Goal: Task Accomplishment & Management: Manage account settings

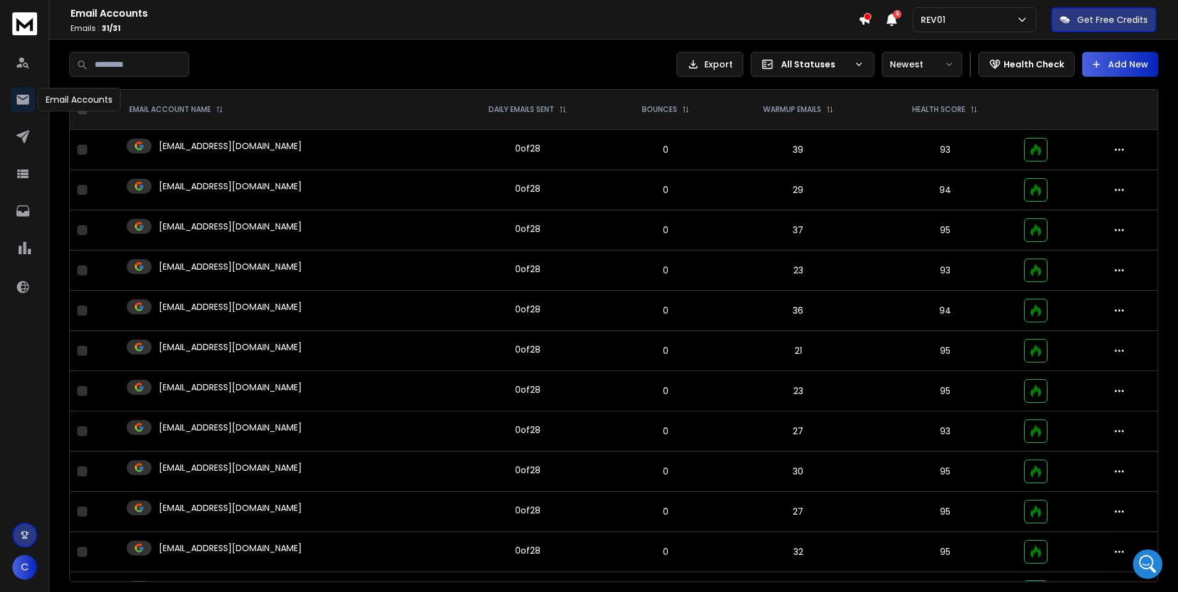
scroll to position [11315, 0]
click at [970, 25] on div "REV01" at bounding box center [975, 20] width 108 height 12
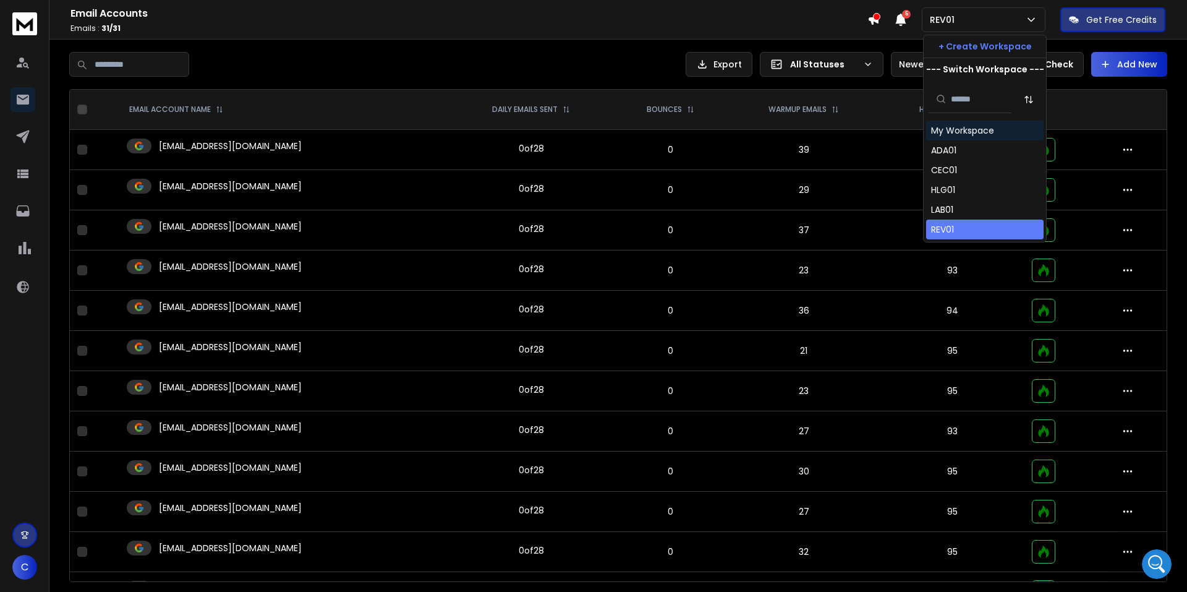
click at [968, 135] on div "My Workspace" at bounding box center [962, 130] width 63 height 12
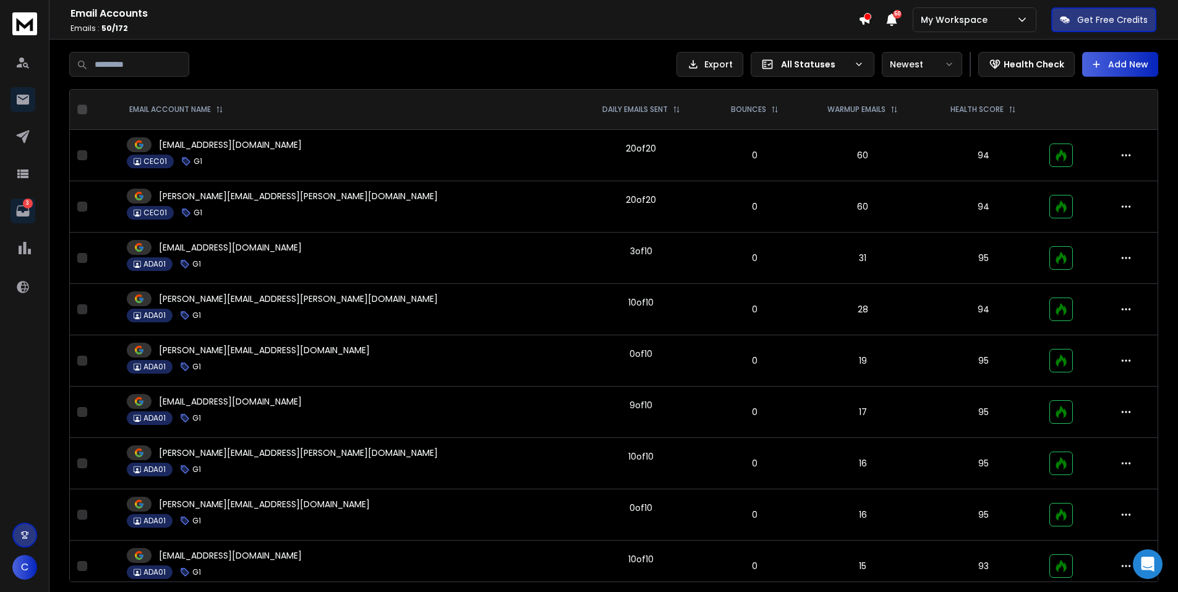
click at [22, 208] on icon at bounding box center [22, 210] width 15 height 15
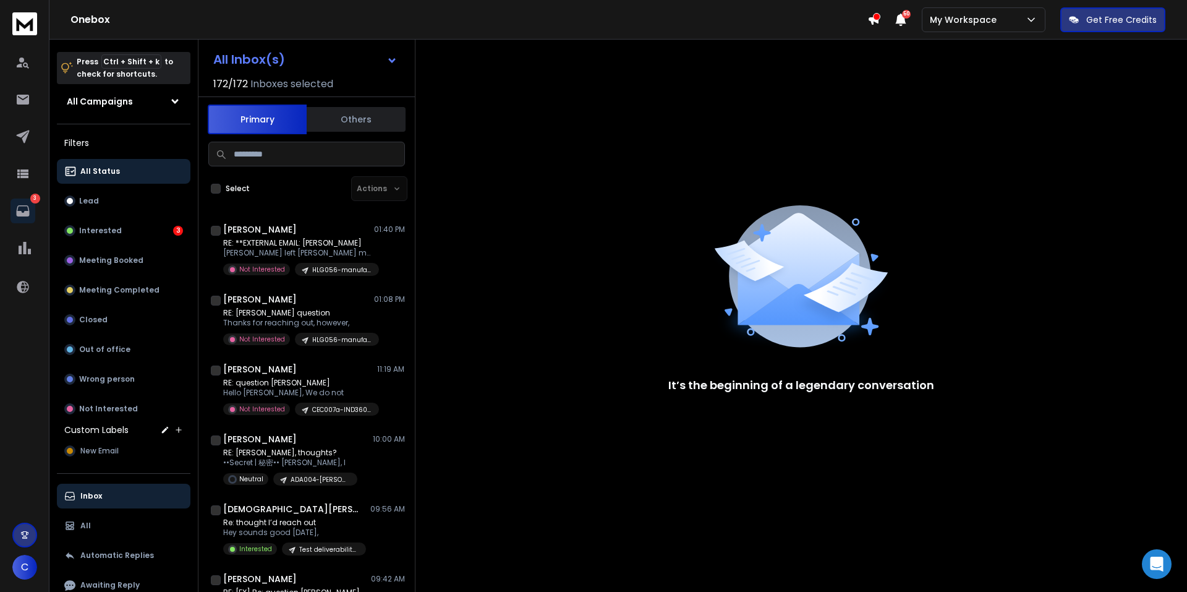
click at [351, 120] on button "Others" at bounding box center [356, 119] width 99 height 27
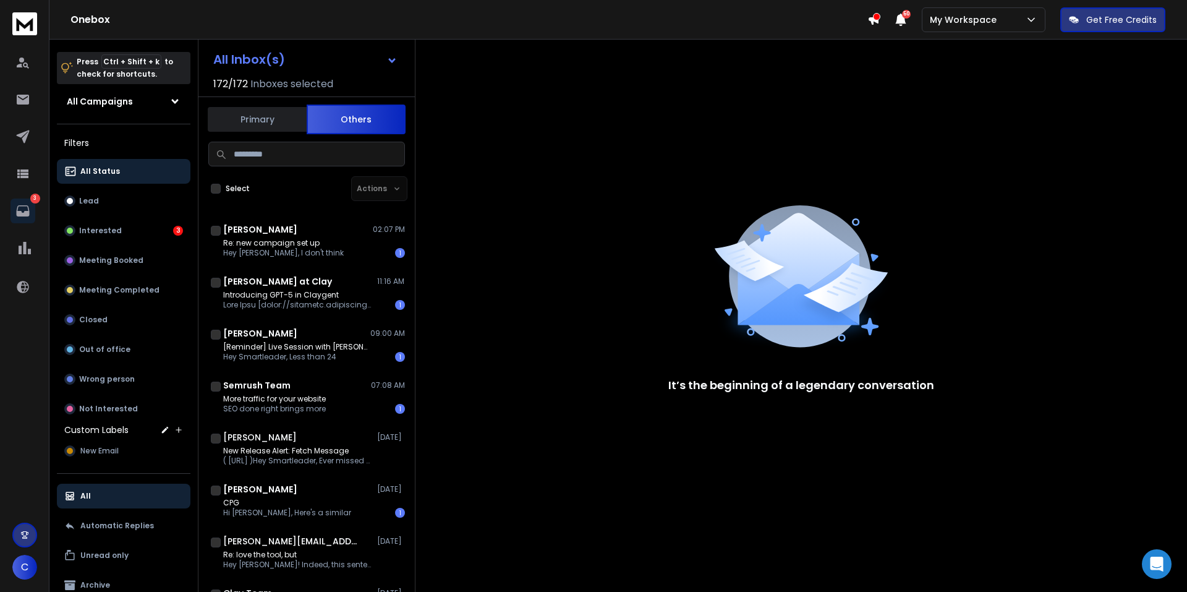
click at [270, 121] on button "Primary" at bounding box center [257, 119] width 99 height 27
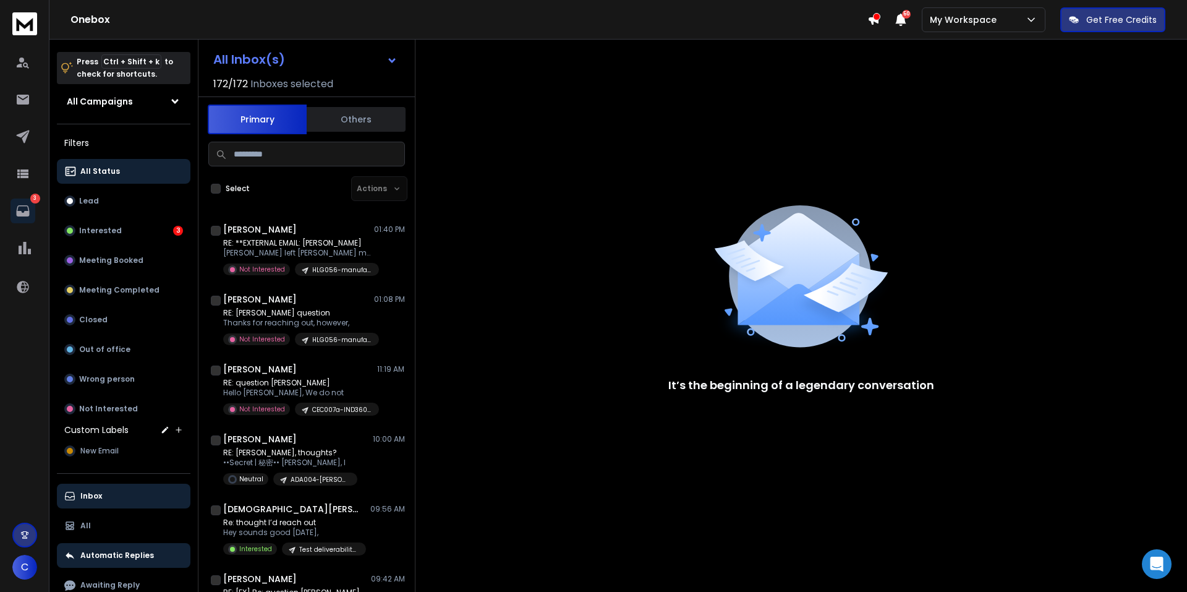
click at [106, 557] on p "Automatic Replies" at bounding box center [117, 555] width 74 height 10
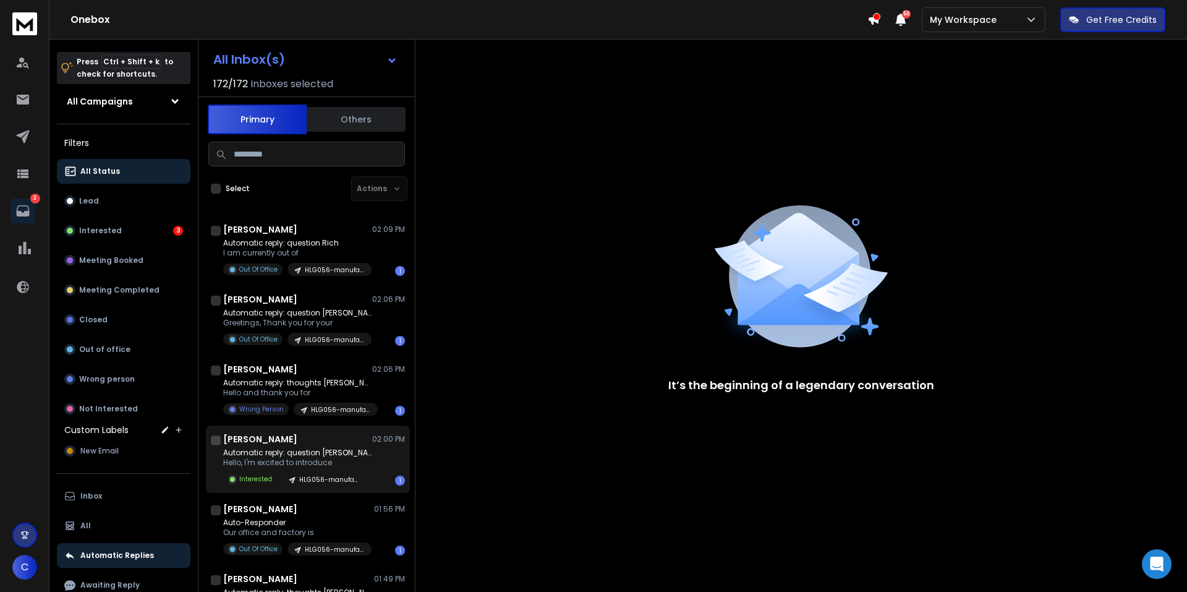
click at [293, 447] on div "Nick Creanza 02:00 PM Automatic reply: question Nick Hello, I'm excited to intr…" at bounding box center [314, 459] width 182 height 53
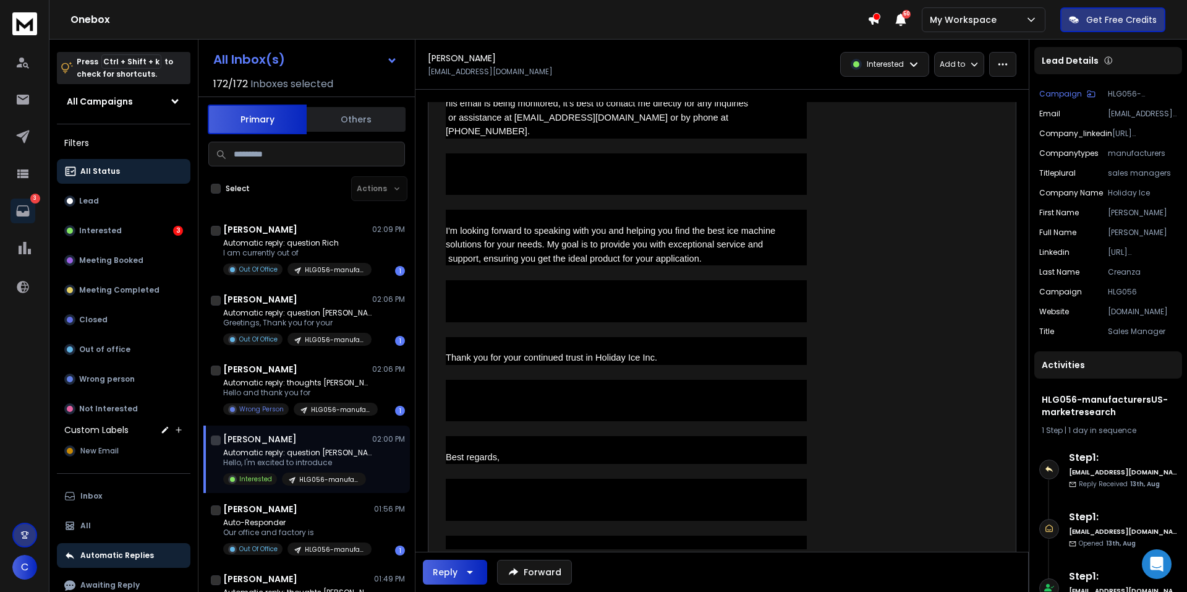
scroll to position [433, 0]
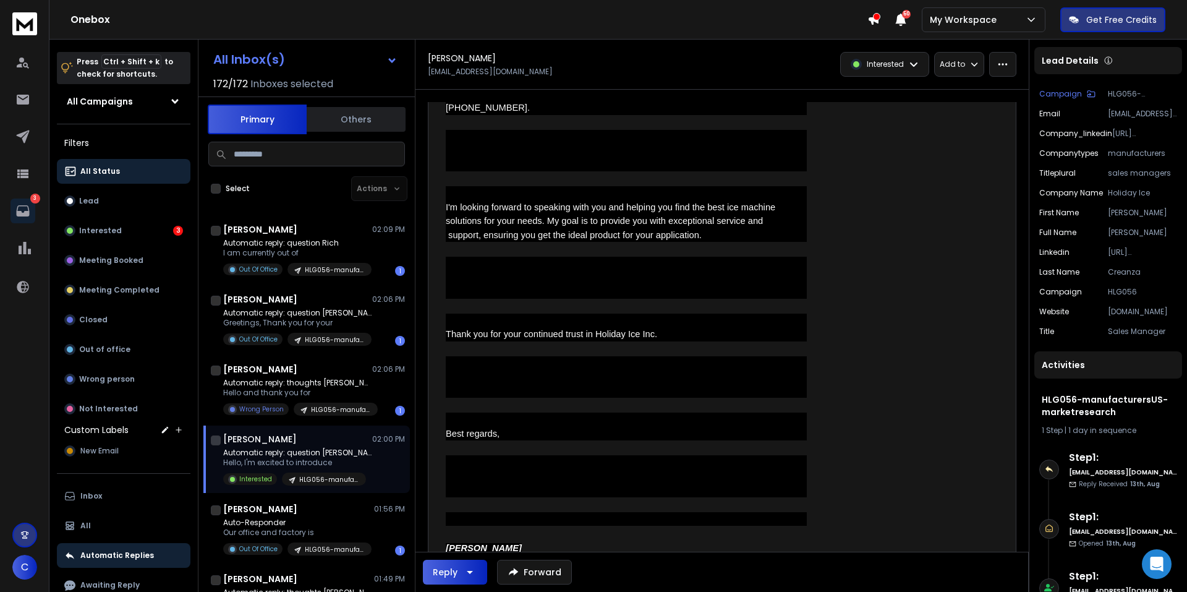
click at [919, 64] on icon at bounding box center [914, 64] width 10 height 10
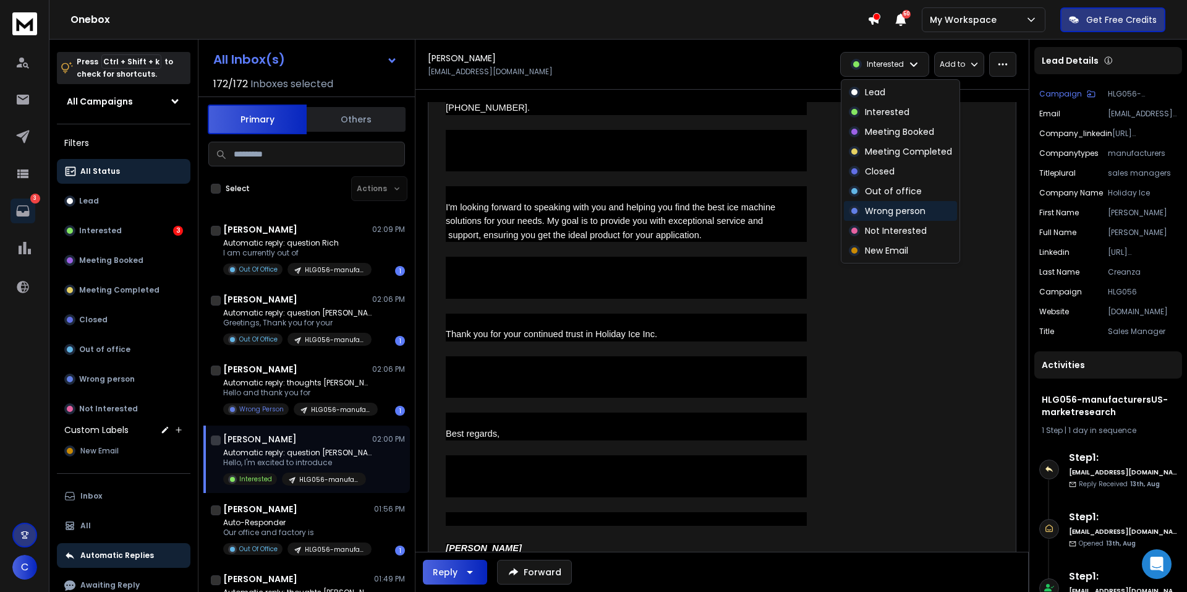
click at [895, 204] on div "Wrong person" at bounding box center [900, 211] width 113 height 20
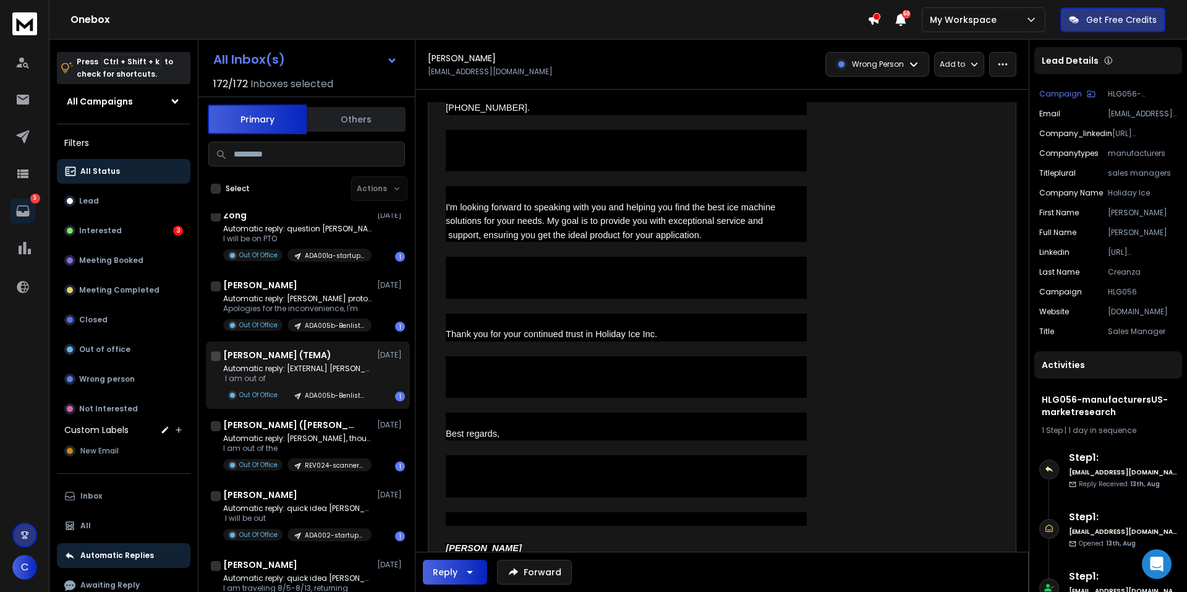
scroll to position [1360, 0]
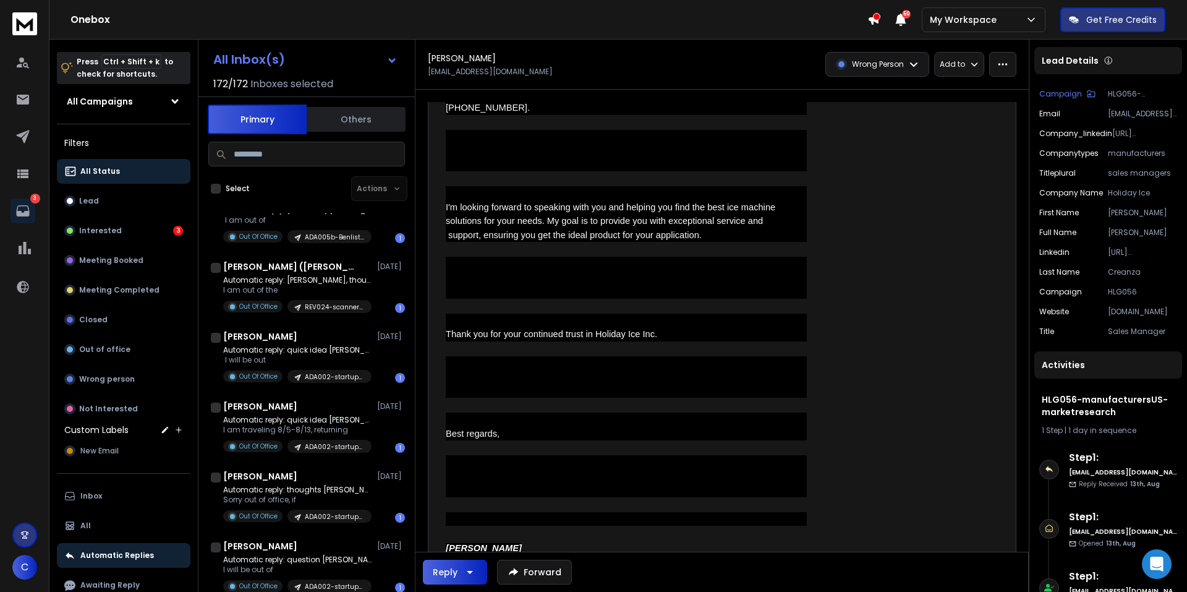
click at [161, 233] on button "Interested 3" at bounding box center [124, 230] width 134 height 25
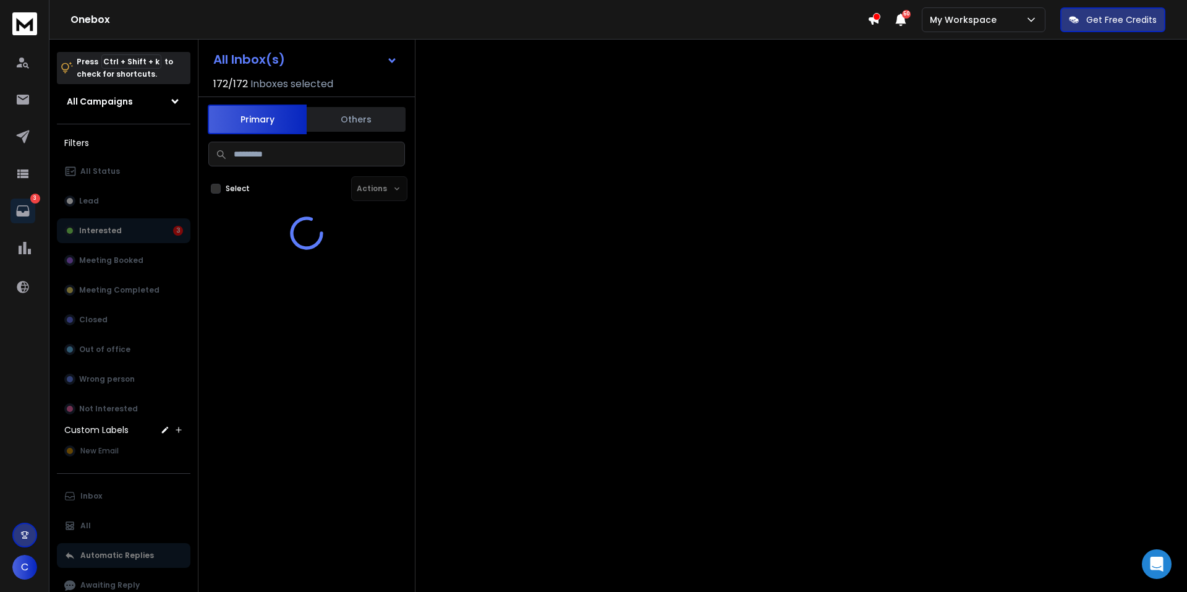
scroll to position [0, 0]
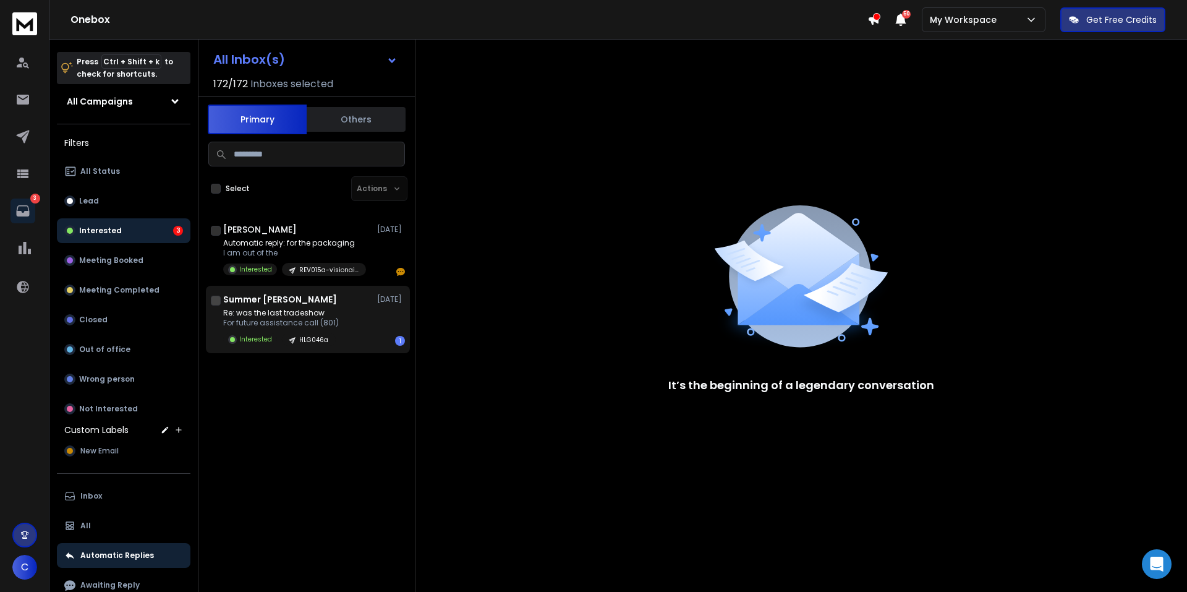
click at [341, 320] on div "Re: was the last tradeshow For future assistance call (801) Interested HLG046a 1" at bounding box center [314, 327] width 182 height 38
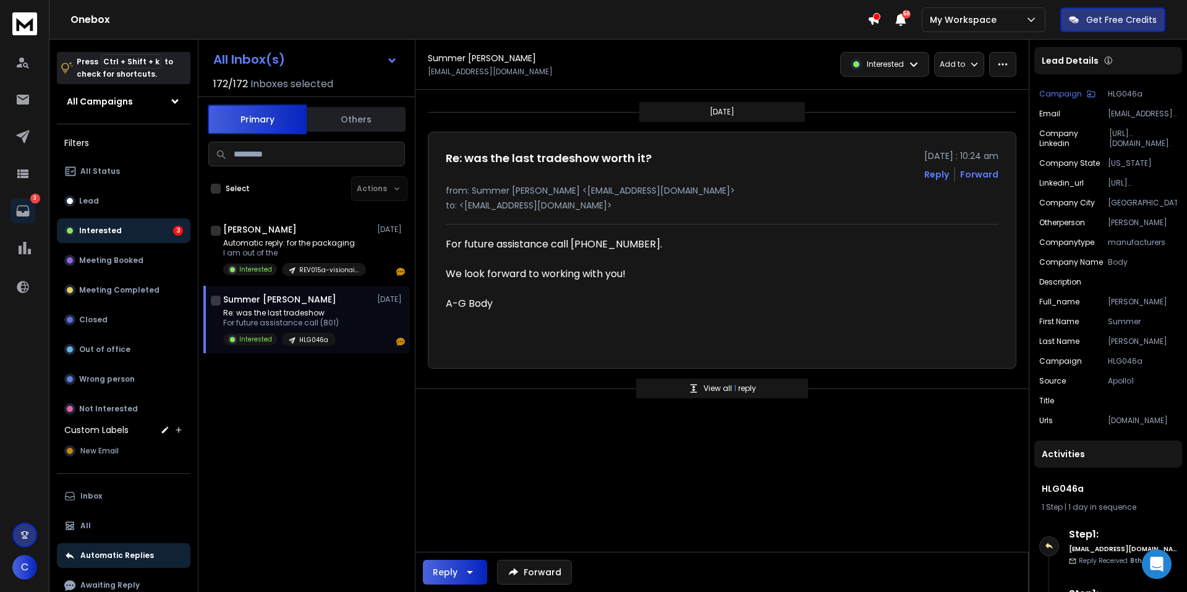
click at [878, 67] on p "Interested" at bounding box center [885, 64] width 37 height 10
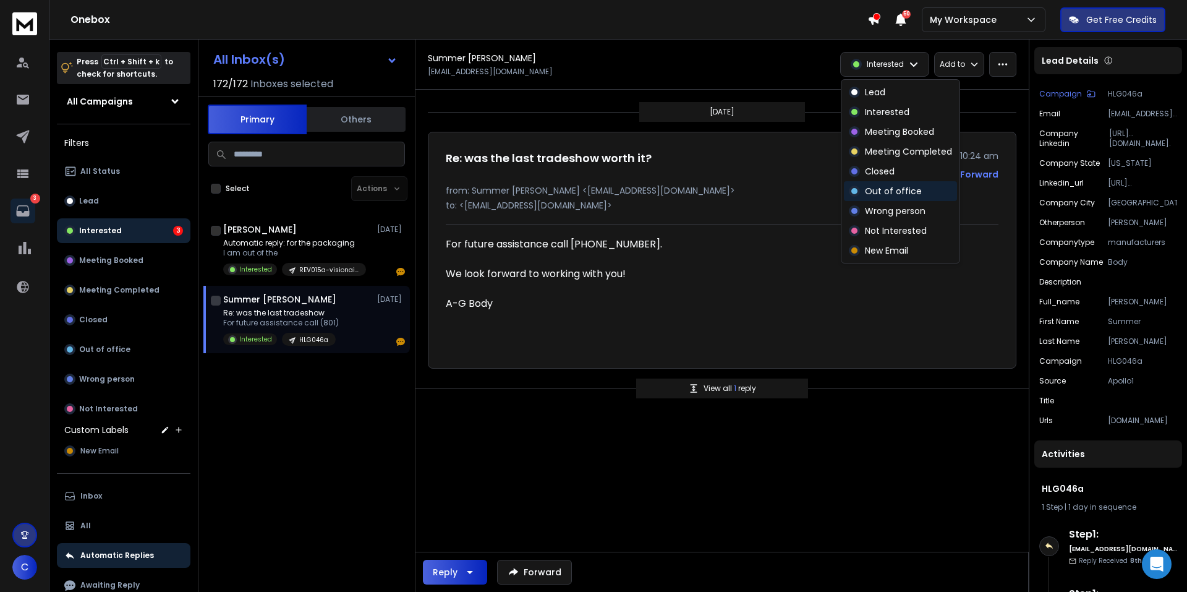
click at [886, 195] on p "Out of office" at bounding box center [893, 191] width 57 height 12
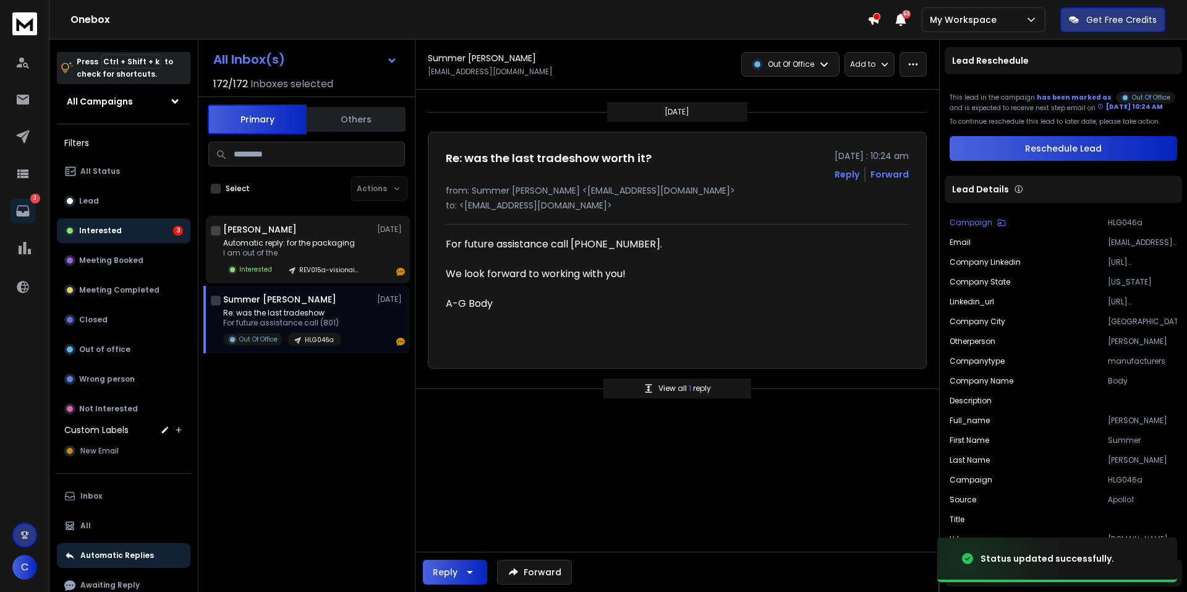
click at [322, 234] on div "Justin Hathorn 04 Jun" at bounding box center [314, 229] width 182 height 12
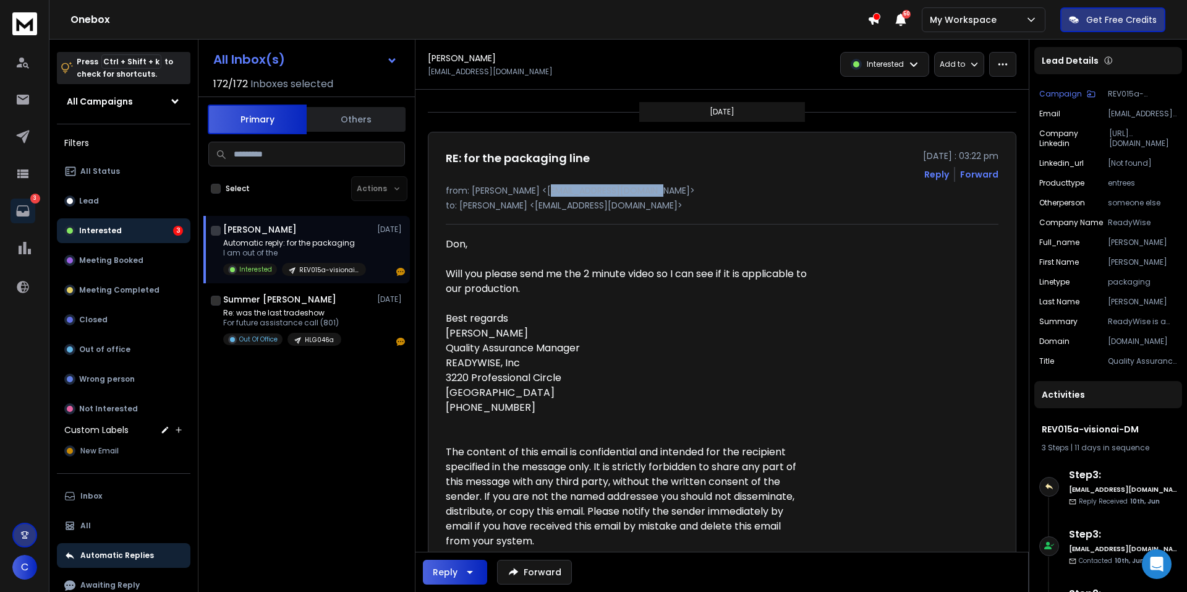
drag, startPoint x: 649, startPoint y: 193, endPoint x: 540, endPoint y: 192, distance: 108.8
click at [540, 192] on p "from: Justin Hathorn <jhathorn@readywise.com>" at bounding box center [722, 190] width 553 height 12
copy p "jhathorn@readywise.com"
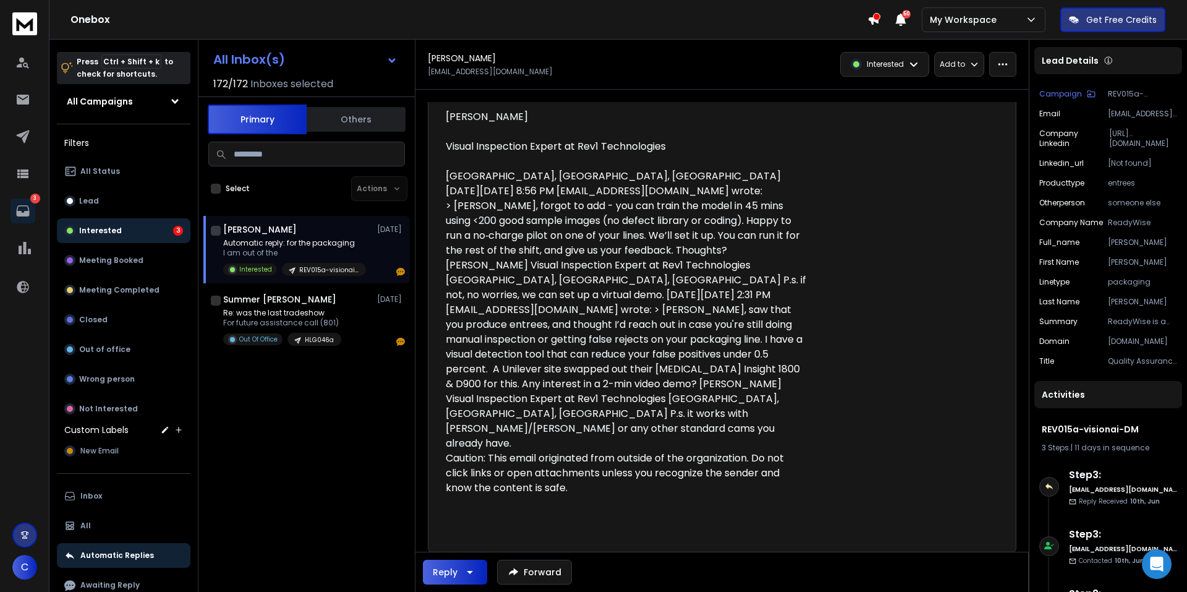
scroll to position [722, 0]
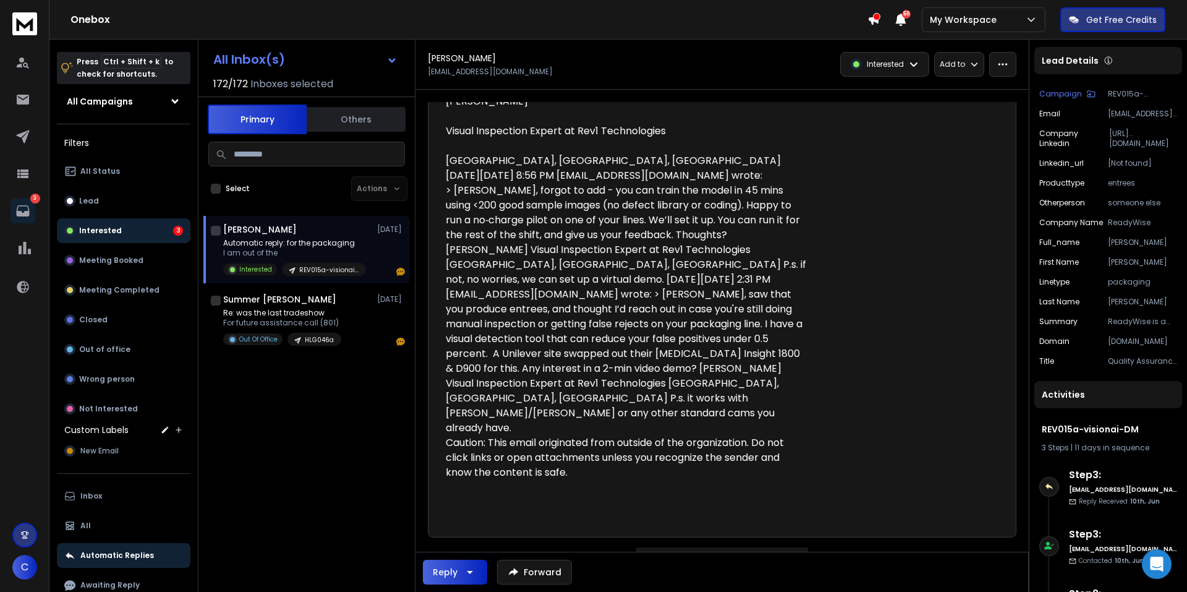
click at [773, 547] on div "View all 4 replies" at bounding box center [722, 557] width 172 height 20
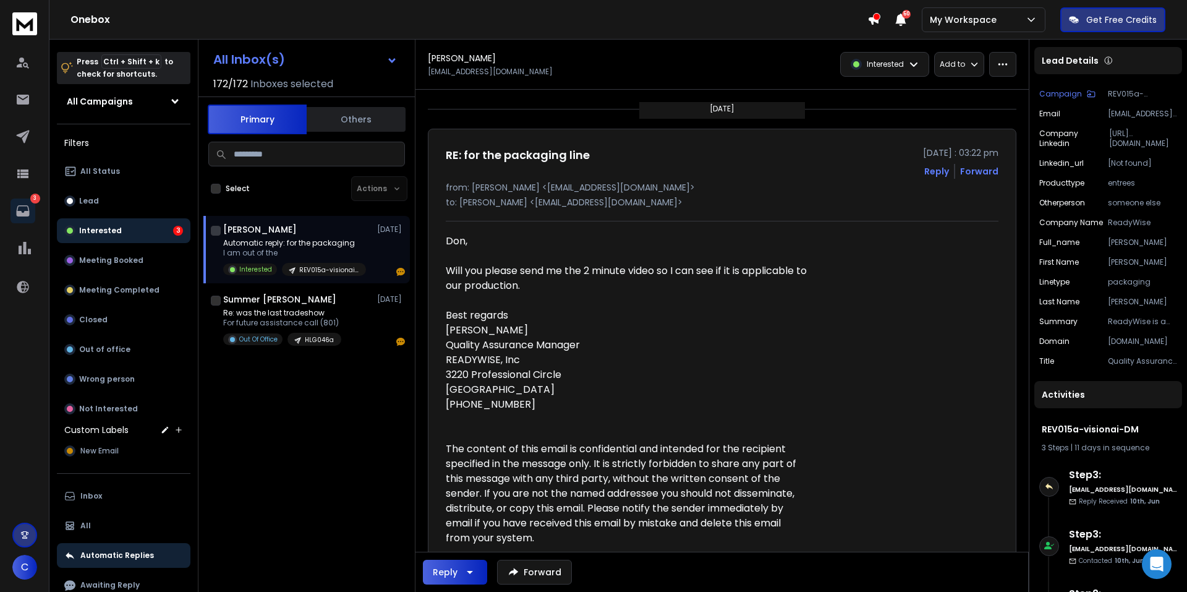
scroll to position [0, 0]
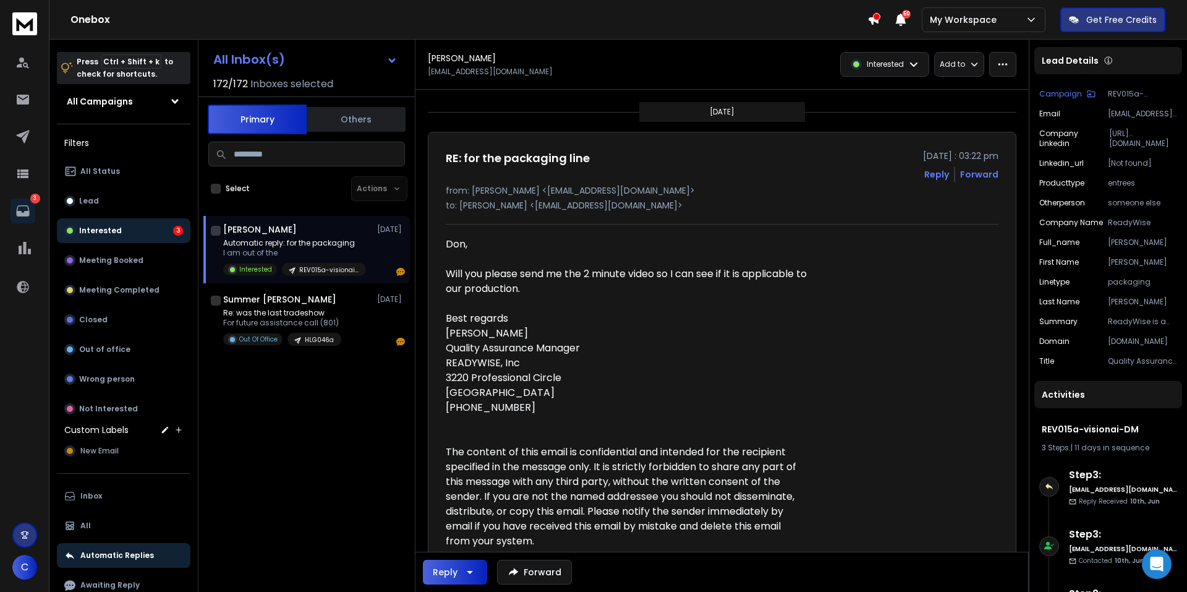
drag, startPoint x: 1127, startPoint y: 117, endPoint x: 1139, endPoint y: 115, distance: 11.9
click at [1139, 115] on p "jhathorn@readywise.com" at bounding box center [1142, 114] width 69 height 10
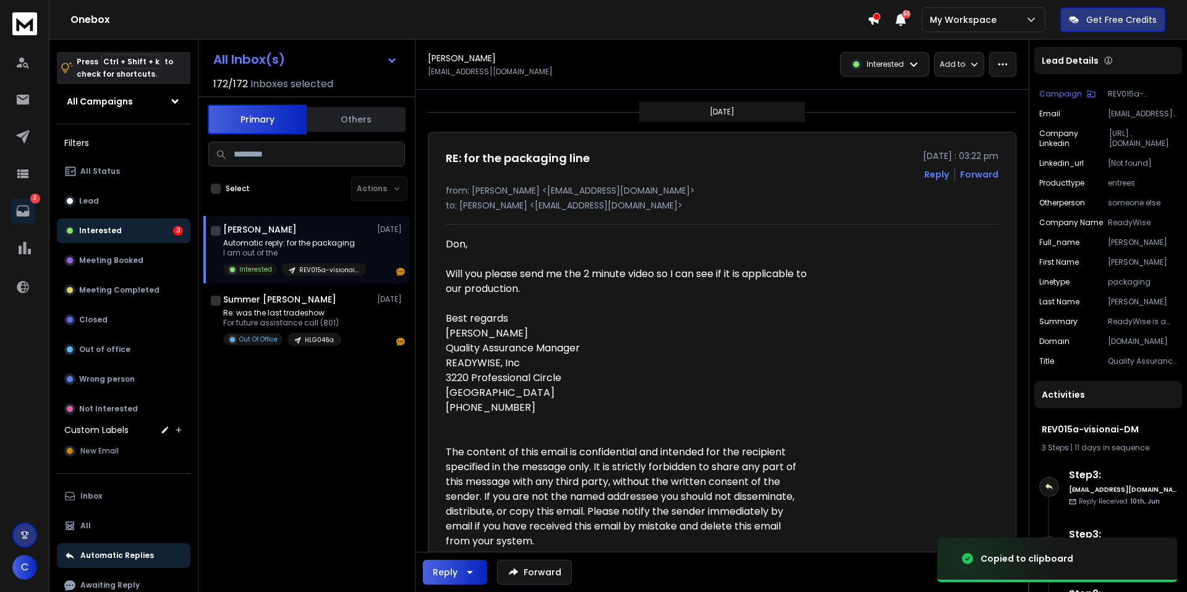
click at [1006, 81] on div "Justin Hathorn Justin Hathorn jhathorn@readywise.com Interested Add to Interest…" at bounding box center [722, 65] width 613 height 50
click at [1002, 69] on button "button" at bounding box center [1002, 64] width 27 height 25
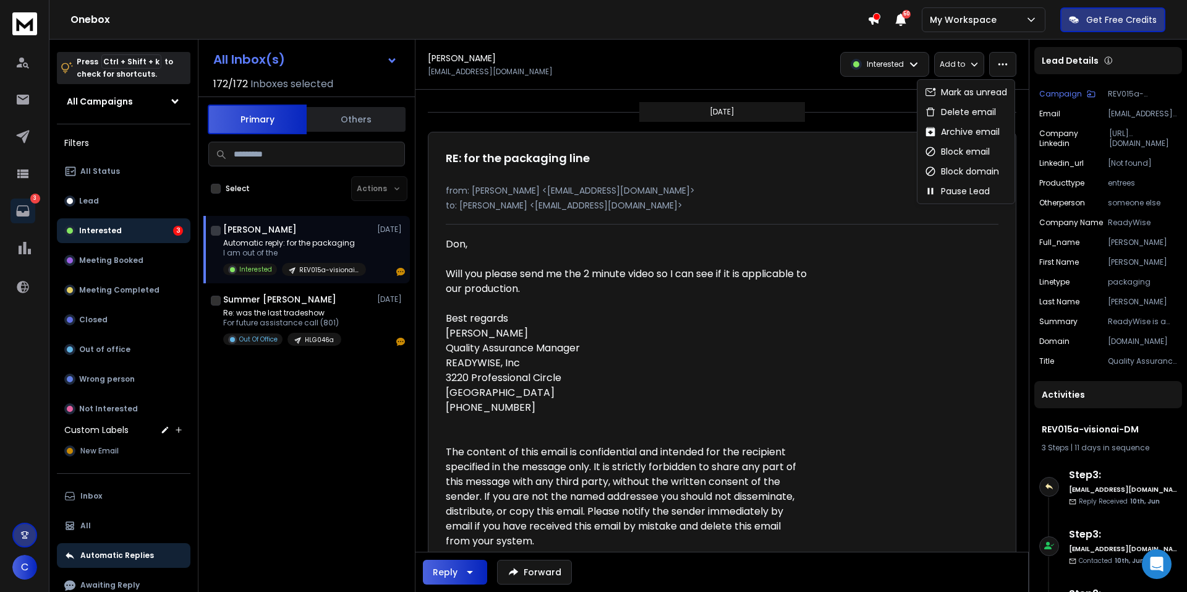
click at [378, 241] on div "Automatic reply: for the packaging I am out of the Interested REV015a-visionai-…" at bounding box center [314, 257] width 182 height 38
drag, startPoint x: 377, startPoint y: 242, endPoint x: 861, endPoint y: 340, distance: 494.0
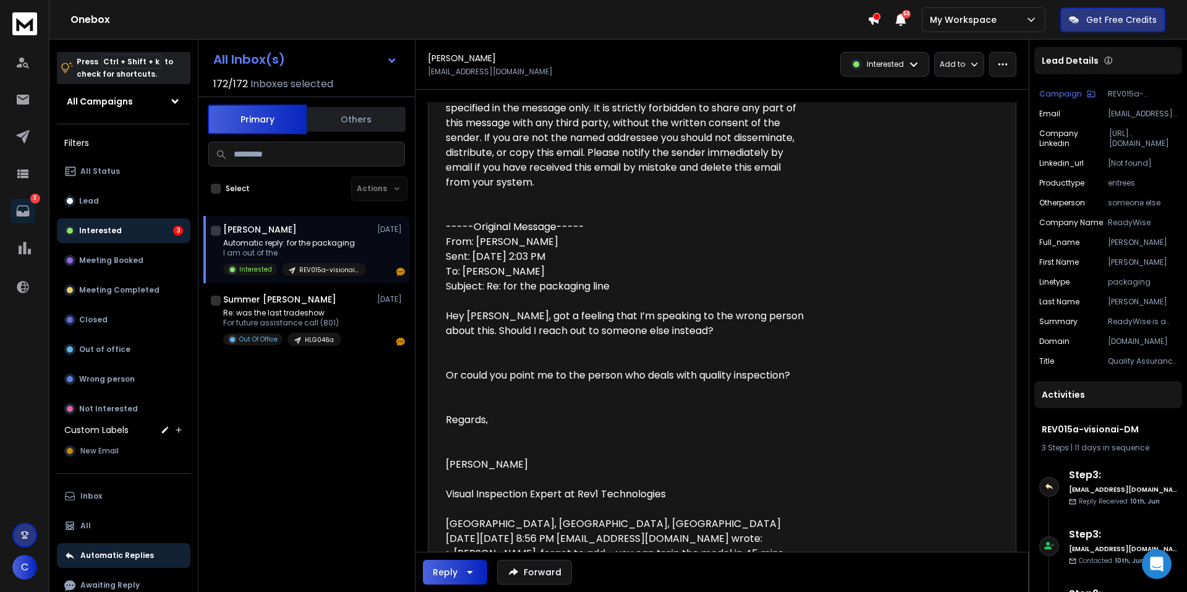
scroll to position [371, 0]
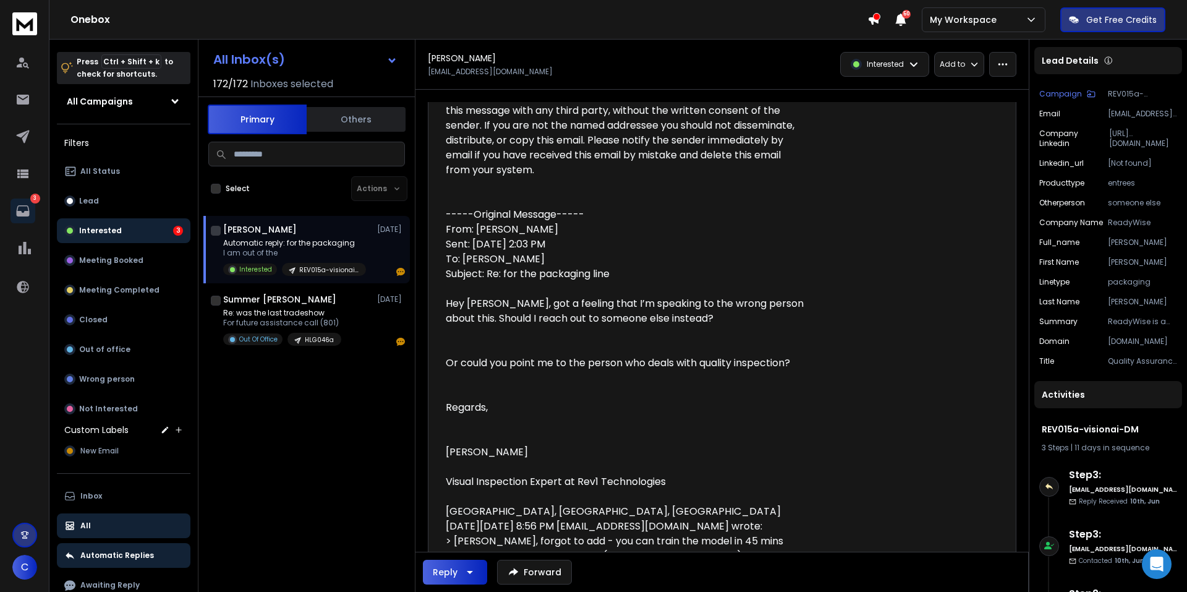
click at [115, 524] on button "All" at bounding box center [124, 525] width 134 height 25
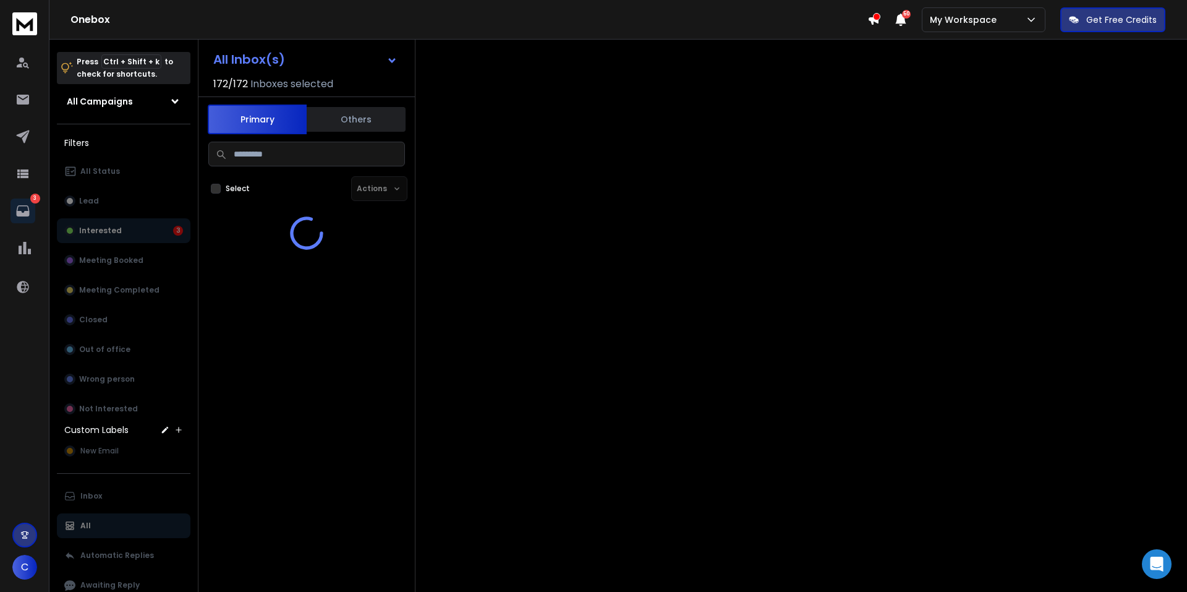
scroll to position [0, 0]
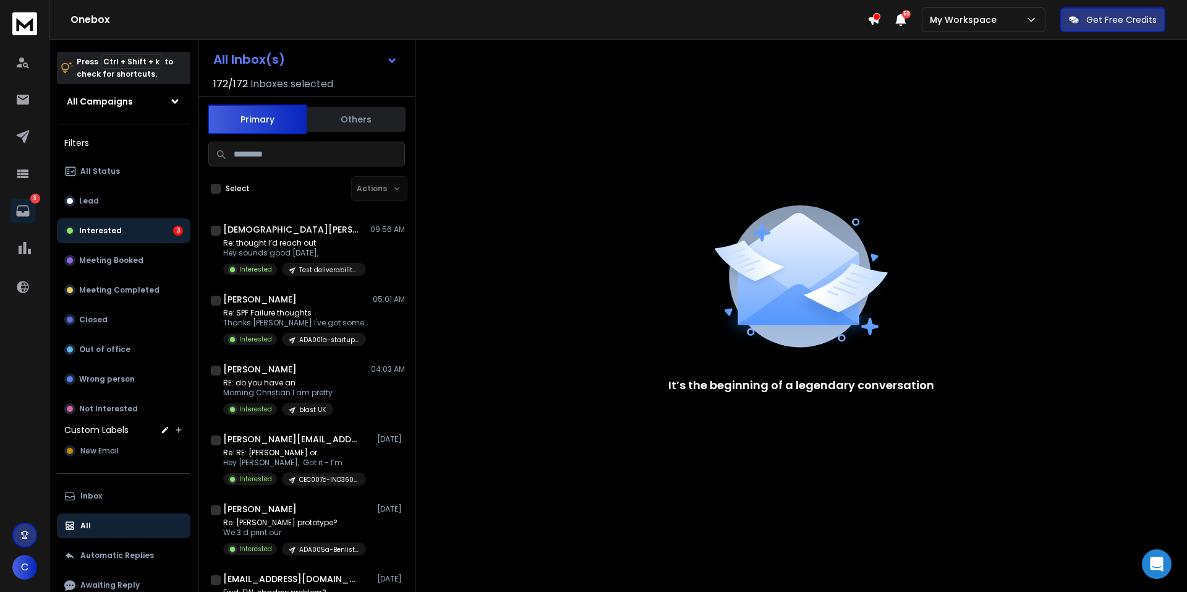
click at [268, 152] on input at bounding box center [306, 154] width 197 height 25
paste input "**********"
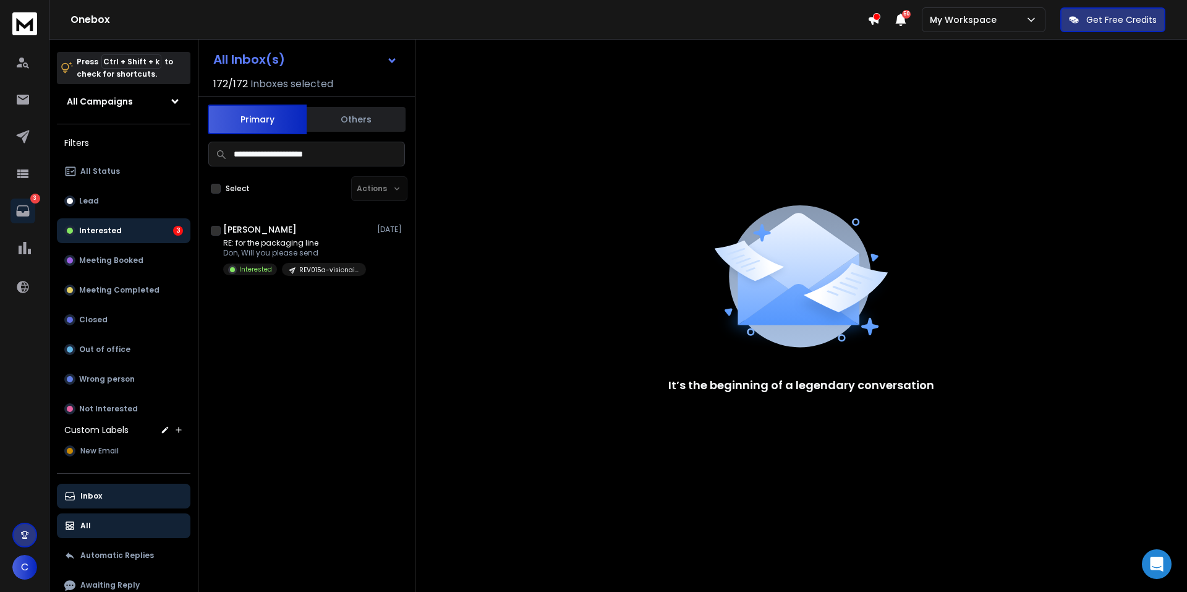
type input "**********"
click at [87, 496] on p "Inbox" at bounding box center [91, 496] width 22 height 10
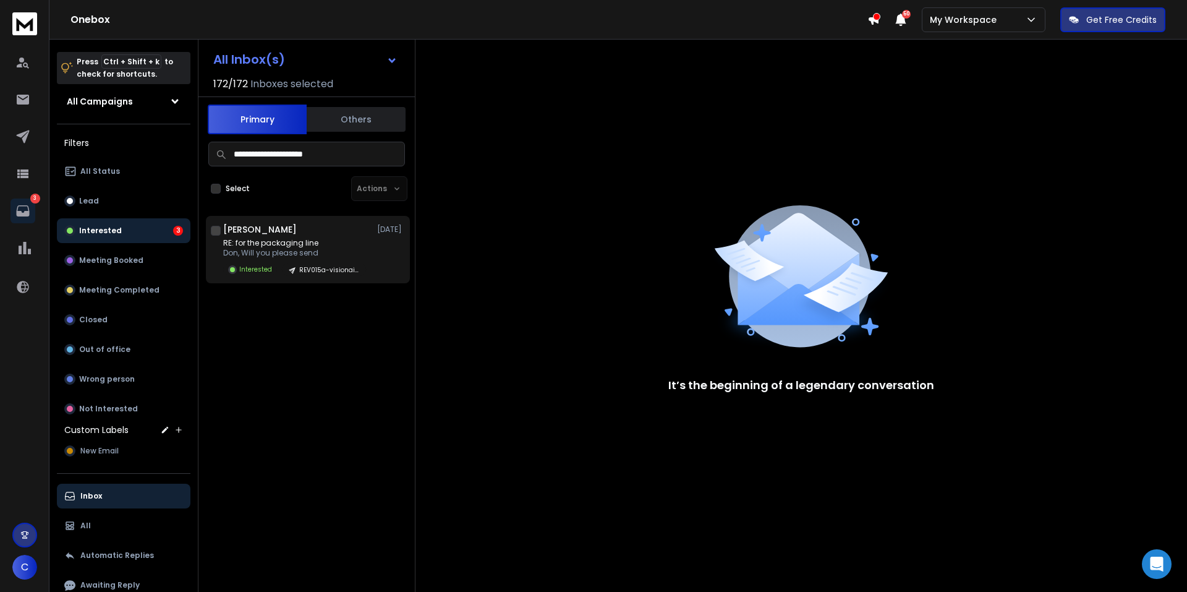
click at [307, 243] on p "RE: for the packaging line" at bounding box center [294, 243] width 143 height 10
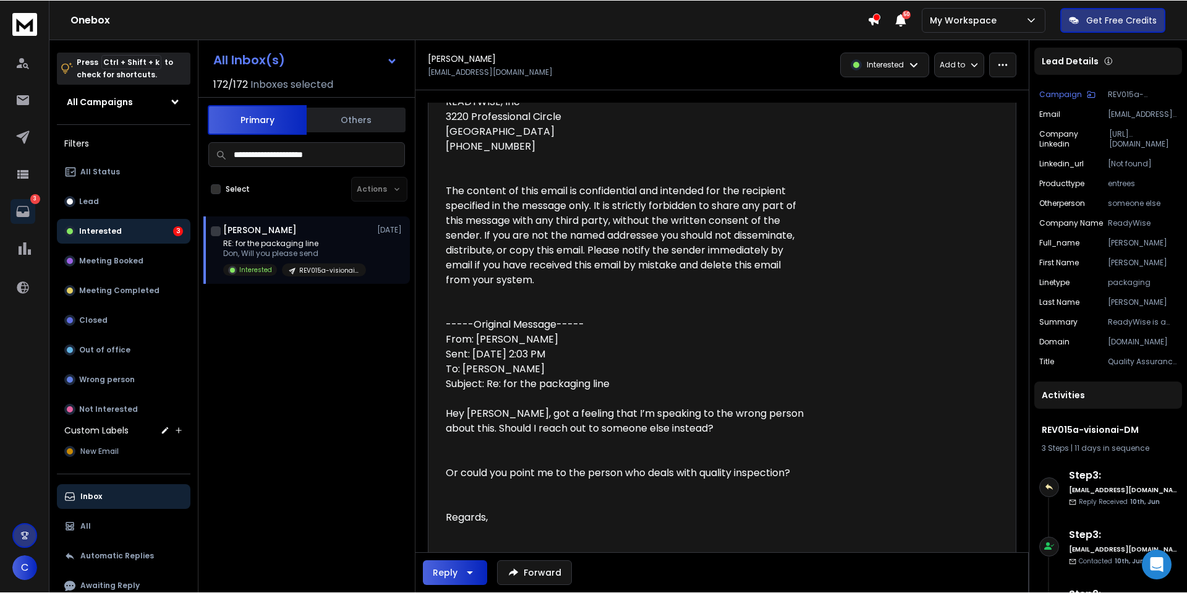
scroll to position [309, 0]
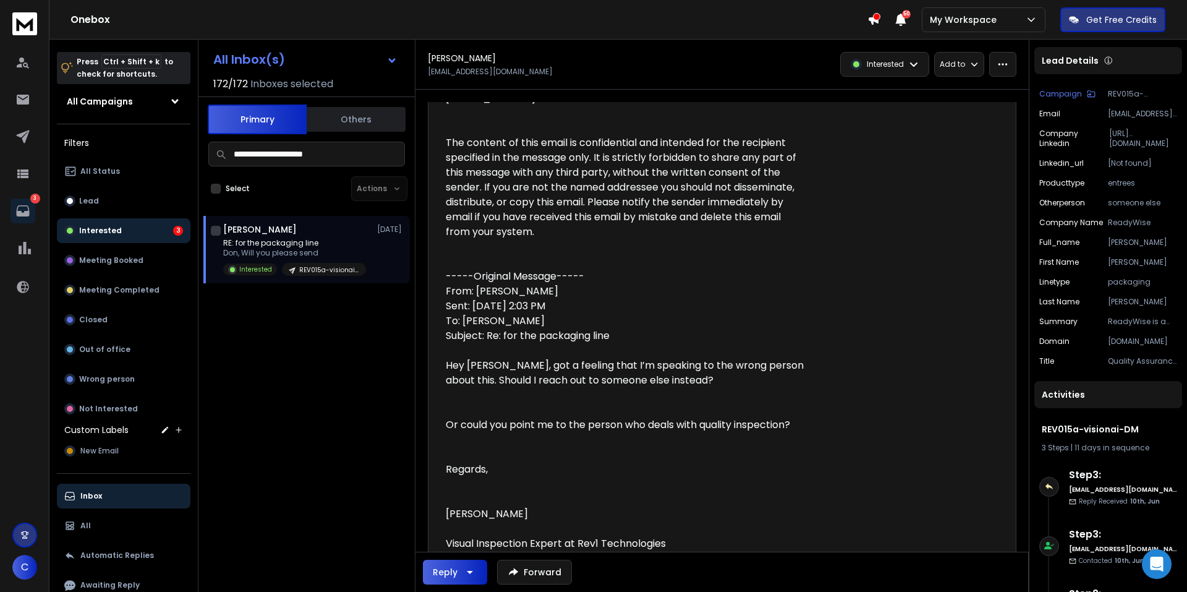
drag, startPoint x: 349, startPoint y: 153, endPoint x: 213, endPoint y: 153, distance: 136.0
click at [213, 153] on input "**********" at bounding box center [306, 154] width 197 height 25
copy p "REV015a"
drag, startPoint x: 1133, startPoint y: 94, endPoint x: 1099, endPoint y: 93, distance: 34.0
click at [1099, 93] on div "Campaign REV015a-visionai-DM" at bounding box center [1109, 94] width 138 height 10
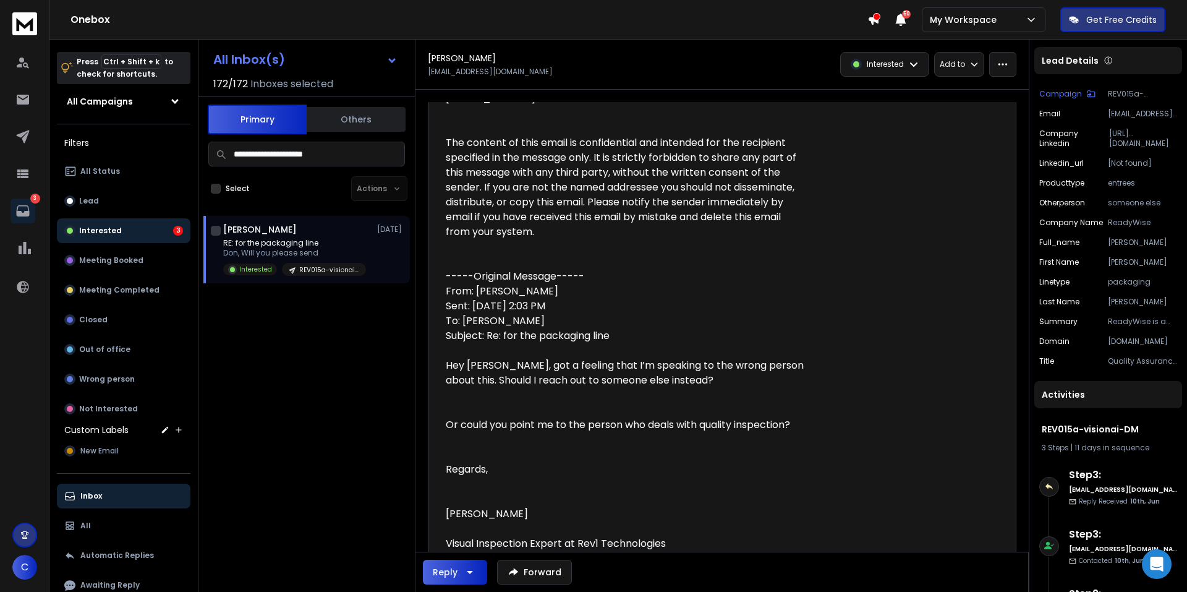
click at [1131, 243] on p "Justin Hathorn" at bounding box center [1142, 242] width 69 height 10
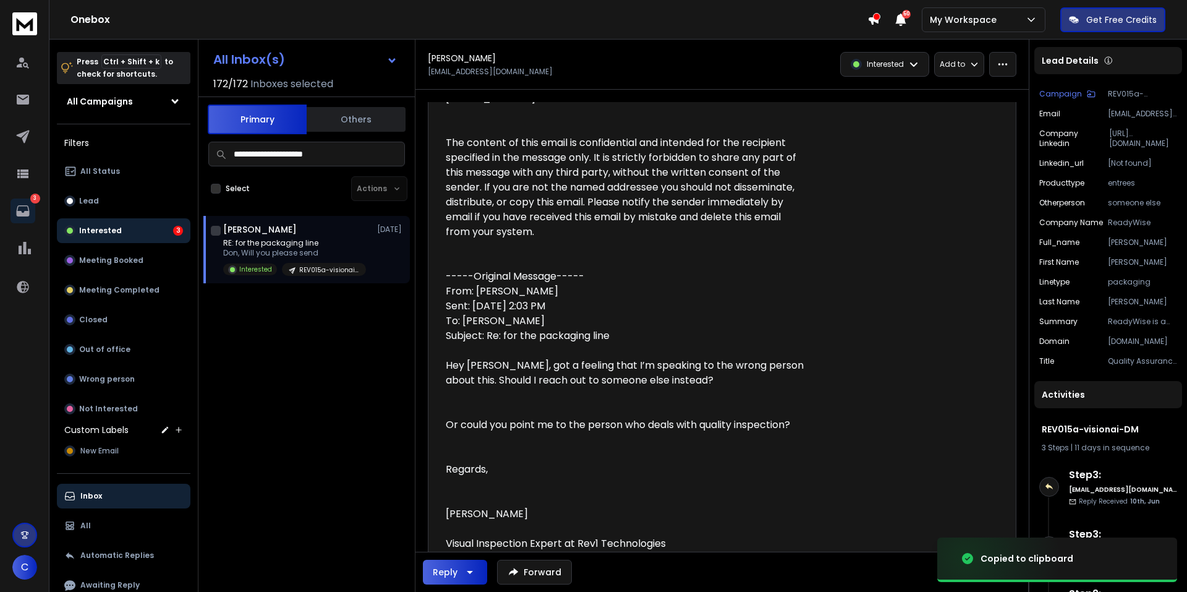
click at [1125, 217] on div "Campaign REV015a-visionai-DM Email jhathorn@readywise.com company linkedin http…" at bounding box center [1109, 227] width 148 height 307
click at [1122, 220] on p "ReadyWise" at bounding box center [1142, 223] width 69 height 10
click at [1127, 362] on p "Quality Assurance Manager" at bounding box center [1142, 361] width 69 height 10
click at [1127, 341] on p "readywise.com" at bounding box center [1142, 341] width 69 height 10
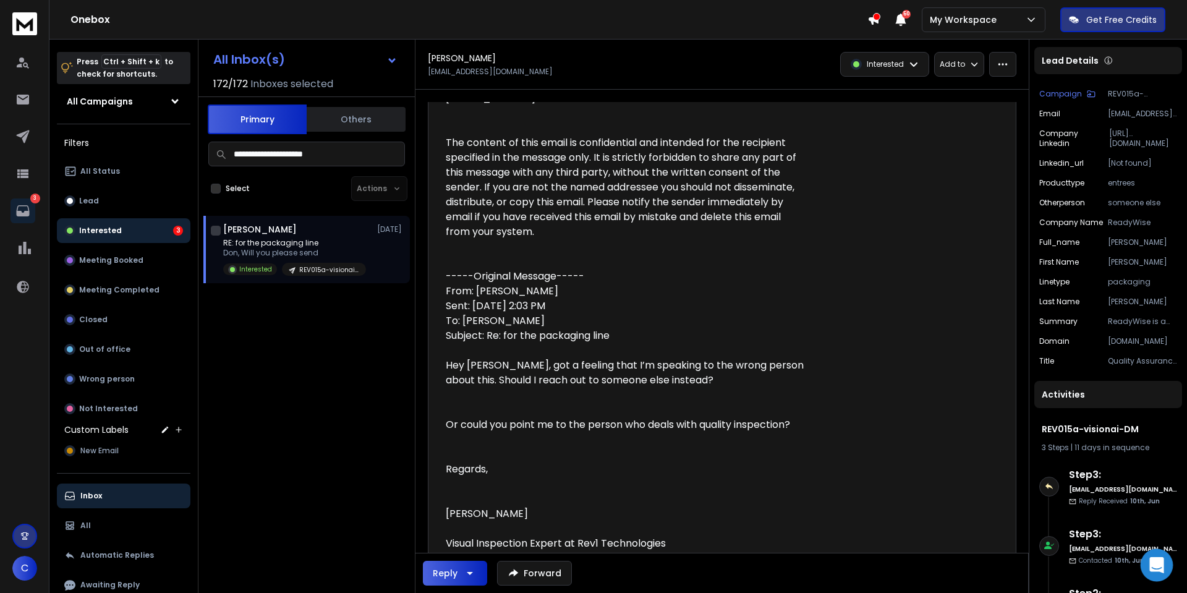
click at [1156, 569] on icon "Open Intercom Messenger" at bounding box center [1157, 565] width 16 height 16
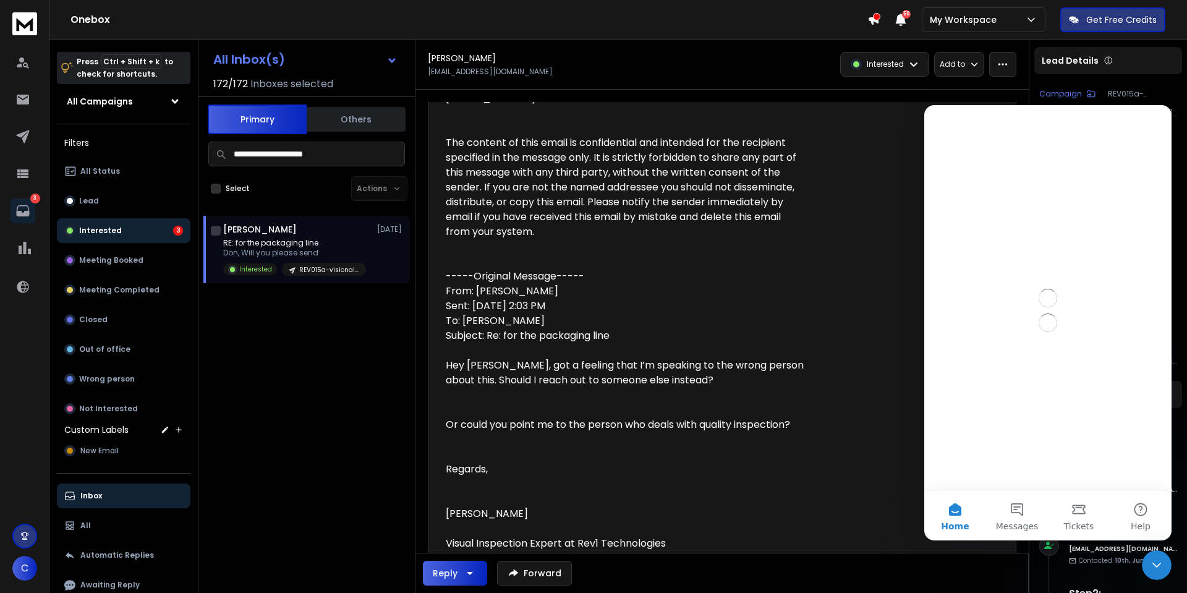
scroll to position [0, 0]
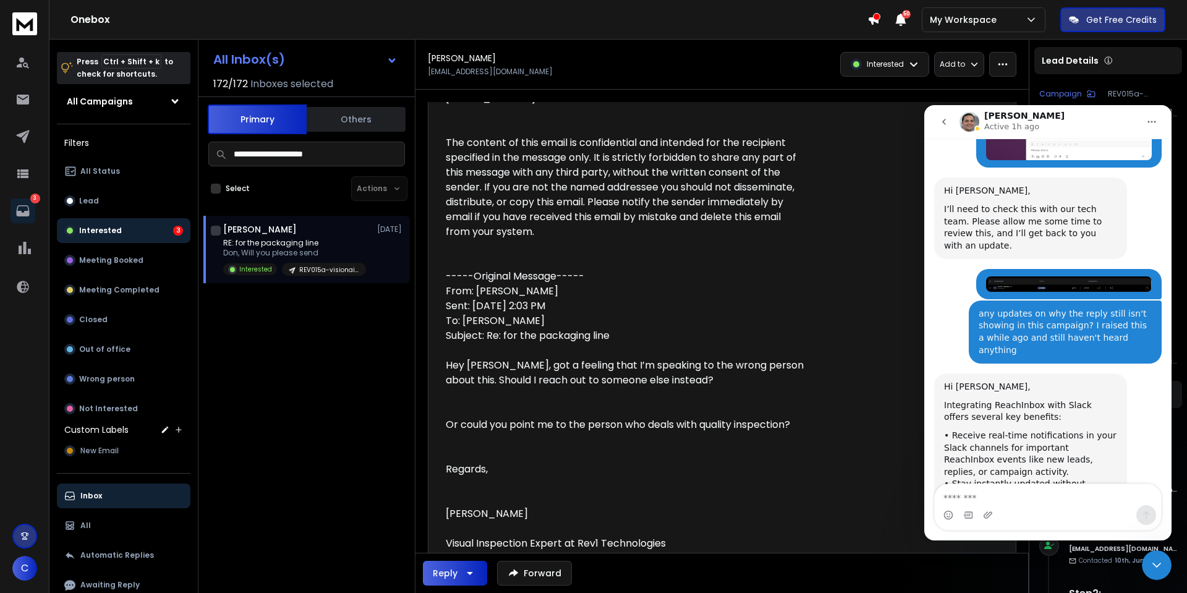
scroll to position [11315, 0]
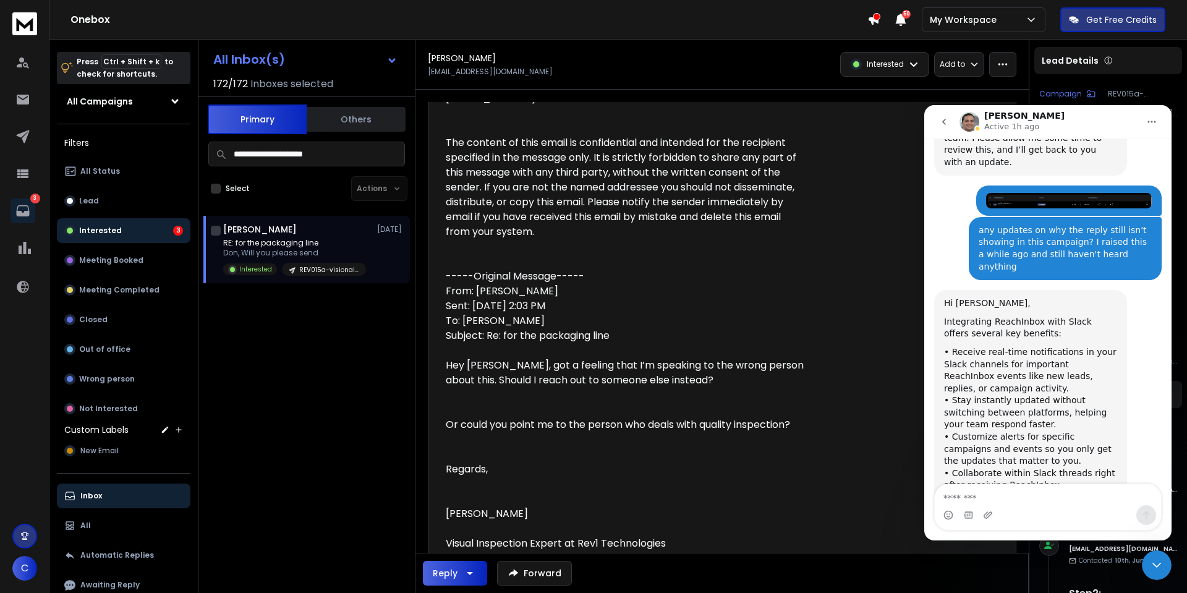
click at [1018, 499] on textarea "Message…" at bounding box center [1048, 494] width 226 height 21
drag, startPoint x: 1154, startPoint y: 570, endPoint x: 2260, endPoint y: 1117, distance: 1234.3
click at [1154, 570] on icon "Close Intercom Messenger" at bounding box center [1157, 565] width 15 height 15
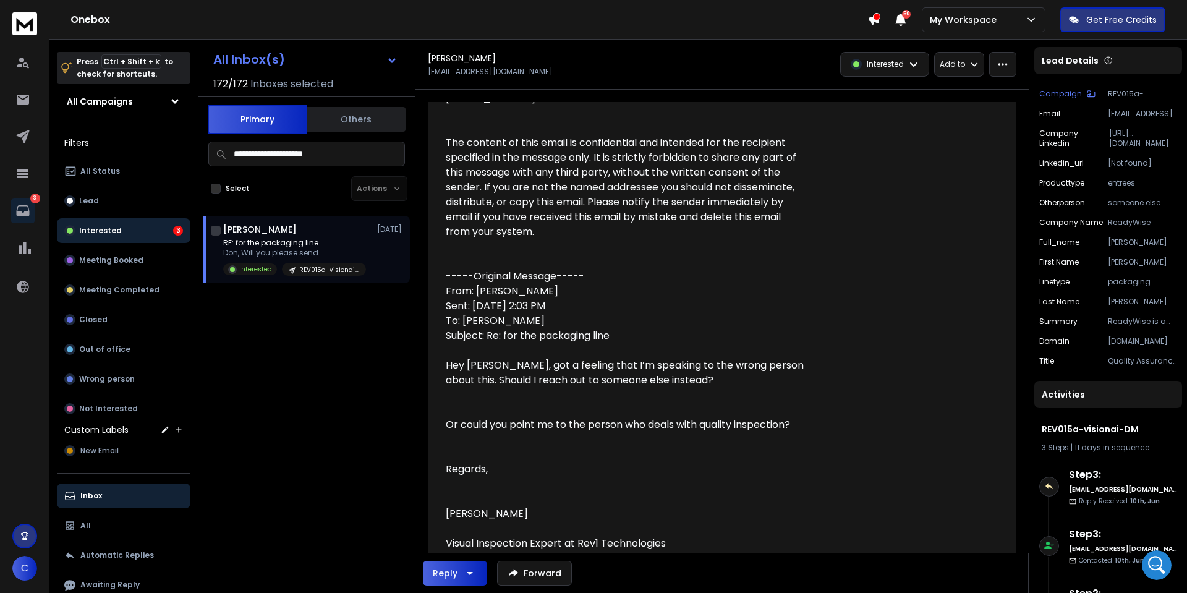
drag, startPoint x: 299, startPoint y: 149, endPoint x: 87, endPoint y: 150, distance: 211.5
click at [91, 149] on div "**********" at bounding box center [618, 336] width 1138 height 593
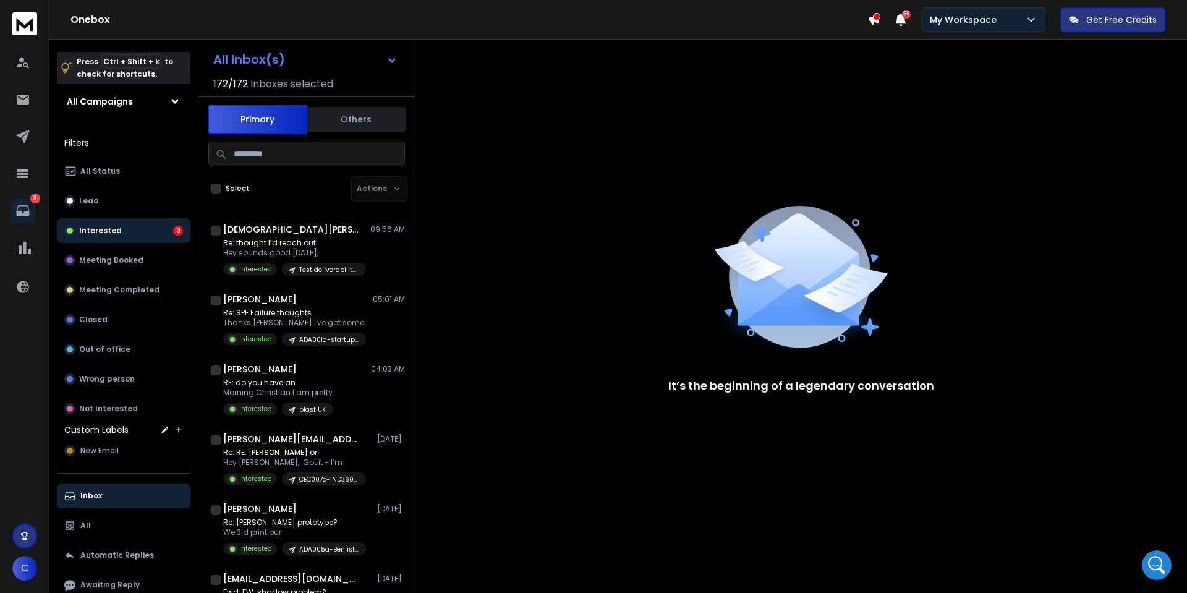
click at [977, 17] on p "My Workspace" at bounding box center [966, 20] width 72 height 12
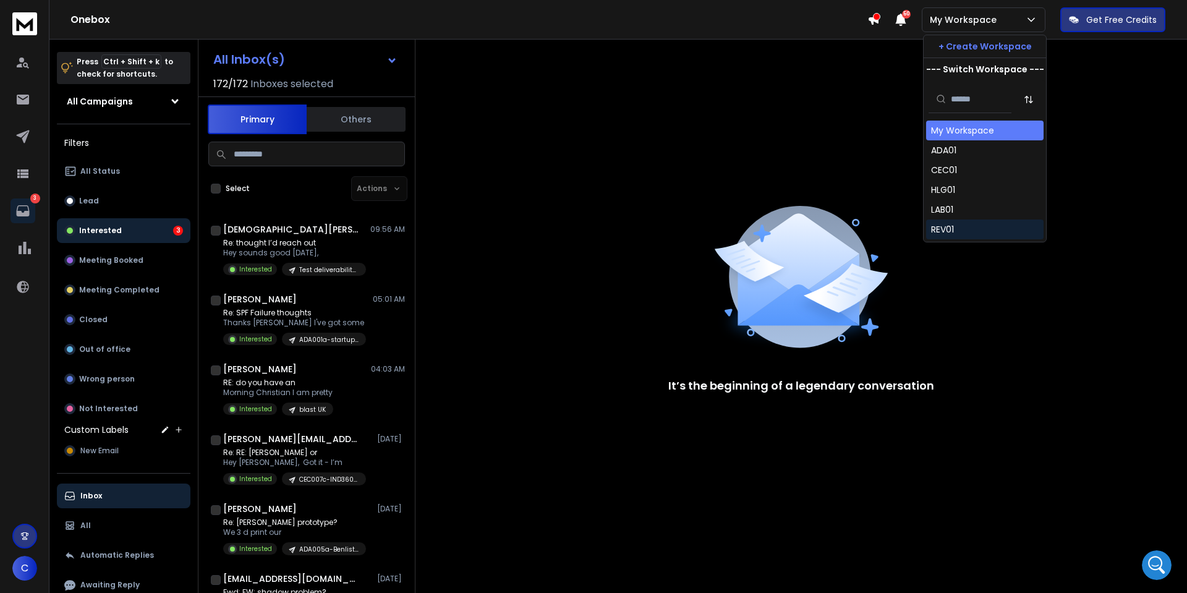
click at [953, 227] on div "REV01" at bounding box center [942, 229] width 23 height 12
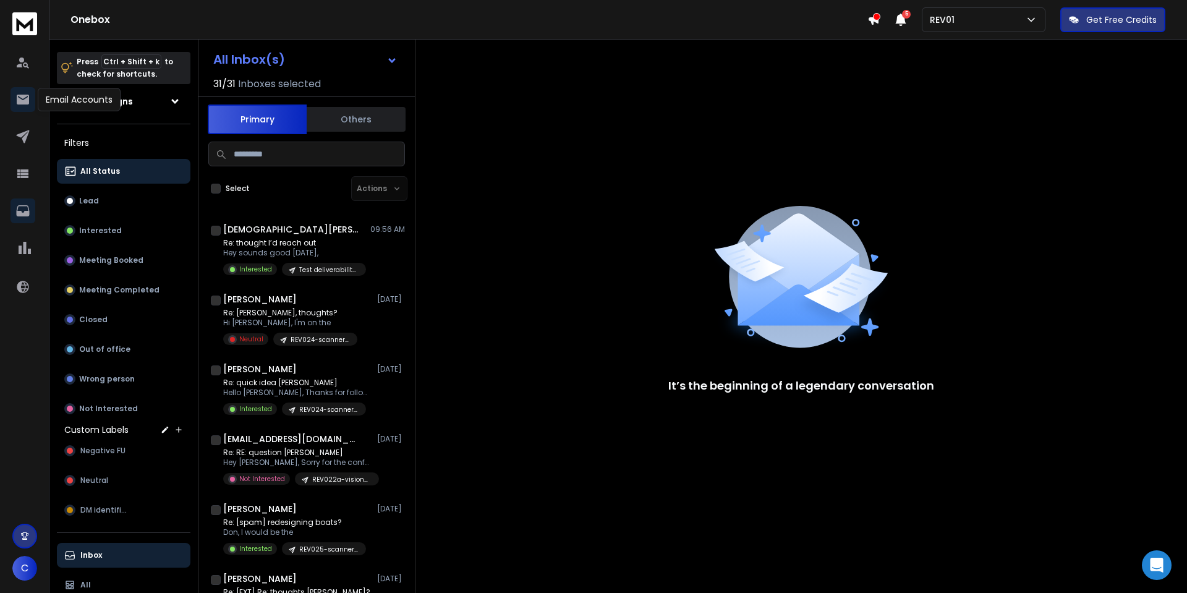
click at [23, 103] on icon at bounding box center [23, 100] width 12 height 10
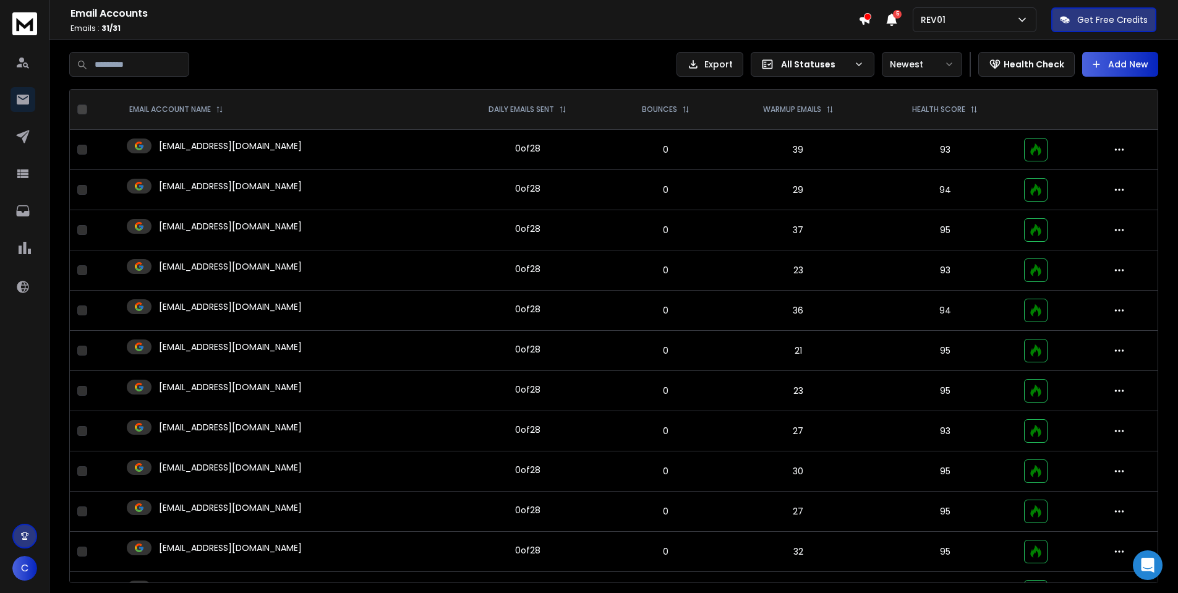
click at [83, 149] on button "button" at bounding box center [82, 150] width 10 height 10
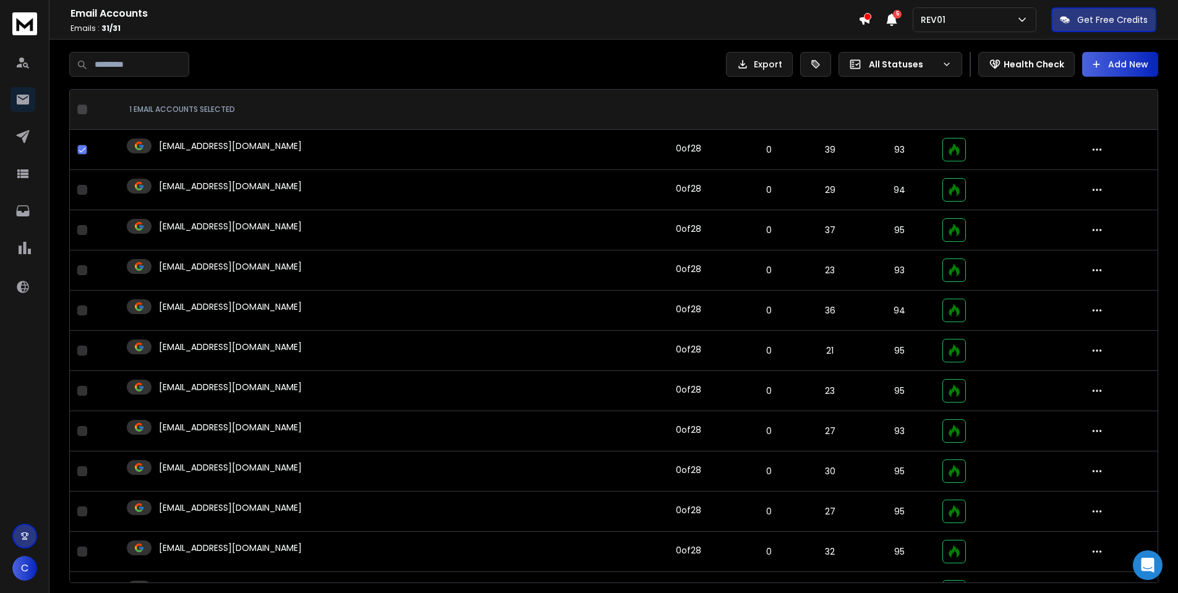
click at [82, 193] on button "button" at bounding box center [82, 190] width 10 height 10
click at [84, 224] on td at bounding box center [94, 230] width 49 height 40
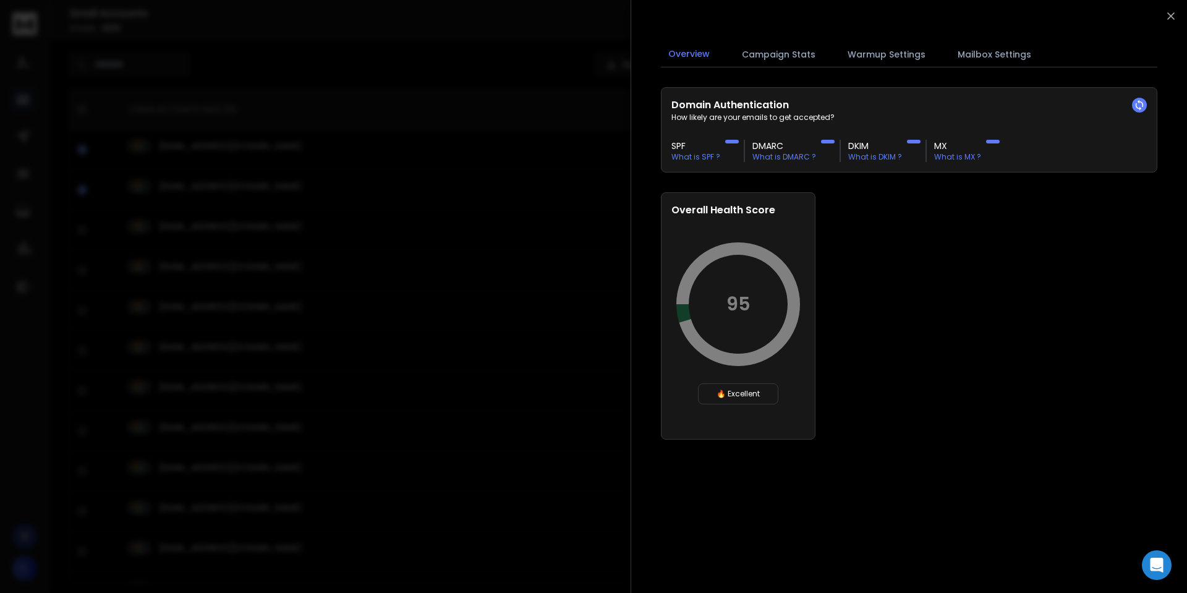
click at [314, 113] on div at bounding box center [593, 296] width 1187 height 593
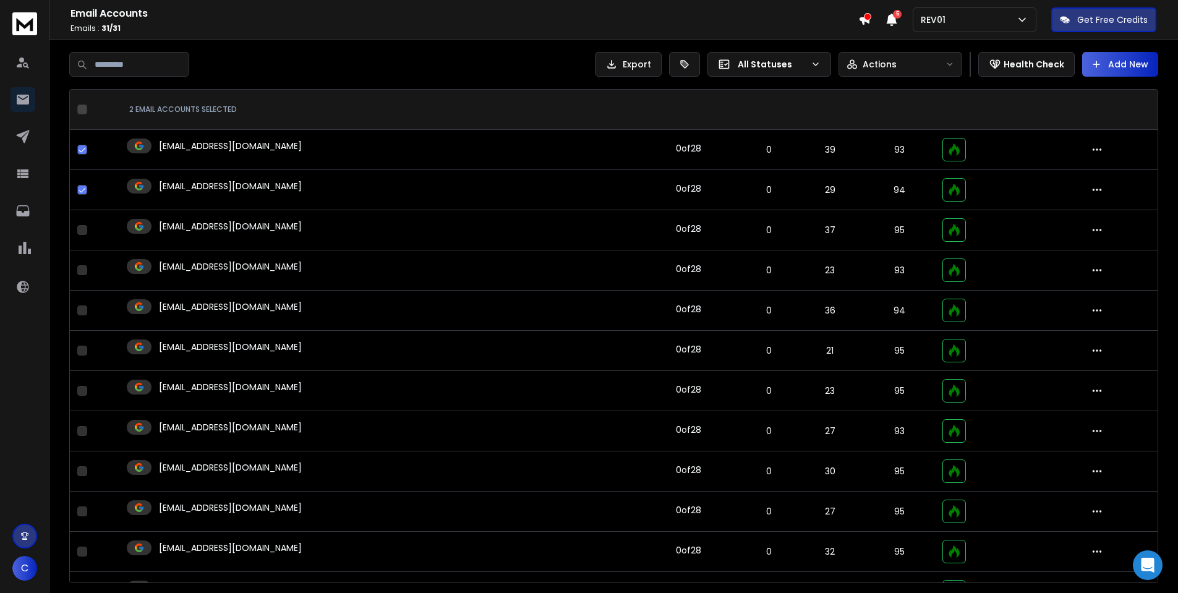
click at [79, 230] on button "button" at bounding box center [82, 230] width 10 height 10
click at [83, 268] on button "button" at bounding box center [82, 270] width 10 height 10
click at [83, 310] on button "button" at bounding box center [82, 310] width 10 height 10
click at [82, 352] on button "button" at bounding box center [82, 351] width 10 height 10
click at [85, 391] on button "button" at bounding box center [82, 391] width 10 height 10
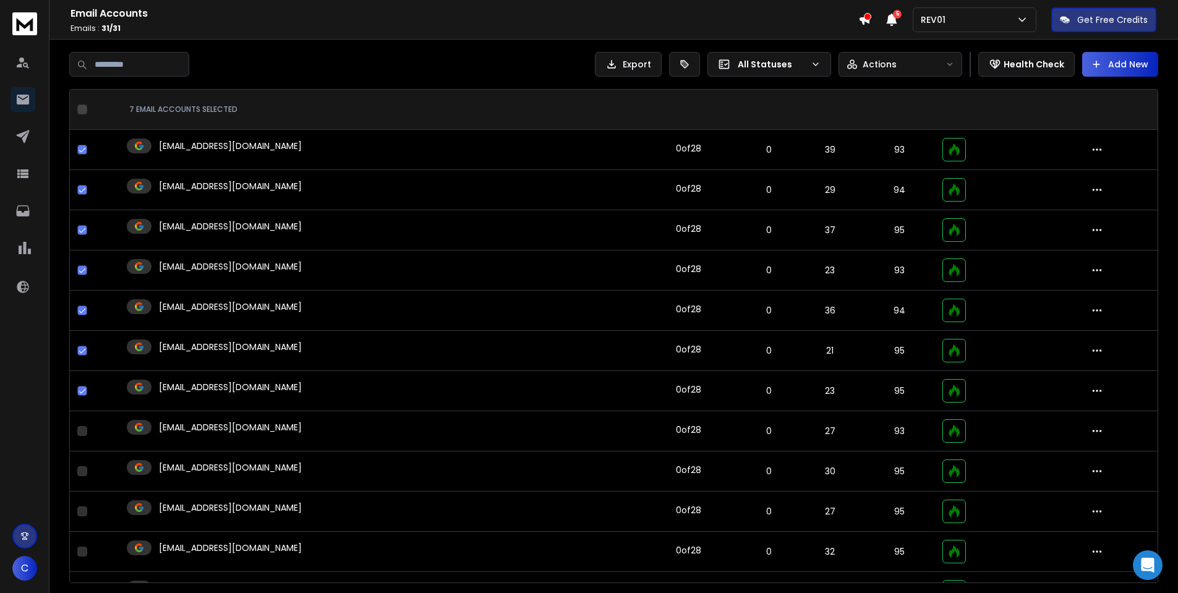
click at [84, 430] on button "button" at bounding box center [82, 431] width 10 height 10
click at [81, 471] on button "button" at bounding box center [82, 471] width 10 height 10
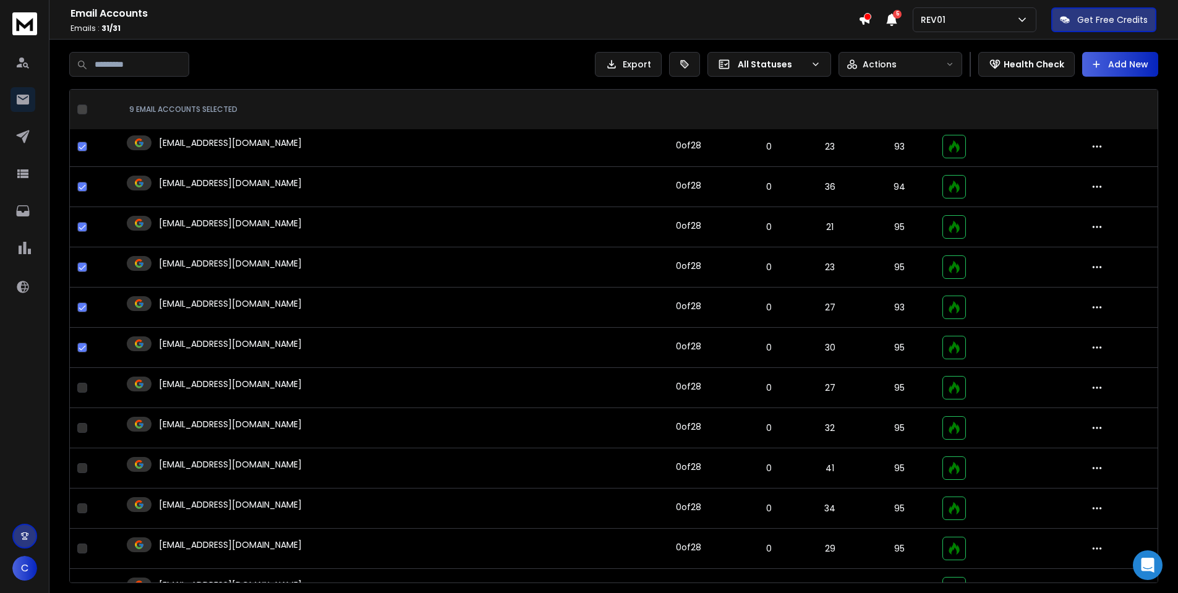
click at [83, 386] on button "button" at bounding box center [82, 388] width 10 height 10
click at [693, 69] on button at bounding box center [684, 64] width 31 height 25
click at [740, 108] on p "+ Create Tag" at bounding box center [756, 109] width 59 height 12
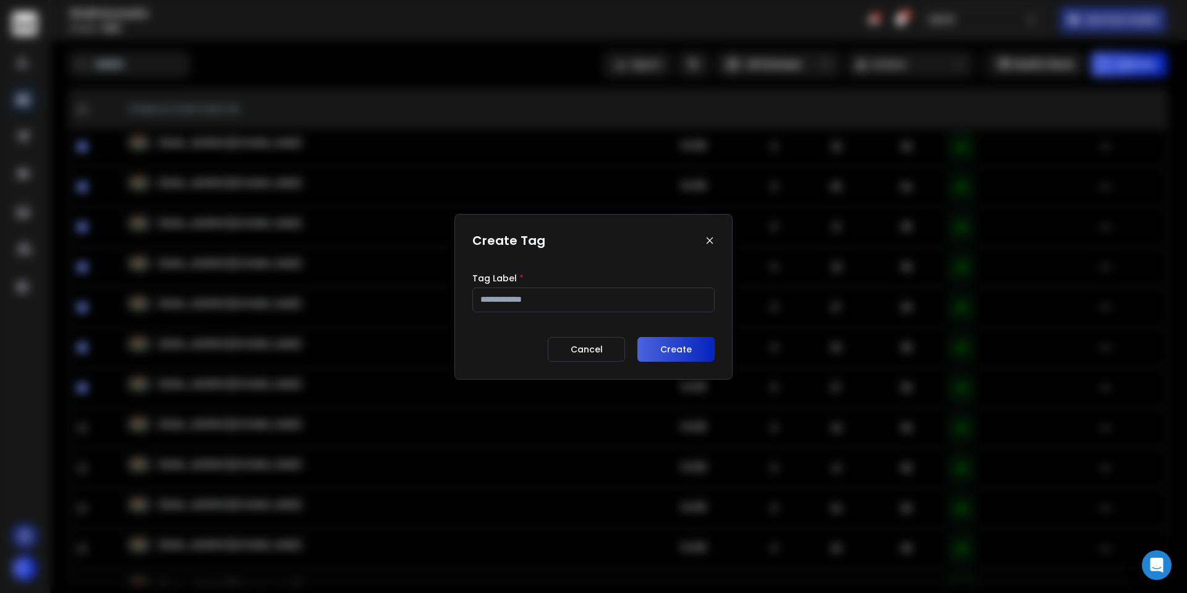
click at [482, 307] on input "text" at bounding box center [593, 300] width 242 height 25
type input "**"
click at [688, 346] on button "Create" at bounding box center [676, 349] width 77 height 25
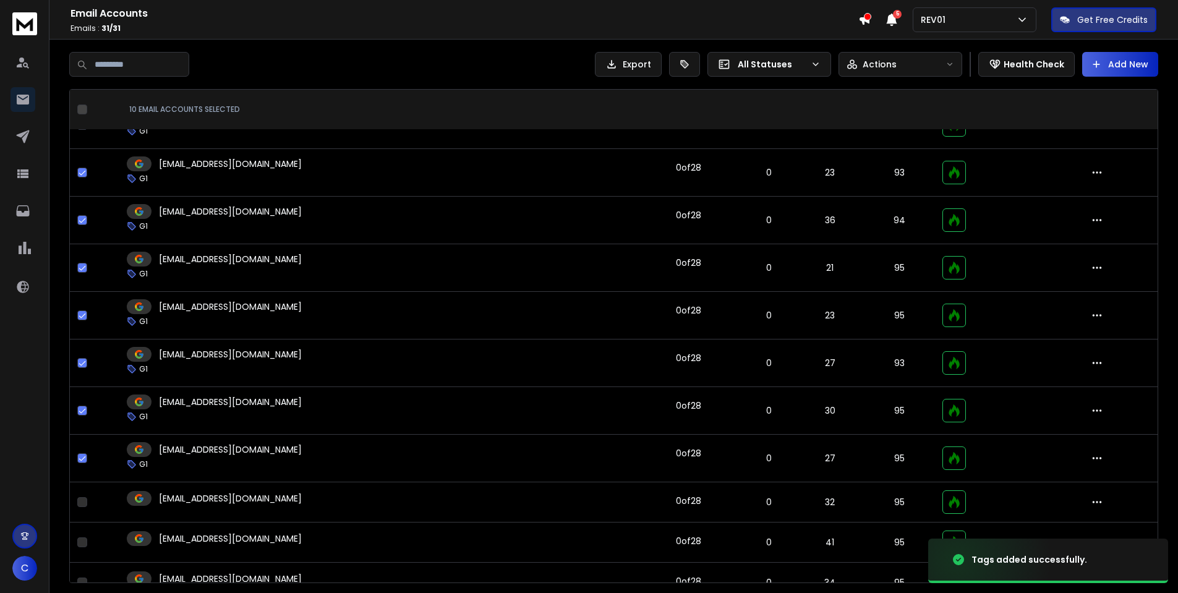
scroll to position [142, 0]
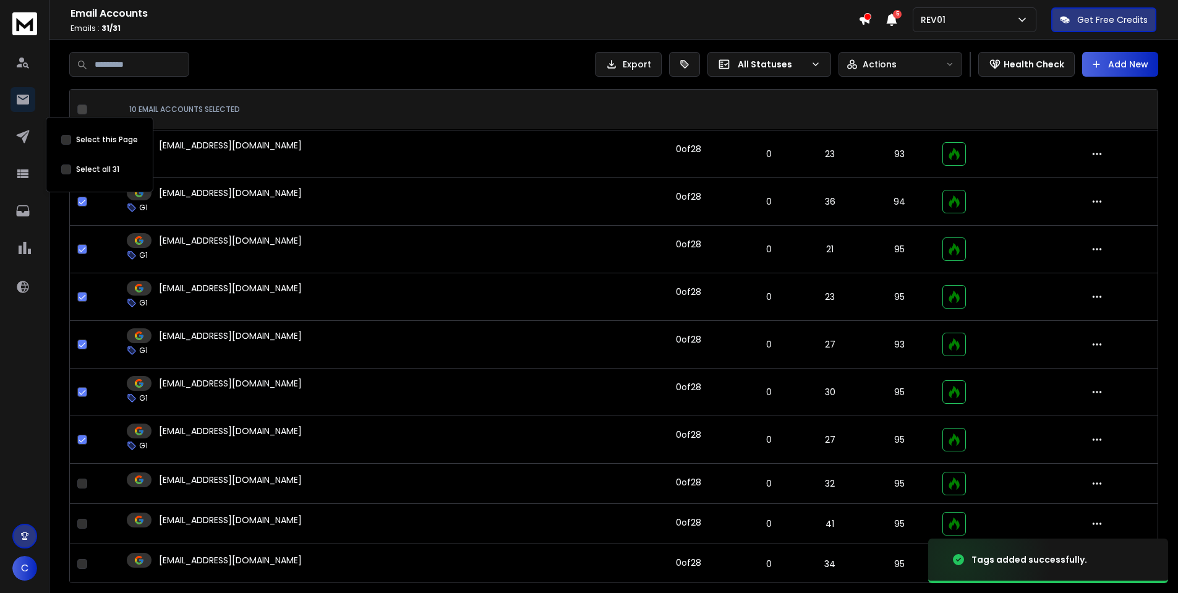
click at [83, 111] on button "Select this Page" at bounding box center [82, 110] width 10 height 10
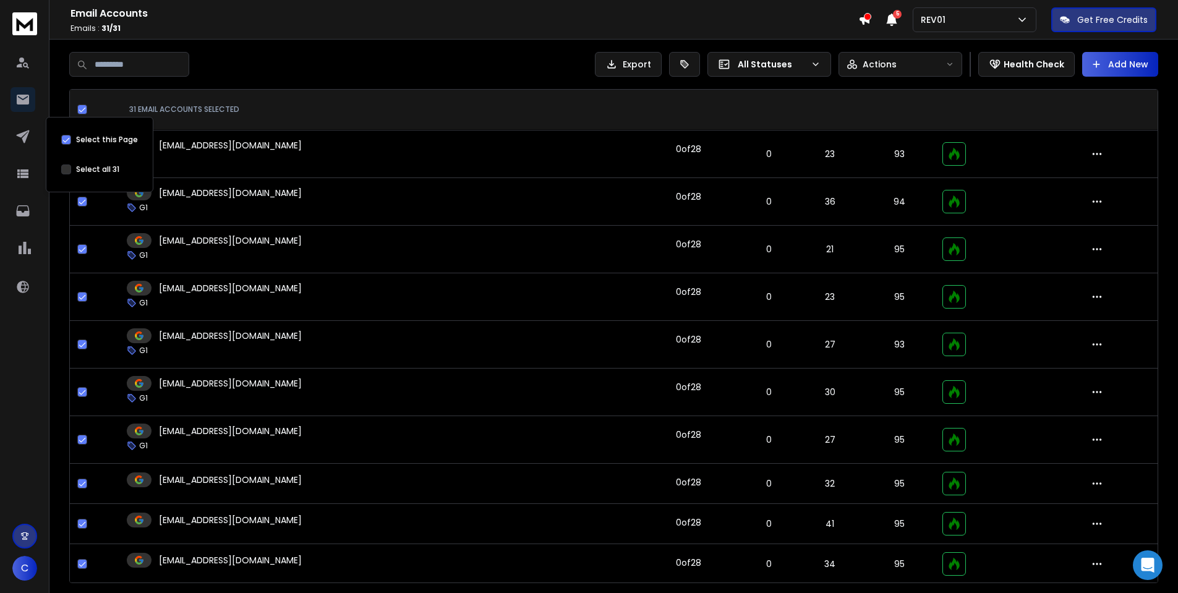
click at [65, 140] on button "Select this Page" at bounding box center [66, 140] width 10 height 10
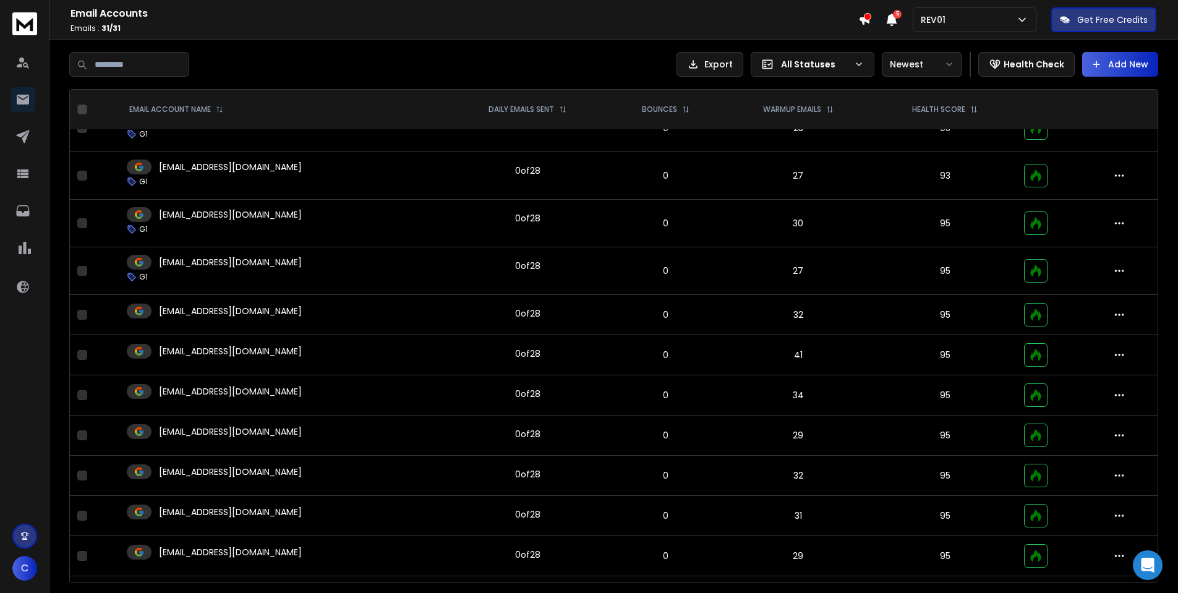
scroll to position [328, 0]
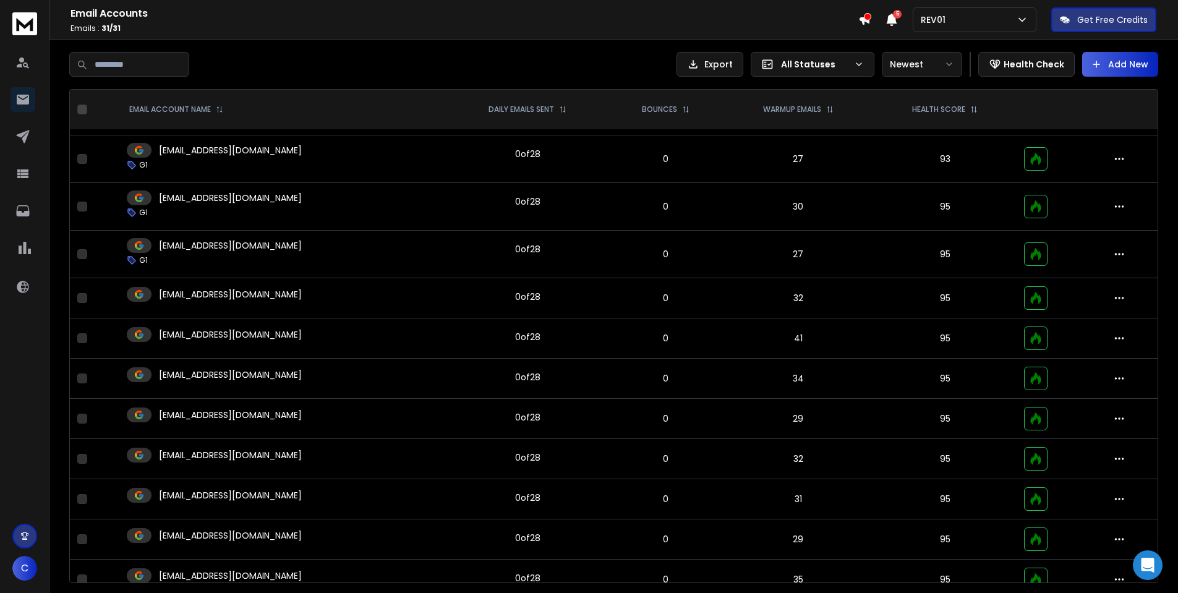
click at [83, 299] on button "button" at bounding box center [82, 298] width 10 height 10
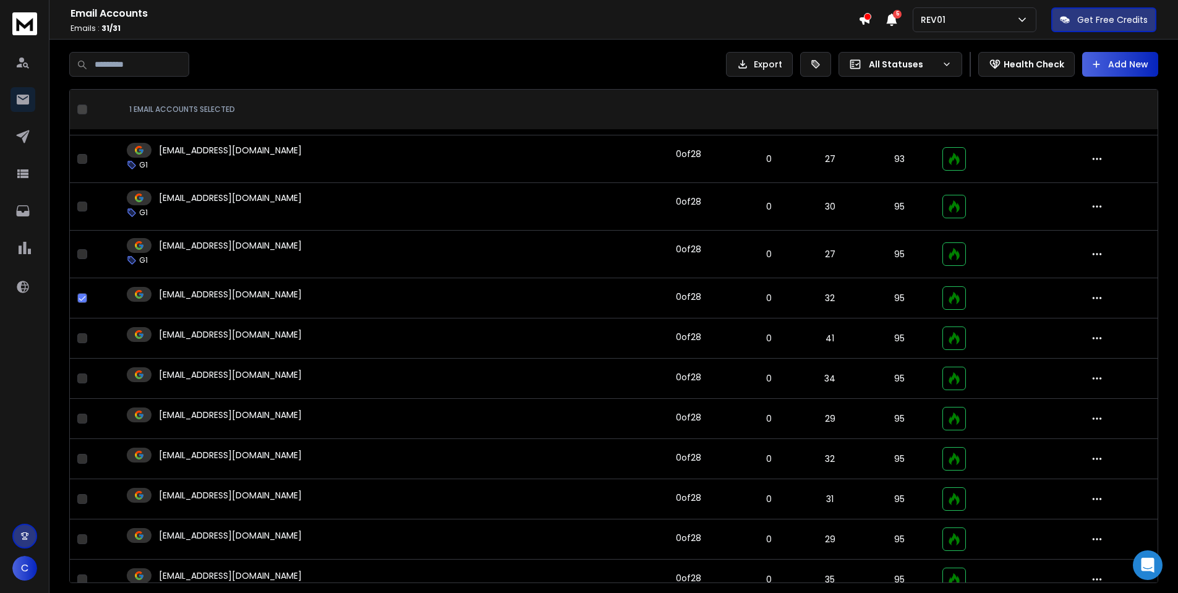
click at [80, 337] on button "button" at bounding box center [82, 338] width 10 height 10
click at [81, 378] on button "button" at bounding box center [82, 379] width 10 height 10
click at [81, 420] on button "button" at bounding box center [82, 419] width 10 height 10
click at [82, 459] on button "button" at bounding box center [82, 459] width 10 height 10
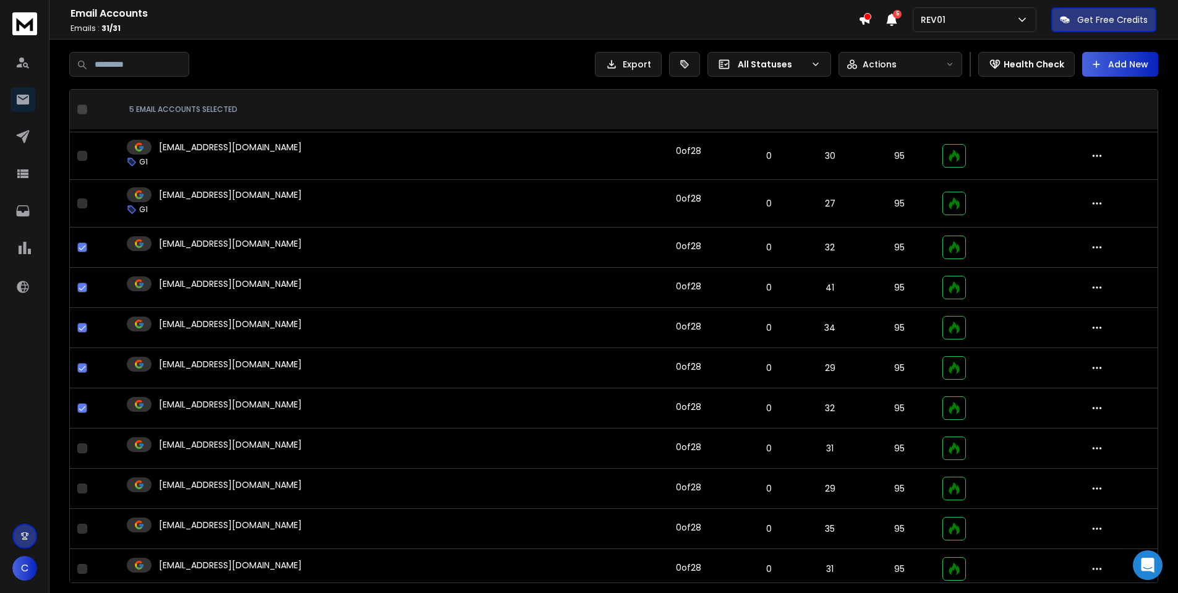
scroll to position [513, 0]
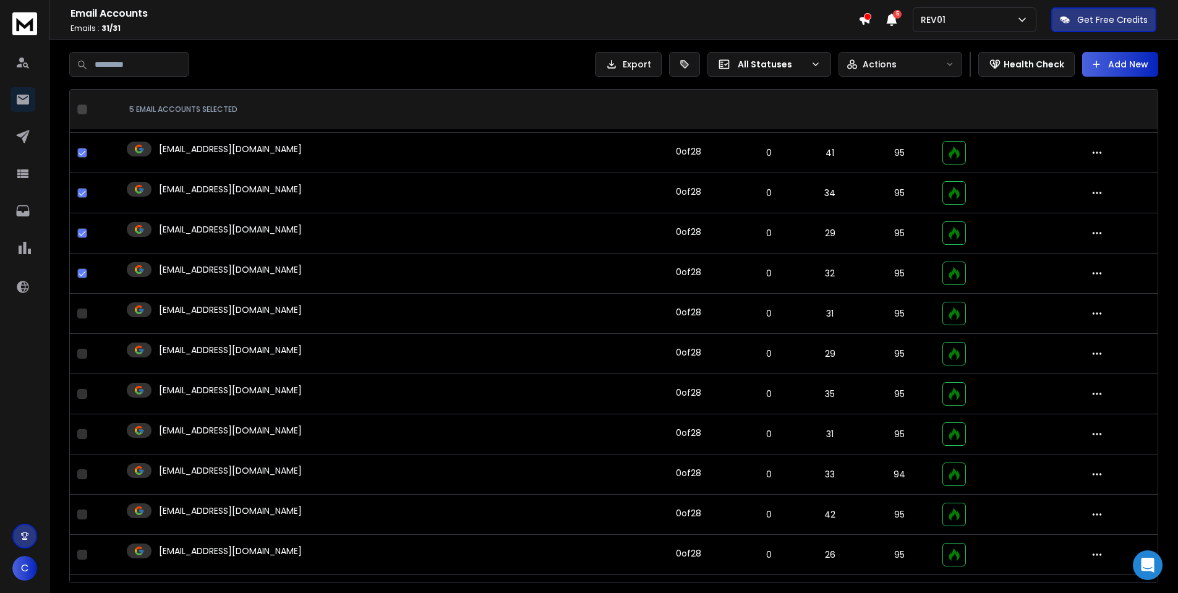
click at [82, 314] on button "button" at bounding box center [82, 314] width 10 height 10
click at [82, 353] on button "button" at bounding box center [82, 354] width 10 height 10
click at [83, 393] on button "button" at bounding box center [82, 394] width 10 height 10
click at [83, 435] on button "button" at bounding box center [82, 434] width 10 height 10
drag, startPoint x: 83, startPoint y: 474, endPoint x: 78, endPoint y: 478, distance: 6.6
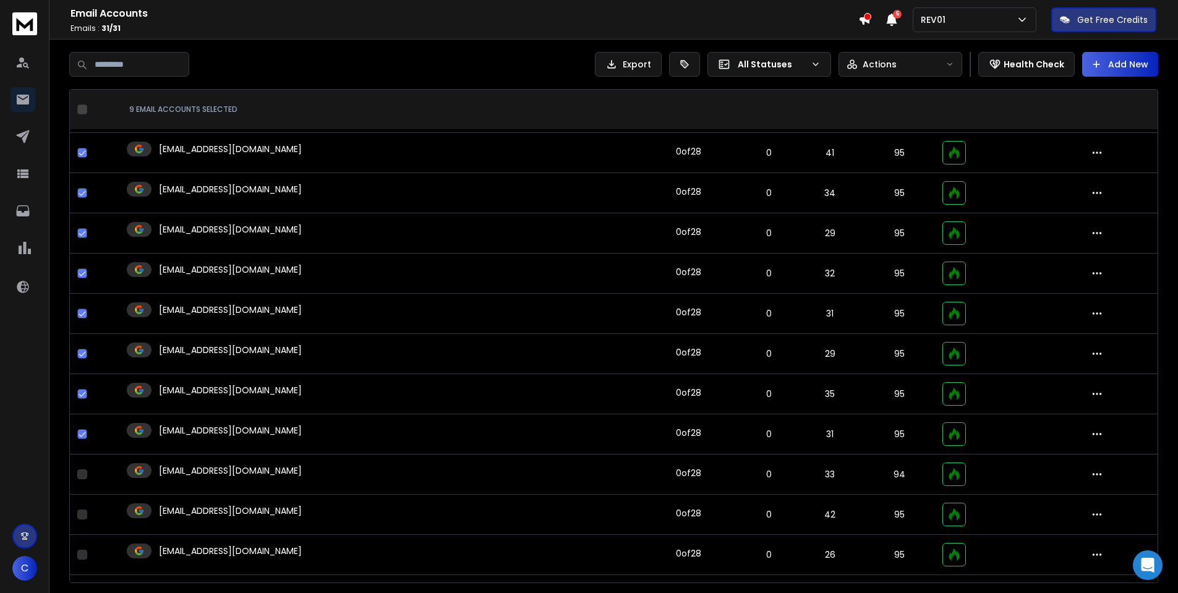
click at [83, 474] on button "button" at bounding box center [82, 474] width 10 height 10
click at [688, 64] on icon at bounding box center [684, 64] width 8 height 8
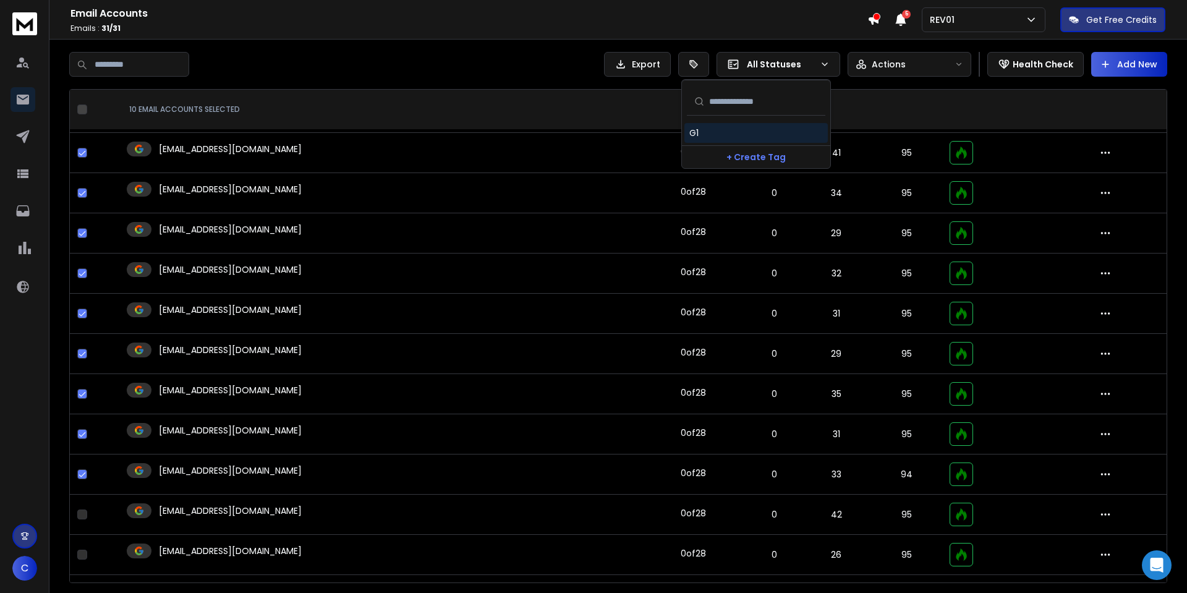
click at [742, 155] on p "+ Create Tag" at bounding box center [756, 157] width 59 height 12
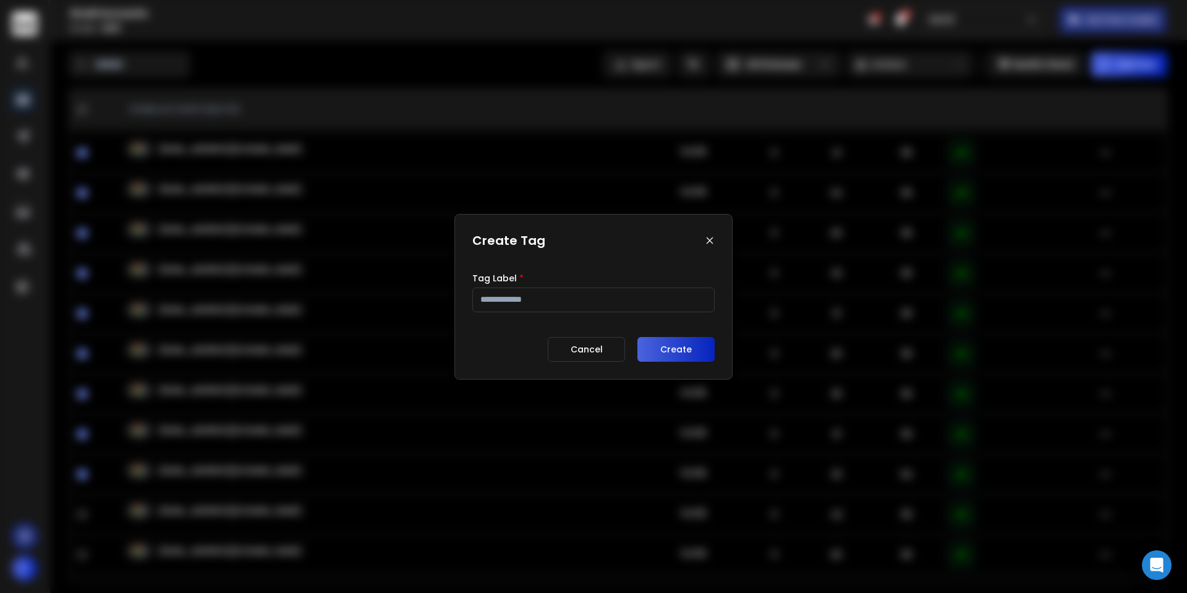
click at [597, 305] on input "text" at bounding box center [593, 300] width 242 height 25
type input "**"
click at [638, 337] on button "Create" at bounding box center [676, 349] width 77 height 25
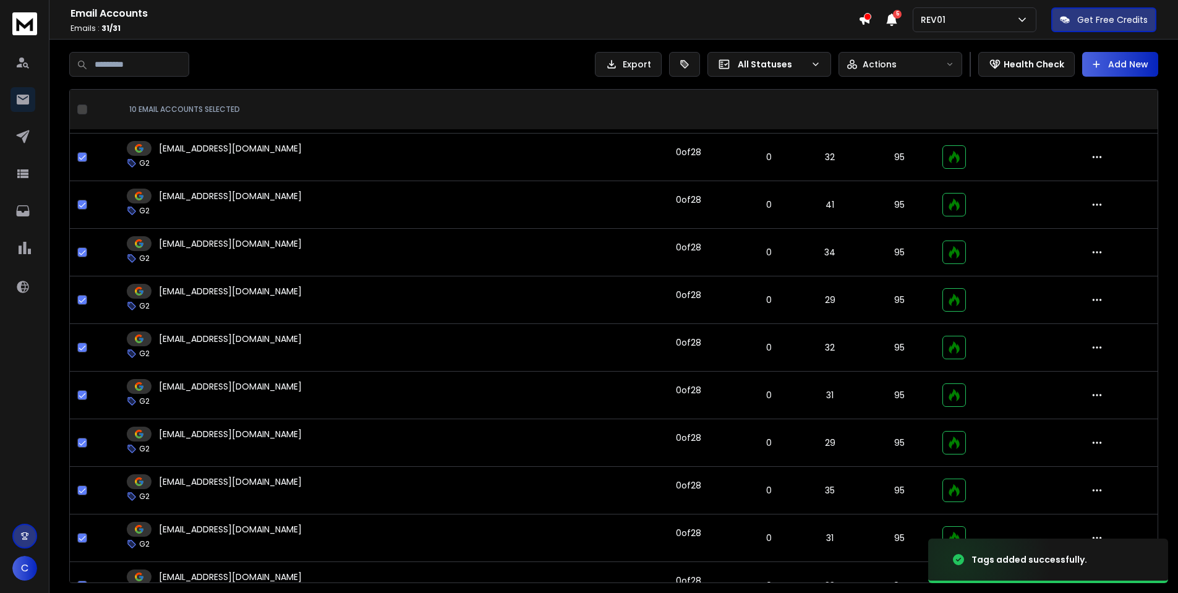
scroll to position [451, 0]
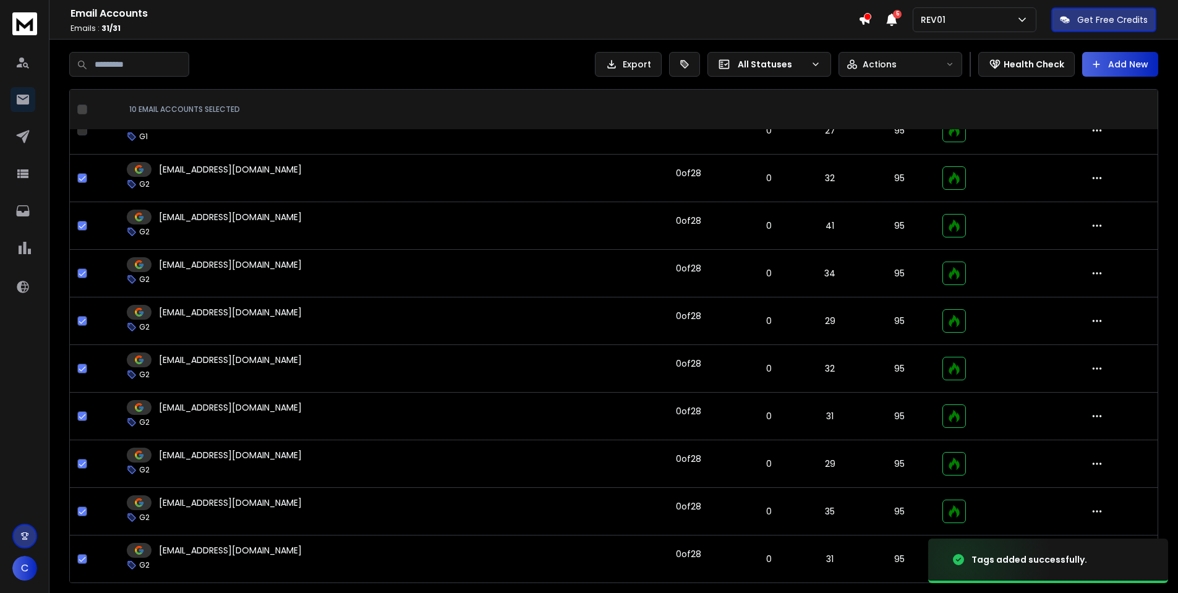
click at [83, 181] on button "button" at bounding box center [82, 178] width 10 height 10
click at [84, 224] on button "button" at bounding box center [82, 226] width 10 height 10
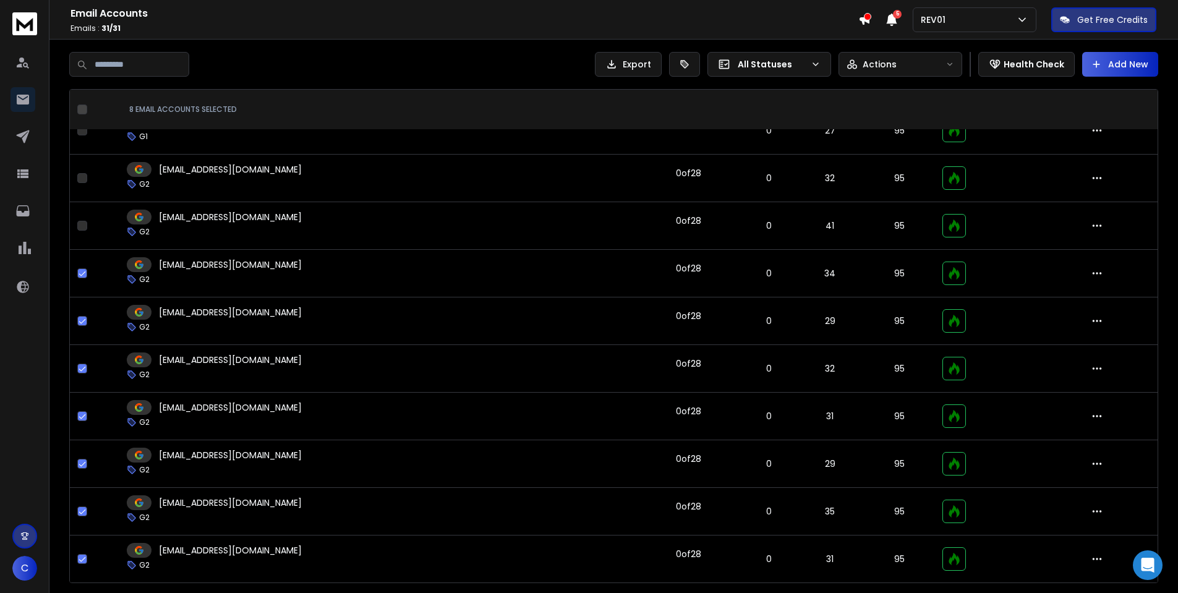
click at [81, 268] on button "button" at bounding box center [82, 273] width 10 height 10
click at [82, 320] on button "button" at bounding box center [82, 321] width 10 height 10
click at [81, 370] on button "button" at bounding box center [82, 369] width 10 height 10
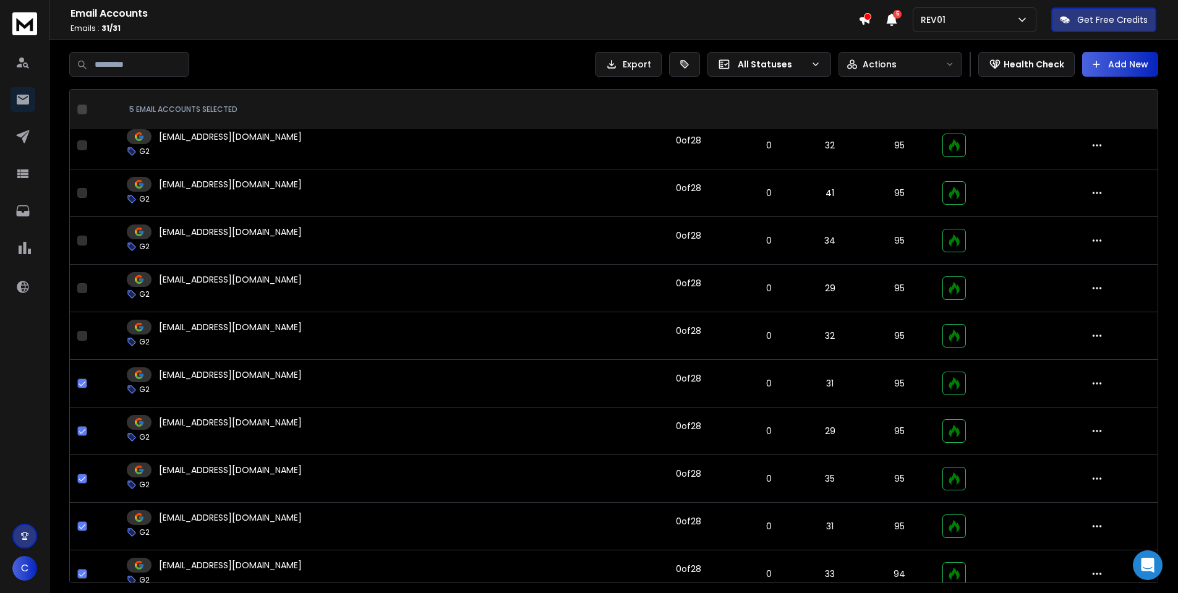
scroll to position [513, 0]
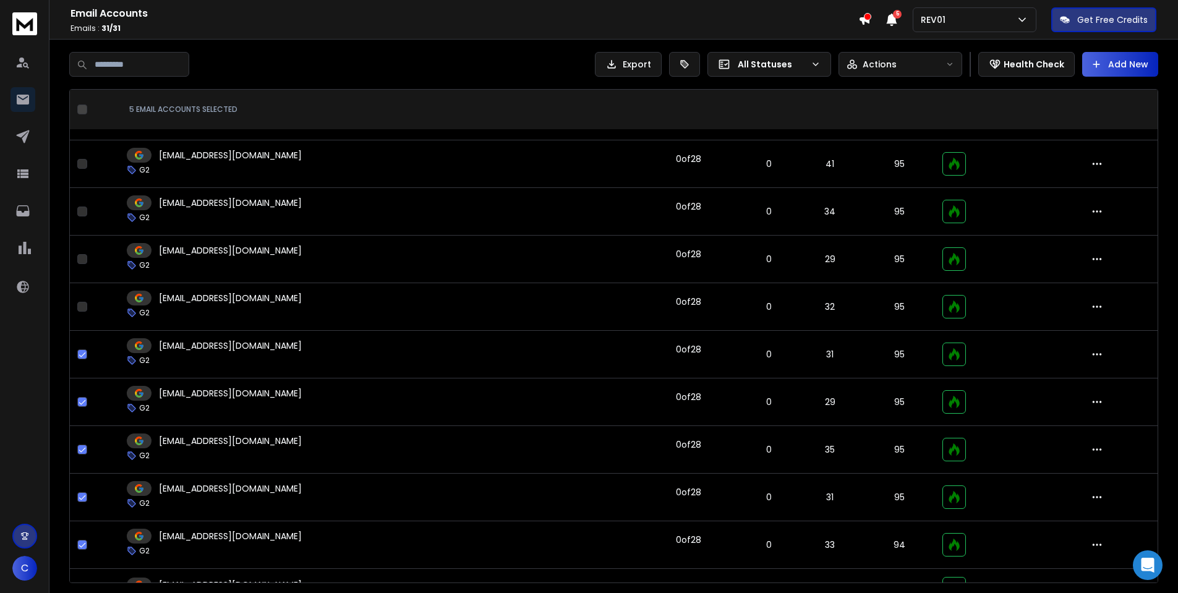
click at [82, 353] on button "button" at bounding box center [82, 354] width 10 height 10
click at [85, 403] on button "button" at bounding box center [82, 402] width 10 height 10
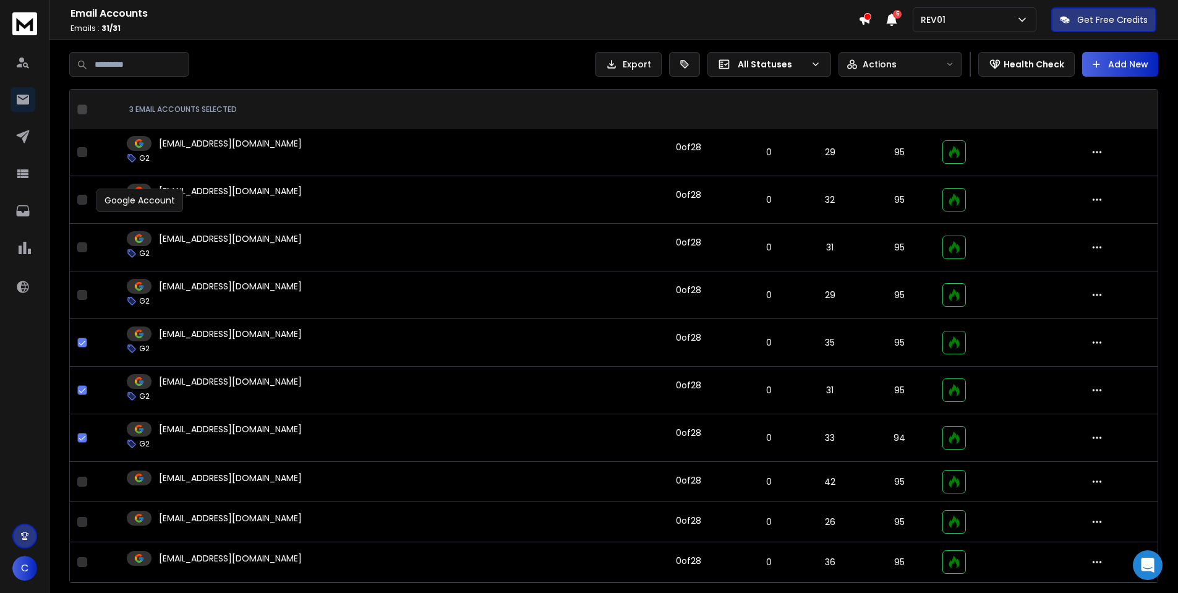
scroll to position [637, 0]
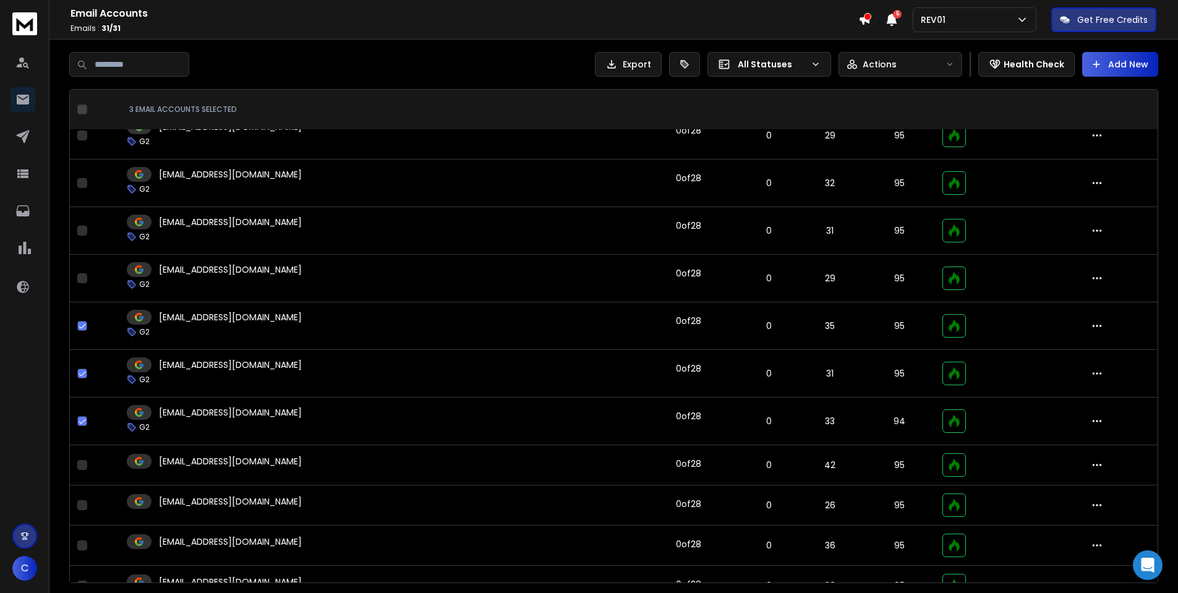
click at [82, 328] on button "button" at bounding box center [82, 326] width 10 height 10
click at [83, 375] on button "button" at bounding box center [82, 374] width 10 height 10
click at [82, 419] on button "button" at bounding box center [82, 421] width 10 height 10
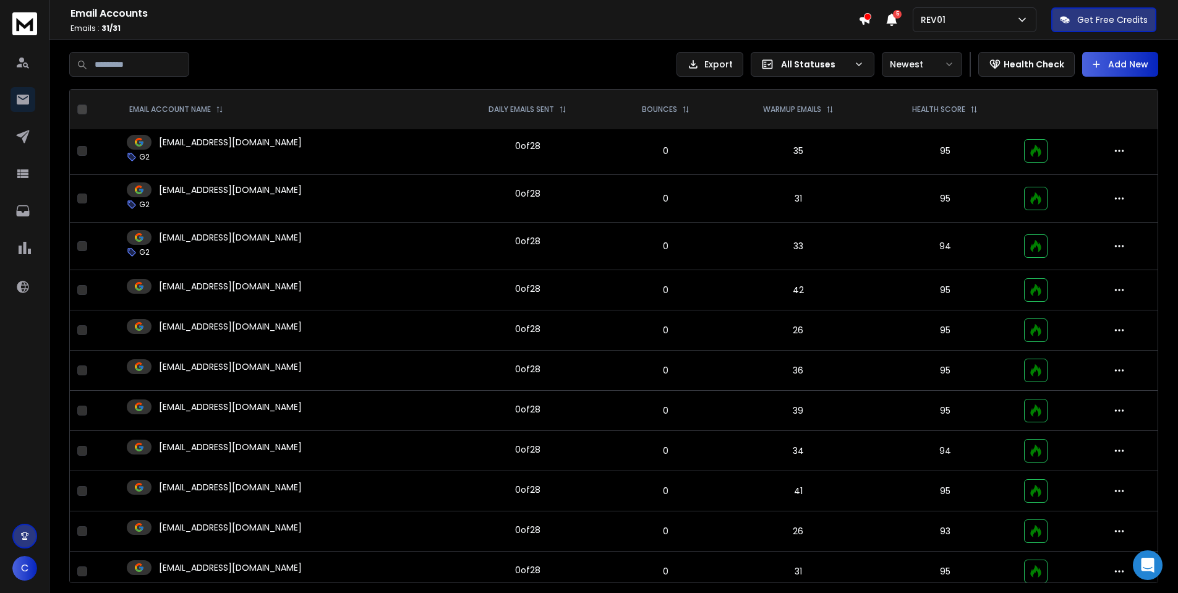
scroll to position [822, 0]
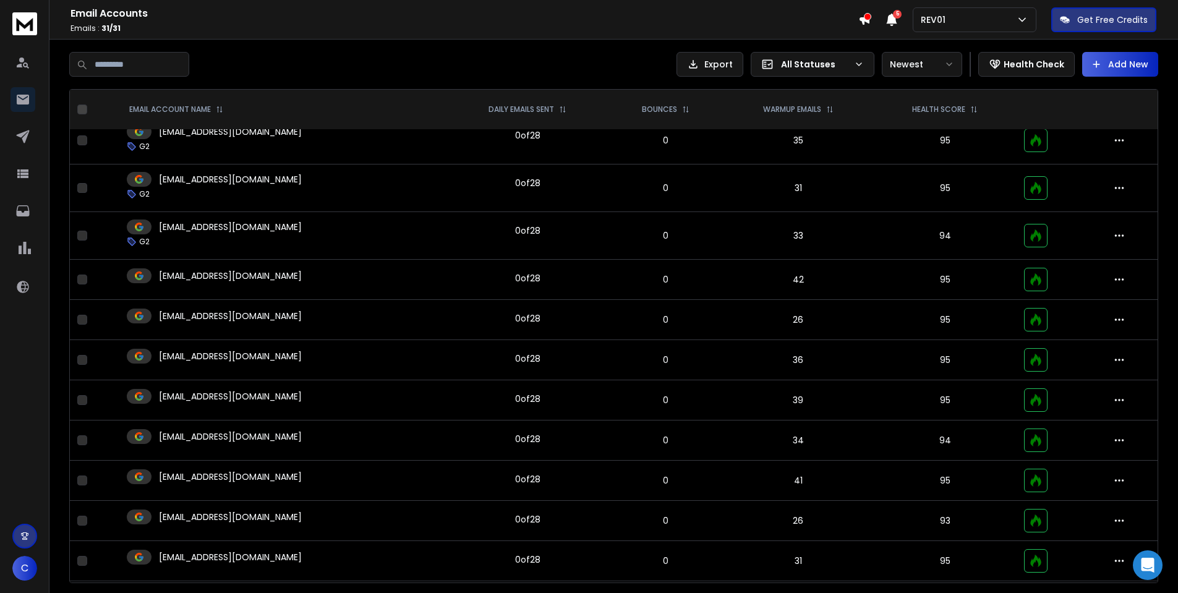
click at [82, 275] on button "button" at bounding box center [82, 280] width 10 height 10
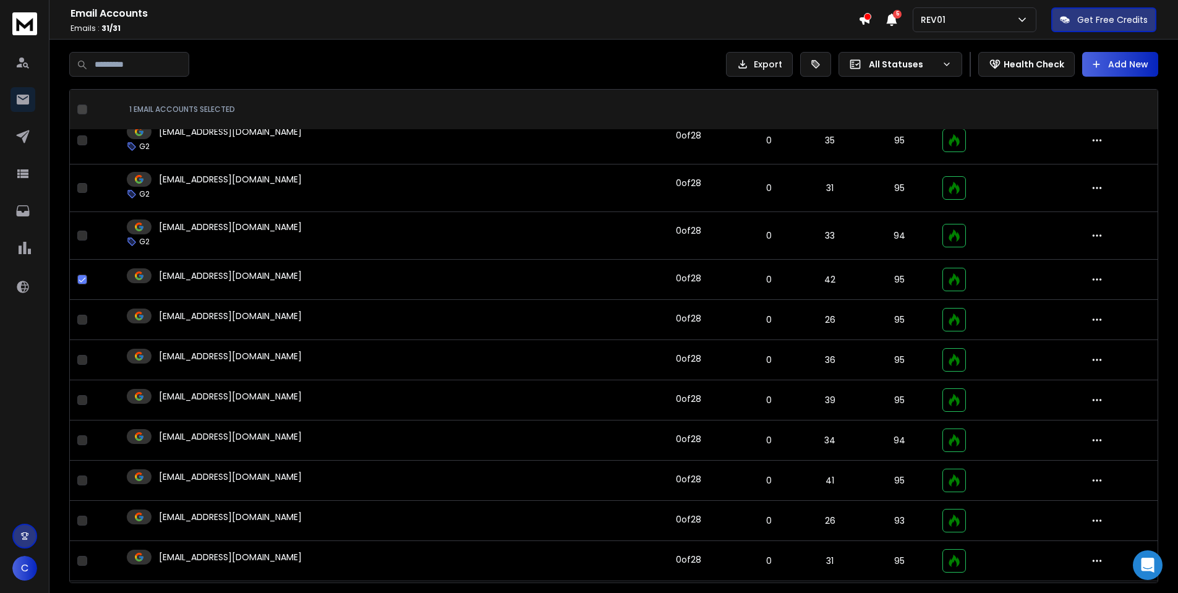
click at [82, 318] on button "button" at bounding box center [82, 320] width 10 height 10
click at [80, 361] on button "button" at bounding box center [82, 360] width 10 height 10
click at [82, 399] on button "button" at bounding box center [82, 400] width 10 height 10
click at [81, 440] on button "button" at bounding box center [82, 440] width 10 height 10
click at [81, 482] on button "button" at bounding box center [82, 481] width 10 height 10
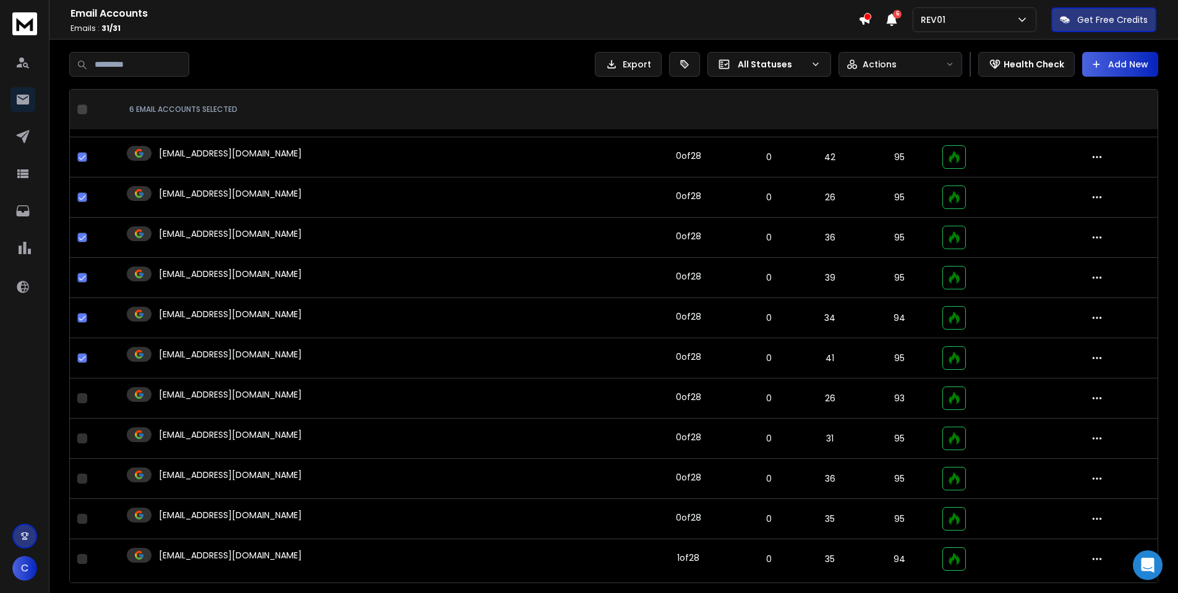
scroll to position [946, 0]
click at [80, 396] on button "button" at bounding box center [82, 397] width 10 height 10
click at [83, 436] on button "button" at bounding box center [82, 437] width 10 height 10
click at [83, 479] on button "button" at bounding box center [82, 477] width 10 height 10
click at [83, 514] on button "button" at bounding box center [82, 518] width 10 height 10
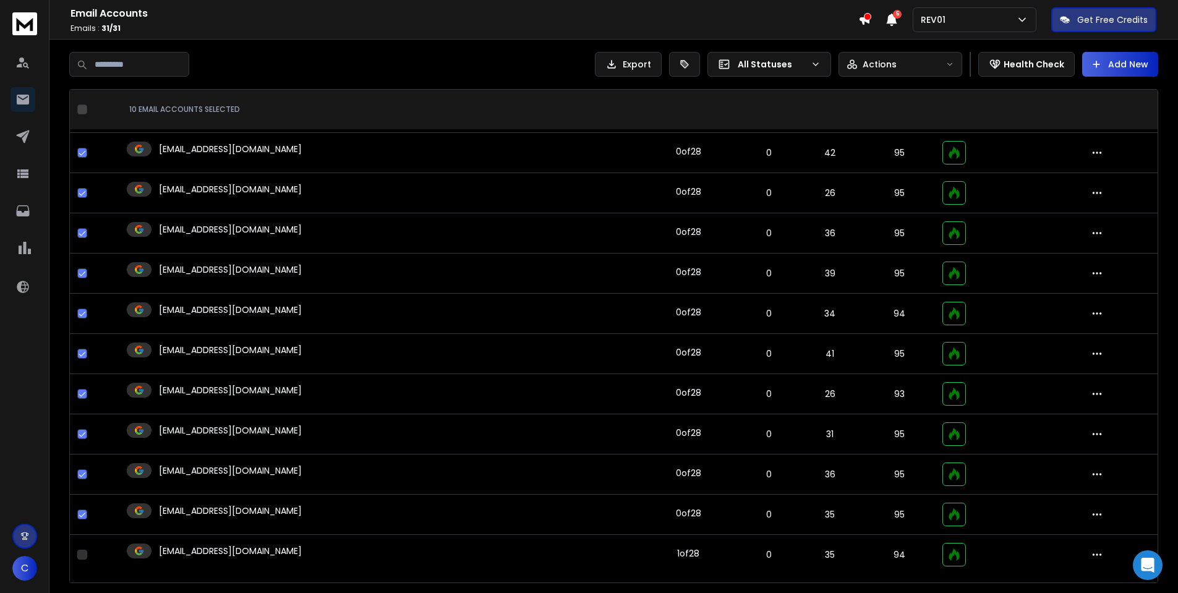
scroll to position [951, 0]
click at [683, 61] on icon at bounding box center [685, 64] width 10 height 10
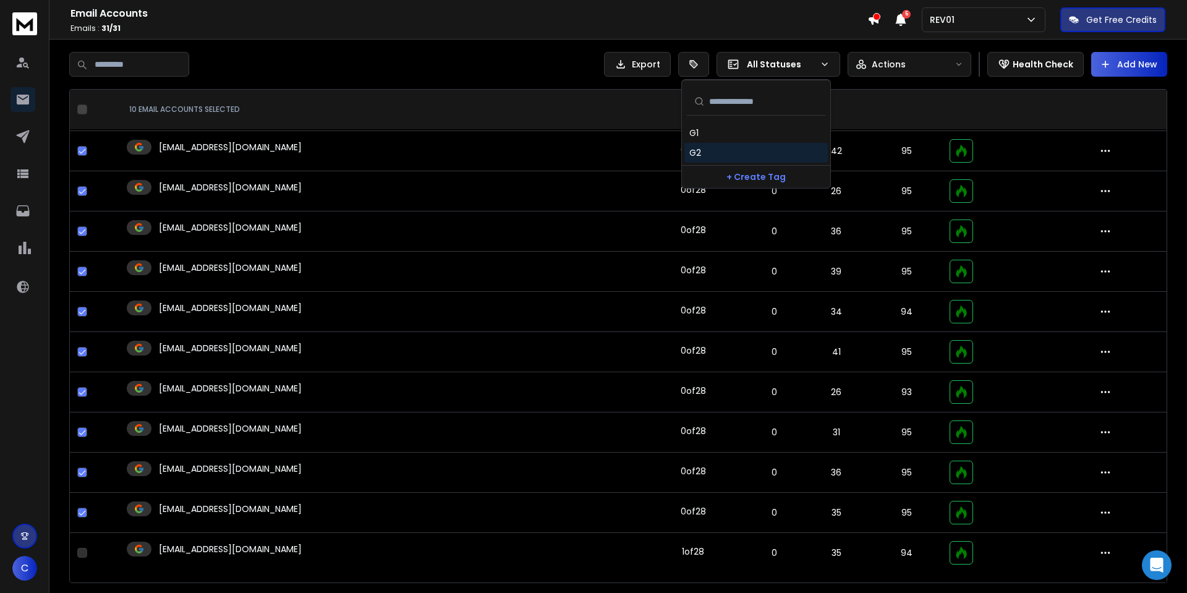
click at [743, 178] on p "+ Create Tag" at bounding box center [756, 177] width 59 height 12
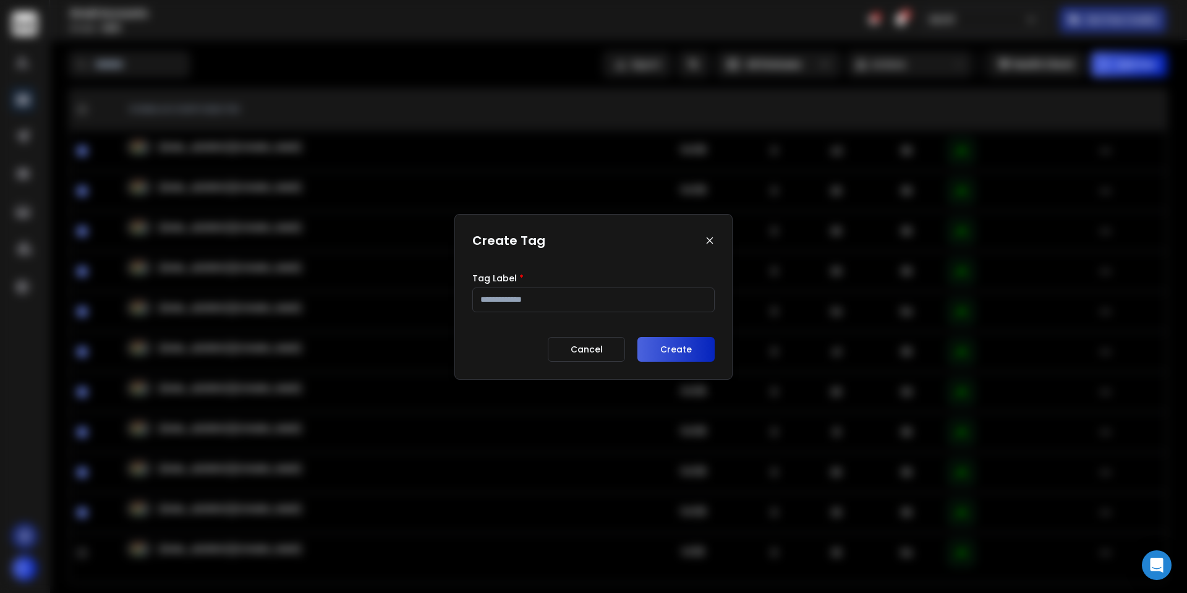
click at [583, 288] on input "text" at bounding box center [593, 300] width 242 height 25
type input "**"
click at [638, 337] on button "Create" at bounding box center [676, 349] width 77 height 25
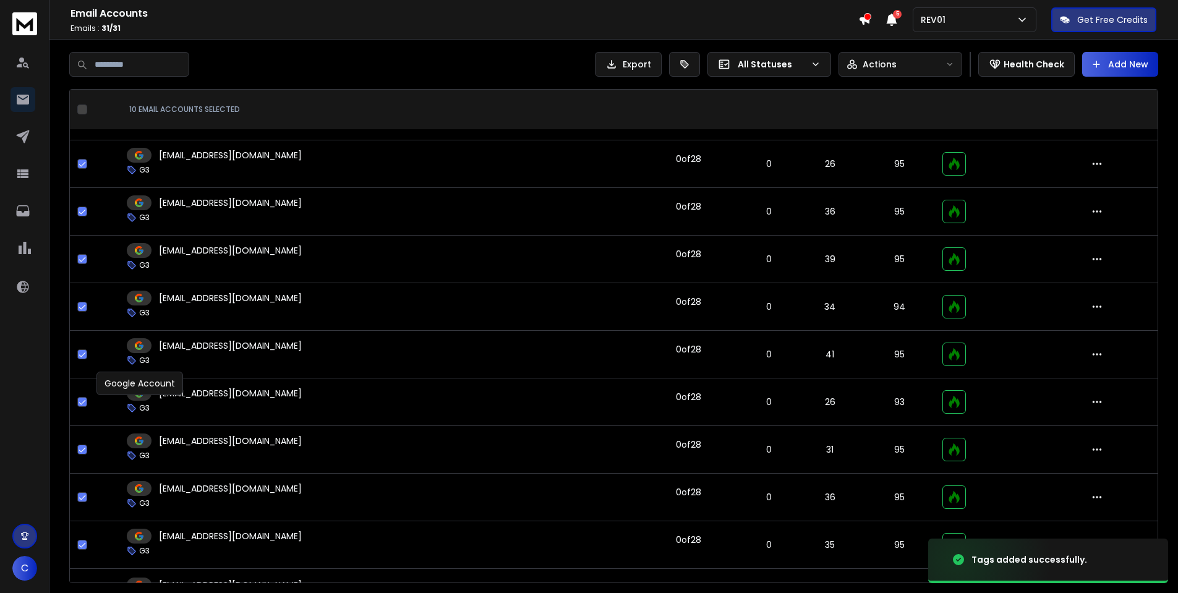
scroll to position [1025, 0]
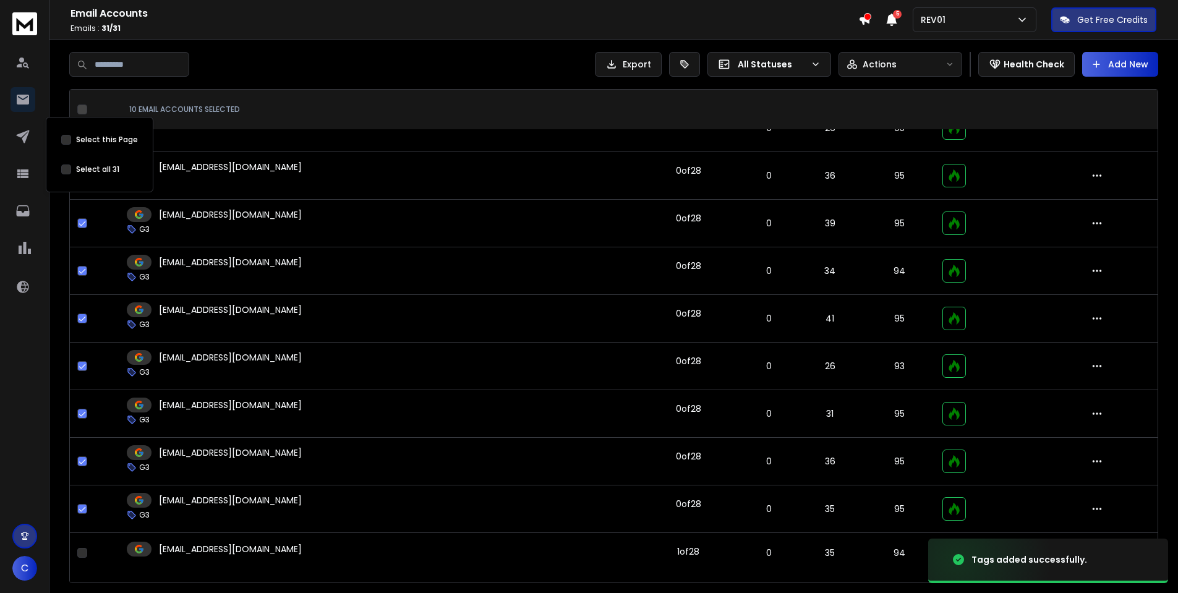
click at [65, 171] on button "Select this Page" at bounding box center [66, 169] width 10 height 10
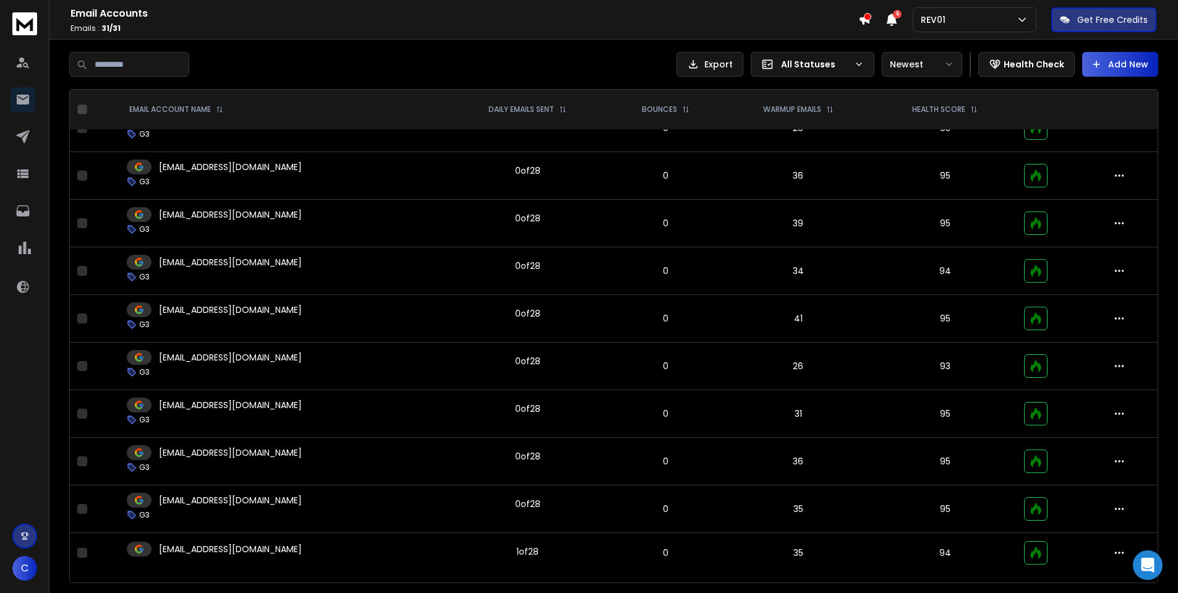
click at [82, 549] on button "button" at bounding box center [82, 553] width 10 height 10
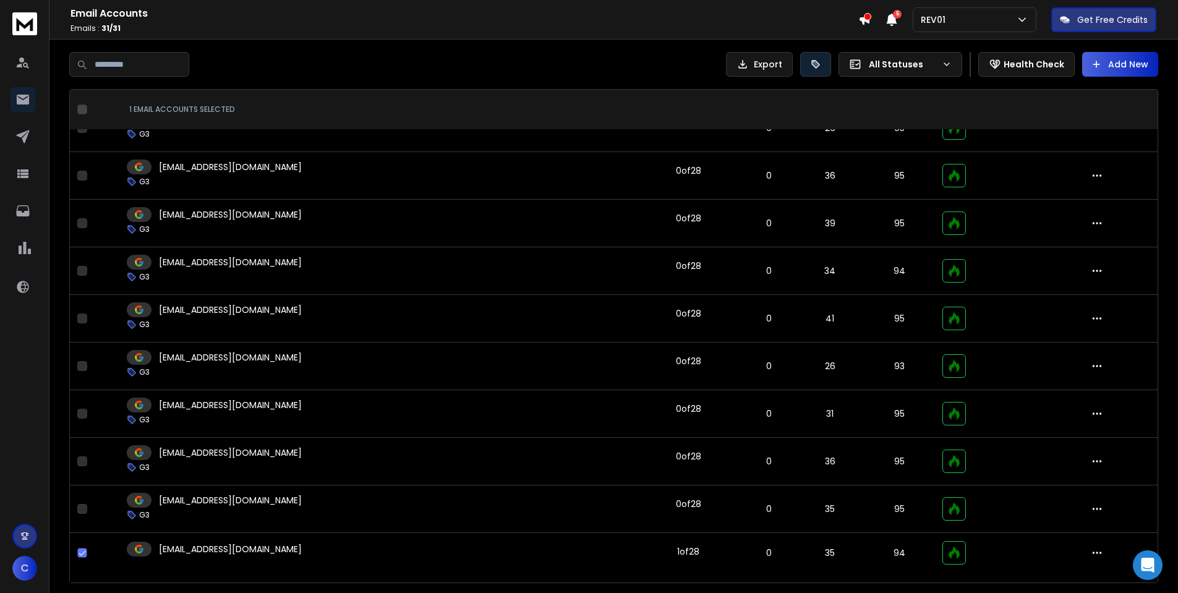
drag, startPoint x: 826, startPoint y: 58, endPoint x: 823, endPoint y: 70, distance: 13.2
click at [826, 57] on button at bounding box center [815, 64] width 31 height 25
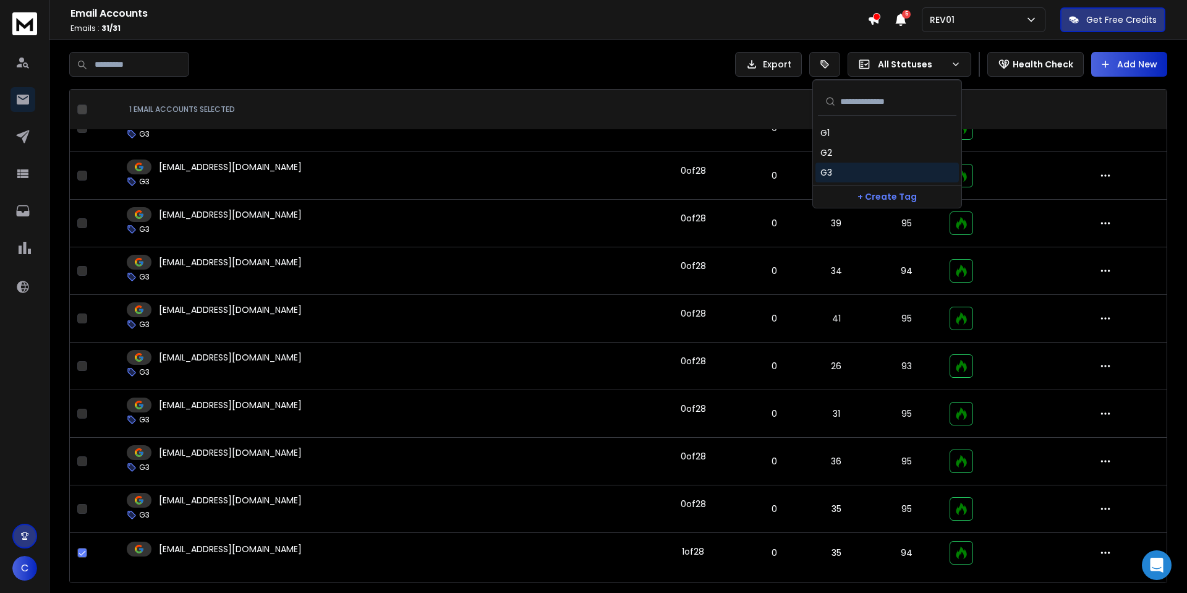
click at [878, 202] on p "+ Create Tag" at bounding box center [887, 196] width 59 height 12
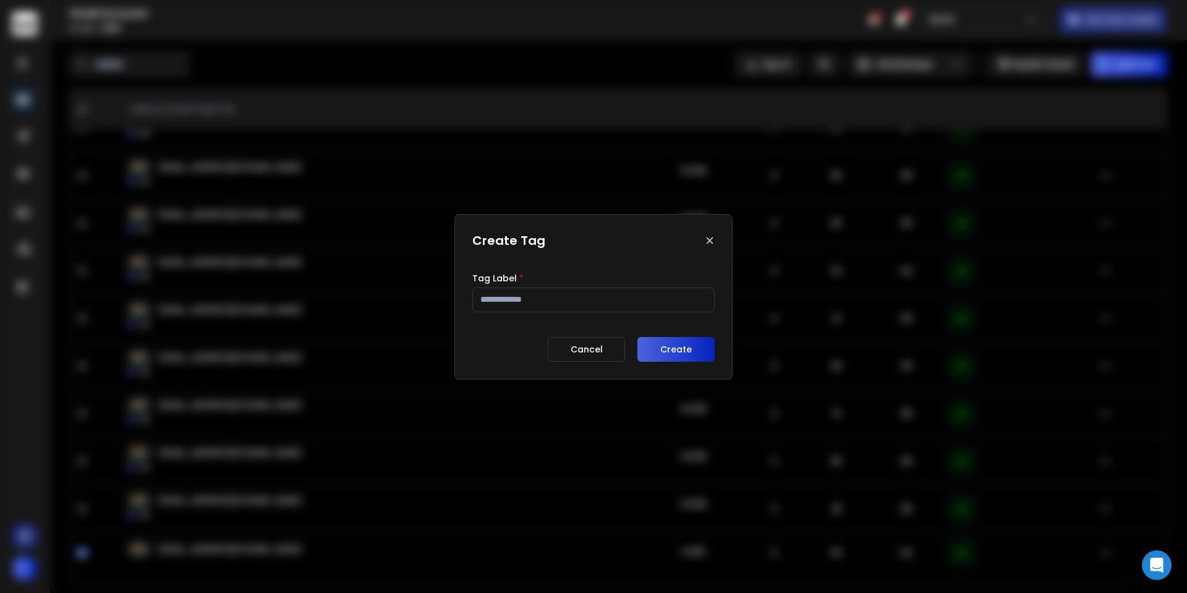
click at [579, 296] on input "text" at bounding box center [593, 300] width 242 height 25
type input "**"
click at [638, 337] on button "Create" at bounding box center [676, 349] width 77 height 25
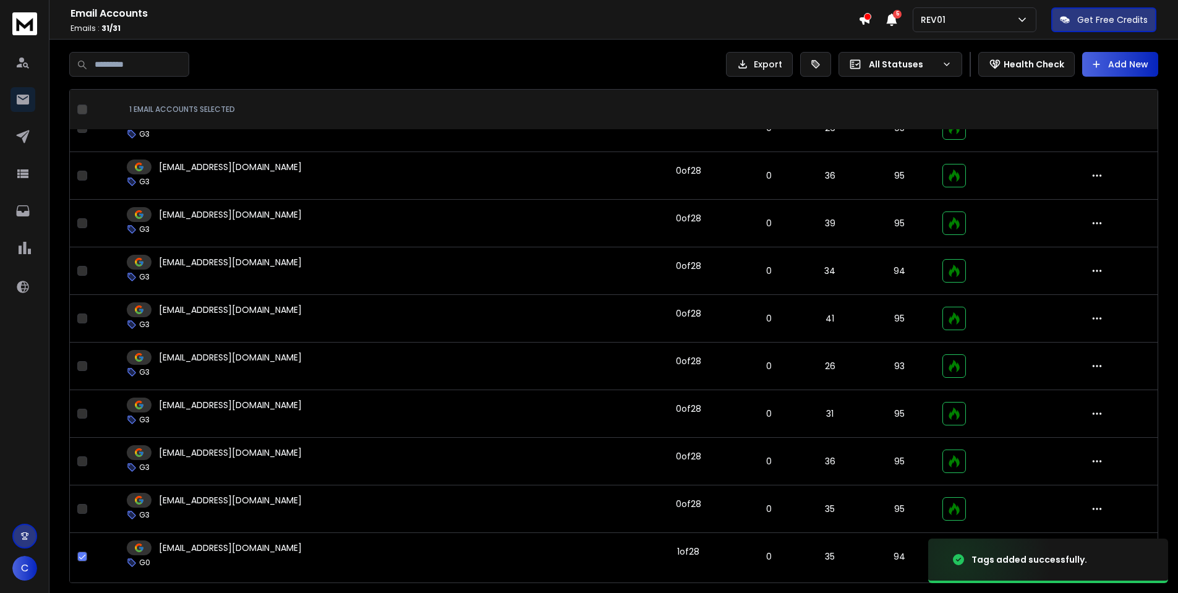
click at [322, 32] on p "Emails : 31 / 31" at bounding box center [464, 28] width 788 height 10
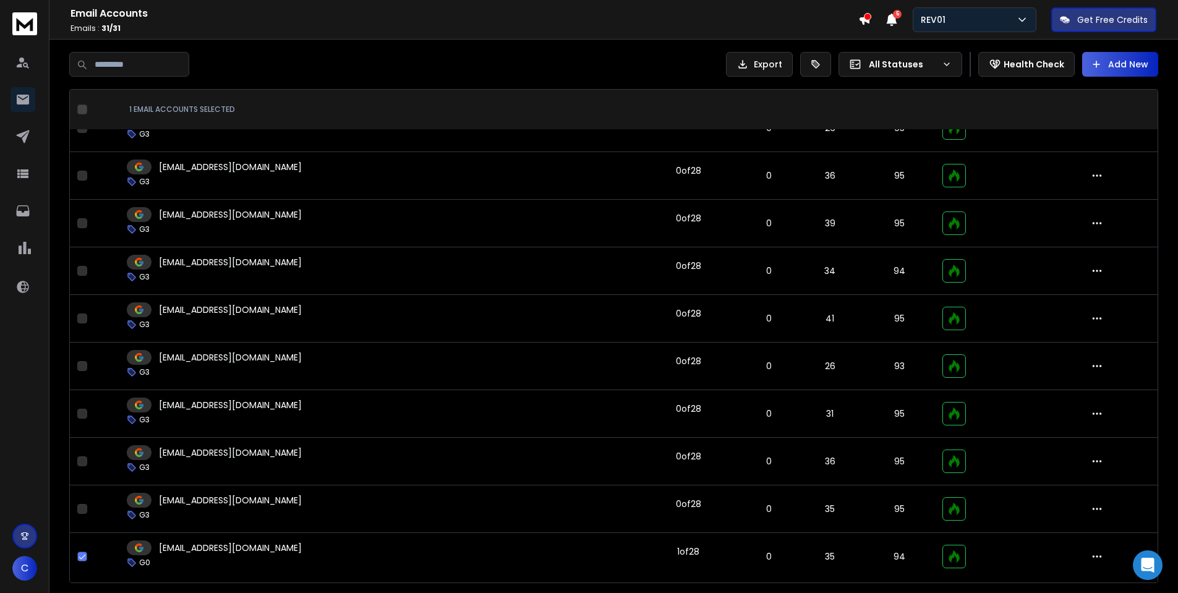
click at [966, 17] on div "REV01" at bounding box center [975, 20] width 108 height 12
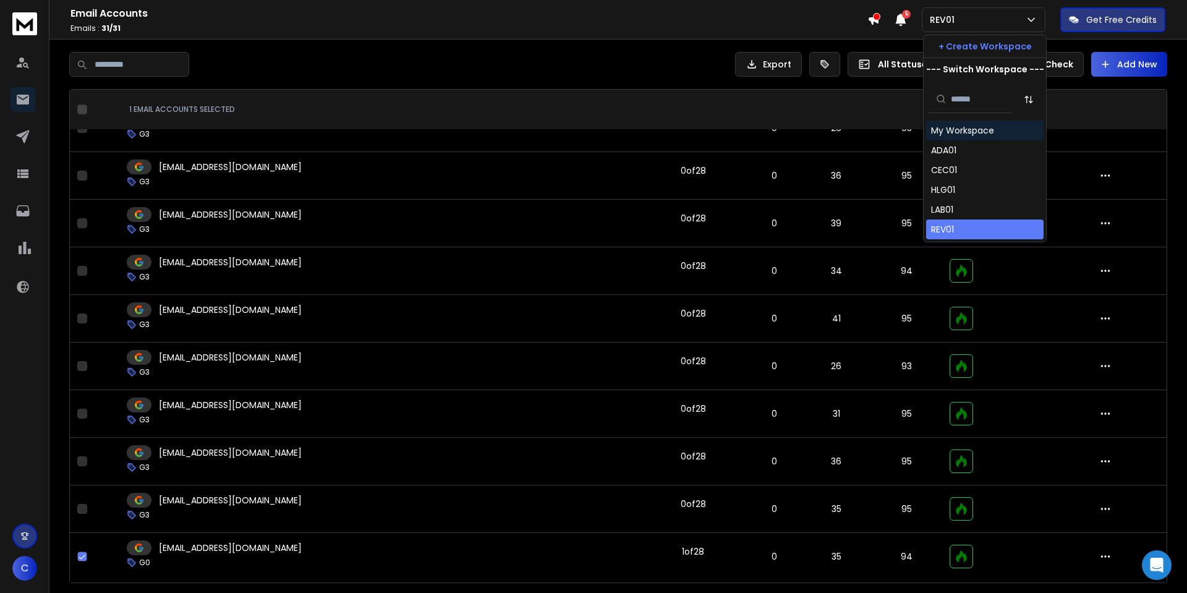
click at [969, 132] on div "My Workspace" at bounding box center [962, 130] width 63 height 12
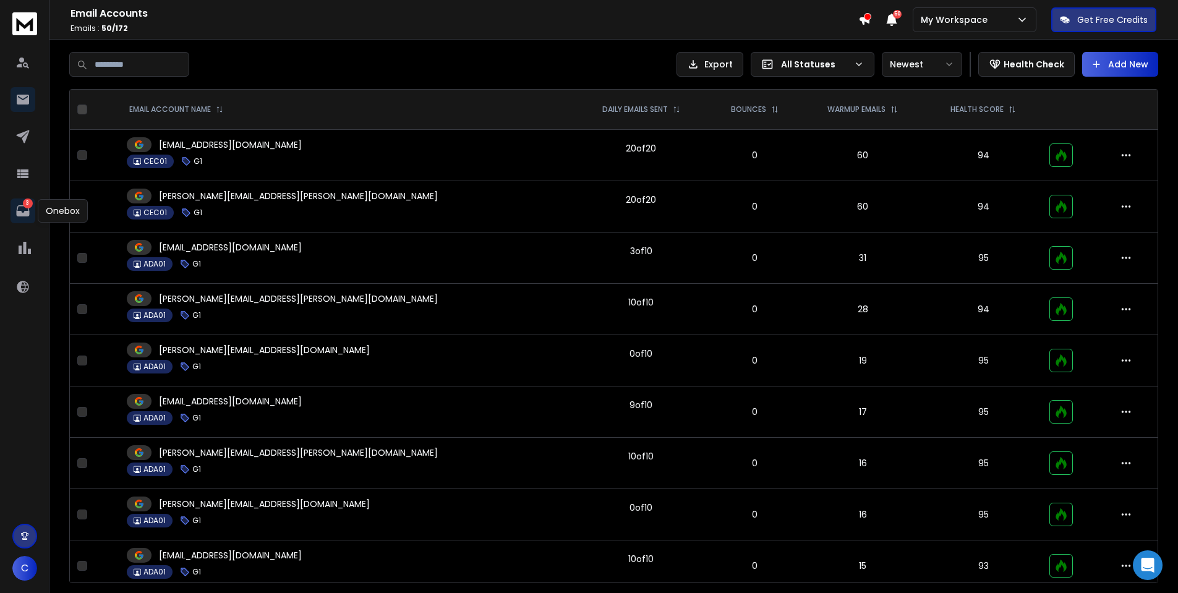
click at [22, 212] on icon at bounding box center [22, 210] width 15 height 15
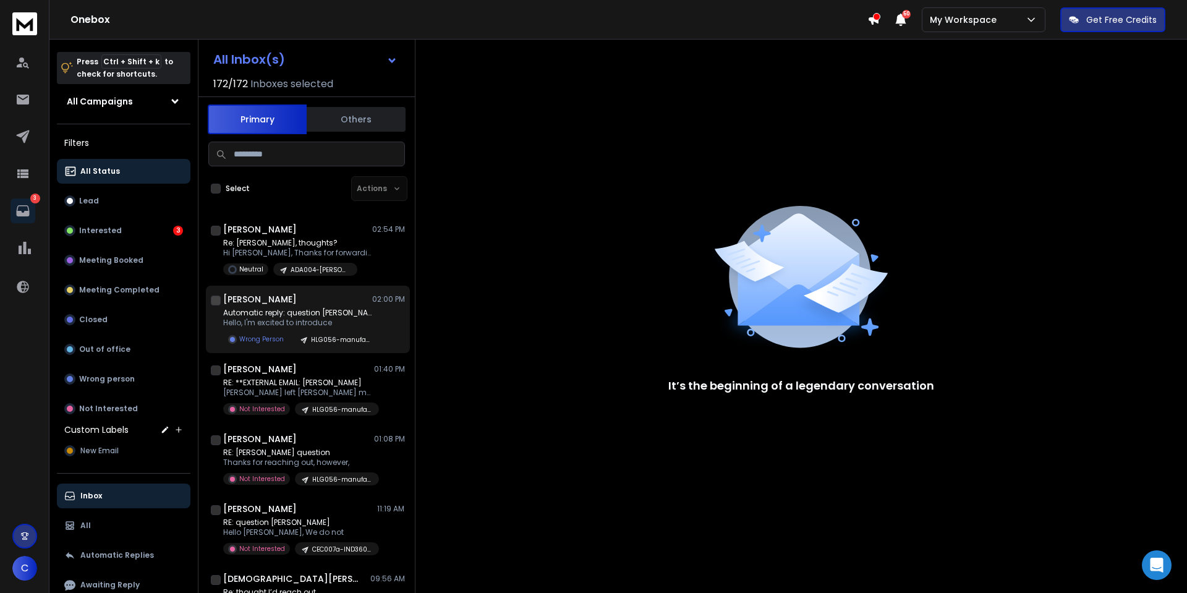
click at [331, 292] on div "[PERSON_NAME] 02:00 PM Automatic reply: question [PERSON_NAME] Hello, I'm excit…" at bounding box center [308, 319] width 204 height 67
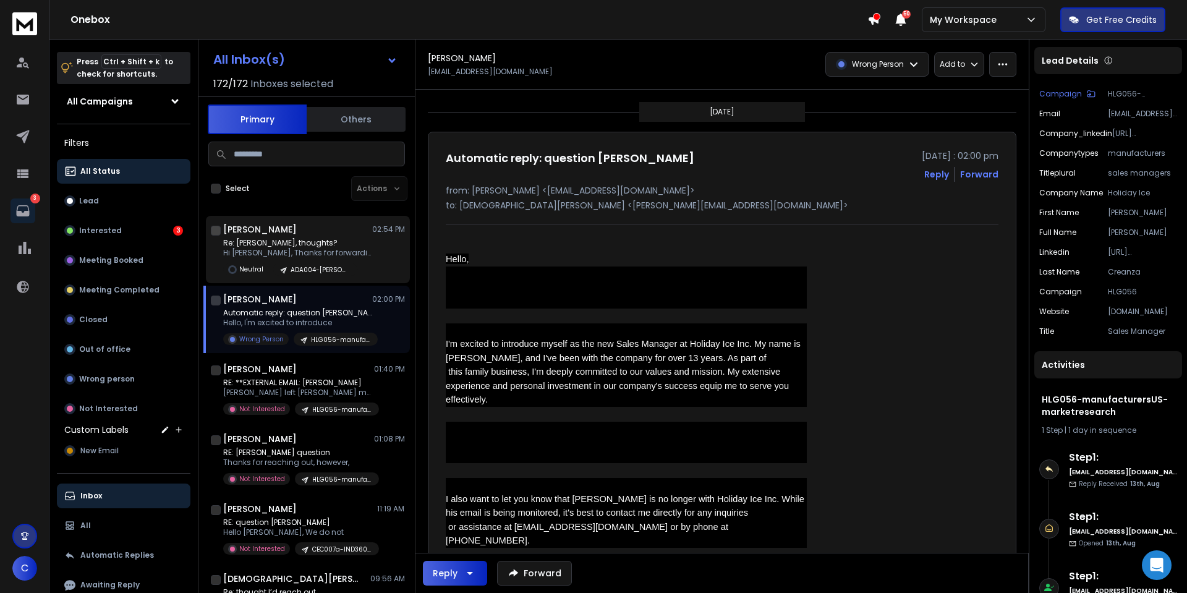
click at [333, 254] on p "Hi [PERSON_NAME], Thanks for forwarding" at bounding box center [297, 253] width 148 height 10
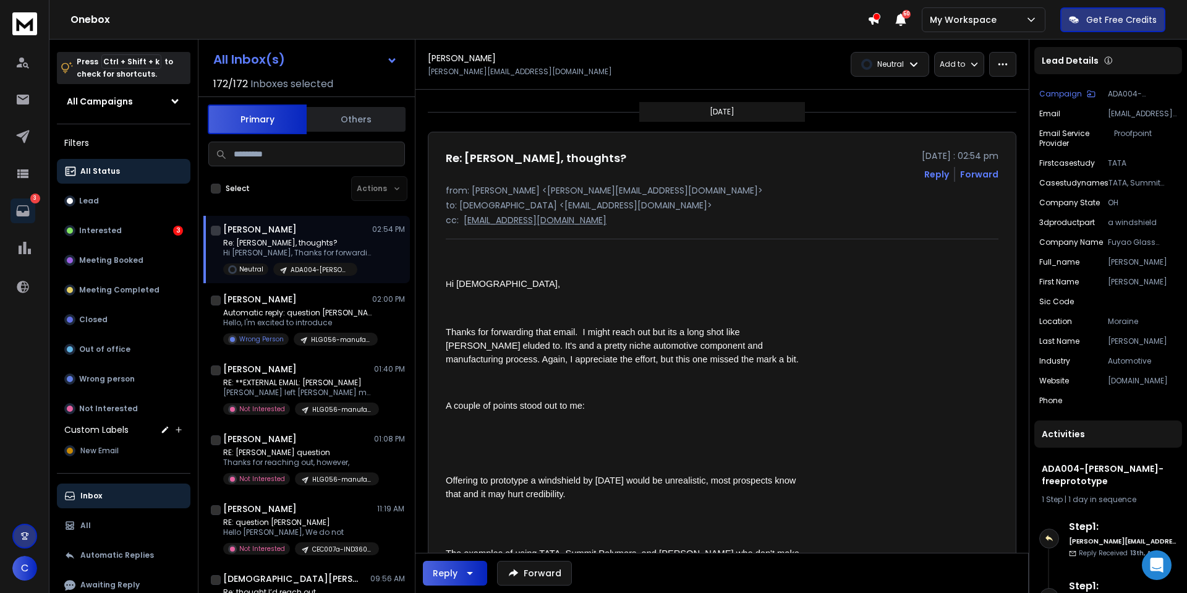
click at [349, 132] on button "Others" at bounding box center [356, 119] width 99 height 27
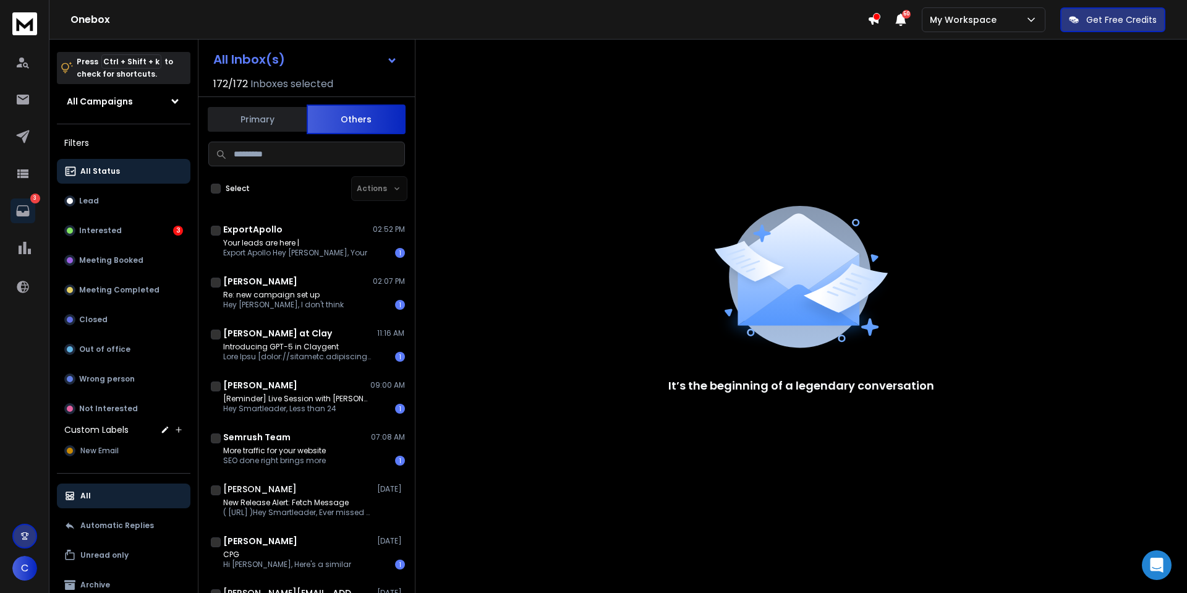
click at [282, 121] on button "Primary" at bounding box center [257, 119] width 99 height 27
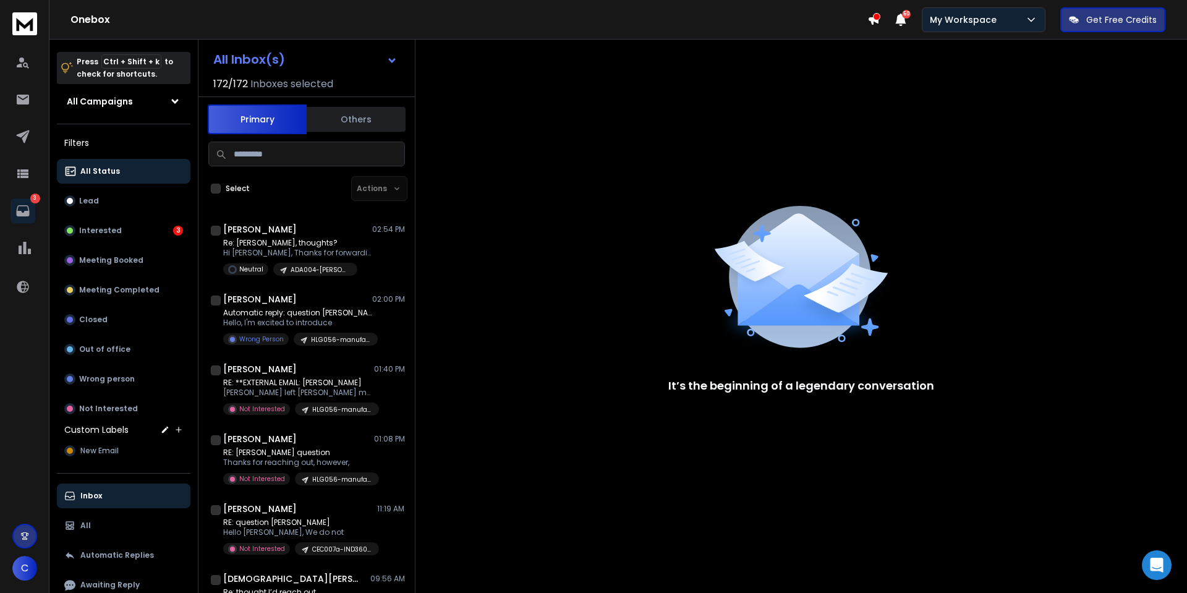
click at [973, 23] on p "My Workspace" at bounding box center [966, 20] width 72 height 12
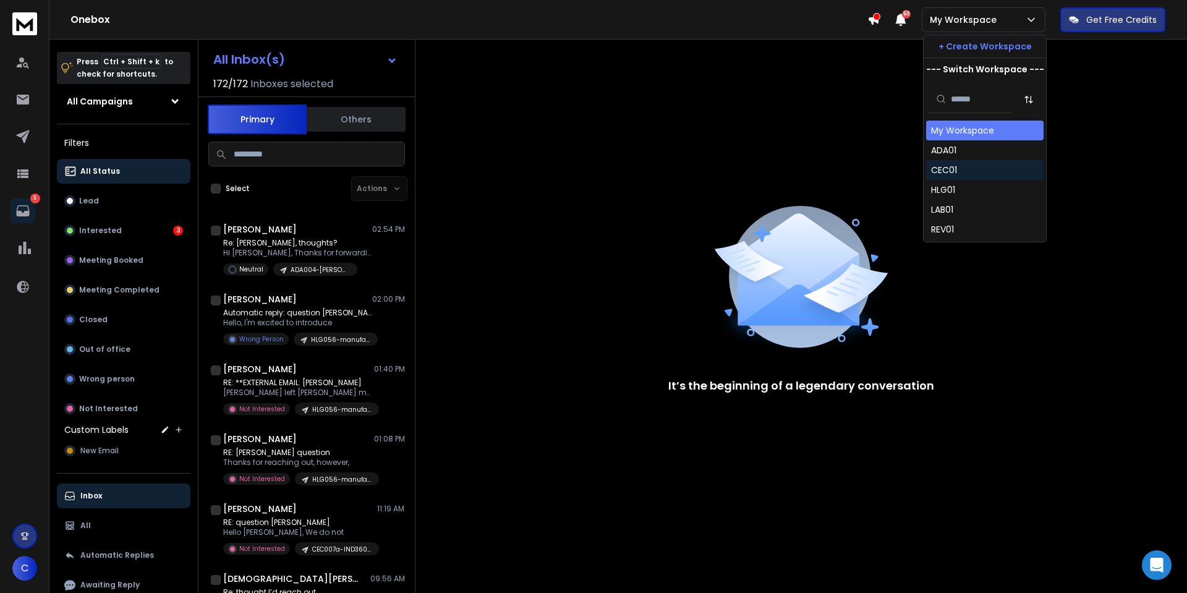
click at [959, 173] on div "CEC01" at bounding box center [984, 170] width 117 height 20
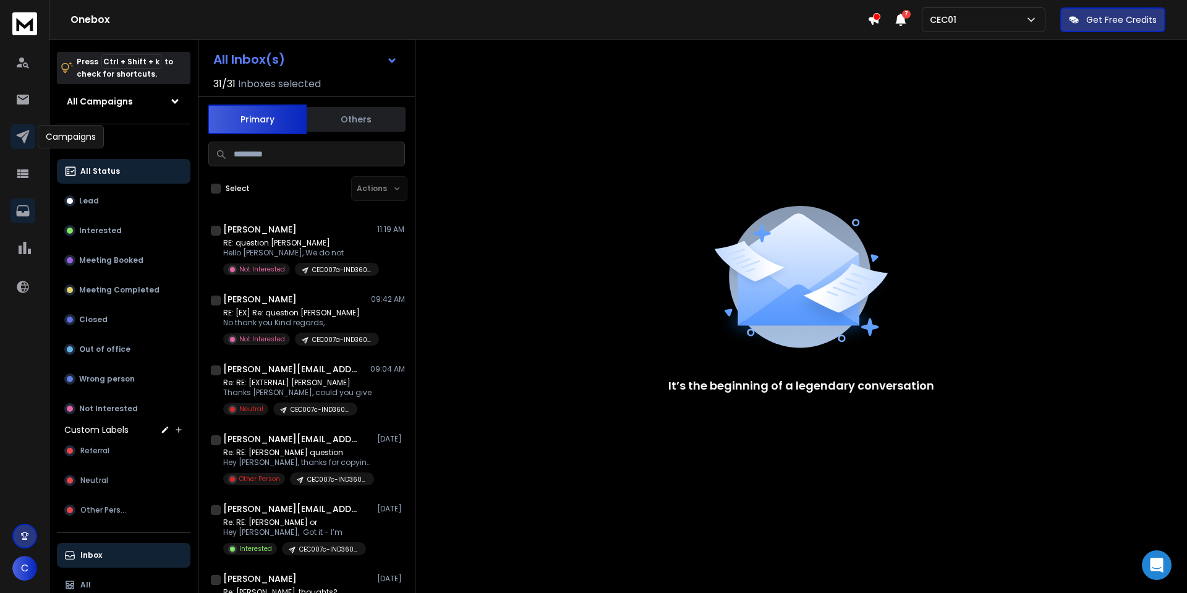
click at [27, 145] on link at bounding box center [23, 136] width 25 height 25
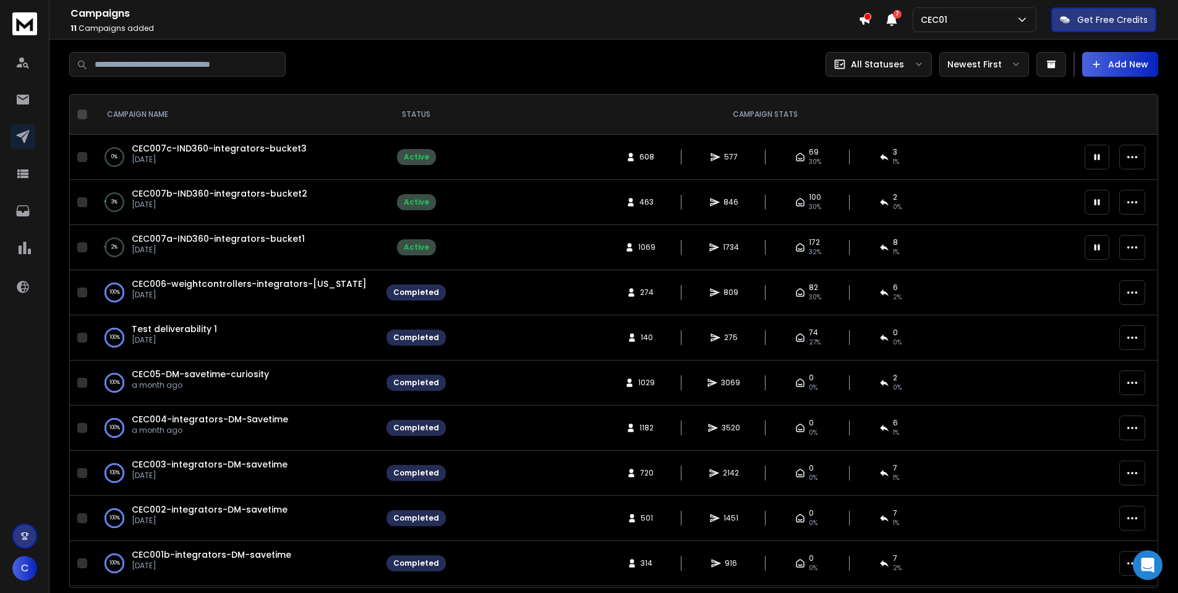
click at [202, 244] on span "CEC007a-IND360-integrators-bucket1" at bounding box center [218, 239] width 173 height 12
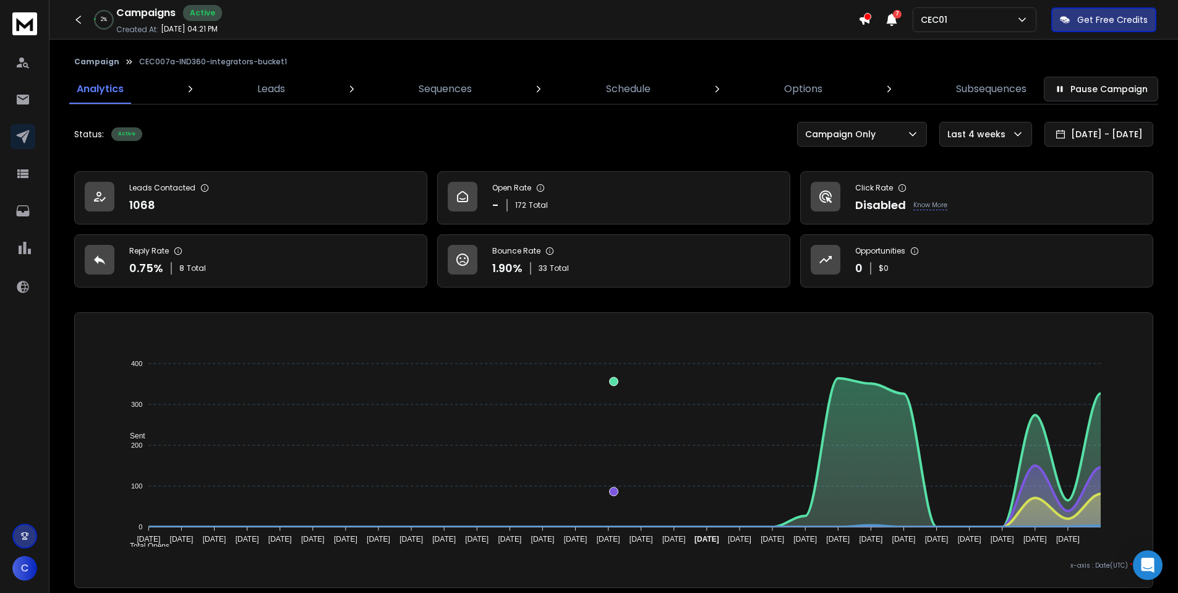
click at [77, 58] on button "Campaign" at bounding box center [96, 62] width 45 height 10
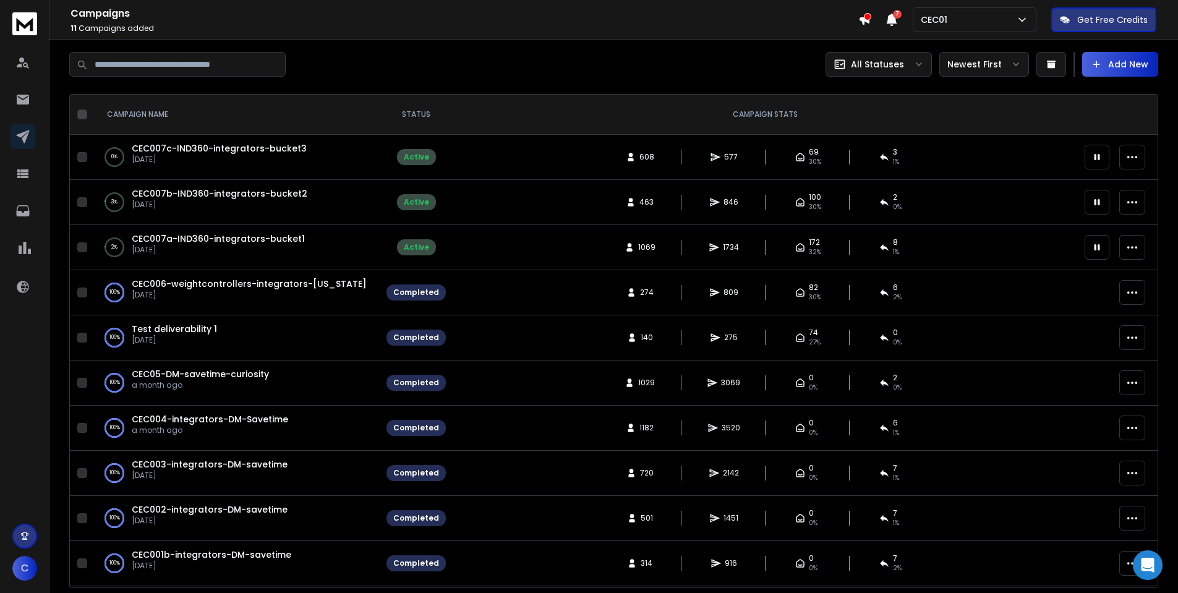
drag, startPoint x: 495, startPoint y: 65, endPoint x: 499, endPoint y: 58, distance: 8.6
click at [496, 62] on div at bounding box center [341, 64] width 545 height 25
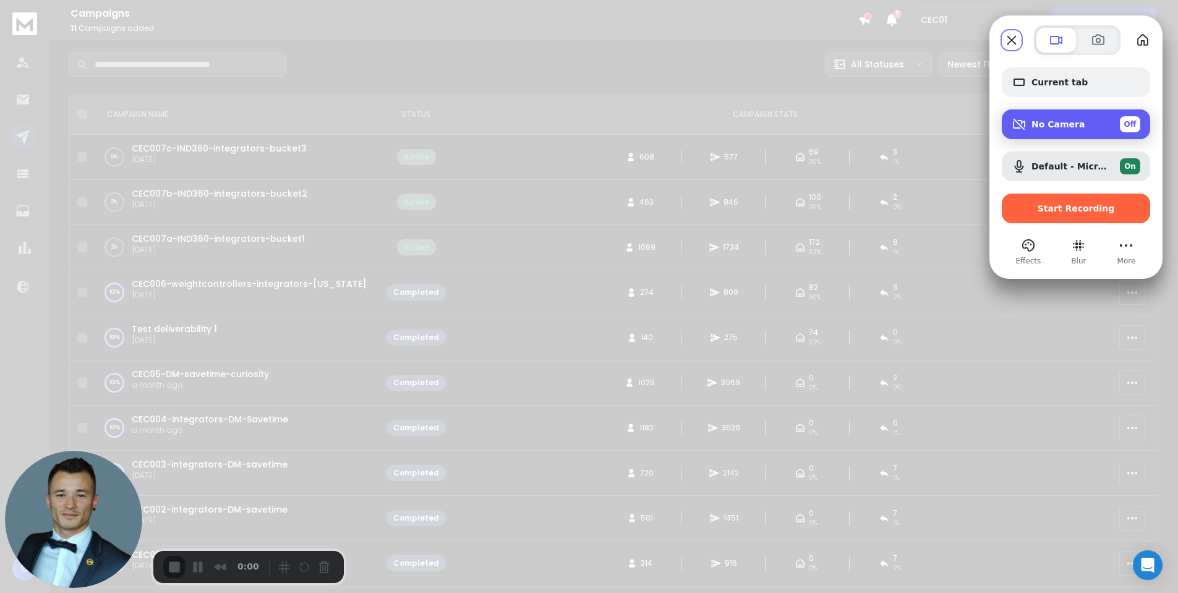
click at [1055, 125] on span "No Camera" at bounding box center [1057, 124] width 53 height 10
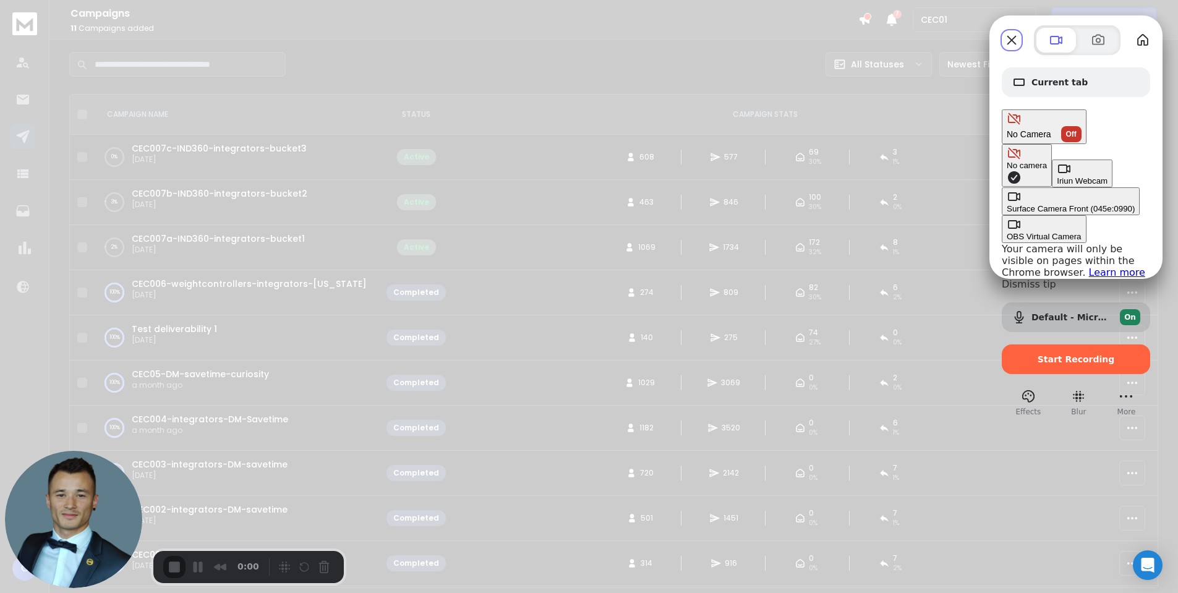
click at [1007, 204] on div "Surface Camera Front (045e:0990)" at bounding box center [1071, 208] width 128 height 9
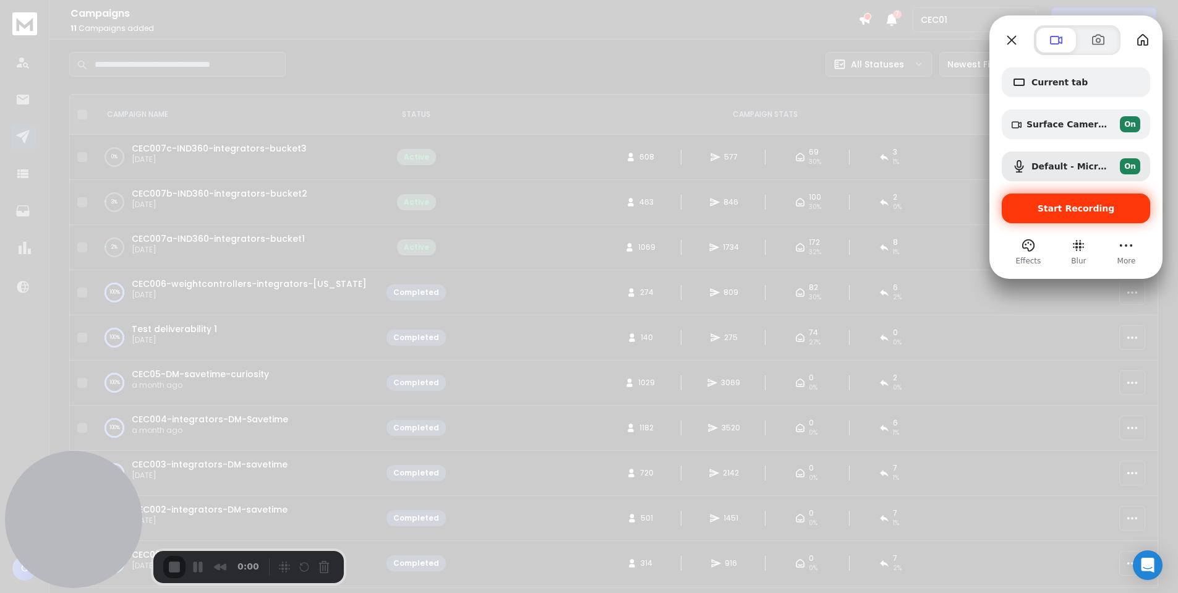
click at [1101, 210] on span "Start Recording" at bounding box center [1076, 208] width 77 height 10
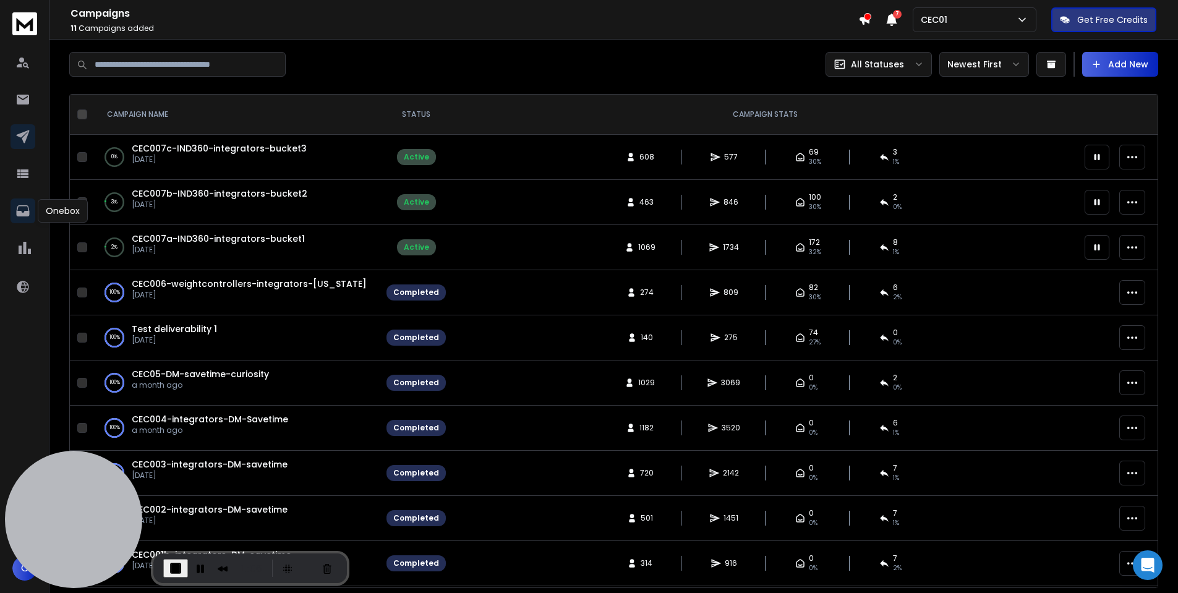
click at [27, 210] on icon at bounding box center [22, 210] width 15 height 15
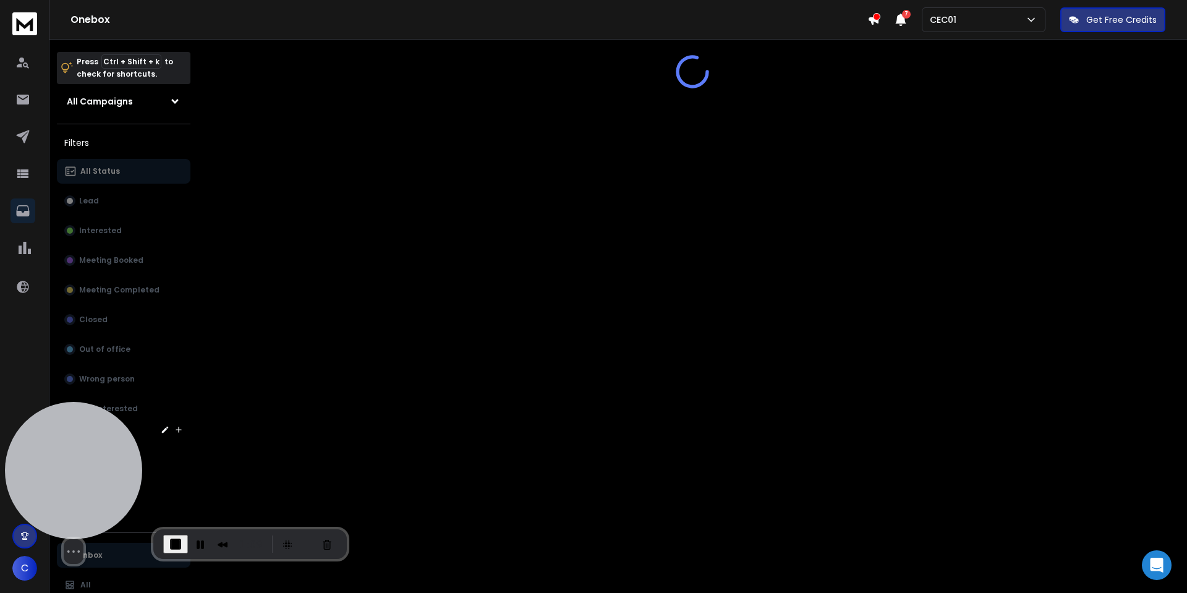
drag, startPoint x: 76, startPoint y: 525, endPoint x: 51, endPoint y: 502, distance: 34.6
click at [50, 502] on div at bounding box center [73, 470] width 137 height 137
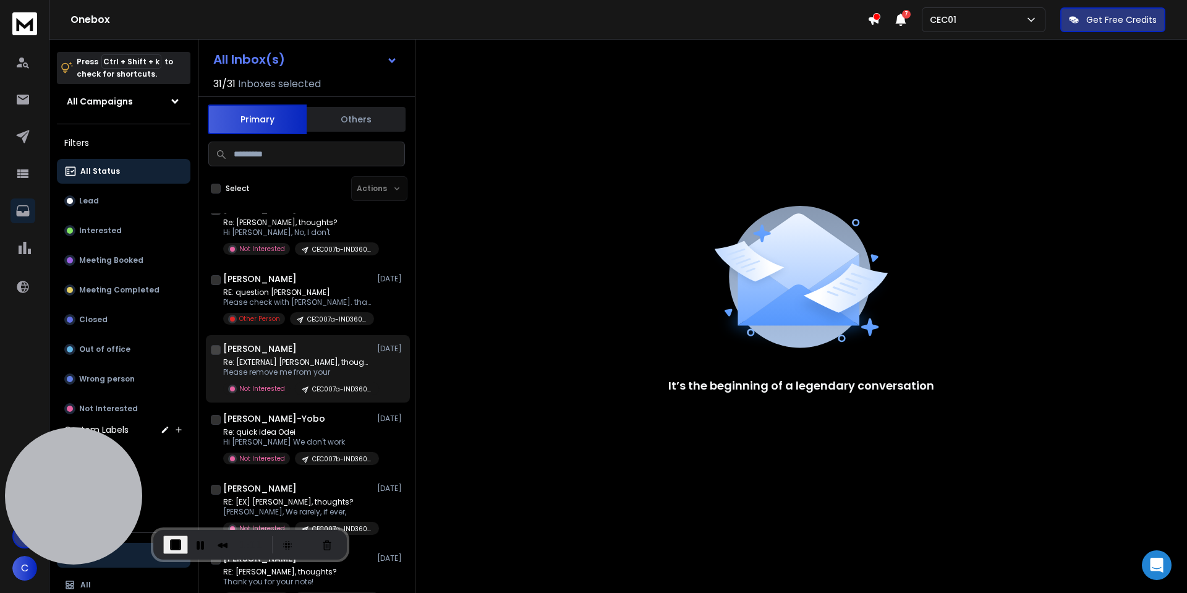
scroll to position [371, 0]
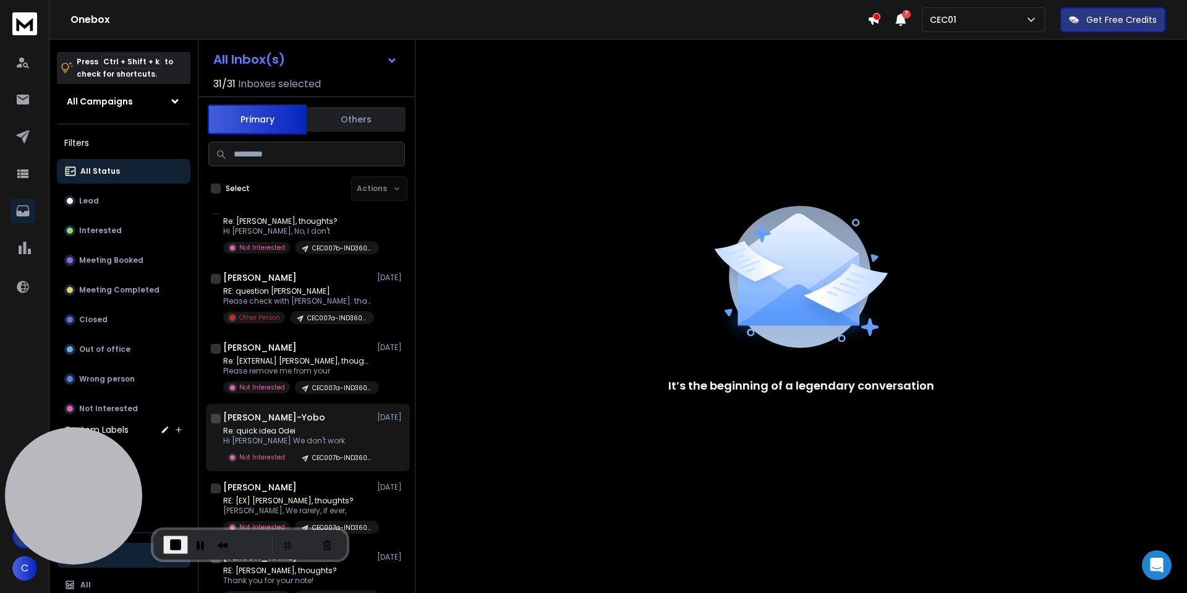
click at [300, 432] on p "Re: quick idea Odei" at bounding box center [297, 431] width 148 height 10
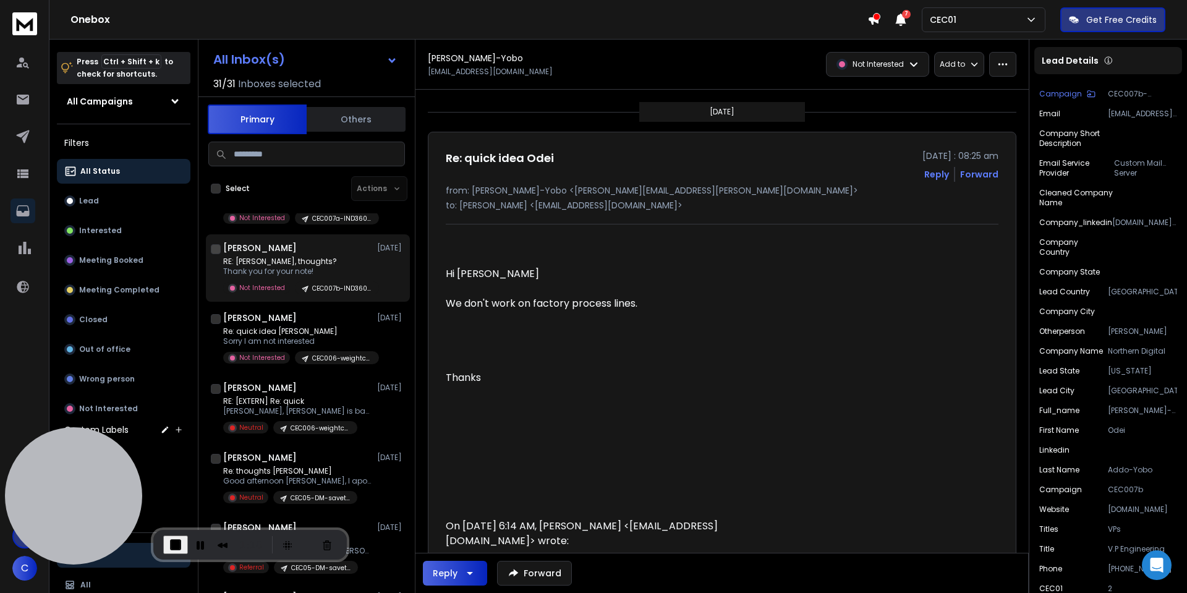
scroll to position [618, 0]
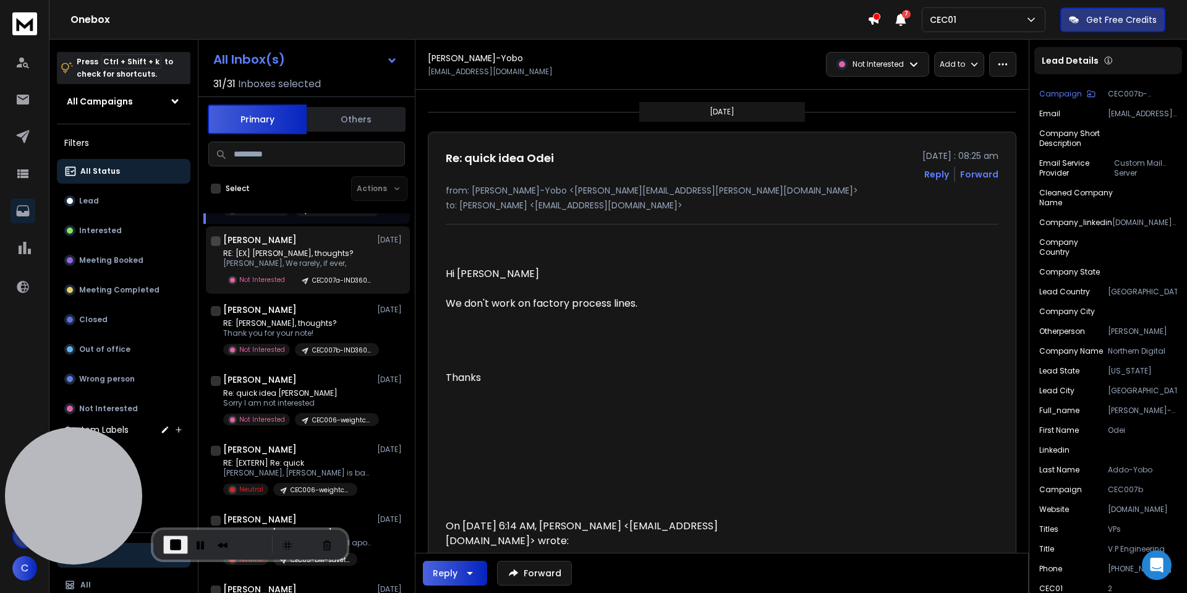
click at [298, 249] on p "RE: [EX] [PERSON_NAME], thoughts?" at bounding box center [297, 254] width 148 height 10
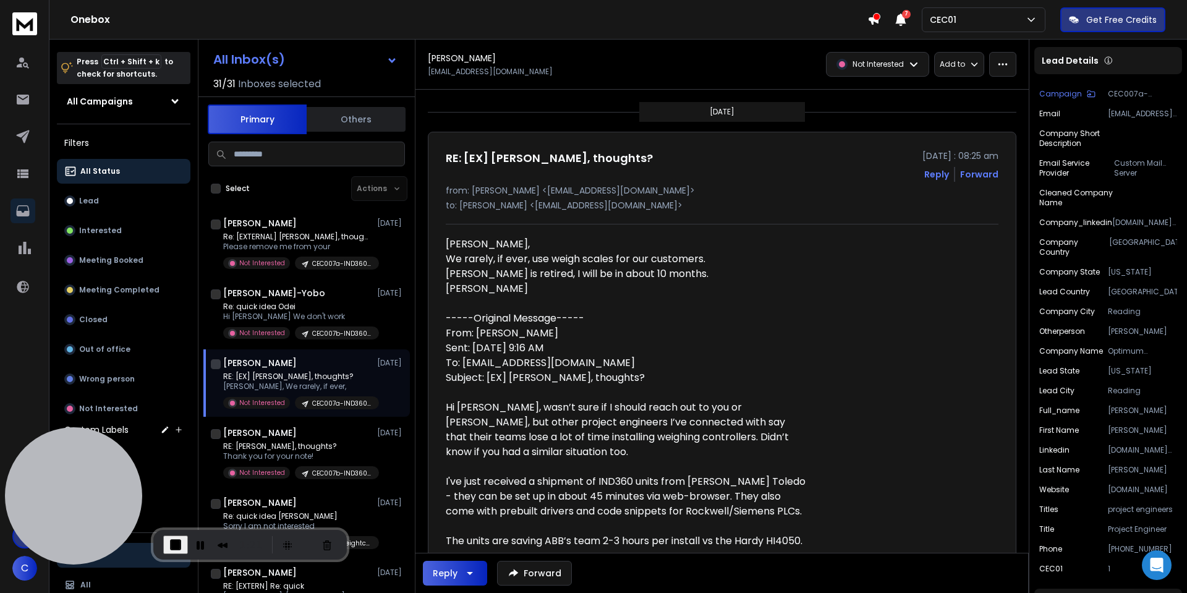
scroll to position [495, 0]
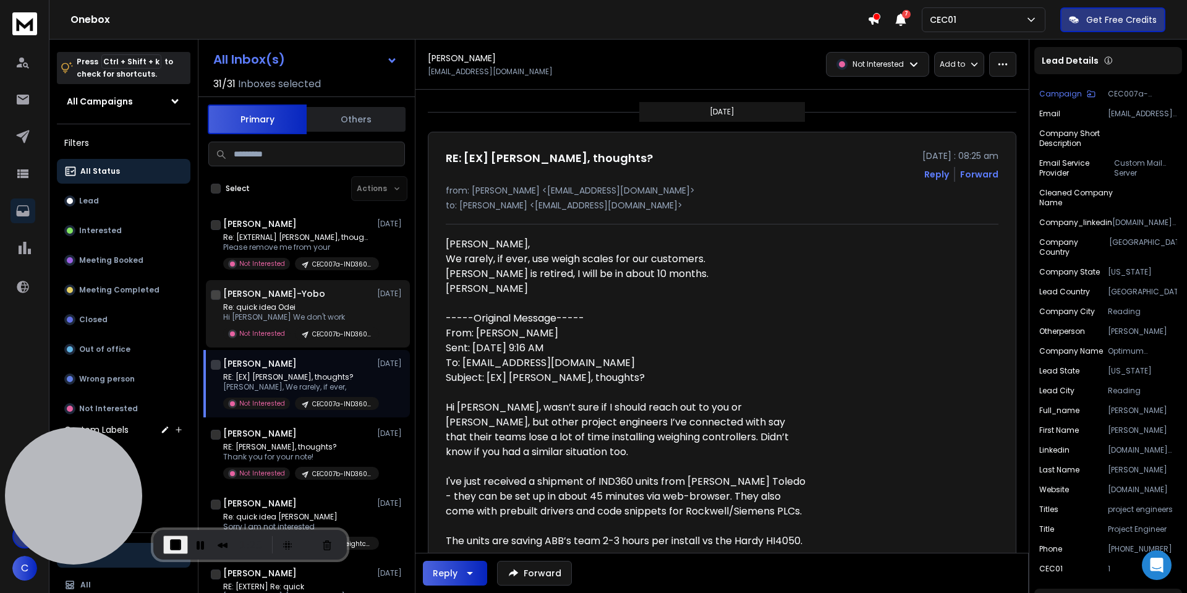
click at [307, 304] on p "Re: quick idea Odei" at bounding box center [297, 307] width 148 height 10
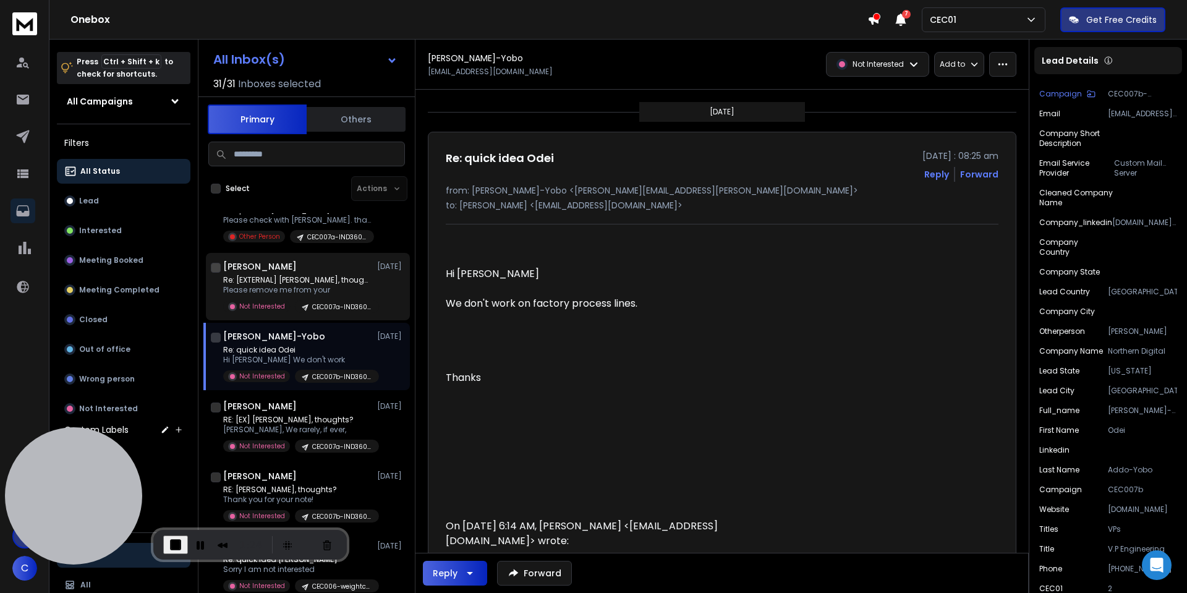
scroll to position [433, 0]
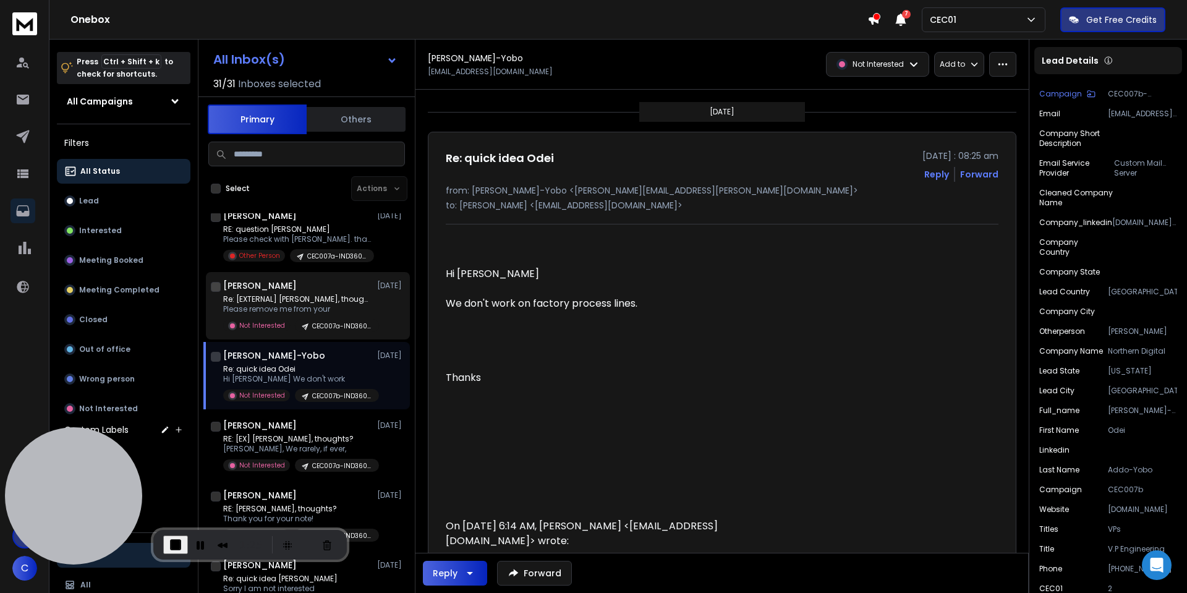
click at [309, 292] on div "Leslie Fry 06 Aug Re: [EXTERNAL] Leslie, thoughts? Please remove me from your N…" at bounding box center [314, 306] width 182 height 53
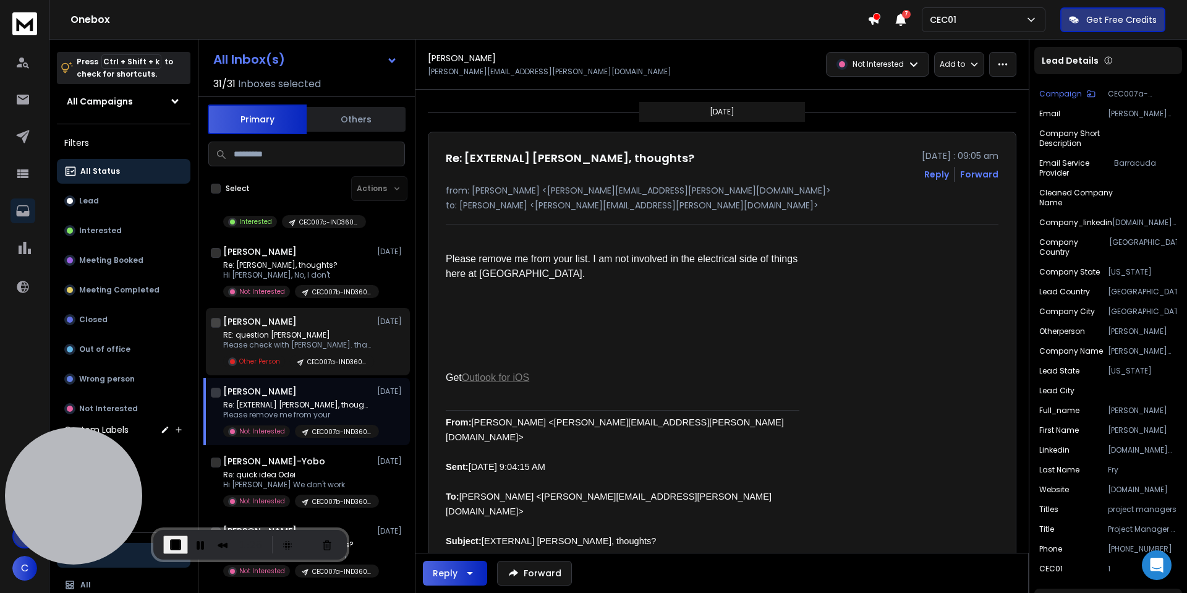
scroll to position [309, 0]
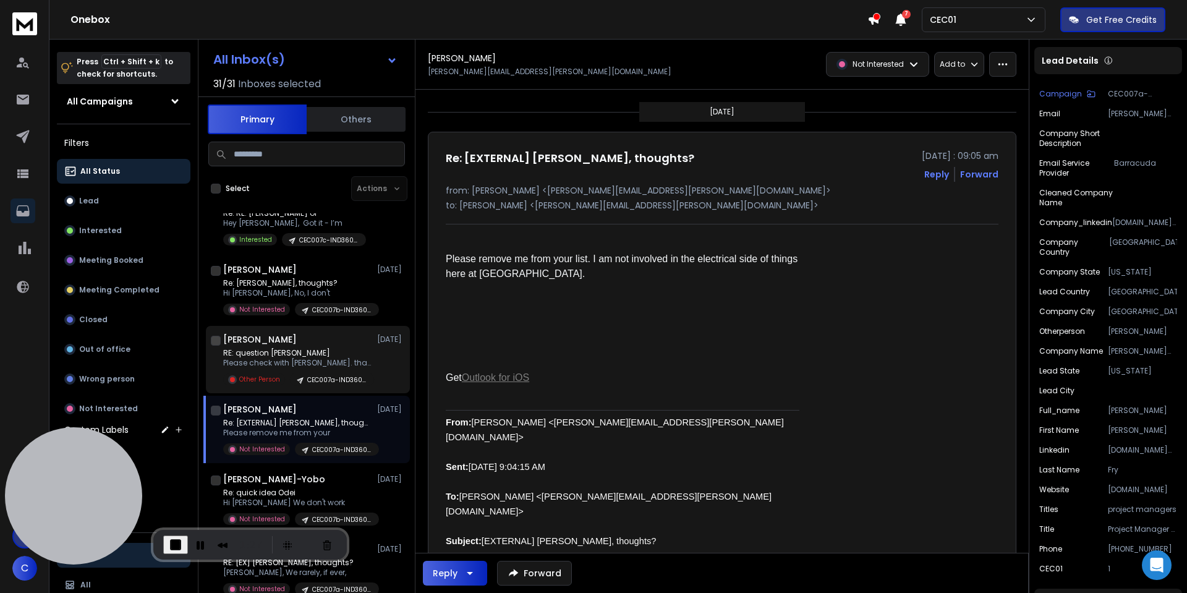
click at [304, 343] on div "Dale Peterson 06 Aug" at bounding box center [314, 339] width 182 height 12
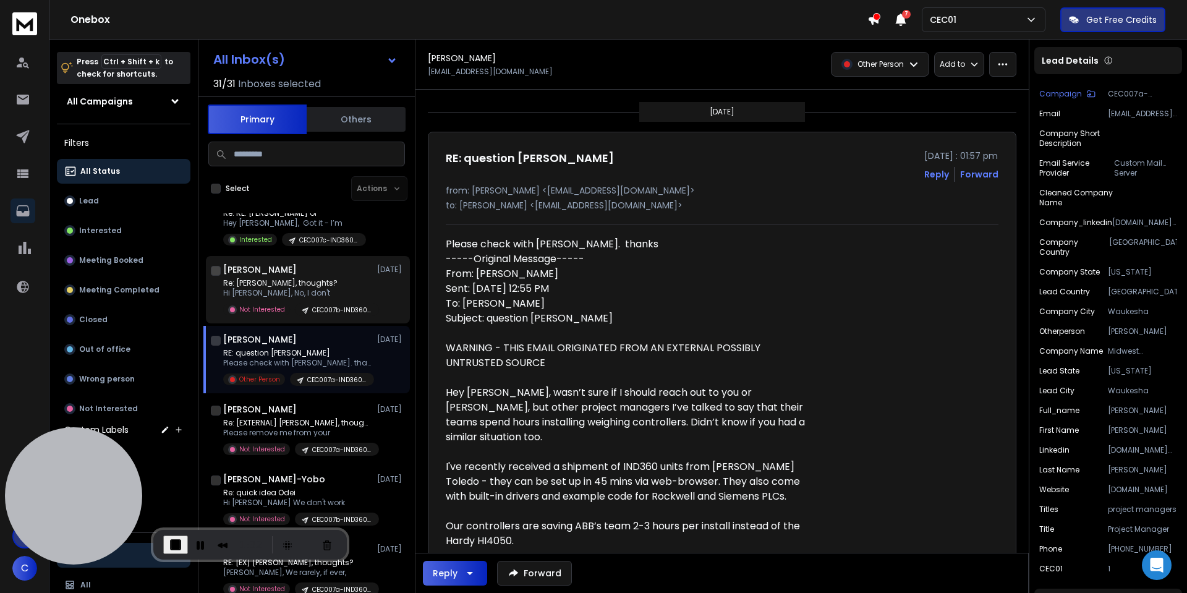
click at [297, 275] on h1 "[PERSON_NAME]" at bounding box center [260, 269] width 74 height 12
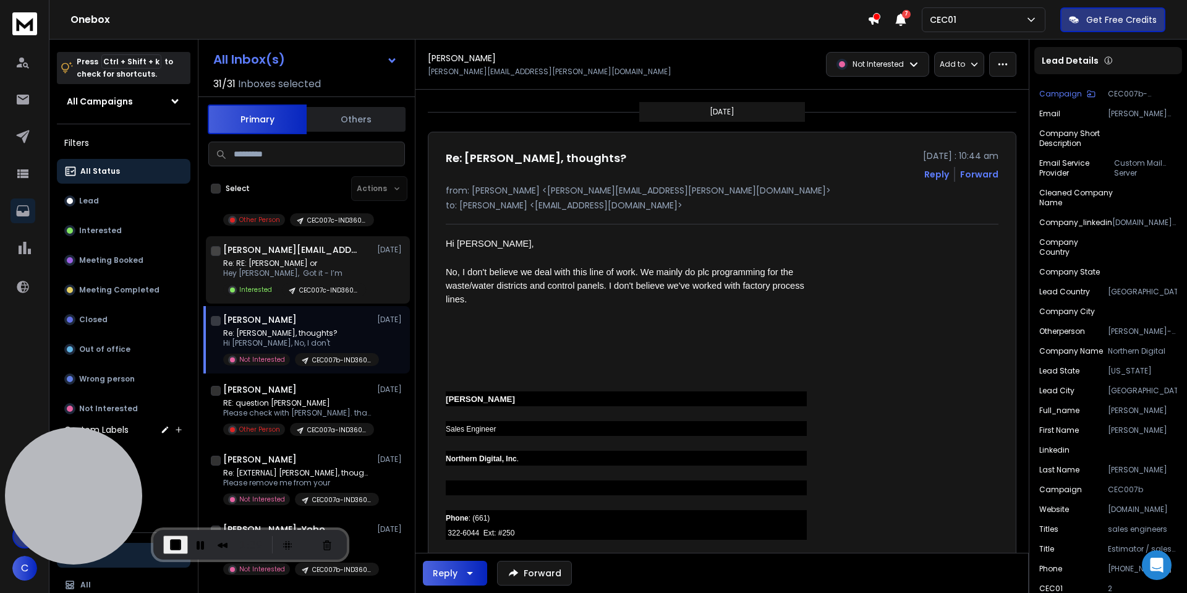
scroll to position [247, 0]
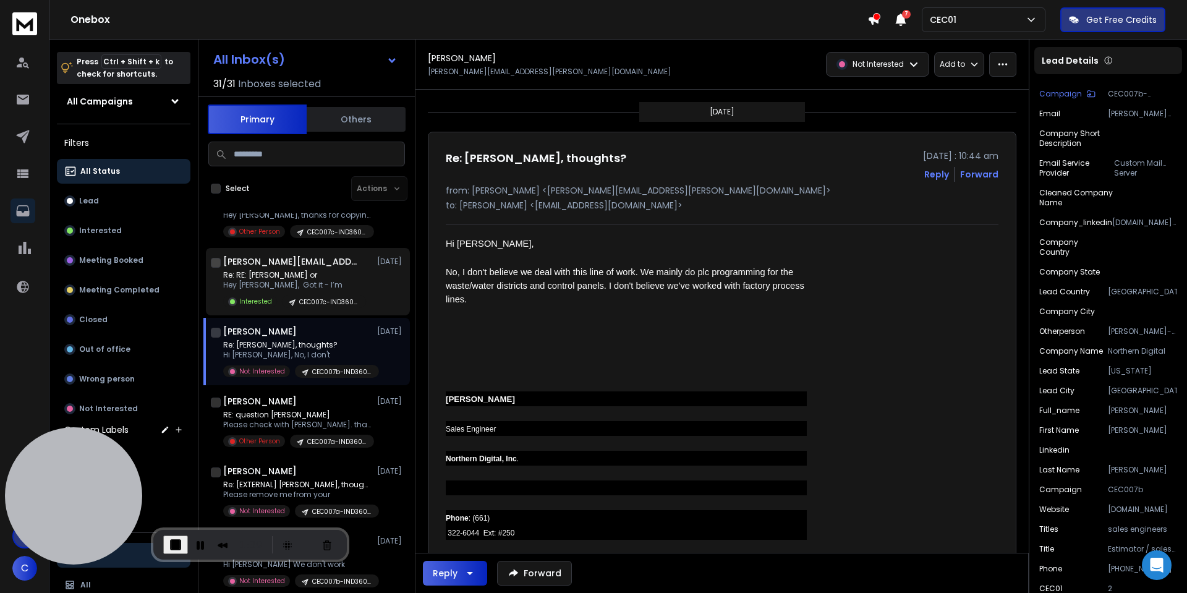
click at [298, 268] on div "JohnSimons@mwes.com 12 Aug Re: RE: Thomas Tanner or Hey John, Got it - I’m Inte…" at bounding box center [314, 281] width 182 height 53
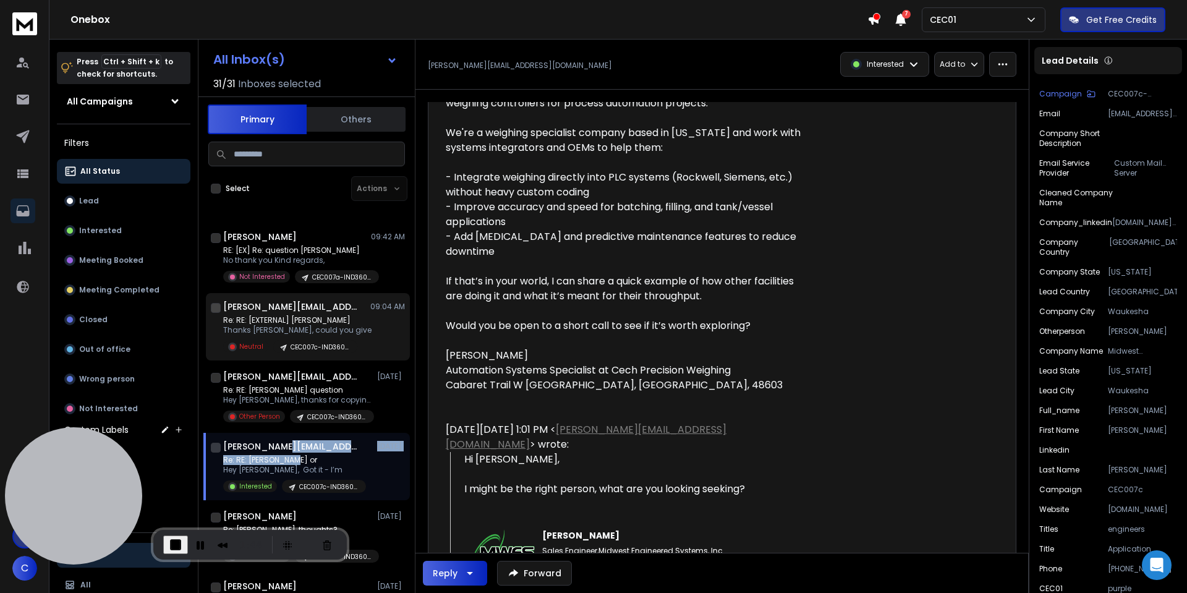
scroll to position [62, 0]
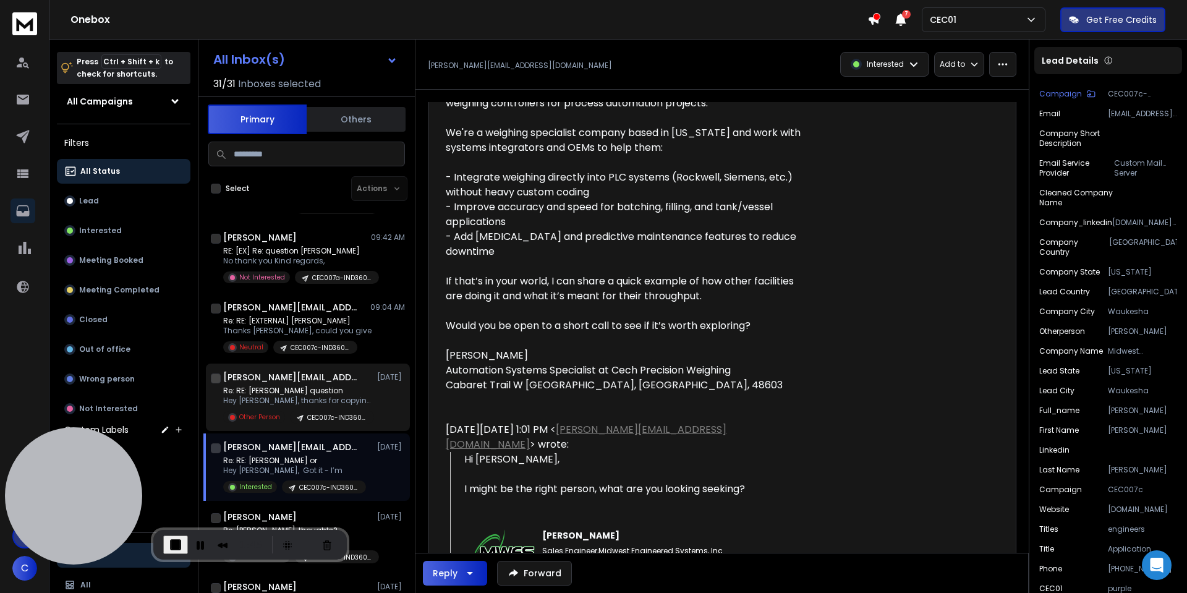
click at [340, 396] on p "Hey [PERSON_NAME], thanks for copying" at bounding box center [297, 401] width 148 height 10
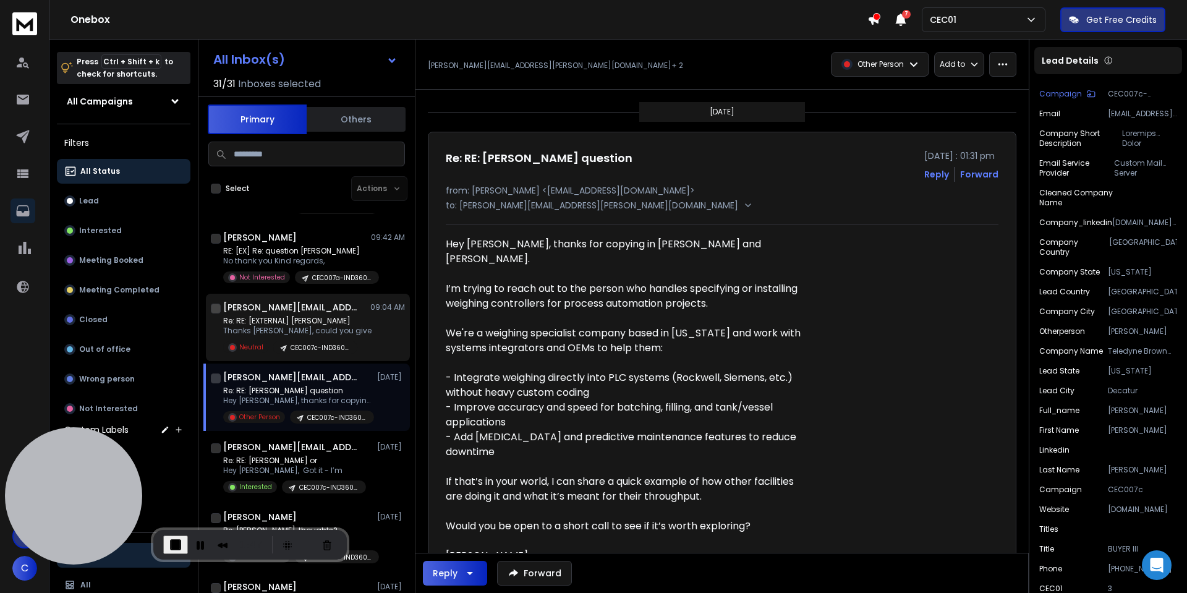
click at [317, 325] on p "Re: RE: [EXTERNAL] [PERSON_NAME]" at bounding box center [297, 321] width 148 height 10
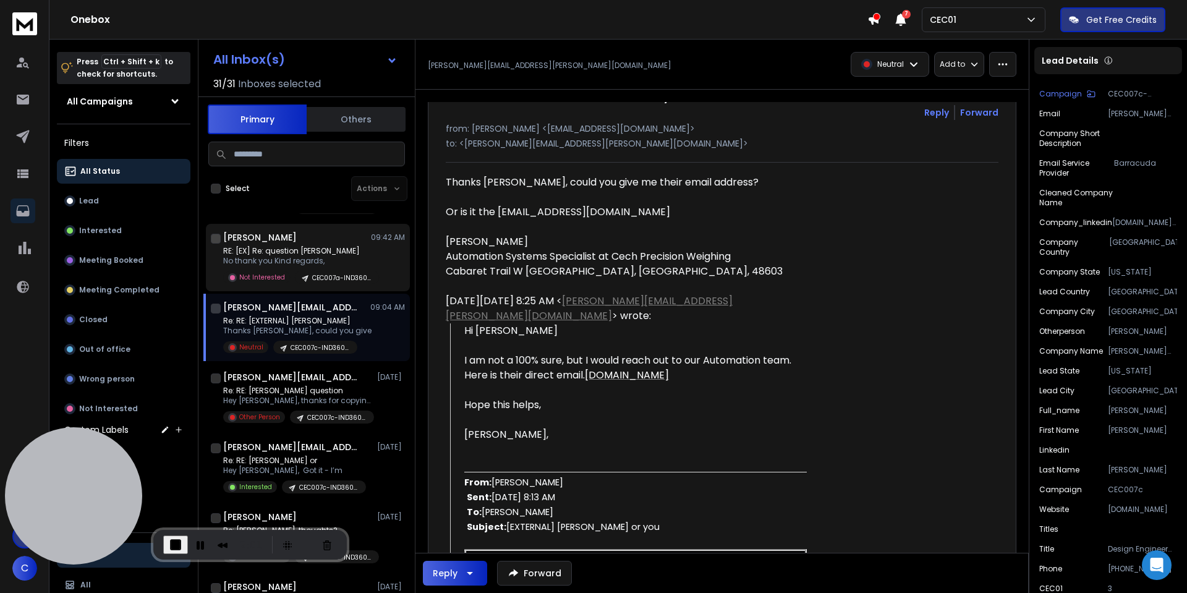
click at [322, 264] on p "No thank you Kind regards," at bounding box center [297, 261] width 148 height 10
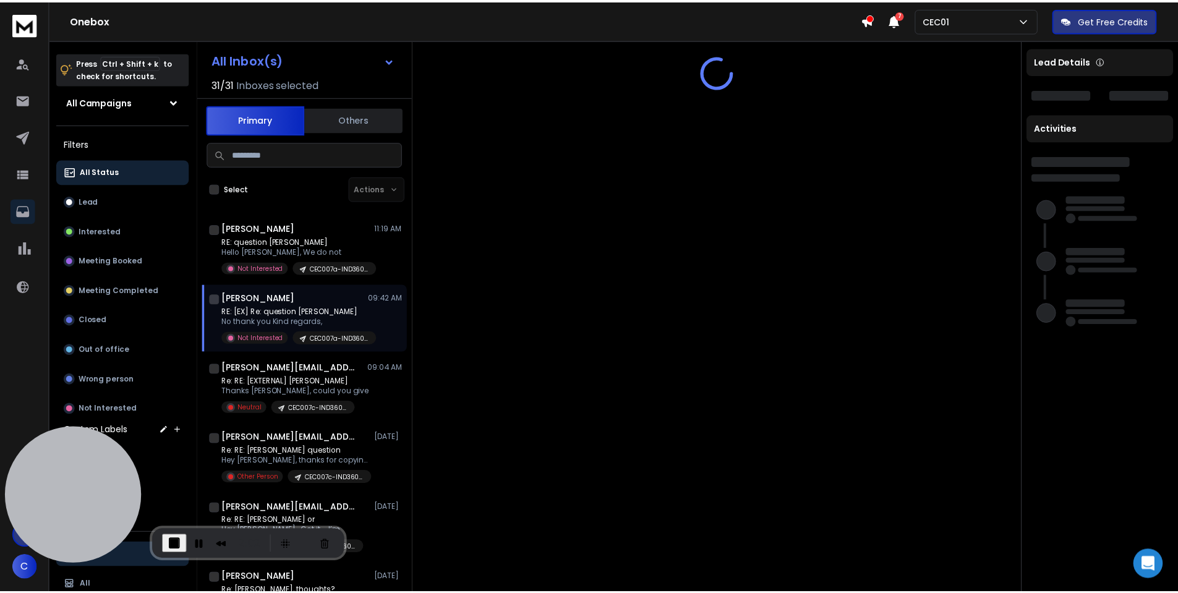
scroll to position [0, 0]
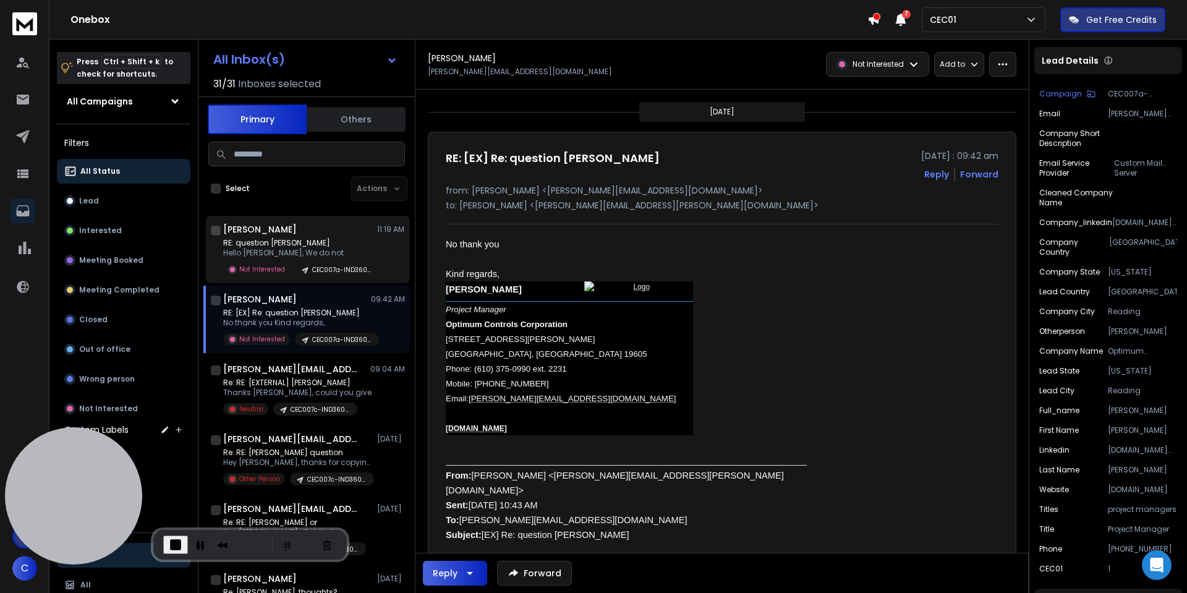
click at [332, 239] on p "RE: question [PERSON_NAME]" at bounding box center [297, 243] width 148 height 10
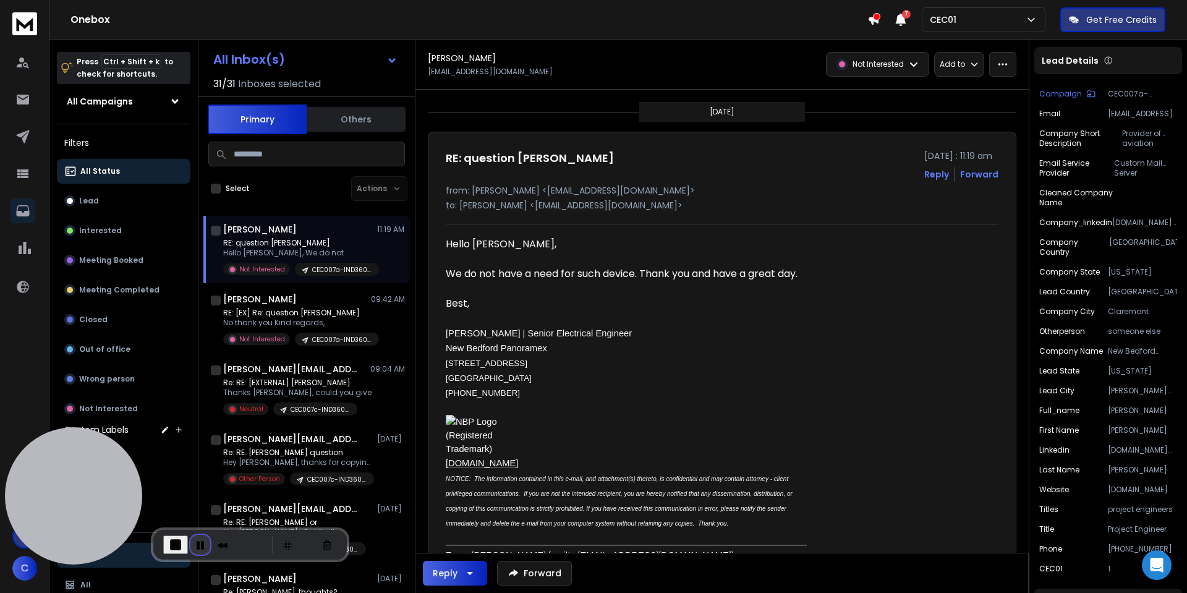
click at [197, 542] on button "Pause Recording" at bounding box center [200, 545] width 20 height 20
click at [324, 544] on button "Cancel Recording" at bounding box center [327, 545] width 20 height 20
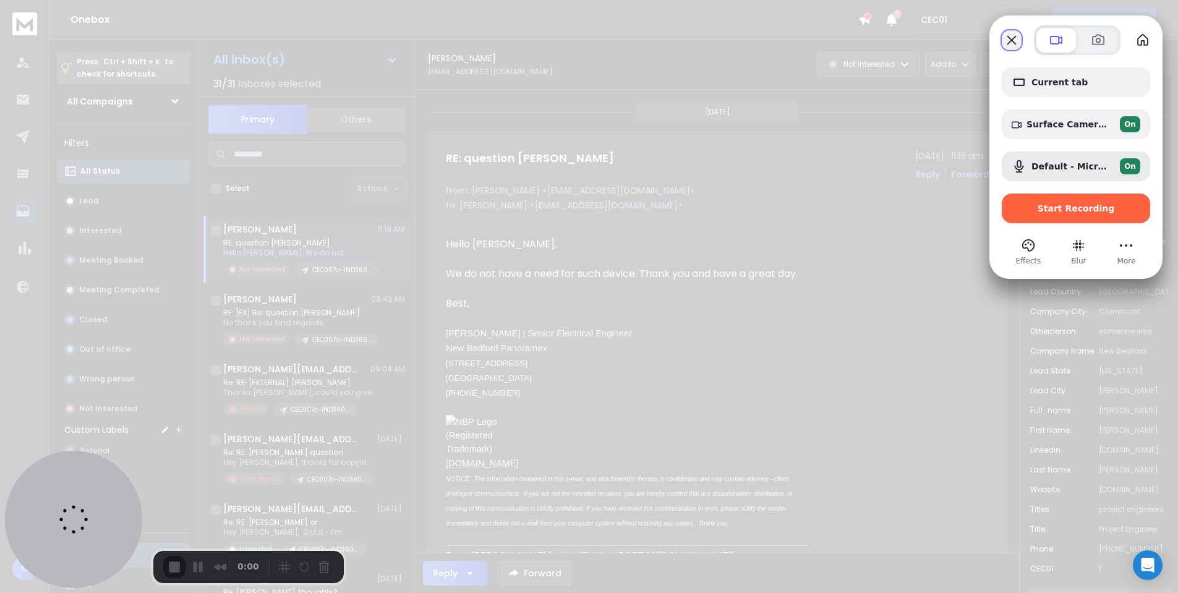
click at [1014, 43] on button "Close" at bounding box center [1012, 40] width 20 height 20
click at [1054, 207] on span "Start Recording" at bounding box center [1076, 208] width 77 height 10
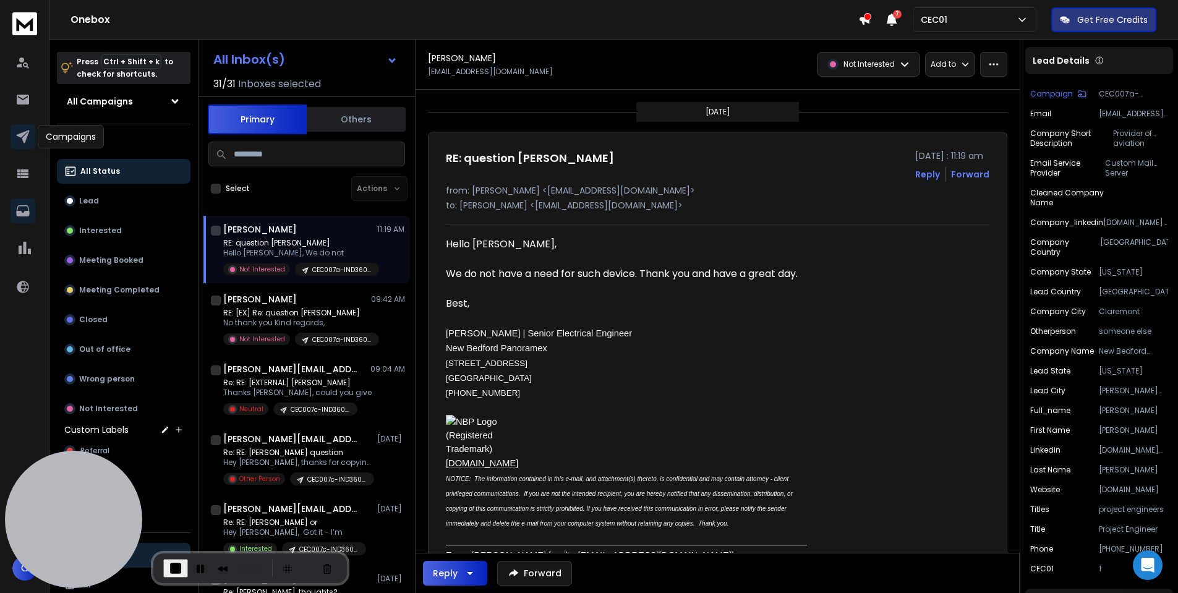
click at [25, 135] on icon at bounding box center [22, 136] width 13 height 13
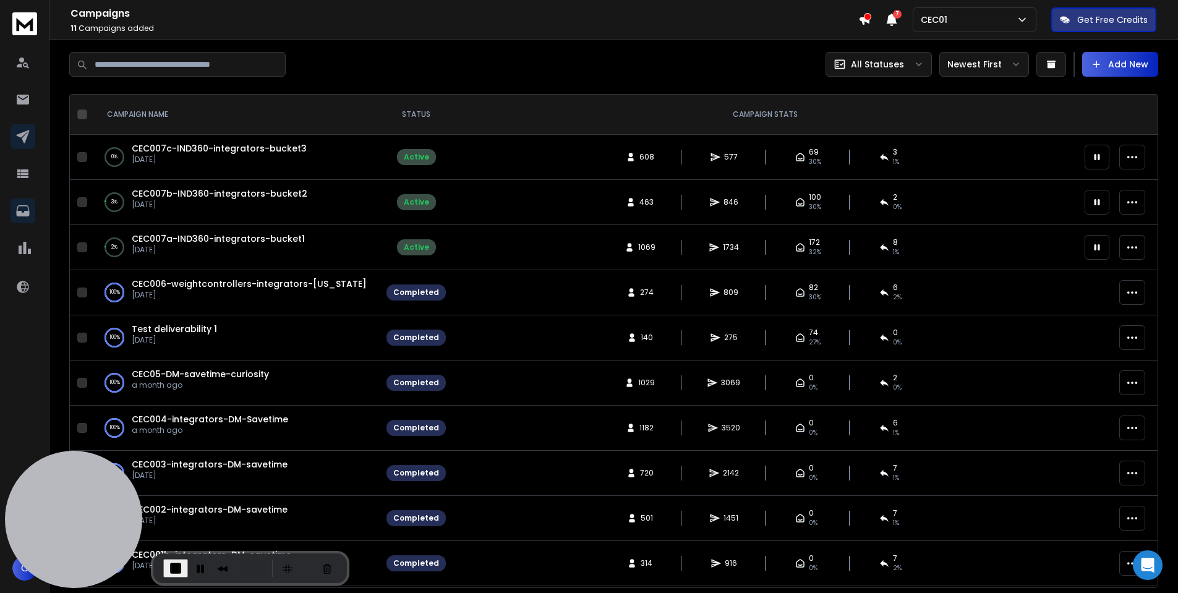
click at [22, 215] on icon at bounding box center [22, 210] width 13 height 11
click at [27, 210] on icon at bounding box center [22, 210] width 15 height 15
click at [77, 357] on body "Your warmest leads are on your site – Turn visits into conversations Reach Out …" at bounding box center [589, 296] width 1178 height 593
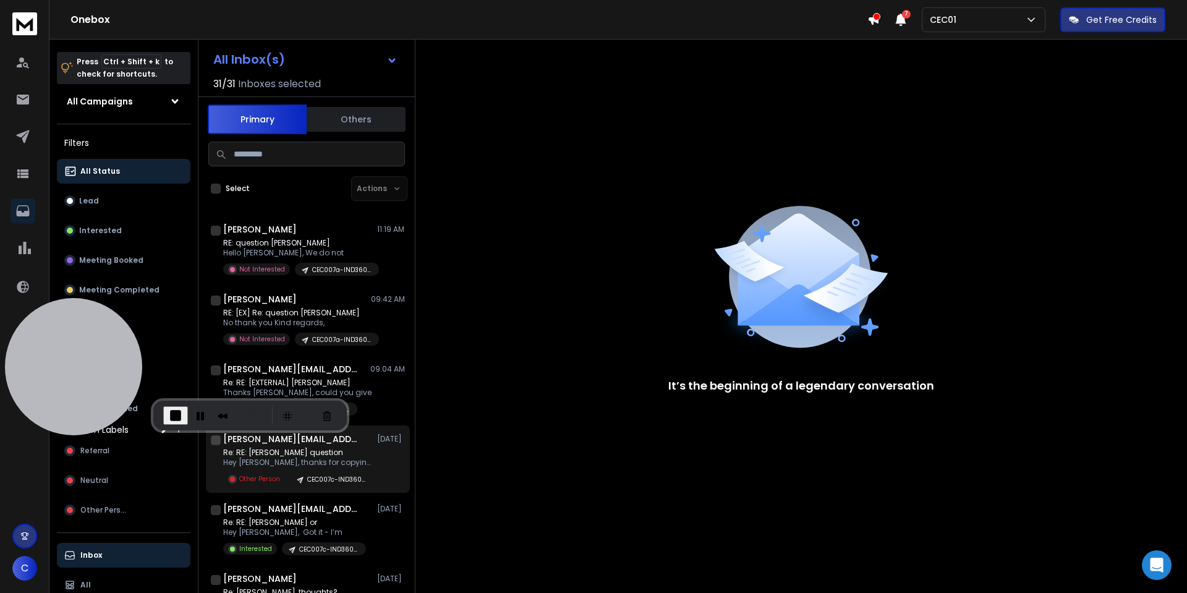
click at [83, 412] on div at bounding box center [73, 366] width 137 height 137
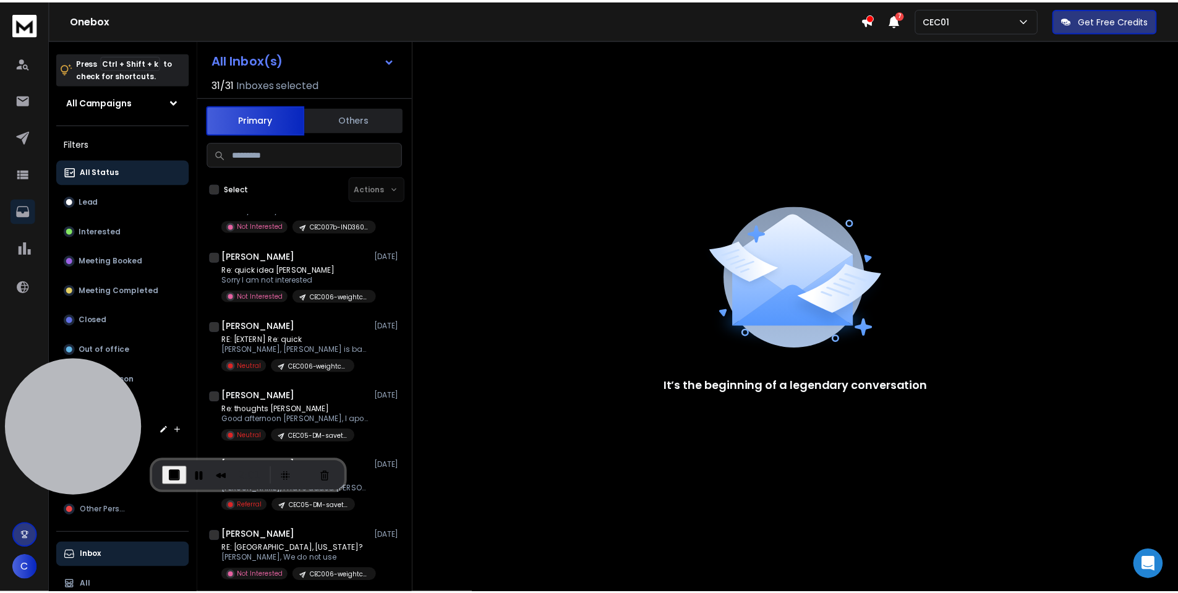
scroll to position [989, 0]
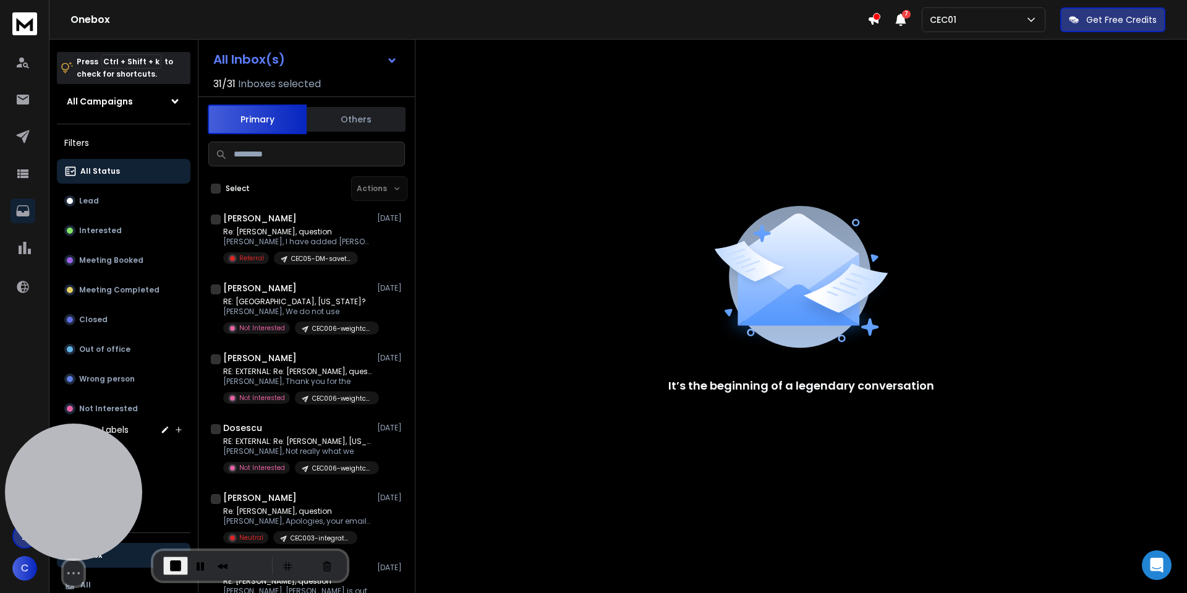
drag, startPoint x: 77, startPoint y: 526, endPoint x: 89, endPoint y: 502, distance: 27.1
click at [76, 543] on div at bounding box center [73, 492] width 137 height 137
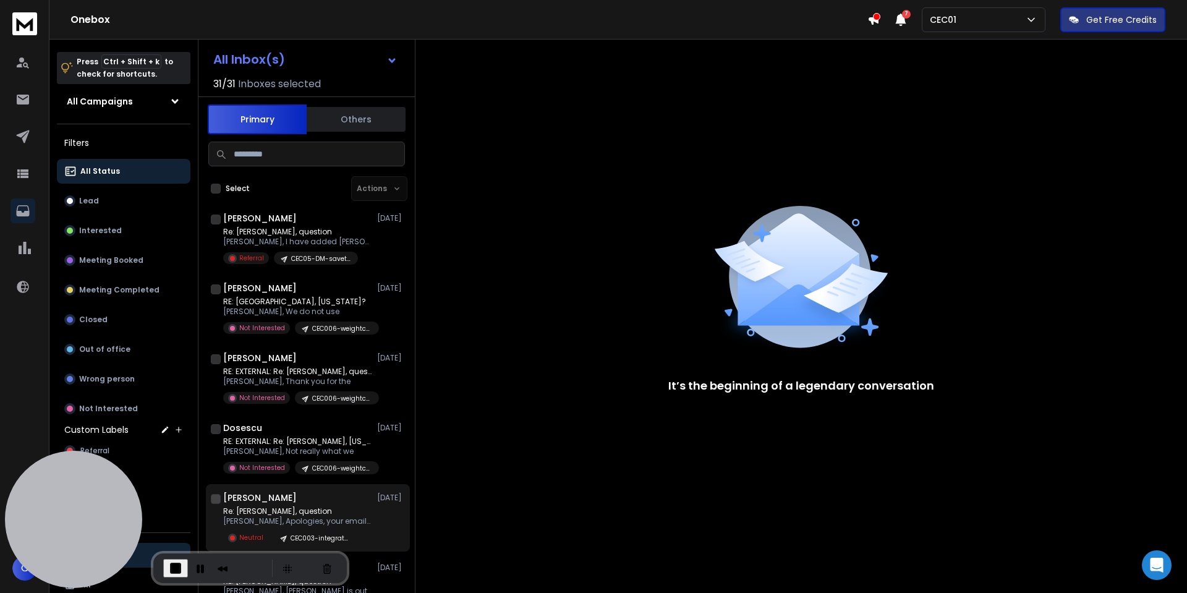
click at [304, 516] on div "Re: Gregg, question Josh, Apologies, your emails went Neutral CEC003-integrator…" at bounding box center [297, 525] width 148 height 38
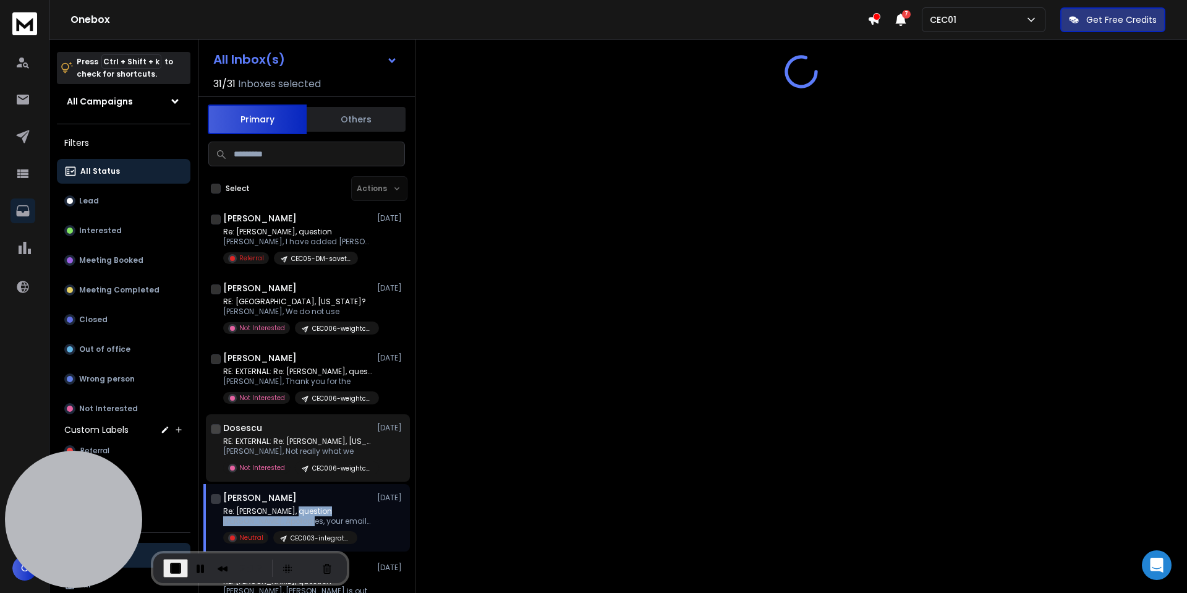
click at [289, 445] on p "RE: EXTERNAL: Re: [PERSON_NAME], [US_STATE]?" at bounding box center [297, 442] width 148 height 10
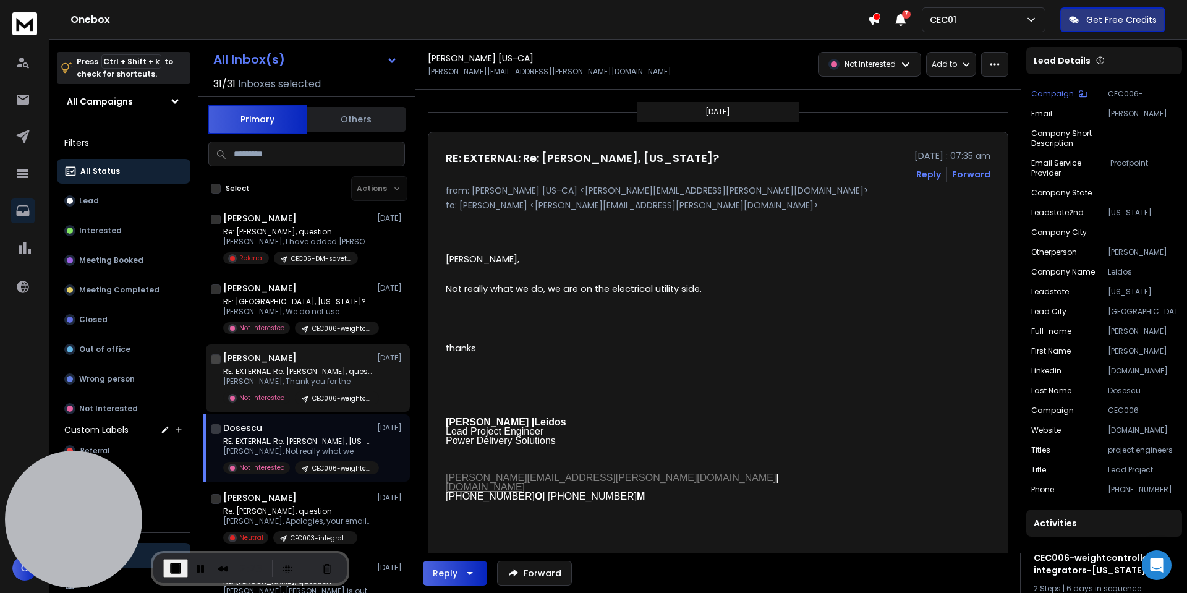
click at [302, 375] on p "RE: EXTERNAL: Re: [PERSON_NAME], question" at bounding box center [297, 372] width 148 height 10
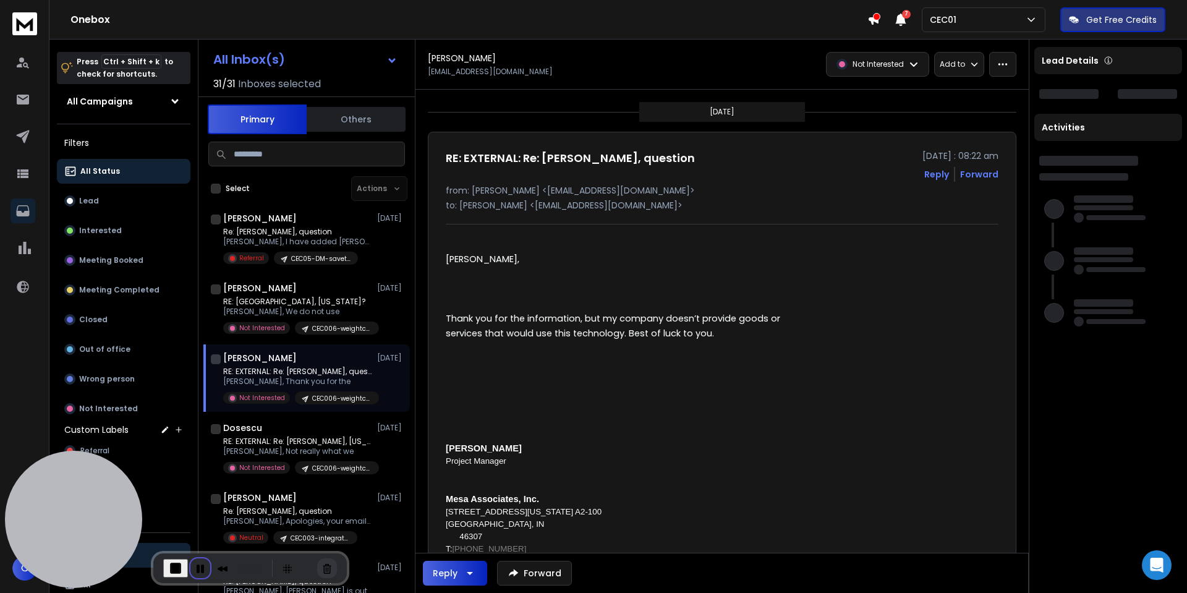
click at [201, 563] on button "Pause Recording" at bounding box center [200, 568] width 20 height 20
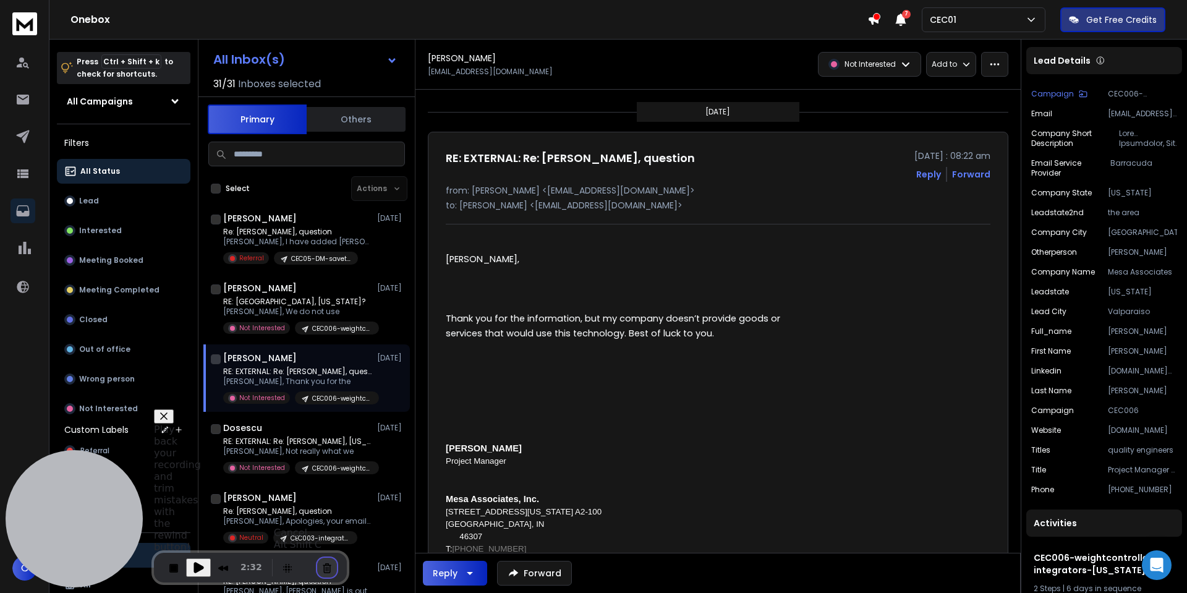
click at [320, 568] on button "Cancel Recording" at bounding box center [327, 568] width 20 height 20
click at [326, 569] on button "Cancel Recording" at bounding box center [327, 568] width 20 height 20
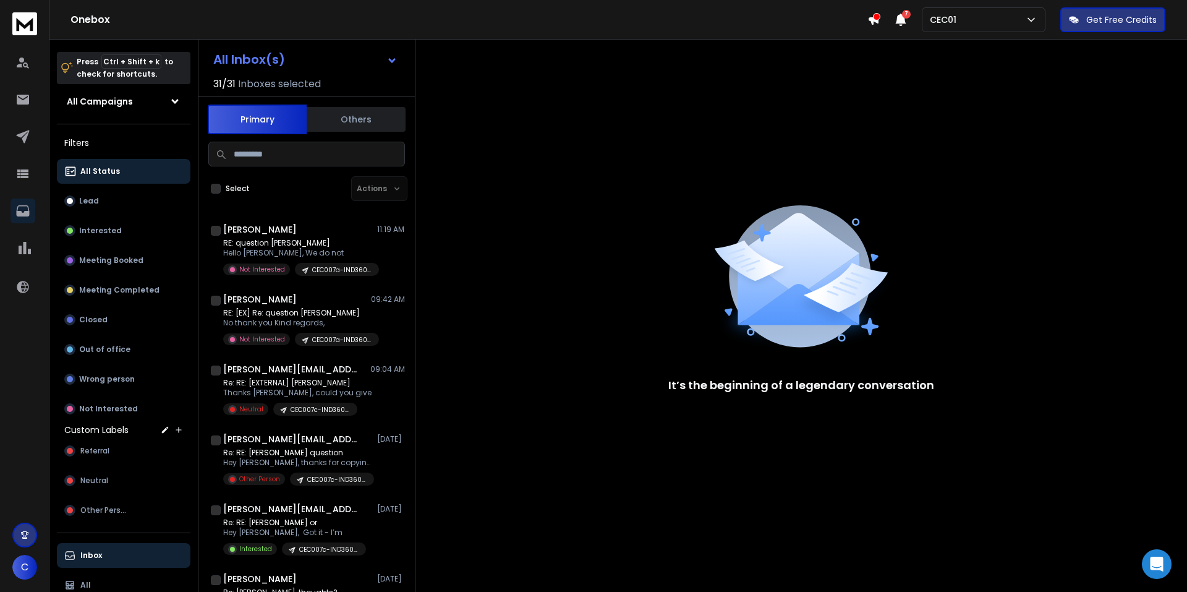
click at [358, 108] on button "Others" at bounding box center [356, 119] width 99 height 27
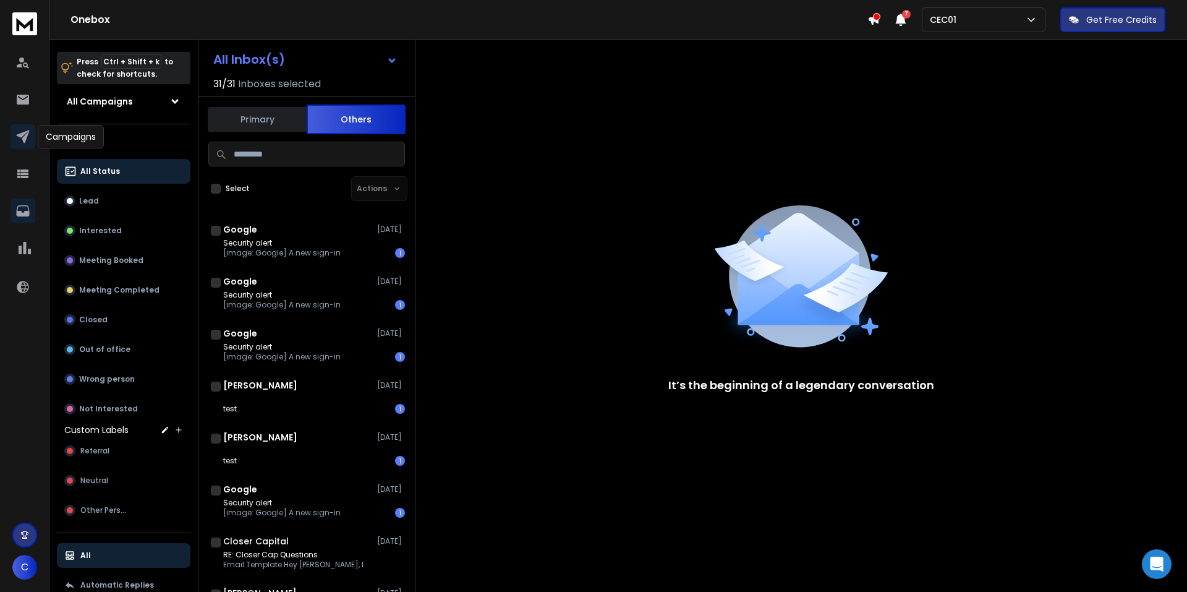
click at [25, 134] on icon at bounding box center [22, 136] width 15 height 15
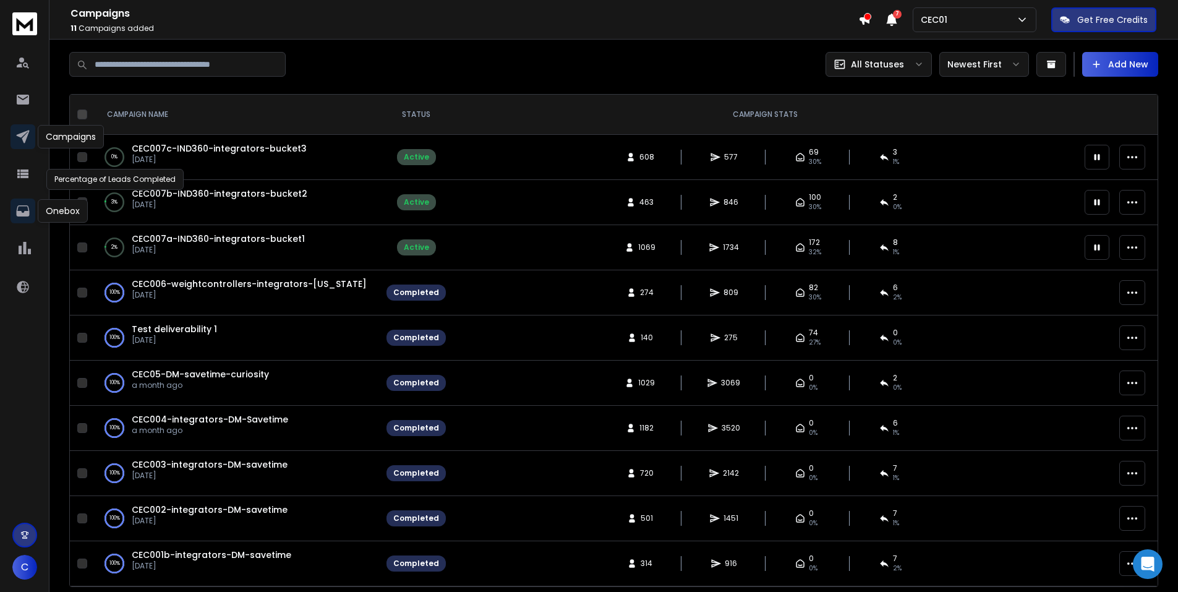
click at [26, 209] on icon at bounding box center [22, 210] width 15 height 15
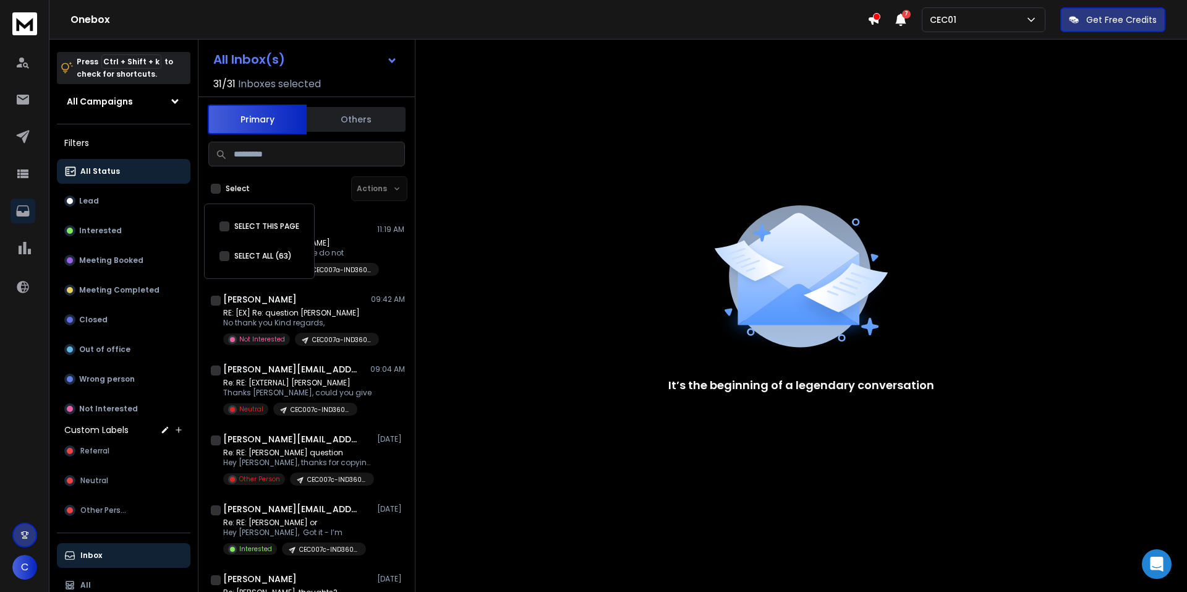
click at [215, 190] on button "SELECT THIS PAGE" at bounding box center [216, 189] width 10 height 10
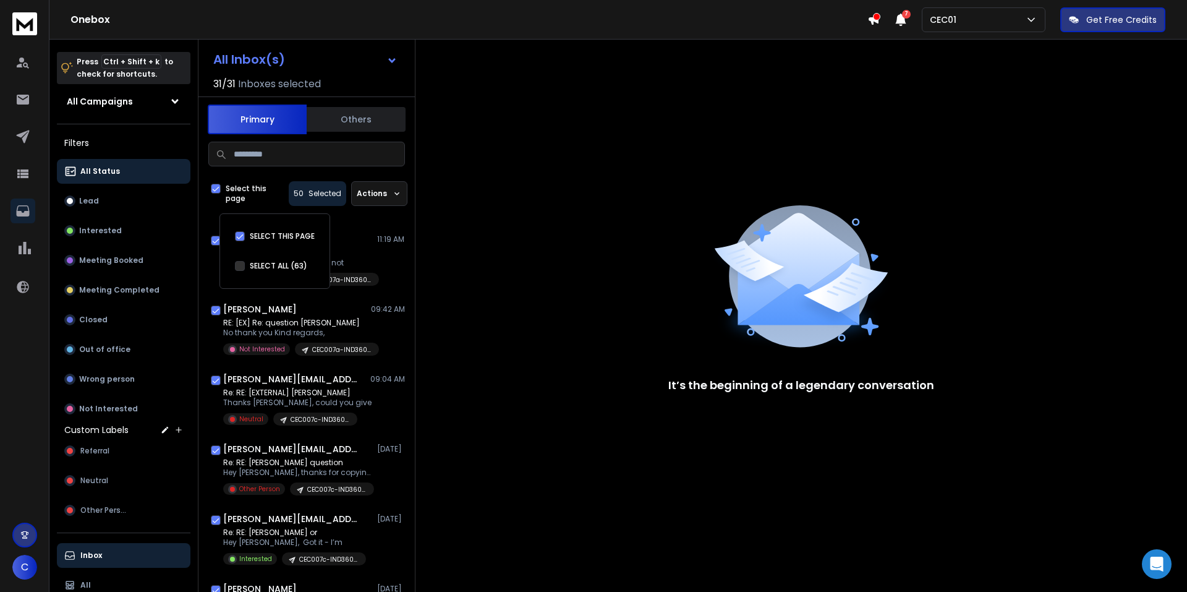
click at [238, 267] on button "SELECT THIS PAGE" at bounding box center [240, 266] width 10 height 10
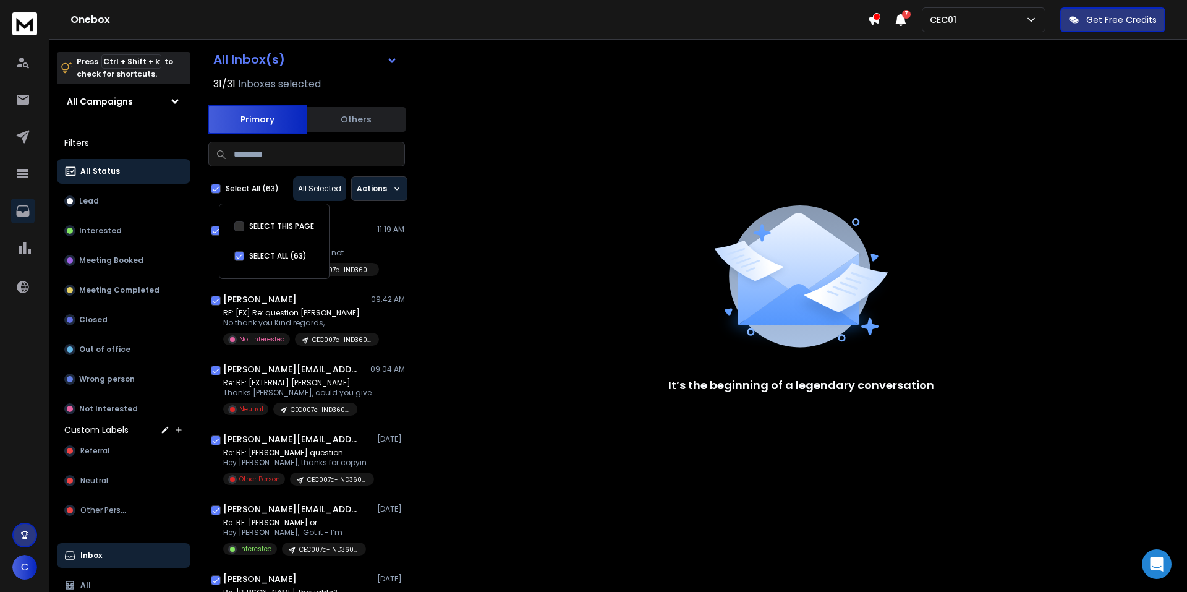
click at [375, 192] on button "Actions" at bounding box center [379, 188] width 56 height 25
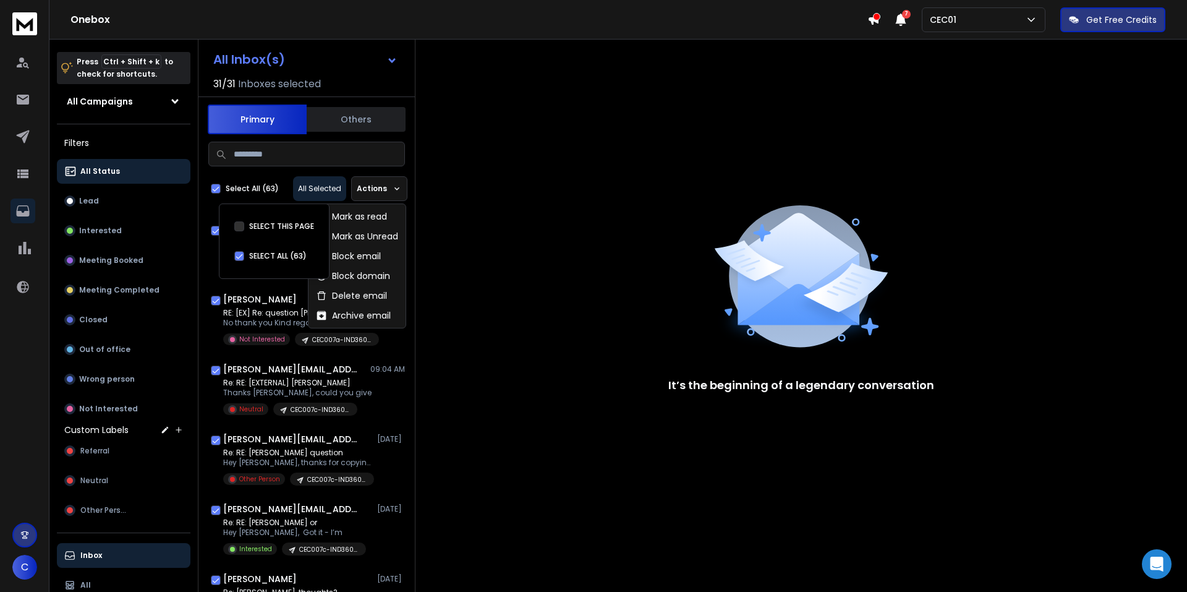
click at [215, 186] on button "SELECT THIS PAGE" at bounding box center [216, 189] width 10 height 10
click at [214, 188] on button "SELECT THIS PAGE" at bounding box center [216, 189] width 10 height 10
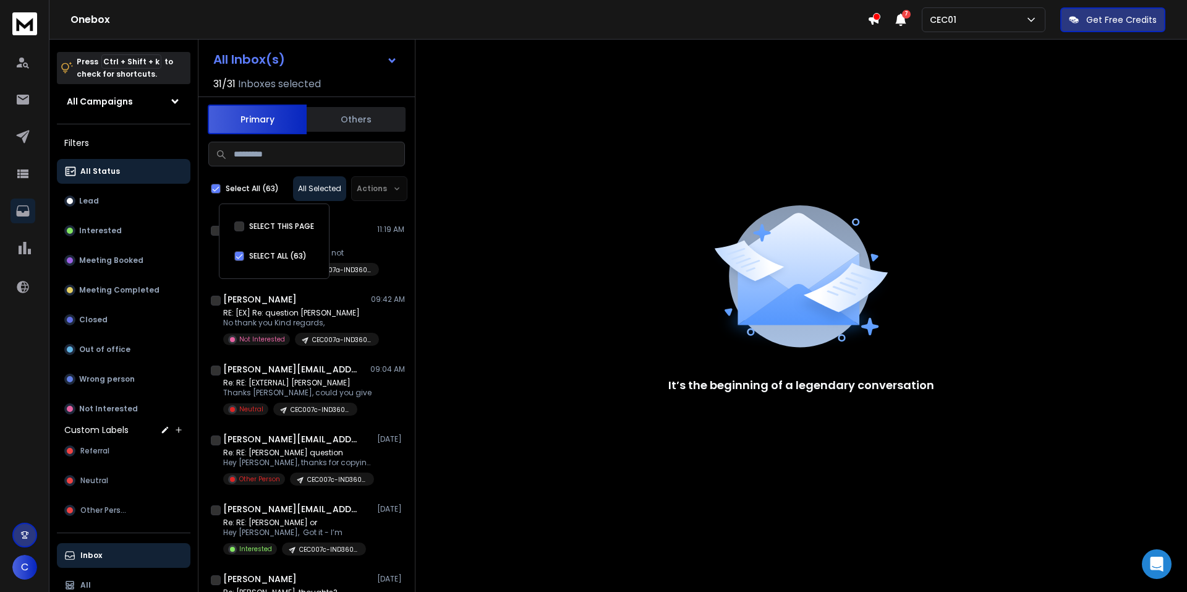
click at [239, 252] on button "SELECT THIS PAGE" at bounding box center [239, 256] width 10 height 10
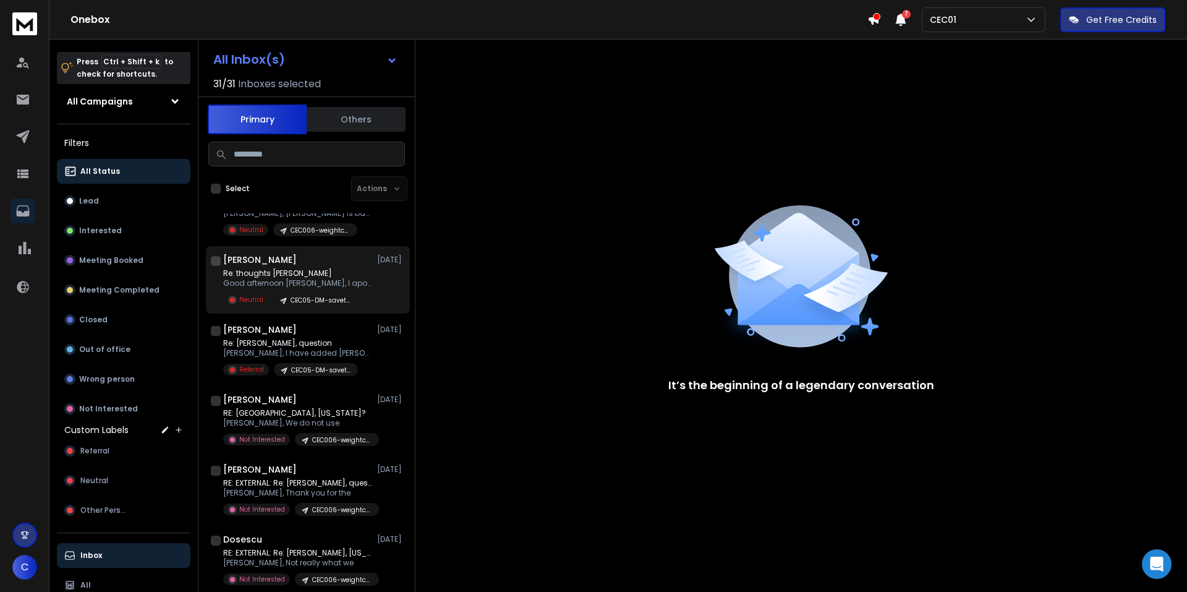
scroll to position [804, 0]
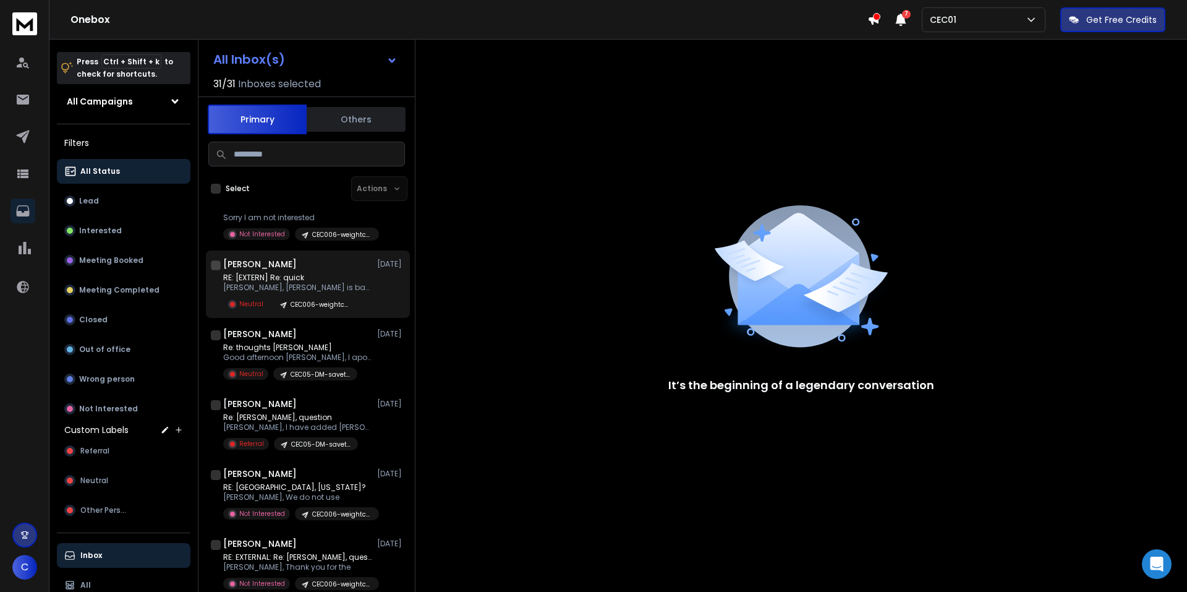
click at [310, 260] on div "[PERSON_NAME] [DATE]" at bounding box center [314, 264] width 182 height 12
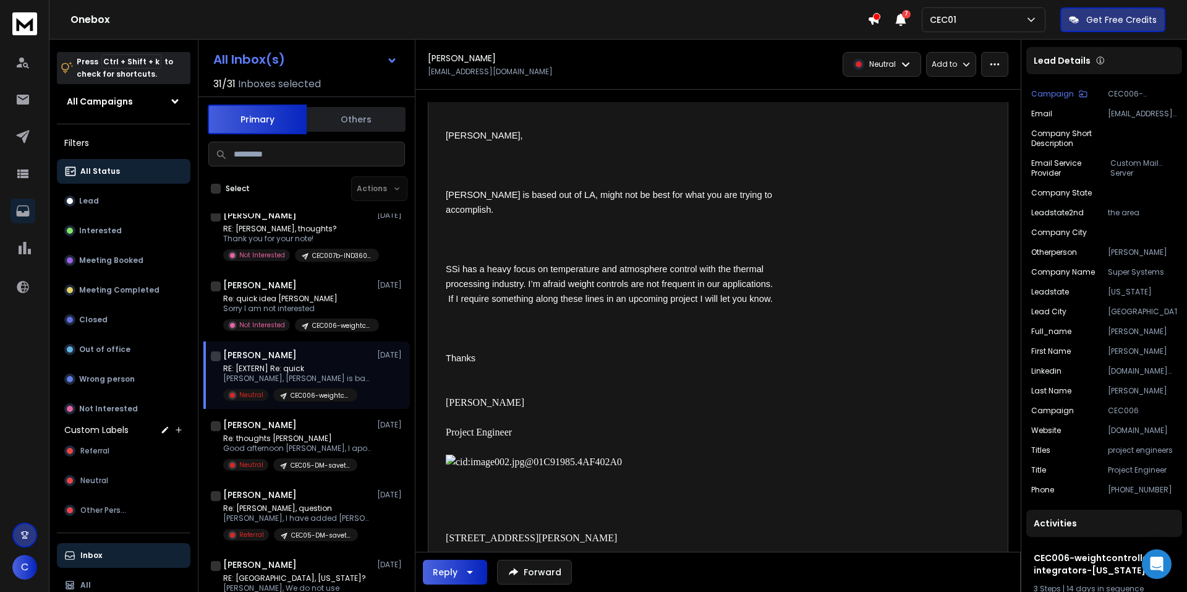
scroll to position [680, 0]
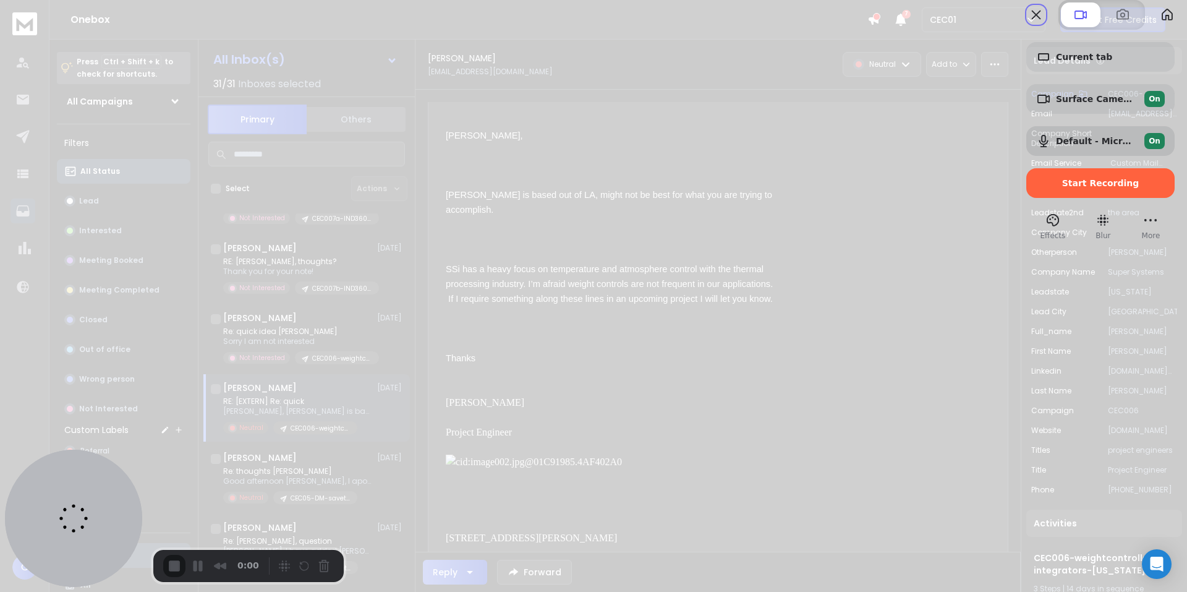
click at [1084, 198] on div "Start Recording" at bounding box center [1101, 183] width 148 height 30
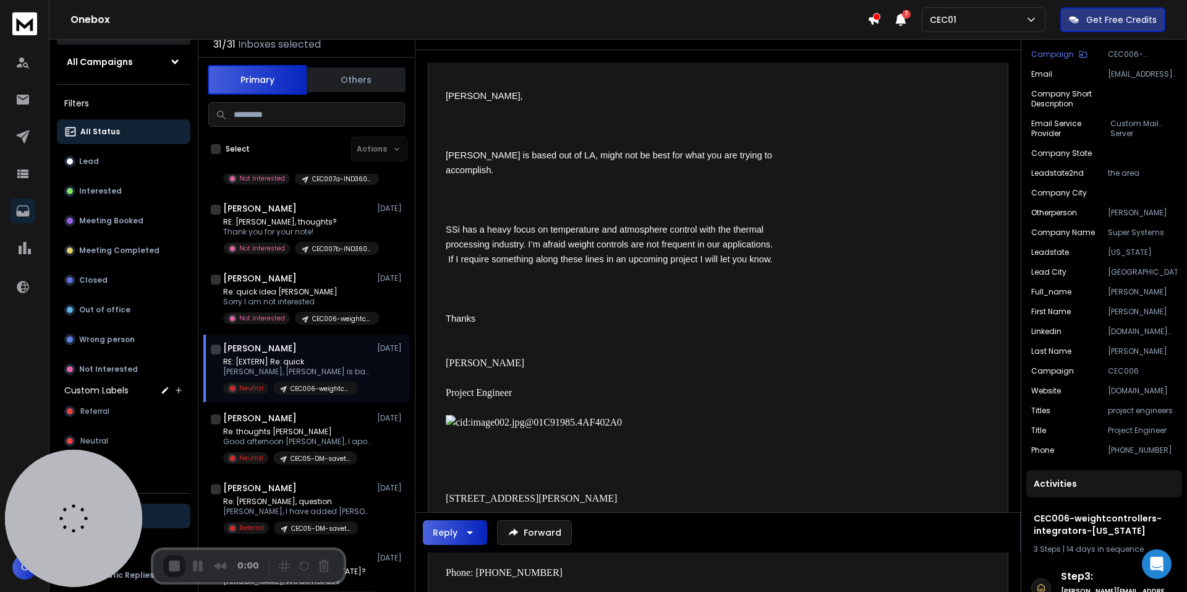
scroll to position [20, 0]
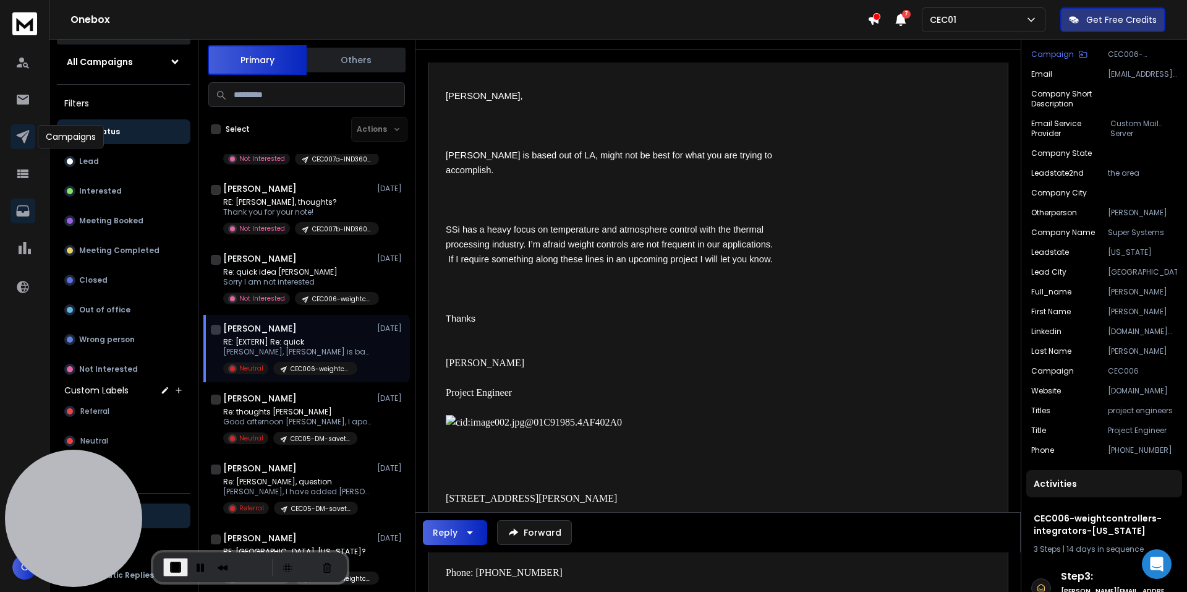
click at [24, 140] on icon at bounding box center [22, 136] width 13 height 13
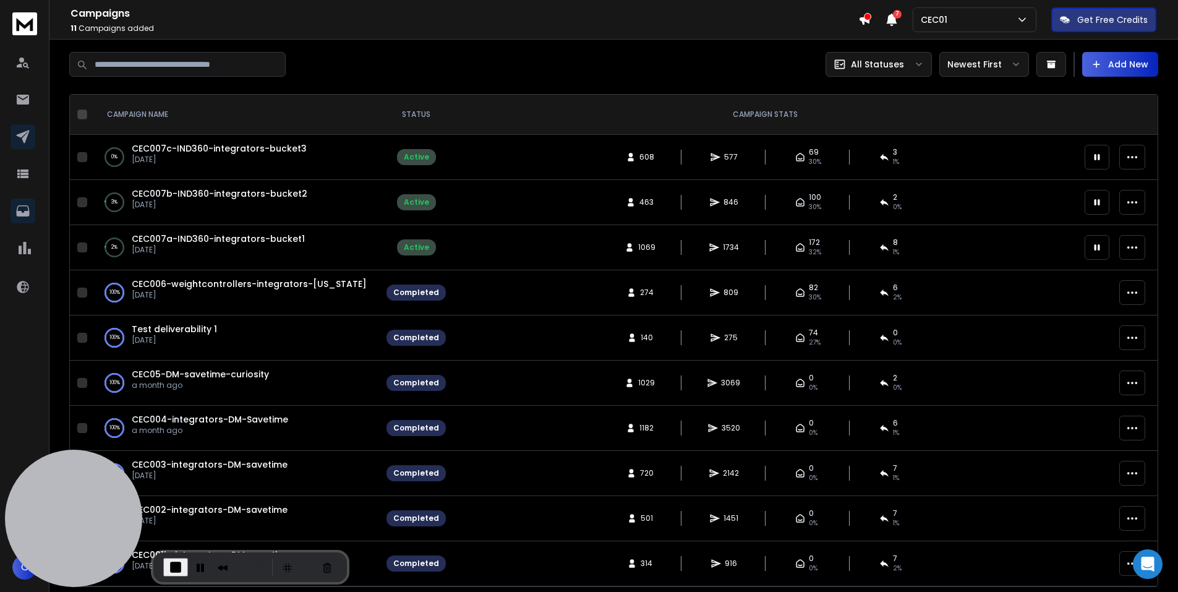
click at [23, 204] on icon at bounding box center [22, 210] width 15 height 15
click at [20, 211] on icon at bounding box center [22, 210] width 13 height 11
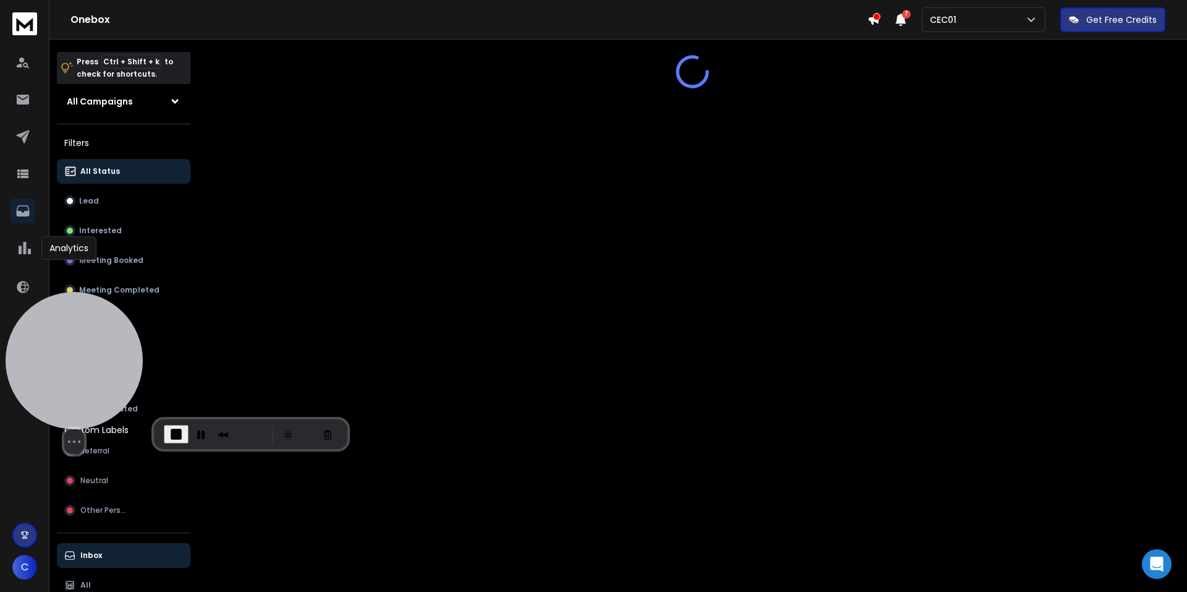
drag, startPoint x: 67, startPoint y: 380, endPoint x: 63, endPoint y: 375, distance: 6.6
click at [67, 375] on div at bounding box center [74, 360] width 137 height 137
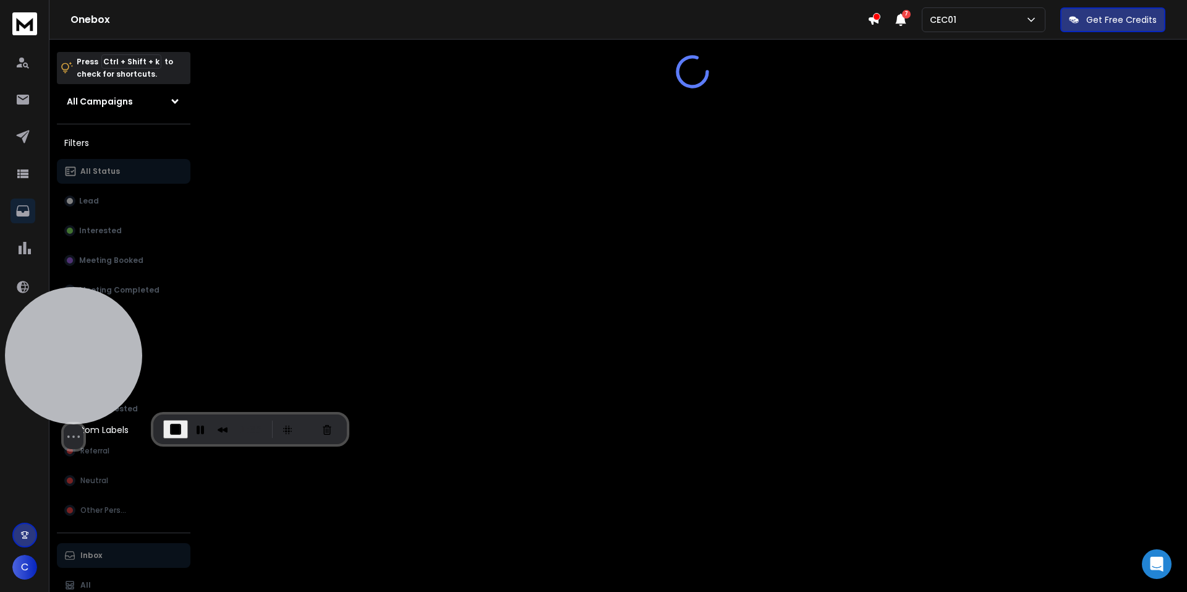
click at [74, 423] on div "Select video screen size" at bounding box center [73, 368] width 137 height 162
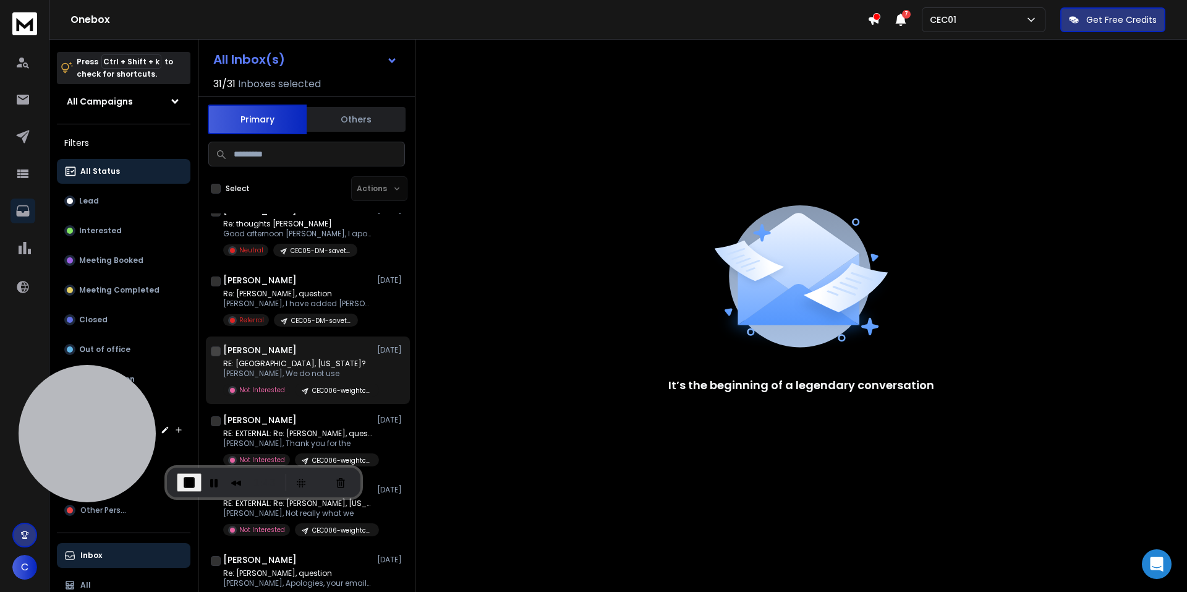
scroll to position [742, 0]
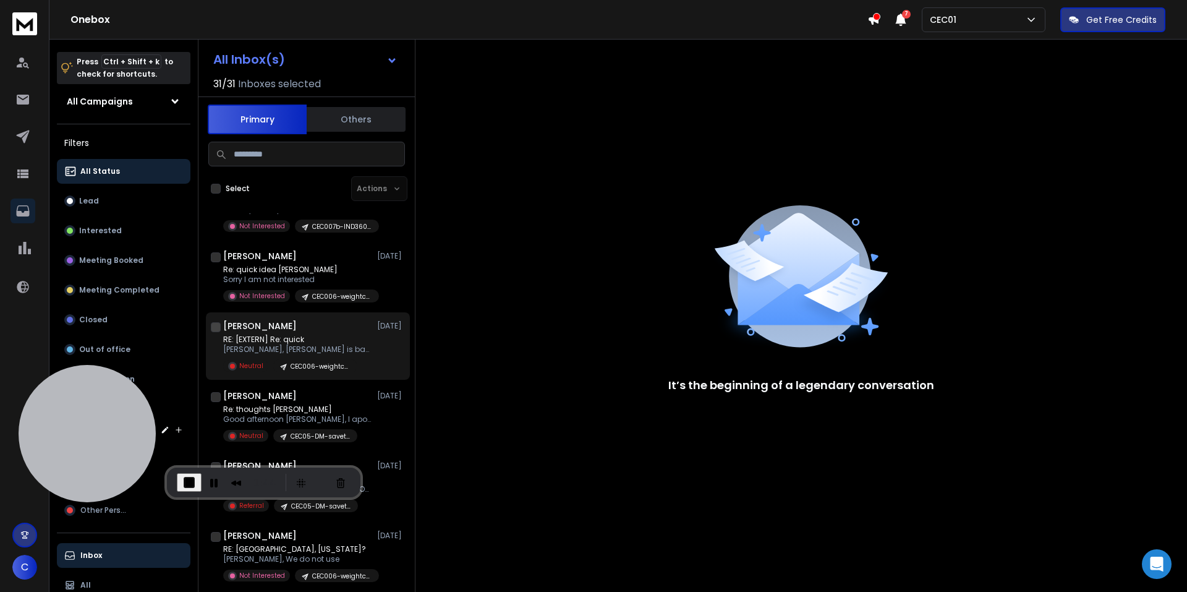
click at [294, 340] on p "RE: [EXTERN] Re: quick" at bounding box center [297, 340] width 148 height 10
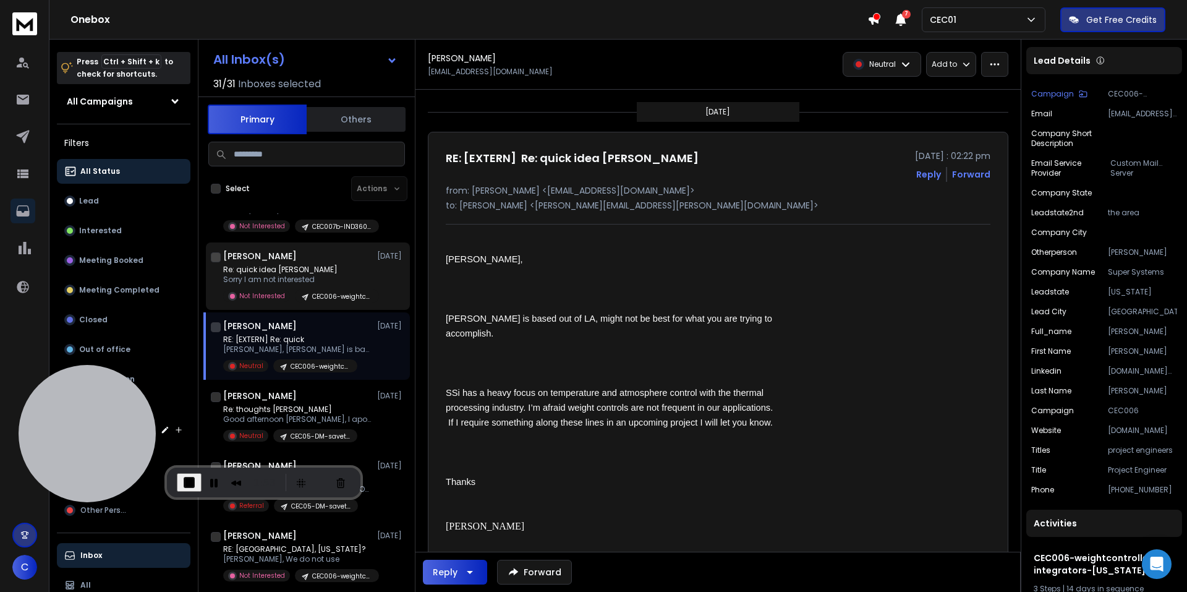
click at [326, 264] on div "Patrick Wyman 04 Aug Re: quick idea Patrick Sorry I am not interested Not Inter…" at bounding box center [314, 276] width 182 height 53
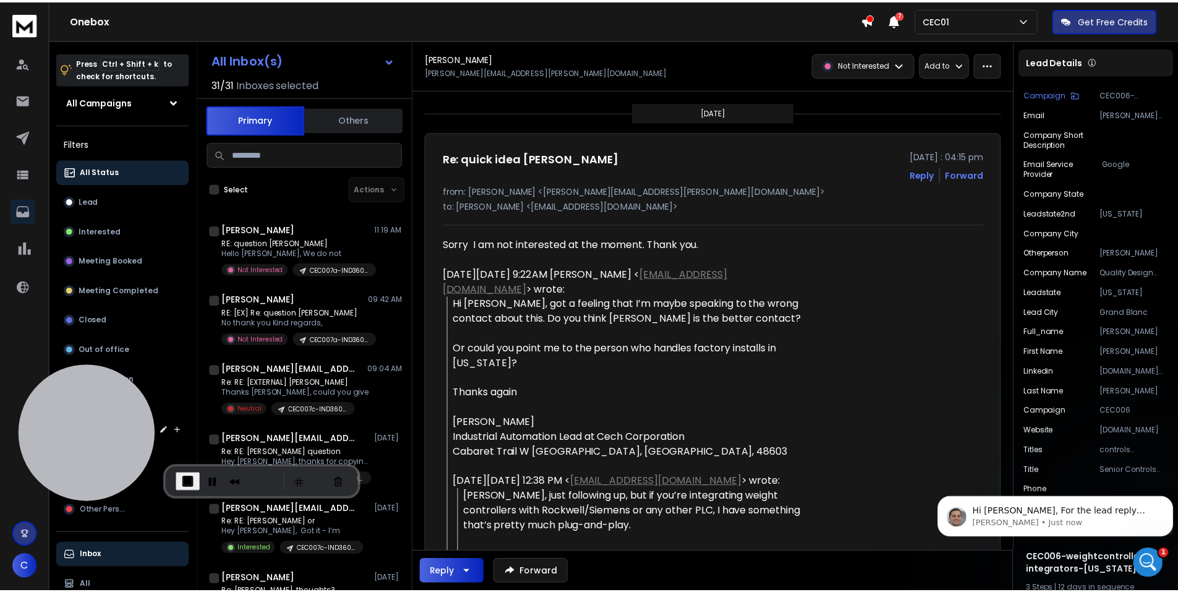
scroll to position [0, 0]
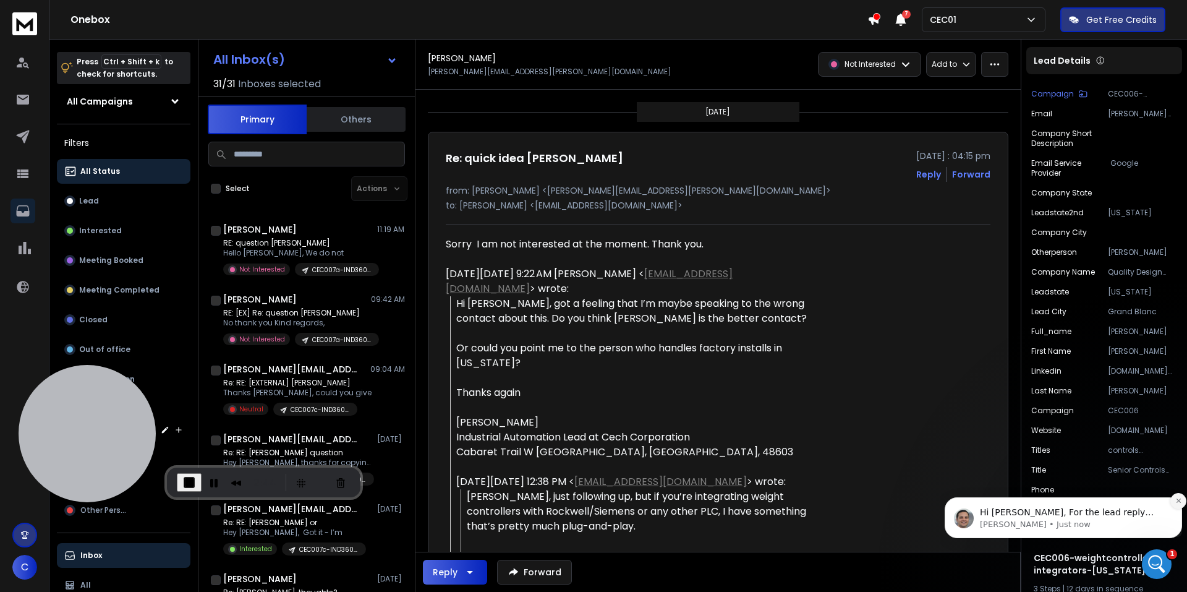
click at [1176, 502] on icon "Dismiss notification" at bounding box center [1179, 500] width 7 height 7
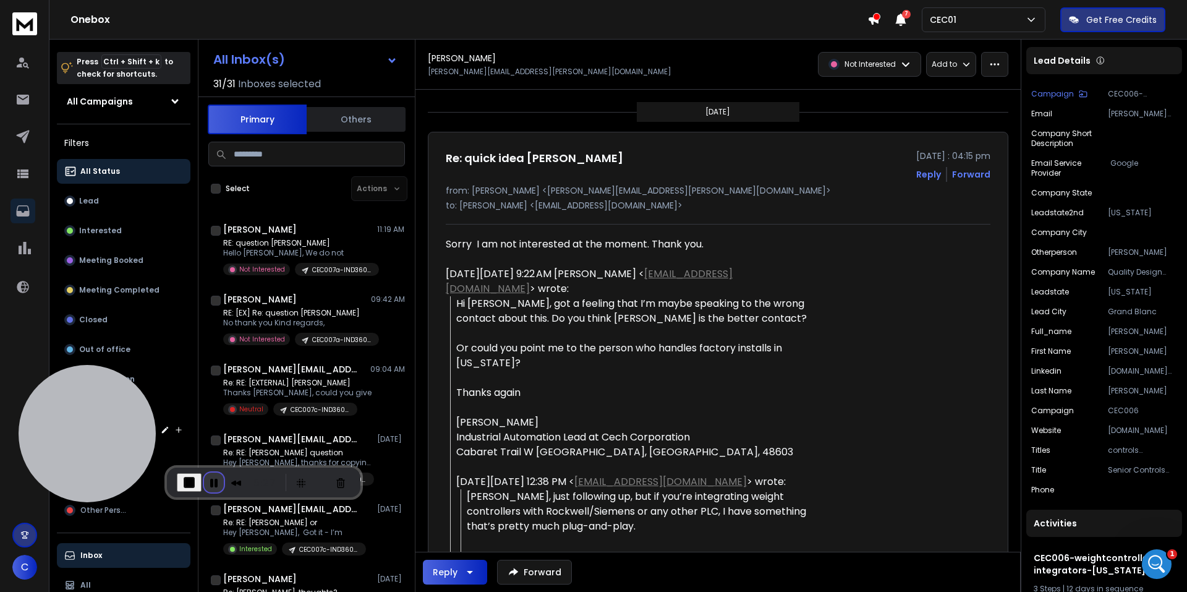
click at [213, 478] on button "Pause Recording" at bounding box center [214, 482] width 20 height 20
click at [335, 482] on button "Cancel Recording" at bounding box center [340, 482] width 20 height 20
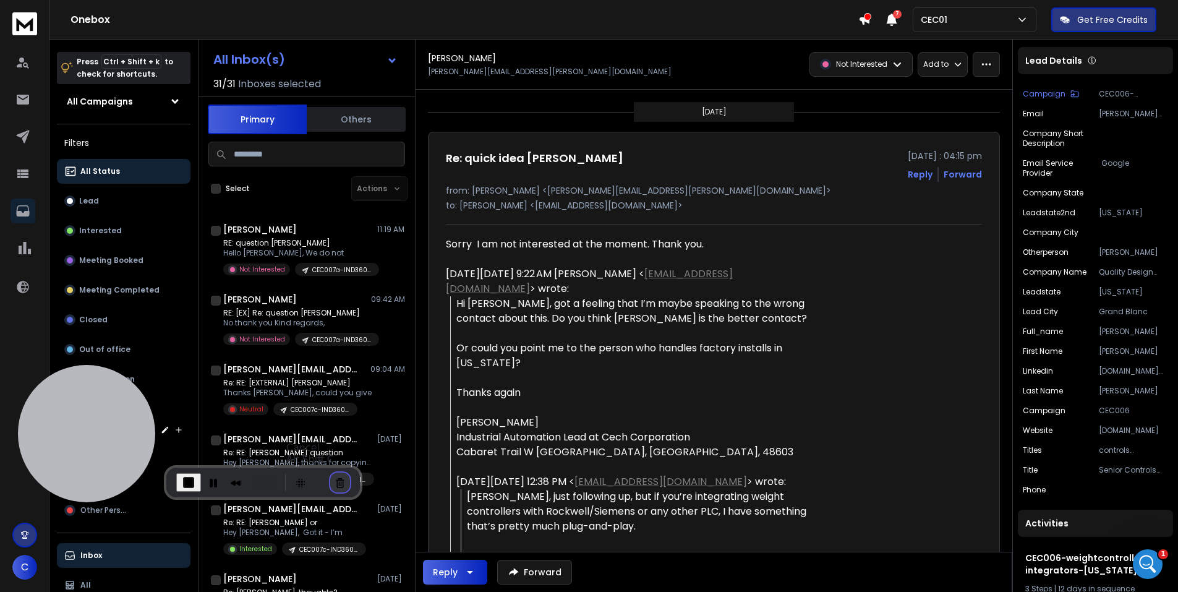
click at [335, 482] on button "Cancel Recording" at bounding box center [340, 482] width 20 height 20
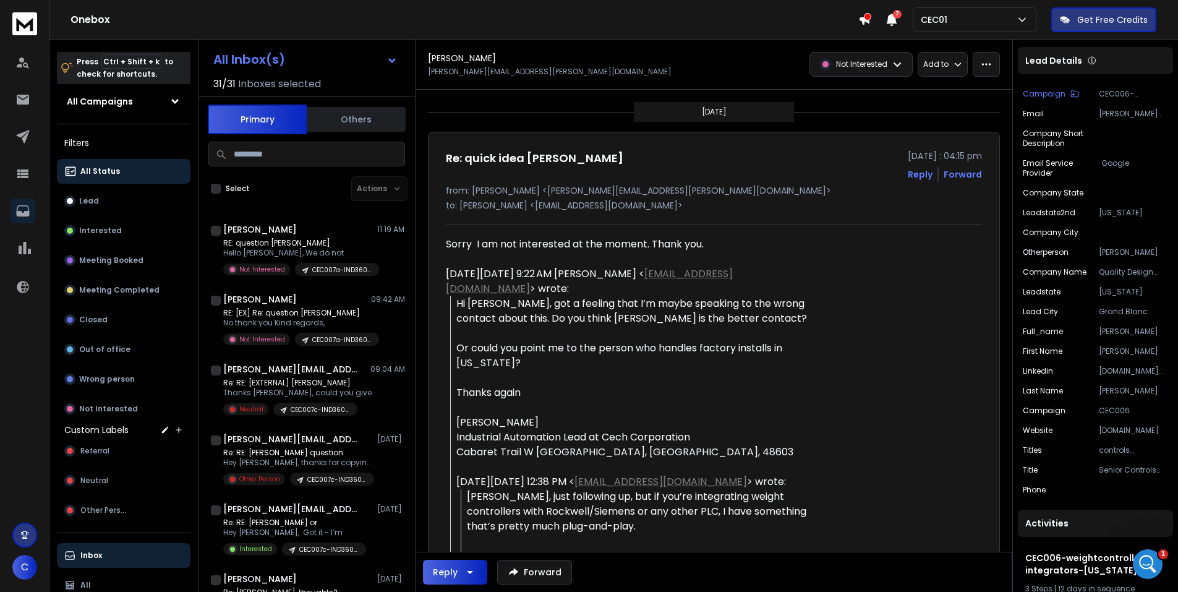
click at [1140, 568] on icon "Open Intercom Messenger" at bounding box center [1148, 564] width 20 height 20
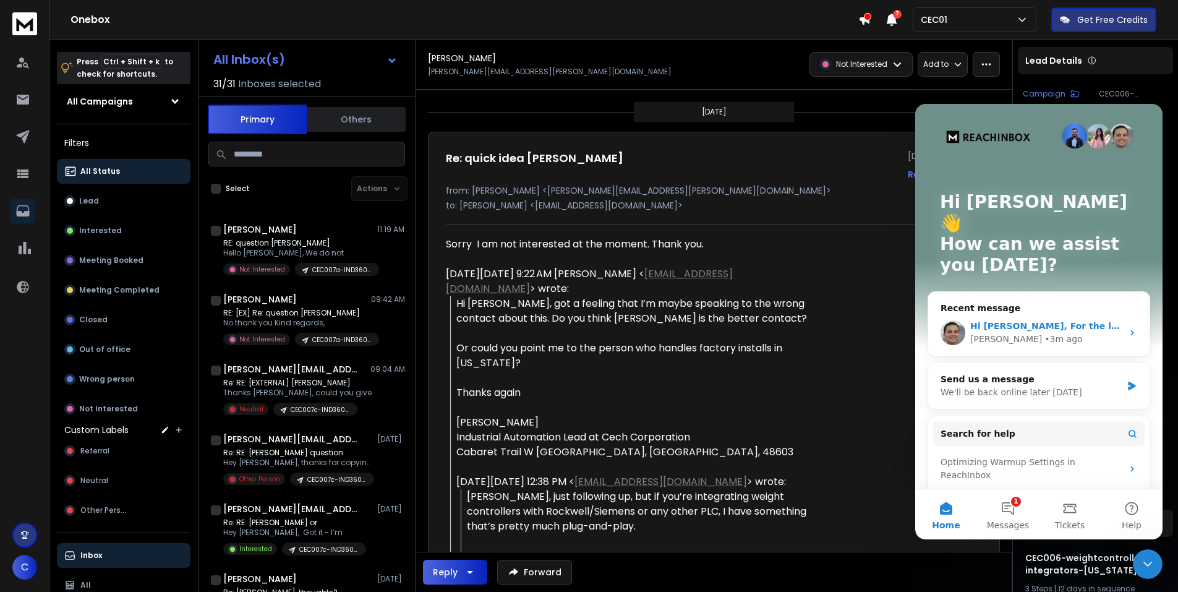
click at [1042, 333] on div "Raj • 3m ago" at bounding box center [1046, 339] width 152 height 13
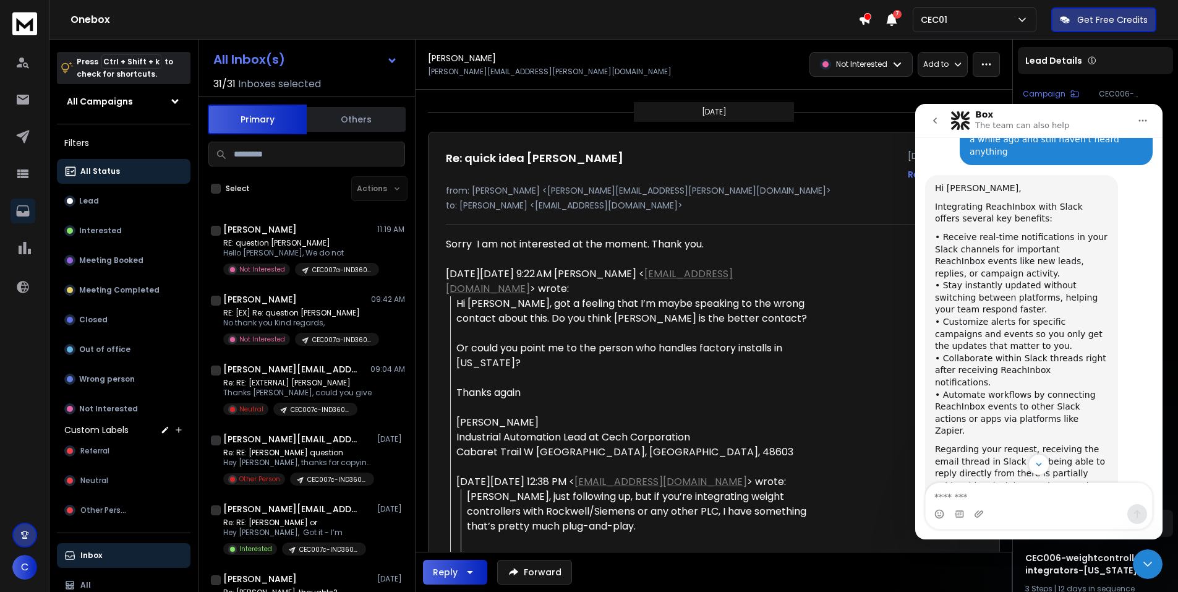
scroll to position [11500, 0]
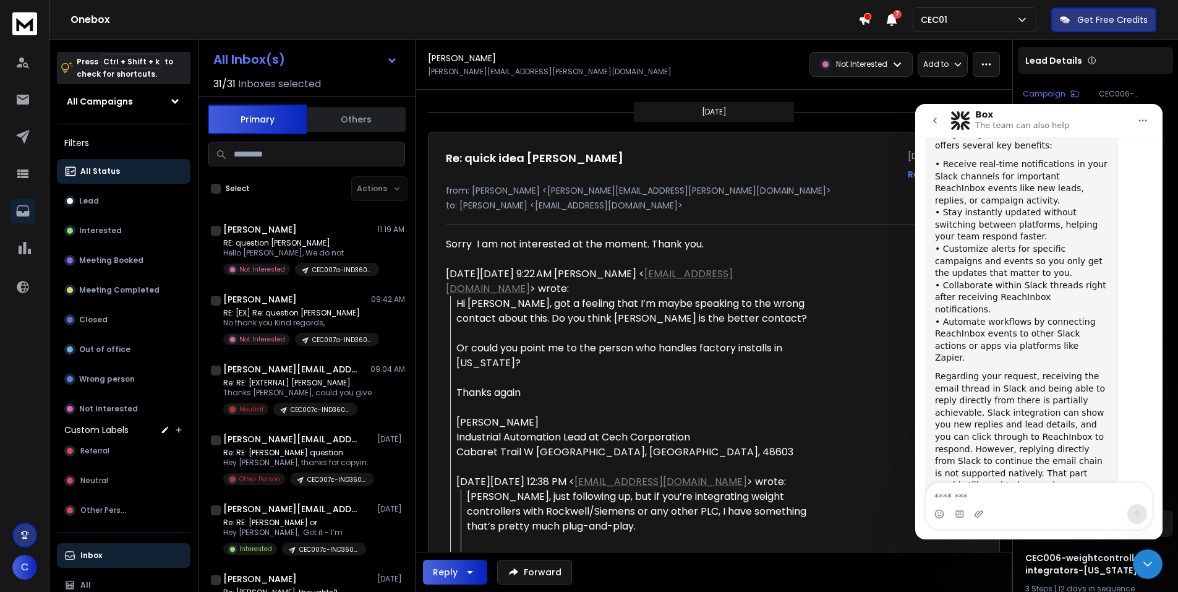
click at [991, 492] on textarea "Message…" at bounding box center [1039, 493] width 226 height 21
click at [1142, 561] on icon "Close Intercom Messenger" at bounding box center [1147, 564] width 15 height 15
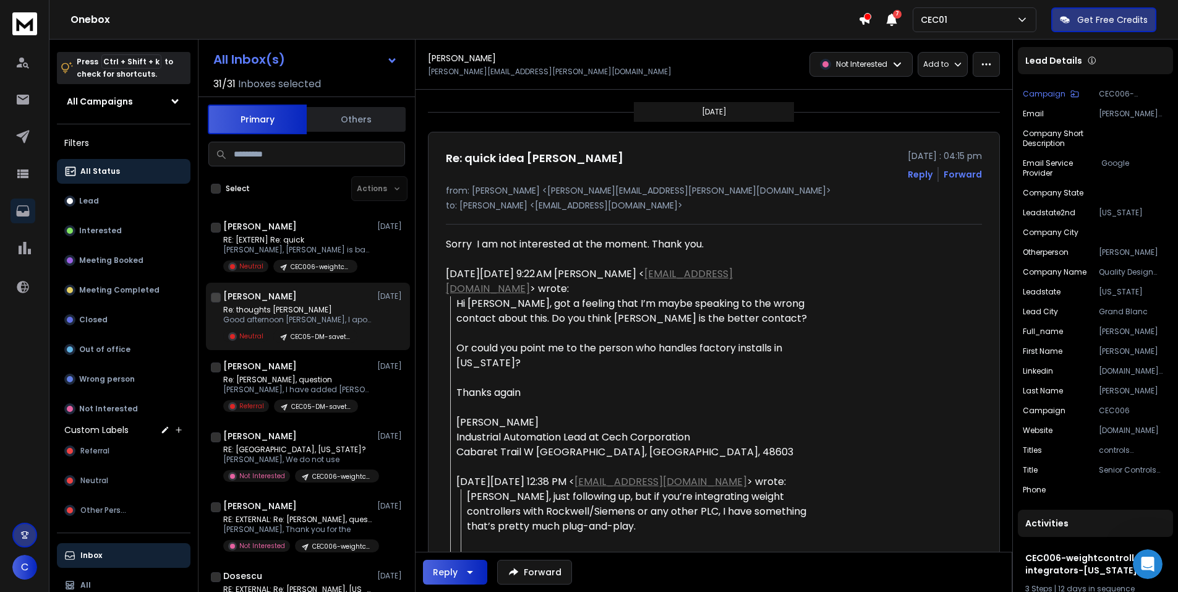
scroll to position [804, 0]
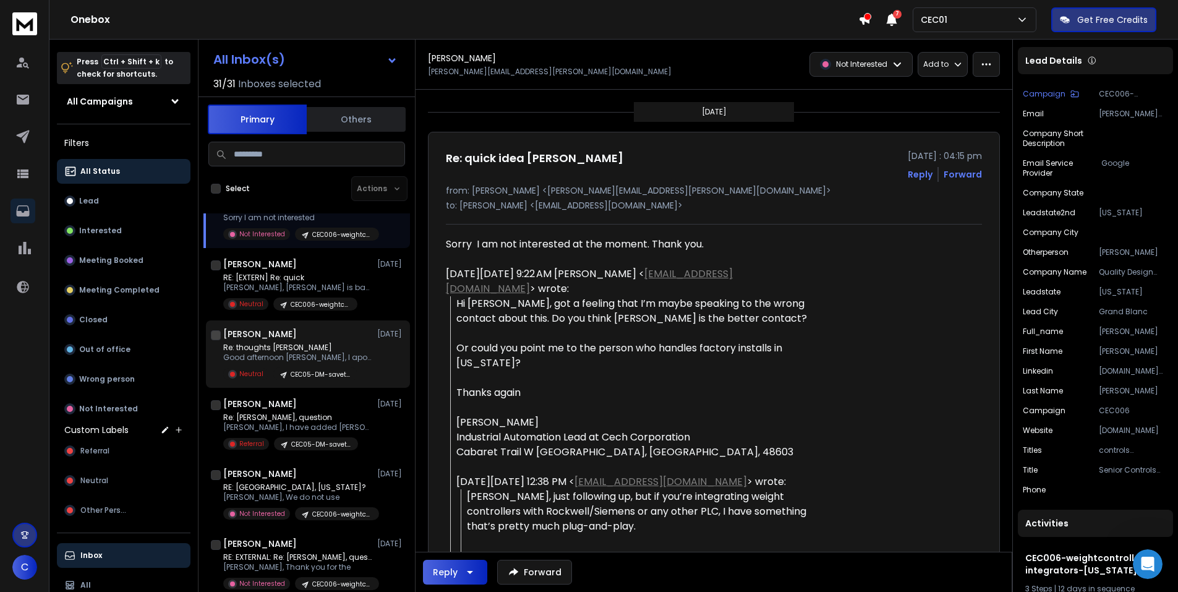
click at [330, 339] on div "Jordan Barlow 30 Jul" at bounding box center [314, 334] width 182 height 12
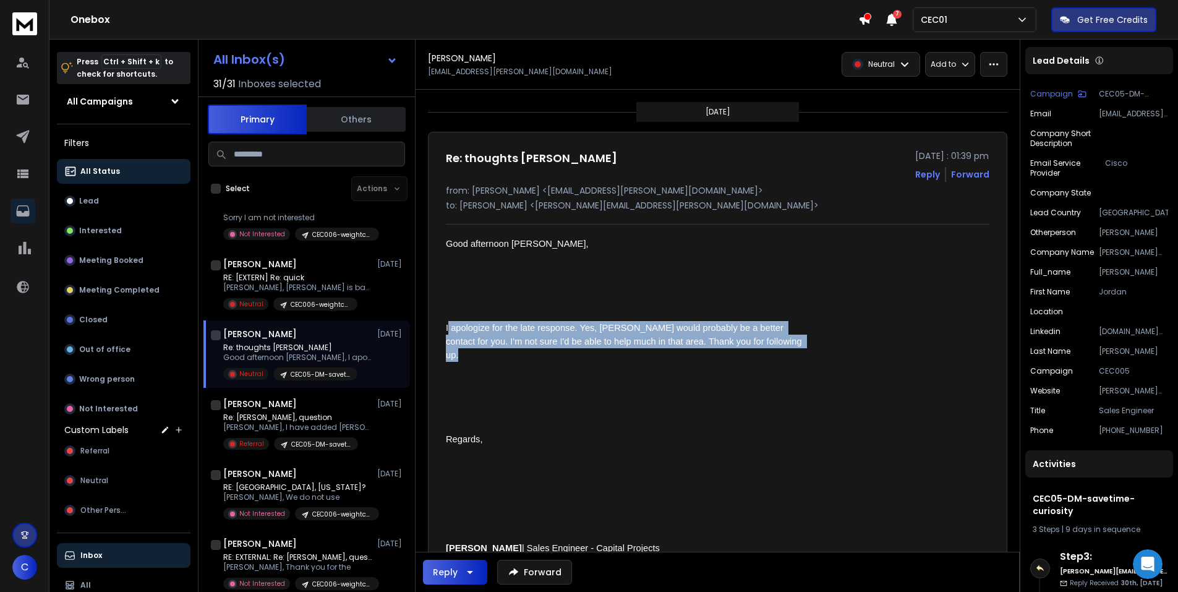
drag, startPoint x: 745, startPoint y: 366, endPoint x: 440, endPoint y: 357, distance: 304.4
copy div "I apologize for the late response. Yes, Nathan Bevan would probably be a better…"
click at [1121, 271] on p "Jordan Barlow" at bounding box center [1133, 272] width 69 height 10
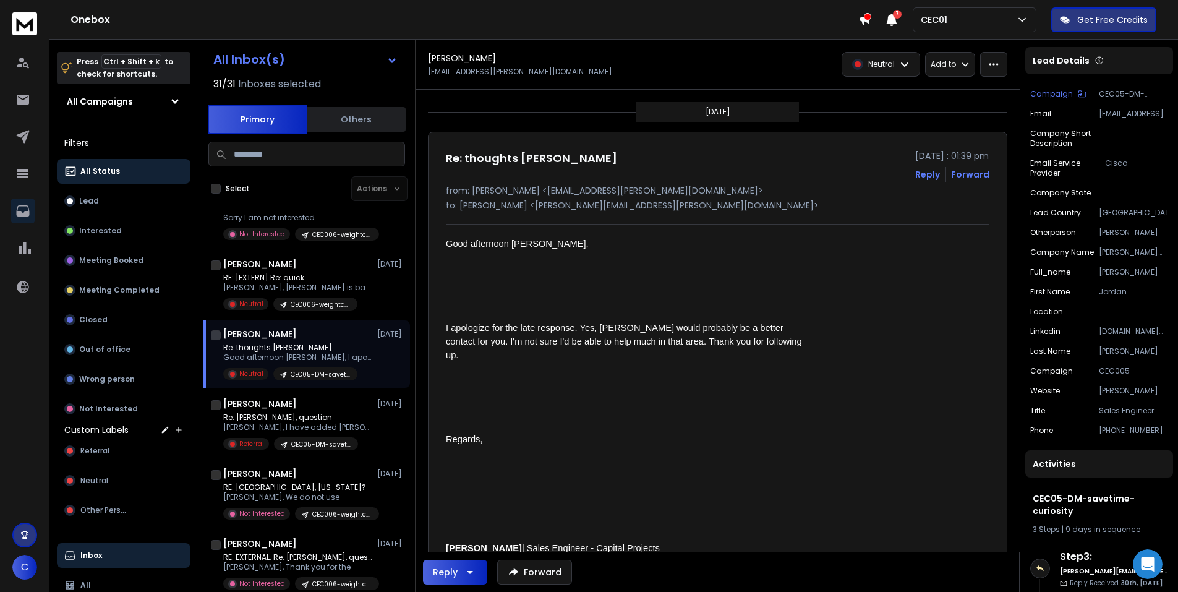
click at [1109, 393] on p "kice.com" at bounding box center [1133, 391] width 69 height 10
click at [1109, 255] on p "Kice Industries" at bounding box center [1133, 252] width 69 height 10
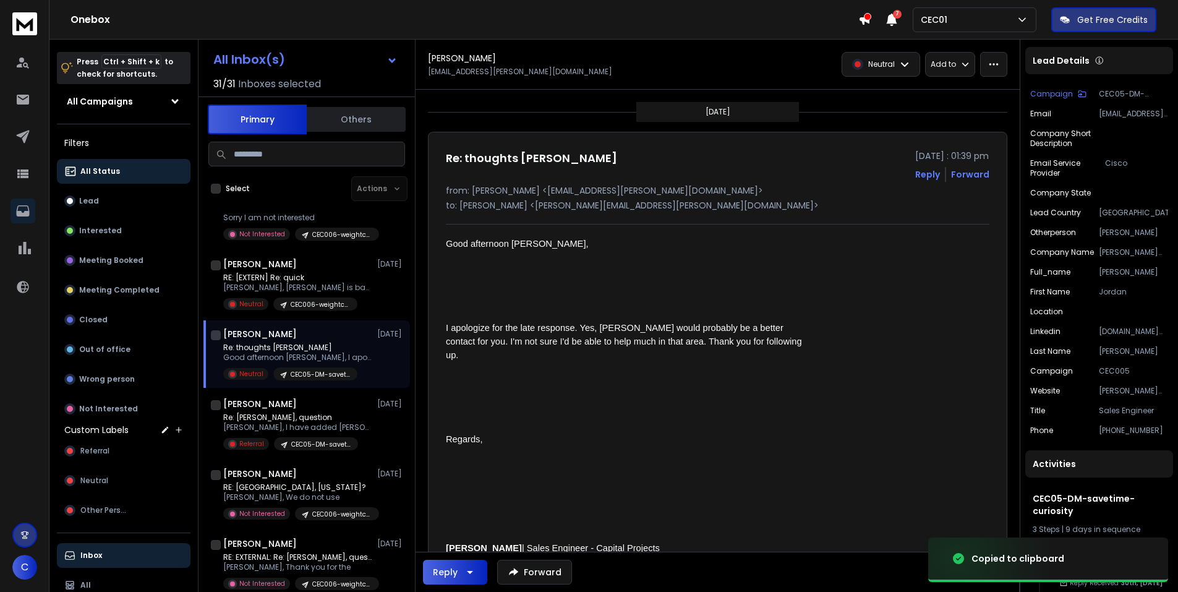
click at [1118, 409] on p "Sales Engineer" at bounding box center [1133, 411] width 69 height 10
drag, startPoint x: 618, startPoint y: 190, endPoint x: 580, endPoint y: 186, distance: 38.7
click at [577, 187] on p "from: Jordan Barlow <jbarlow@kice.com>" at bounding box center [718, 190] width 544 height 12
click at [1141, 116] on p "jbarlow@kice.com" at bounding box center [1133, 114] width 69 height 10
copy p "CEC05"
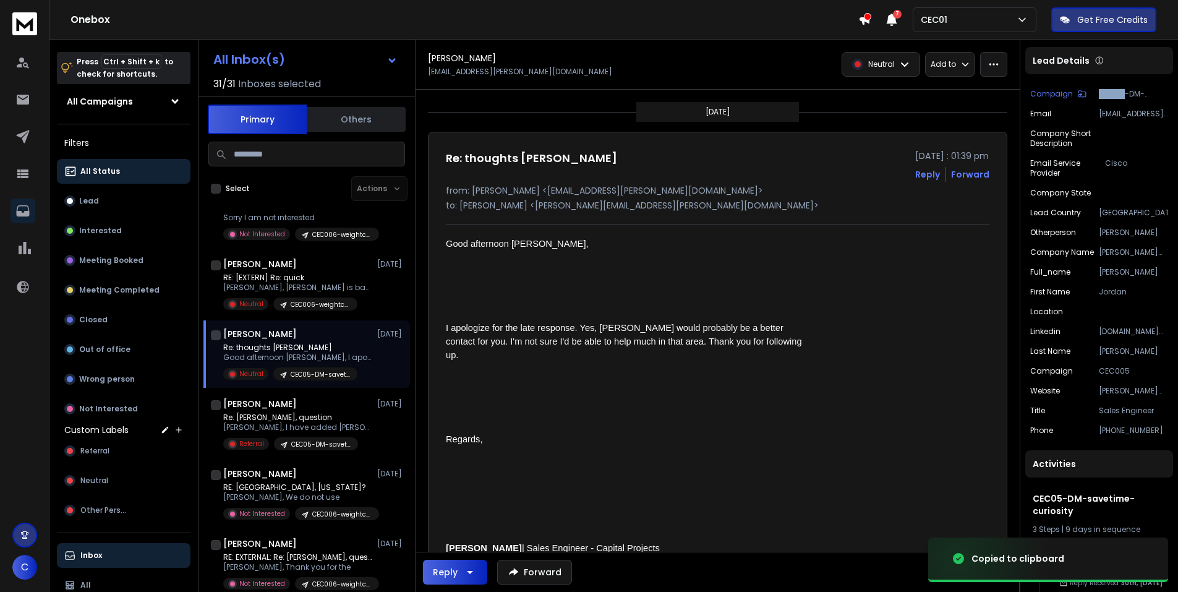
drag, startPoint x: 1120, startPoint y: 93, endPoint x: 1095, endPoint y: 93, distance: 24.7
click at [1099, 93] on p "CEC05-DM-savetime-curiosity" at bounding box center [1133, 94] width 69 height 10
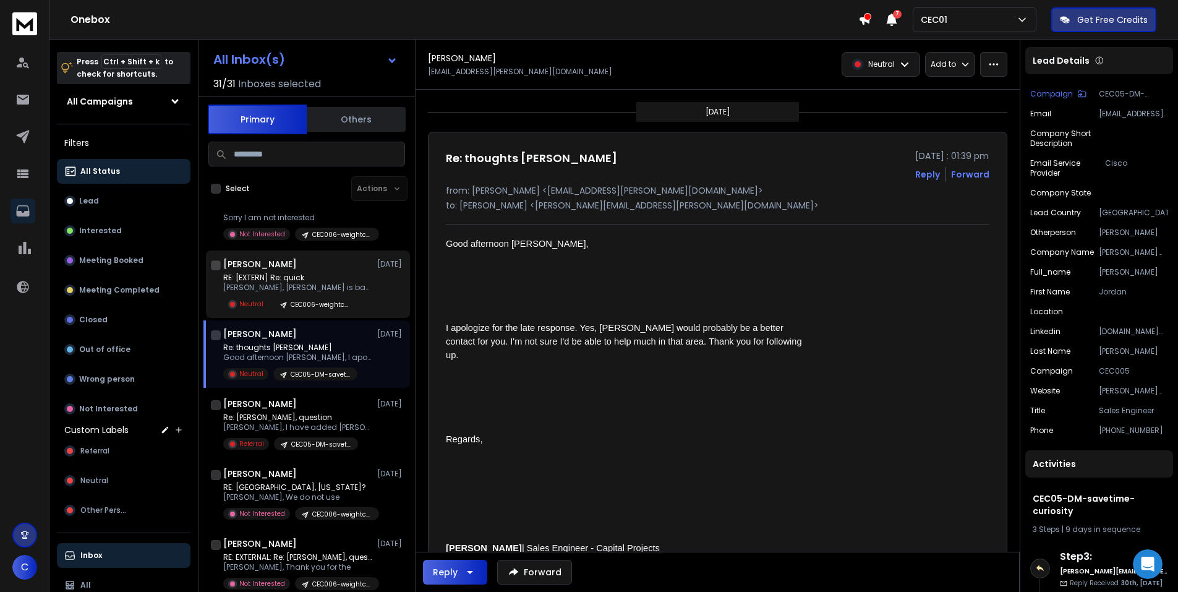
click at [308, 285] on p "[PERSON_NAME], [PERSON_NAME] is based out" at bounding box center [297, 288] width 148 height 10
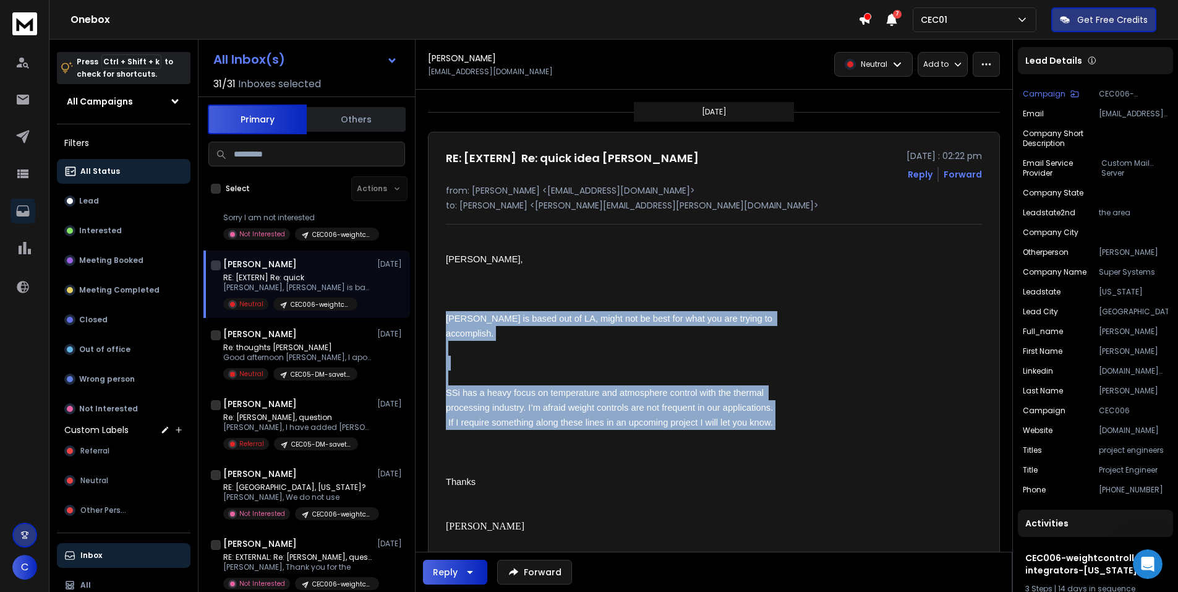
drag, startPoint x: 446, startPoint y: 318, endPoint x: 796, endPoint y: 415, distance: 363.8
copy div "Steven is based out of LA, might not be best for what you are trying to accompl…"
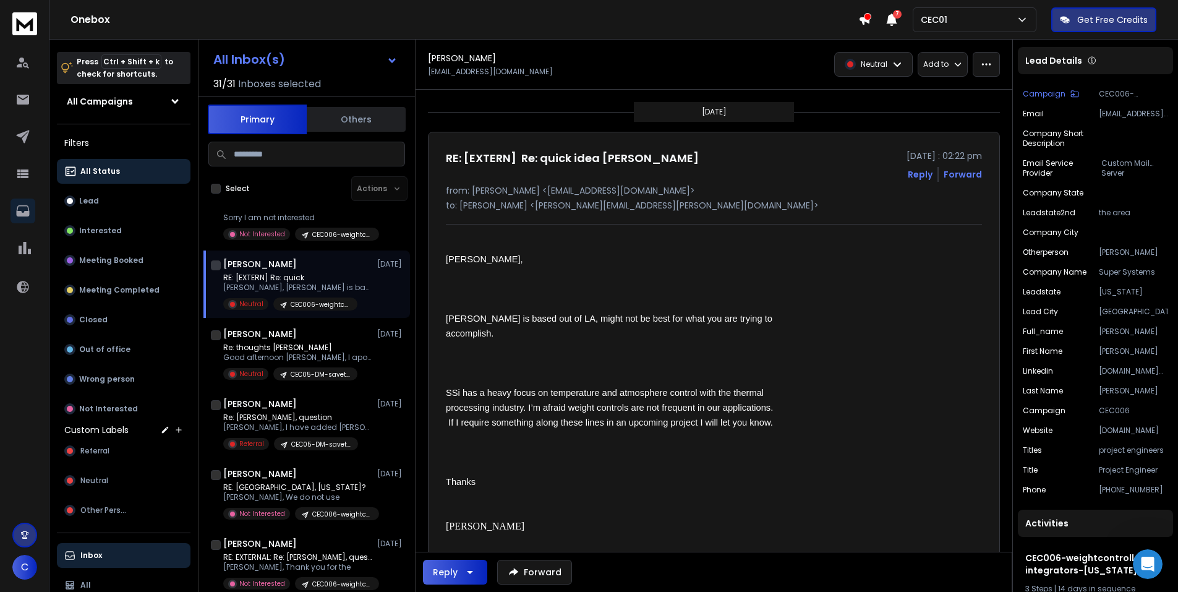
click at [1124, 270] on p "Super Systems" at bounding box center [1133, 272] width 69 height 10
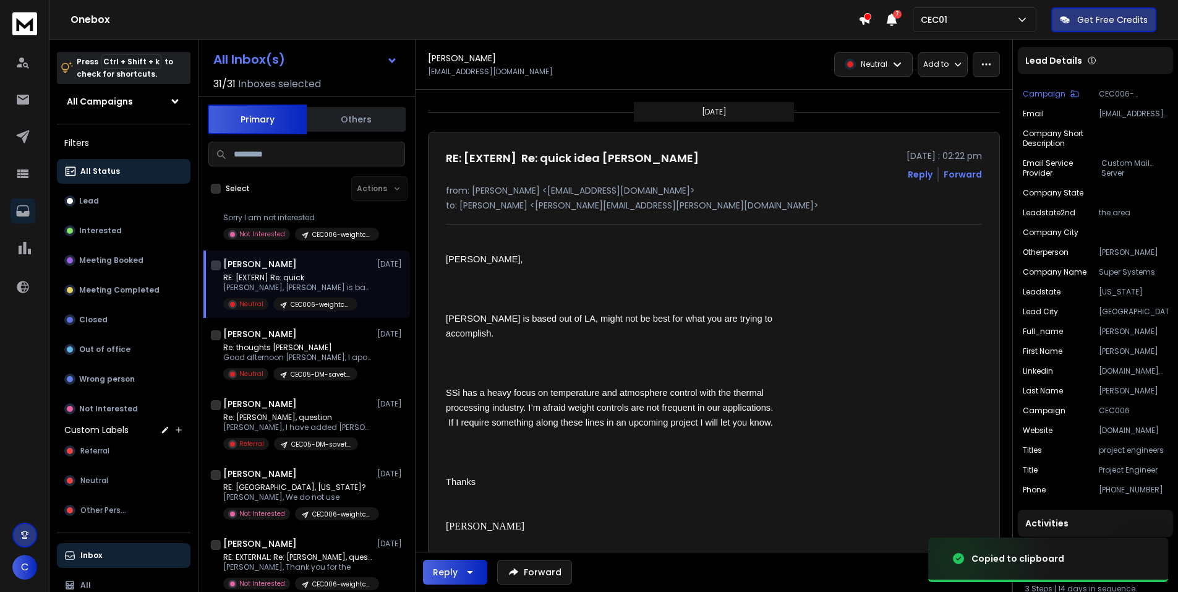
click at [1117, 474] on p "Project Engineer" at bounding box center [1133, 470] width 69 height 10
click at [1117, 331] on p "William Thompson" at bounding box center [1133, 332] width 69 height 10
drag, startPoint x: 1119, startPoint y: 113, endPoint x: 1009, endPoint y: 45, distance: 129.4
click at [1119, 113] on p "will.thompson@supersystems.com" at bounding box center [1133, 114] width 69 height 10
click at [1119, 429] on p "supersystems.com" at bounding box center [1133, 430] width 69 height 10
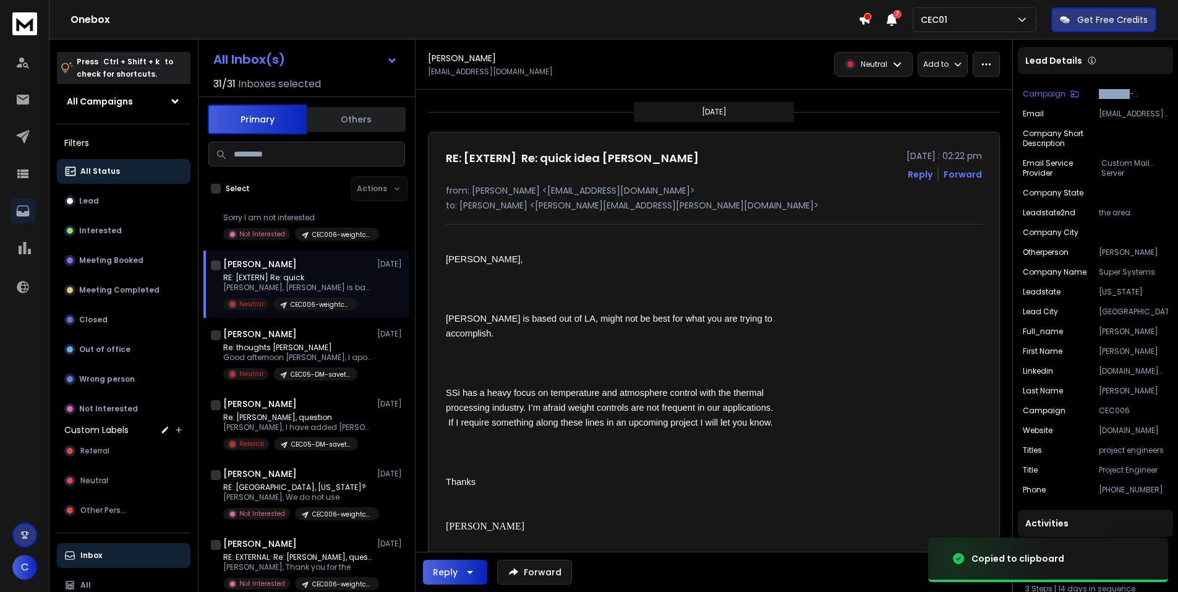
drag, startPoint x: 1124, startPoint y: 92, endPoint x: 1094, endPoint y: 93, distance: 30.3
click at [1094, 93] on div "Campaign CEC006-weightcontrollers-integrators-Michigan" at bounding box center [1095, 94] width 145 height 10
copy p "CEC006"
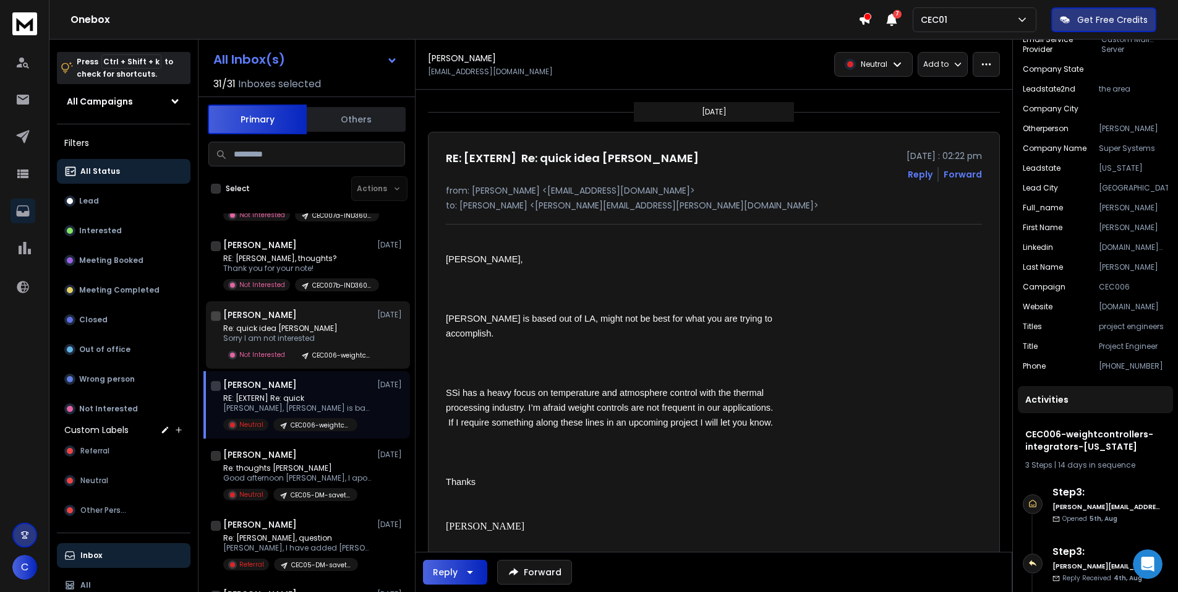
scroll to position [680, 0]
click at [331, 341] on p "Sorry I am not interested" at bounding box center [297, 341] width 148 height 10
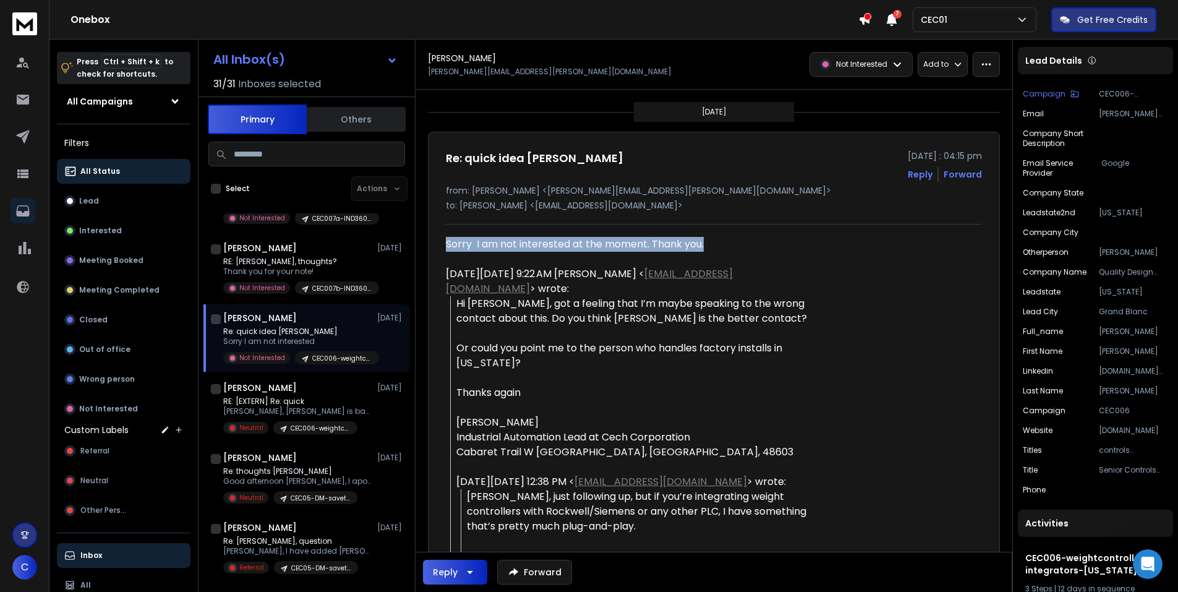
drag, startPoint x: 713, startPoint y: 243, endPoint x: 448, endPoint y: 244, distance: 264.7
click at [448, 244] on div "Sorry I am not interested at the moment. Thank you." at bounding box center [626, 244] width 361 height 15
copy div "Sorry I am not interested at the moment. Thank you."
click at [1111, 330] on p "[PERSON_NAME]" at bounding box center [1133, 332] width 69 height 10
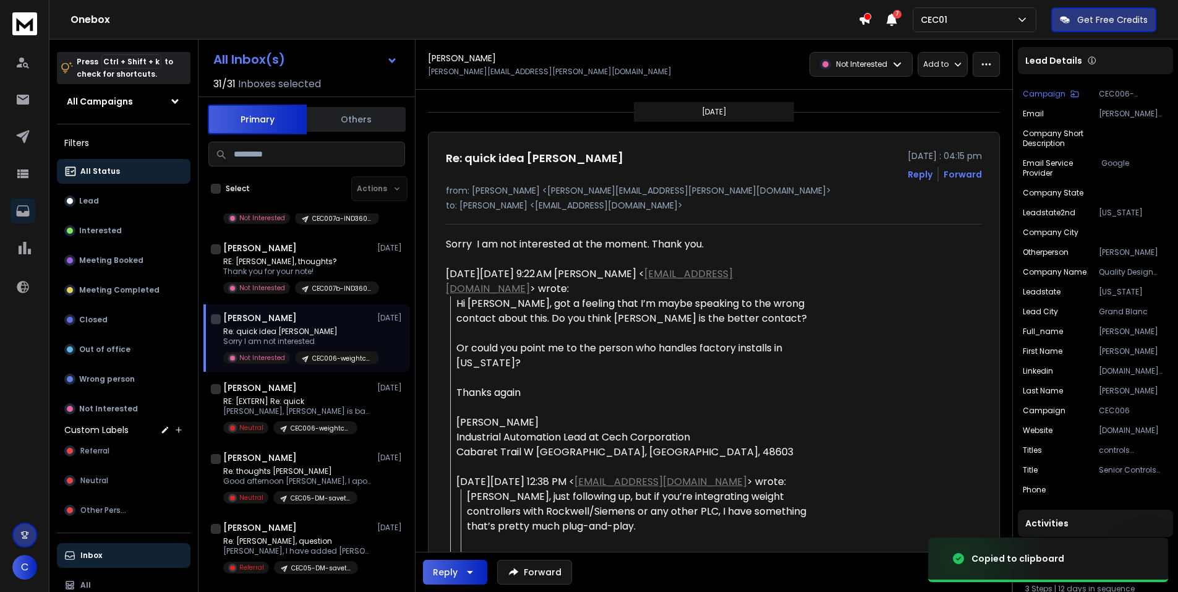
click at [1121, 451] on p "controls engineers" at bounding box center [1133, 450] width 69 height 10
click at [1135, 471] on p "Senior Controls Project Engineer" at bounding box center [1133, 470] width 69 height 10
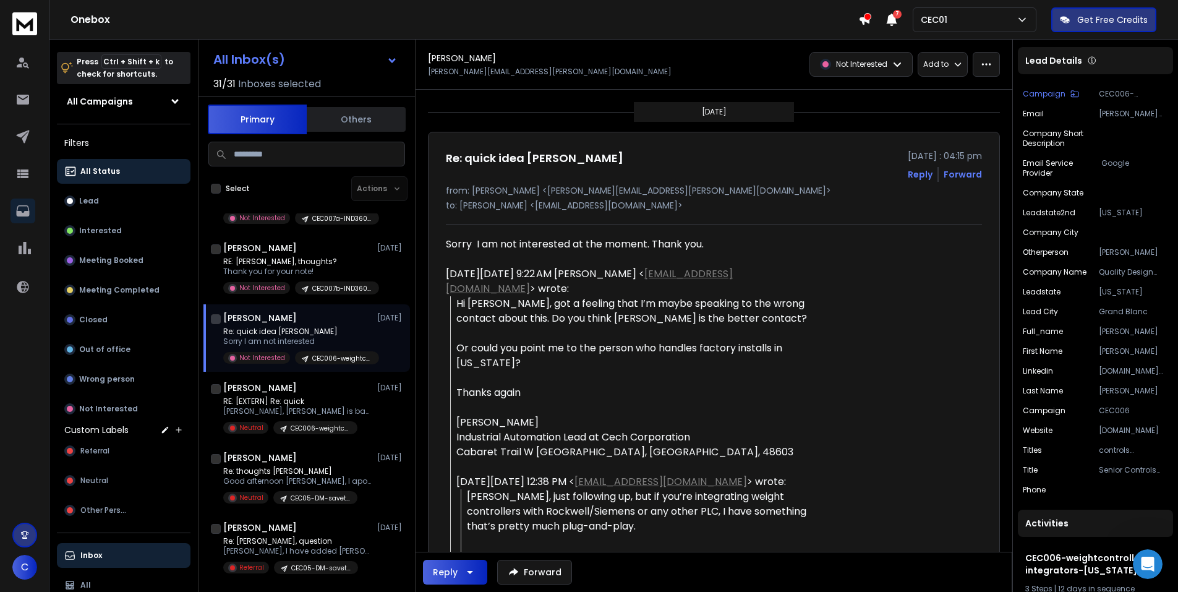
click at [1115, 412] on p "CEC006" at bounding box center [1133, 411] width 69 height 10
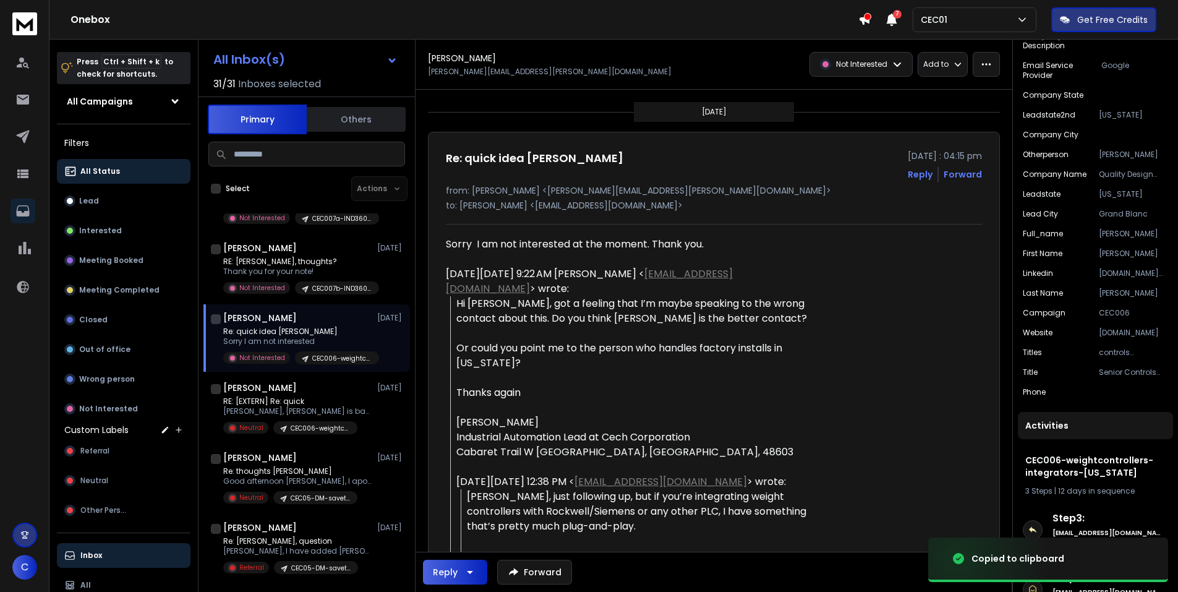
scroll to position [0, 0]
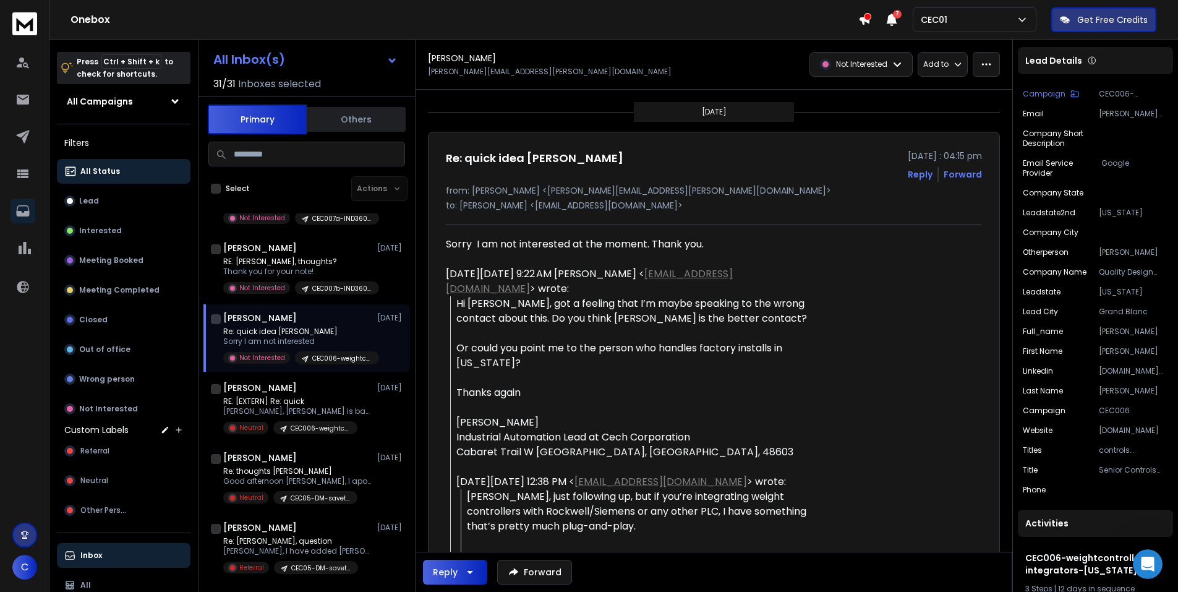
click at [1118, 432] on p "qdsautomation.com" at bounding box center [1133, 430] width 69 height 10
click at [1110, 274] on p "Quality Design Services" at bounding box center [1133, 272] width 69 height 10
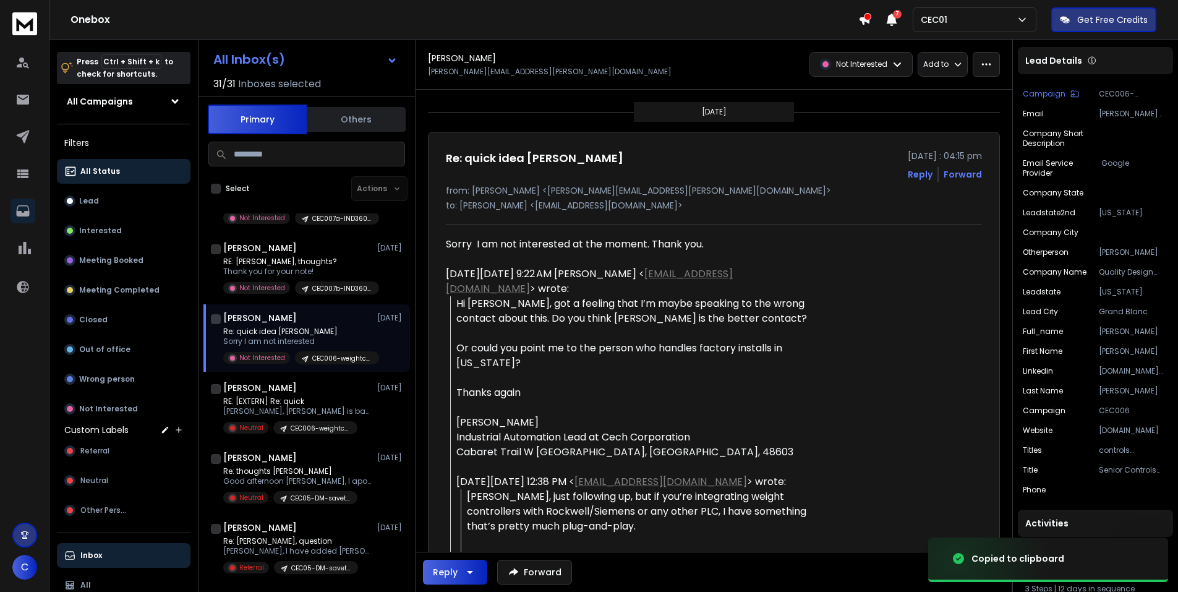
click at [1137, 119] on div "Campaign CEC006-weightcontrollers-integrators-Michigan Email patrick.wyman@qdsa…" at bounding box center [1095, 291] width 155 height 435
click at [1136, 112] on p "patrick.wyman@qdsautomation.com" at bounding box center [1133, 114] width 69 height 10
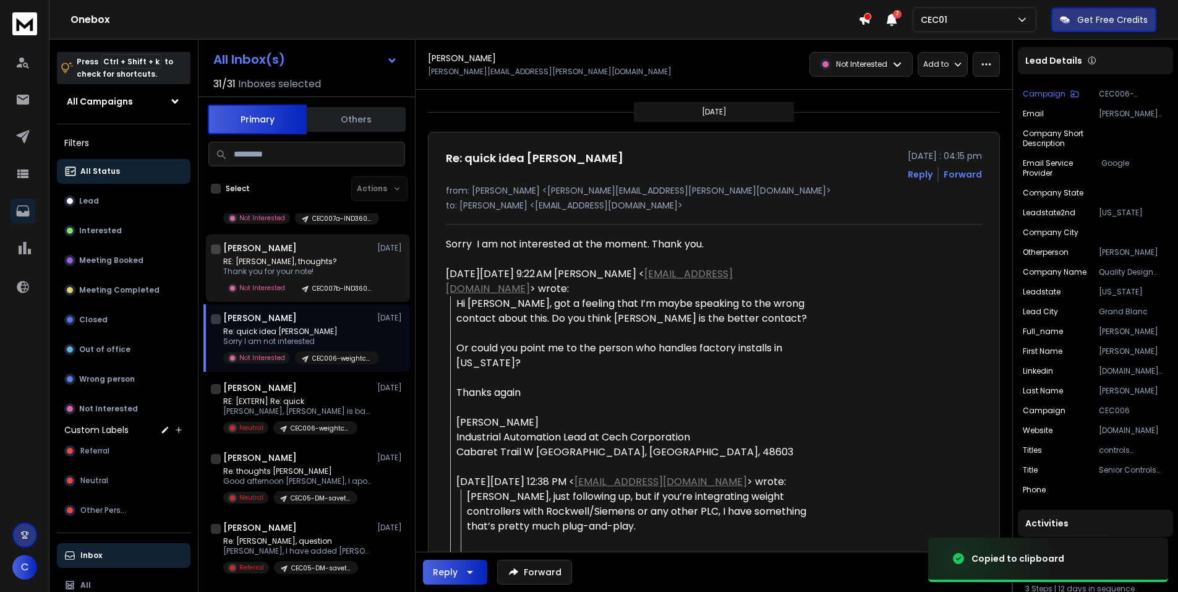
click at [325, 258] on p "RE: [PERSON_NAME], thoughts?" at bounding box center [297, 262] width 148 height 10
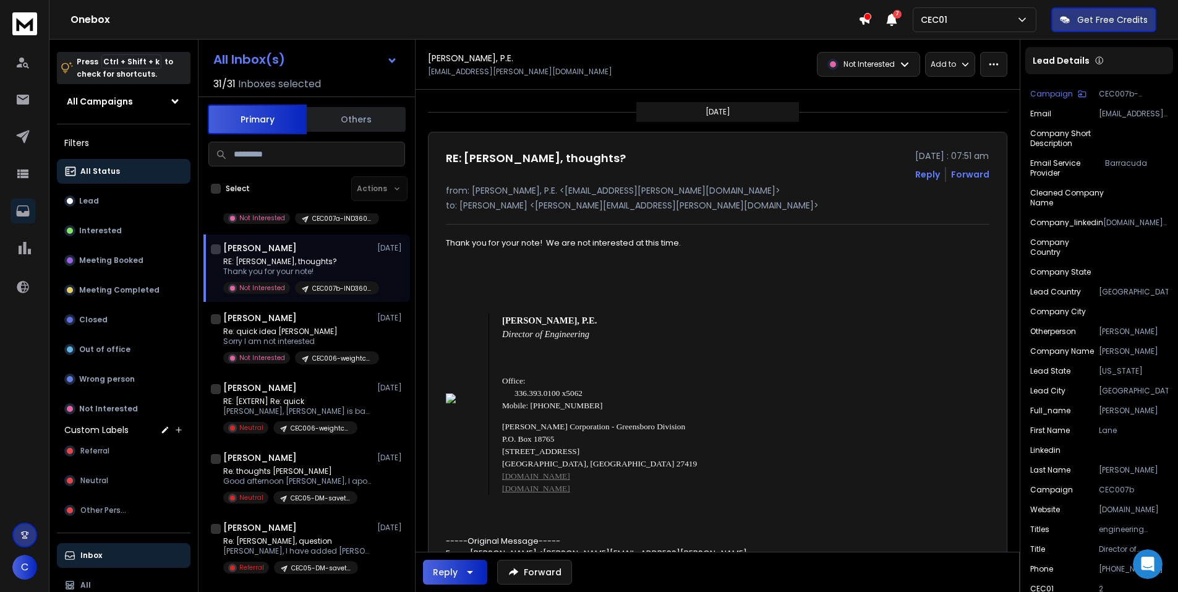
click at [1115, 409] on p "[PERSON_NAME]" at bounding box center [1133, 411] width 69 height 10
click at [1125, 505] on p "mgnewell.com" at bounding box center [1133, 510] width 69 height 10
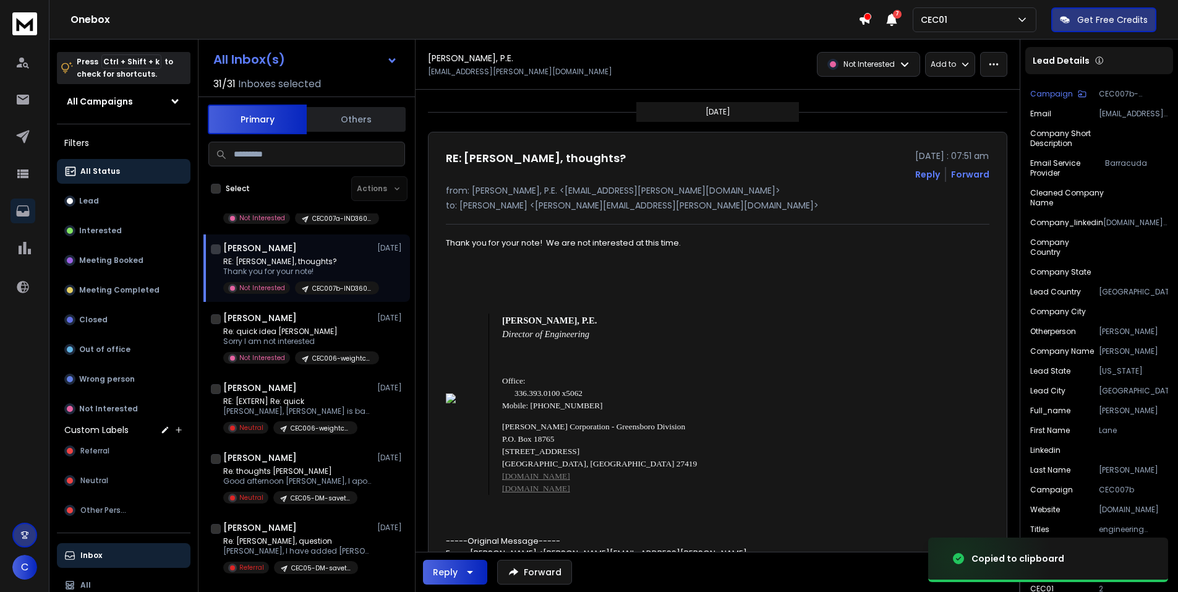
click at [1113, 489] on p "CEC007b" at bounding box center [1133, 490] width 69 height 10
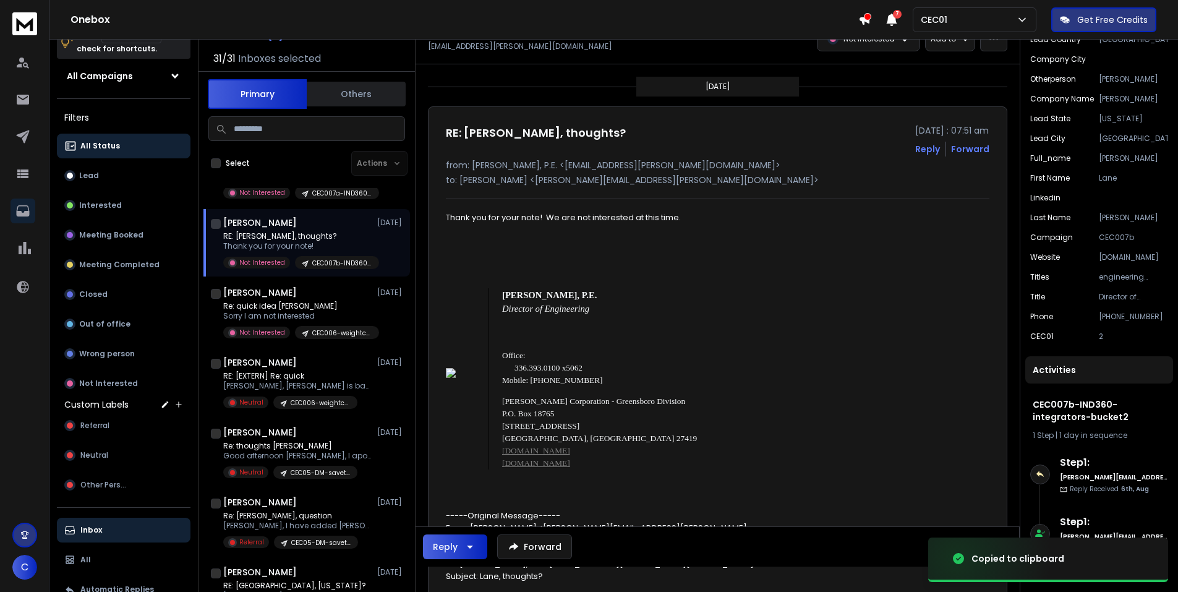
scroll to position [40, 0]
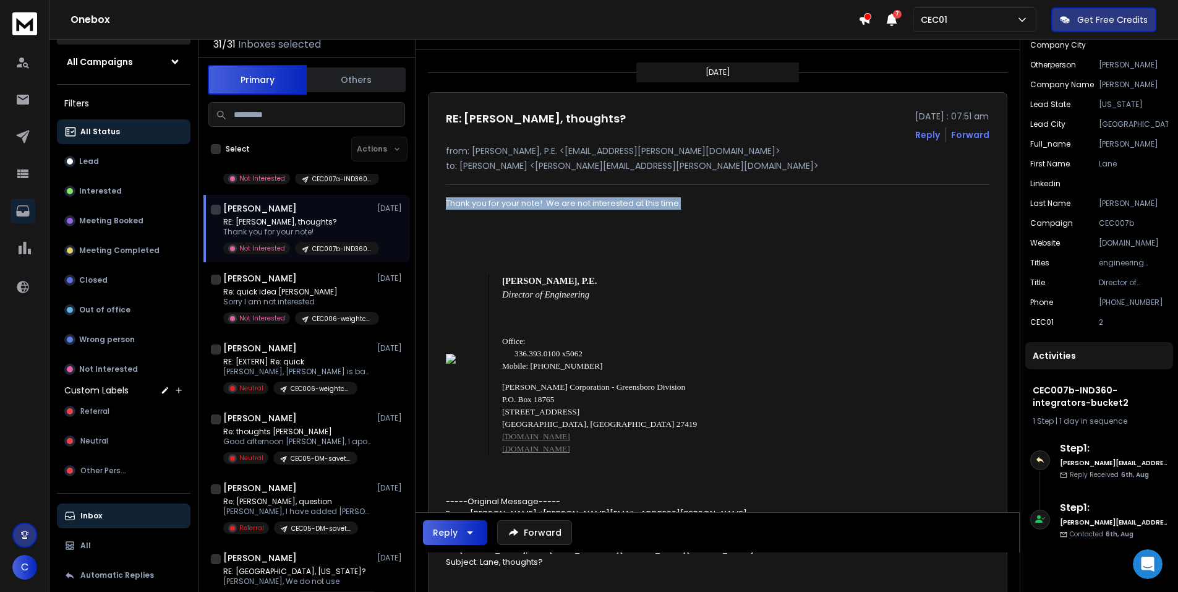
drag, startPoint x: 694, startPoint y: 202, endPoint x: 445, endPoint y: 200, distance: 249.2
click at [445, 200] on div "RE: Lane, thoughts? 6 August 2025 : 07:51 am Reply Forward from: Lane Daley, P.…" at bounding box center [717, 578] width 579 height 973
copy div "Thank you for your note! We are not interested at this time."
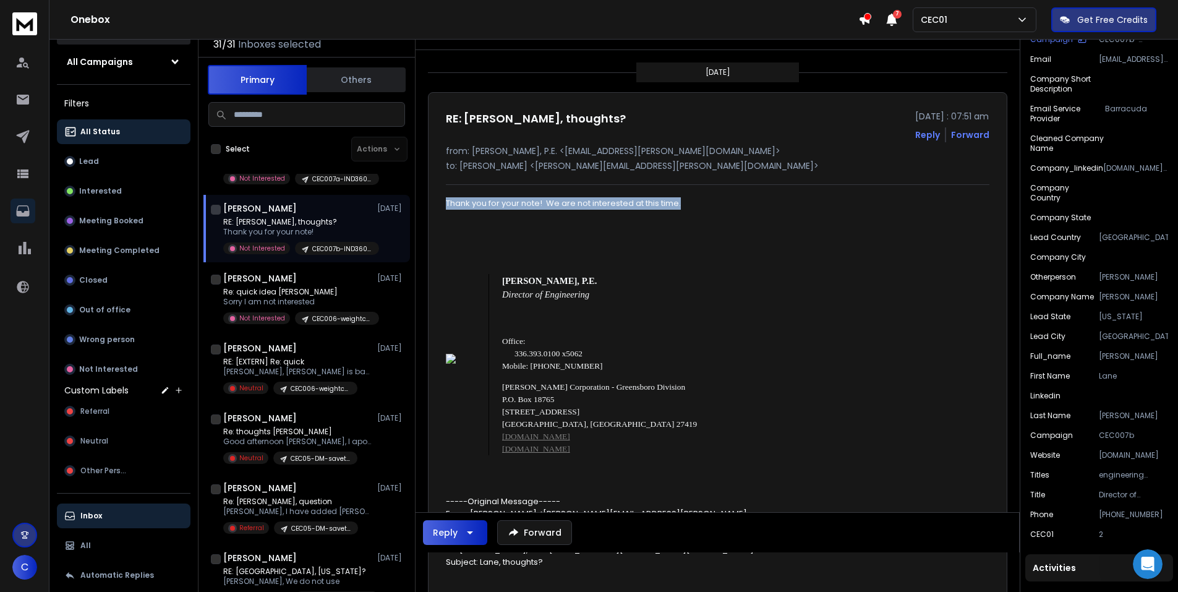
scroll to position [0, 0]
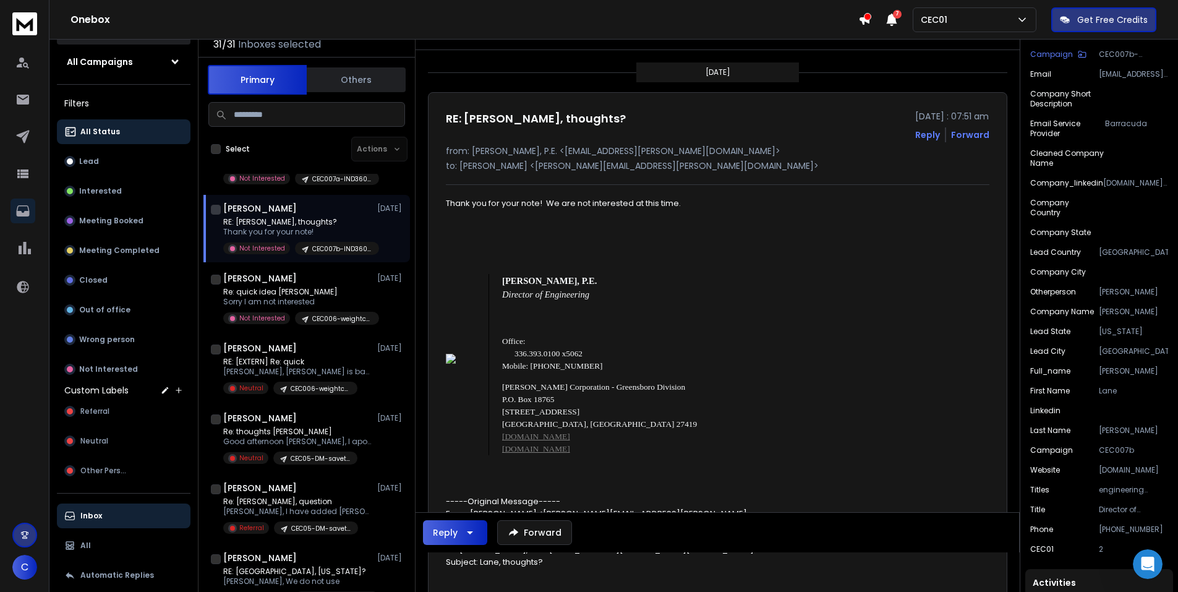
click at [1126, 69] on div "Campaign CEC007b-IND360-integrators-bucket2 Email lane.daley@mgnewell.com compa…" at bounding box center [1099, 302] width 148 height 534
click at [1110, 77] on p "lane.daley@mgnewell.com" at bounding box center [1133, 74] width 69 height 10
click at [1113, 510] on p "Director of Engineering" at bounding box center [1133, 510] width 69 height 10
drag, startPoint x: 1118, startPoint y: 312, endPoint x: 1104, endPoint y: 289, distance: 26.4
click at [1119, 310] on p "MG Newell" at bounding box center [1133, 312] width 69 height 10
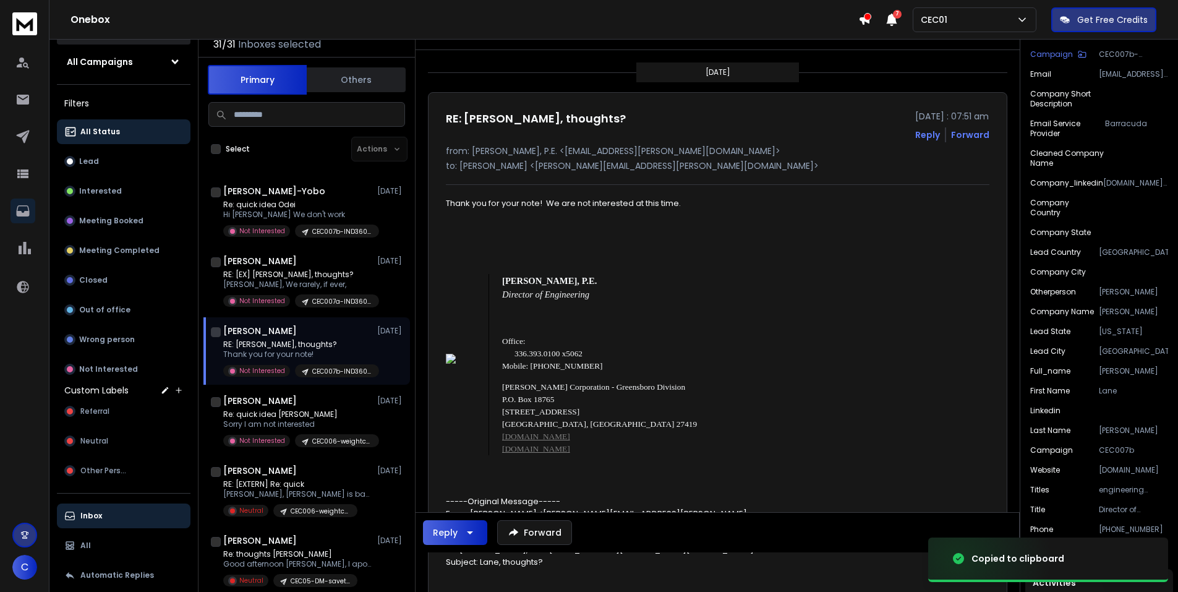
scroll to position [557, 0]
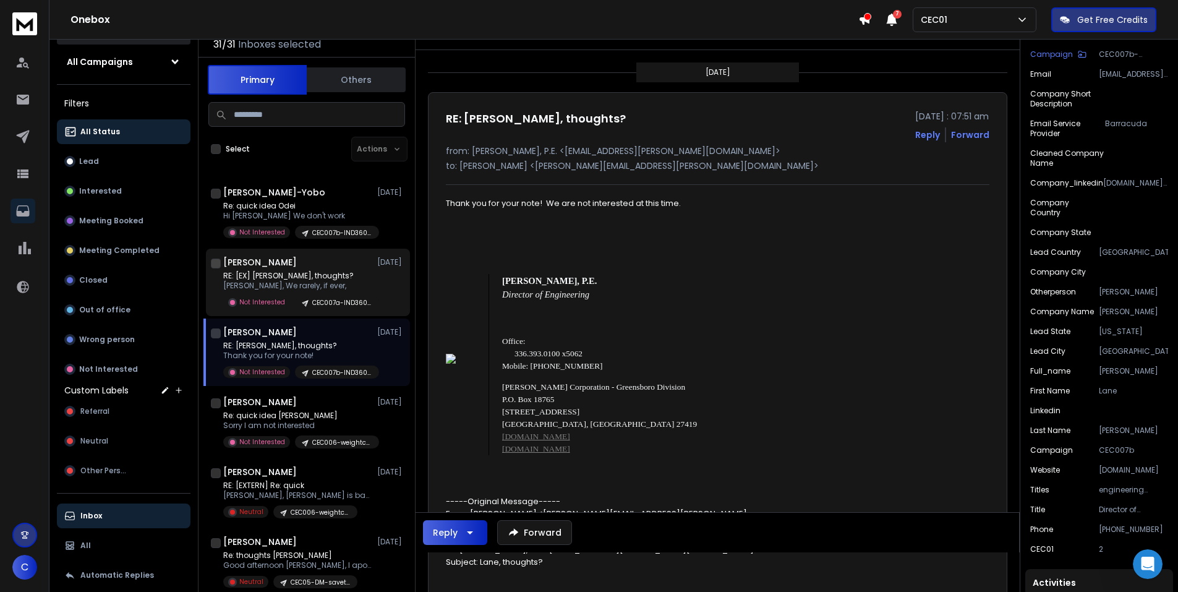
click at [313, 274] on p "RE: [EX] [PERSON_NAME], thoughts?" at bounding box center [297, 276] width 148 height 10
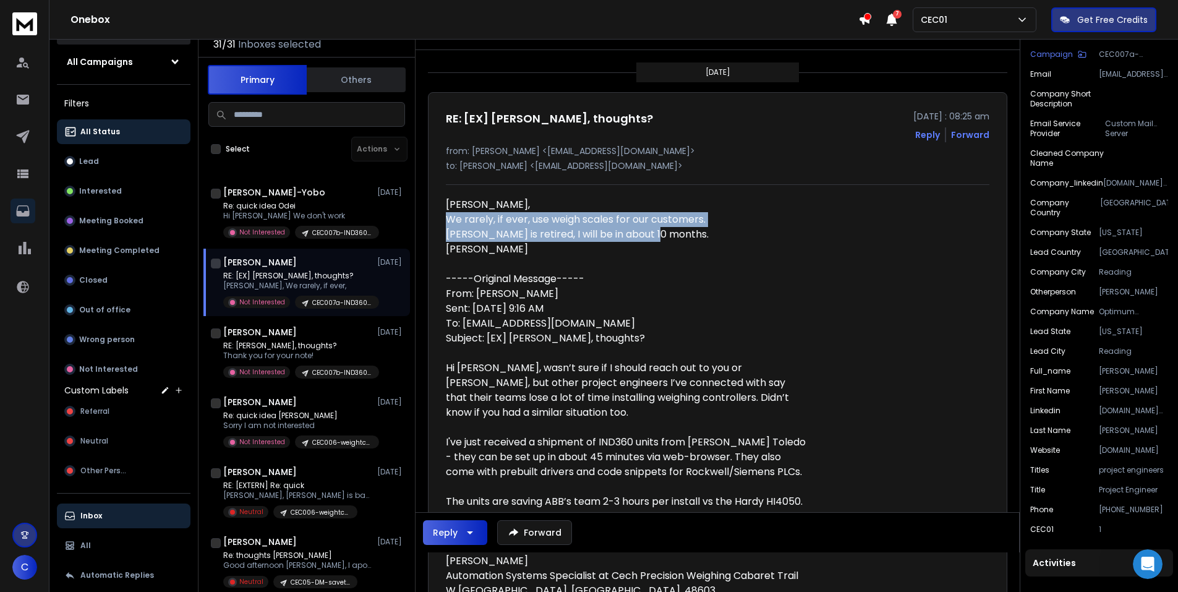
drag, startPoint x: 448, startPoint y: 218, endPoint x: 664, endPoint y: 229, distance: 216.1
click at [664, 229] on div "Josh, We rarely, if ever, use weigh scales for our customers. Pete is retired, …" at bounding box center [631, 454] width 371 height 515
copy div "We rarely, if ever, use weigh scales for our customers. Pete is retired, I will…"
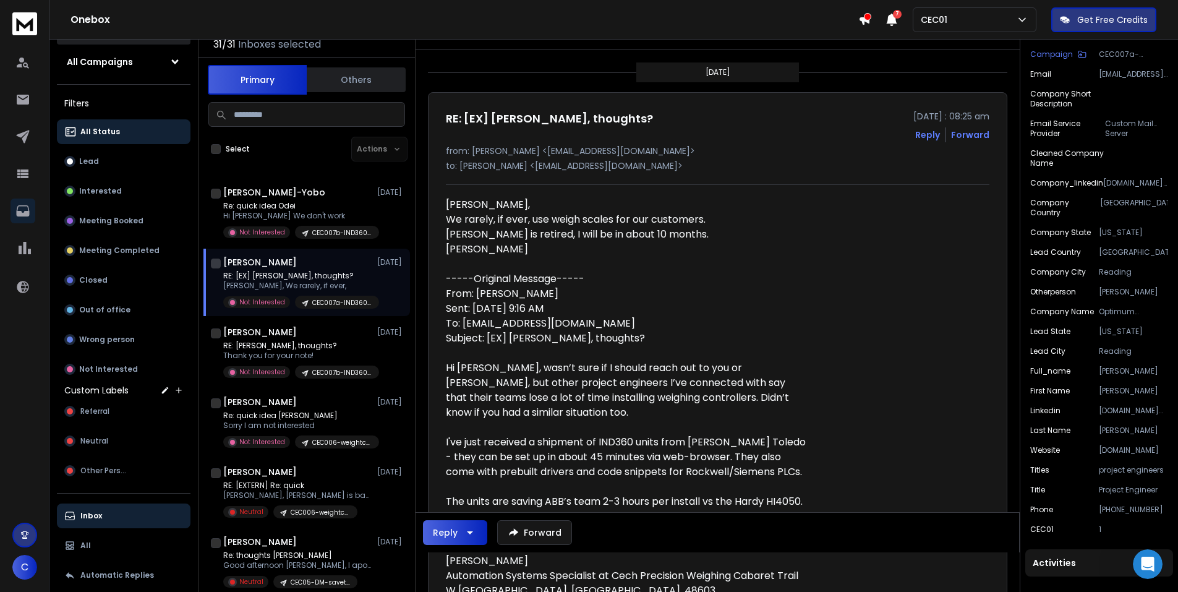
click at [1121, 486] on p "Project Engineer" at bounding box center [1133, 490] width 69 height 10
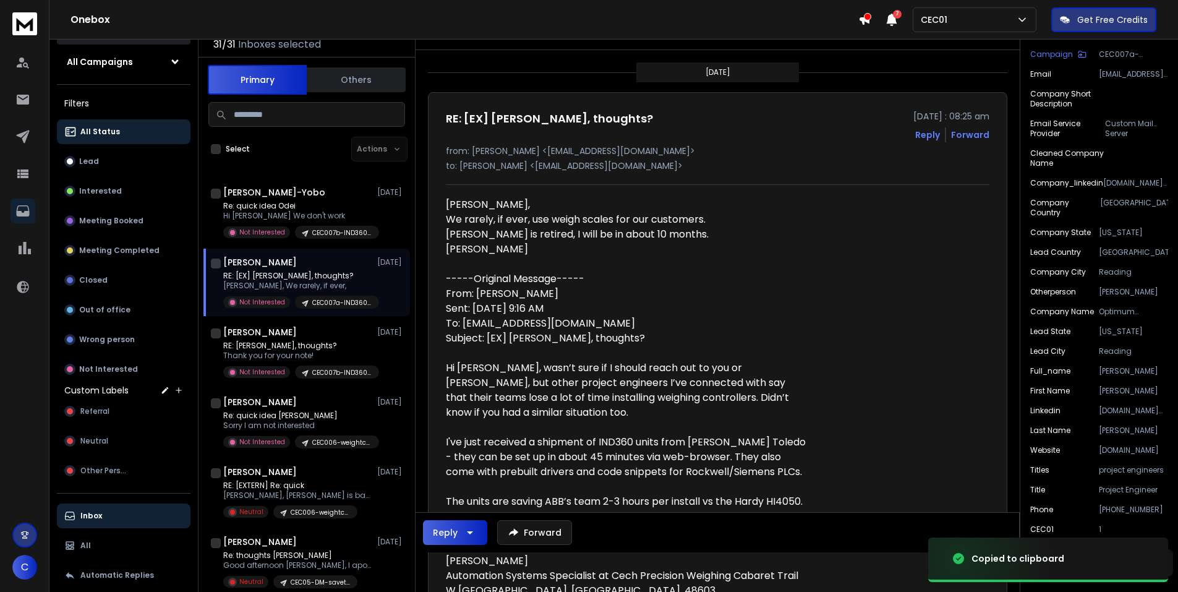
click at [1113, 372] on p "[PERSON_NAME]" at bounding box center [1133, 371] width 69 height 10
click at [1119, 312] on p "Optimum Controls" at bounding box center [1133, 312] width 69 height 10
click at [1114, 75] on p "re@optimumcontrols.com" at bounding box center [1133, 74] width 69 height 10
click at [1113, 77] on p "re@optimumcontrols.com" at bounding box center [1133, 74] width 69 height 10
click at [1118, 451] on p "optimumcontrols.com" at bounding box center [1133, 450] width 69 height 10
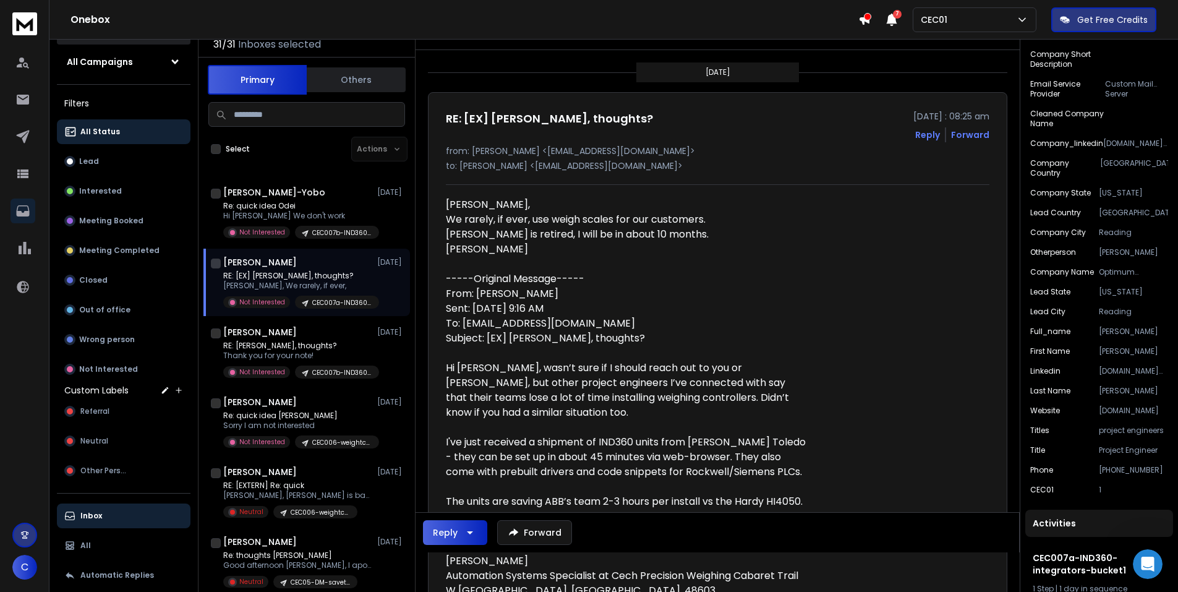
scroll to position [0, 0]
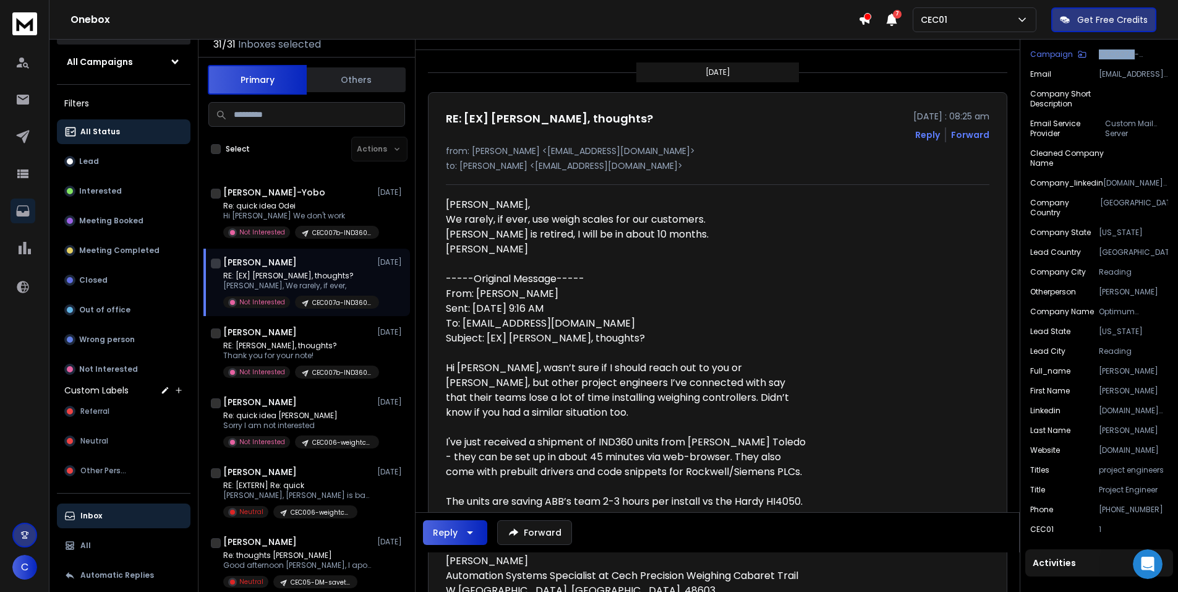
copy p "CEC007a"
drag, startPoint x: 1128, startPoint y: 52, endPoint x: 1095, endPoint y: 57, distance: 33.1
click at [1099, 57] on p "CEC007a-IND360-integrators-bucket1" at bounding box center [1133, 54] width 69 height 10
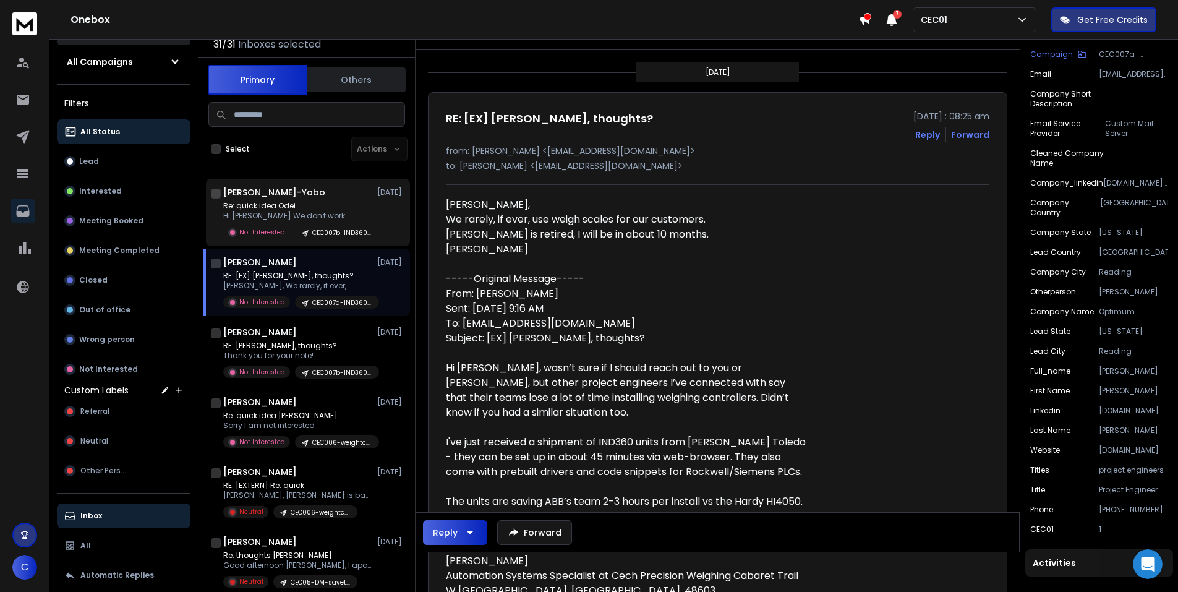
click at [330, 188] on div "Odei Addo-Yobo 06 Aug" at bounding box center [314, 192] width 182 height 12
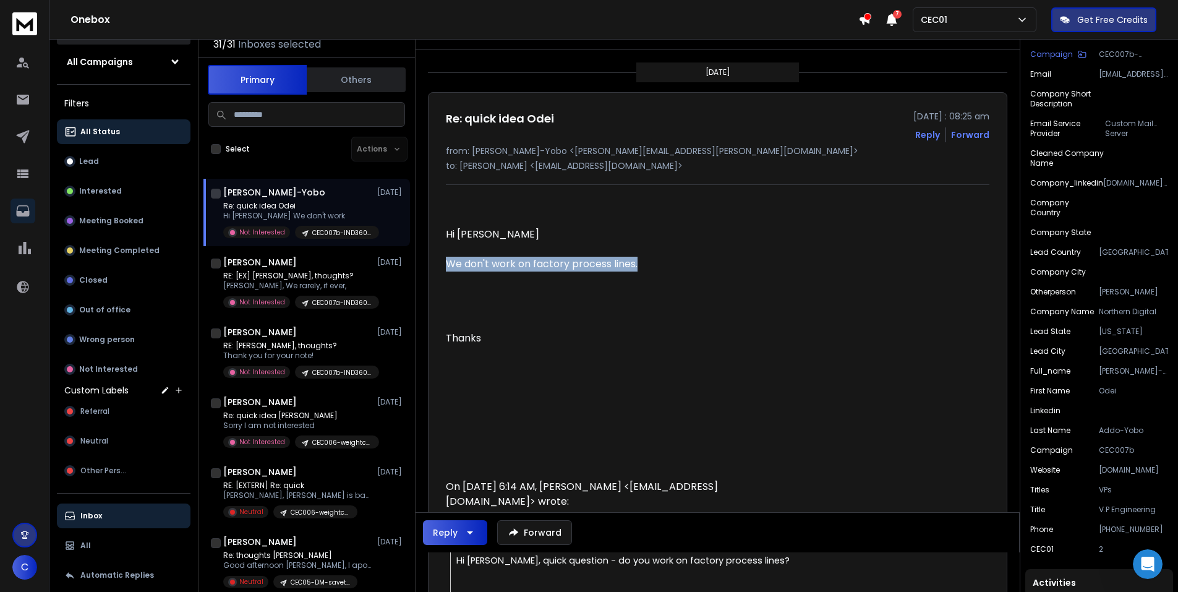
drag, startPoint x: 448, startPoint y: 261, endPoint x: 651, endPoint y: 262, distance: 203.5
click at [651, 262] on div "We don't work on factory process lines." at bounding box center [626, 264] width 361 height 15
copy div "We don't work on factory process lines."
click at [1116, 369] on p "[PERSON_NAME]-Yobo" at bounding box center [1133, 371] width 69 height 10
click at [1112, 314] on p "Northern Digital" at bounding box center [1133, 312] width 69 height 10
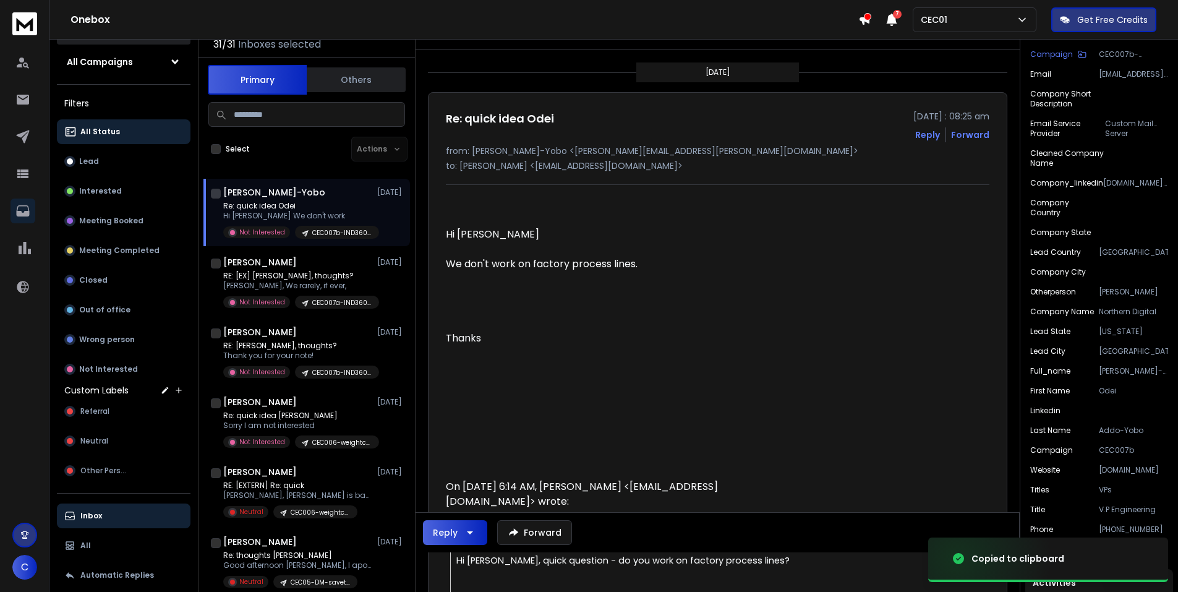
click at [1109, 511] on p "V.P Engineering" at bounding box center [1133, 510] width 69 height 10
click at [1107, 73] on p "odei.addo-yobo@ndi.us" at bounding box center [1133, 74] width 69 height 10
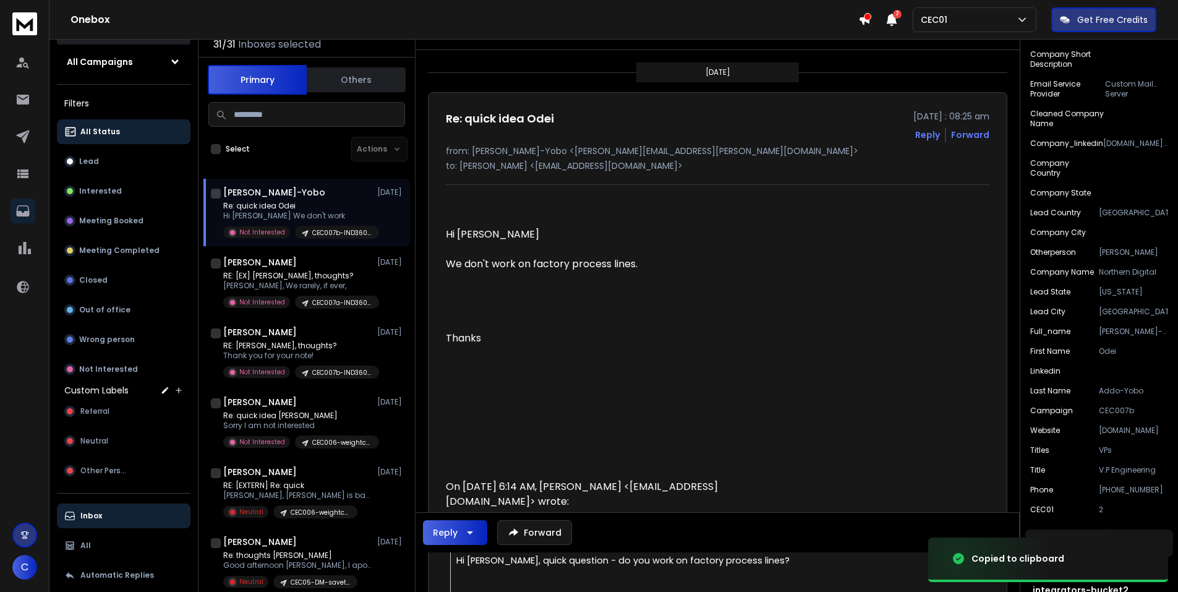
scroll to position [62, 0]
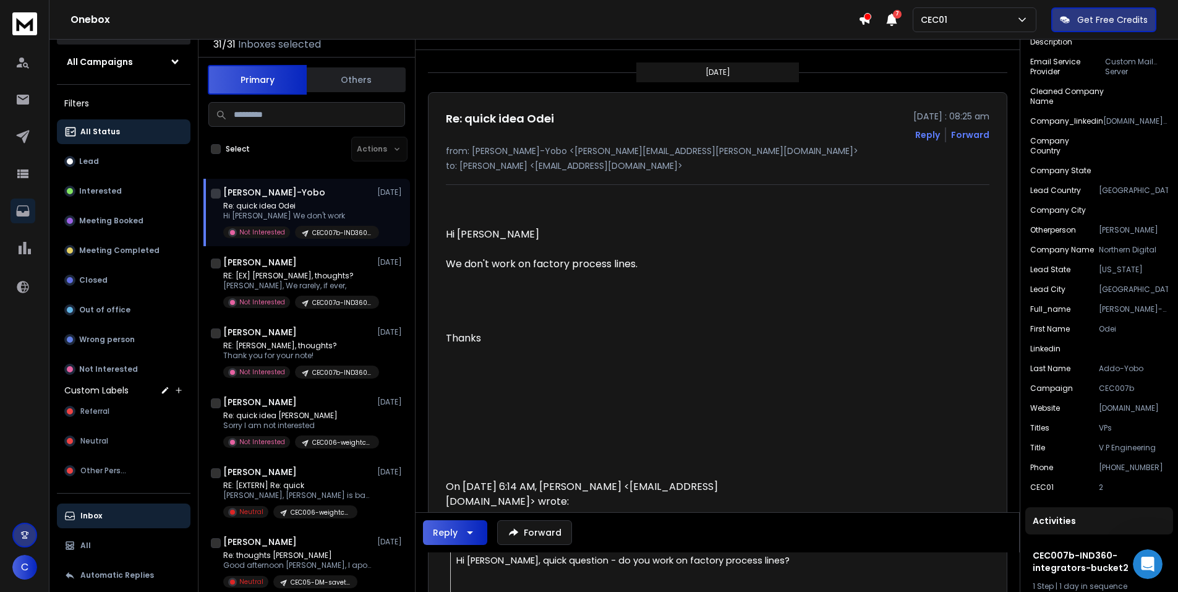
click at [1108, 407] on p "ndi.us" at bounding box center [1133, 408] width 69 height 10
click at [1112, 390] on p "CEC007b" at bounding box center [1133, 388] width 69 height 10
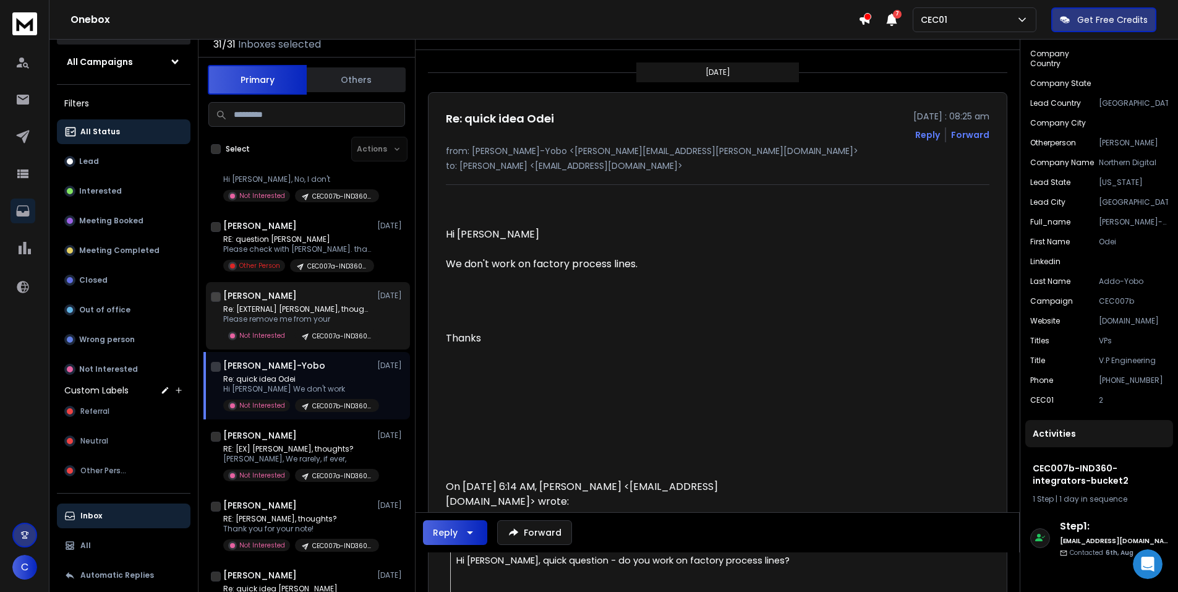
scroll to position [371, 0]
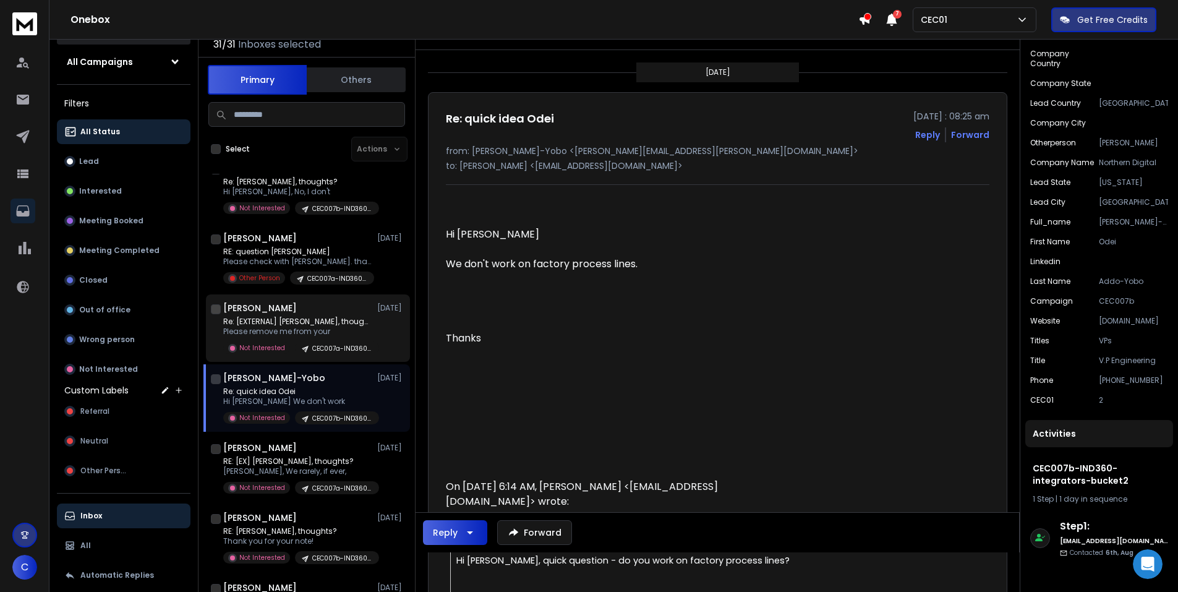
click at [313, 320] on p "Re: [EXTERNAL] [PERSON_NAME], thoughts?" at bounding box center [297, 322] width 148 height 10
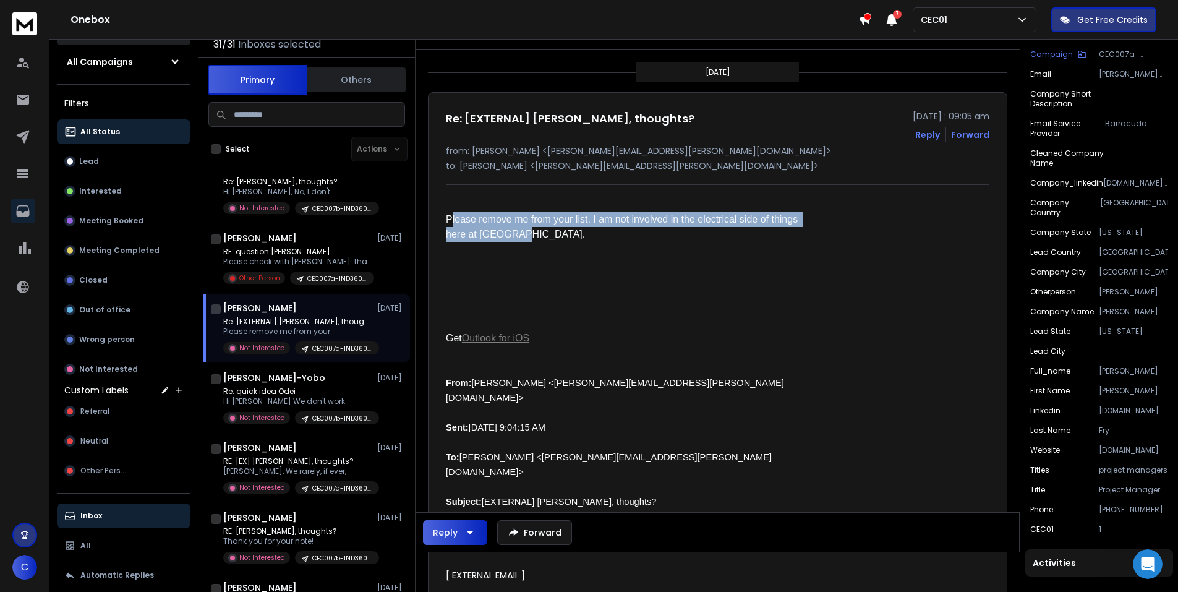
drag, startPoint x: 445, startPoint y: 233, endPoint x: 539, endPoint y: 255, distance: 95.9
click at [539, 255] on div "Re: [EXTERNAL] Leslie, thoughts? 6 August 2025 : 09:05 am Reply Forward from: L…" at bounding box center [717, 599] width 579 height 1014
copy div "Please remove me from your list. I am not involved in the electrical side of th…"
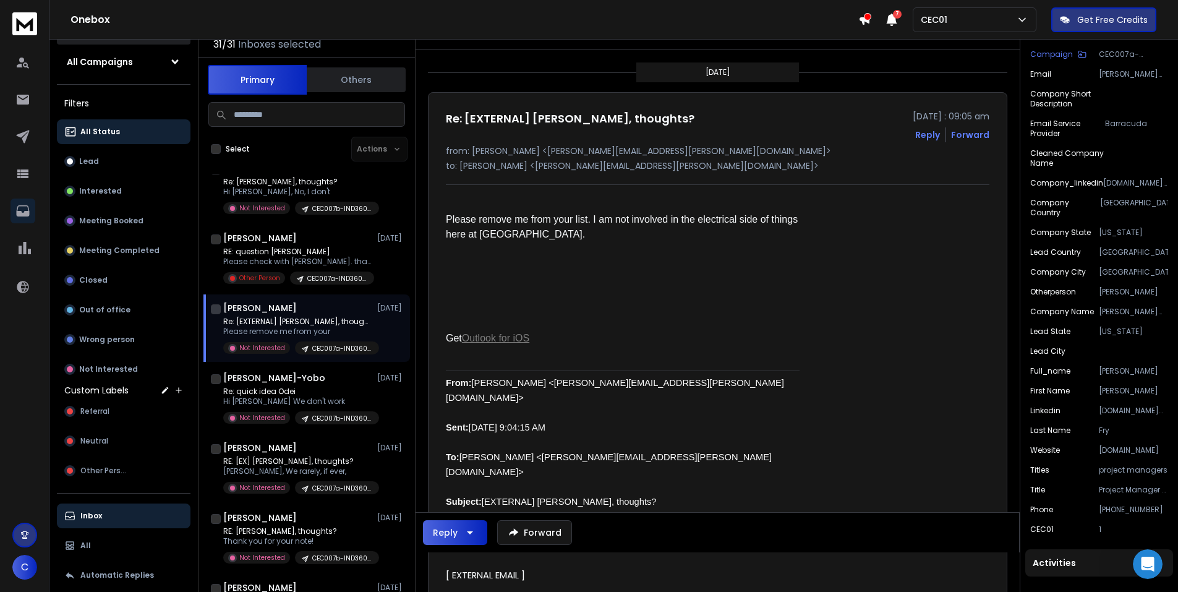
click at [1116, 315] on p "Pieper Electric" at bounding box center [1133, 312] width 69 height 10
click at [1109, 370] on p "[PERSON_NAME]" at bounding box center [1133, 371] width 69 height 10
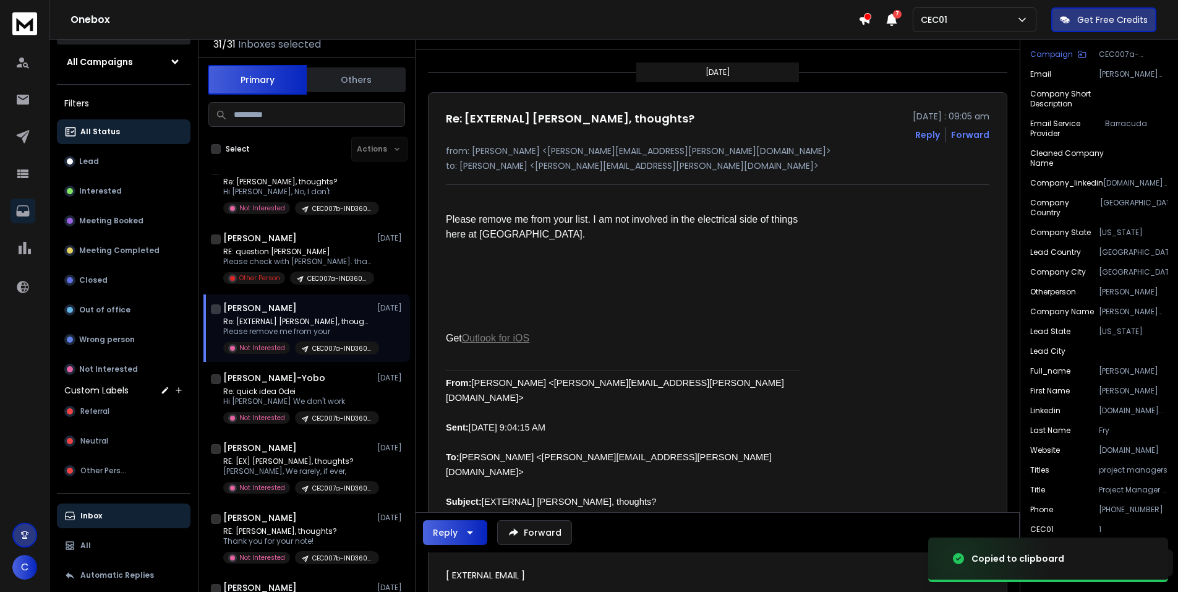
click at [1122, 490] on p "Project Manager / Project Engineer" at bounding box center [1133, 490] width 69 height 10
click at [1135, 73] on p "leslie.fry@pieperpower.com" at bounding box center [1133, 74] width 69 height 10
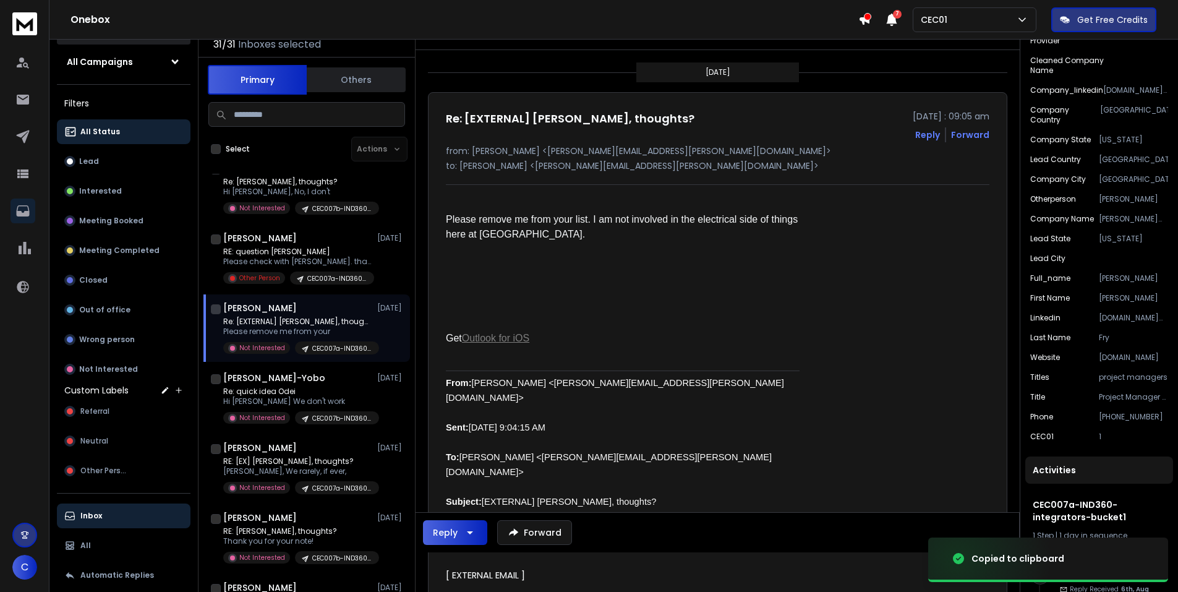
scroll to position [124, 0]
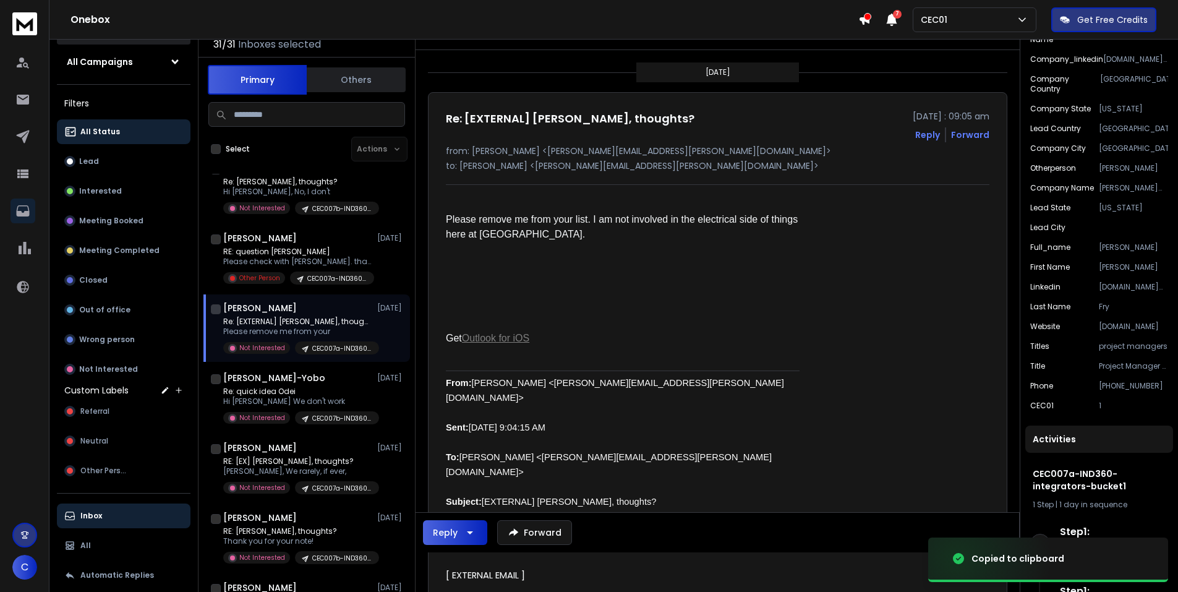
click at [1121, 325] on p "pieperpower.com" at bounding box center [1133, 327] width 69 height 10
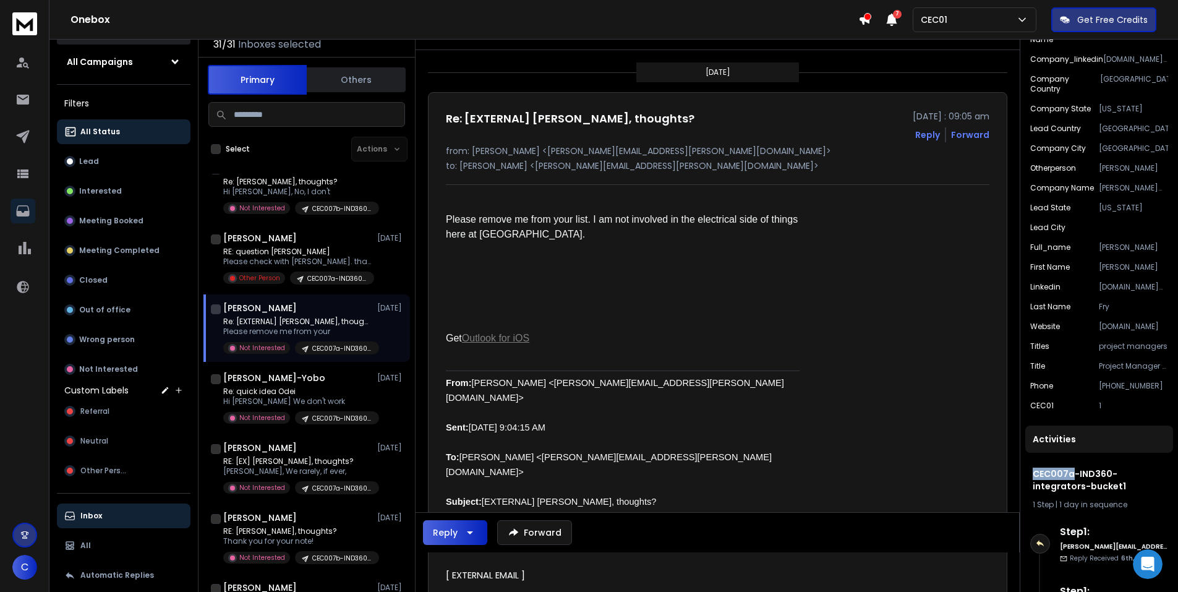
drag, startPoint x: 1074, startPoint y: 476, endPoint x: 1033, endPoint y: 474, distance: 40.9
click at [1025, 472] on div "CEC007a-IND360-integrators-bucket1 1 Step | 1 day in sequence" at bounding box center [1099, 489] width 148 height 42
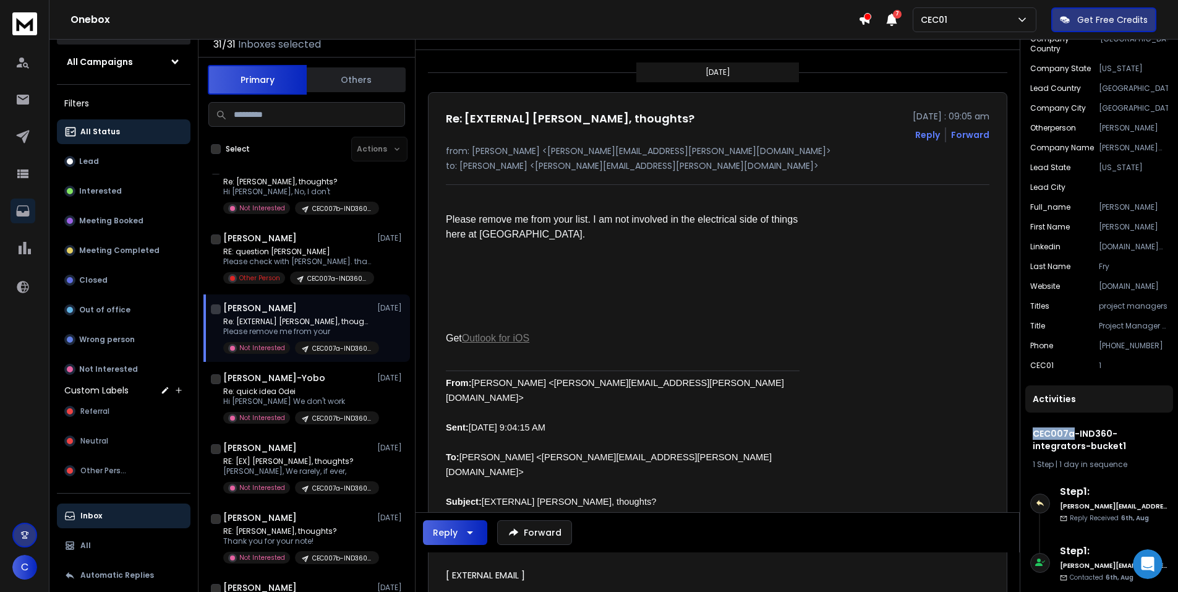
scroll to position [207, 0]
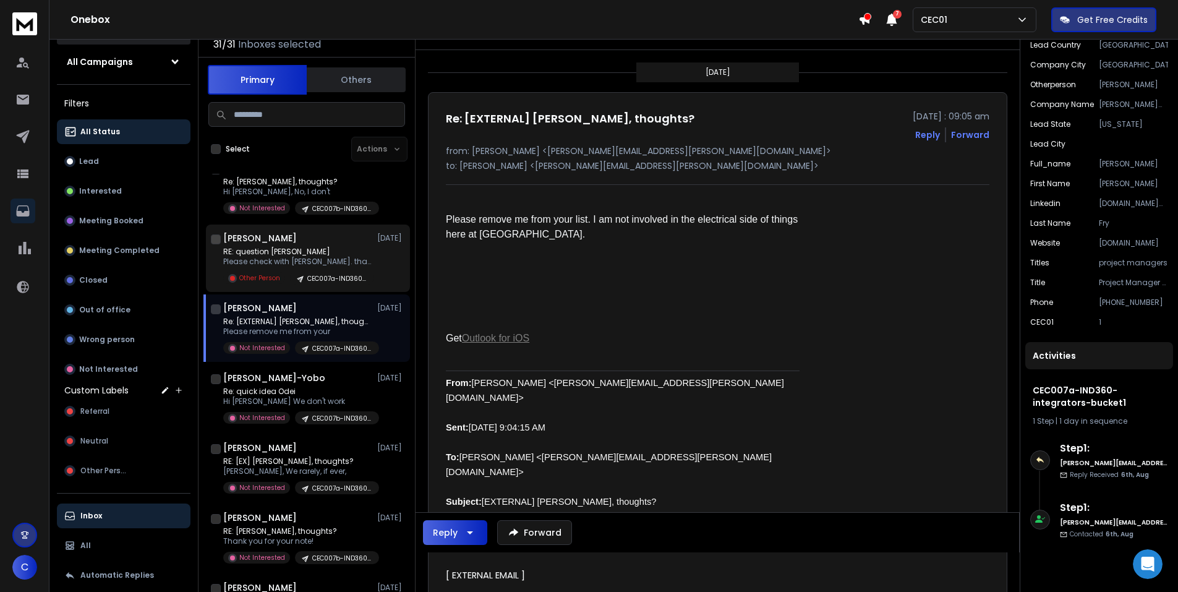
click at [322, 230] on div "Dale Peterson 06 Aug RE: question Dale Please check with Jon. thanks Other Pers…" at bounding box center [308, 257] width 204 height 67
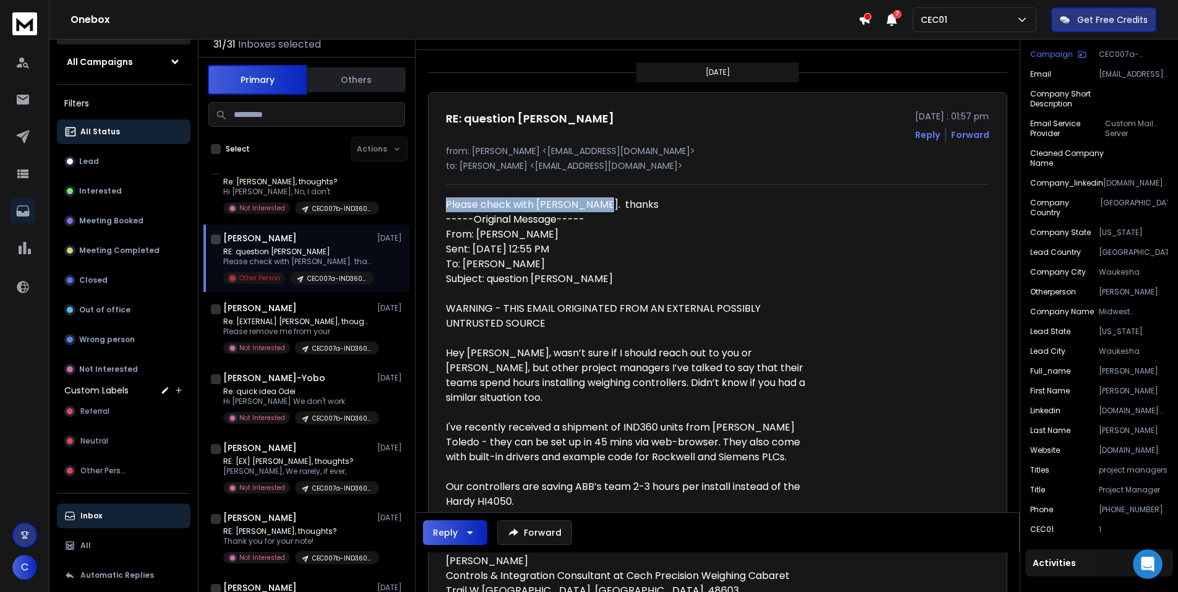
drag, startPoint x: 598, startPoint y: 203, endPoint x: 448, endPoint y: 205, distance: 150.3
click at [448, 205] on div "Please check with Jon. thanks -----Original Message----- From: Josh Davis Sent:…" at bounding box center [631, 447] width 371 height 500
click at [1108, 370] on p "[PERSON_NAME]" at bounding box center [1133, 371] width 69 height 10
click at [1107, 311] on p "Midwest Engineered Systems" at bounding box center [1133, 312] width 69 height 10
click at [1128, 489] on p "Project Manager" at bounding box center [1133, 490] width 69 height 10
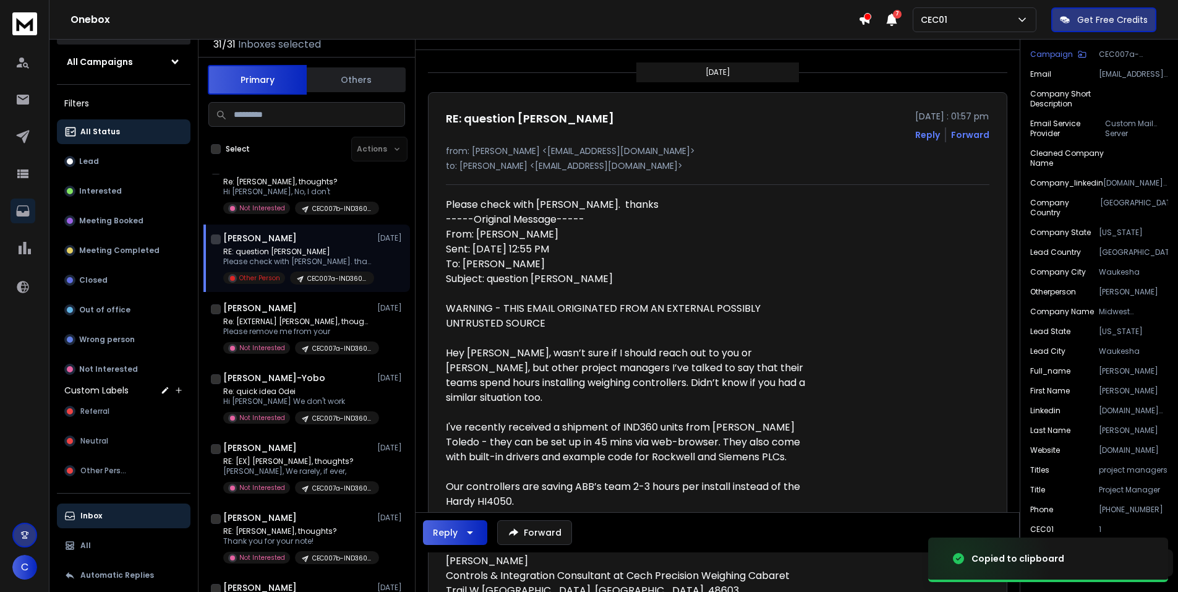
click at [1140, 75] on p "dalep@mwes.com" at bounding box center [1133, 74] width 69 height 10
click at [1109, 446] on p "mwes.com" at bounding box center [1133, 450] width 69 height 10
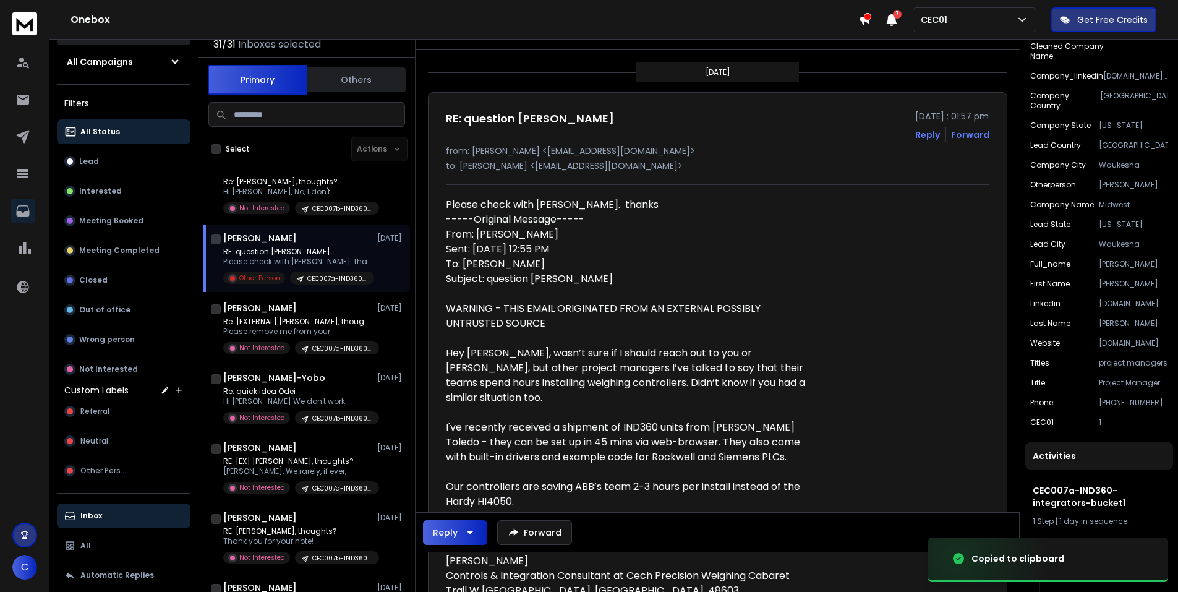
scroll to position [0, 0]
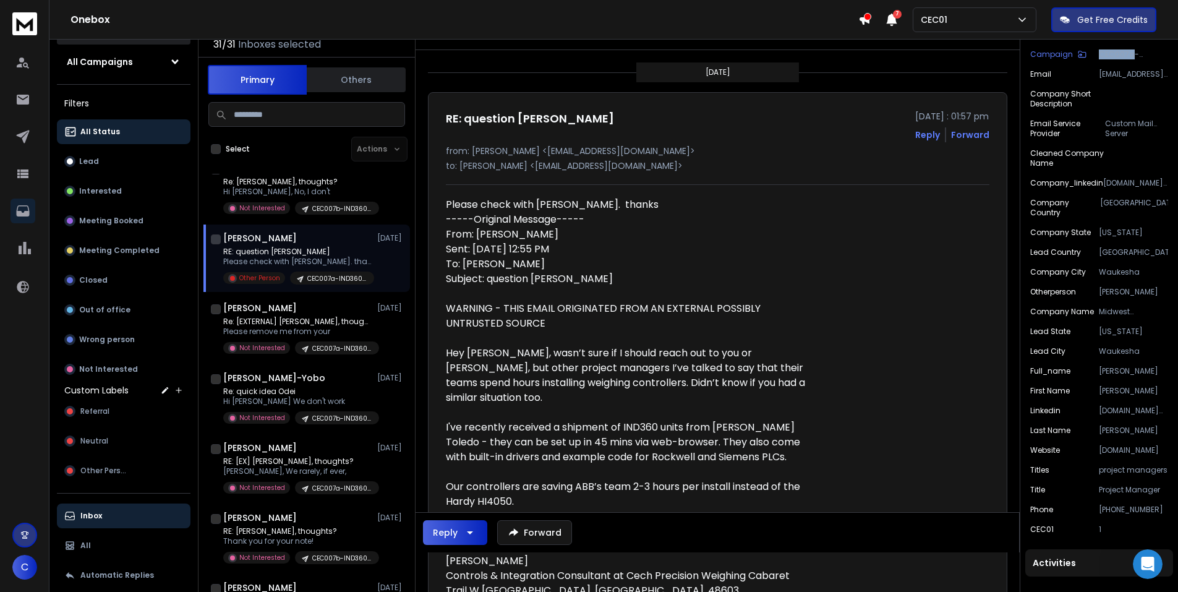
drag, startPoint x: 1129, startPoint y: 53, endPoint x: 1095, endPoint y: 54, distance: 34.0
click at [1095, 54] on div "Campaign CEC007a-IND360-integrators-bucket1" at bounding box center [1099, 54] width 138 height 10
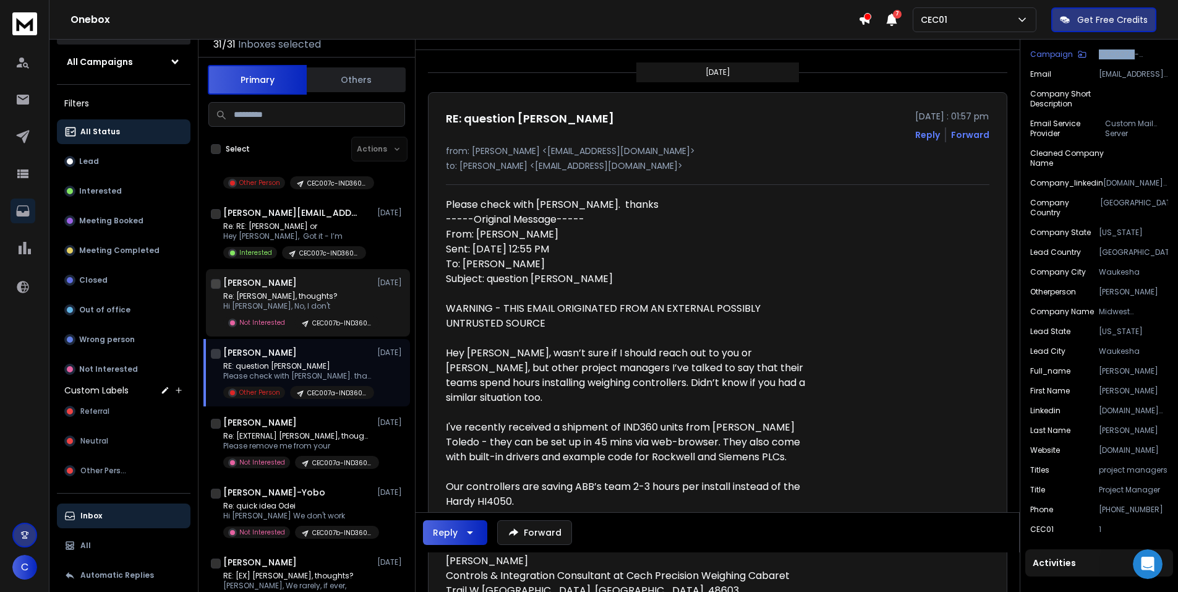
scroll to position [247, 0]
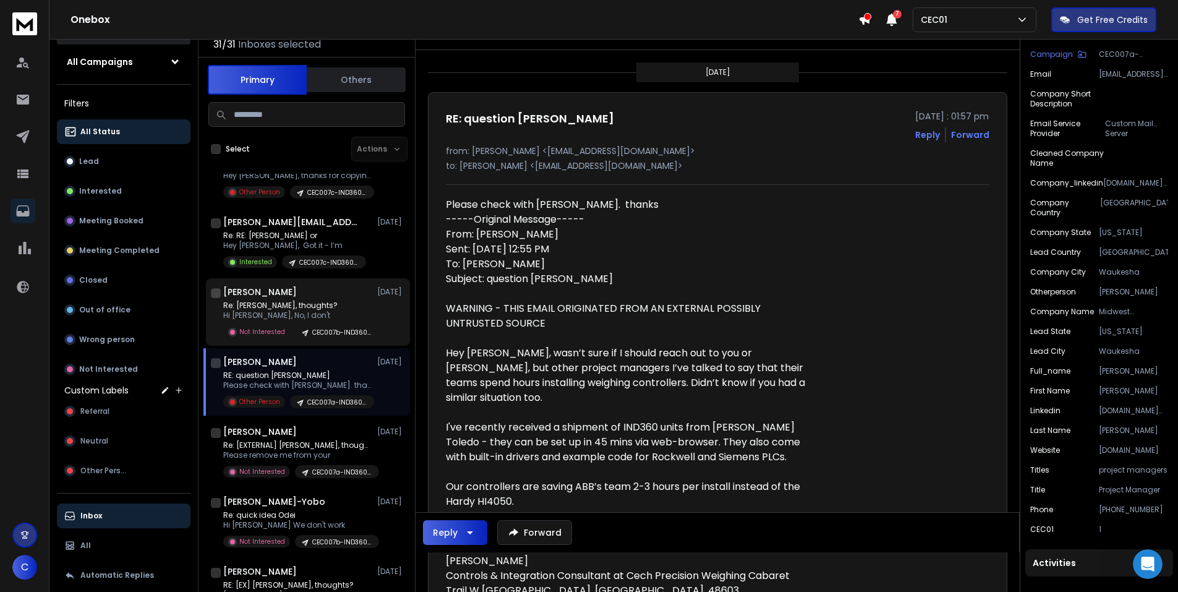
click at [308, 307] on p "Re: [PERSON_NAME], thoughts?" at bounding box center [297, 306] width 148 height 10
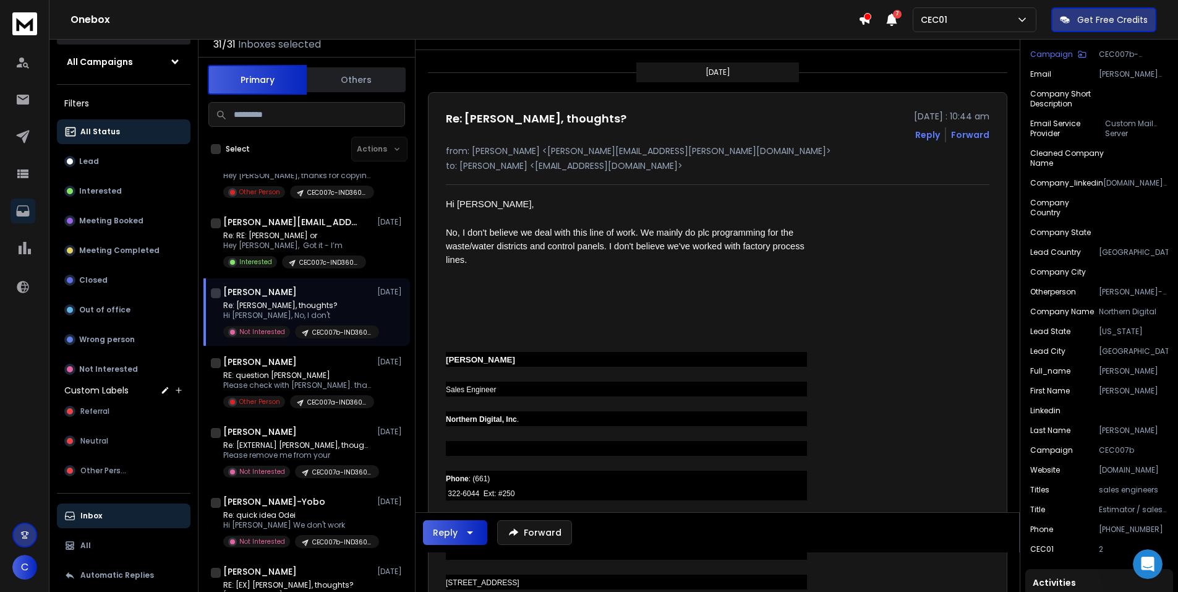
drag, startPoint x: 447, startPoint y: 260, endPoint x: 811, endPoint y: 276, distance: 364.6
click at [1116, 320] on div "Campaign CEC007b-IND360-integrators-bucket2 Email enrique.hernandez@ndi.us comp…" at bounding box center [1099, 302] width 148 height 534
click at [1122, 309] on p "Northern Digital" at bounding box center [1133, 312] width 69 height 10
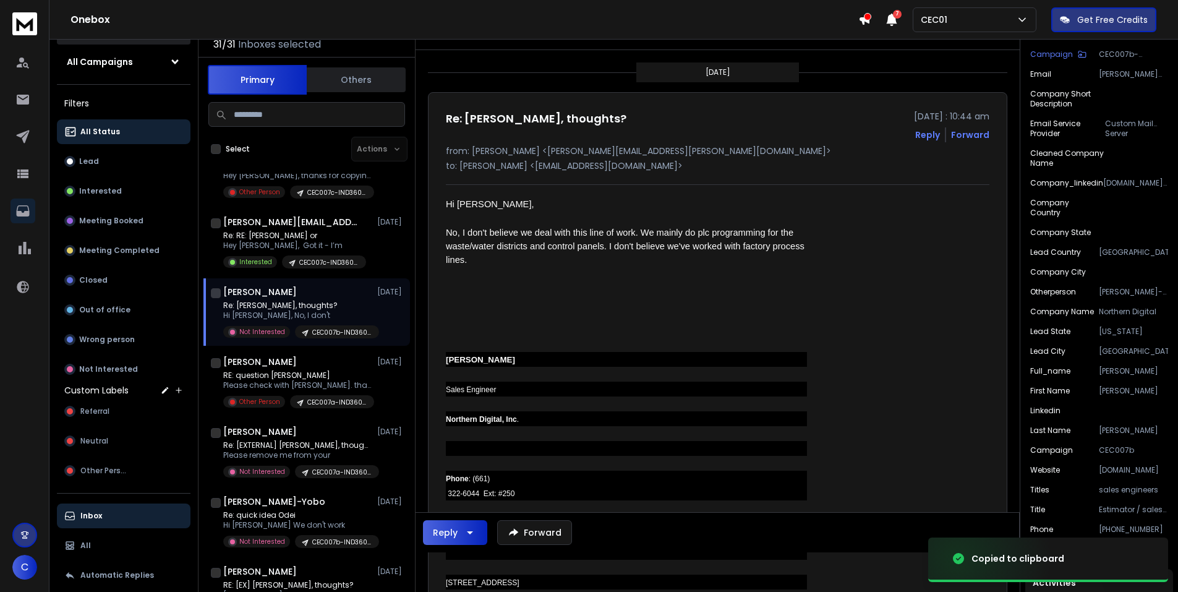
click at [309, 313] on p "Hi [PERSON_NAME], No, I don't" at bounding box center [297, 315] width 148 height 10
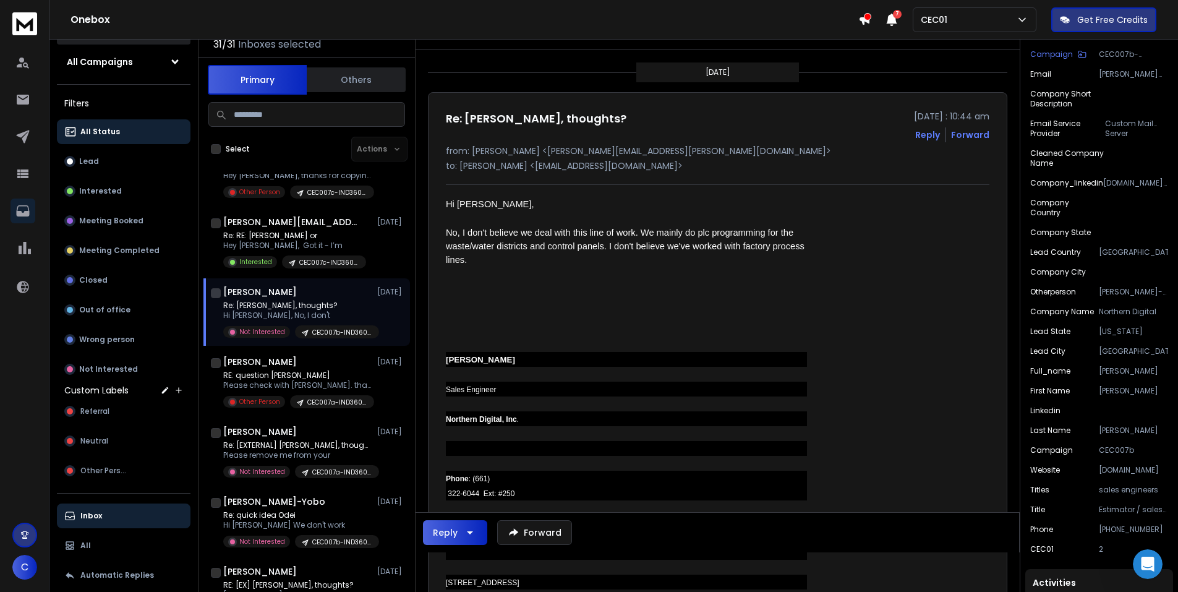
click at [1120, 311] on p "Northern Digital" at bounding box center [1133, 312] width 69 height 10
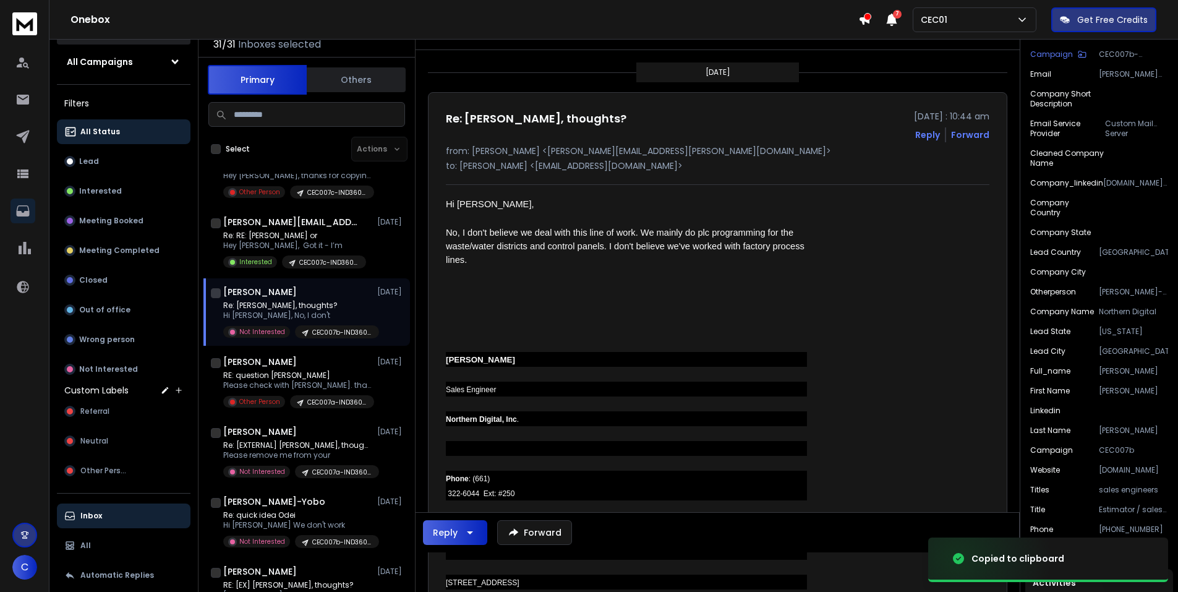
click at [1122, 72] on p "enrique.hernandez@ndi.us" at bounding box center [1133, 74] width 69 height 10
click at [1109, 370] on p "[PERSON_NAME]" at bounding box center [1133, 371] width 69 height 10
drag, startPoint x: 1124, startPoint y: 511, endPoint x: 1111, endPoint y: 502, distance: 16.0
click at [1124, 511] on p "Estimator / sales Engineer" at bounding box center [1133, 510] width 69 height 10
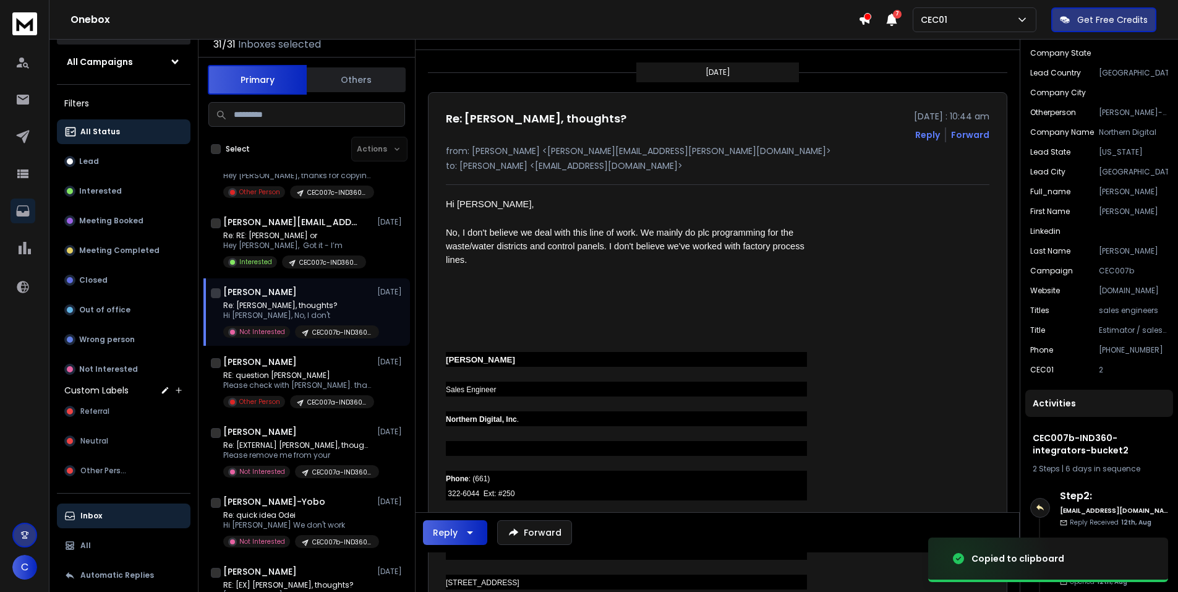
scroll to position [186, 0]
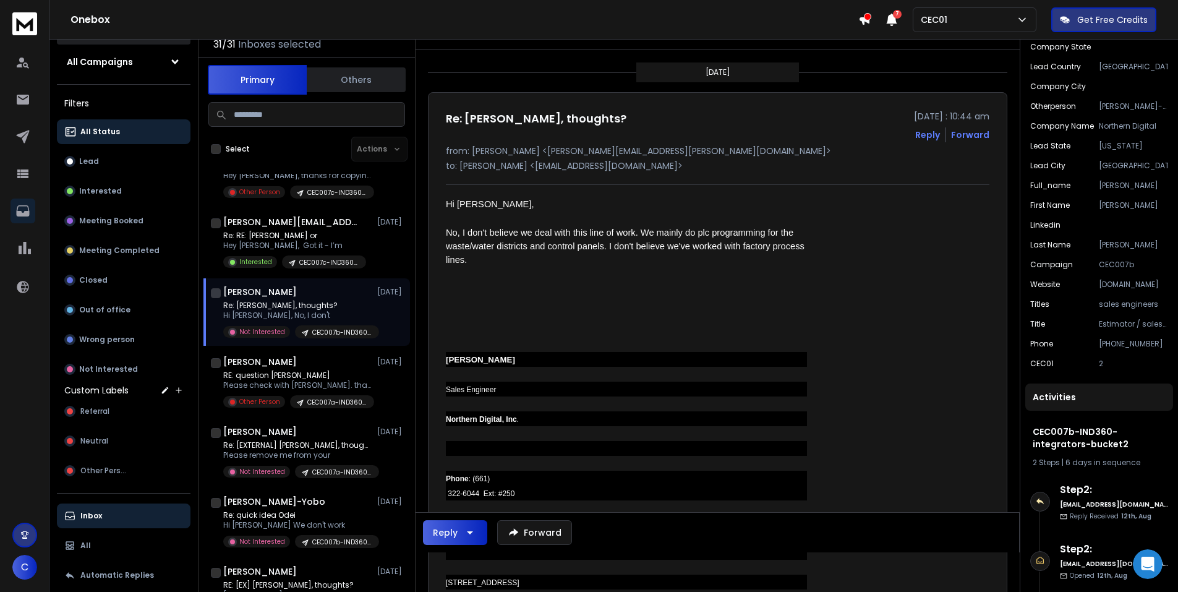
click at [1108, 287] on p "ndi.us" at bounding box center [1133, 285] width 69 height 10
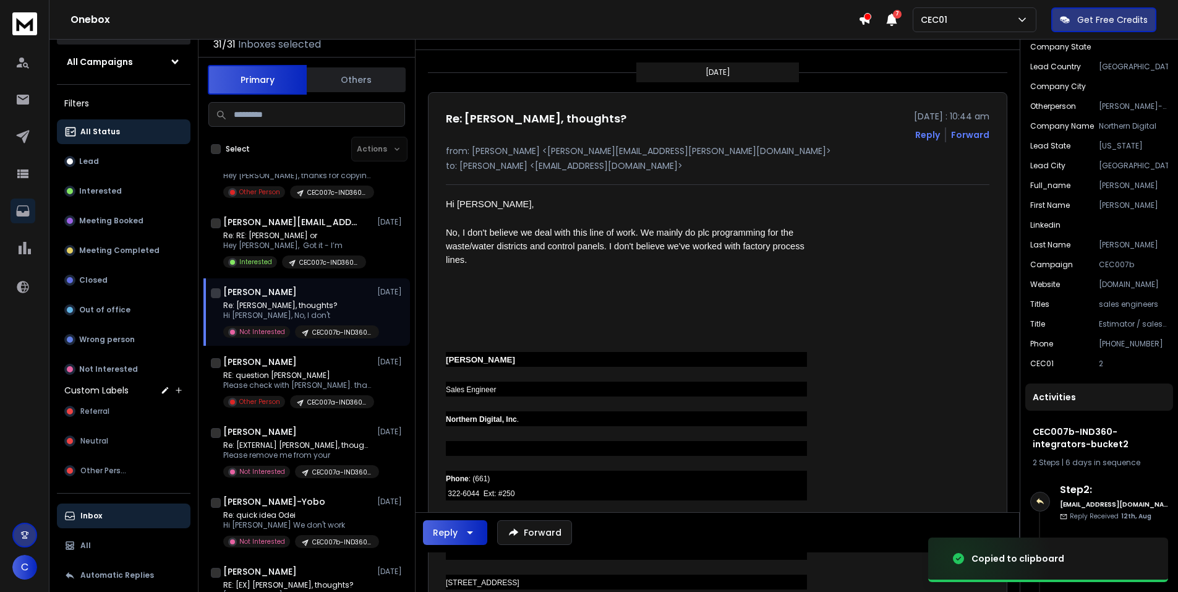
click at [1117, 262] on p "CEC007b" at bounding box center [1133, 265] width 69 height 10
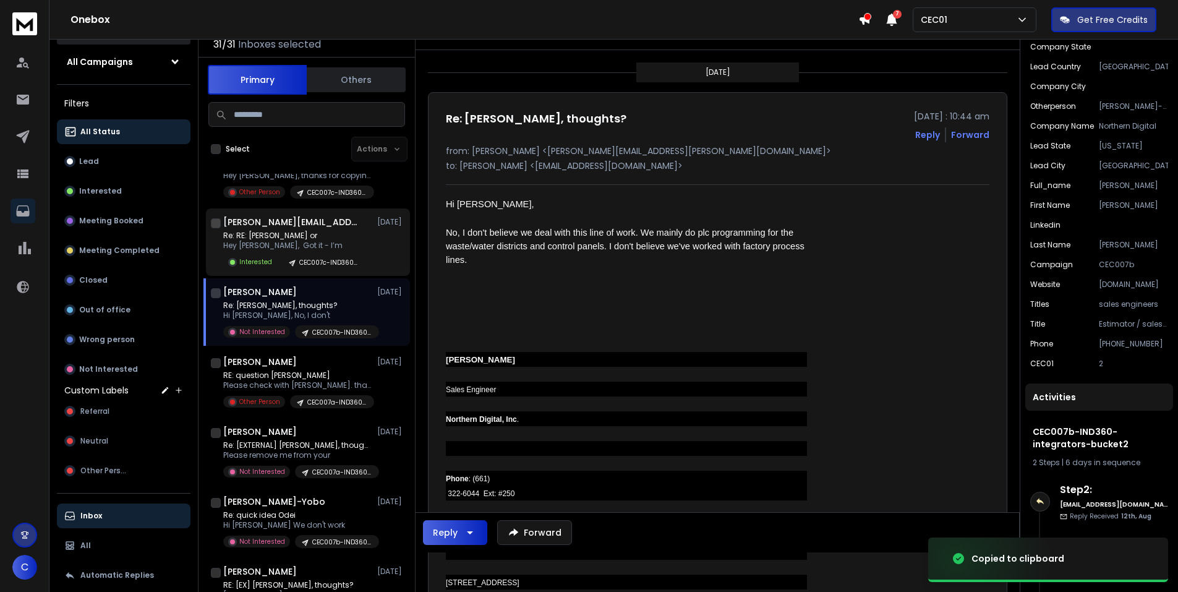
click at [314, 231] on p "Re: RE: [PERSON_NAME] or" at bounding box center [294, 236] width 143 height 10
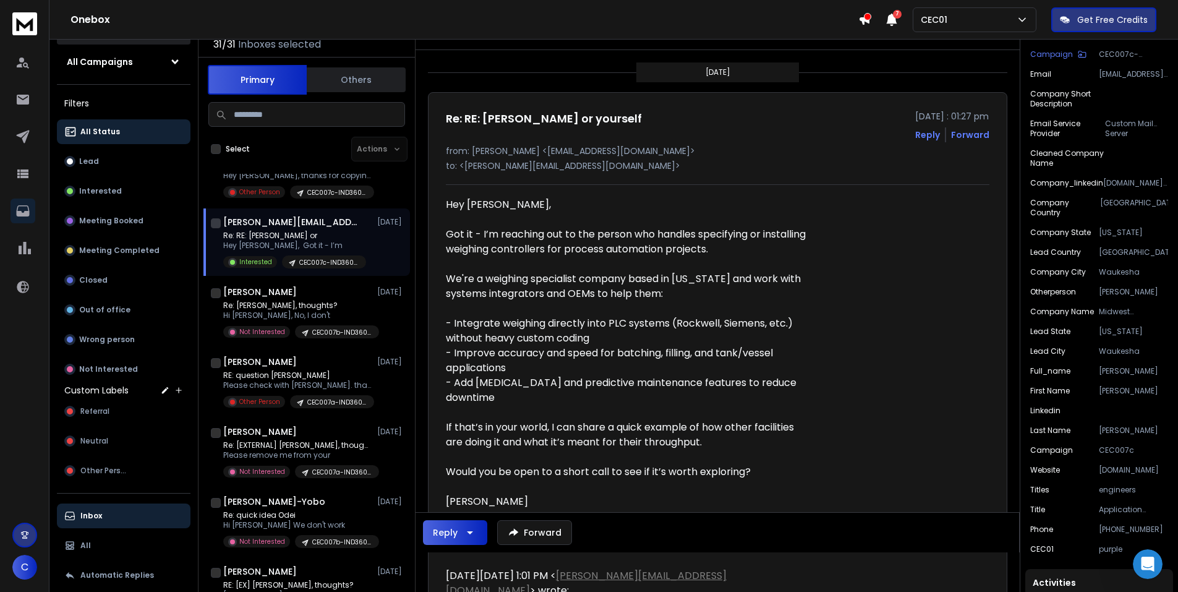
click at [1129, 72] on p "johnsimons@mwes.com" at bounding box center [1133, 74] width 69 height 10
click at [1104, 364] on div "Campaign CEC007c-IND360-integrators-bucket3 Email johnsimons@mwes.com company s…" at bounding box center [1099, 302] width 148 height 534
click at [1104, 368] on p "John Simons" at bounding box center [1133, 371] width 69 height 10
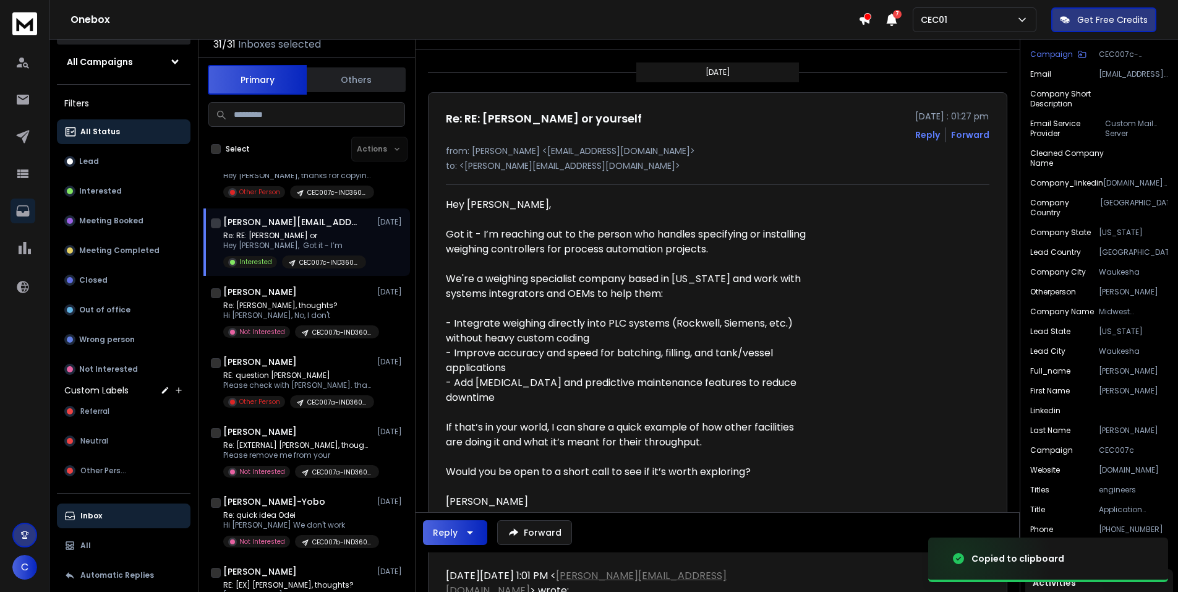
click at [1106, 315] on p "Midwest Engineered Systems" at bounding box center [1133, 312] width 69 height 10
click at [1104, 510] on p "Application Engineer" at bounding box center [1133, 510] width 69 height 10
click at [1119, 468] on p "mwes.com" at bounding box center [1133, 470] width 69 height 10
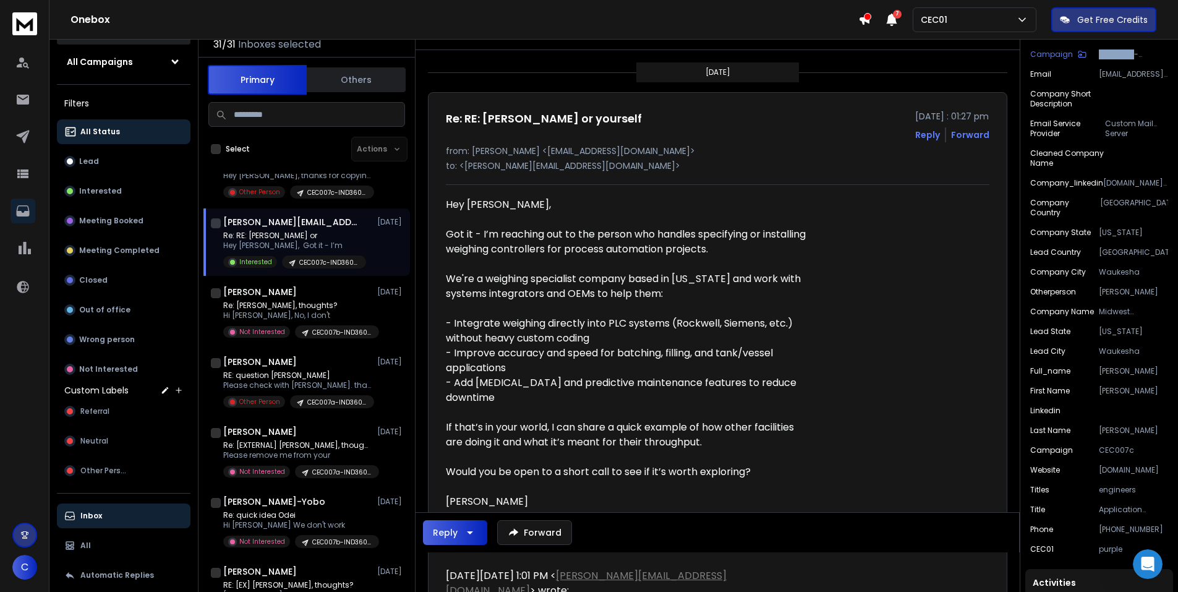
drag, startPoint x: 1128, startPoint y: 54, endPoint x: 1095, endPoint y: 57, distance: 32.9
click at [1099, 57] on p "CEC007c-IND360-integrators-bucket3" at bounding box center [1133, 54] width 69 height 10
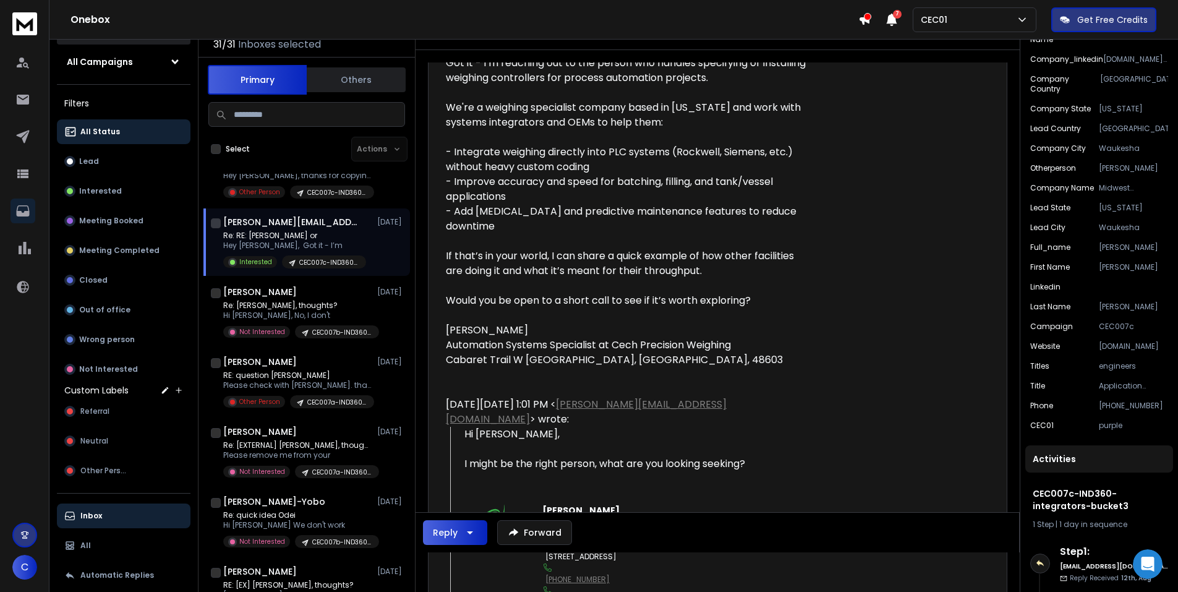
scroll to position [247, 0]
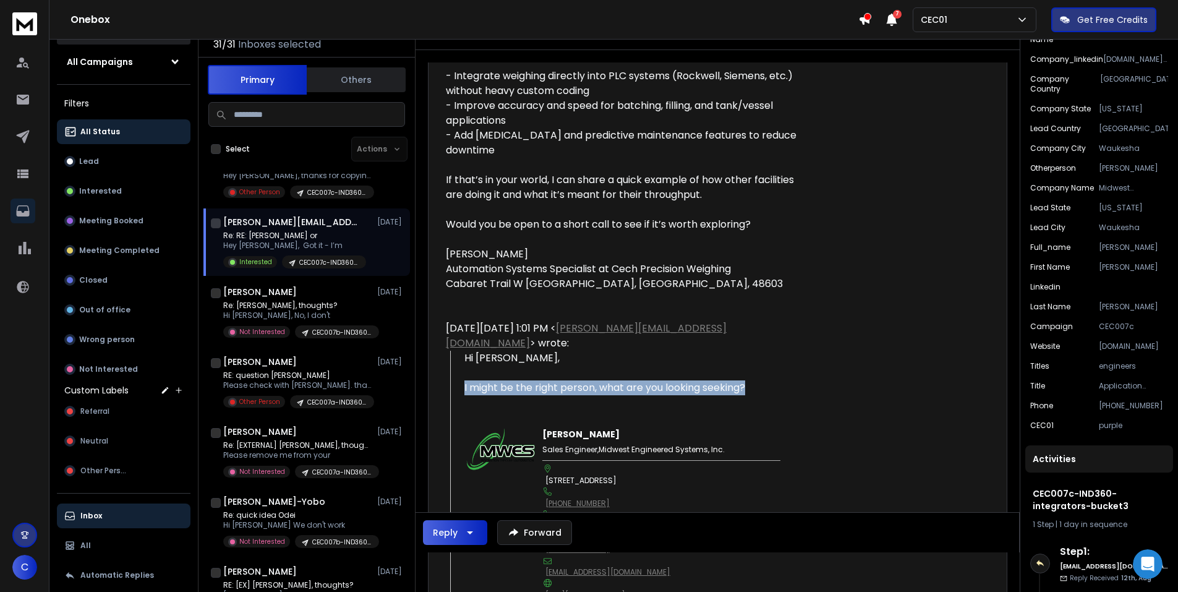
drag, startPoint x: 732, startPoint y: 372, endPoint x: 463, endPoint y: 376, distance: 269.0
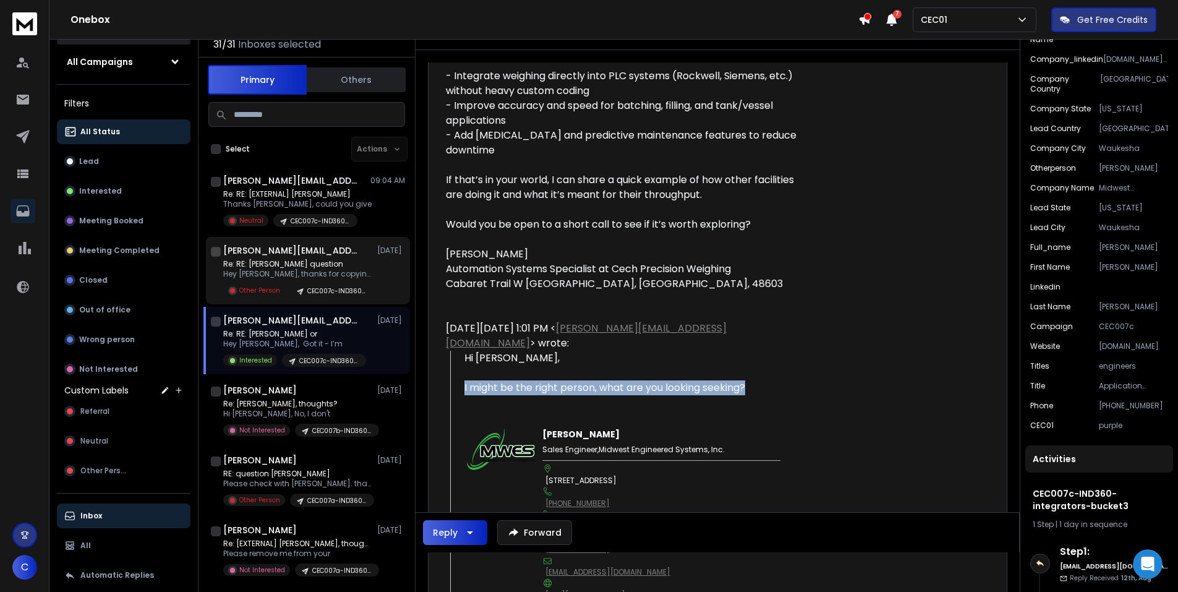
scroll to position [124, 0]
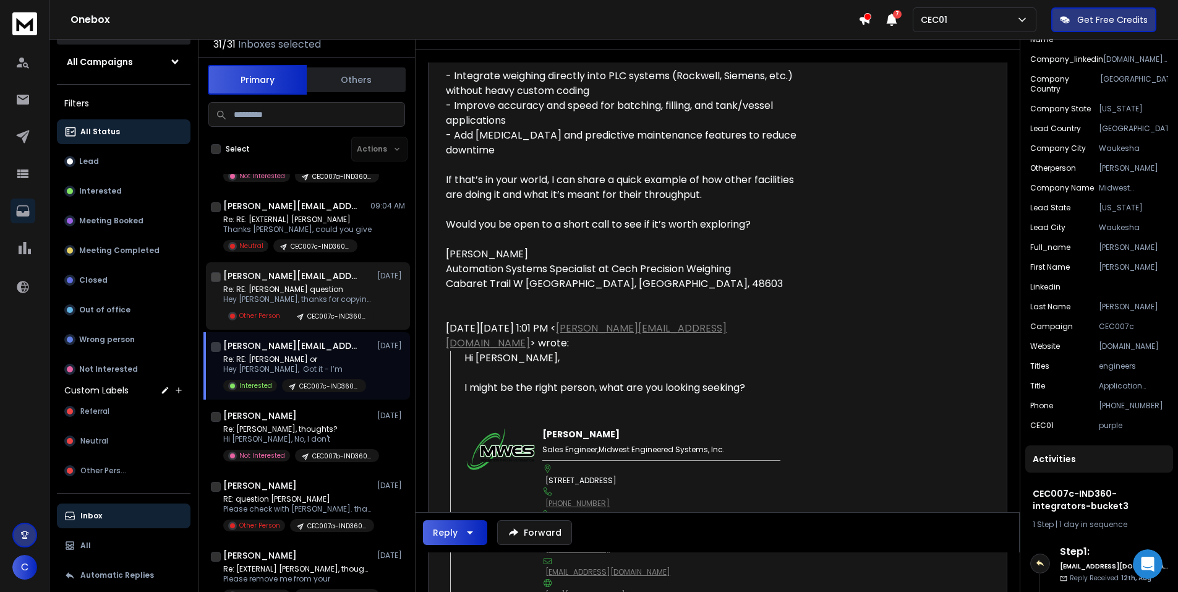
click at [280, 286] on p "Re: RE: [PERSON_NAME] question" at bounding box center [297, 289] width 148 height 10
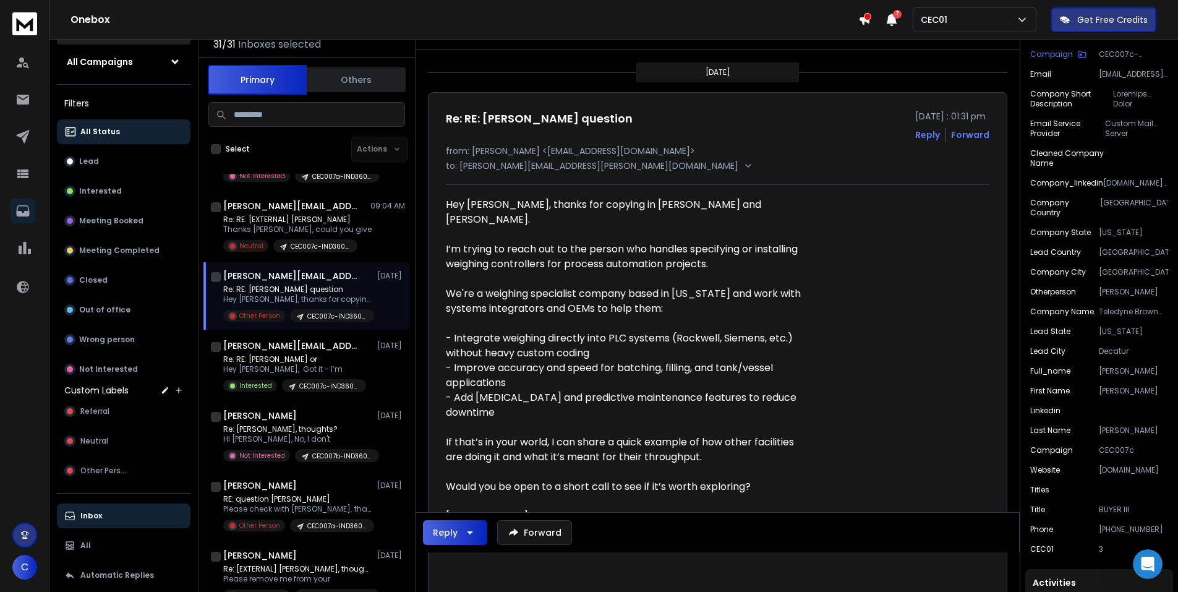
click at [1123, 73] on p "marc.accardi@teledyne.com" at bounding box center [1133, 74] width 69 height 10
click at [1117, 311] on p "Teledyne Brown Engineering" at bounding box center [1133, 312] width 69 height 10
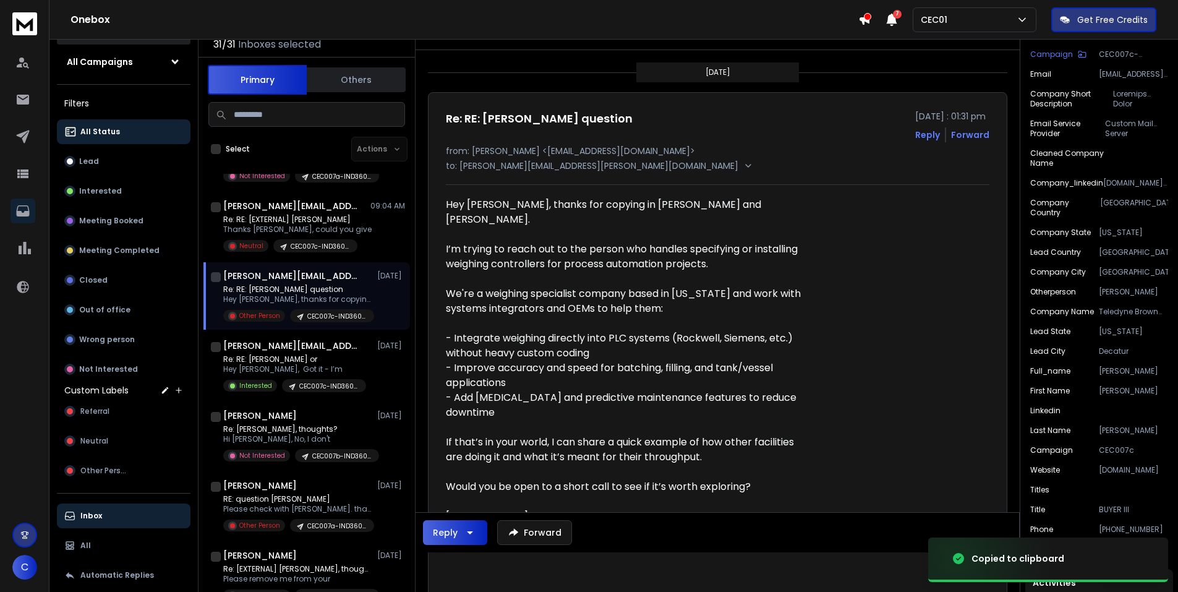
click at [1111, 508] on p "BUYER III" at bounding box center [1133, 510] width 69 height 10
click at [1124, 369] on p "Marc Accardi" at bounding box center [1133, 371] width 69 height 10
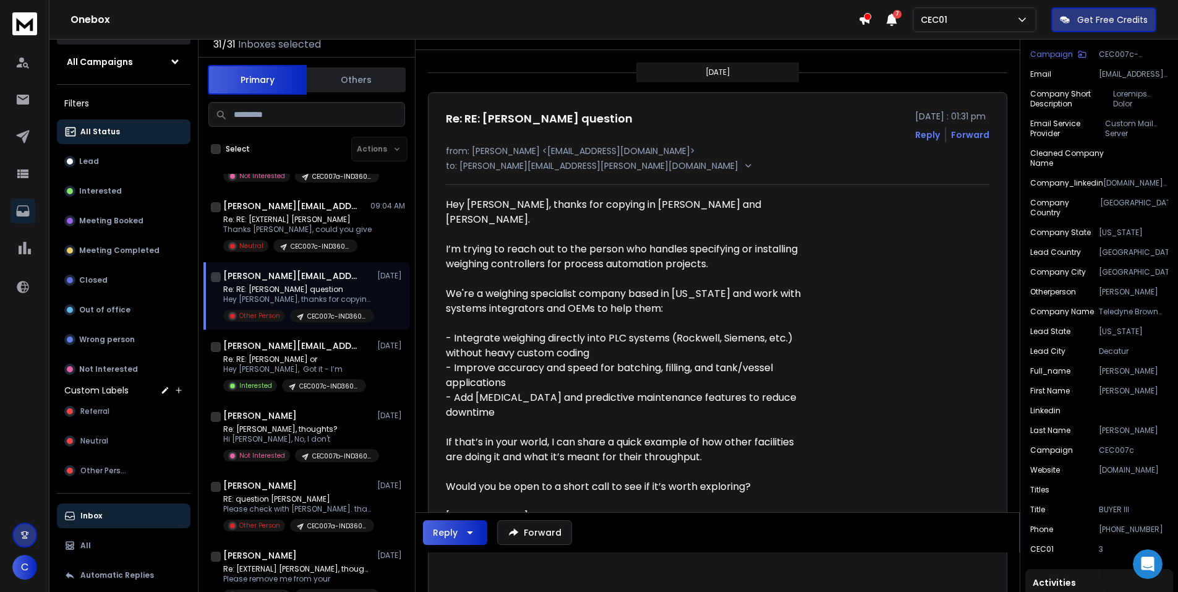
drag, startPoint x: 1147, startPoint y: 564, endPoint x: 1133, endPoint y: 562, distance: 14.3
click at [1148, 563] on icon "Open Intercom Messenger" at bounding box center [1148, 564] width 20 height 20
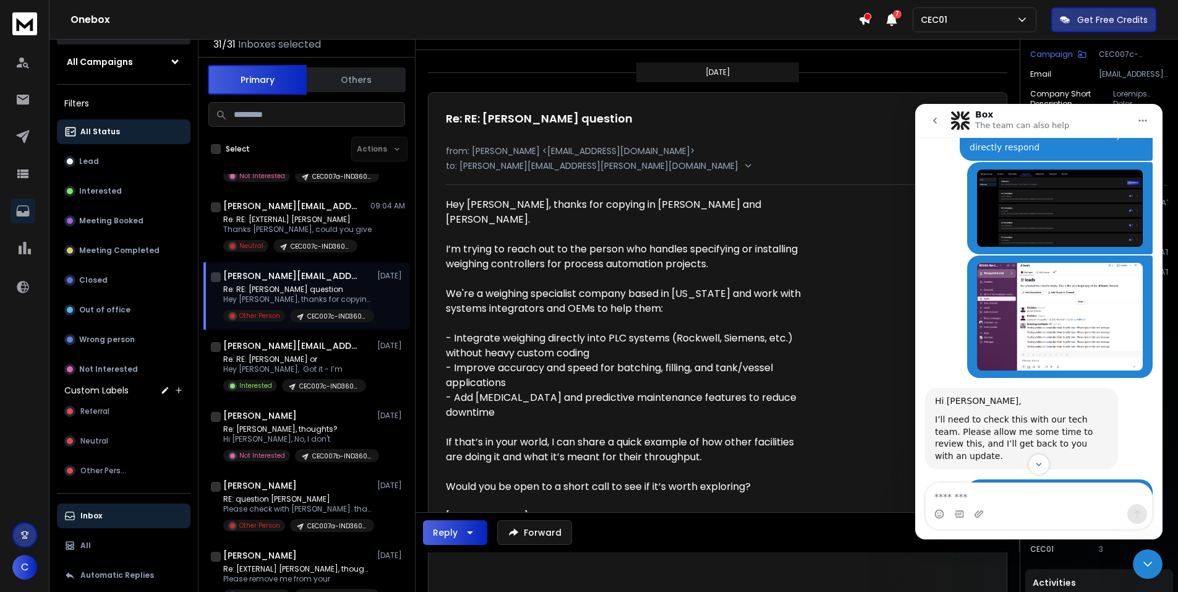
scroll to position [11480, 0]
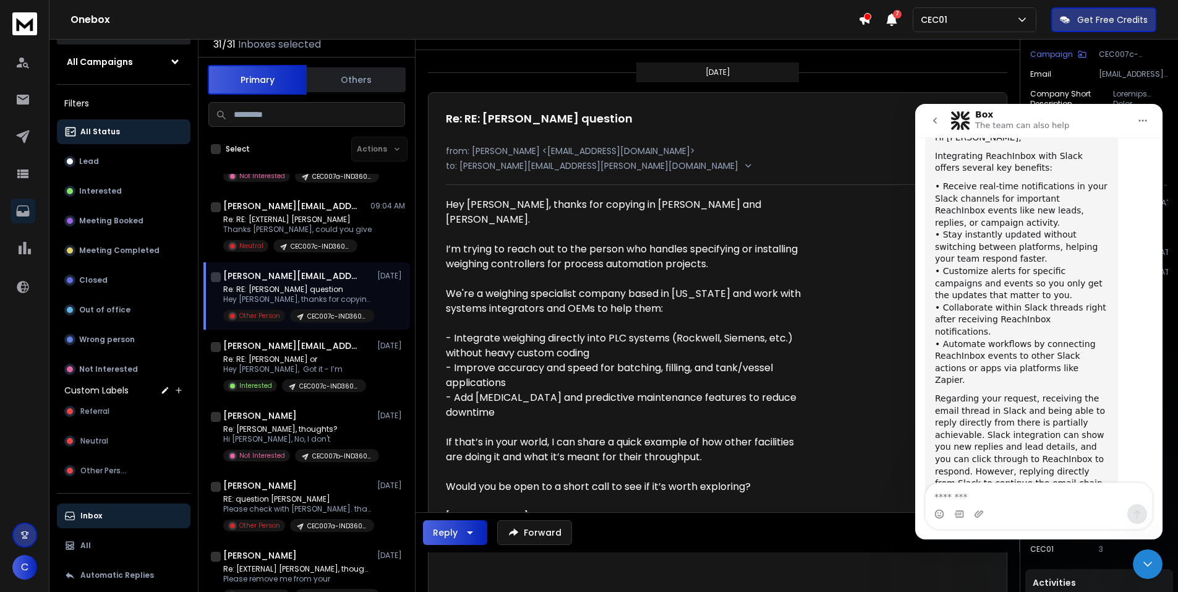
click at [980, 501] on textarea "Message…" at bounding box center [1039, 493] width 226 height 21
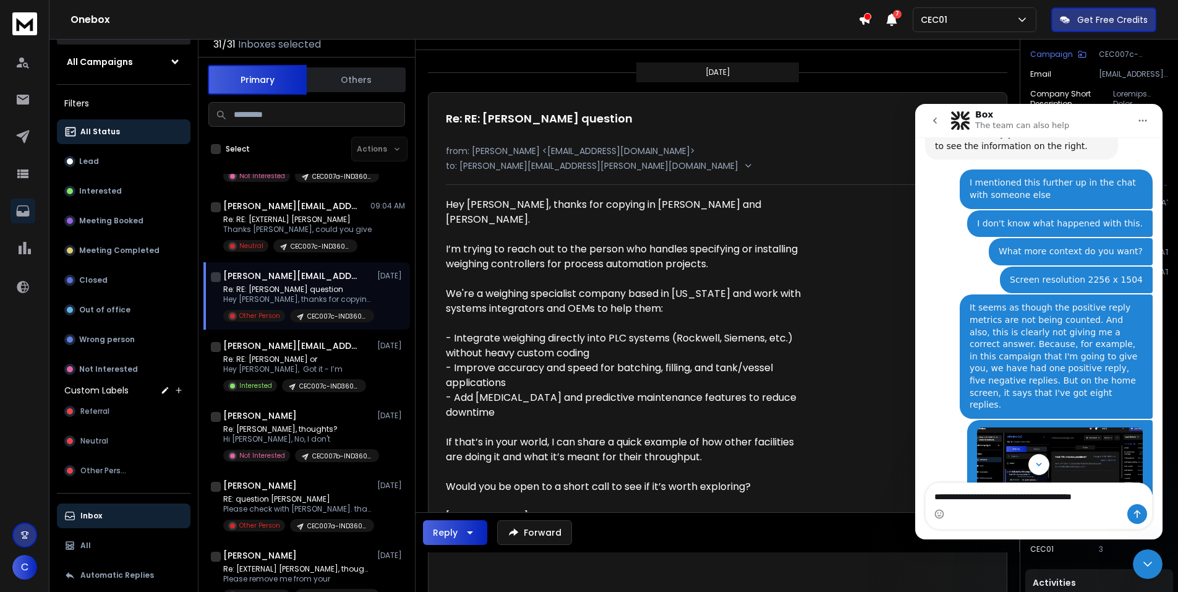
scroll to position [5110, 0]
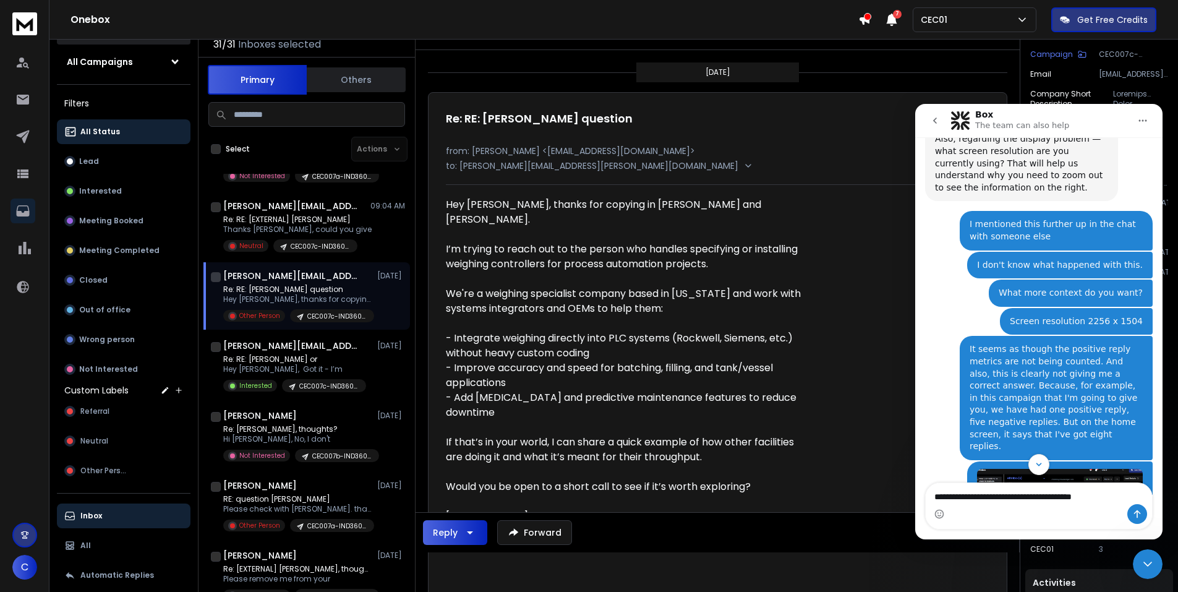
click at [1033, 469] on img "Christian says…" at bounding box center [1060, 521] width 166 height 104
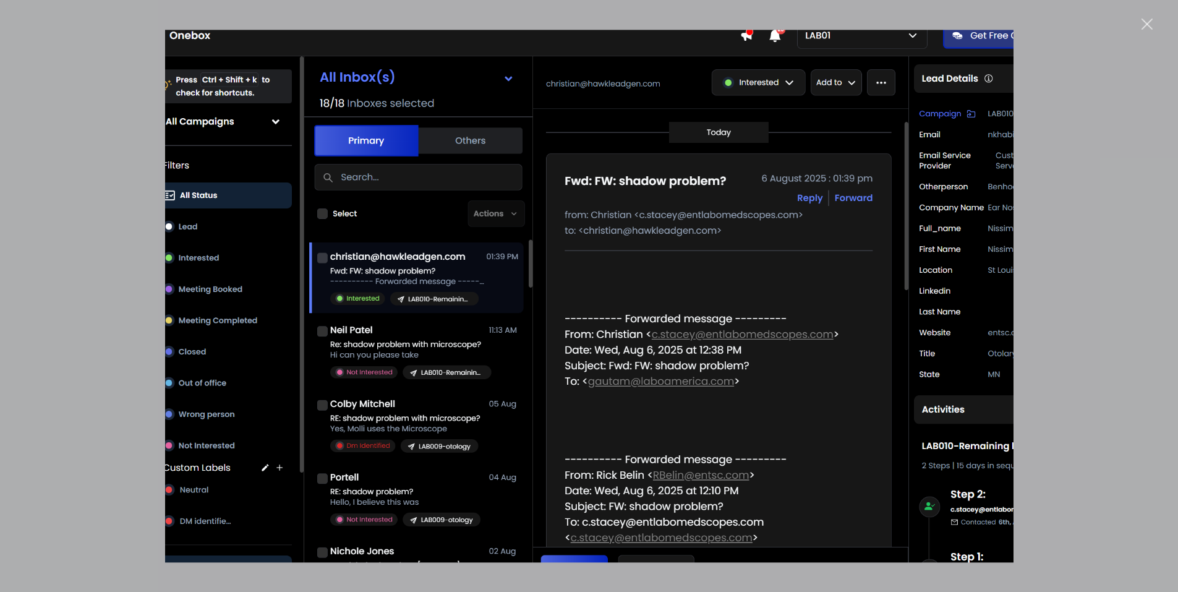
scroll to position [0, 0]
click at [1121, 322] on div "Intercom messenger" at bounding box center [589, 296] width 1178 height 592
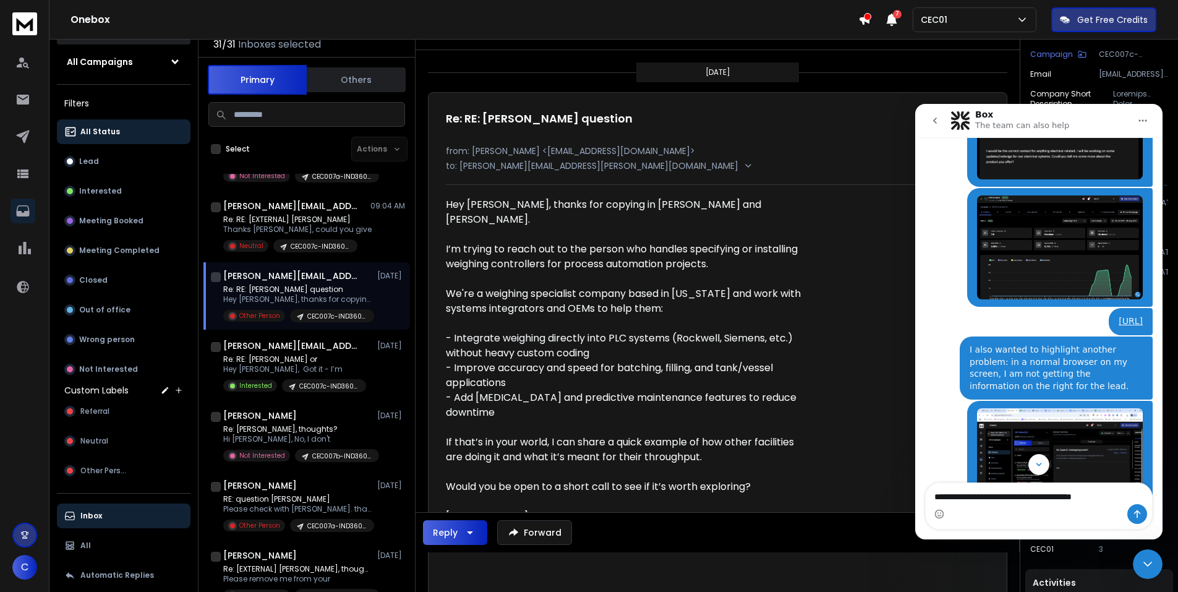
scroll to position [4492, 0]
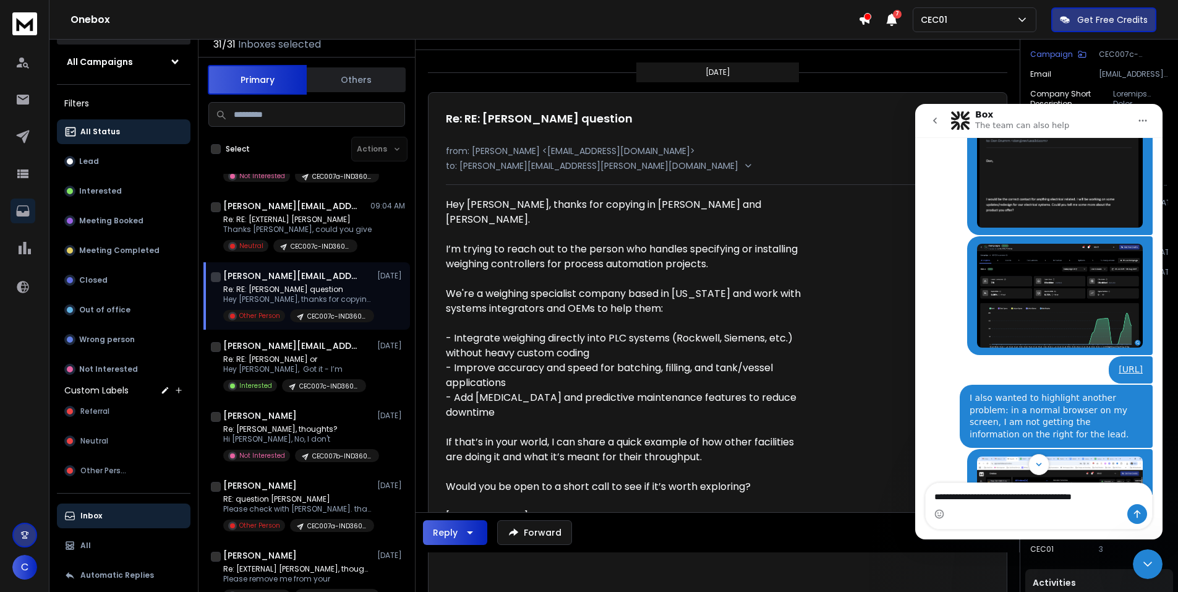
click at [1074, 456] on img "Christian says…" at bounding box center [1060, 511] width 166 height 111
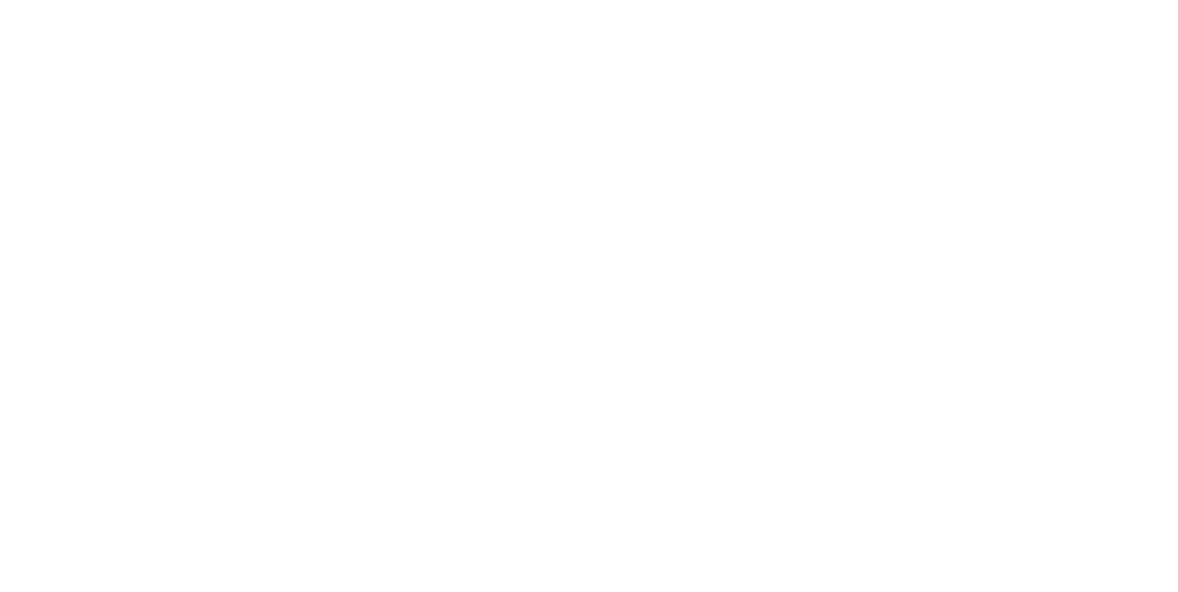
scroll to position [0, 0]
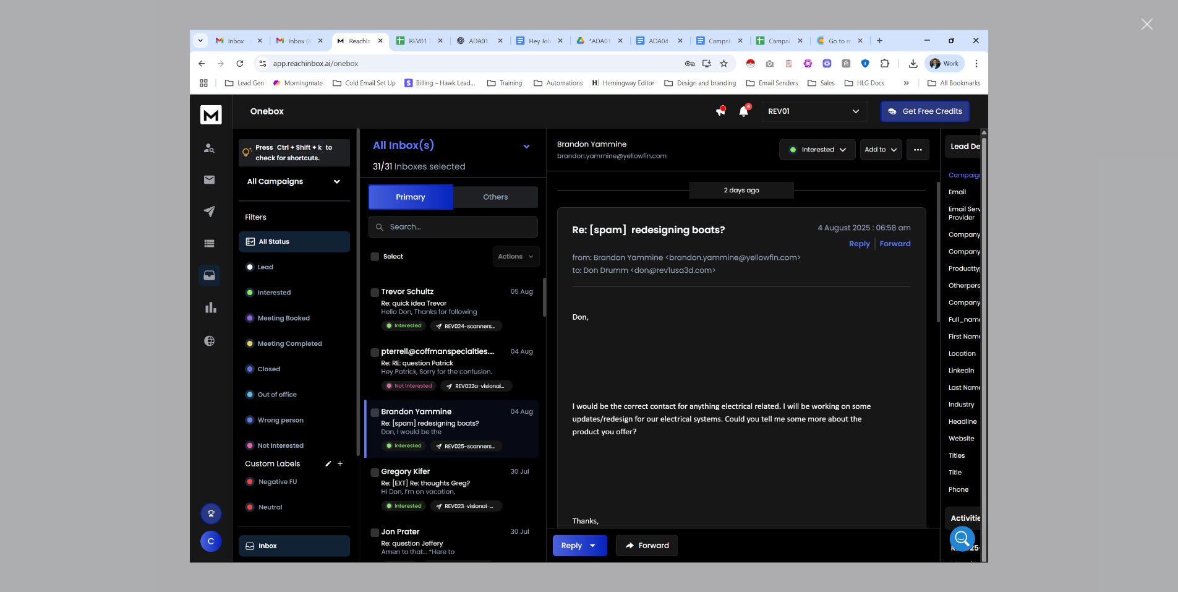
click at [1055, 367] on div "Intercom messenger" at bounding box center [589, 296] width 1178 height 592
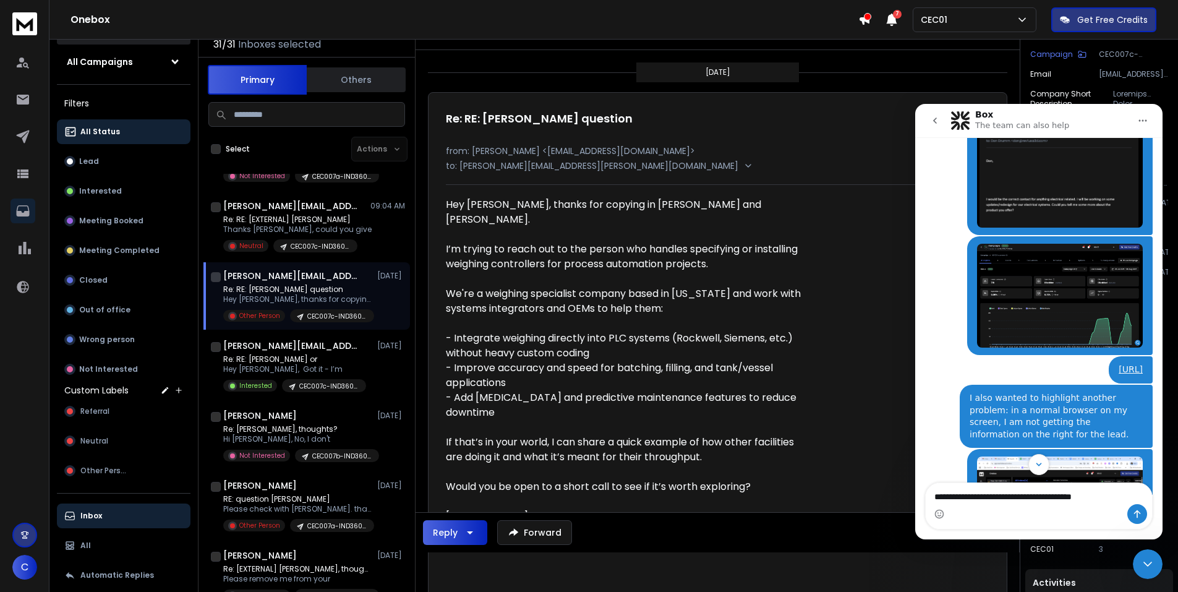
click at [975, 505] on div "Intercom messenger" at bounding box center [1039, 514] width 226 height 20
click at [1116, 495] on textarea "**********" at bounding box center [1039, 493] width 226 height 21
drag, startPoint x: 1116, startPoint y: 495, endPoint x: 979, endPoint y: 498, distance: 136.7
click at [979, 498] on textarea "**********" at bounding box center [1039, 493] width 226 height 21
click at [990, 498] on textarea "**********" at bounding box center [1039, 493] width 226 height 21
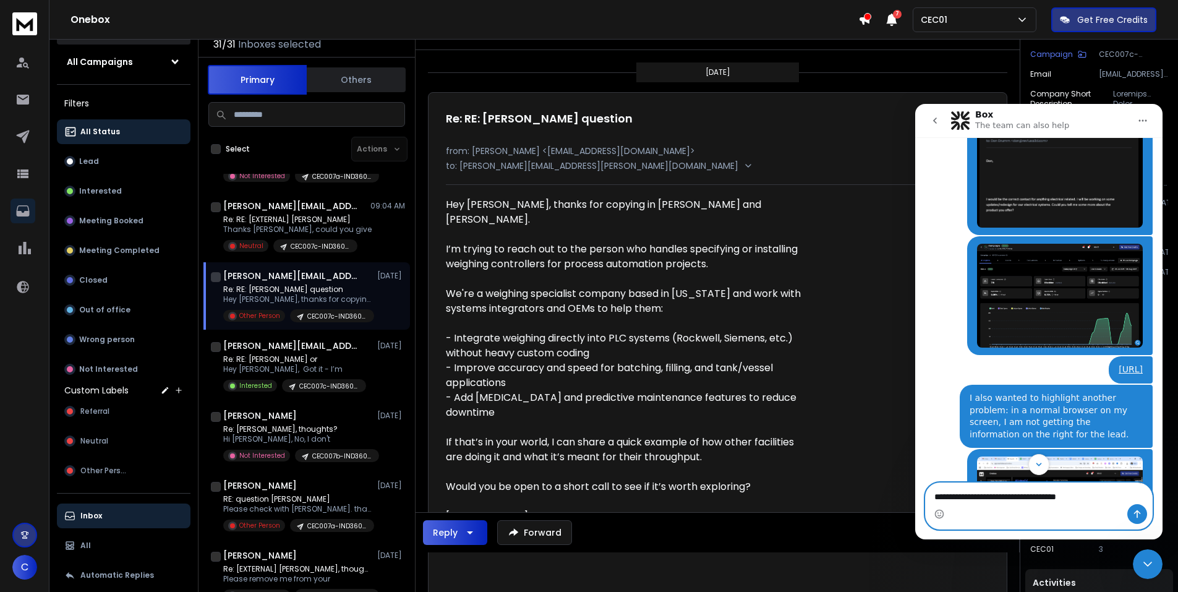
type textarea "**********"
click at [1095, 493] on textarea "**********" at bounding box center [1039, 493] width 226 height 21
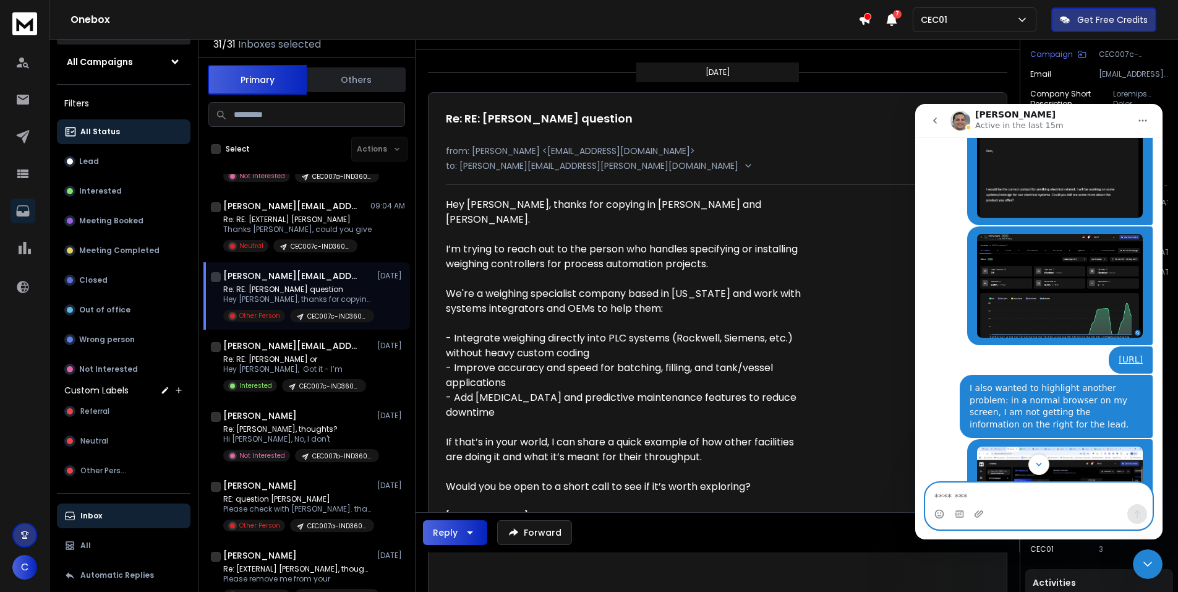
scroll to position [4467, 0]
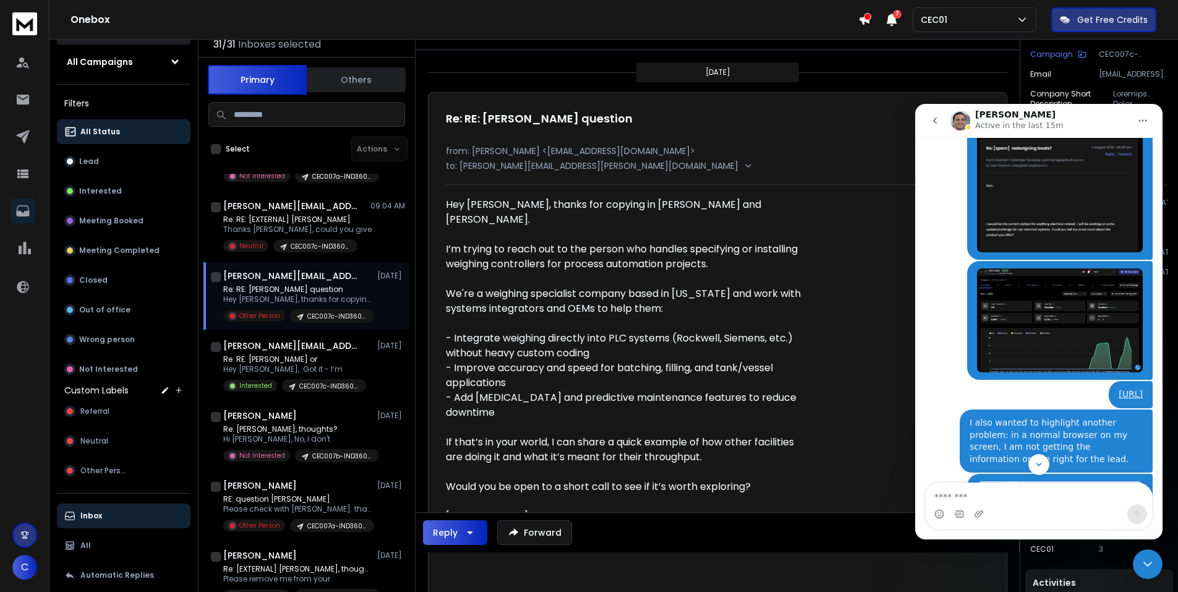
click at [1035, 481] on img "Christian says…" at bounding box center [1060, 536] width 166 height 111
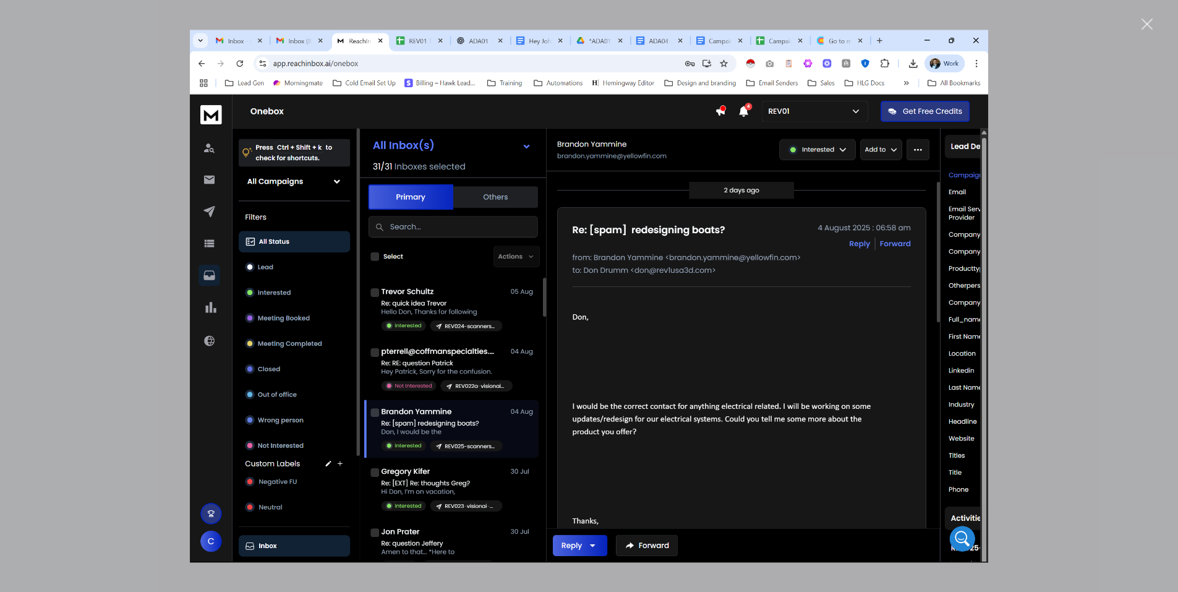
scroll to position [0, 0]
click at [1122, 390] on div "Intercom messenger" at bounding box center [589, 296] width 1178 height 592
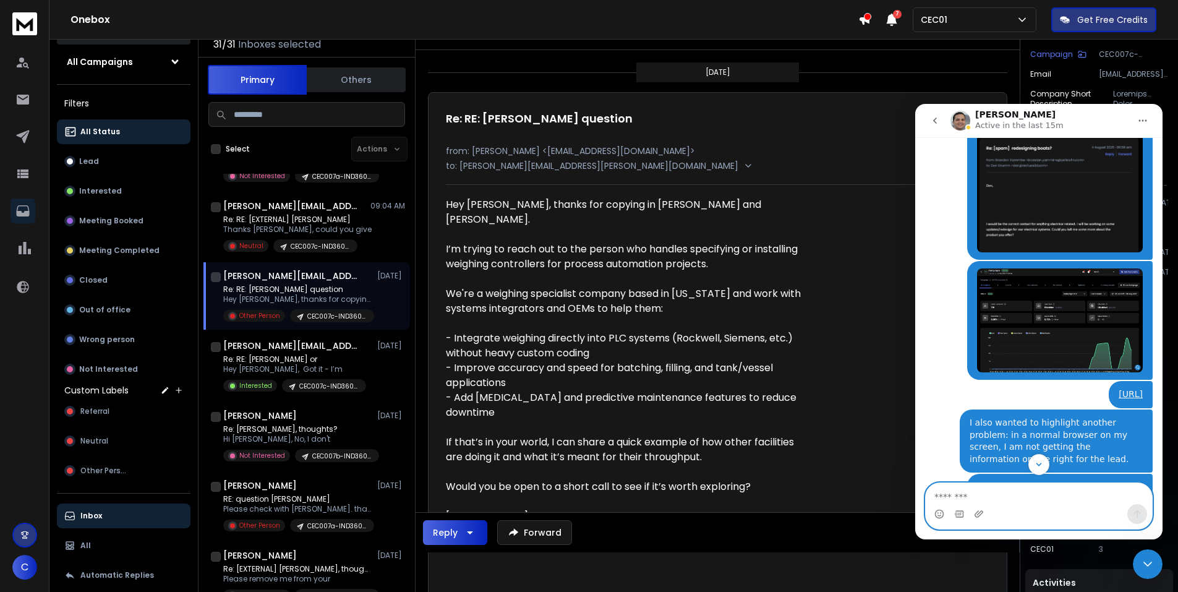
click at [973, 503] on textarea "Message…" at bounding box center [1039, 493] width 226 height 21
paste textarea "**********"
type textarea "**********"
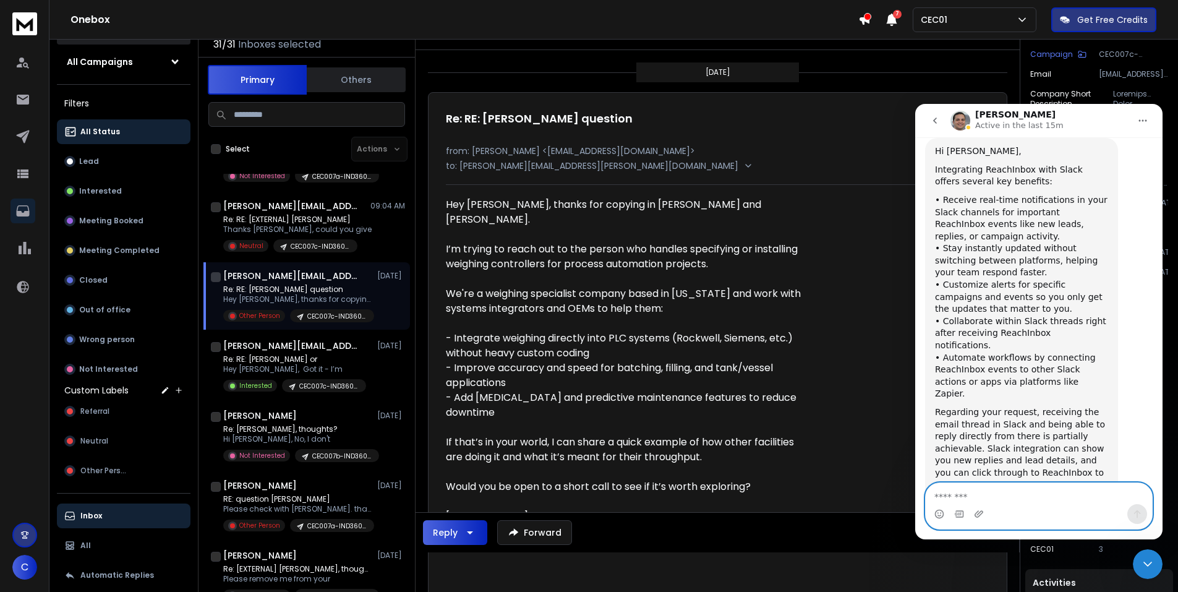
scroll to position [11594, 0]
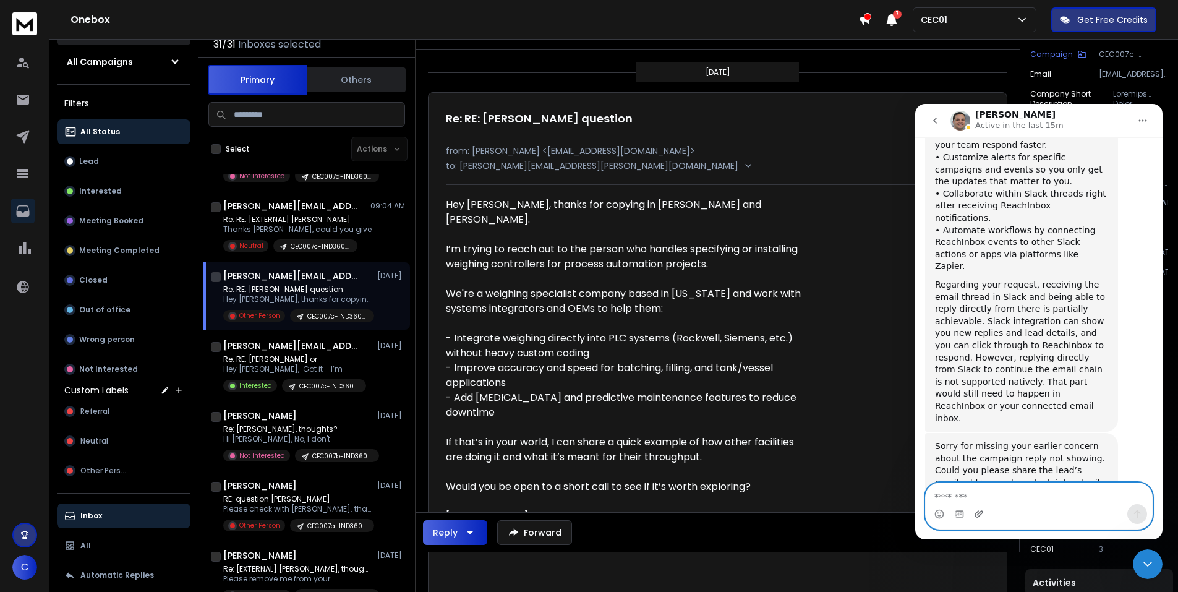
click at [980, 511] on icon "Upload attachment" at bounding box center [979, 514] width 10 height 10
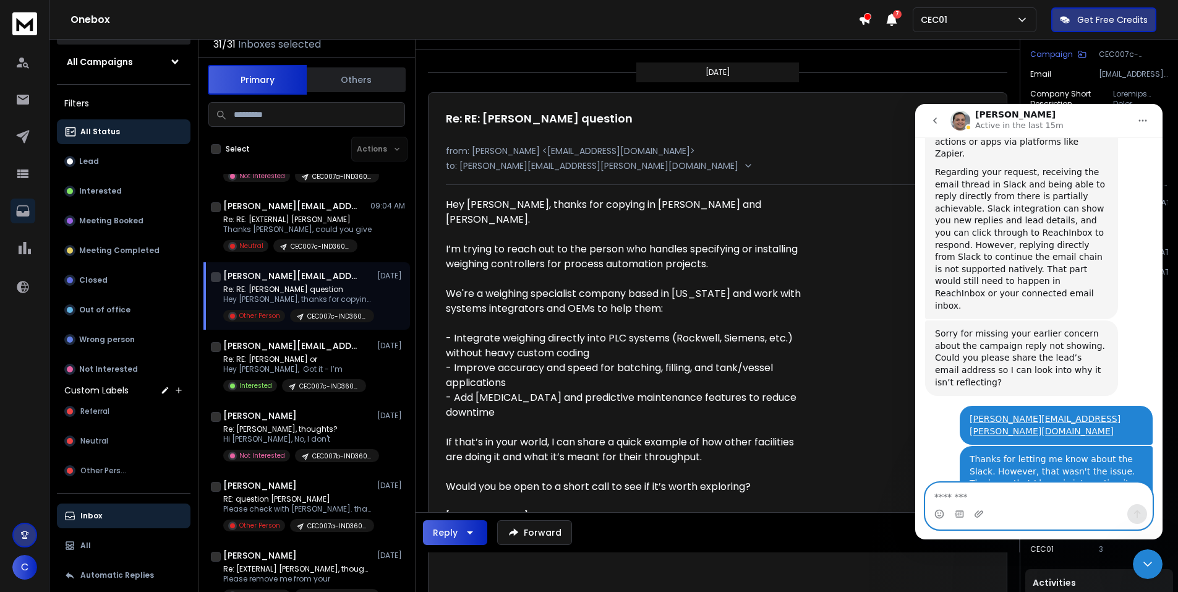
scroll to position [11720, 0]
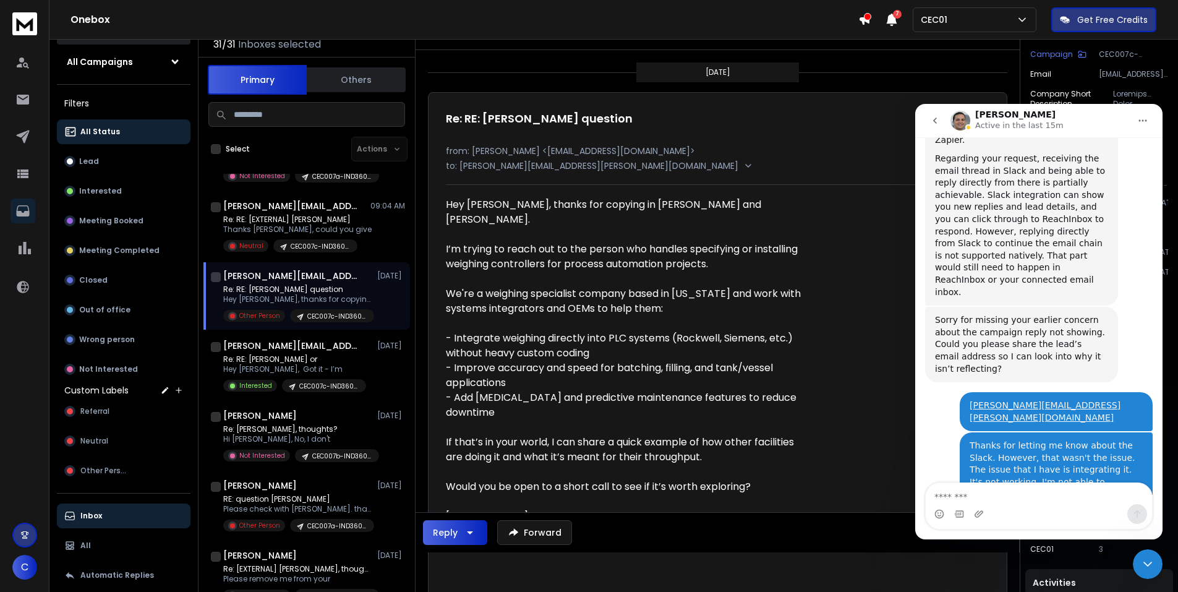
click at [983, 504] on div "Intercom messenger" at bounding box center [980, 514] width 13 height 20
click at [981, 501] on textarea "Message…" at bounding box center [1039, 493] width 226 height 21
paste textarea "**********"
type textarea "**********"
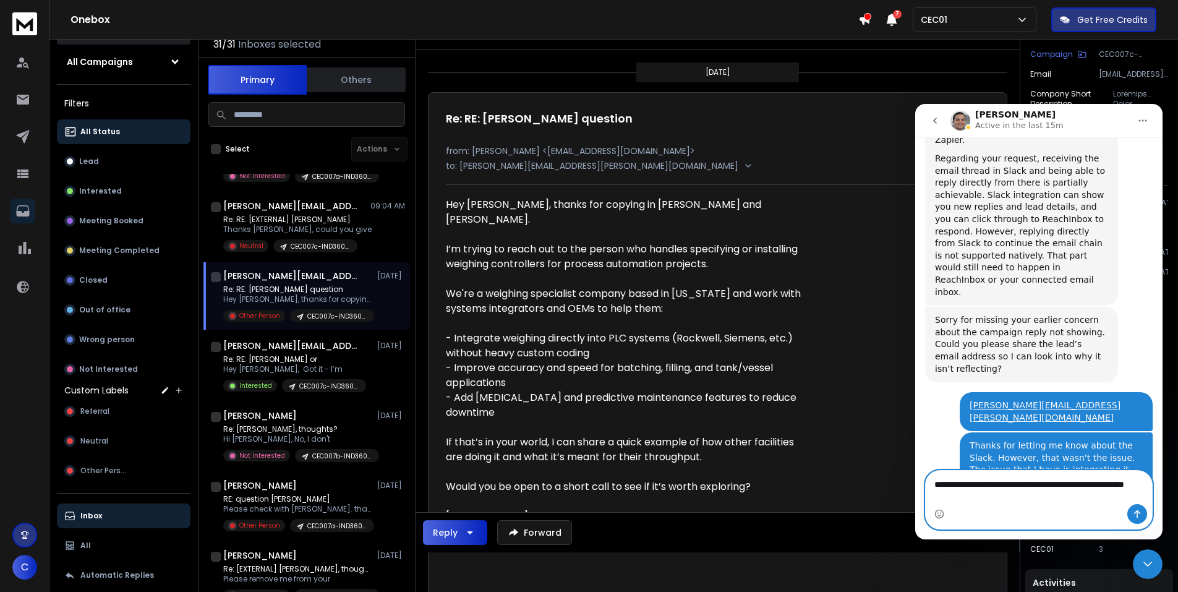
scroll to position [11732, 0]
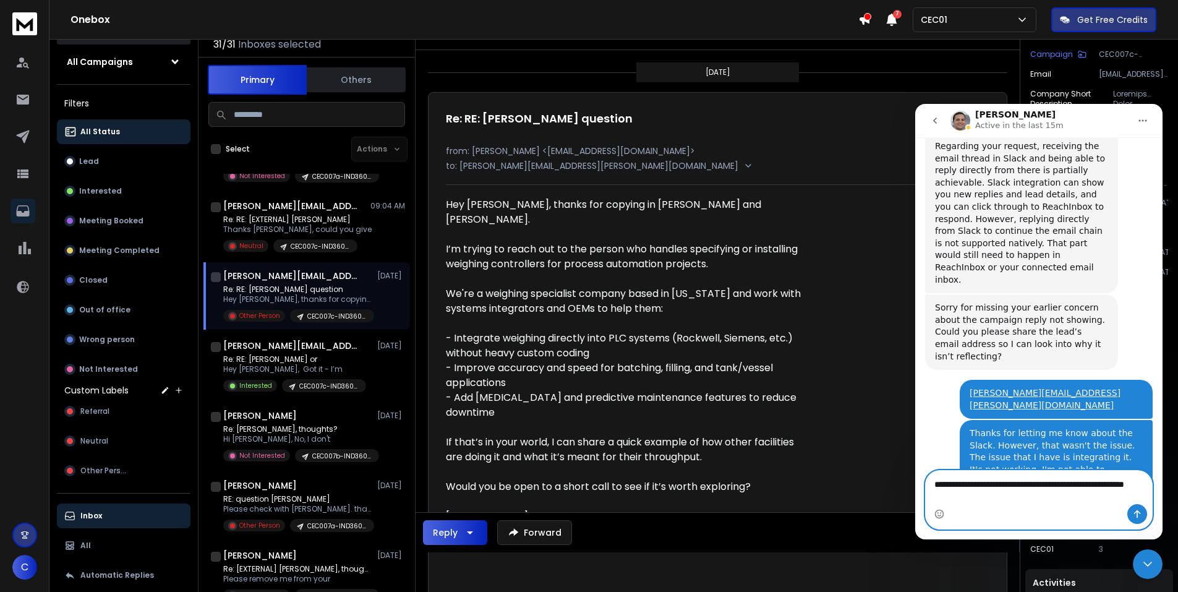
drag, startPoint x: 995, startPoint y: 498, endPoint x: 868, endPoint y: 465, distance: 131.1
click html "Raj Active in the last 15m Hi there 👋 How can we help? July 30 Please could you…"
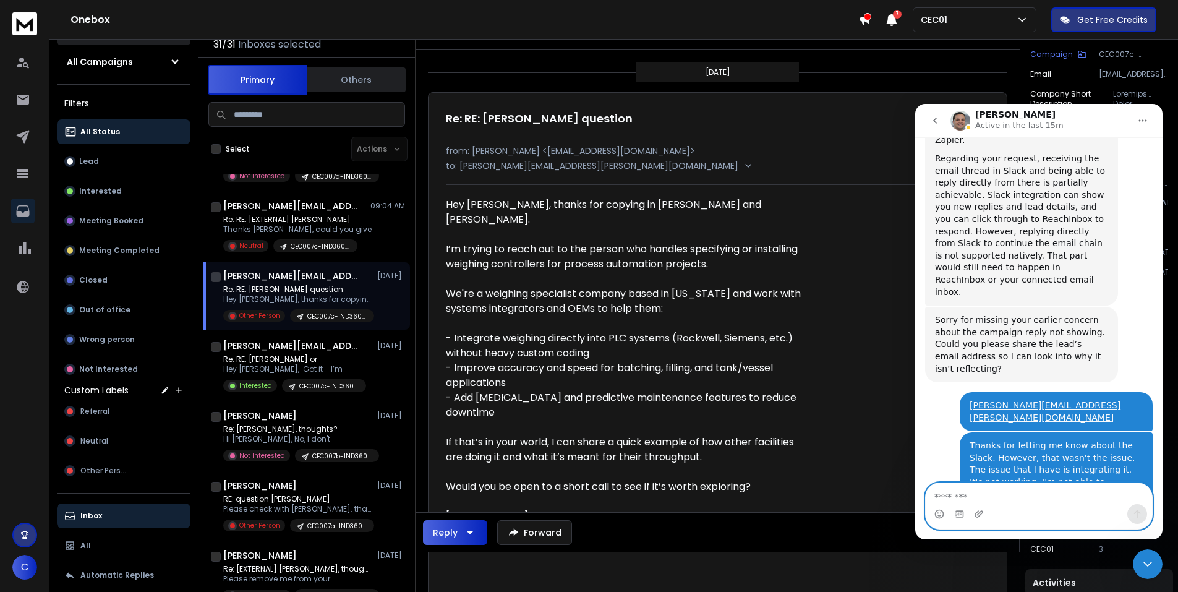
paste textarea "**********"
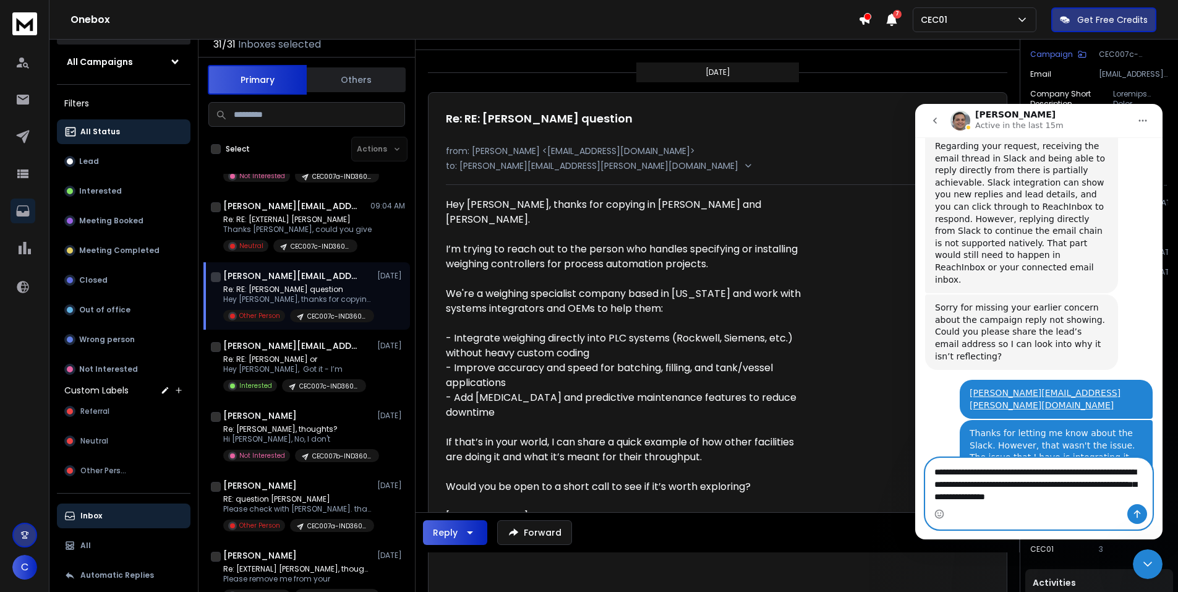
scroll to position [11745, 0]
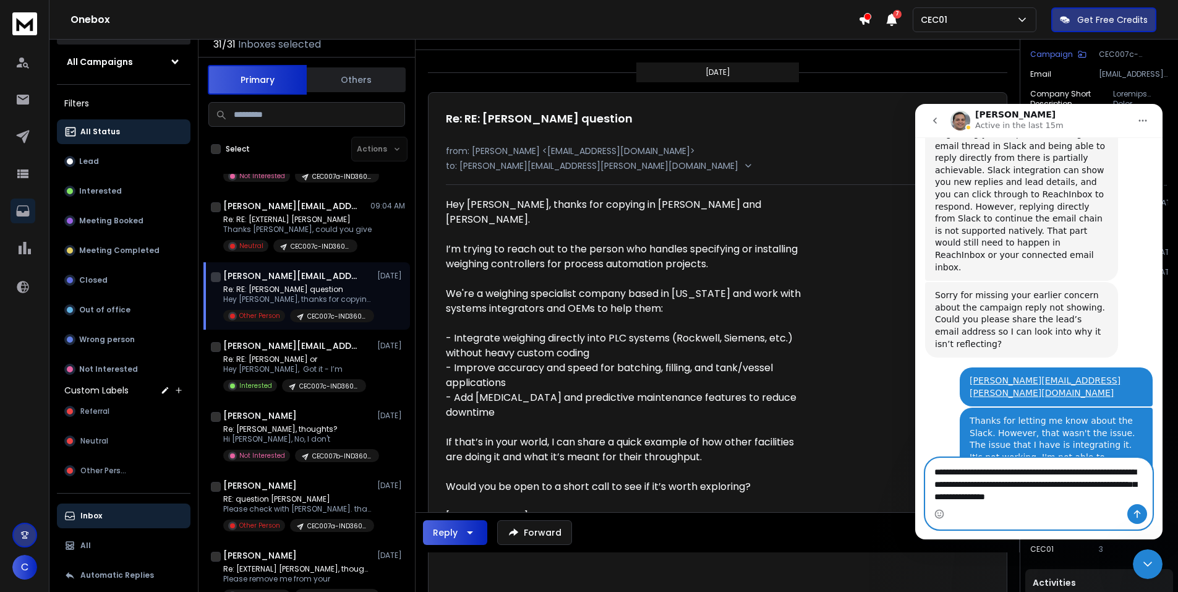
click at [961, 474] on textarea "**********" at bounding box center [1039, 481] width 226 height 46
type textarea "**********"
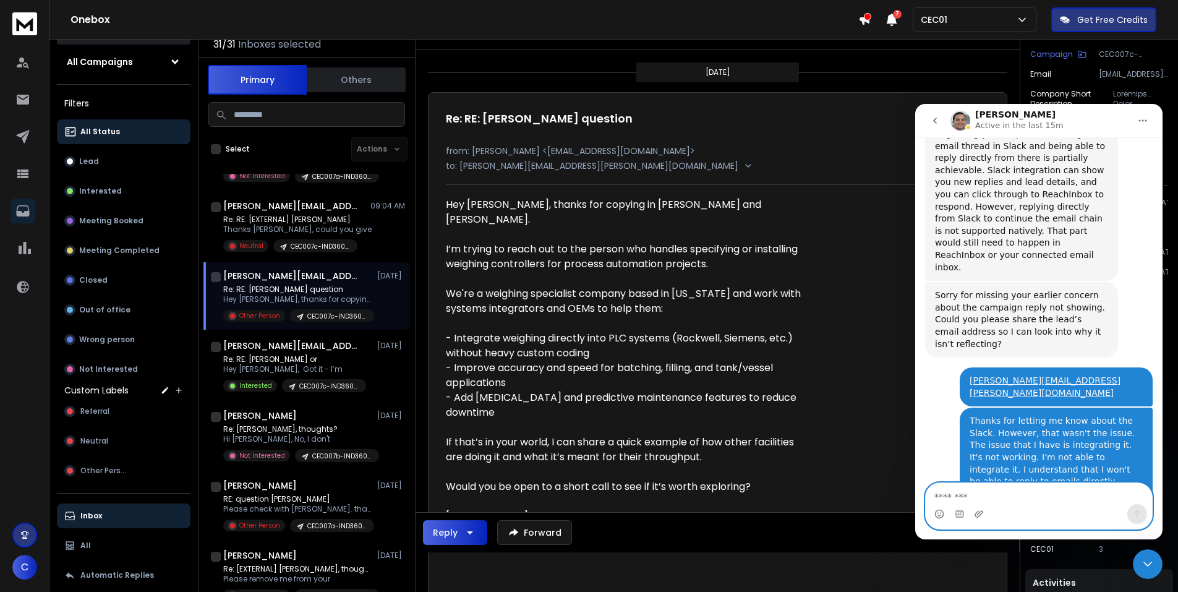
scroll to position [11785, 0]
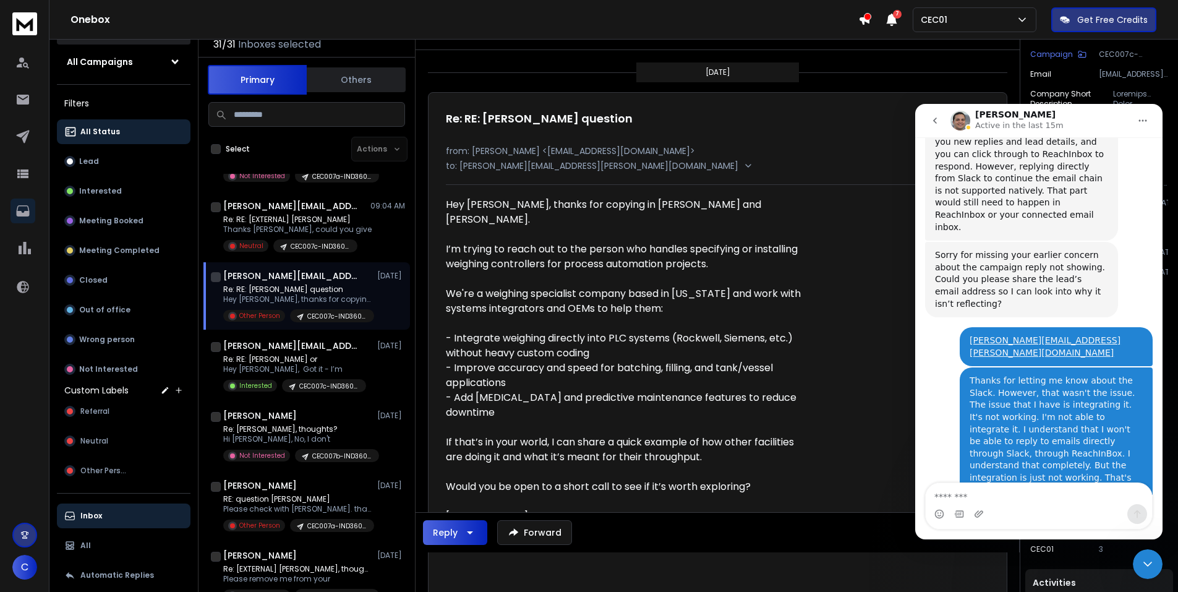
click at [1155, 552] on div "Close Intercom Messenger" at bounding box center [1148, 564] width 30 height 30
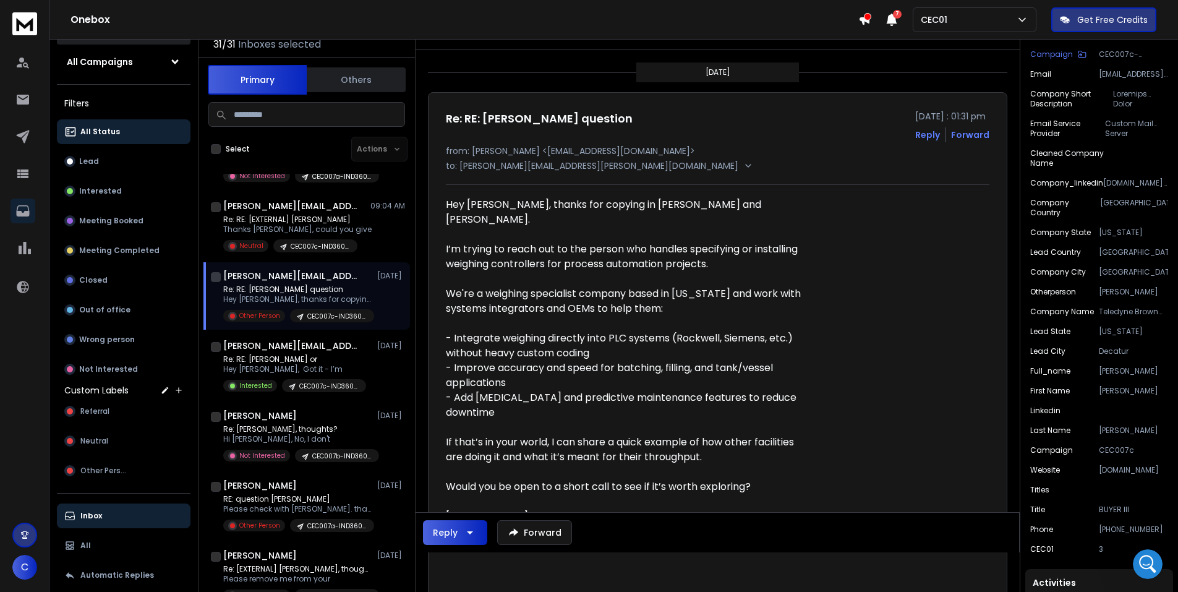
click at [1111, 470] on p "tbe.com" at bounding box center [1133, 470] width 69 height 10
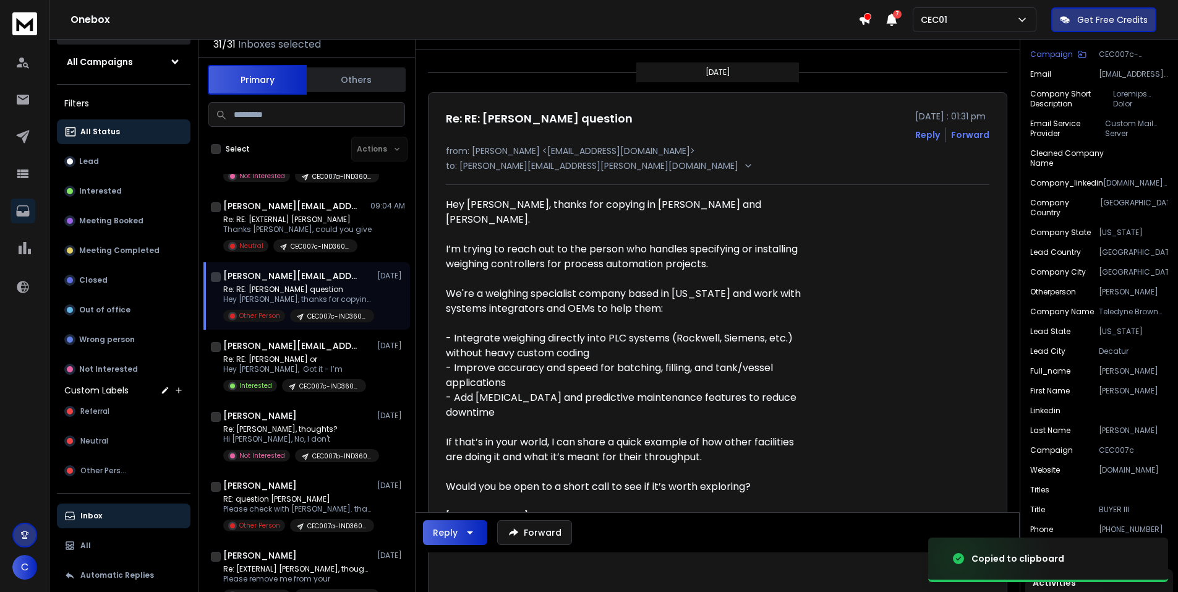
click at [1102, 448] on p "CEC007c" at bounding box center [1133, 450] width 69 height 10
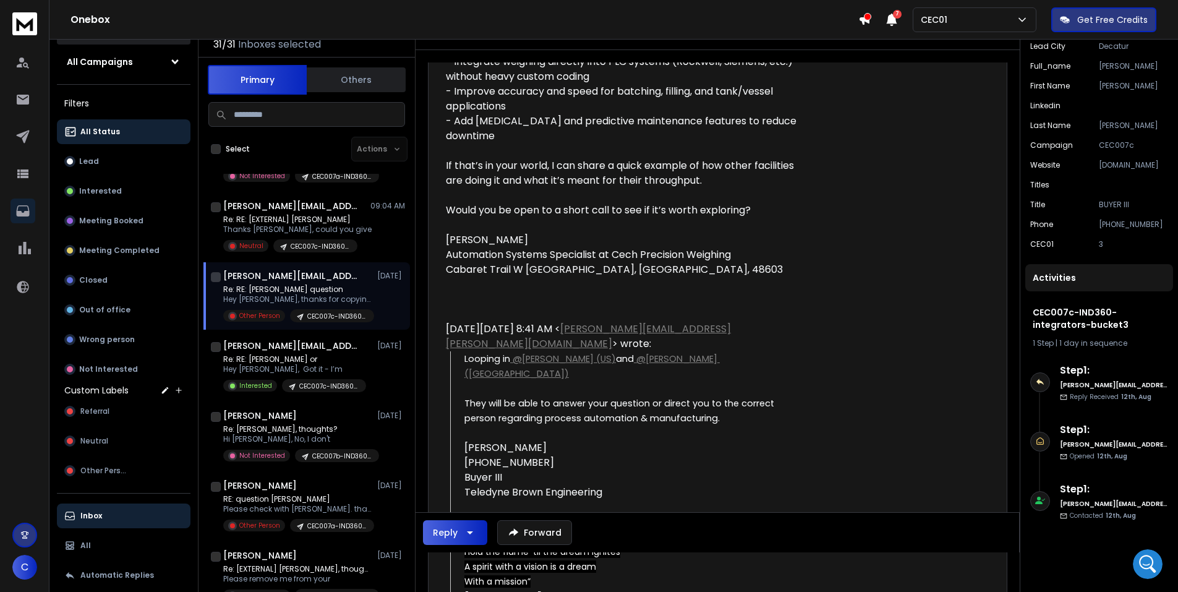
scroll to position [371, 0]
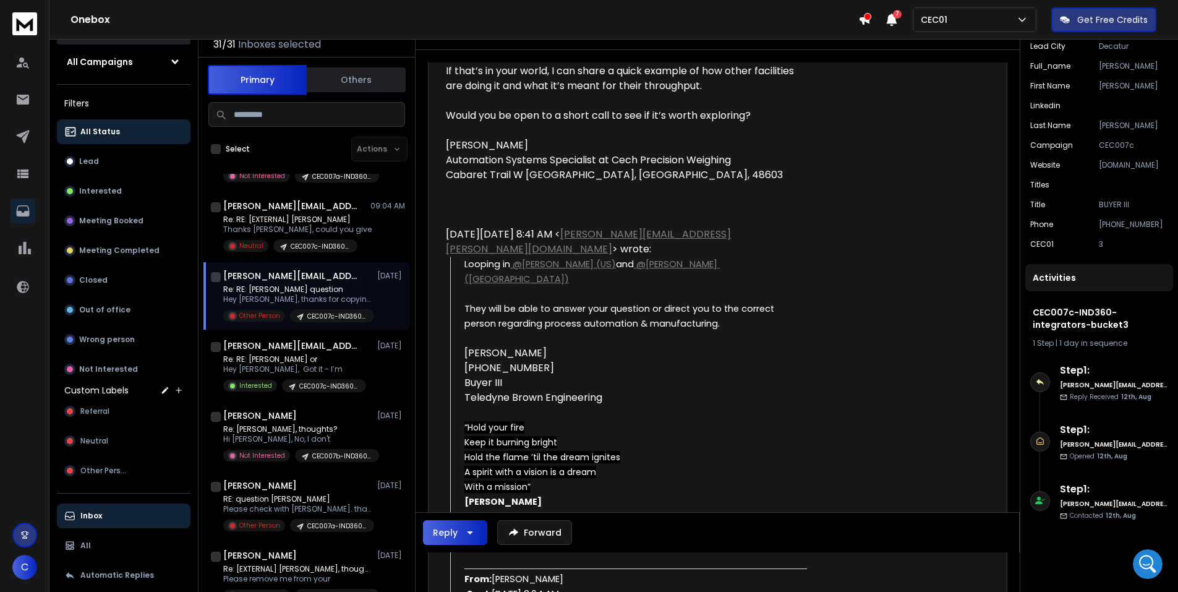
click at [468, 302] on span "They will be able to answer your question or direct you to the correct person r…" at bounding box center [620, 315] width 312 height 27
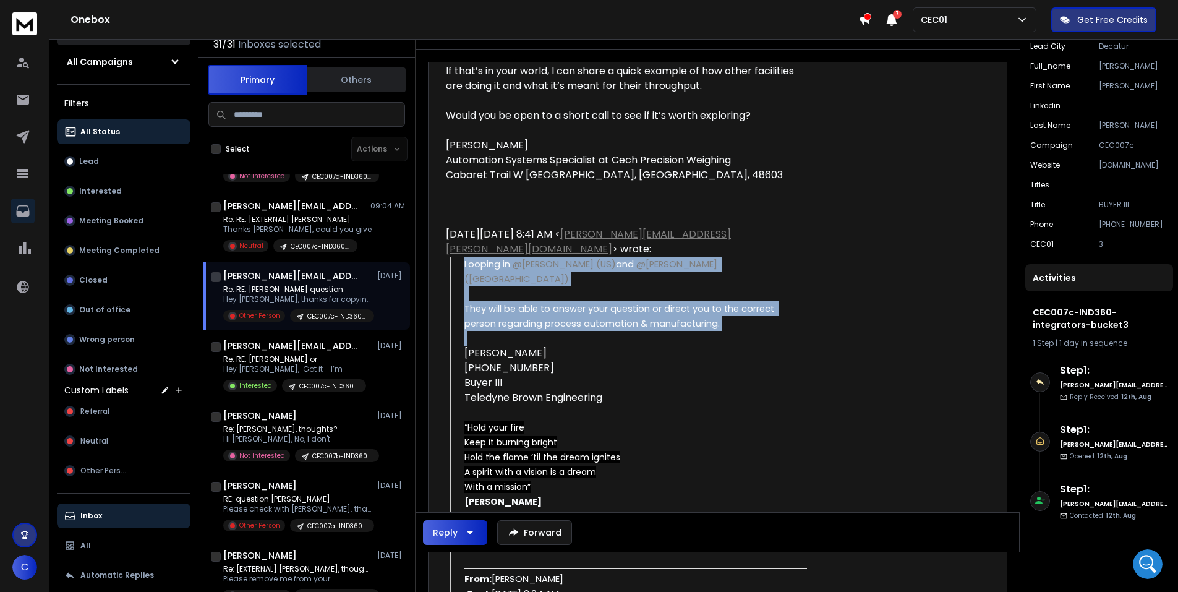
drag, startPoint x: 466, startPoint y: 249, endPoint x: 783, endPoint y: 302, distance: 321.6
click at [783, 302] on div "Looping in @Holley, Jeff (US) and @Richardson, Nick (US) They will be able to a…" at bounding box center [635, 537] width 343 height 560
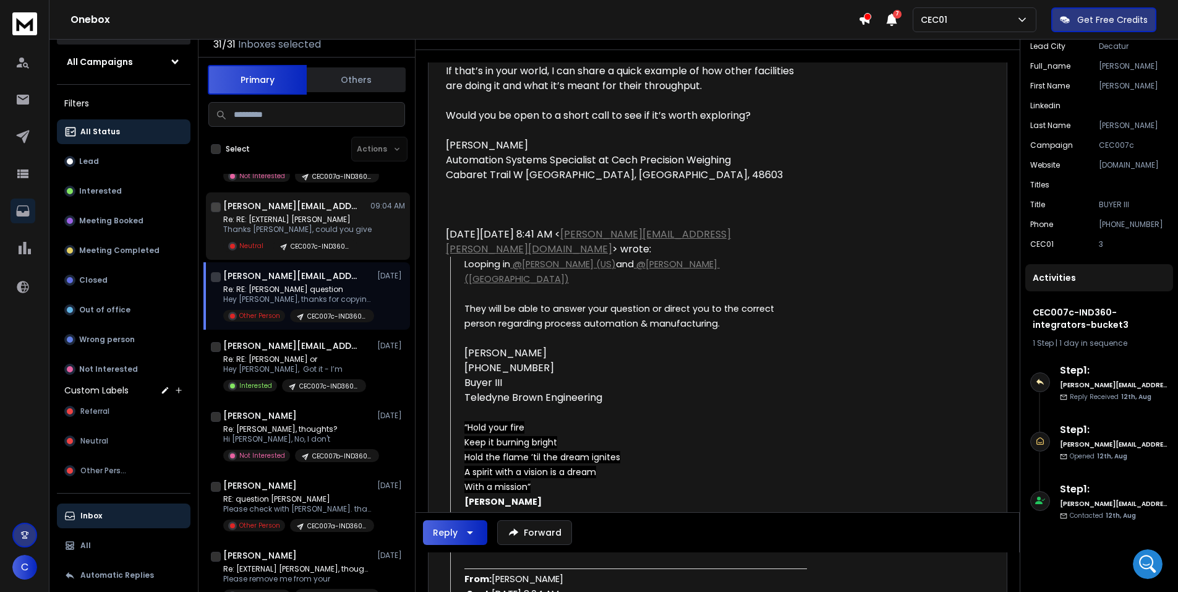
click at [305, 214] on div "Seth.Eckl@pieperpower.com 09:04 AM Re: RE: [EXTERNAL] Cheyenne Metz Thanks Seth…" at bounding box center [314, 226] width 182 height 53
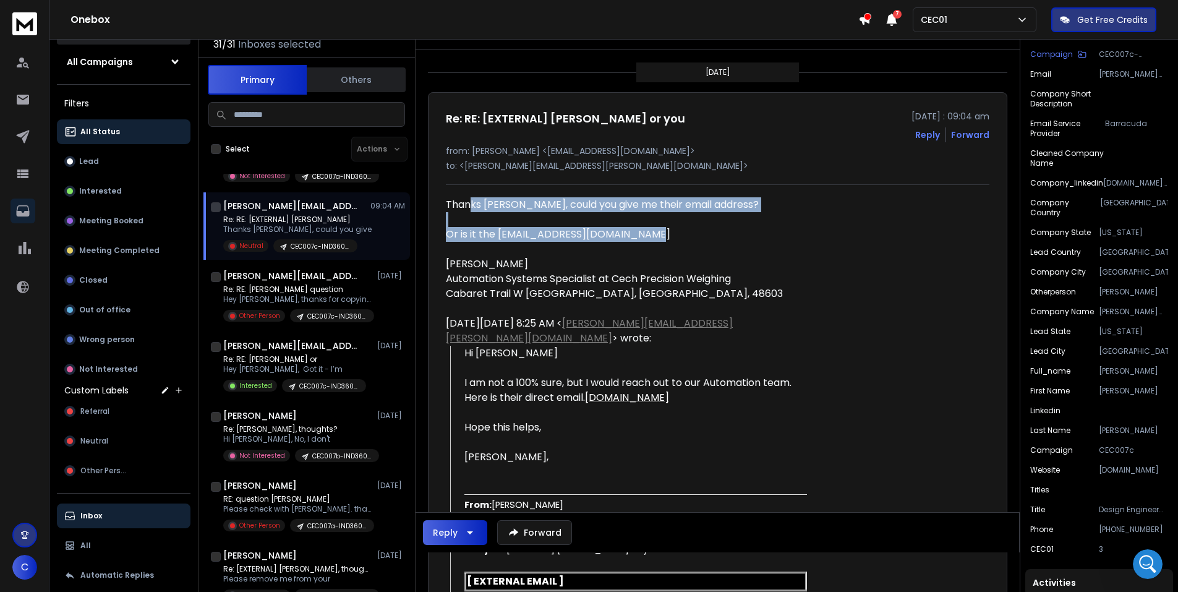
drag, startPoint x: 659, startPoint y: 229, endPoint x: 472, endPoint y: 207, distance: 188.1
click at [471, 198] on div "Thanks Seth, could you give me their email address? Or is it the sales@pieperau…" at bounding box center [626, 219] width 361 height 45
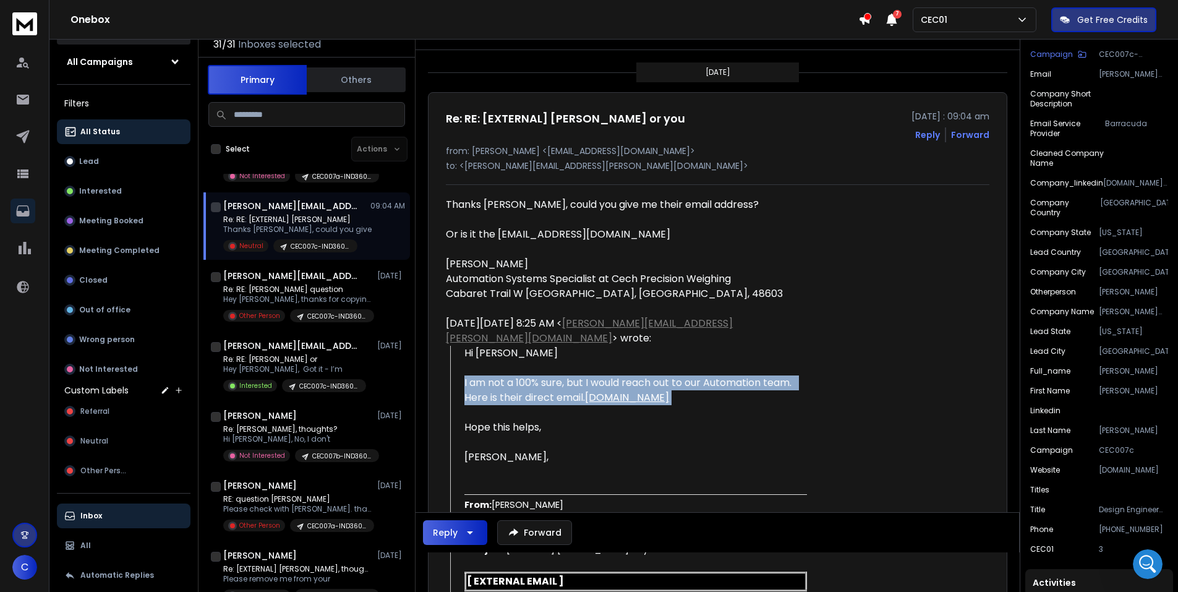
drag, startPoint x: 464, startPoint y: 380, endPoint x: 733, endPoint y: 398, distance: 270.2
click at [733, 398] on div "I am not a 100% sure, but I would reach out to our Automation team. Here is the…" at bounding box center [635, 390] width 343 height 30
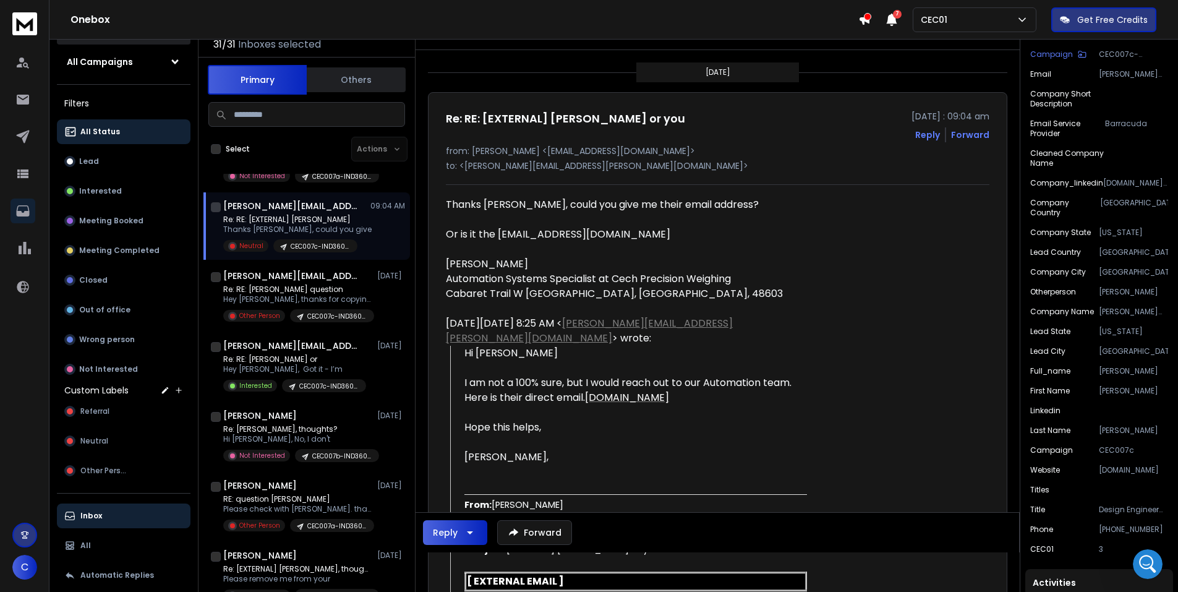
click at [1117, 312] on p "Pieper Electric" at bounding box center [1133, 312] width 69 height 10
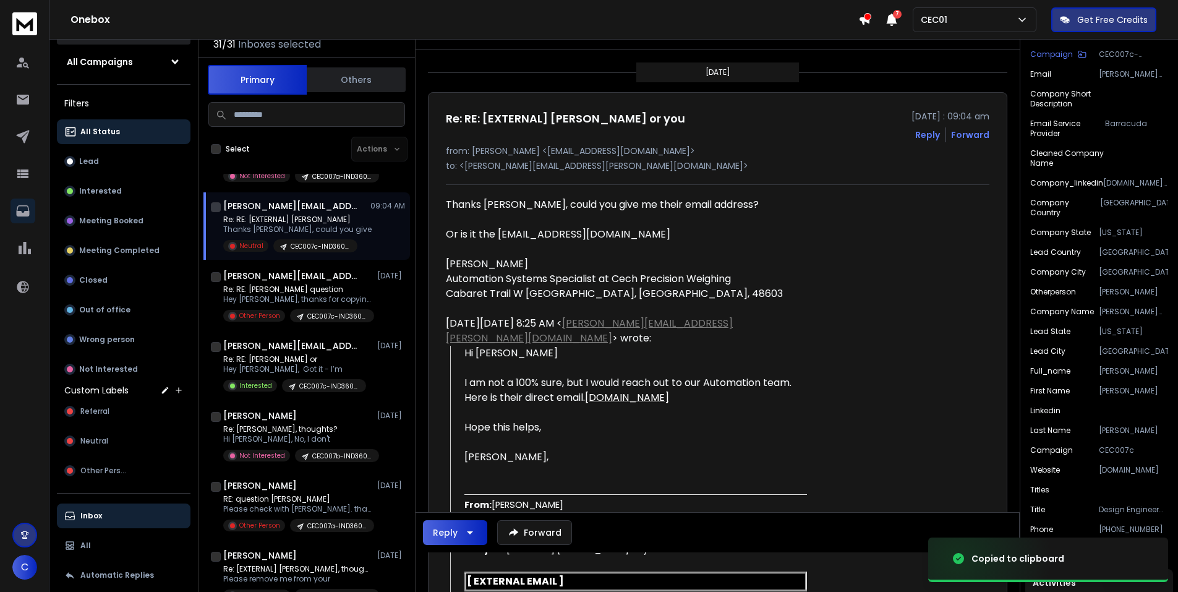
drag, startPoint x: 1111, startPoint y: 369, endPoint x: 1088, endPoint y: 326, distance: 49.0
click at [1111, 369] on p "Seth Eckl" at bounding box center [1133, 371] width 69 height 10
click at [1117, 509] on p "Design Engineer III" at bounding box center [1133, 510] width 69 height 10
click at [1117, 77] on p "seth.eckl@pieperpower.com" at bounding box center [1133, 74] width 69 height 10
click at [1113, 464] on div "Campaign CEC007c-IND360-integrators-bucket3 Email seth.eckl@pieperpower.com com…" at bounding box center [1099, 302] width 148 height 534
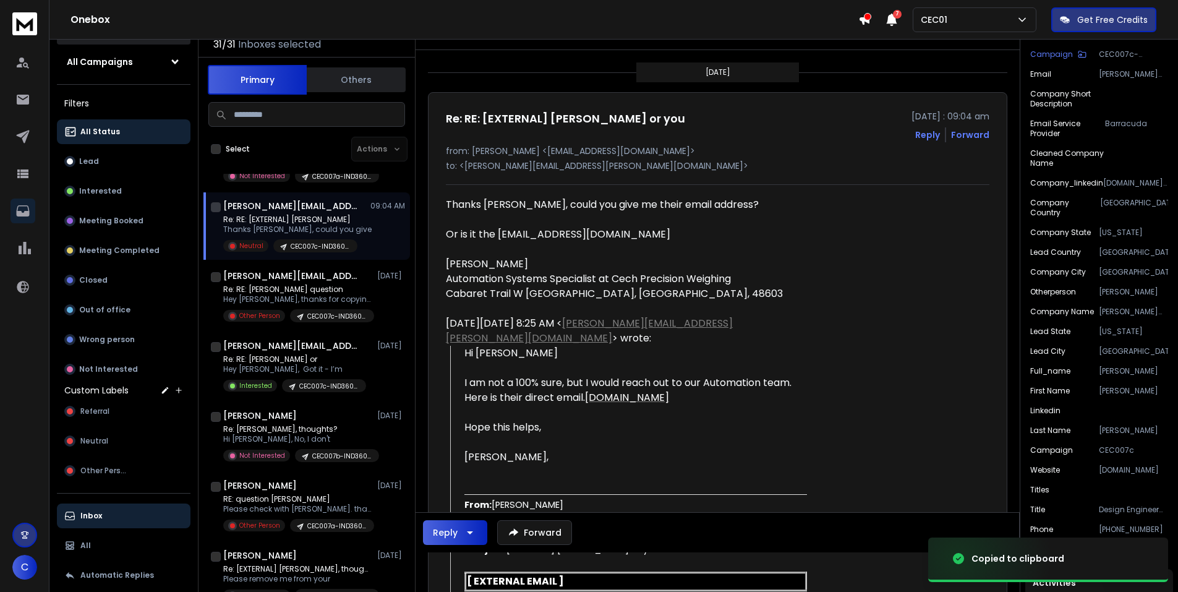
click at [1113, 471] on p "pieperpower.com" at bounding box center [1133, 470] width 69 height 10
click at [1111, 455] on p "CEC007c" at bounding box center [1133, 450] width 69 height 10
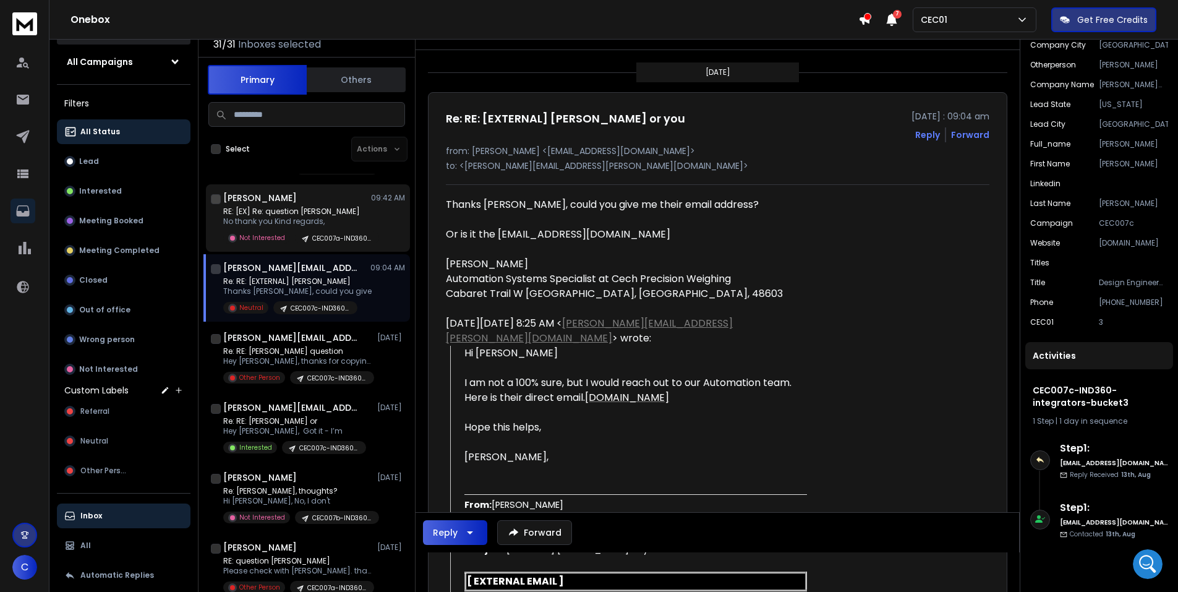
scroll to position [0, 0]
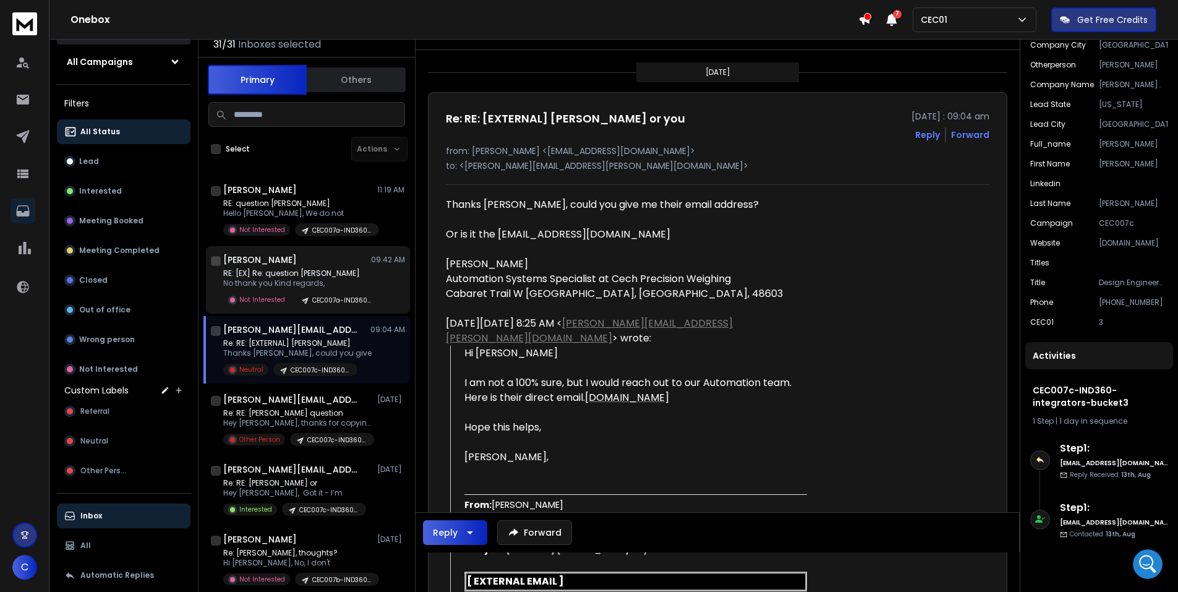
click at [284, 258] on div "Jeff Joseph 09:42 AM" at bounding box center [314, 260] width 182 height 12
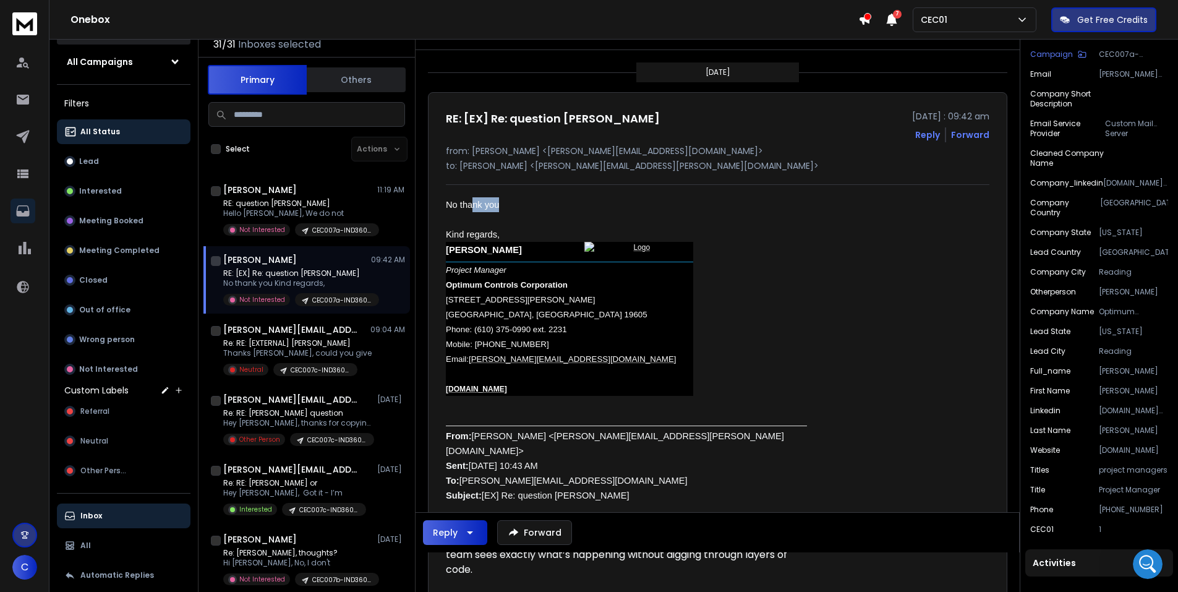
drag, startPoint x: 501, startPoint y: 208, endPoint x: 472, endPoint y: 207, distance: 28.5
click at [472, 207] on p "No thank you" at bounding box center [626, 204] width 361 height 15
click at [469, 207] on span "No thank you" at bounding box center [472, 205] width 53 height 10
drag, startPoint x: 446, startPoint y: 203, endPoint x: 493, endPoint y: 206, distance: 47.7
click at [493, 206] on span "No thank you" at bounding box center [472, 205] width 53 height 10
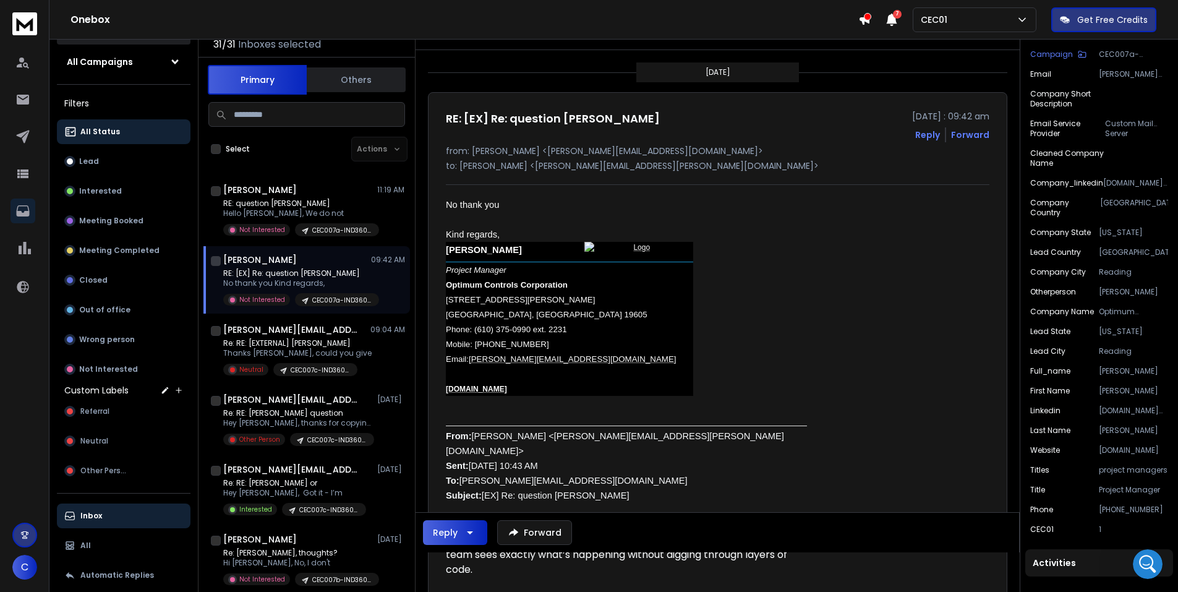
click at [1113, 368] on p "[PERSON_NAME]" at bounding box center [1133, 371] width 69 height 10
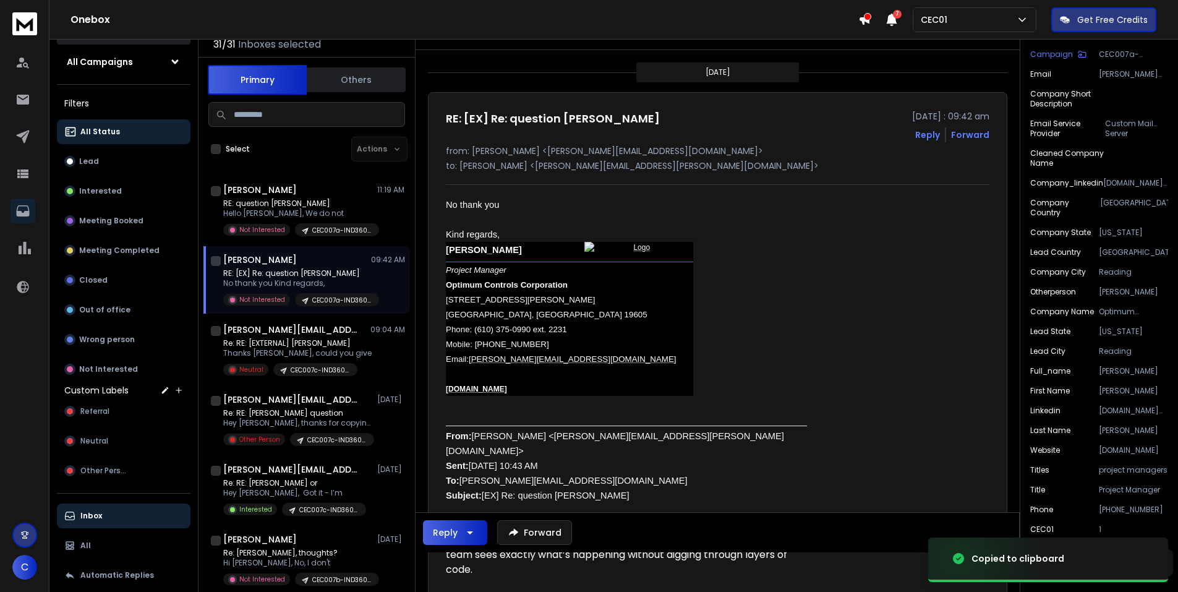
click at [1132, 310] on p "Optimum Controls" at bounding box center [1133, 312] width 69 height 10
click at [1113, 491] on p "Project Manager" at bounding box center [1133, 490] width 69 height 10
click at [1116, 74] on p "jeffj@optimumcontrols.com" at bounding box center [1133, 74] width 69 height 10
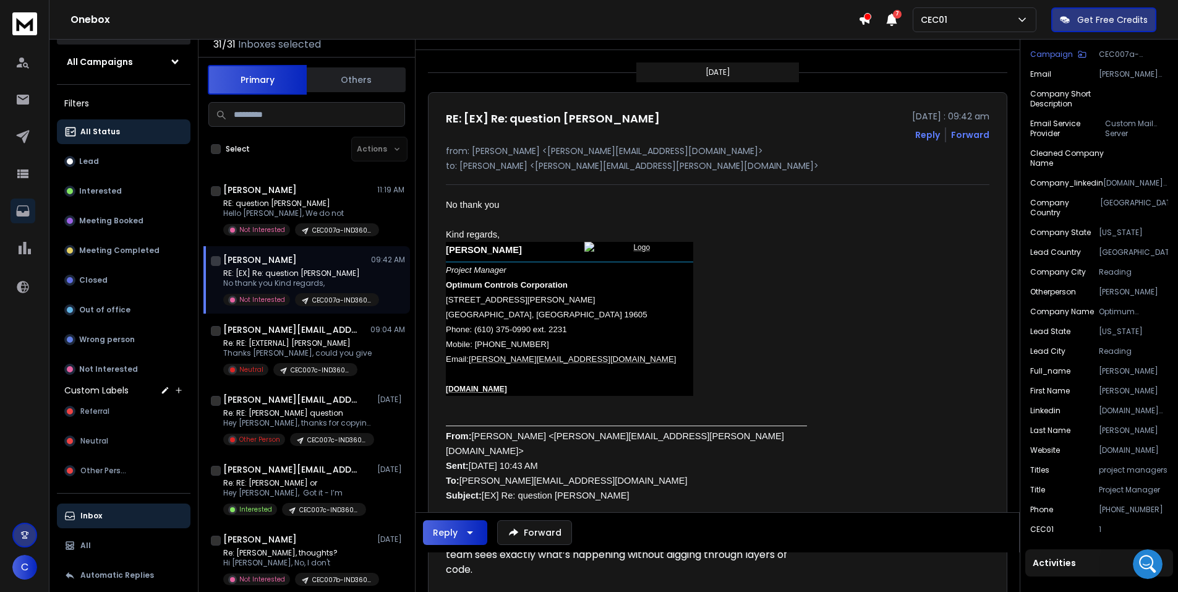
click at [1127, 449] on p "optimumcontrols.com" at bounding box center [1133, 450] width 69 height 10
drag, startPoint x: 1130, startPoint y: 54, endPoint x: 1113, endPoint y: 179, distance: 126.6
click at [1100, 56] on p "CEC007a-IND360-integrators-bucket1" at bounding box center [1133, 54] width 69 height 10
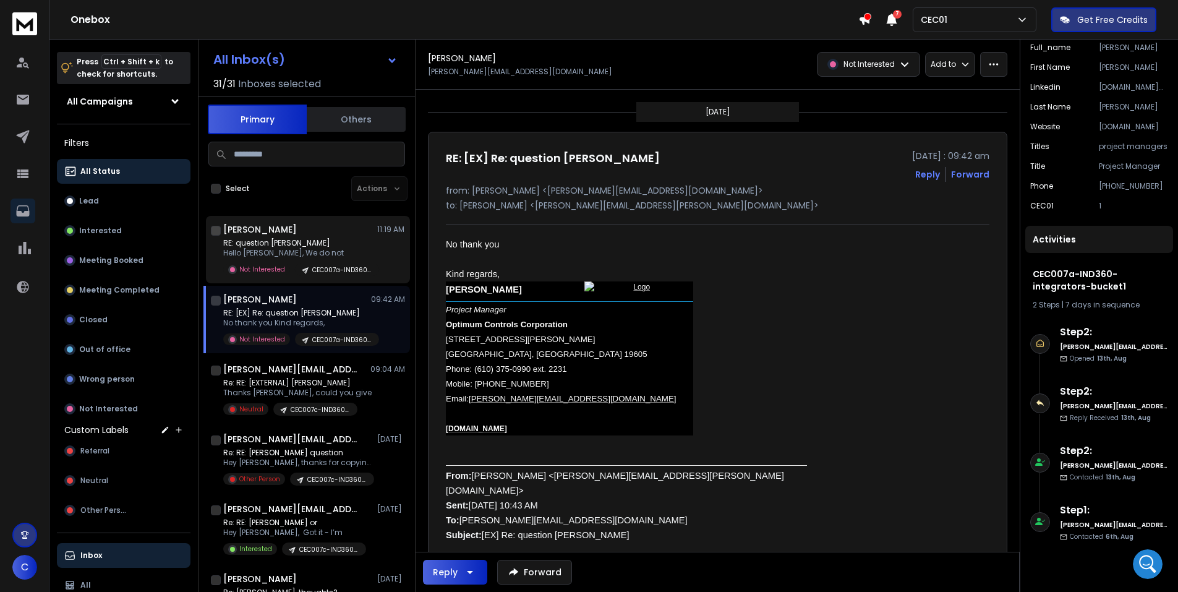
click at [314, 243] on p "RE: question [PERSON_NAME]" at bounding box center [297, 243] width 148 height 10
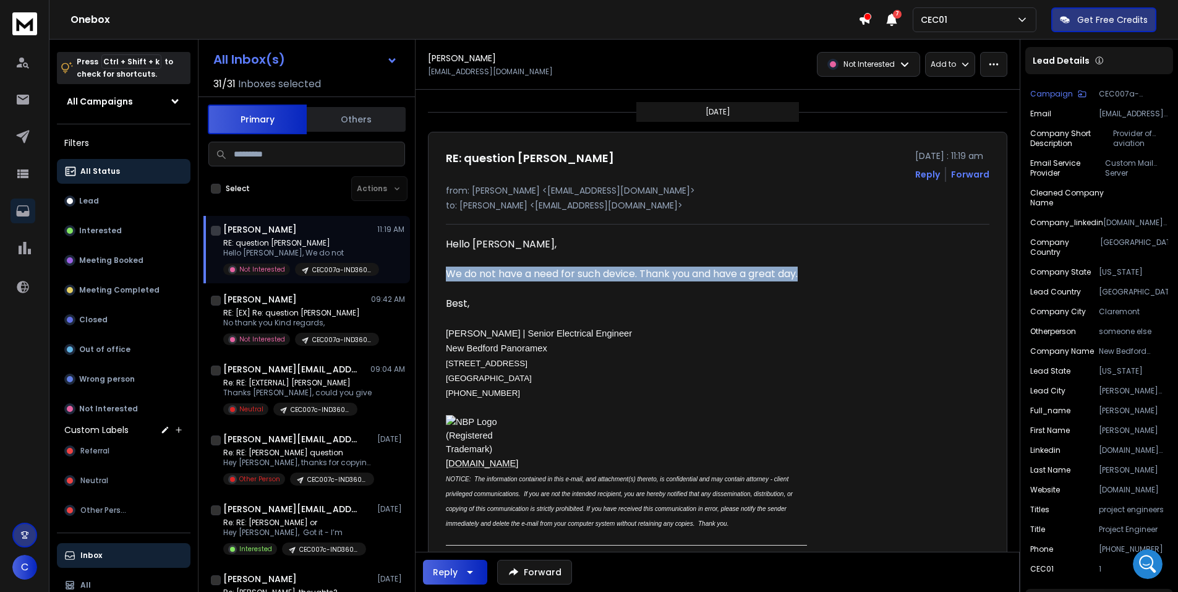
drag, startPoint x: 863, startPoint y: 275, endPoint x: 440, endPoint y: 276, distance: 423.0
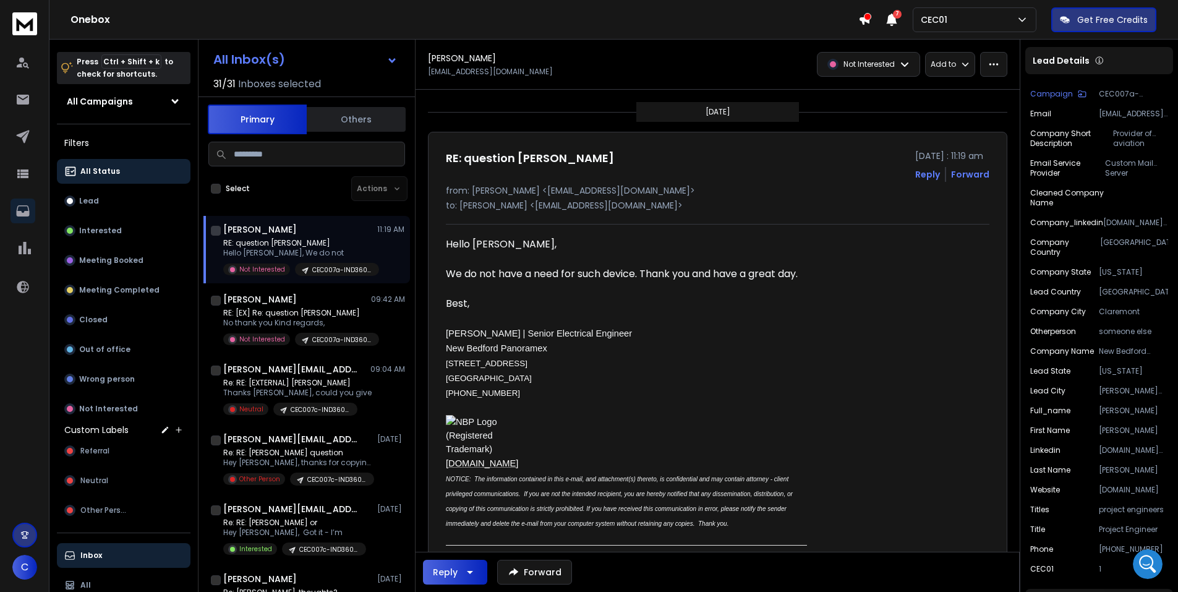
click at [1109, 410] on p "[PERSON_NAME]" at bounding box center [1133, 411] width 69 height 10
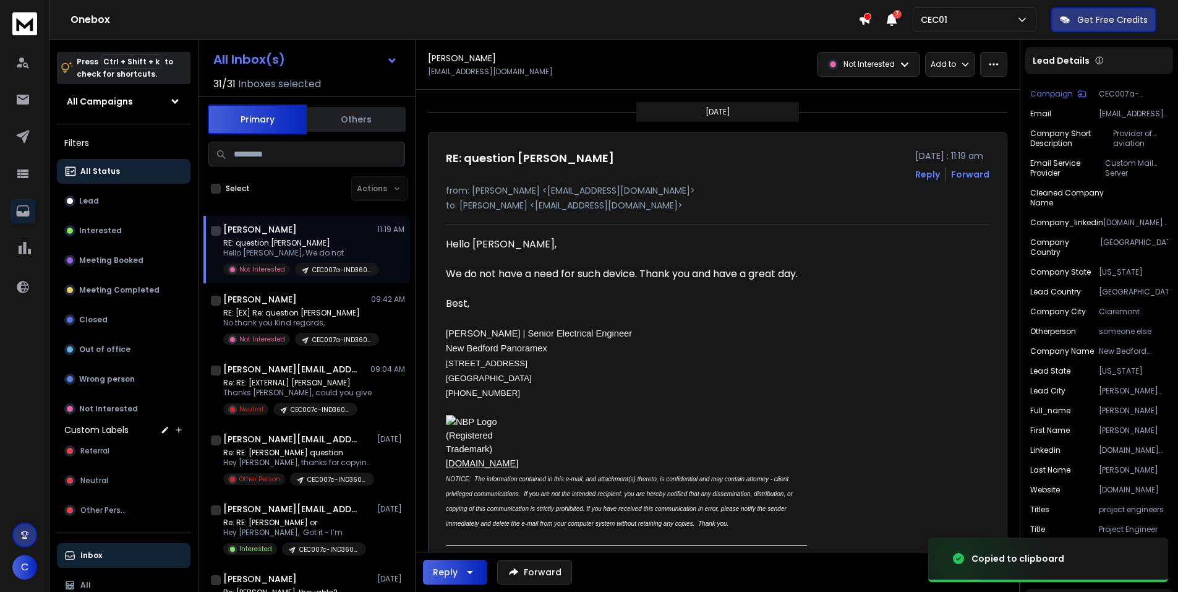
click at [1117, 346] on p "New Bedford Panoramex" at bounding box center [1133, 351] width 69 height 10
click at [1117, 528] on ol "Copied to clipboard" at bounding box center [1048, 559] width 260 height 64
click at [1127, 529] on ol "Copied to clipboard" at bounding box center [1048, 559] width 260 height 64
click at [1111, 526] on p "Project Engineer" at bounding box center [1133, 529] width 69 height 10
click at [1122, 113] on p "vzamora@nbpcorp.com" at bounding box center [1133, 114] width 69 height 10
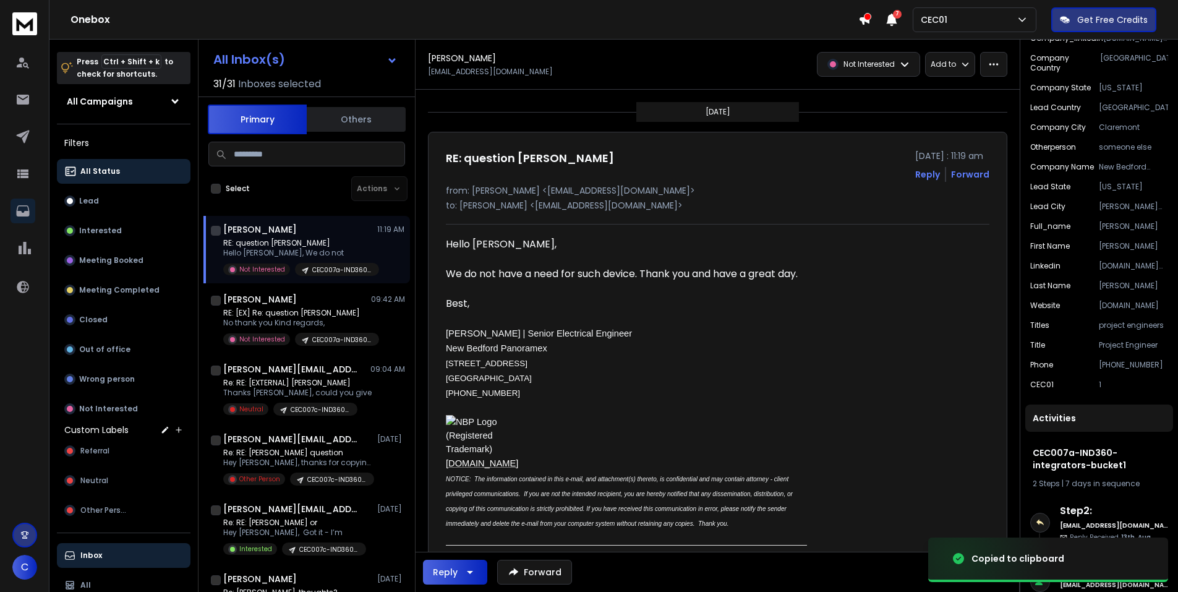
scroll to position [186, 0]
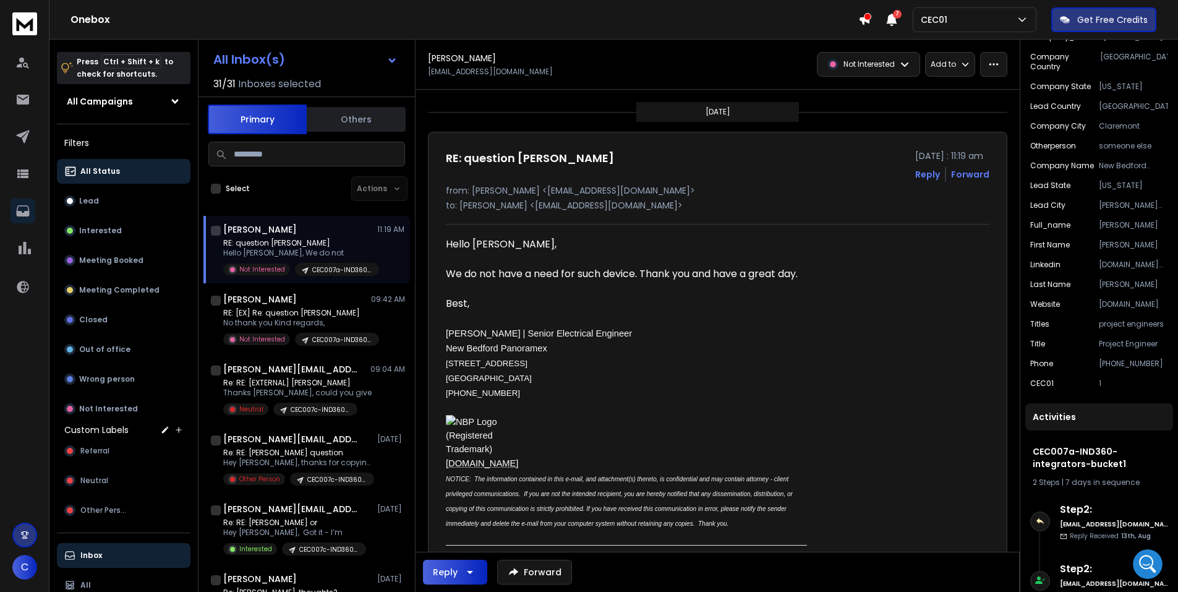
click at [1122, 323] on p "project engineers" at bounding box center [1133, 324] width 69 height 10
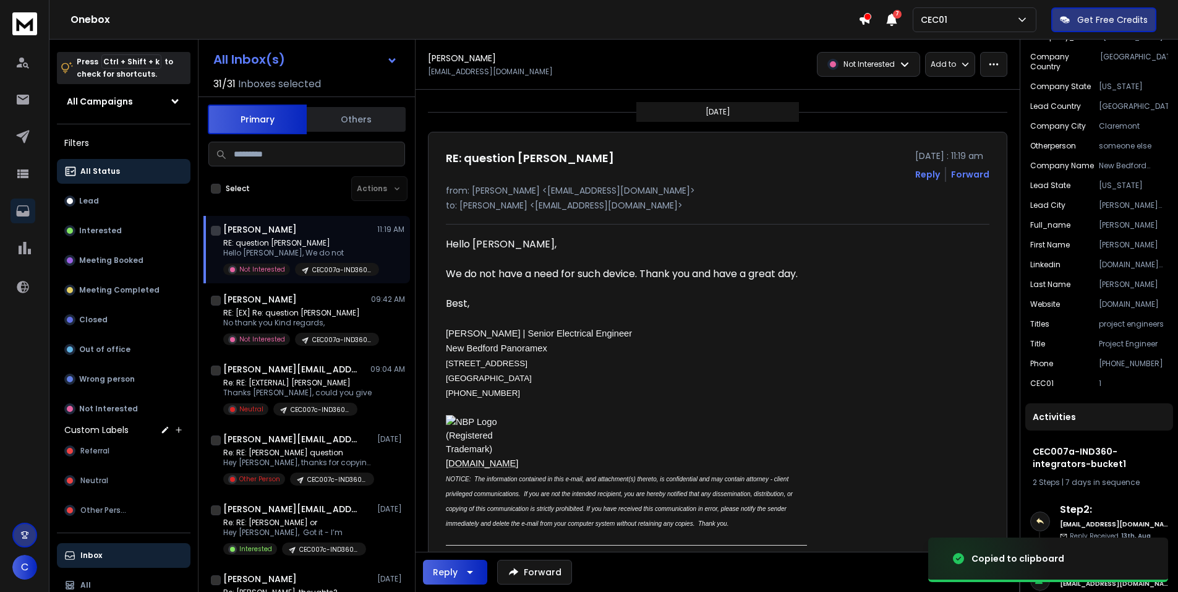
click at [1119, 299] on p "nbpcorp.com" at bounding box center [1133, 304] width 69 height 10
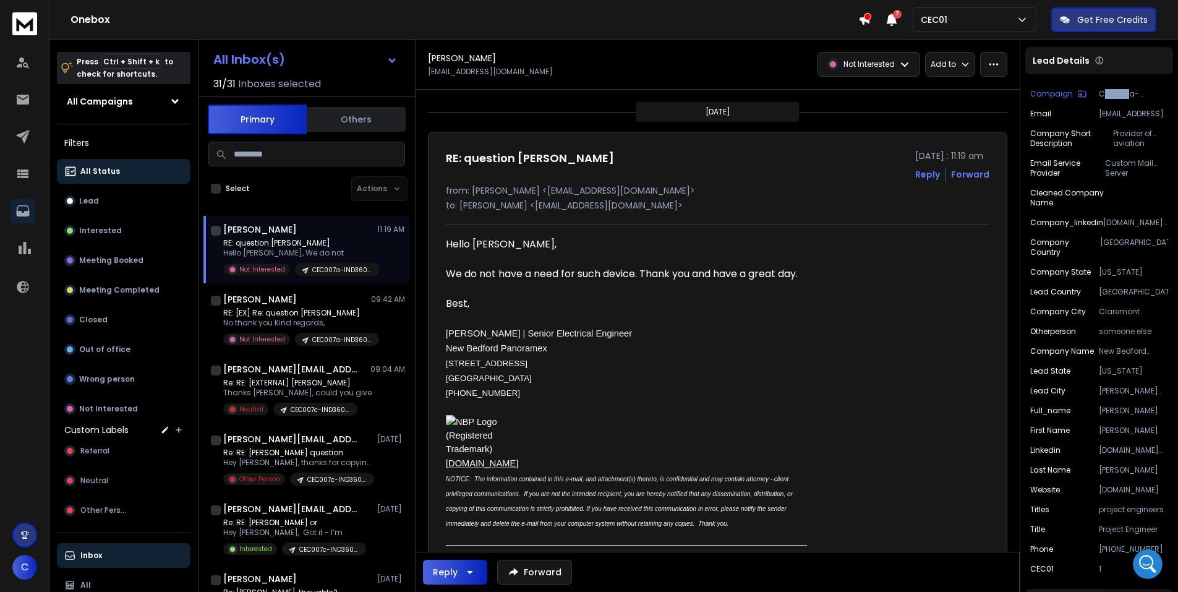
drag, startPoint x: 1126, startPoint y: 95, endPoint x: 1100, endPoint y: 95, distance: 26.6
click at [1100, 95] on p "CEC007a-IND360-integrators-bucket1" at bounding box center [1133, 94] width 69 height 10
drag, startPoint x: 1127, startPoint y: 93, endPoint x: 1095, endPoint y: 91, distance: 32.3
click at [1099, 91] on p "CEC007a-IND360-integrators-bucket1" at bounding box center [1133, 94] width 69 height 10
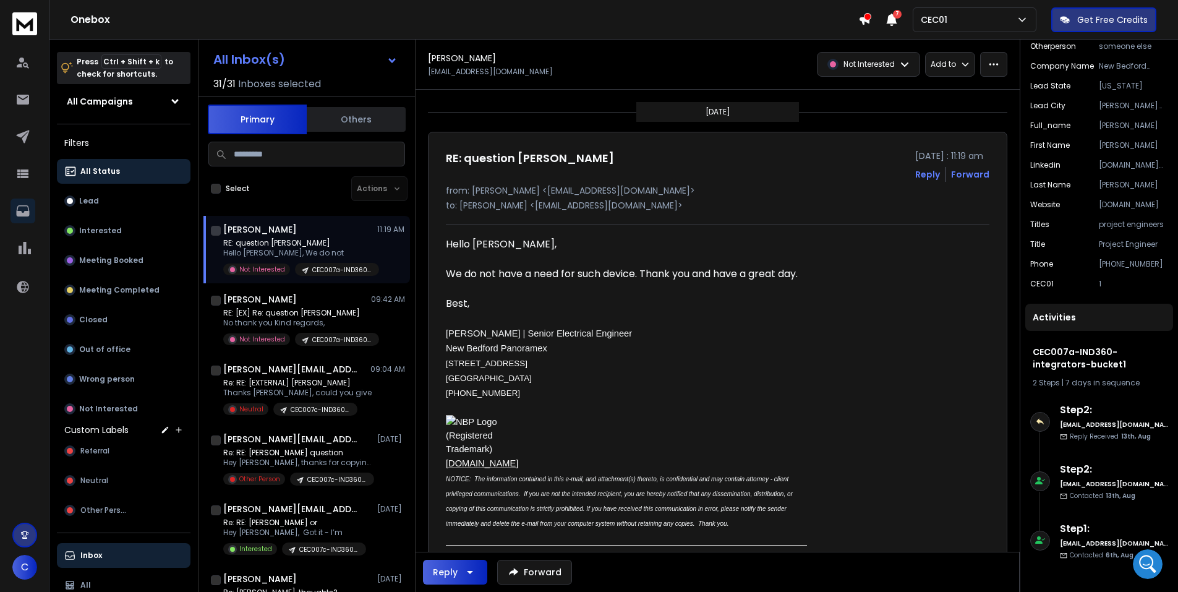
click at [620, 313] on p at bounding box center [626, 318] width 361 height 15
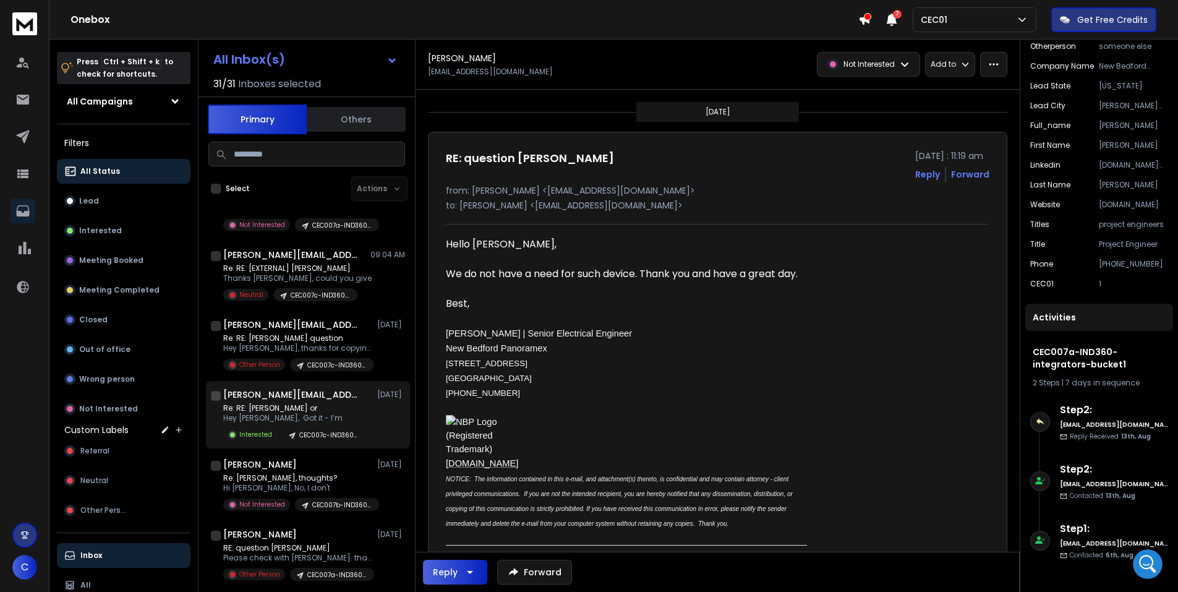
scroll to position [124, 0]
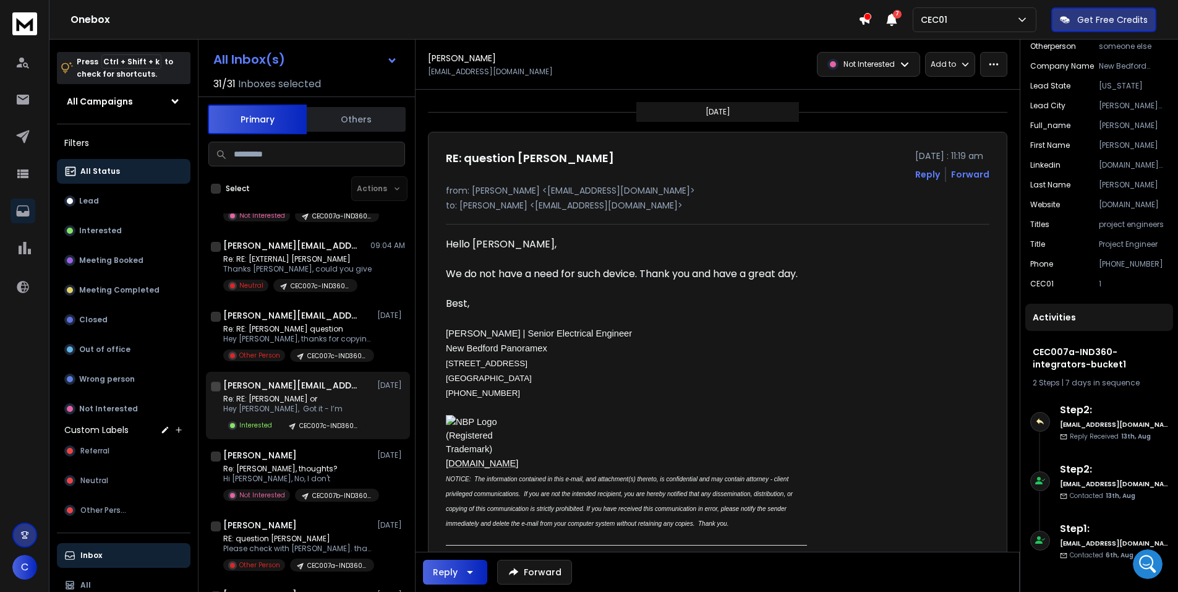
click at [310, 398] on p "Re: RE: [PERSON_NAME] or" at bounding box center [294, 399] width 143 height 10
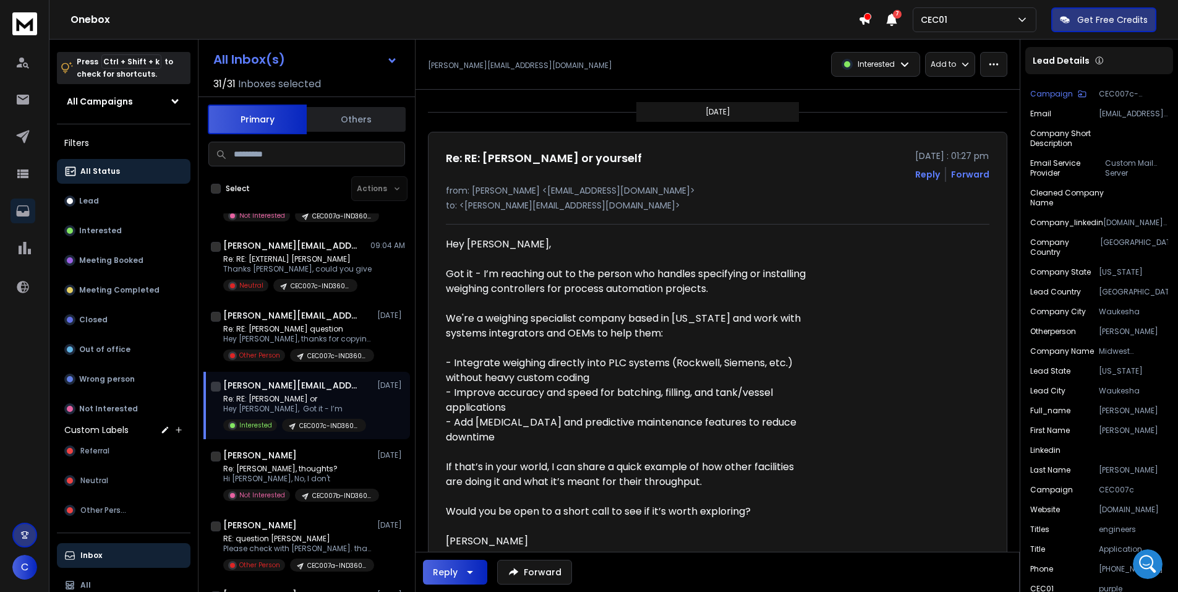
click at [296, 394] on p "Re: RE: [PERSON_NAME] or" at bounding box center [294, 399] width 143 height 10
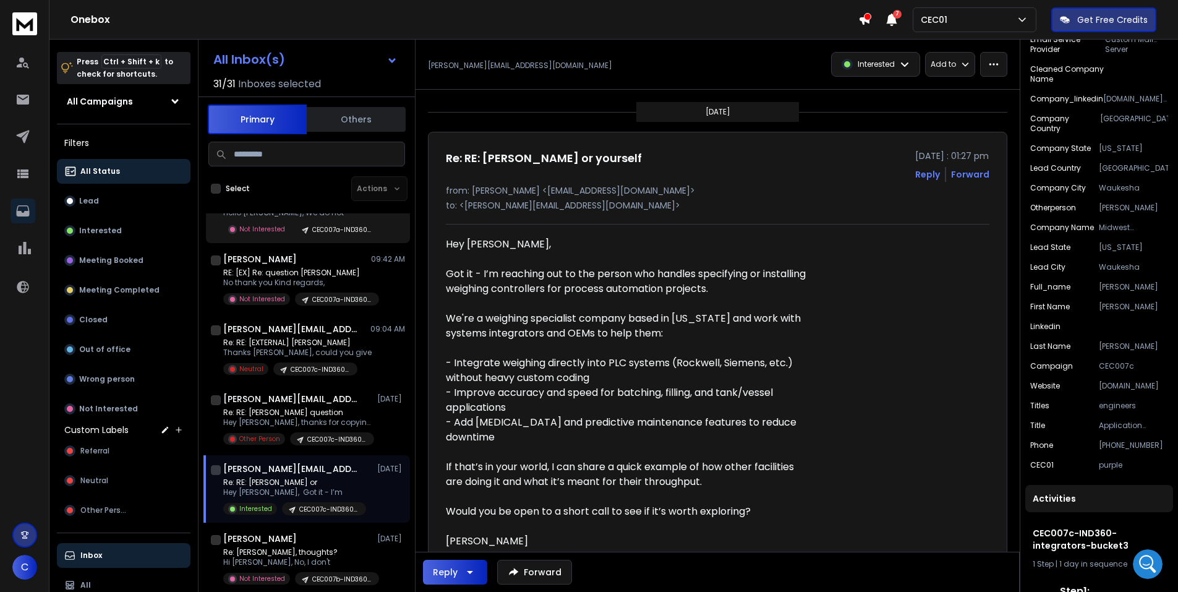
scroll to position [0, 0]
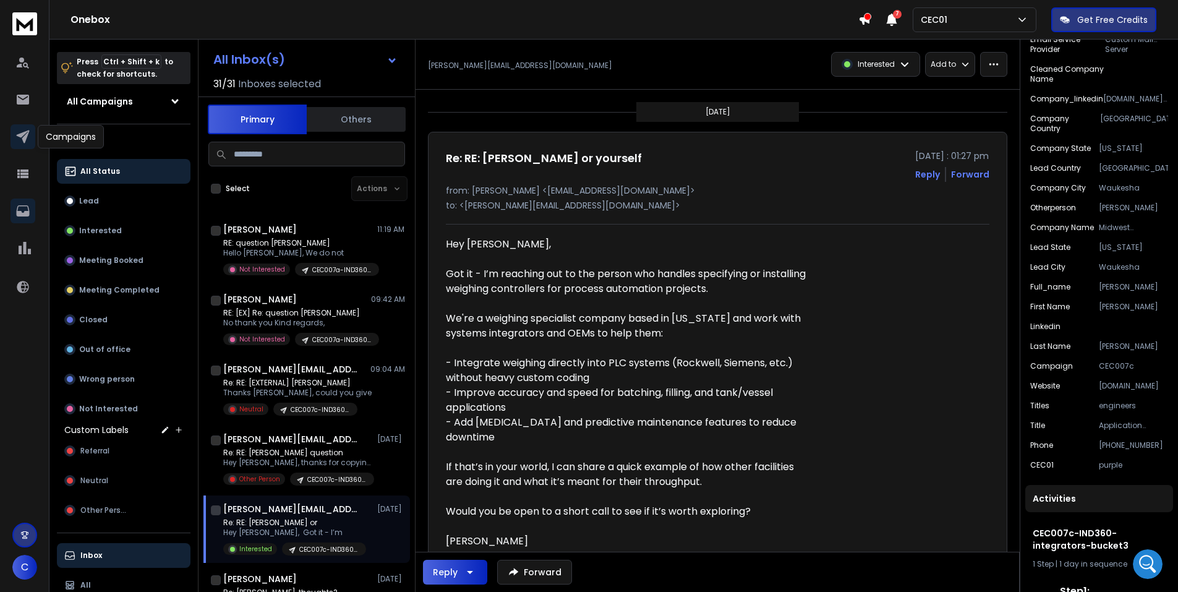
click at [29, 138] on icon at bounding box center [22, 136] width 15 height 15
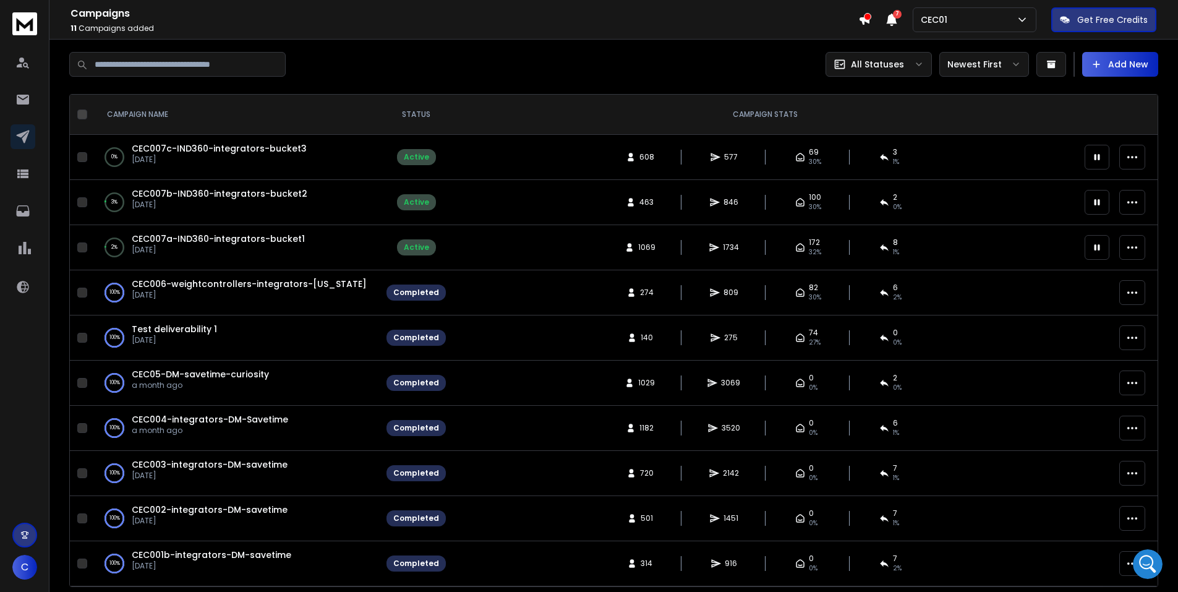
click at [643, 69] on div "Campaigns 11 Campaigns Added All Statuses Newest First Add New" at bounding box center [886, 64] width 545 height 25
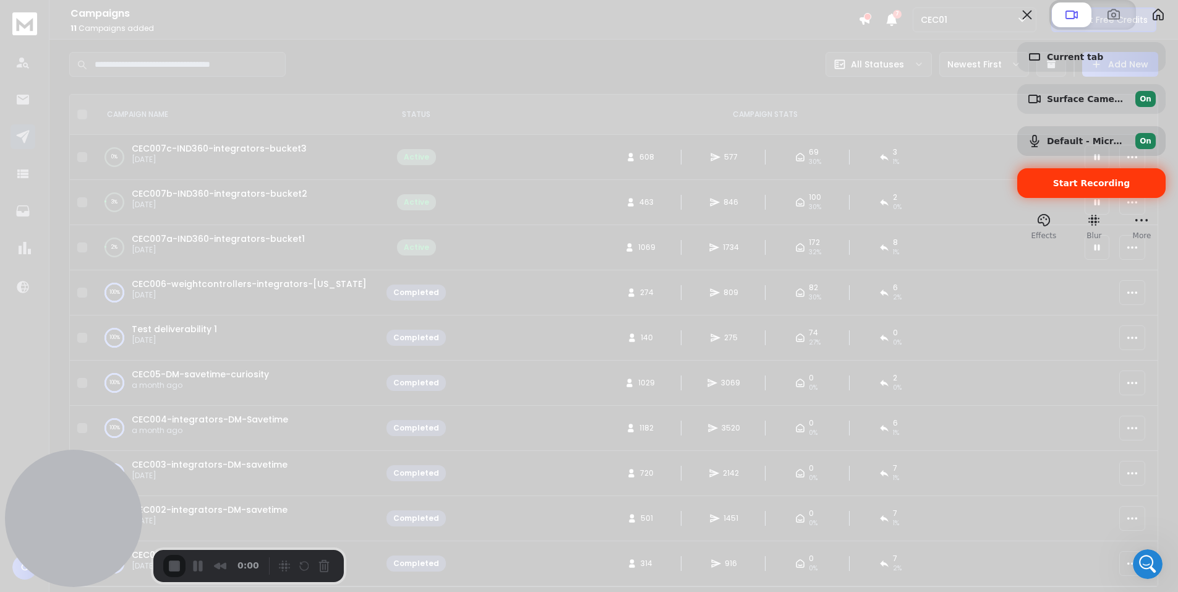
click at [1078, 188] on span "Start Recording" at bounding box center [1091, 183] width 77 height 10
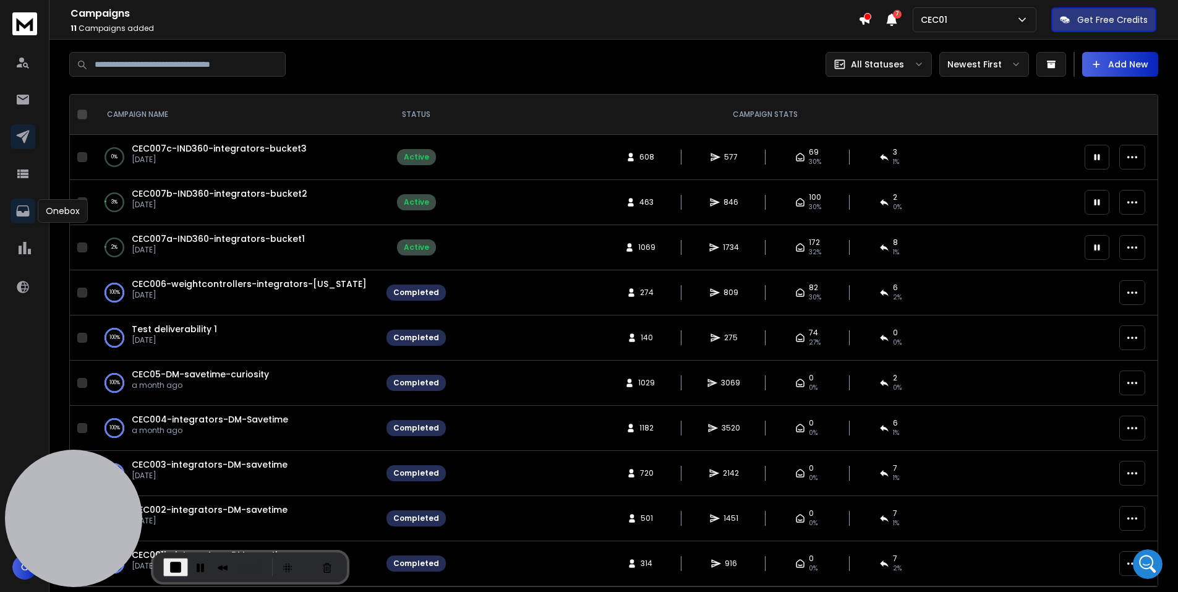
click at [20, 211] on icon at bounding box center [22, 210] width 13 height 11
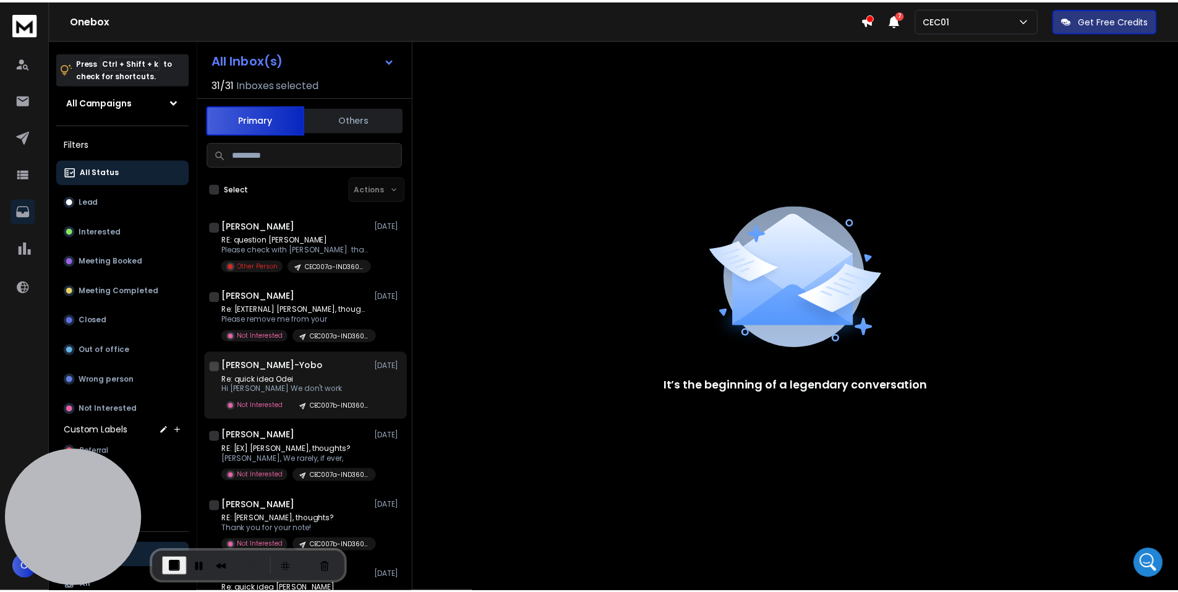
scroll to position [433, 0]
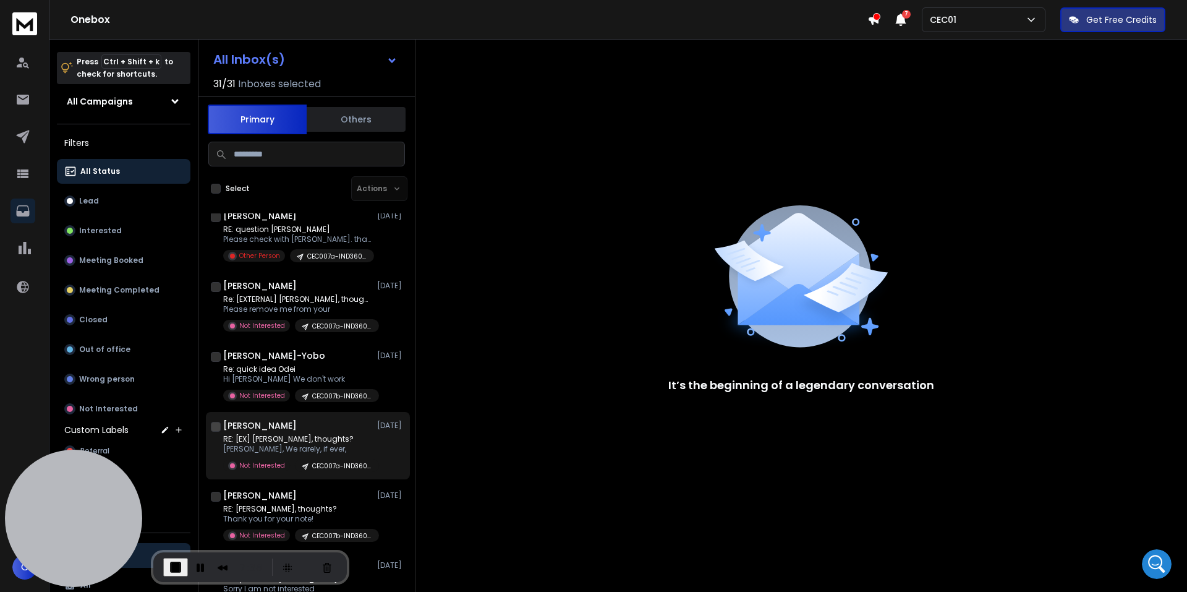
click at [179, 565] on span "End Recording" at bounding box center [175, 567] width 15 height 15
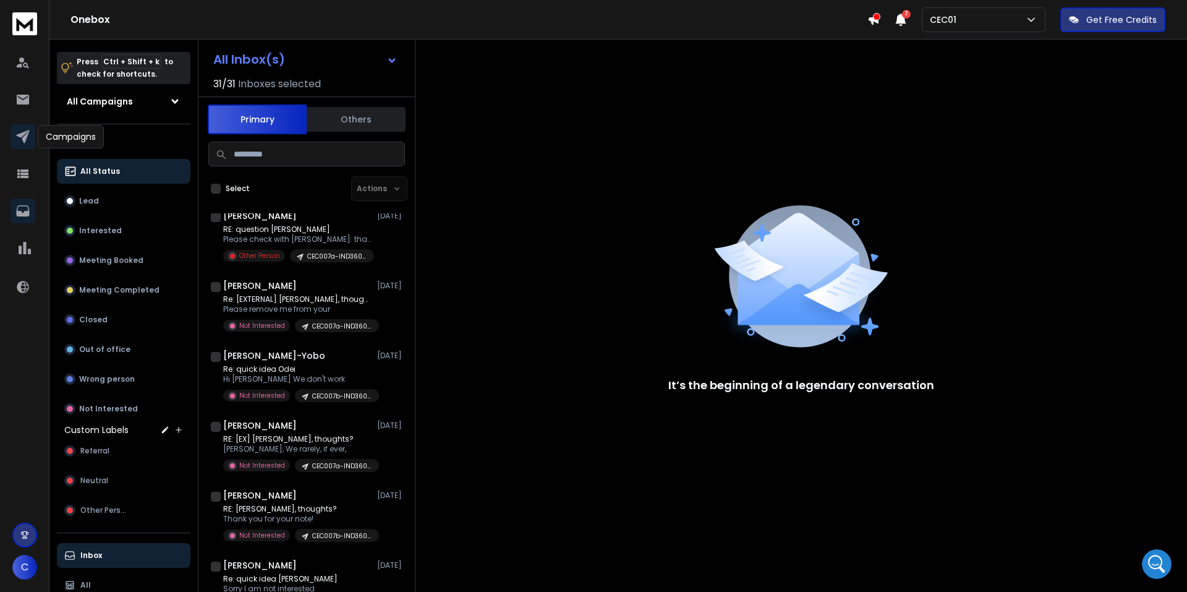
click at [23, 145] on link at bounding box center [23, 136] width 25 height 25
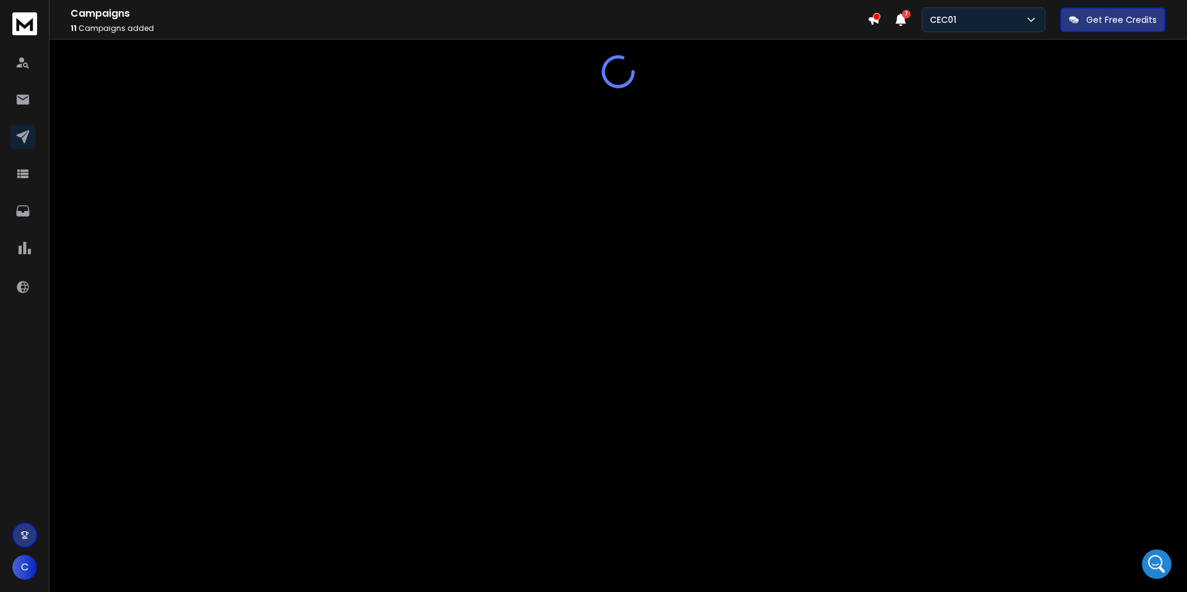
click at [1004, 7] on button "CEC01" at bounding box center [984, 19] width 124 height 25
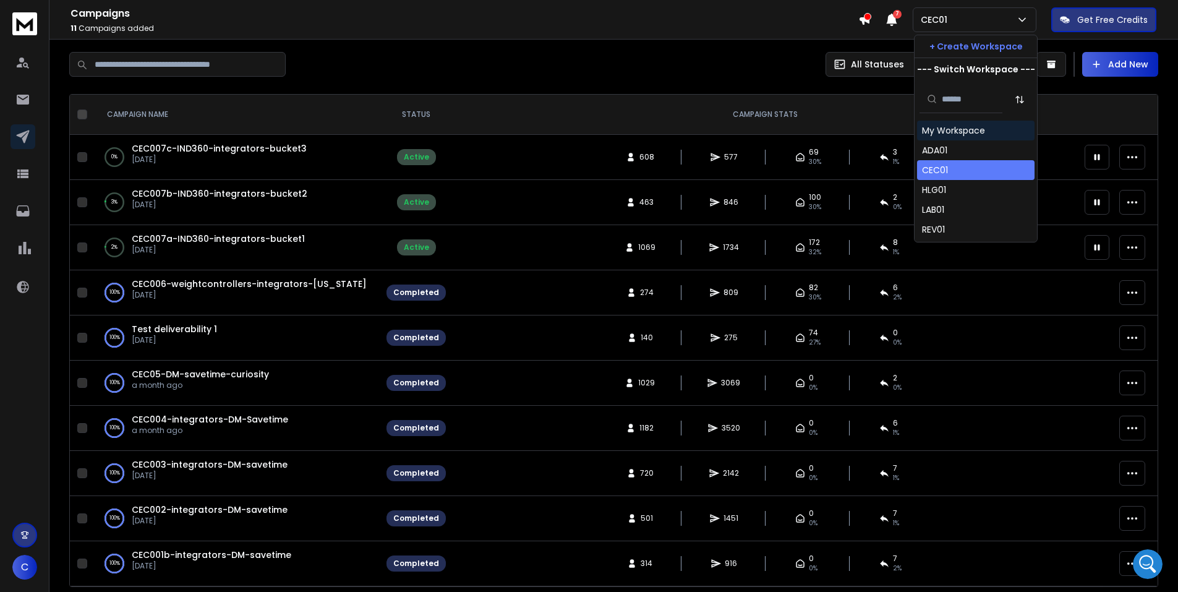
click at [968, 130] on div "My Workspace" at bounding box center [953, 130] width 63 height 12
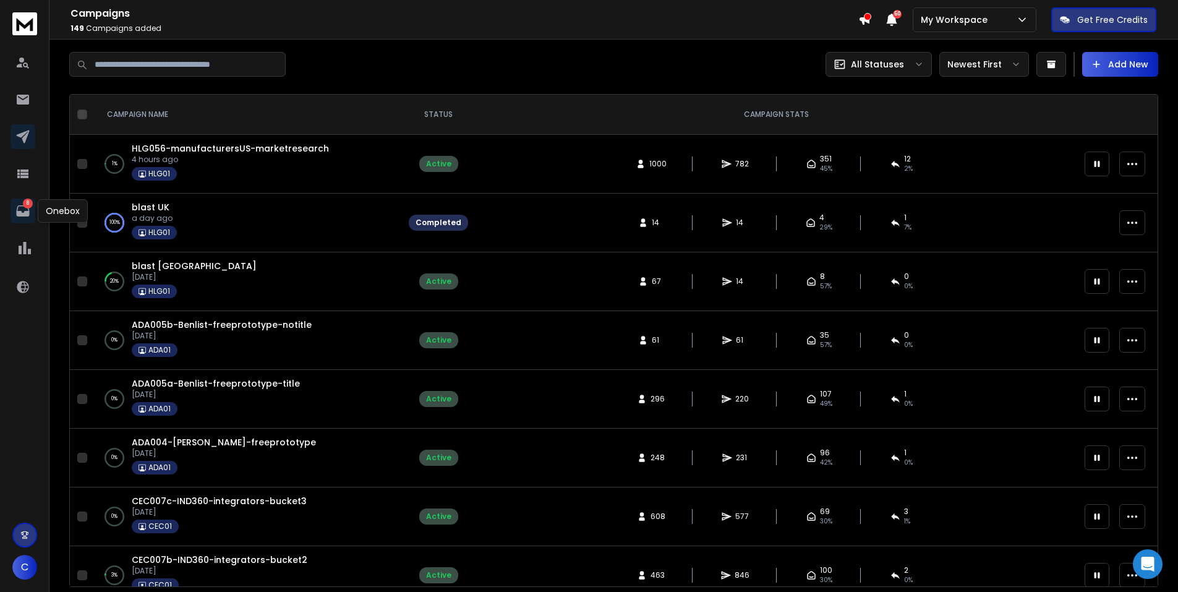
click at [24, 205] on p "8" at bounding box center [28, 204] width 10 height 10
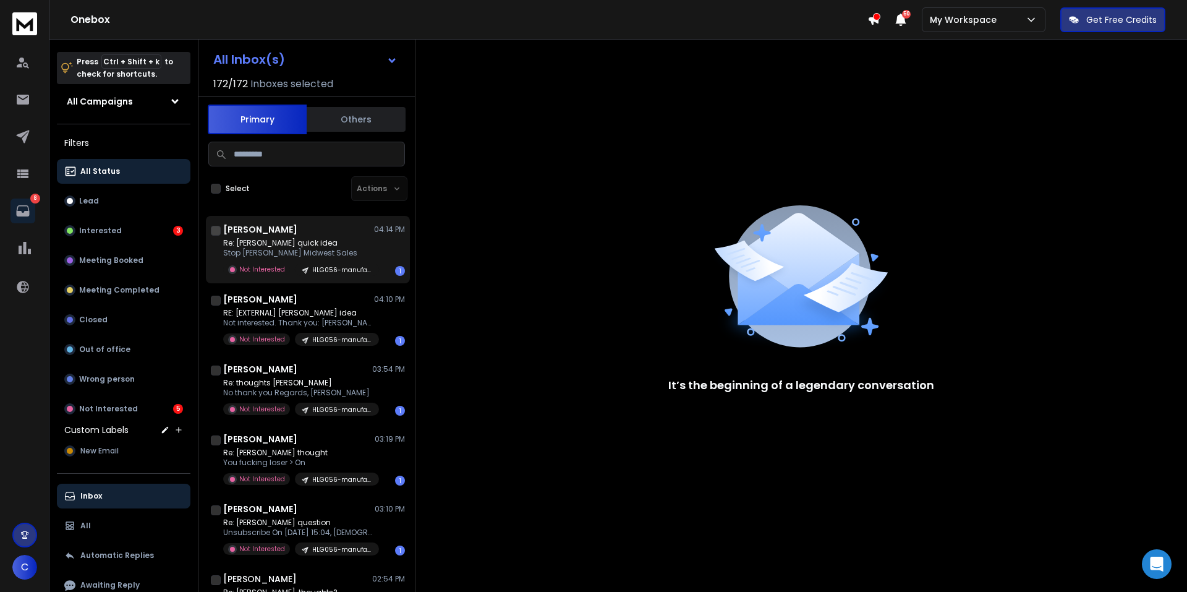
click at [347, 237] on div "Desiree Denoyer 04:14 PM Re: Desiree quick idea Stop Desiree Denoyer Midwest Sa…" at bounding box center [314, 249] width 182 height 53
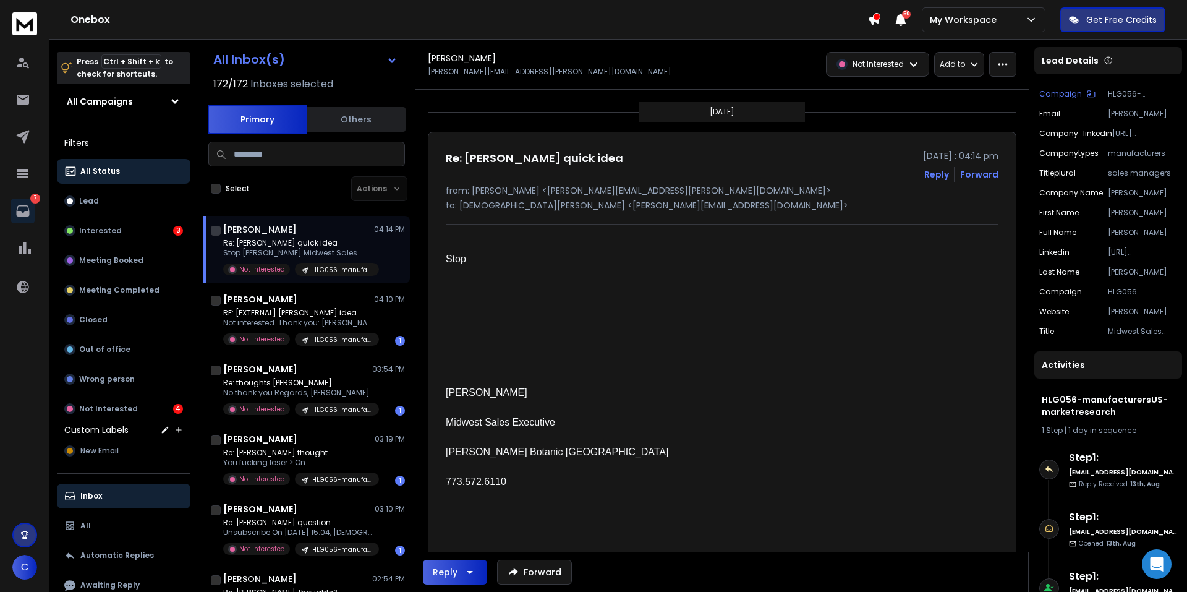
click at [998, 66] on button "button" at bounding box center [1002, 64] width 27 height 25
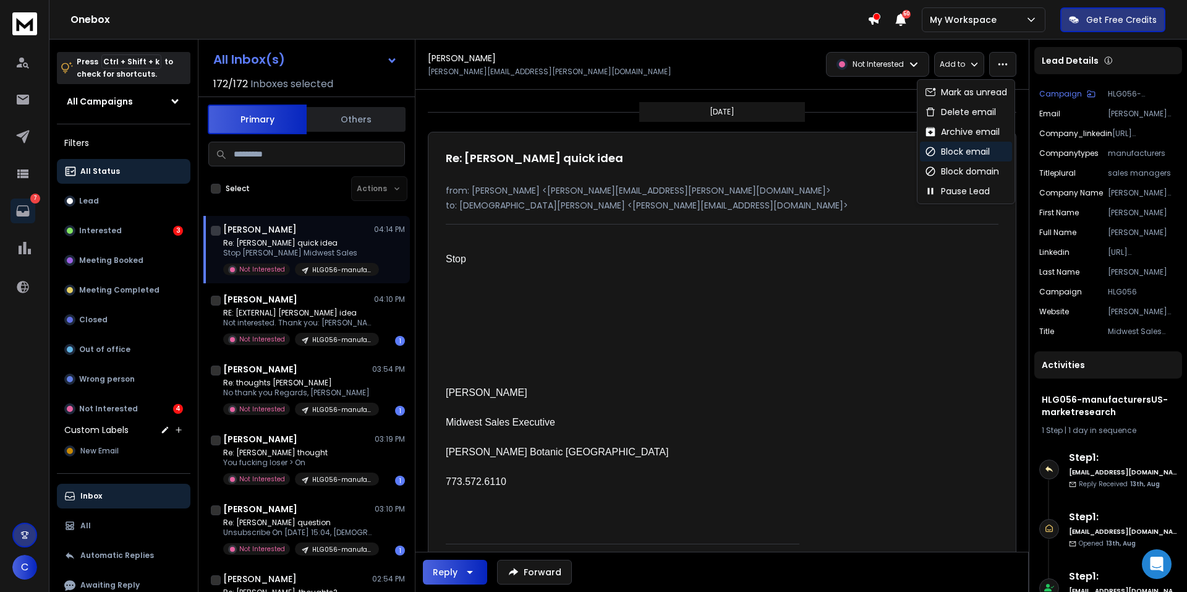
click at [962, 150] on div "Block email" at bounding box center [957, 151] width 65 height 12
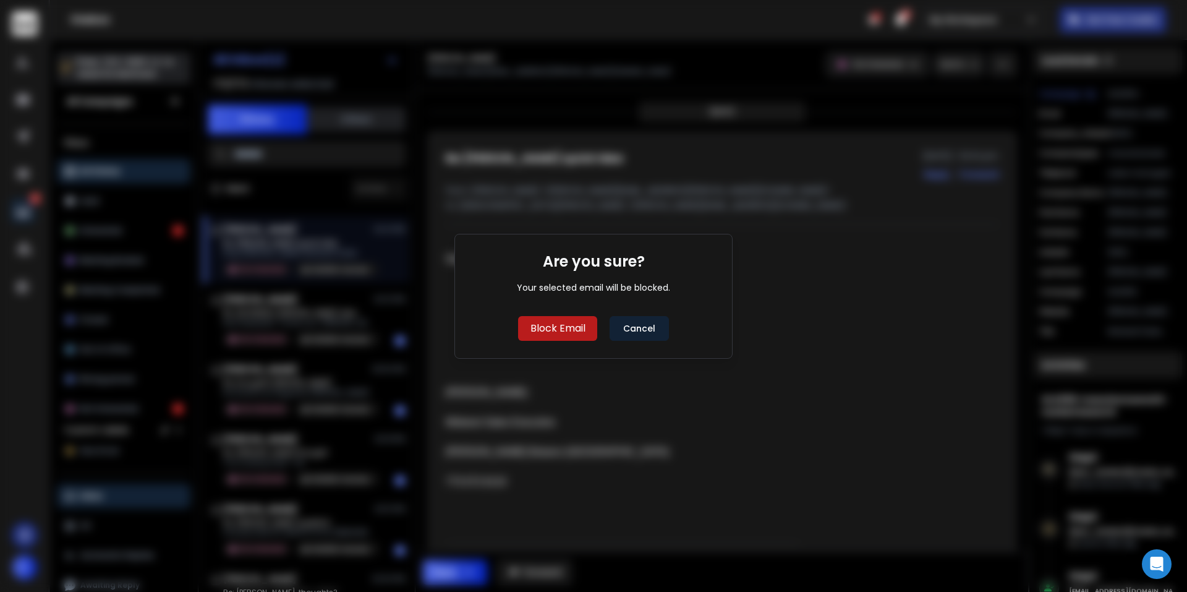
click at [555, 330] on button "Block Email" at bounding box center [557, 328] width 79 height 25
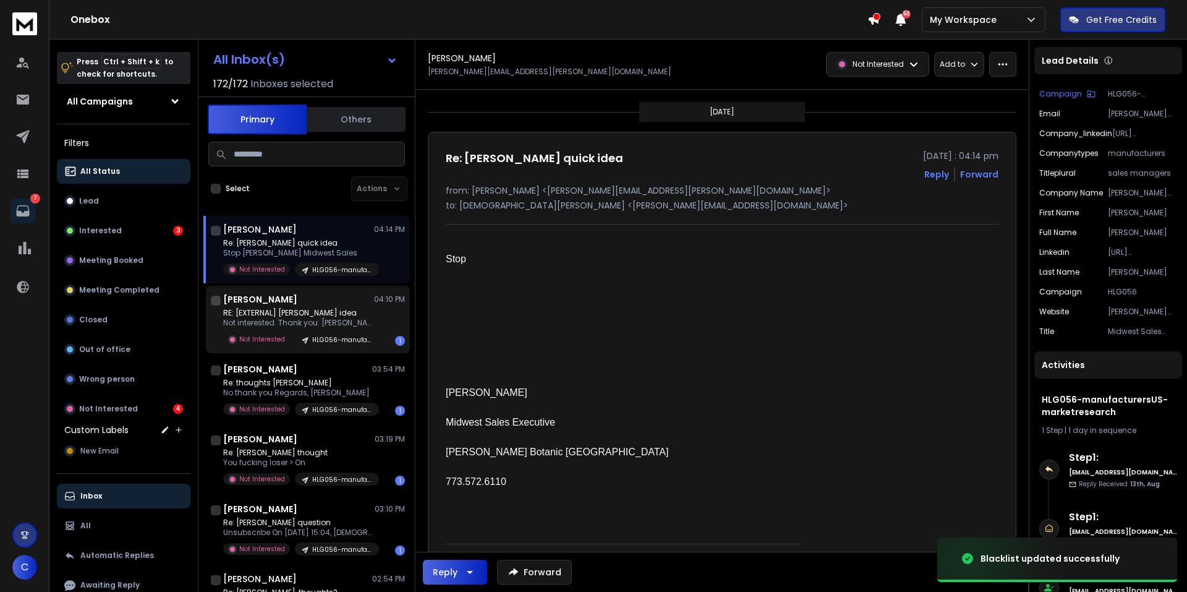
click at [333, 320] on p "Not interested. Thank you: John" at bounding box center [297, 323] width 148 height 10
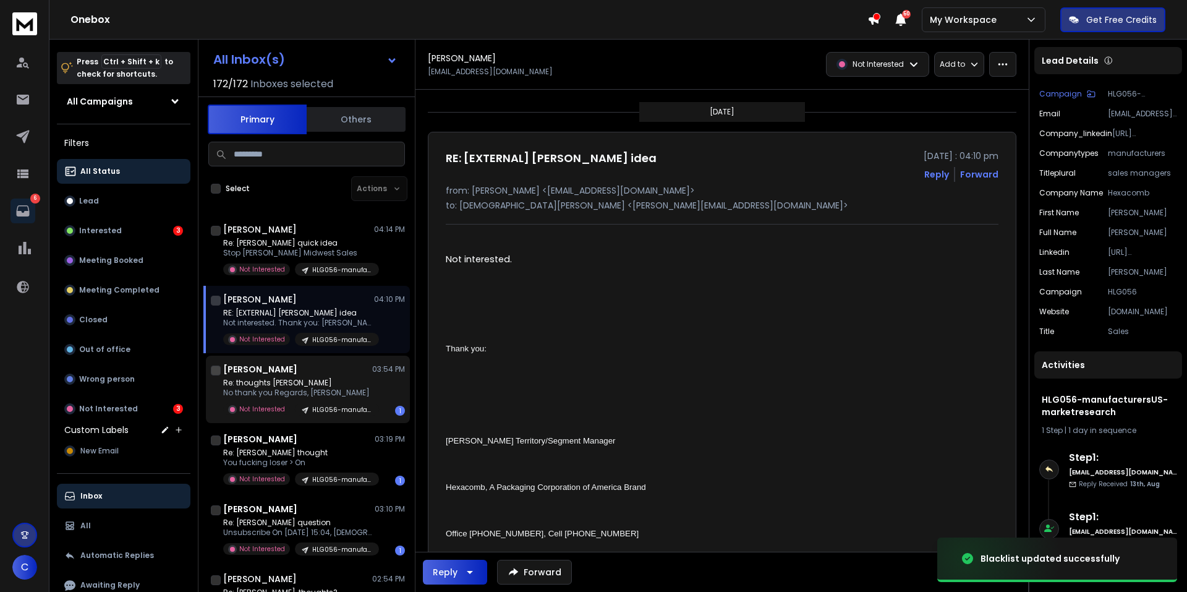
click at [322, 370] on div "Richard Lytle 03:54 PM" at bounding box center [314, 369] width 182 height 12
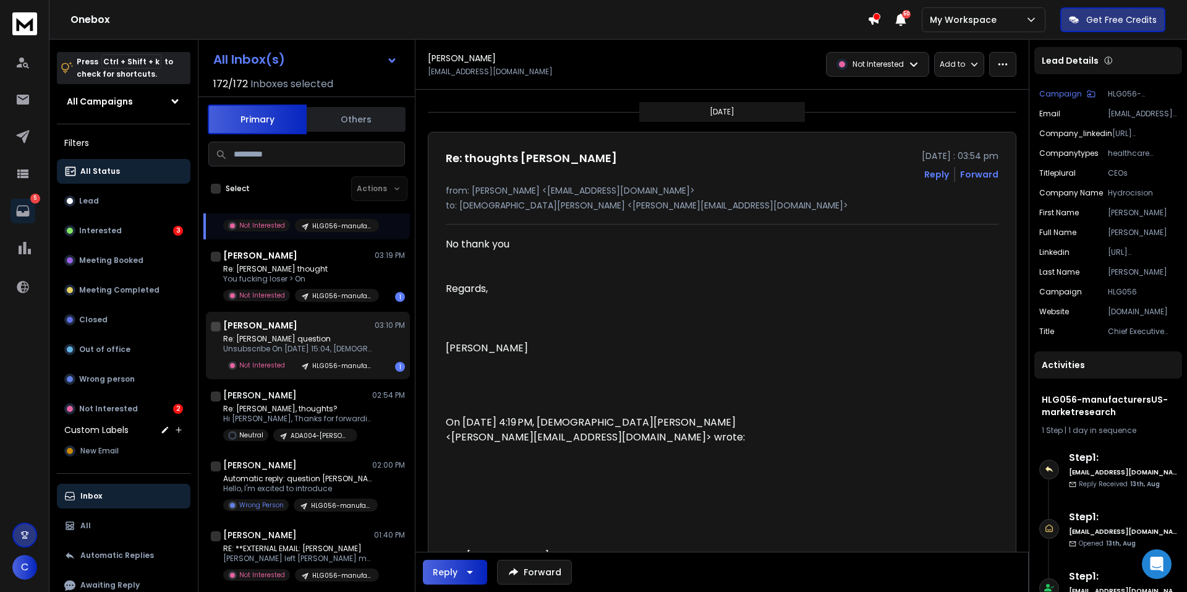
scroll to position [186, 0]
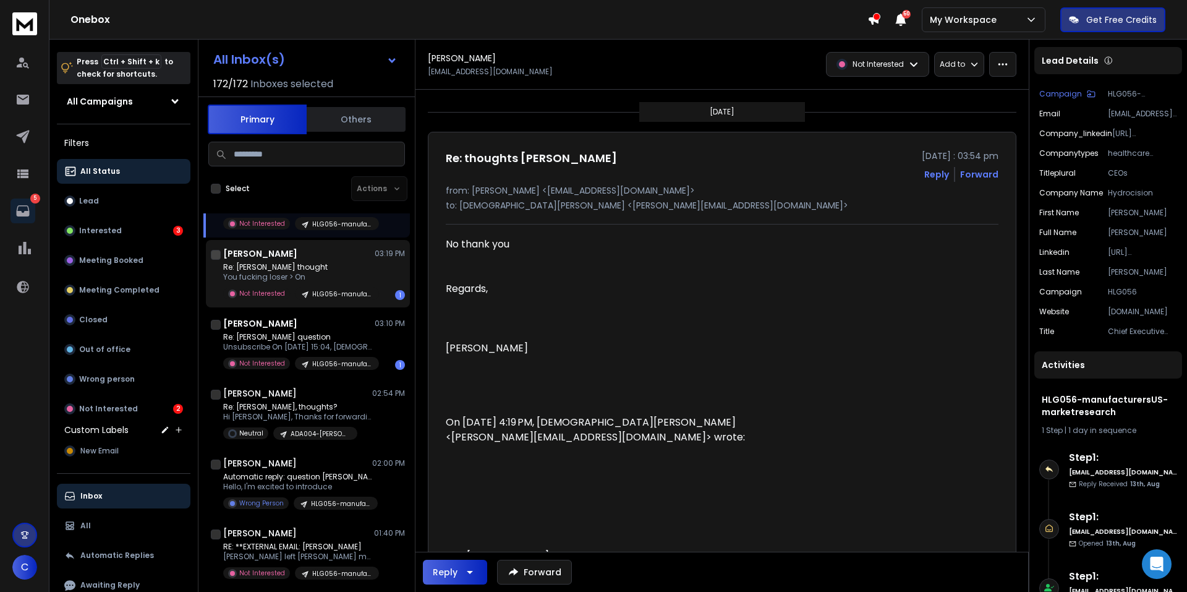
click at [332, 267] on p "Re: Frank quick thought" at bounding box center [297, 267] width 148 height 10
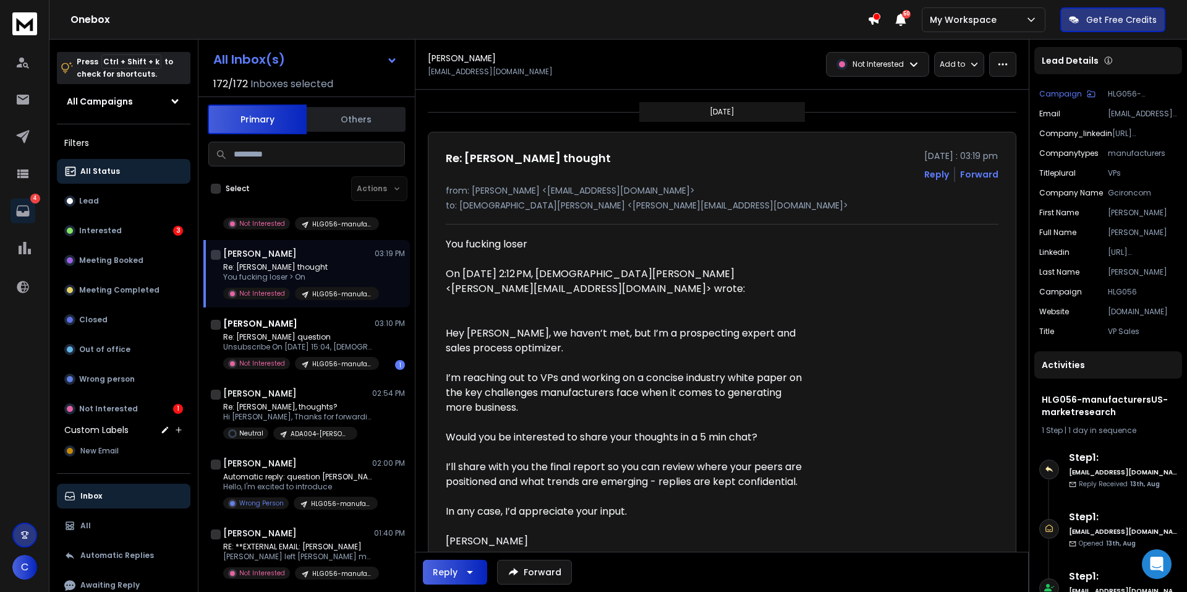
click at [1130, 247] on div "Campaign HLG056-manufacturersUS-marketresearch Email frankvillella@gciron.com c…" at bounding box center [1109, 212] width 148 height 277
click at [1128, 251] on p "http://www.linkedin.com/in/frank-villella-742a1ab" at bounding box center [1142, 252] width 69 height 10
click at [1001, 64] on icon "button" at bounding box center [1002, 64] width 11 height 11
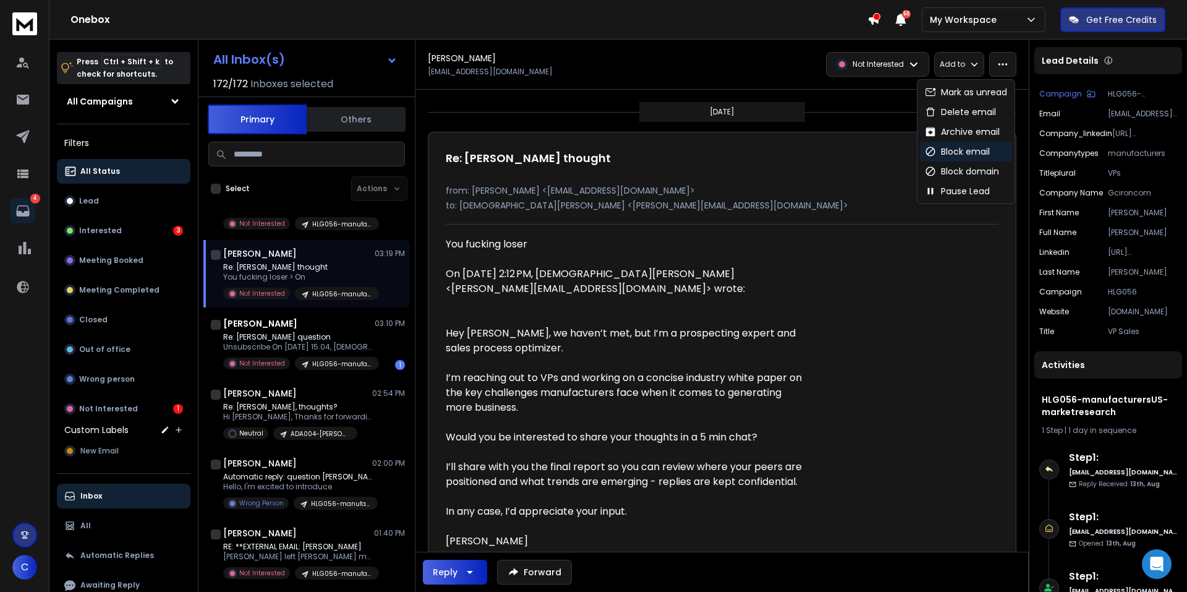
click at [977, 151] on div "Block email" at bounding box center [957, 151] width 65 height 12
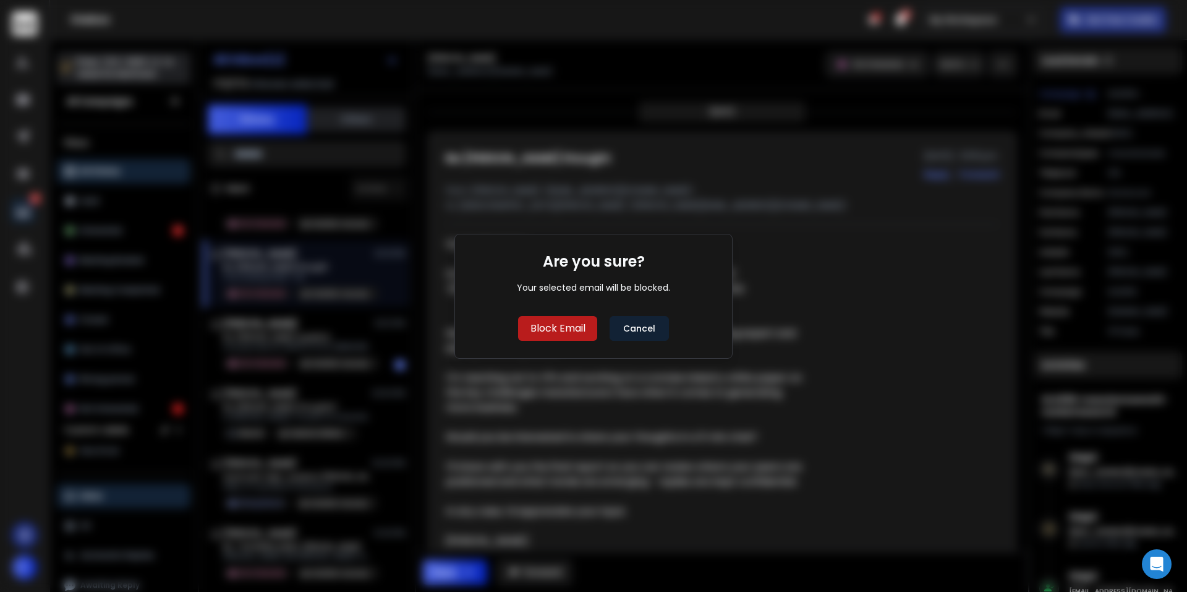
click at [542, 332] on button "Block Email" at bounding box center [557, 328] width 79 height 25
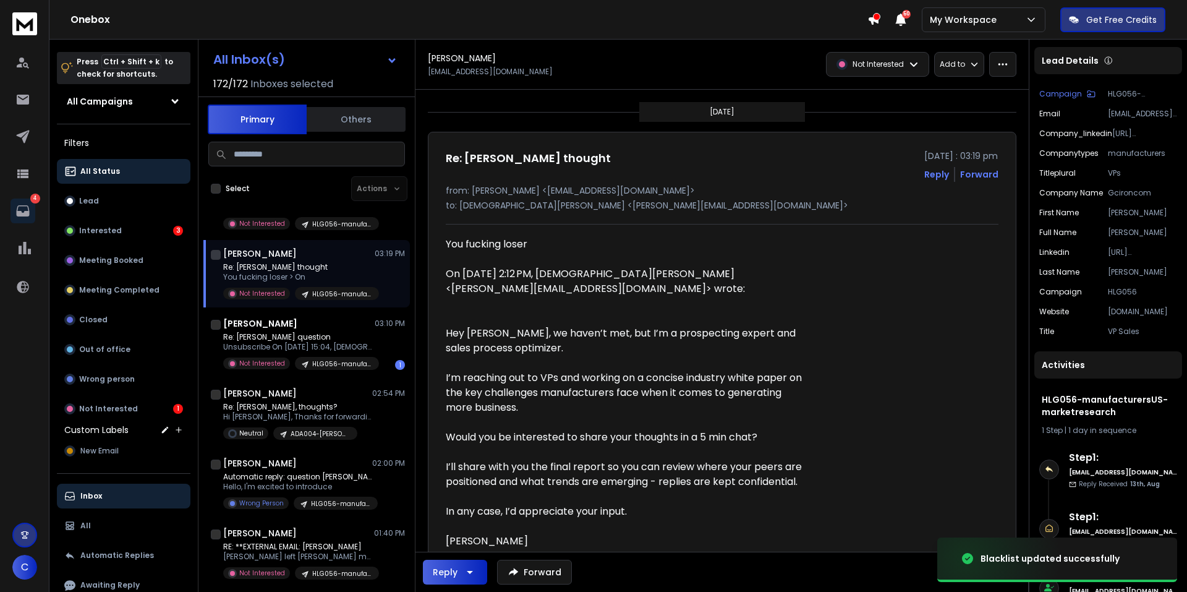
click at [308, 339] on p "Re: [PERSON_NAME] question" at bounding box center [297, 337] width 148 height 10
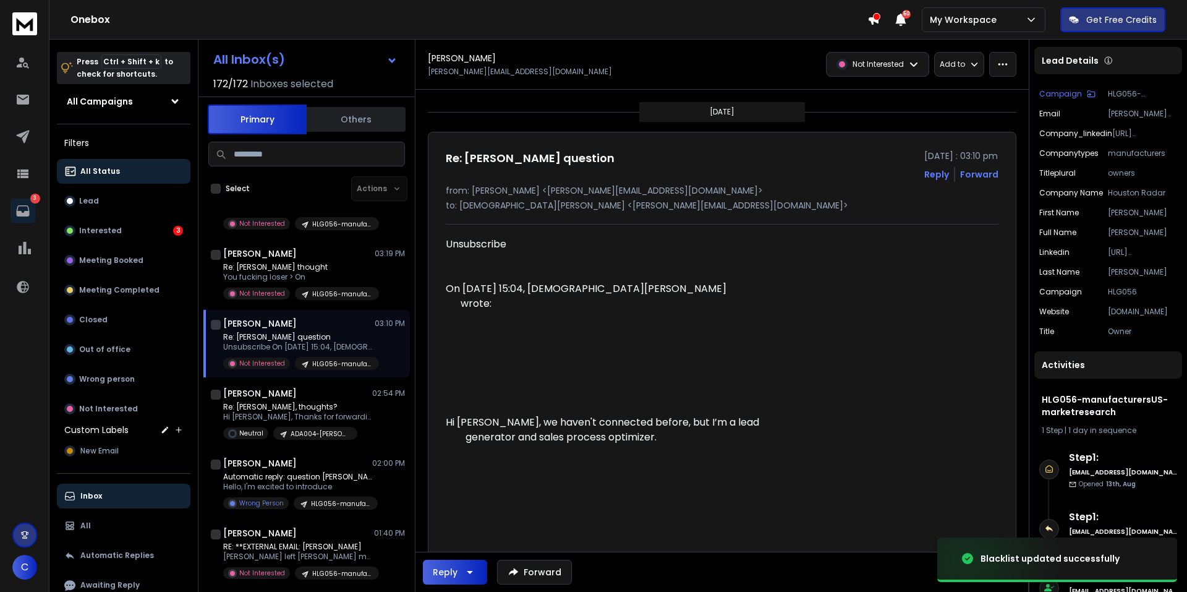
click at [999, 66] on icon "button" at bounding box center [1002, 64] width 11 height 11
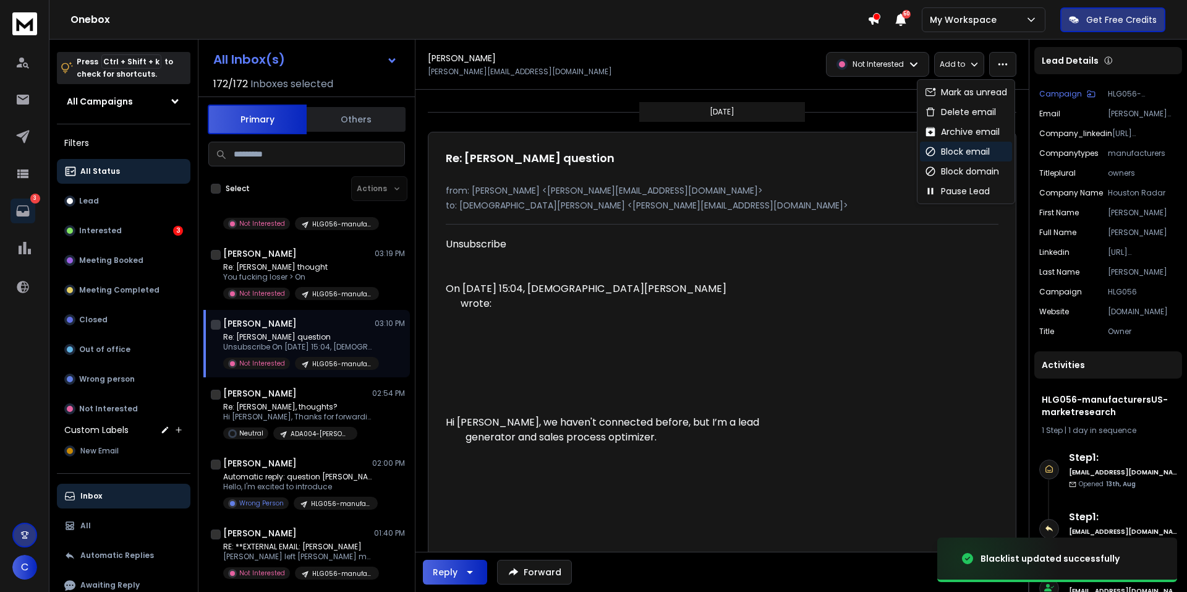
click at [972, 153] on div "Block email" at bounding box center [957, 151] width 65 height 12
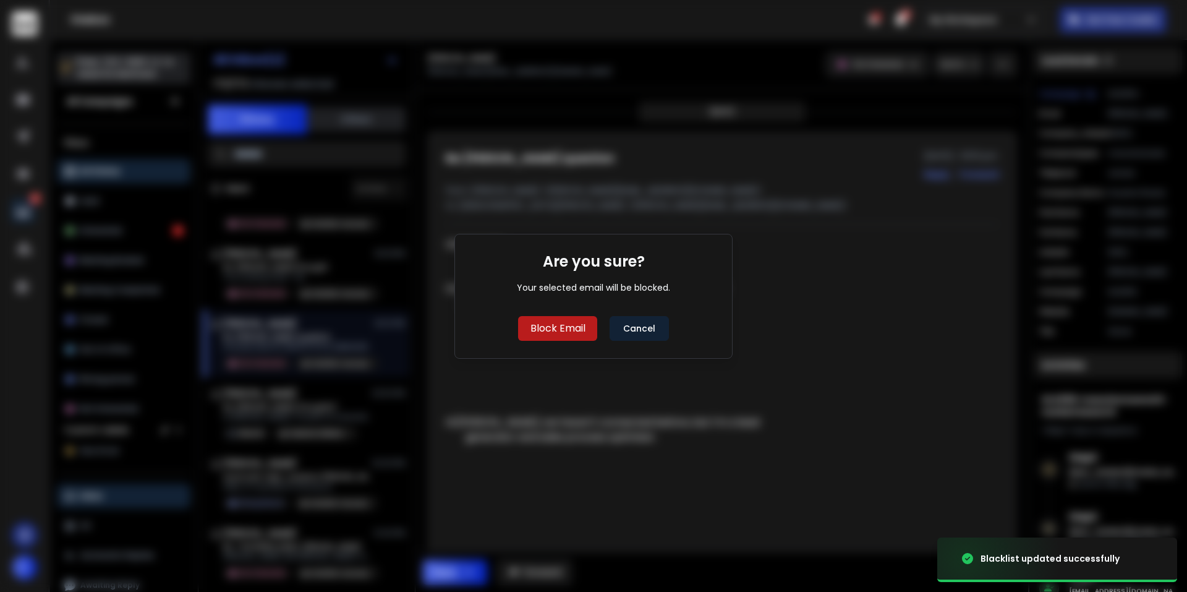
click at [566, 327] on button "Block Email" at bounding box center [557, 328] width 79 height 25
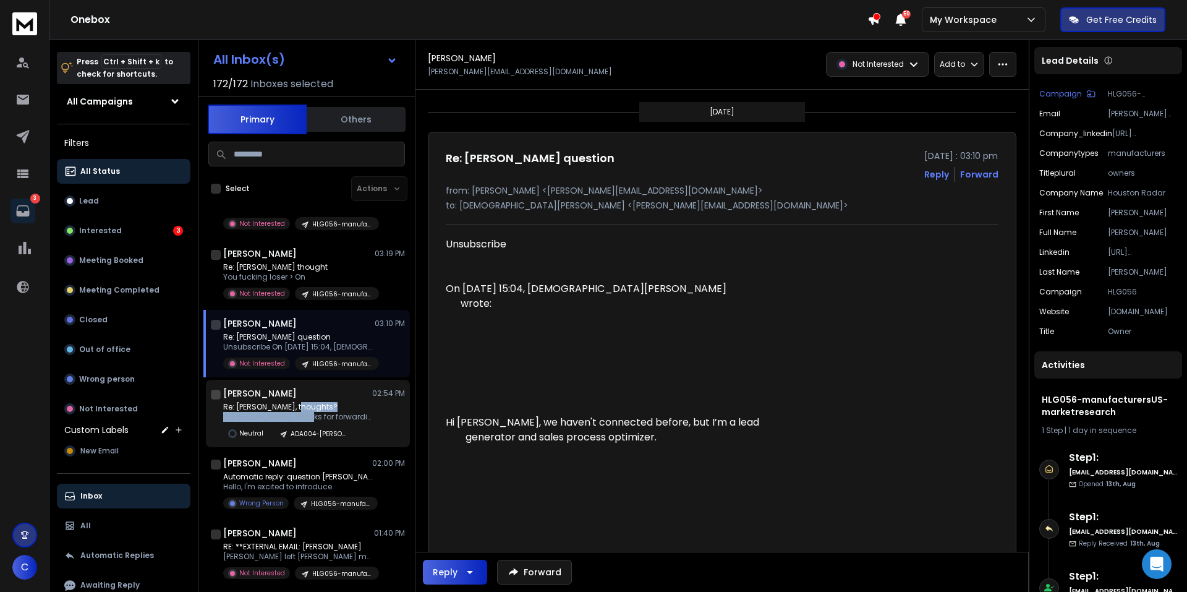
click at [301, 411] on div "Re: Larry, thoughts? Hi Christian, Thanks for forwarding Neutral ADA004-Chrisli…" at bounding box center [297, 421] width 148 height 38
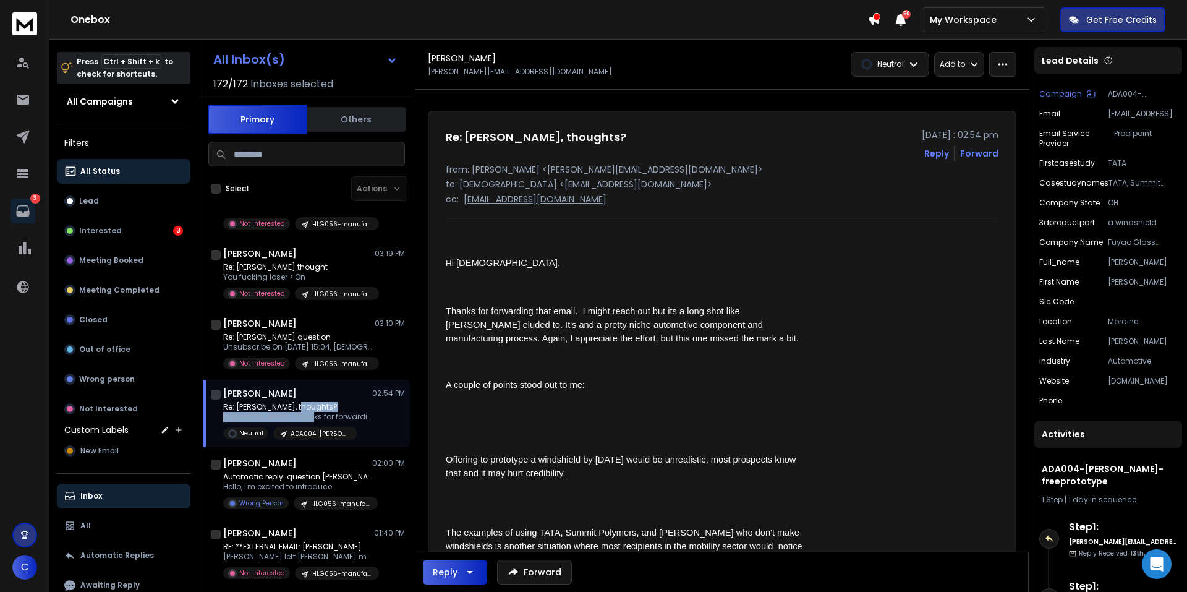
scroll to position [0, 0]
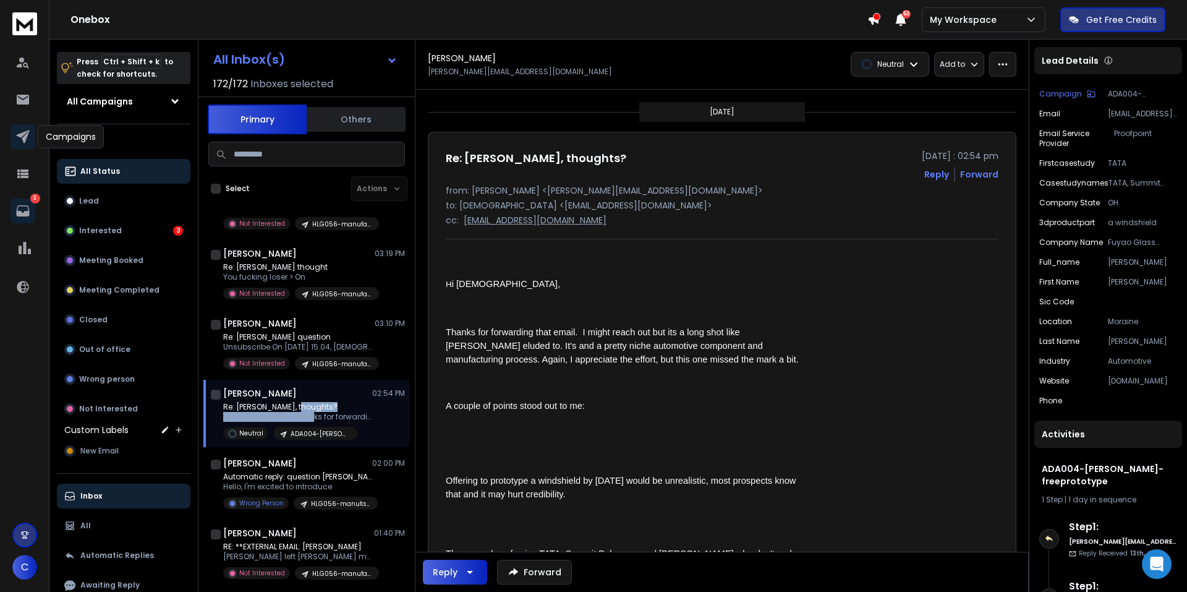
click at [31, 137] on link at bounding box center [23, 136] width 25 height 25
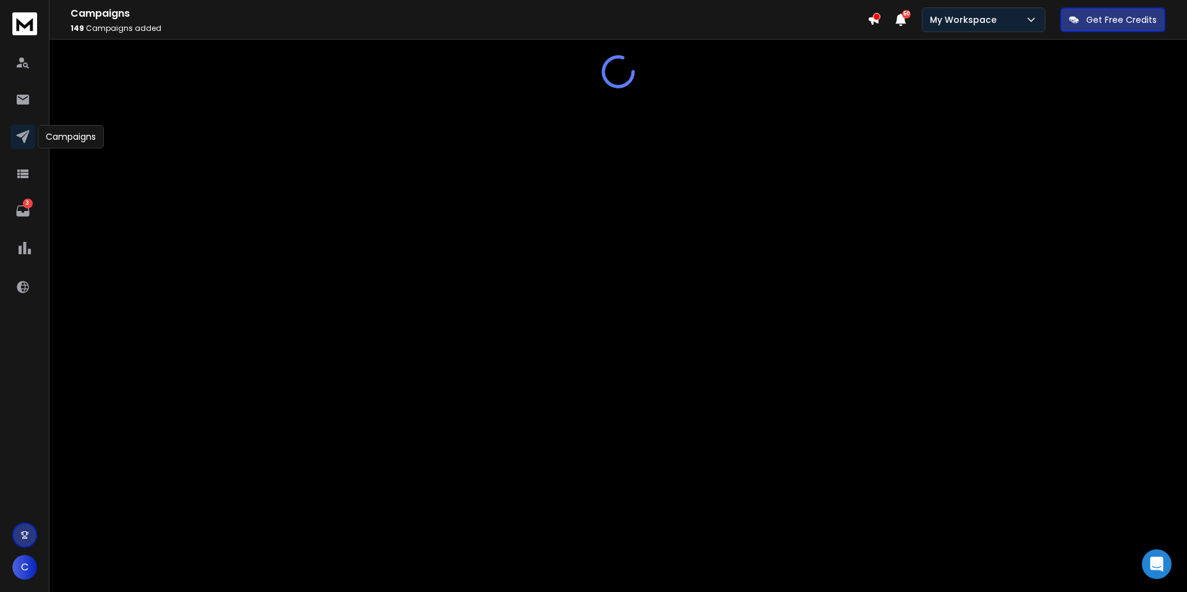
click at [986, 19] on p "My Workspace" at bounding box center [966, 20] width 72 height 12
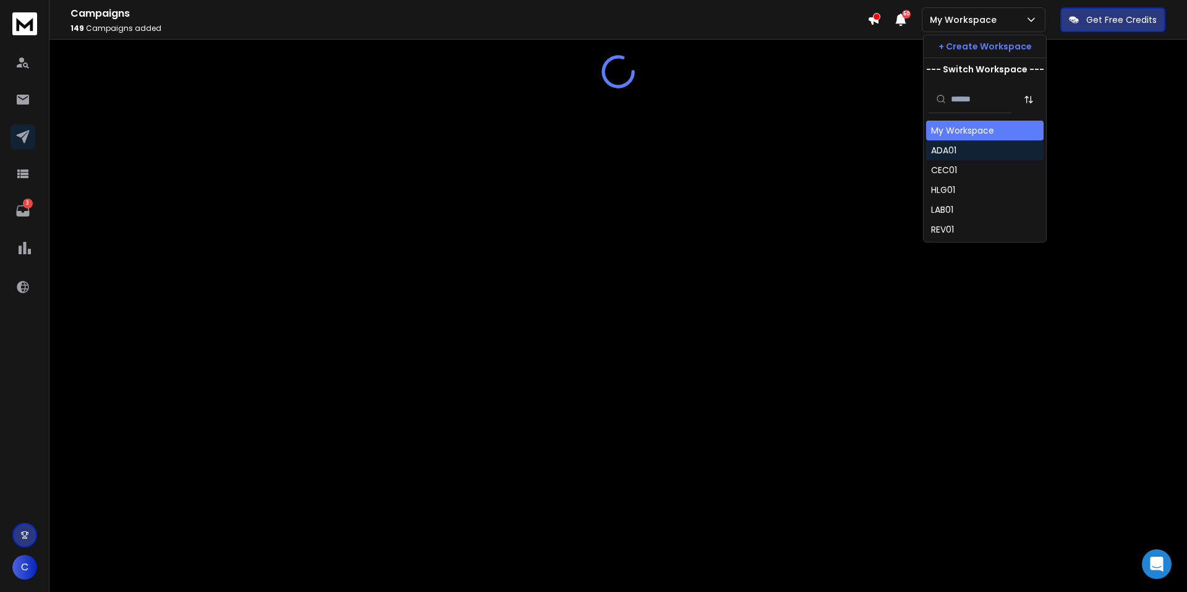
click at [967, 145] on div "ADA01" at bounding box center [984, 150] width 117 height 20
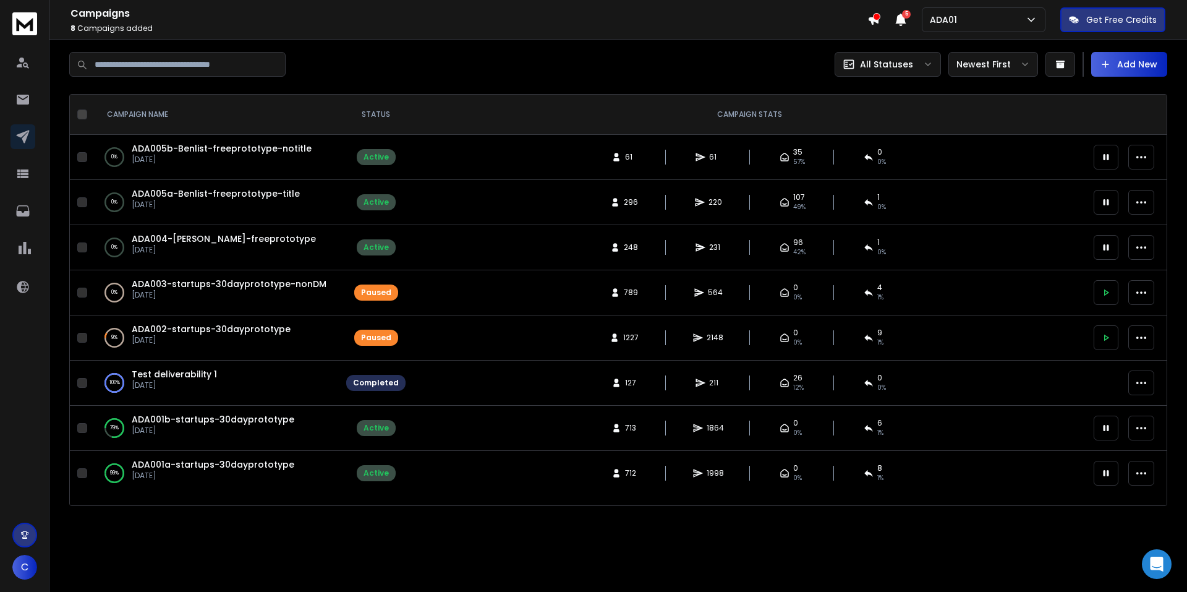
click at [416, 38] on div "Campaigns 8 Campaigns added 5 ADA01 Get Free Credits" at bounding box center [593, 20] width 1187 height 40
click at [234, 237] on span "ADA004-[PERSON_NAME]-freeprototype" at bounding box center [224, 239] width 184 height 12
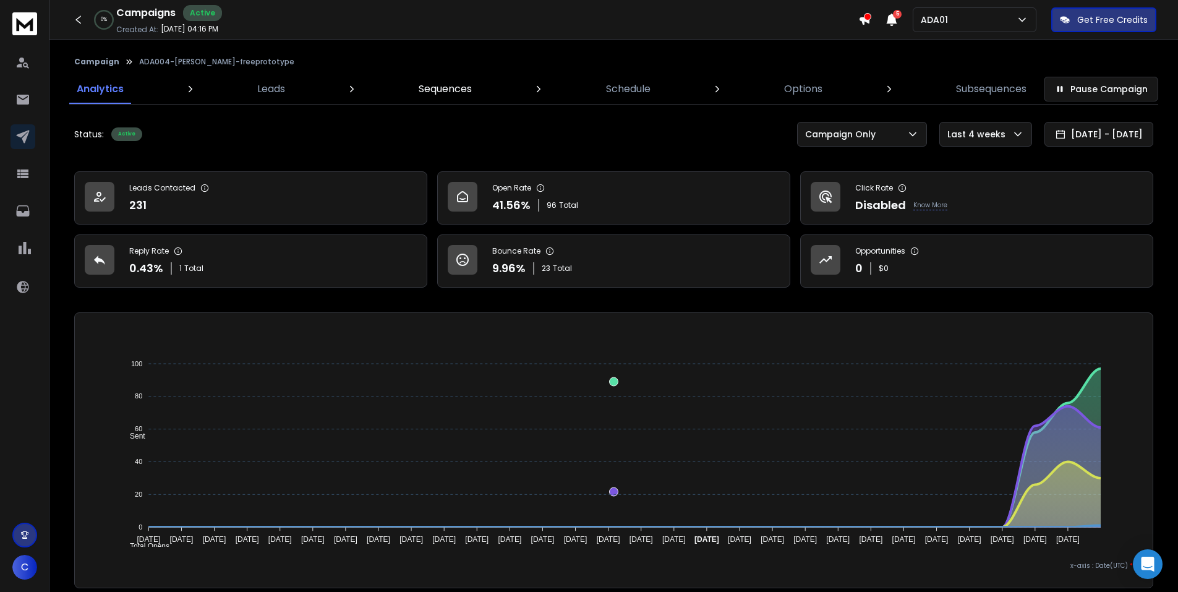
click at [450, 92] on p "Sequences" at bounding box center [445, 89] width 53 height 15
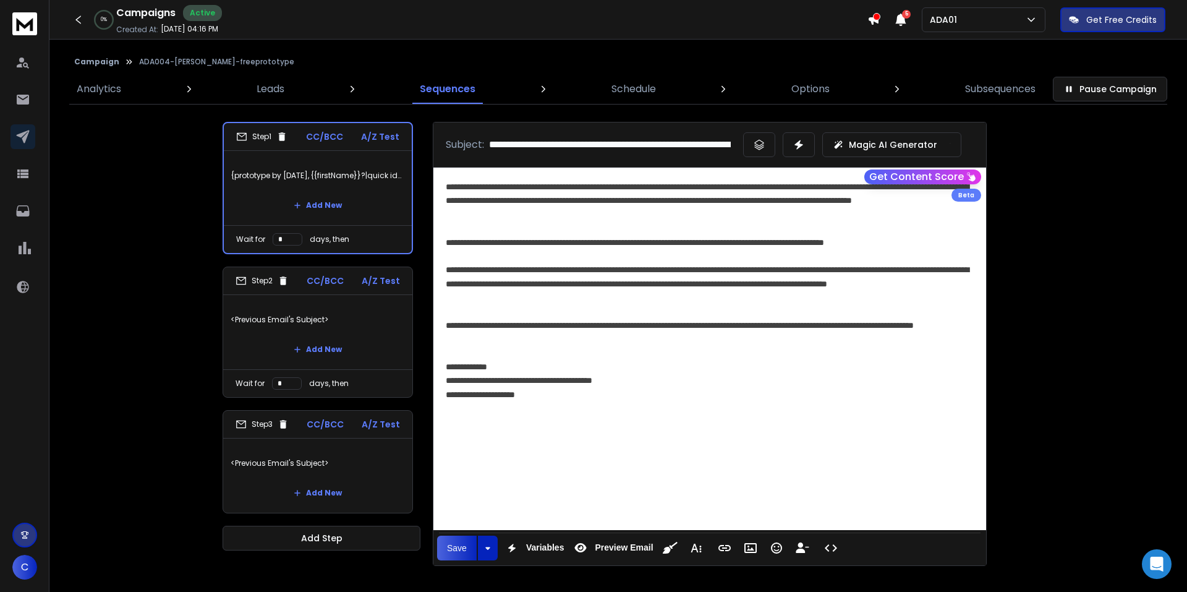
click at [98, 59] on button "Campaign" at bounding box center [96, 62] width 45 height 10
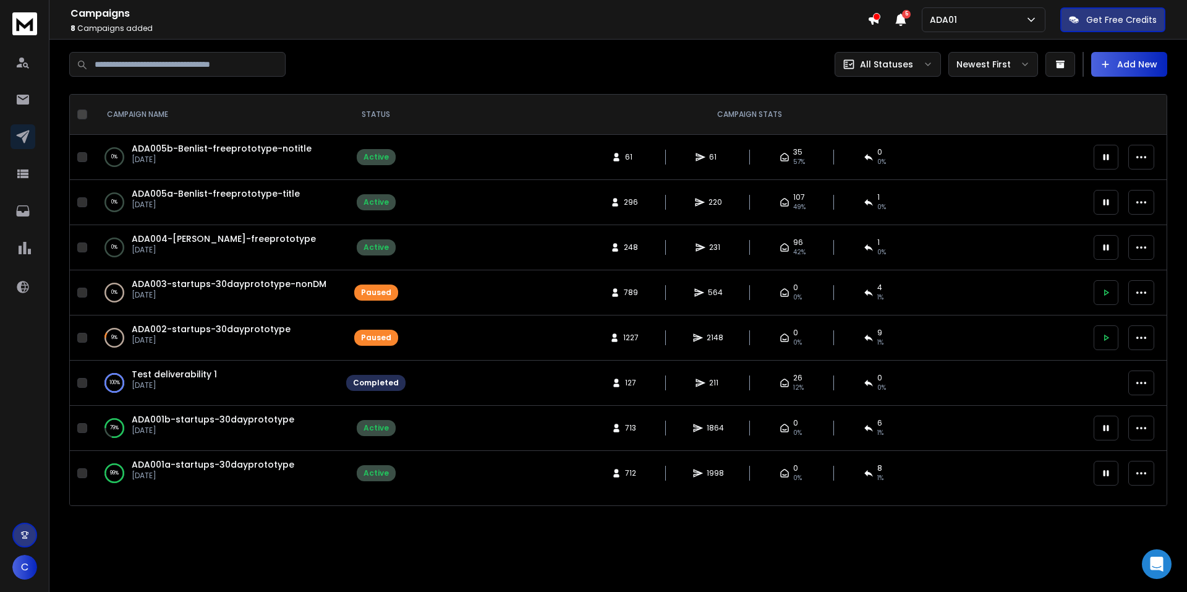
click at [231, 196] on span "ADA005a-Benlist-freeprototype-title" at bounding box center [216, 193] width 168 height 12
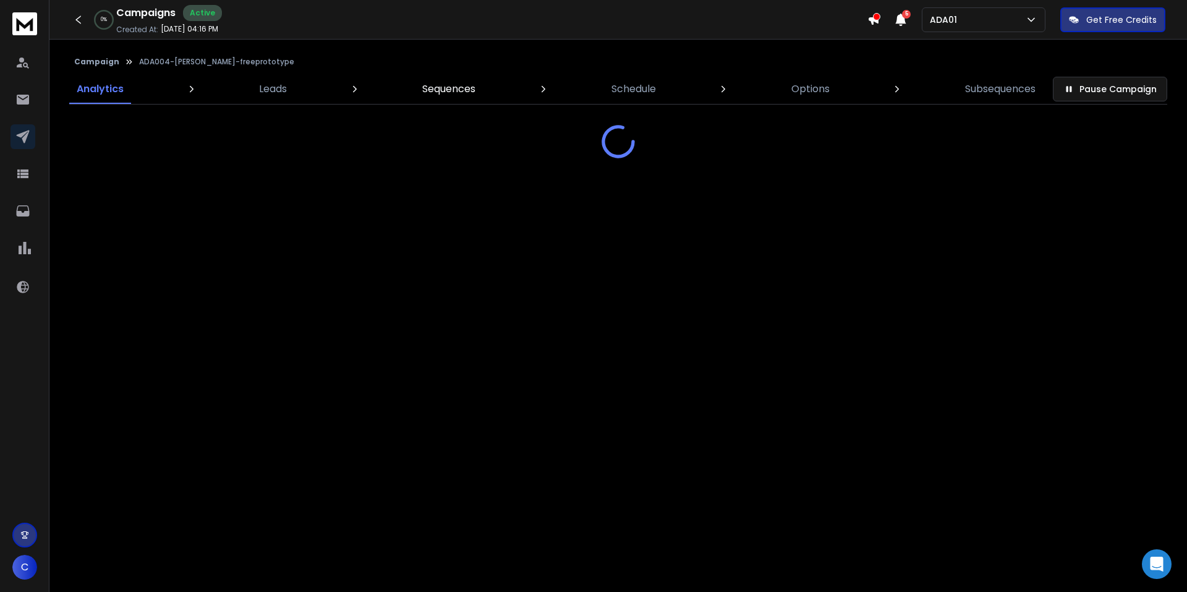
click at [448, 87] on p "Sequences" at bounding box center [448, 89] width 53 height 15
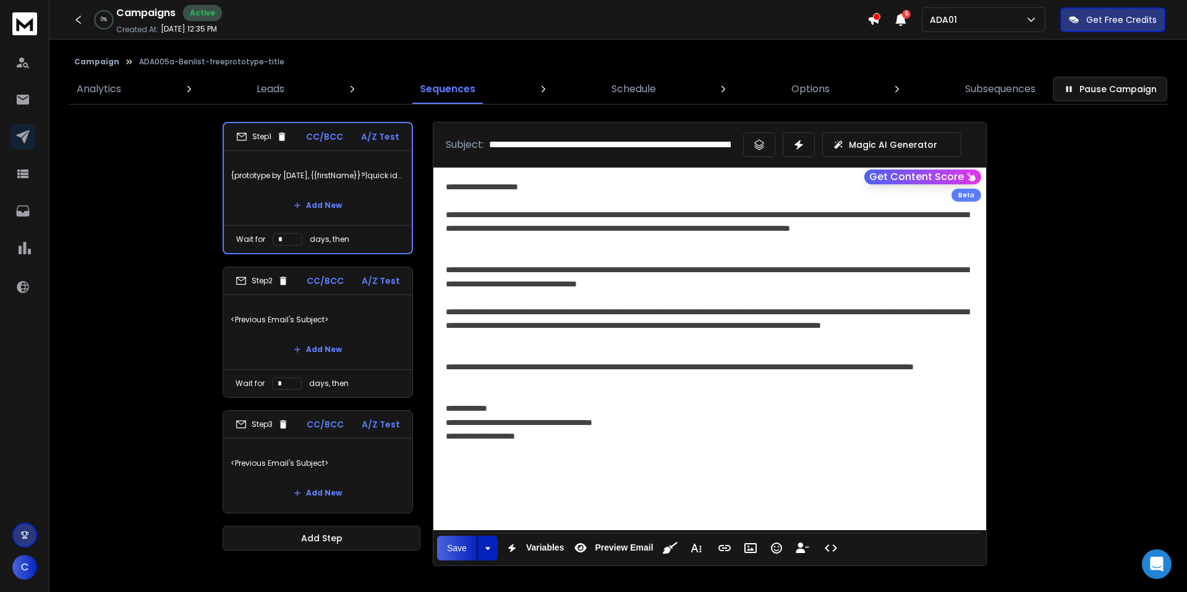
click at [92, 58] on button "Campaign" at bounding box center [96, 62] width 45 height 10
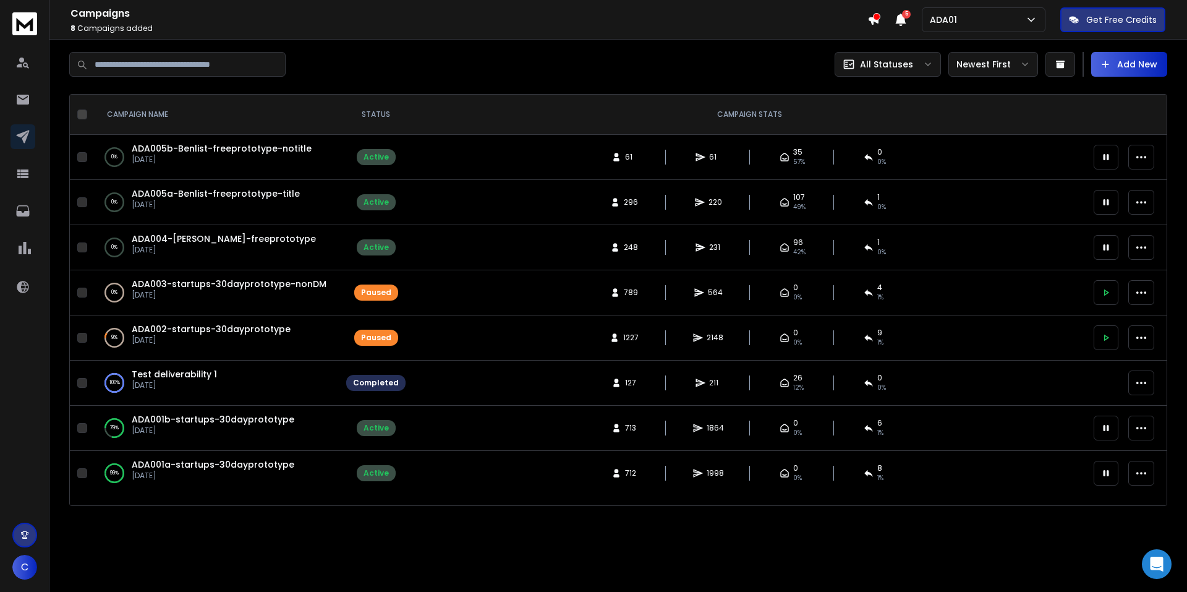
click at [192, 195] on span "ADA005a-Benlist-freeprototype-title" at bounding box center [216, 193] width 168 height 12
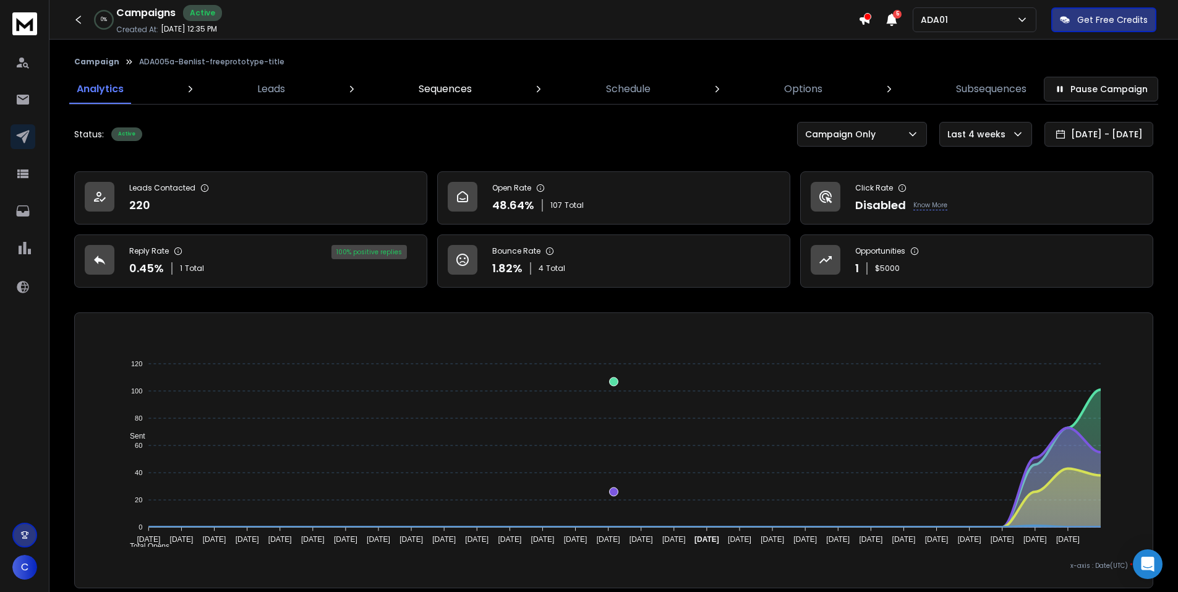
click at [456, 93] on p "Sequences" at bounding box center [445, 89] width 53 height 15
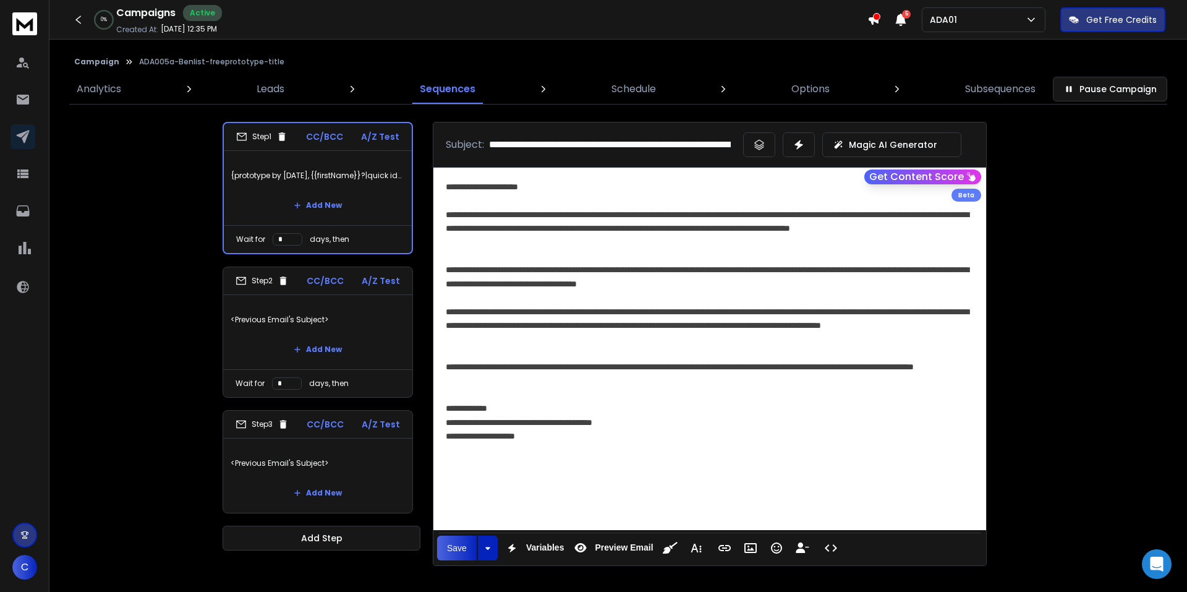
click at [697, 145] on input "**********" at bounding box center [610, 144] width 242 height 15
click at [645, 144] on input "**********" at bounding box center [610, 144] width 242 height 15
drag, startPoint x: 542, startPoint y: 145, endPoint x: 629, endPoint y: 144, distance: 87.2
click at [629, 144] on input "**********" at bounding box center [610, 144] width 242 height 15
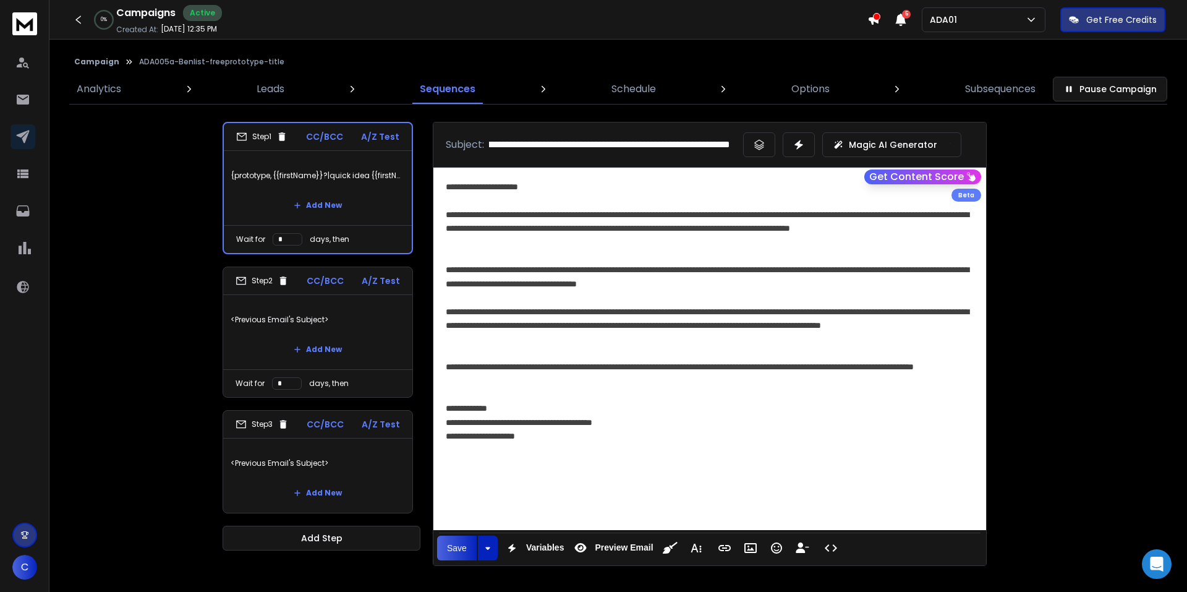
drag, startPoint x: 627, startPoint y: 143, endPoint x: 715, endPoint y: 148, distance: 88.5
click at [735, 148] on div "**********" at bounding box center [709, 144] width 553 height 45
click at [697, 148] on input "**********" at bounding box center [609, 144] width 241 height 15
click at [717, 145] on input "**********" at bounding box center [609, 144] width 241 height 15
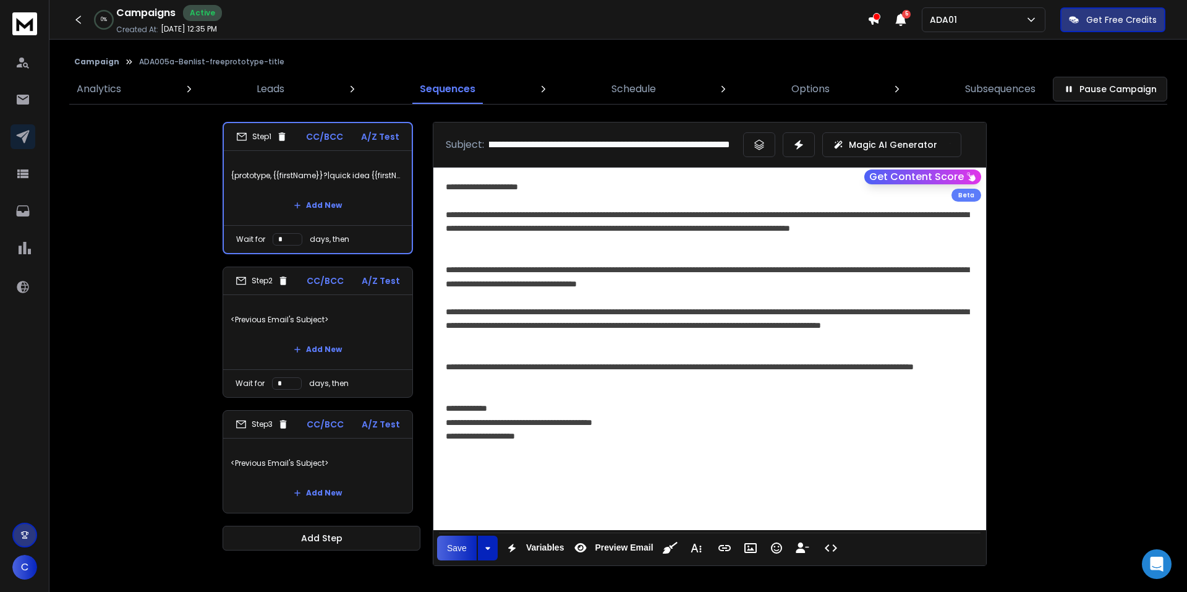
click at [678, 146] on input "**********" at bounding box center [609, 144] width 241 height 15
type input "**********"
drag, startPoint x: 610, startPoint y: 325, endPoint x: 547, endPoint y: 324, distance: 63.1
click at [547, 324] on div "**********" at bounding box center [710, 325] width 528 height 41
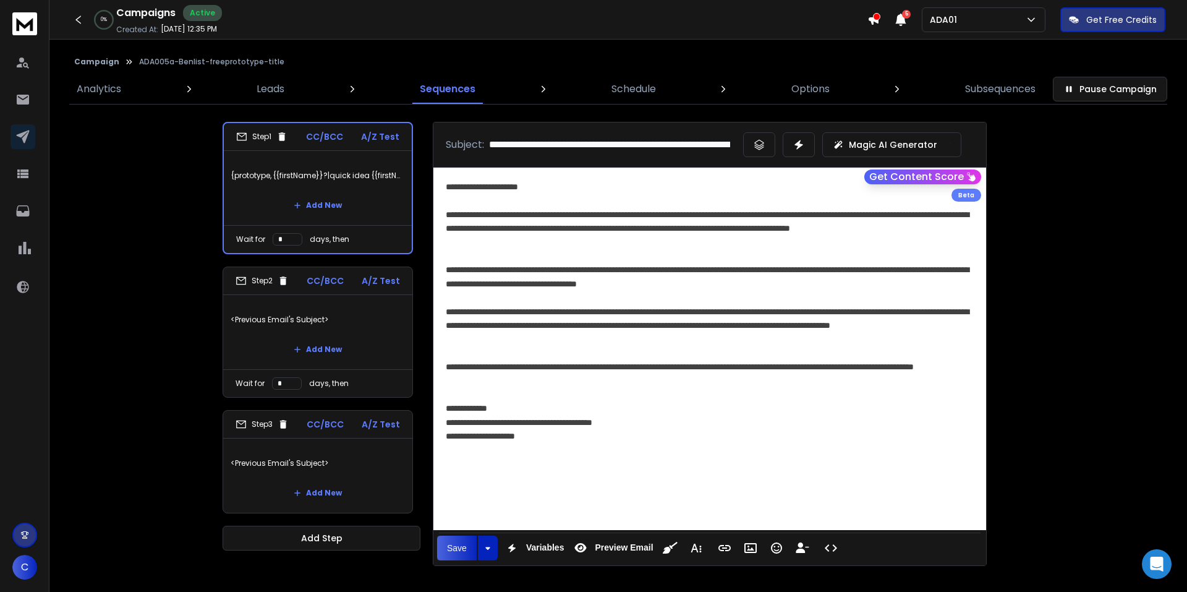
click at [546, 325] on div "**********" at bounding box center [710, 325] width 528 height 41
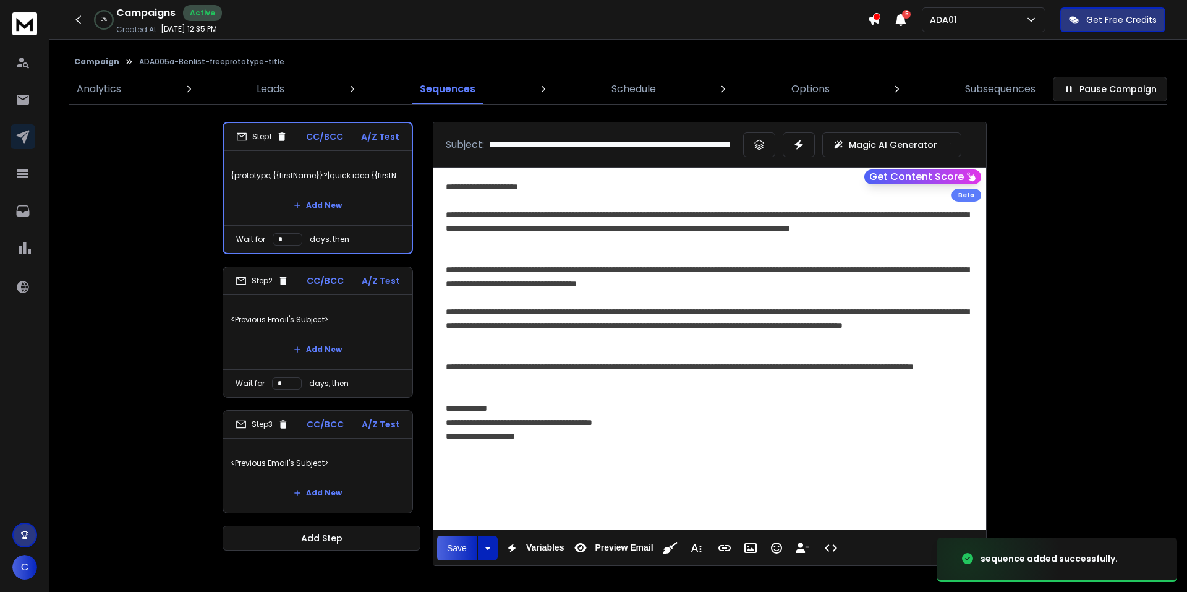
click at [307, 317] on p "<Previous Email's Subject>" at bounding box center [318, 319] width 174 height 35
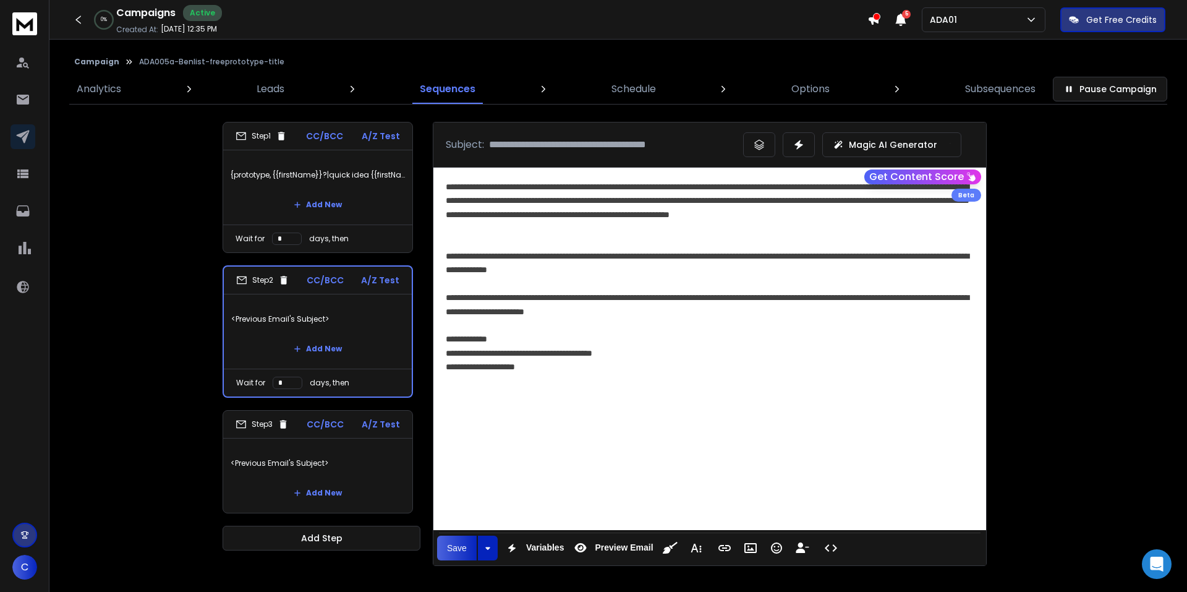
click at [301, 181] on p "{prototype, {{firstName}}?|quick idea {{firstName}}|question {{firstName}}|{{fi…" at bounding box center [318, 175] width 174 height 35
type input "**********"
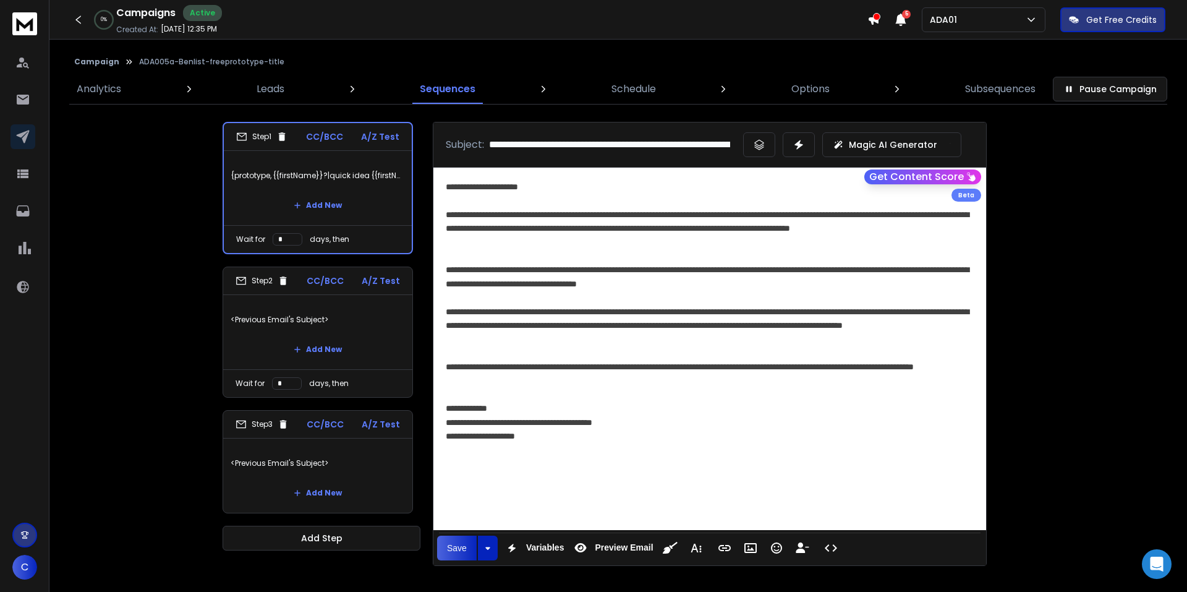
click at [607, 325] on div "**********" at bounding box center [710, 325] width 528 height 41
drag, startPoint x: 611, startPoint y: 325, endPoint x: 602, endPoint y: 326, distance: 9.3
click at [602, 326] on div "**********" at bounding box center [710, 325] width 528 height 41
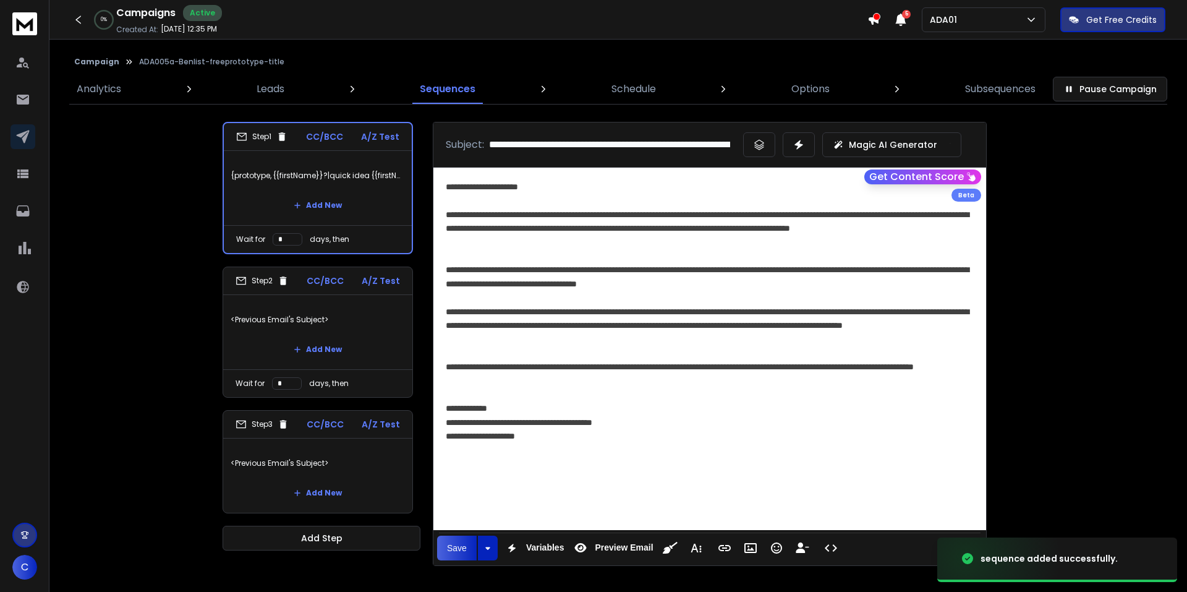
click at [317, 322] on p "<Previous Email's Subject>" at bounding box center [318, 319] width 174 height 35
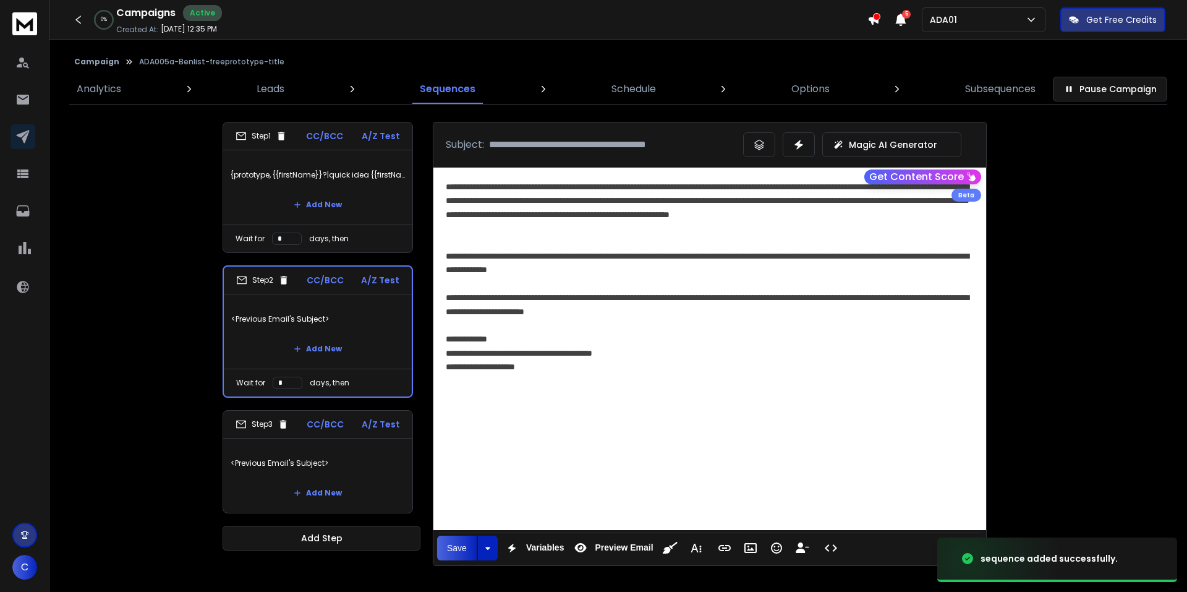
click at [333, 461] on p "<Previous Email's Subject>" at bounding box center [318, 463] width 174 height 35
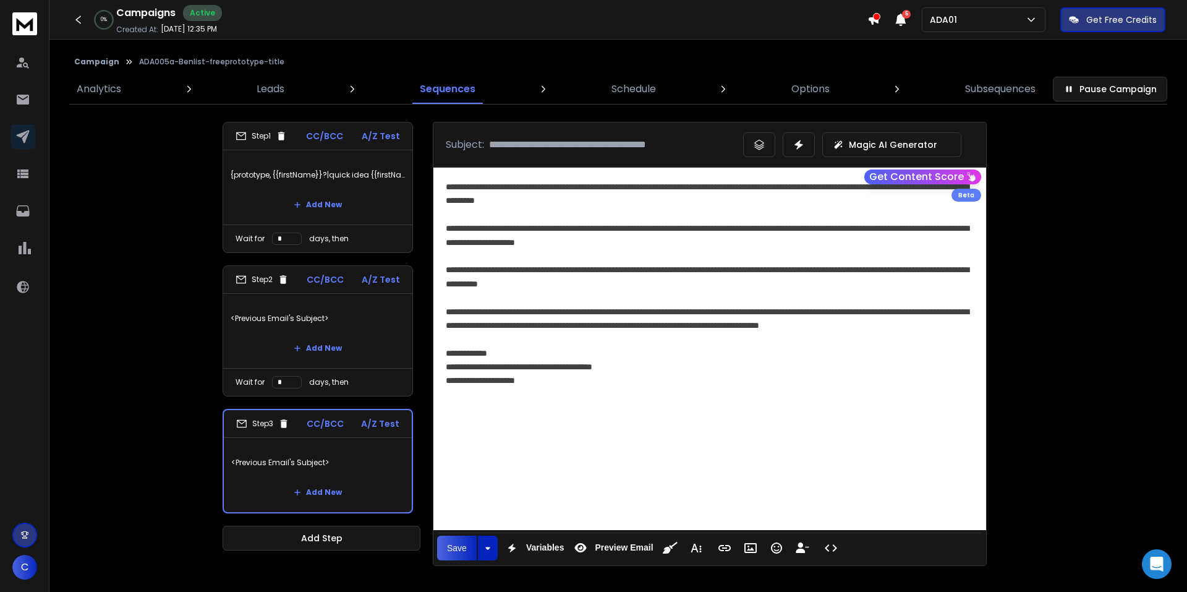
click at [331, 309] on p "<Previous Email's Subject>" at bounding box center [318, 318] width 174 height 35
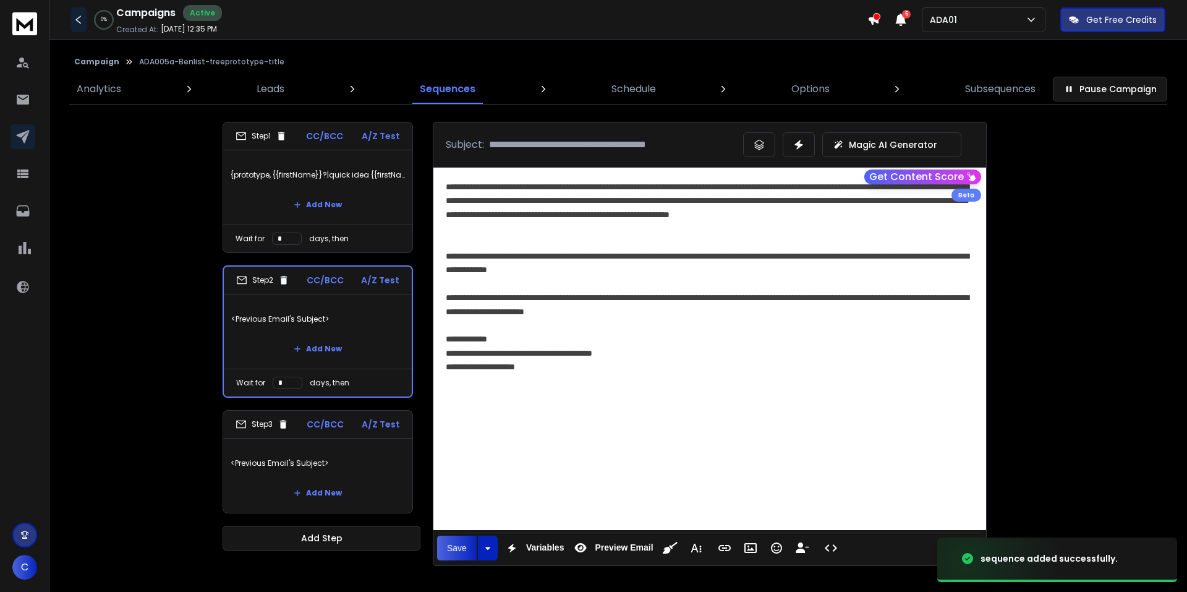
click at [80, 20] on icon at bounding box center [78, 19] width 11 height 11
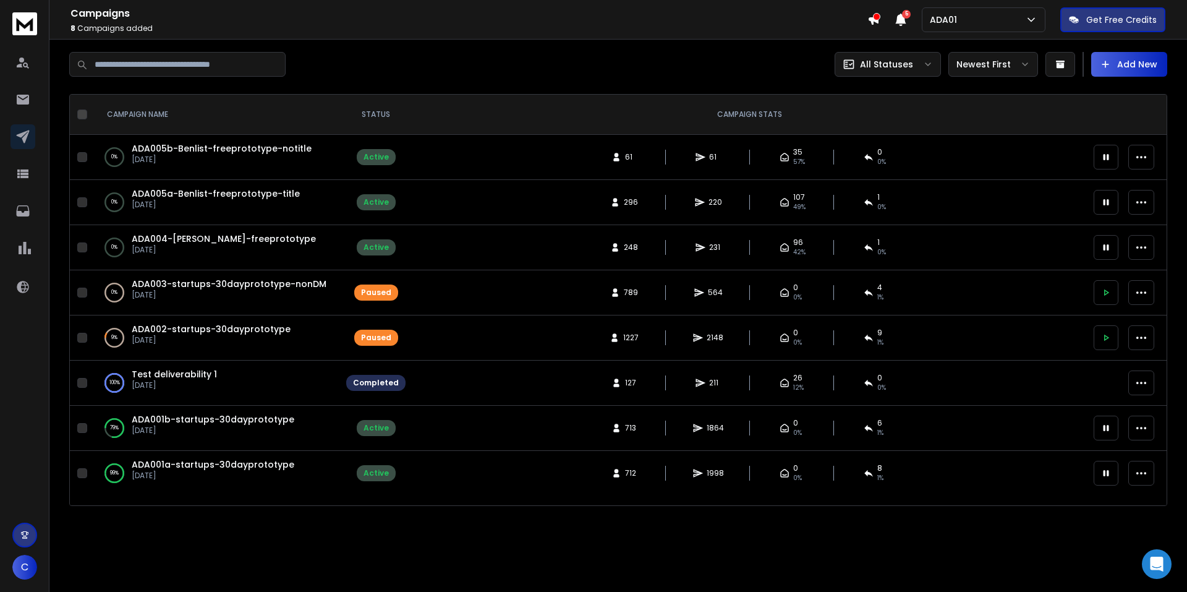
click at [247, 240] on span "ADA004-[PERSON_NAME]-freeprototype" at bounding box center [224, 239] width 184 height 12
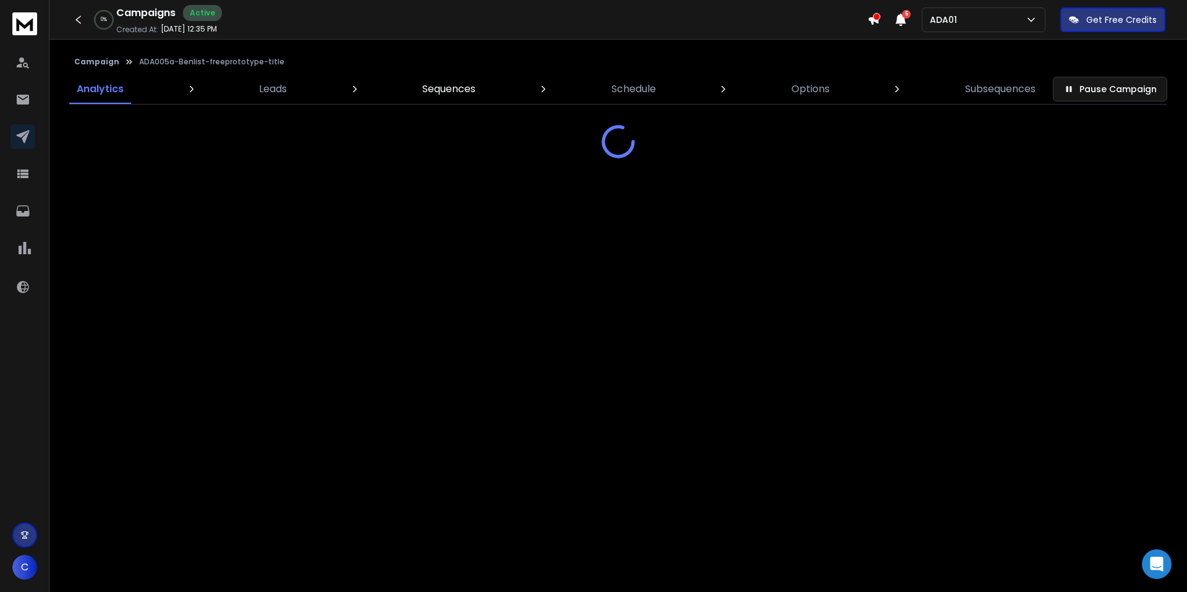
click at [455, 83] on p "Sequences" at bounding box center [448, 89] width 53 height 15
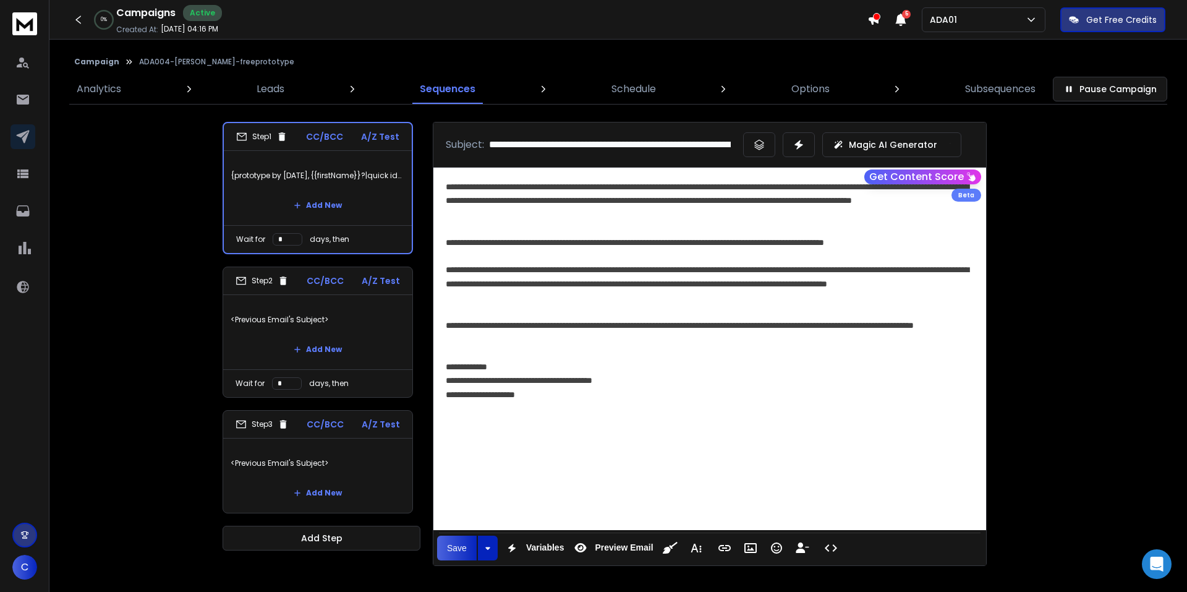
drag, startPoint x: 629, startPoint y: 144, endPoint x: 542, endPoint y: 147, distance: 87.2
click at [542, 147] on input "**********" at bounding box center [610, 144] width 242 height 15
type input "**********"
drag, startPoint x: 545, startPoint y: 286, endPoint x: 610, endPoint y: 285, distance: 64.3
click at [610, 285] on div "**********" at bounding box center [710, 283] width 528 height 41
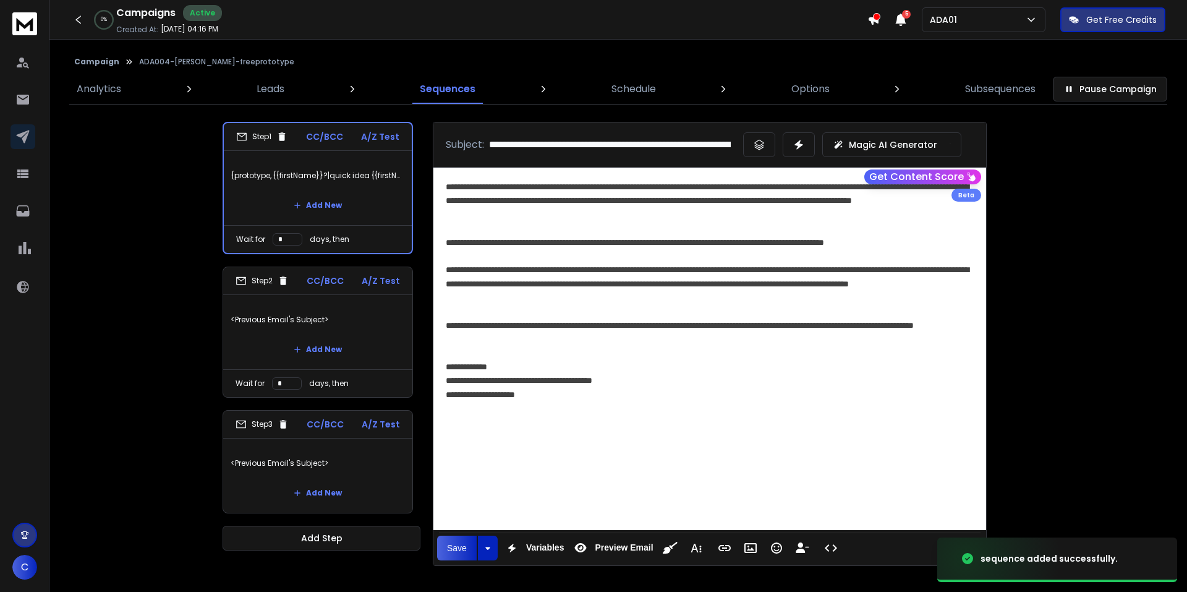
click at [312, 312] on p "<Previous Email's Subject>" at bounding box center [318, 319] width 174 height 35
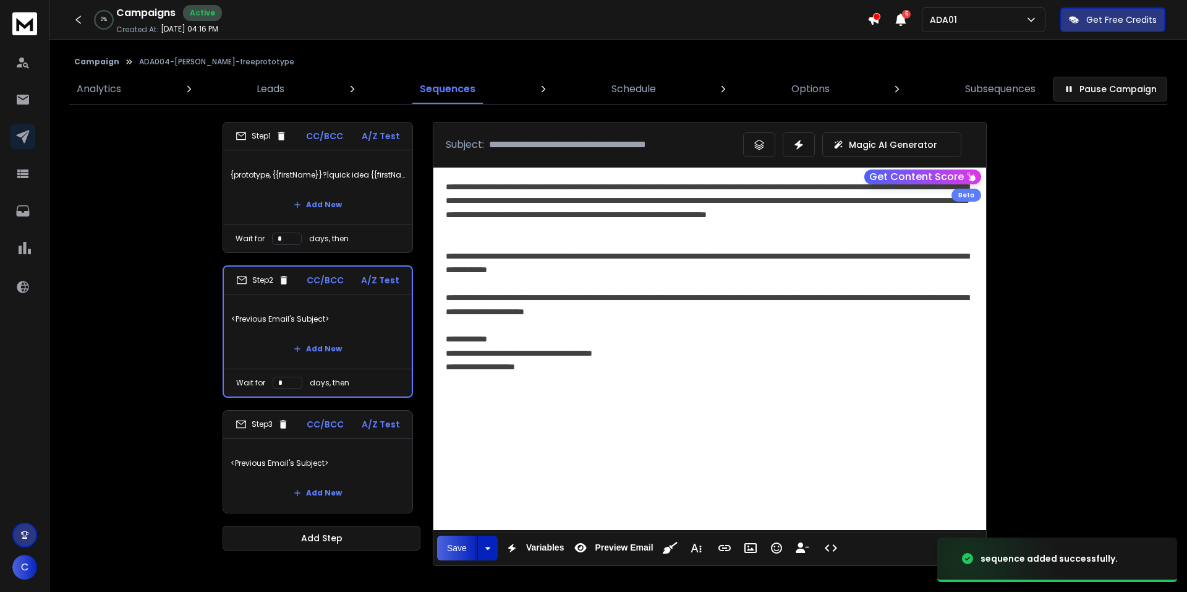
click at [322, 458] on p "<Previous Email's Subject>" at bounding box center [318, 463] width 174 height 35
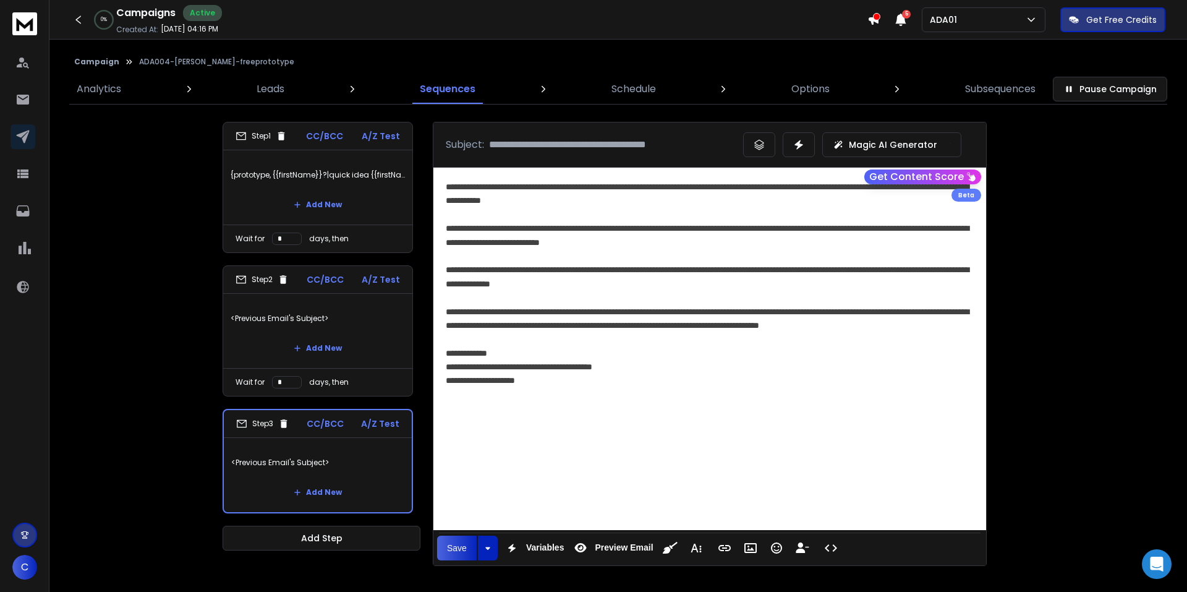
click at [303, 318] on p "<Previous Email's Subject>" at bounding box center [318, 318] width 174 height 35
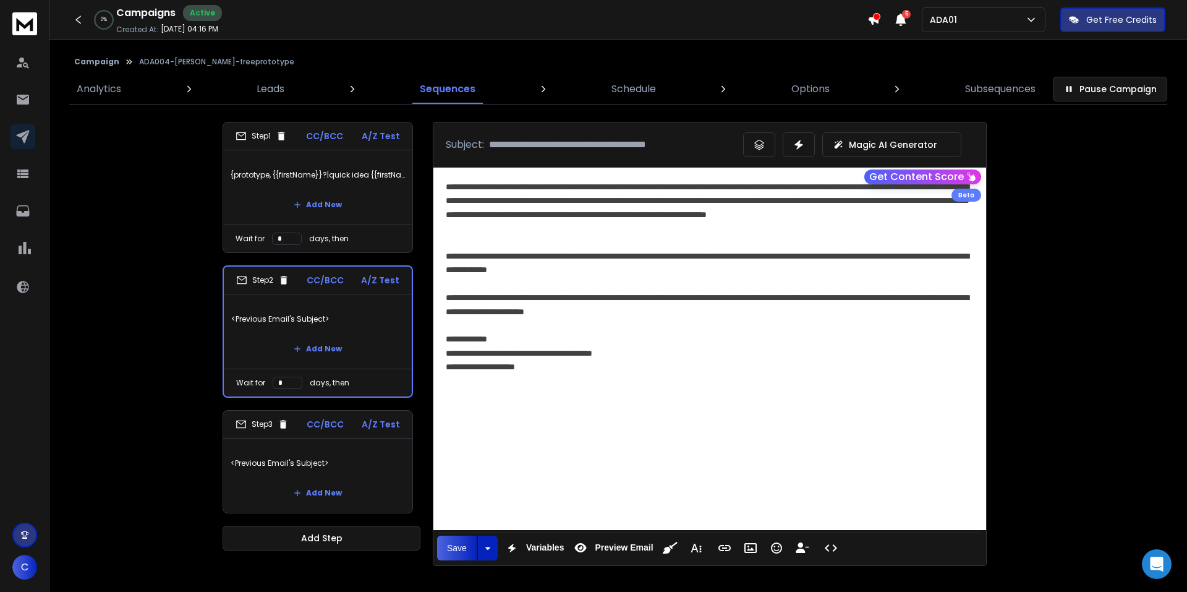
click at [308, 447] on p "<Previous Email's Subject>" at bounding box center [318, 463] width 174 height 35
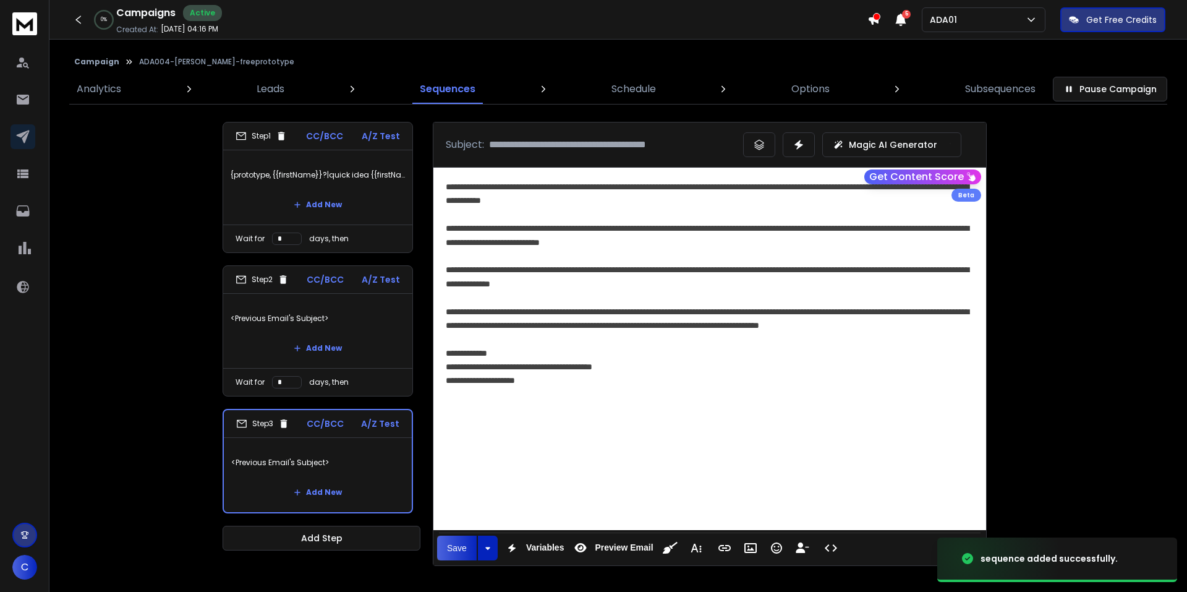
click at [95, 61] on button "Campaign" at bounding box center [96, 62] width 45 height 10
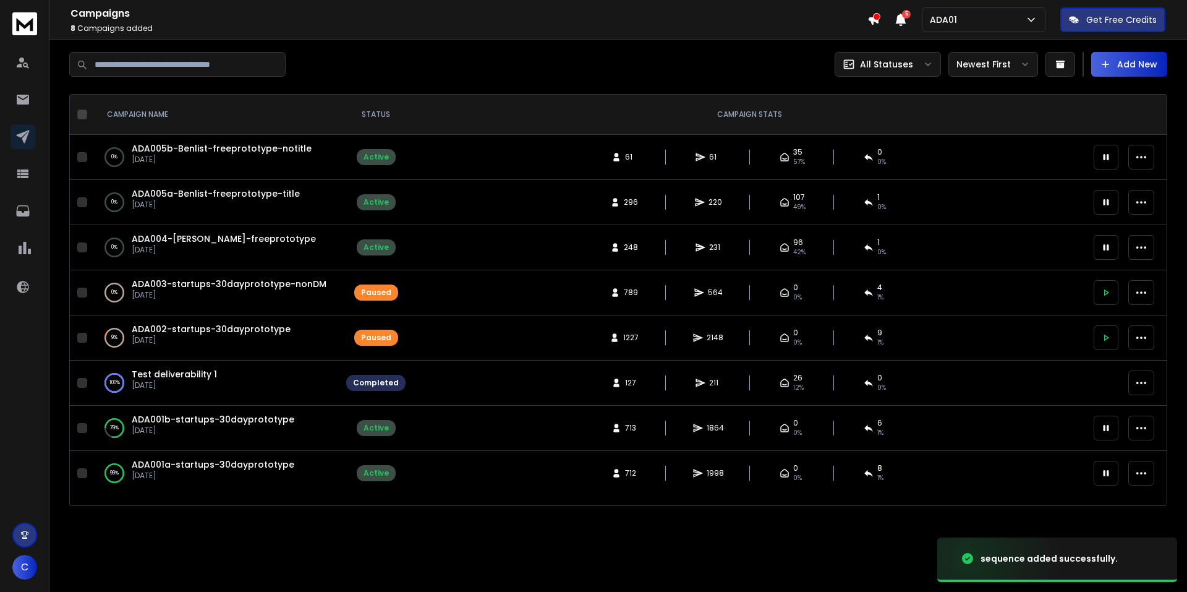
click at [262, 149] on span "ADA005b-Benlist-freeprototype-notitle" at bounding box center [222, 148] width 180 height 12
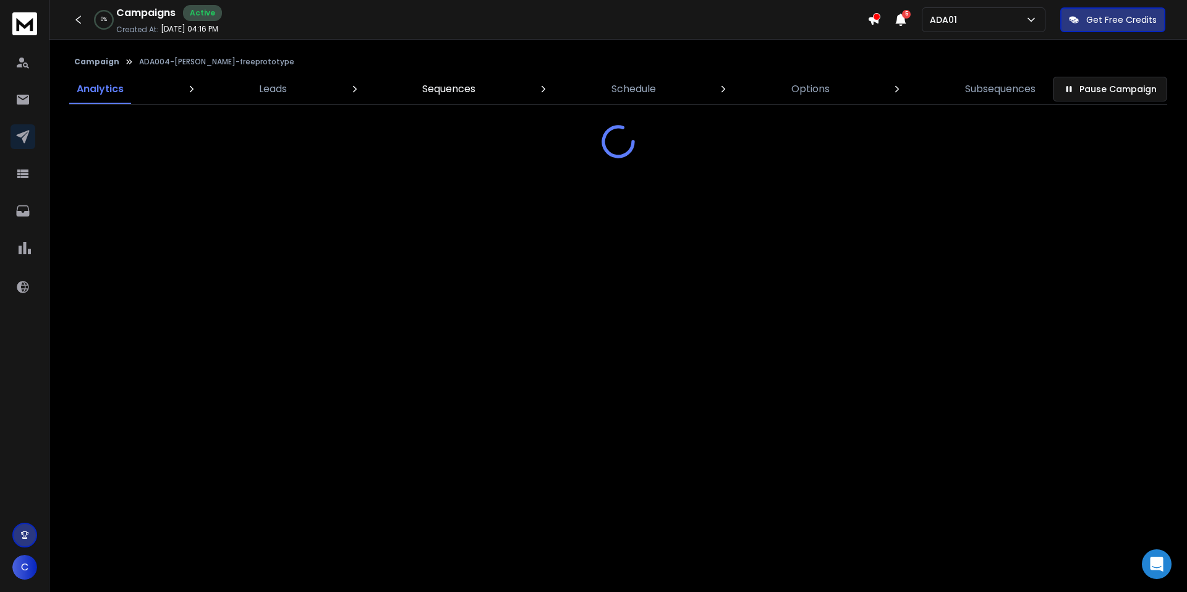
click at [435, 93] on p "Sequences" at bounding box center [448, 89] width 53 height 15
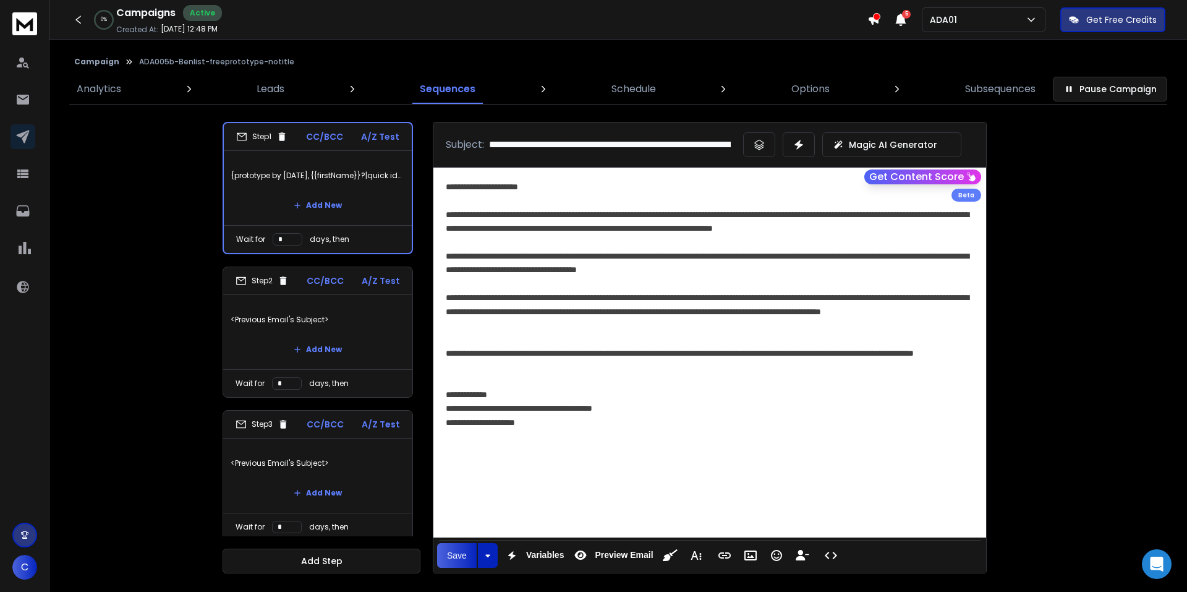
drag, startPoint x: 631, startPoint y: 142, endPoint x: 545, endPoint y: 143, distance: 85.3
click at [545, 143] on input "**********" at bounding box center [610, 144] width 242 height 15
click at [74, 17] on icon at bounding box center [78, 19] width 11 height 11
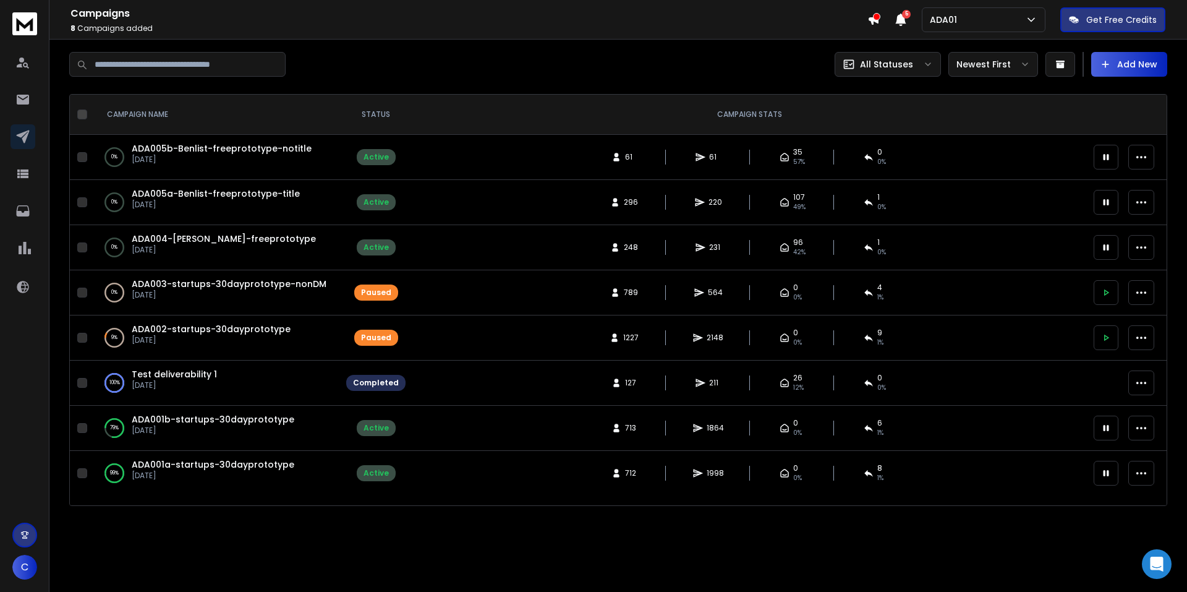
click at [442, 75] on div at bounding box center [343, 64] width 549 height 25
click at [224, 192] on span "ADA005a-Benlist-freeprototype-title" at bounding box center [216, 193] width 168 height 12
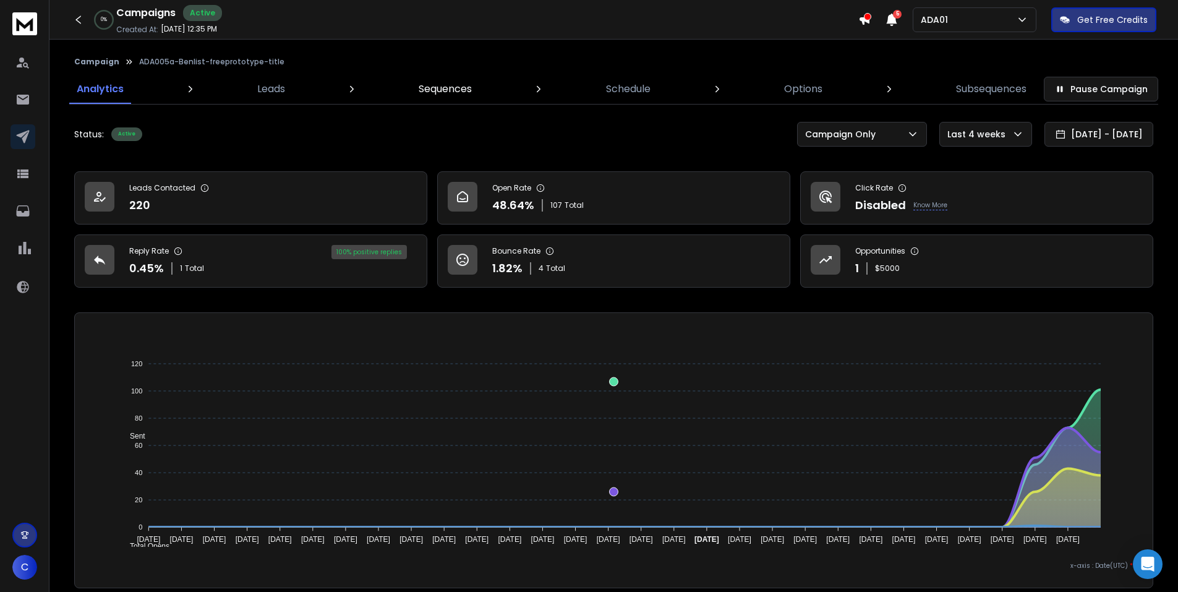
click at [446, 92] on p "Sequences" at bounding box center [445, 89] width 53 height 15
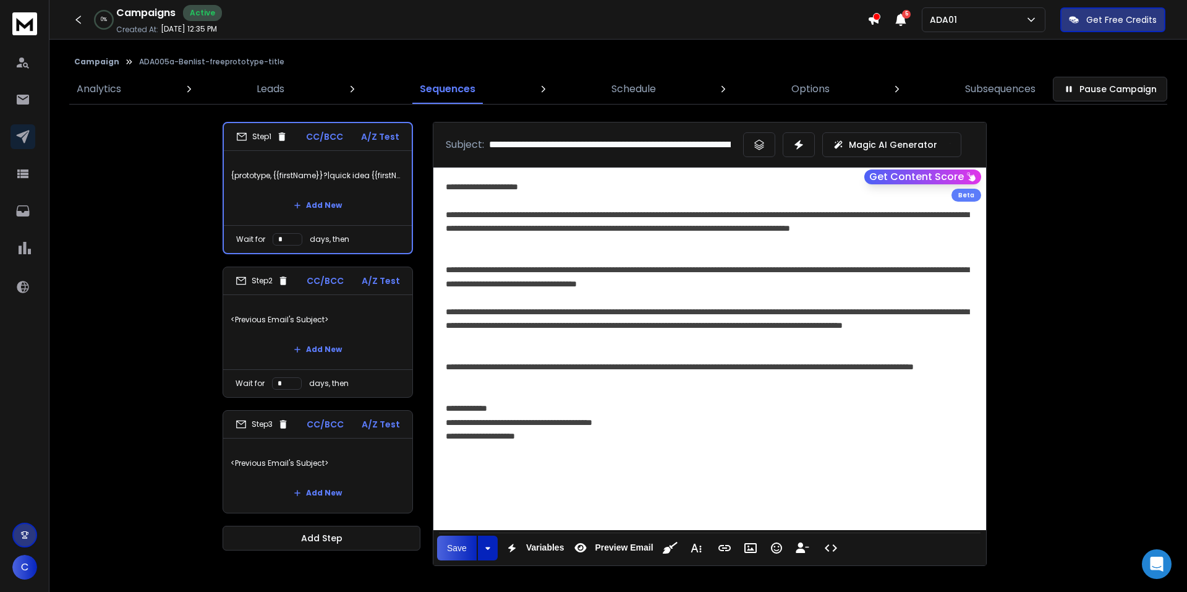
click at [541, 144] on input "**********" at bounding box center [610, 144] width 242 height 15
drag, startPoint x: 612, startPoint y: 326, endPoint x: 604, endPoint y: 325, distance: 8.7
click at [604, 325] on div "**********" at bounding box center [710, 325] width 528 height 41
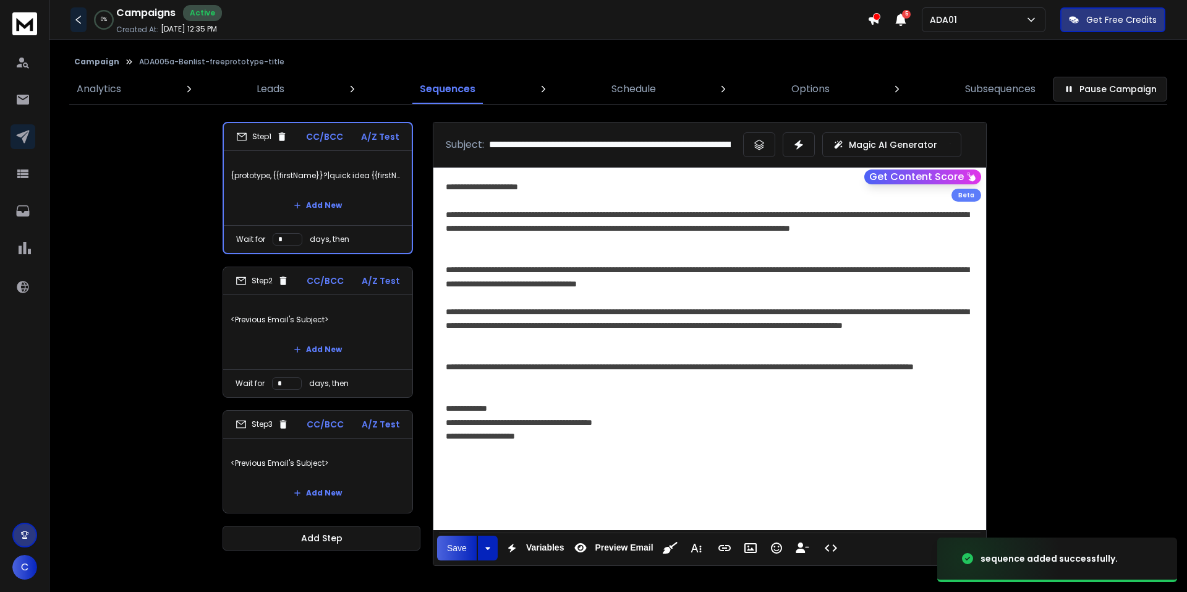
click at [82, 23] on icon at bounding box center [78, 19] width 11 height 11
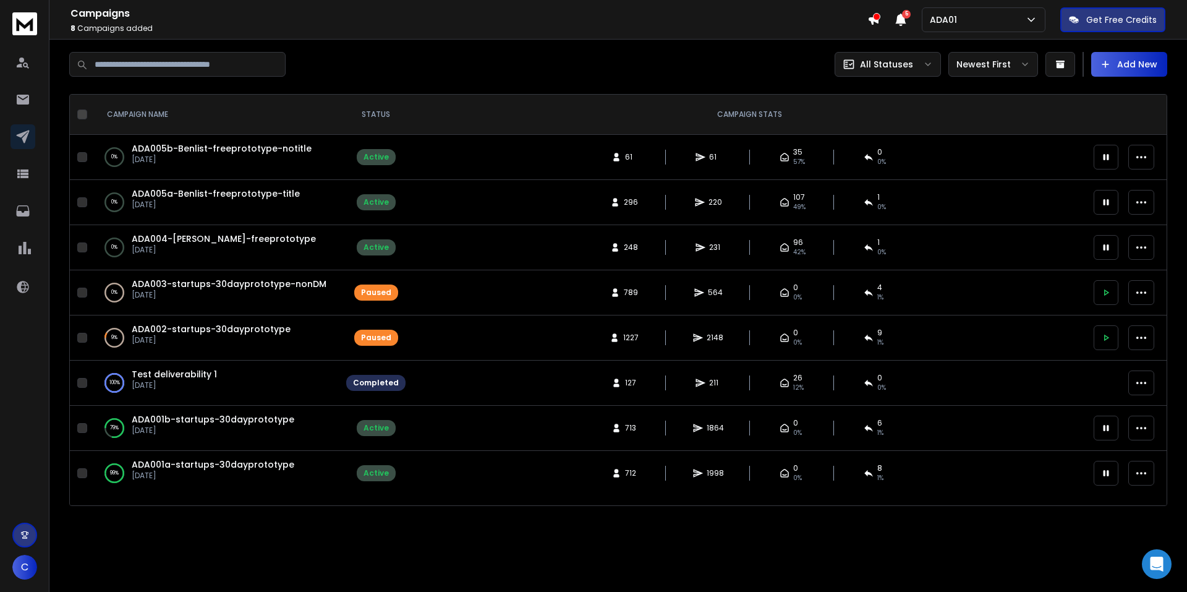
click at [224, 240] on span "ADA004-[PERSON_NAME]-freeprototype" at bounding box center [224, 239] width 184 height 12
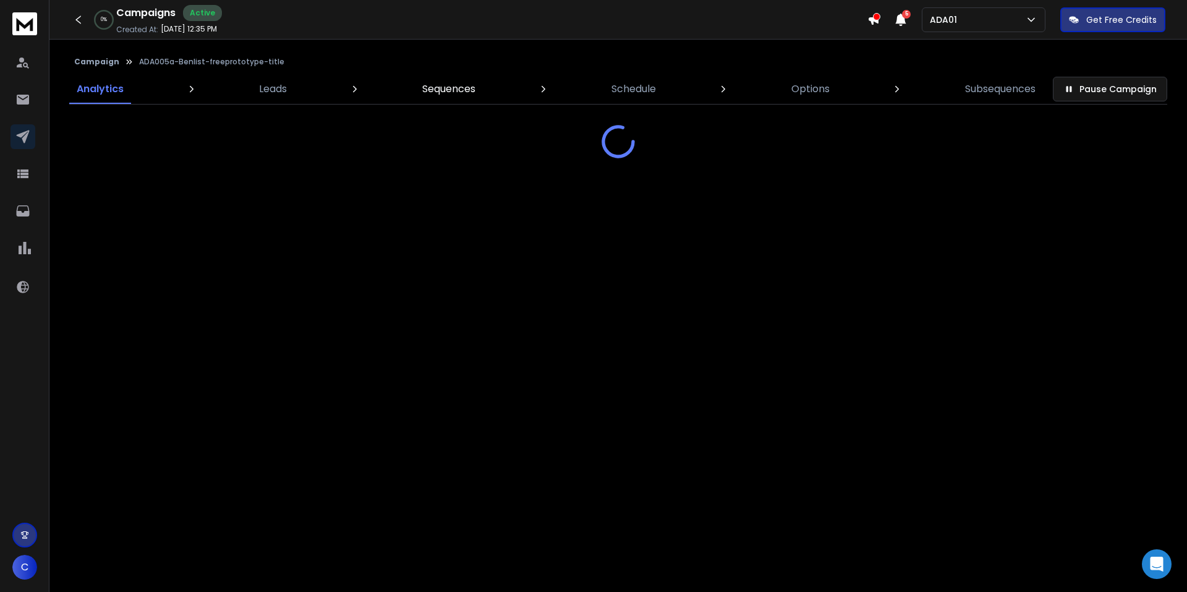
click at [445, 92] on p "Sequences" at bounding box center [448, 89] width 53 height 15
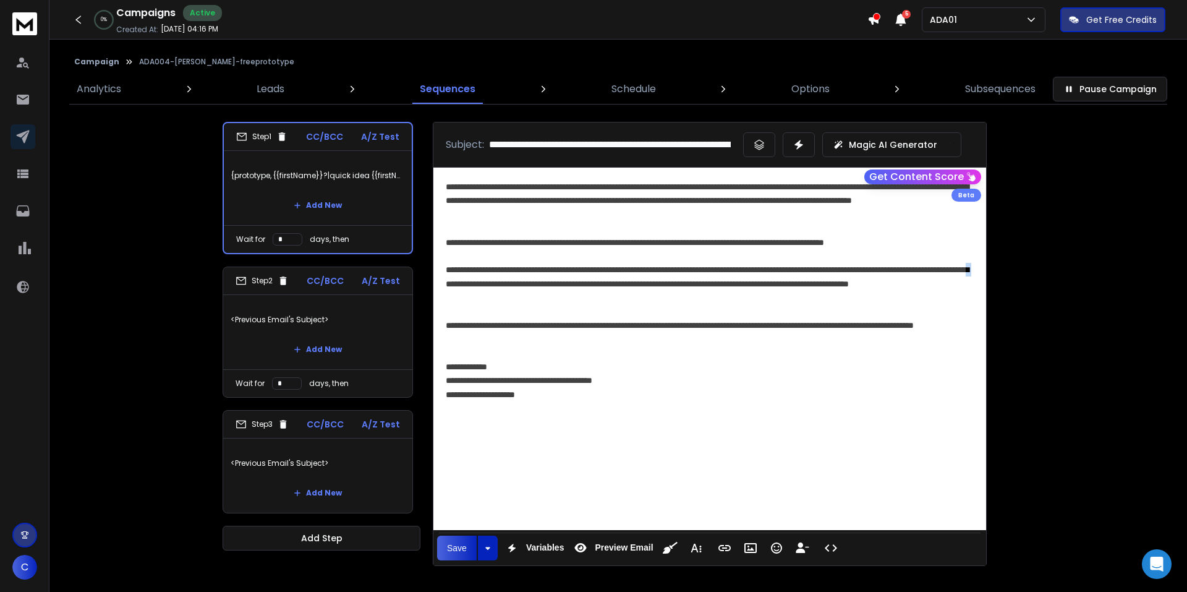
drag, startPoint x: 611, startPoint y: 282, endPoint x: 604, endPoint y: 283, distance: 6.8
click at [604, 283] on div "**********" at bounding box center [710, 283] width 528 height 41
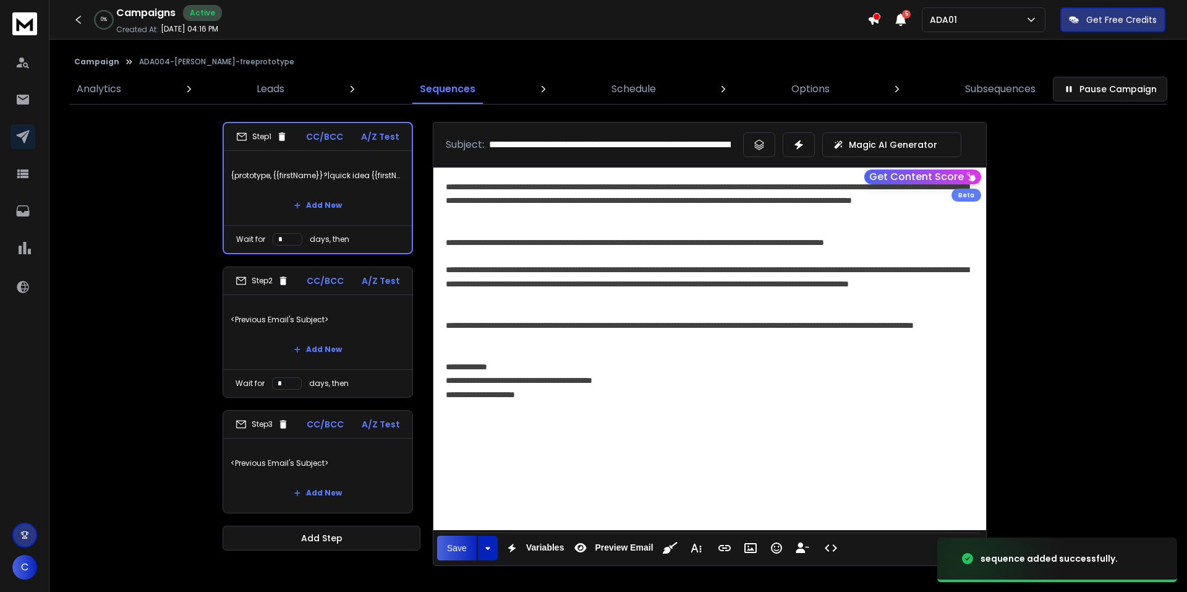
click at [96, 62] on button "Campaign" at bounding box center [96, 62] width 45 height 10
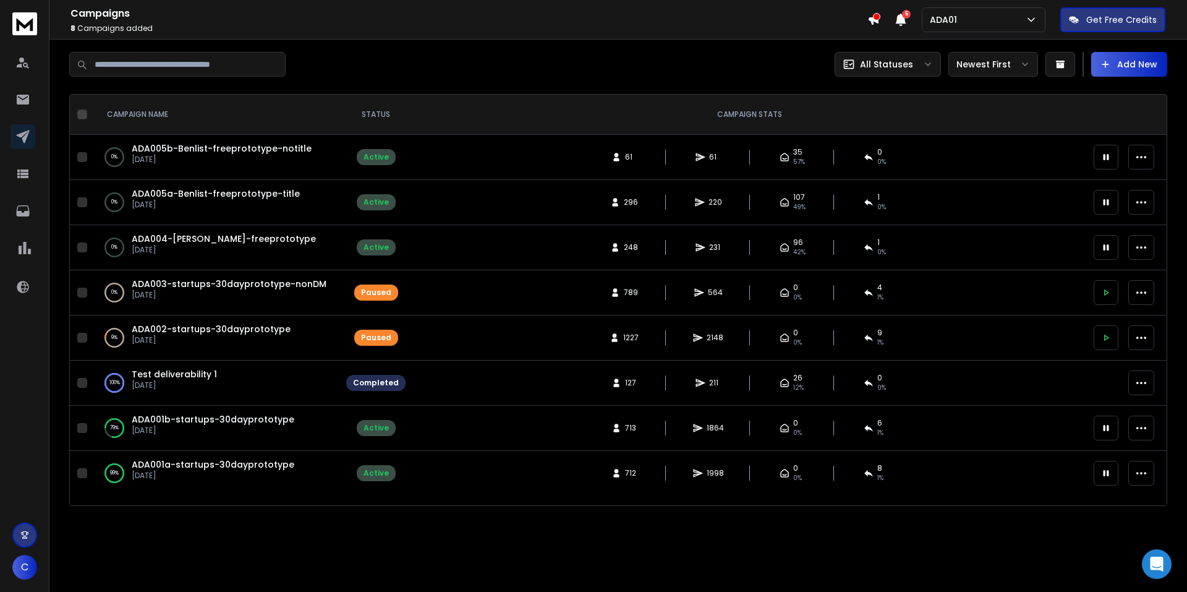
click at [217, 244] on span "ADA004-[PERSON_NAME]-freeprototype" at bounding box center [224, 239] width 184 height 12
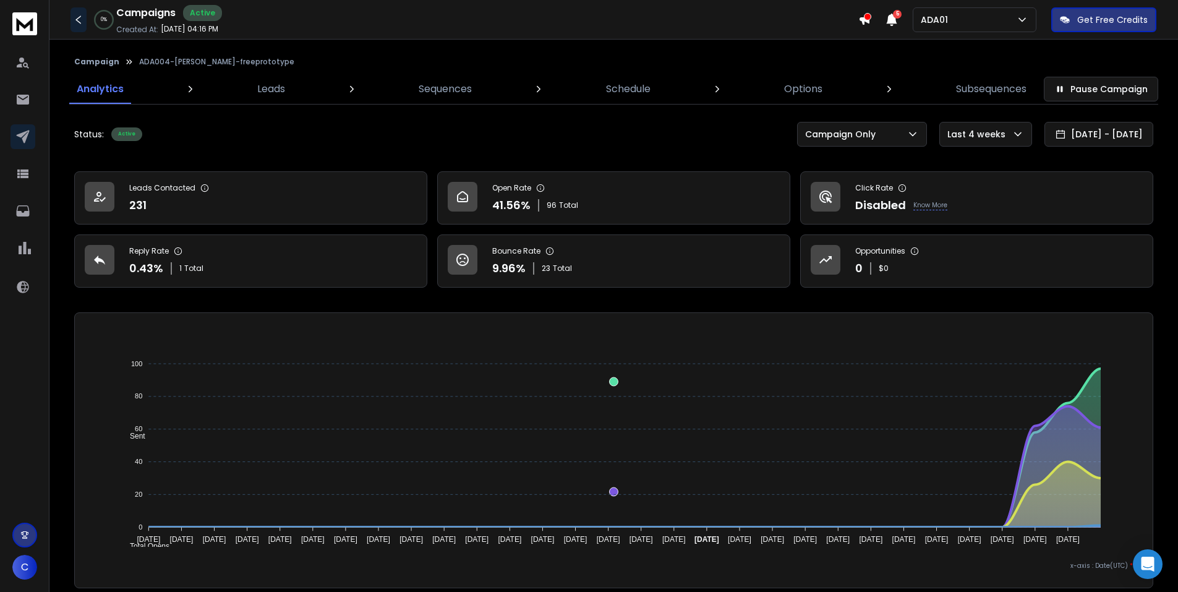
click at [74, 17] on icon at bounding box center [78, 19] width 11 height 11
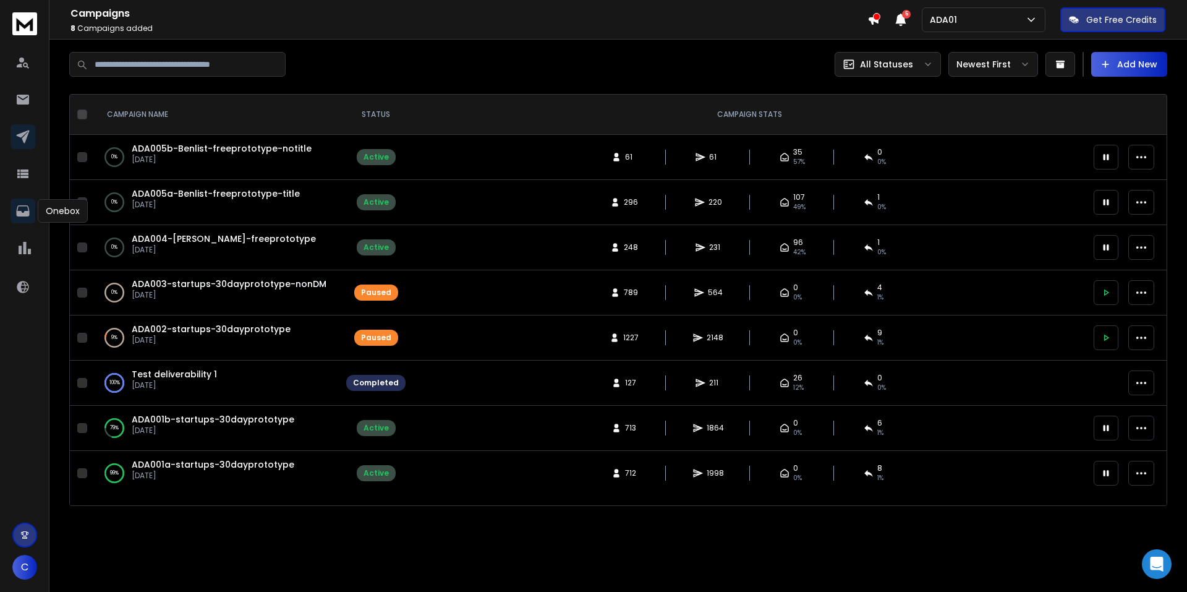
click at [17, 208] on icon at bounding box center [22, 210] width 15 height 15
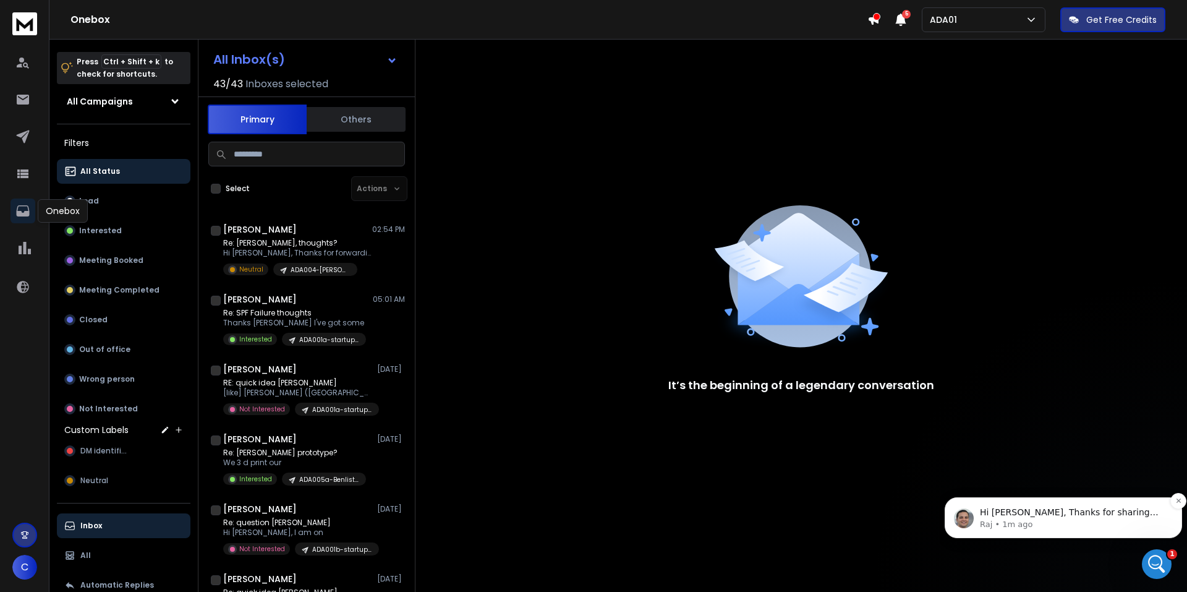
click at [1103, 523] on p "Raj • 1m ago" at bounding box center [1073, 524] width 187 height 11
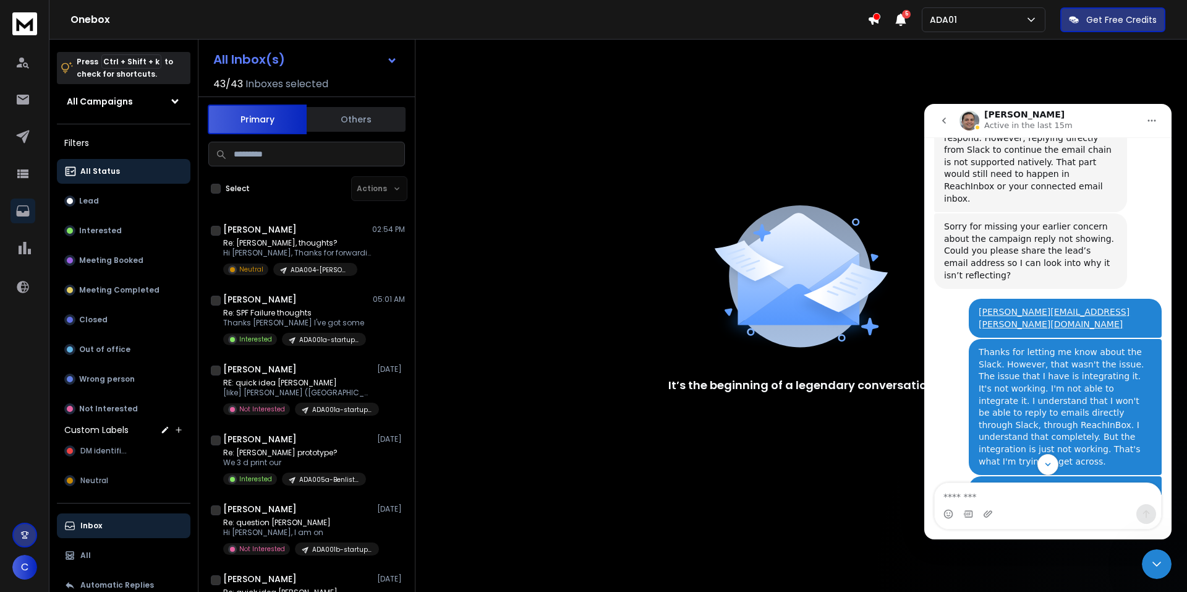
scroll to position [11884, 0]
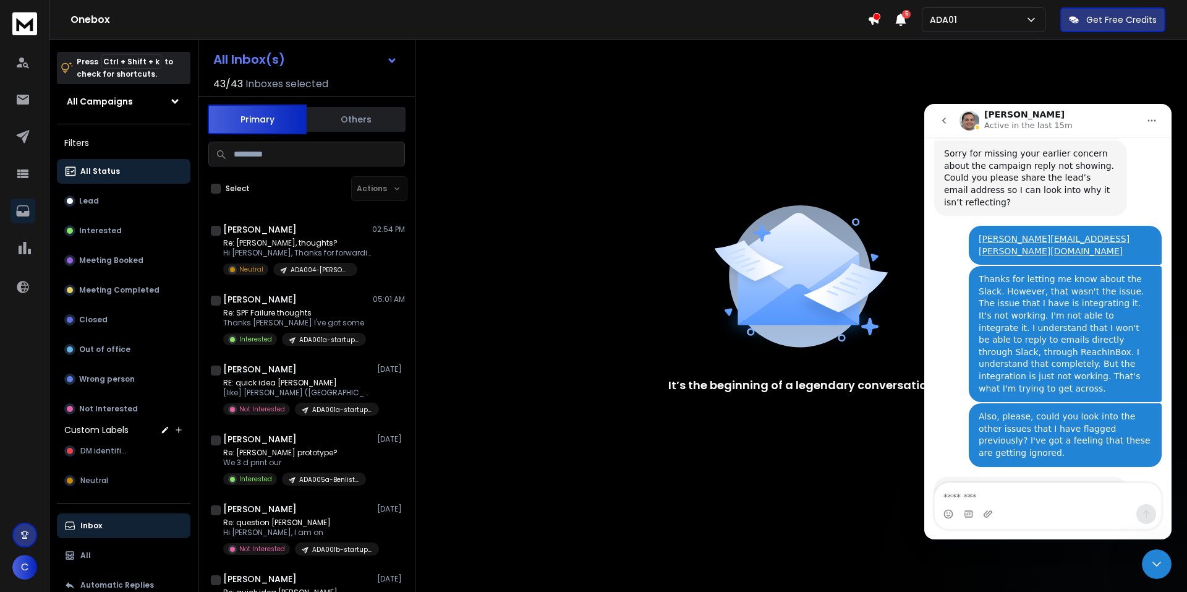
drag, startPoint x: 1161, startPoint y: 557, endPoint x: 1153, endPoint y: 552, distance: 9.3
click at [1161, 557] on icon "Close Intercom Messenger" at bounding box center [1157, 564] width 15 height 15
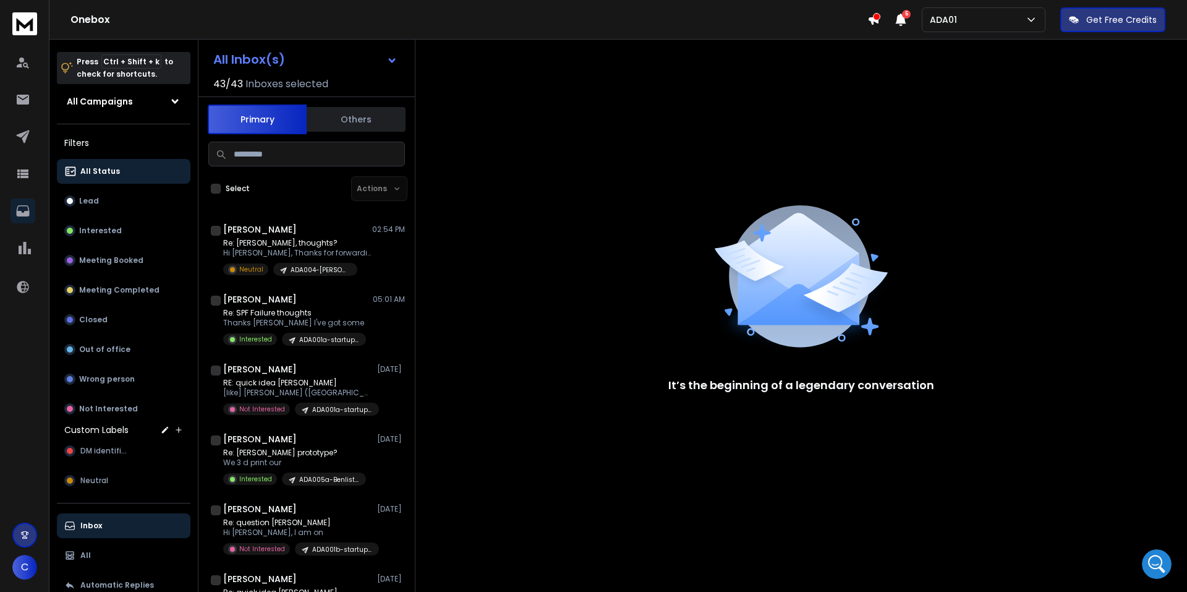
scroll to position [11864, 0]
click at [28, 142] on icon at bounding box center [22, 136] width 15 height 15
click at [19, 136] on icon at bounding box center [22, 136] width 13 height 13
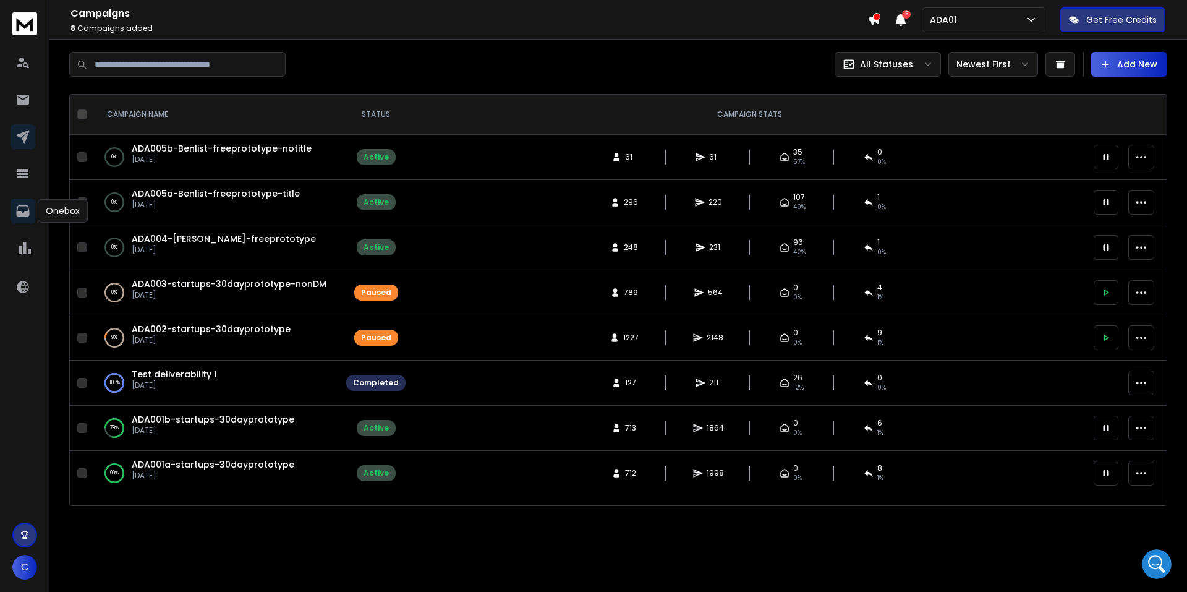
click at [17, 208] on icon at bounding box center [22, 210] width 13 height 11
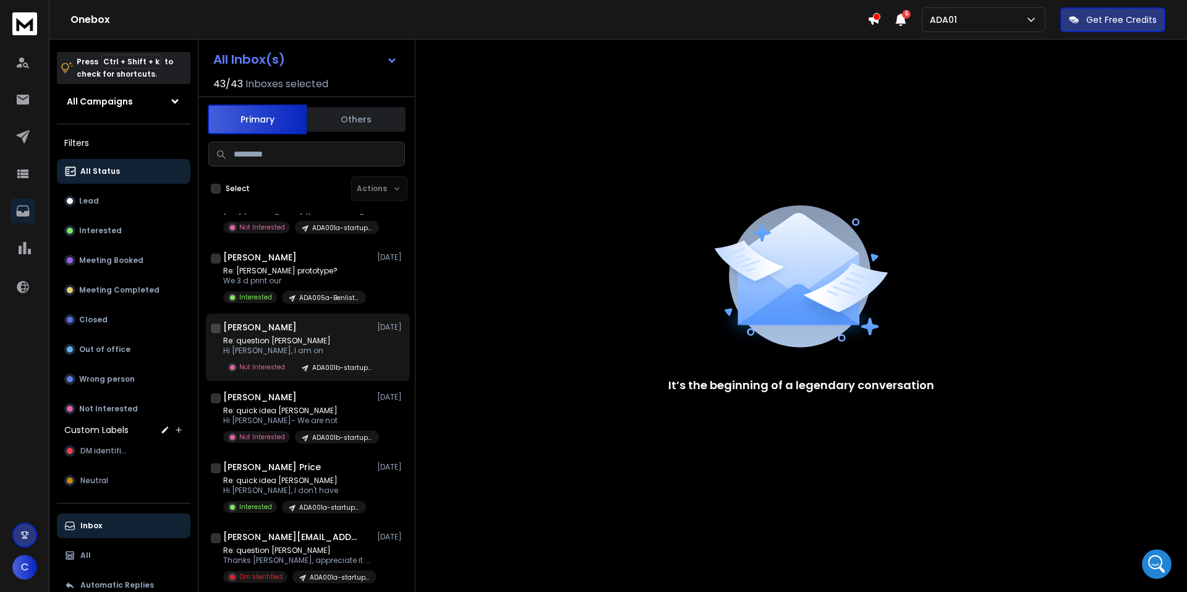
scroll to position [186, 0]
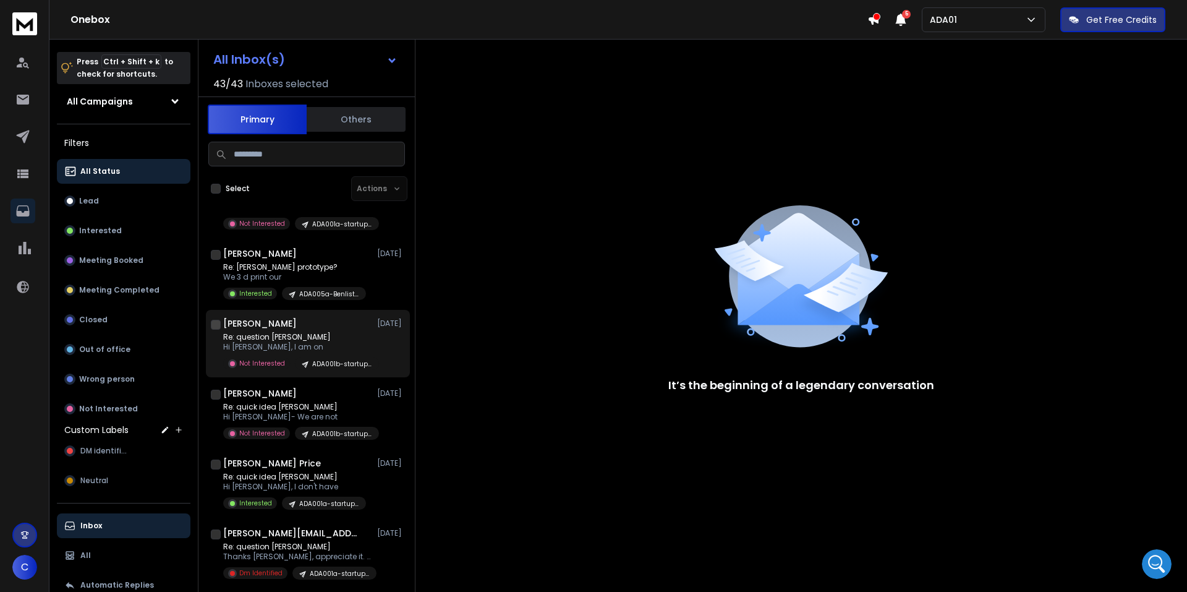
click at [296, 327] on h1 "[PERSON_NAME]" at bounding box center [260, 323] width 74 height 12
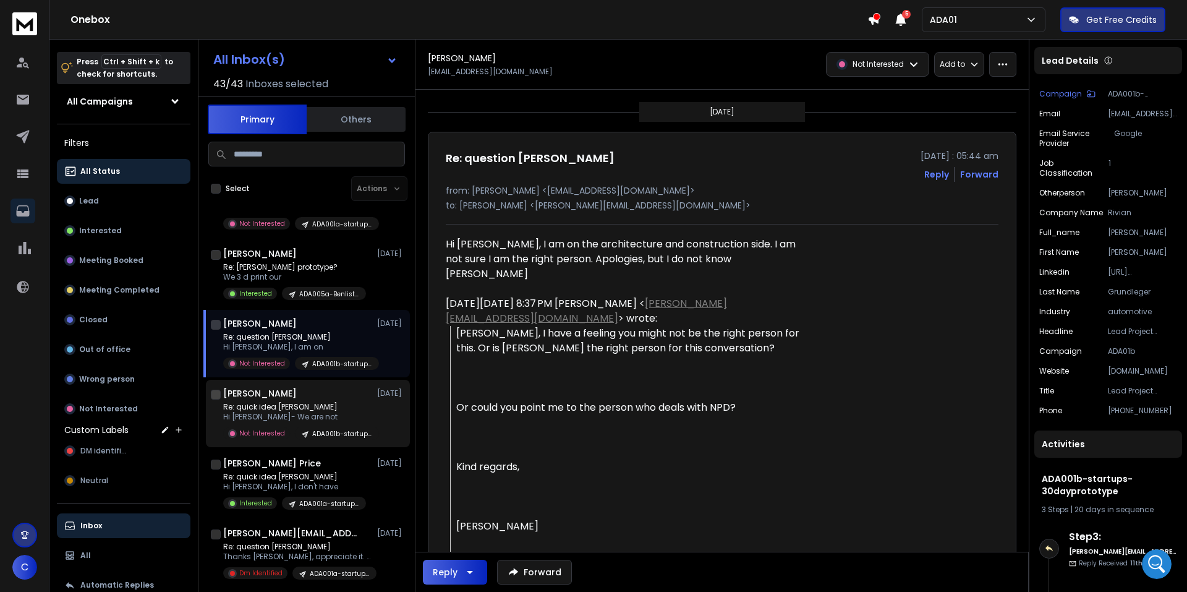
click at [320, 390] on div "[PERSON_NAME] [DATE]" at bounding box center [314, 393] width 182 height 12
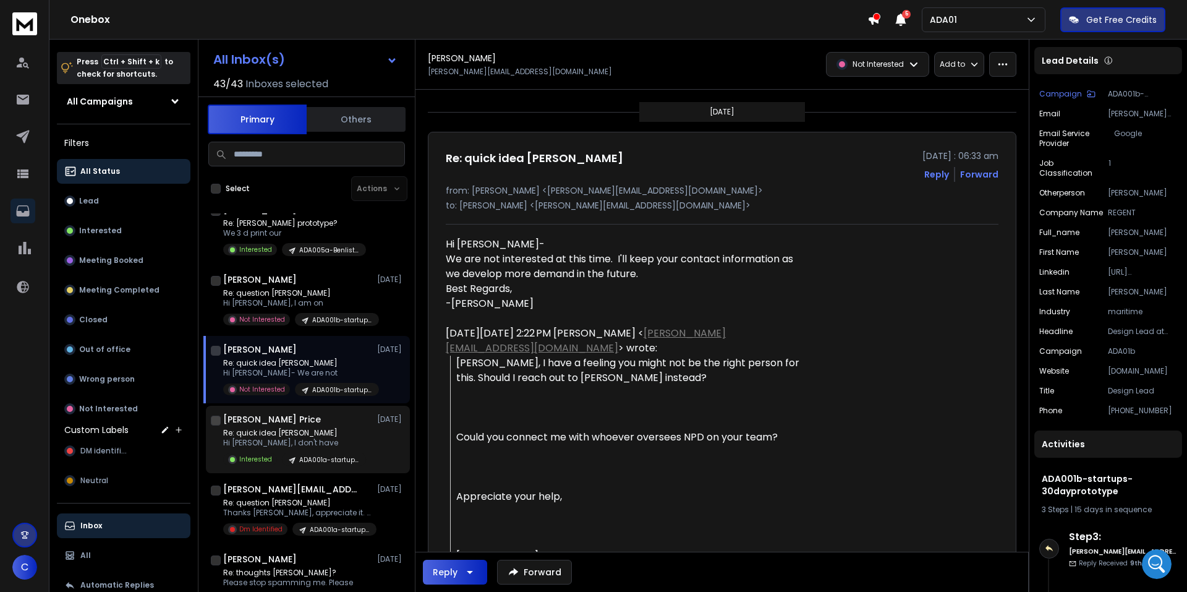
scroll to position [247, 0]
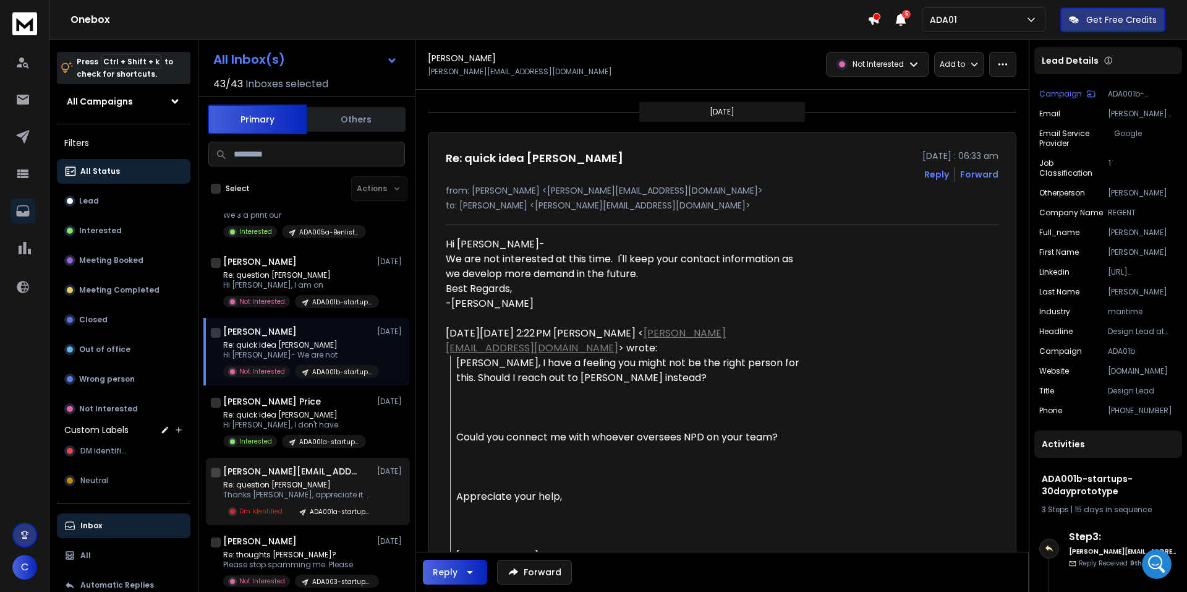
click at [311, 484] on p "Re: question [PERSON_NAME]" at bounding box center [297, 485] width 148 height 10
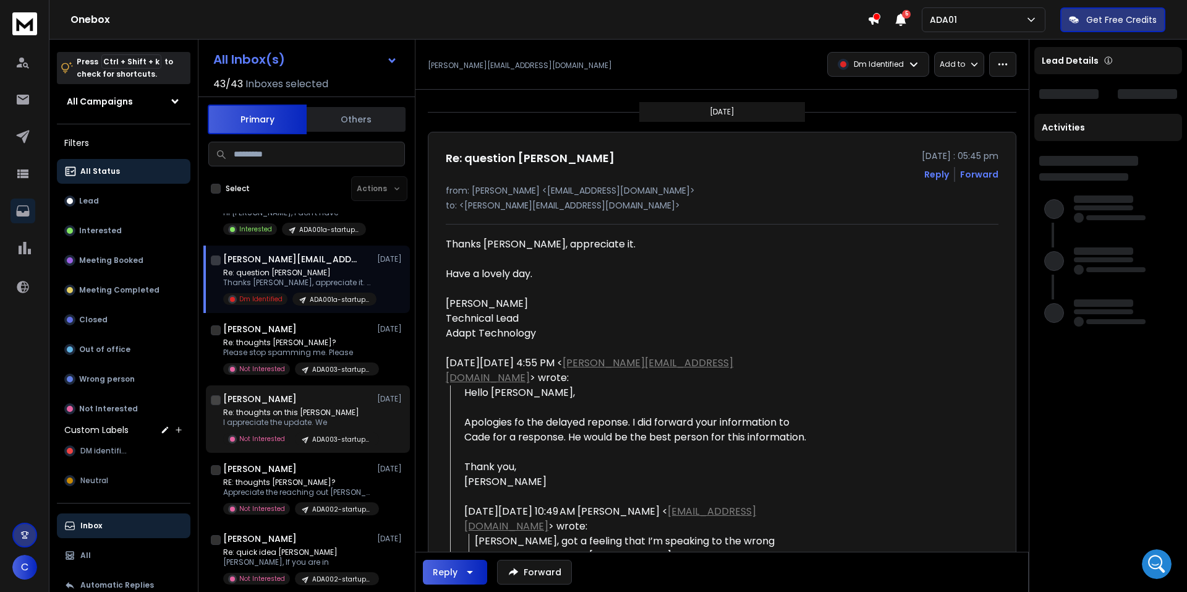
scroll to position [495, 0]
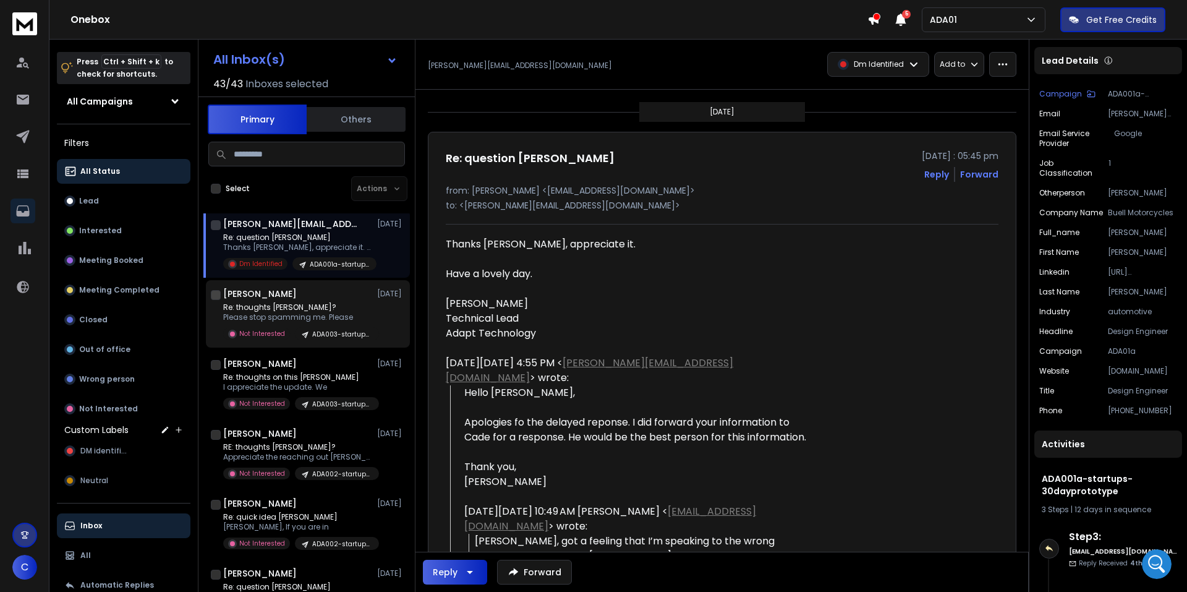
click at [304, 304] on p "Re: thoughts [PERSON_NAME]?" at bounding box center [297, 307] width 148 height 10
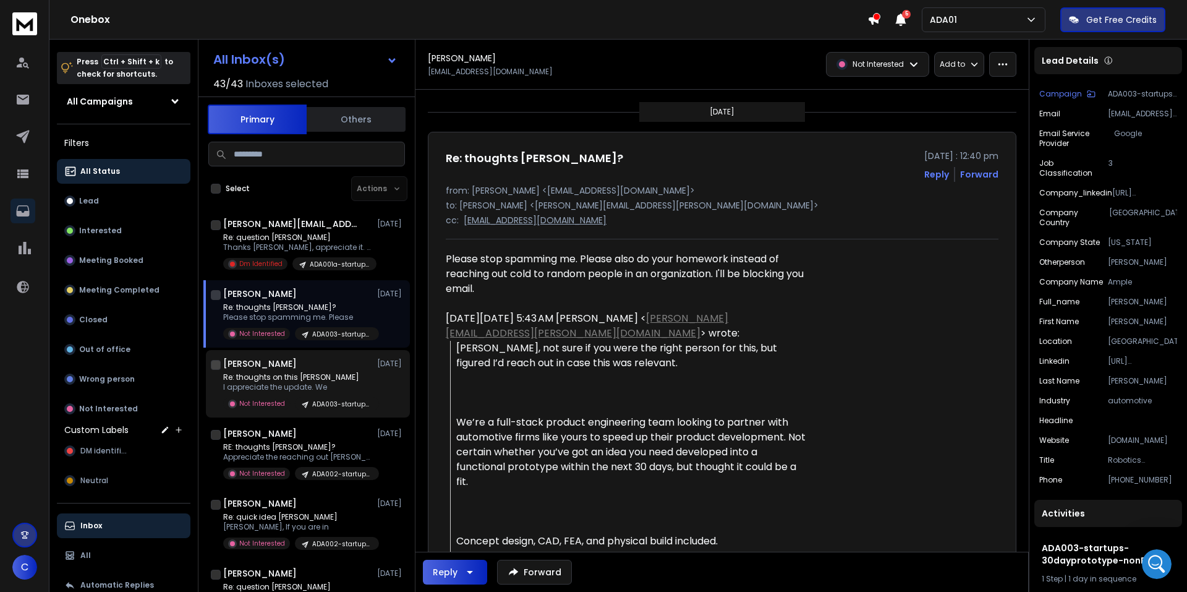
click at [343, 372] on div "[PERSON_NAME] [DATE] Re: thoughts on this [PERSON_NAME]     I appreciate the up…" at bounding box center [314, 383] width 182 height 53
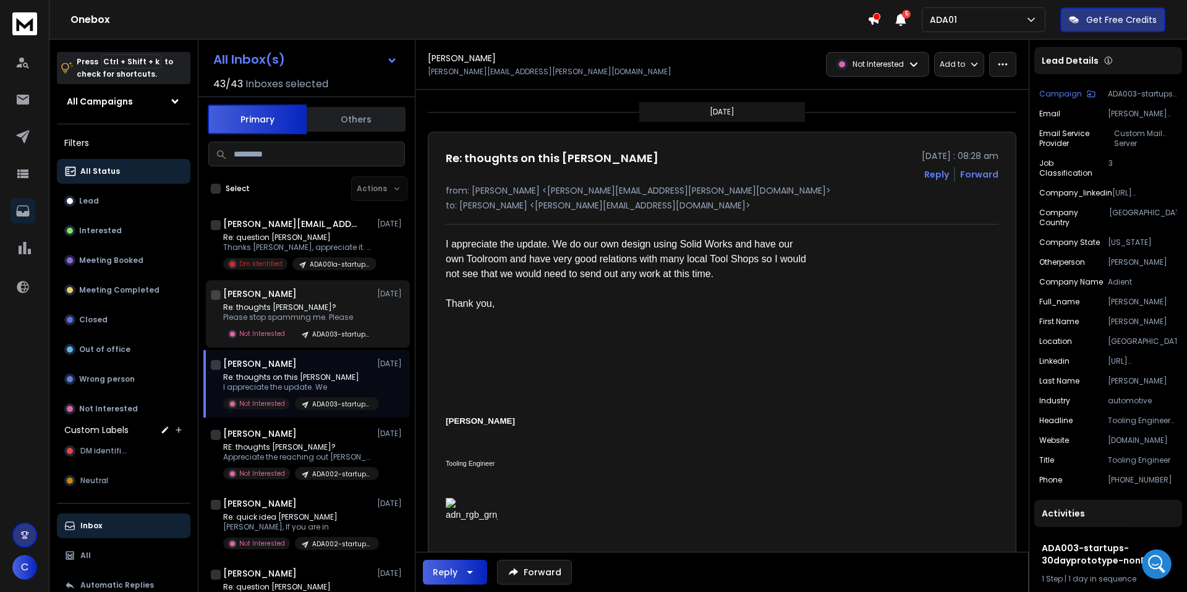
click at [313, 297] on div "[PERSON_NAME] [DATE]" at bounding box center [314, 294] width 182 height 12
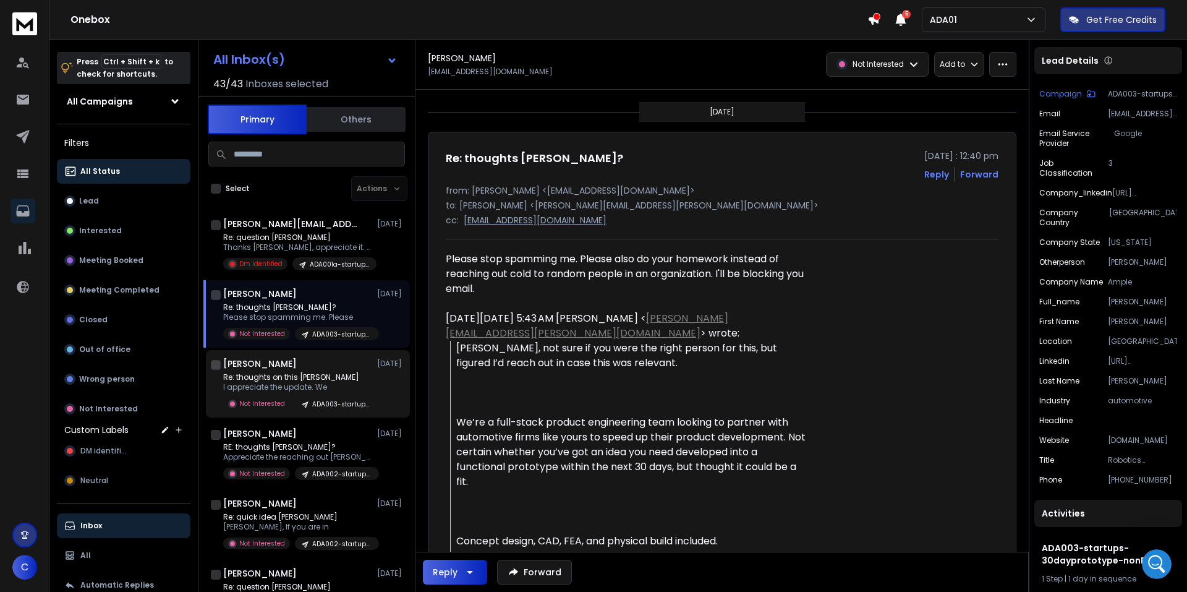
click at [318, 357] on div "[PERSON_NAME] [DATE] Re: thoughts on this [PERSON_NAME]     I appreciate the up…" at bounding box center [308, 383] width 204 height 67
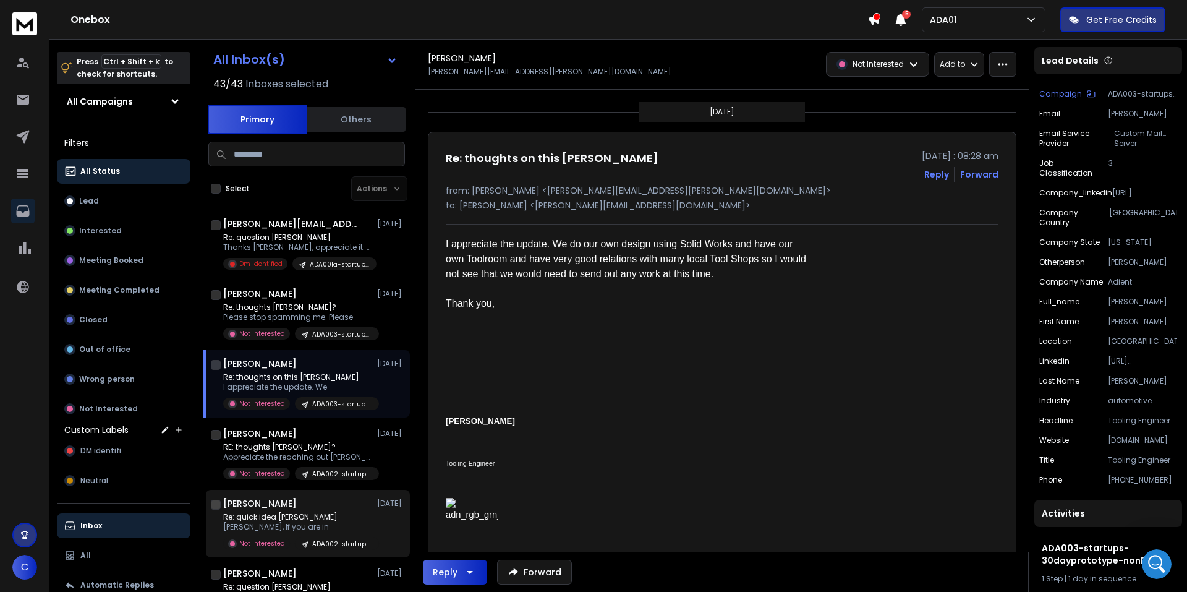
click at [300, 510] on div "[PERSON_NAME] [DATE] Re: quick idea [PERSON_NAME], If you are in Not Interested…" at bounding box center [314, 523] width 182 height 53
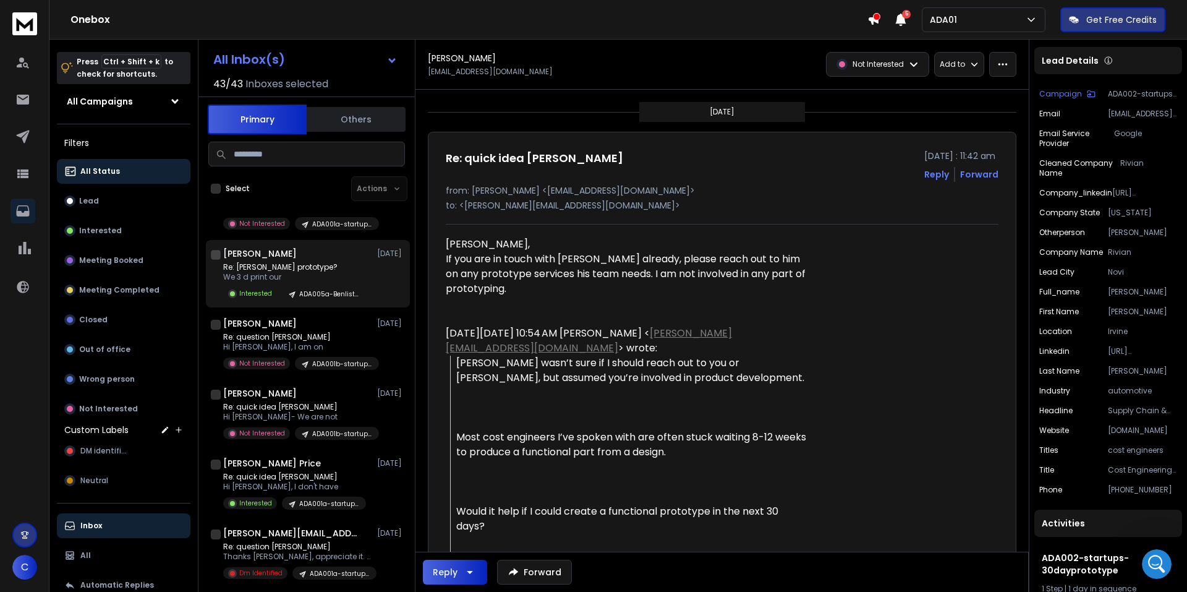
scroll to position [0, 0]
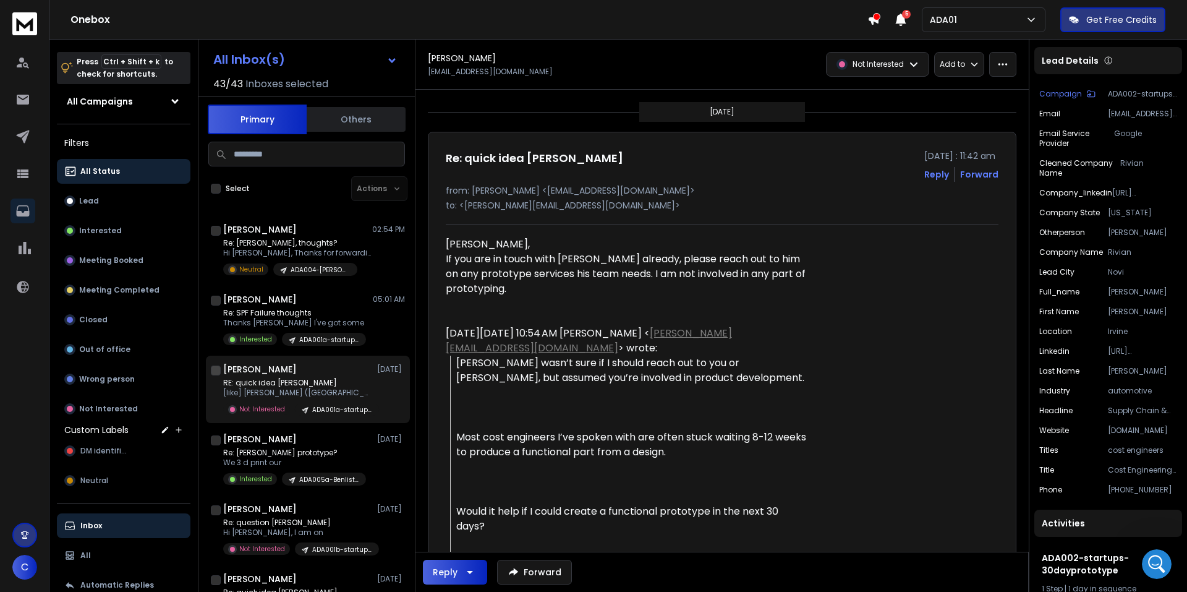
click at [304, 389] on p "[like] [PERSON_NAME] ([GEOGRAPHIC_DATA])" at bounding box center [297, 393] width 148 height 10
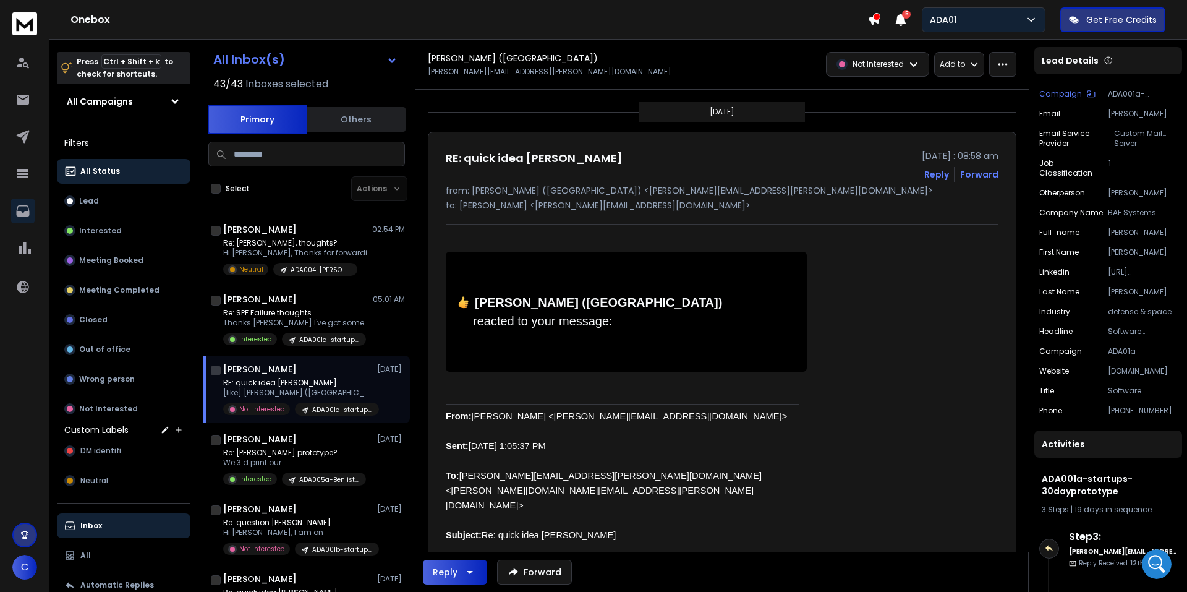
click at [975, 19] on div "ADA01" at bounding box center [984, 20] width 108 height 12
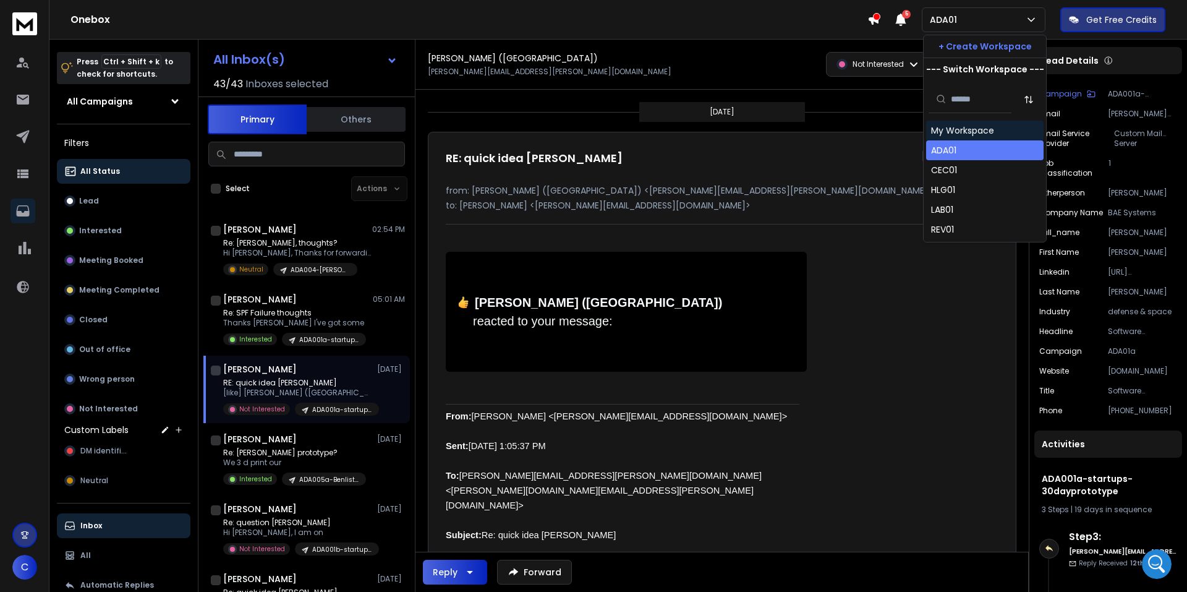
click at [960, 132] on div "My Workspace" at bounding box center [962, 130] width 63 height 12
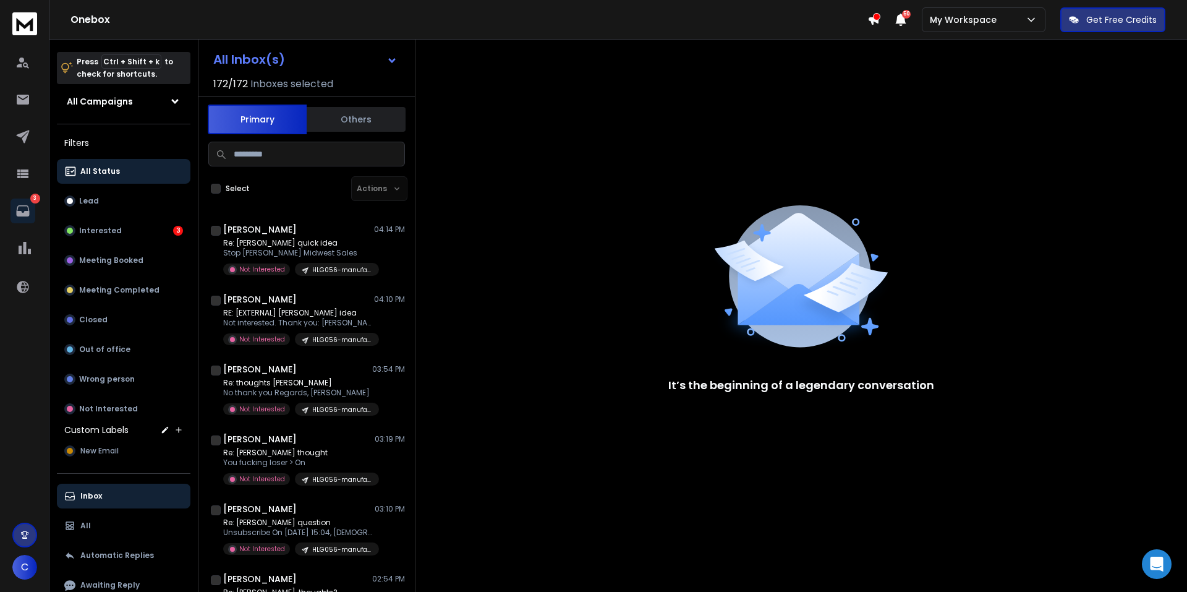
click at [680, 227] on div at bounding box center [802, 276] width 270 height 176
